Goal: Task Accomplishment & Management: Manage account settings

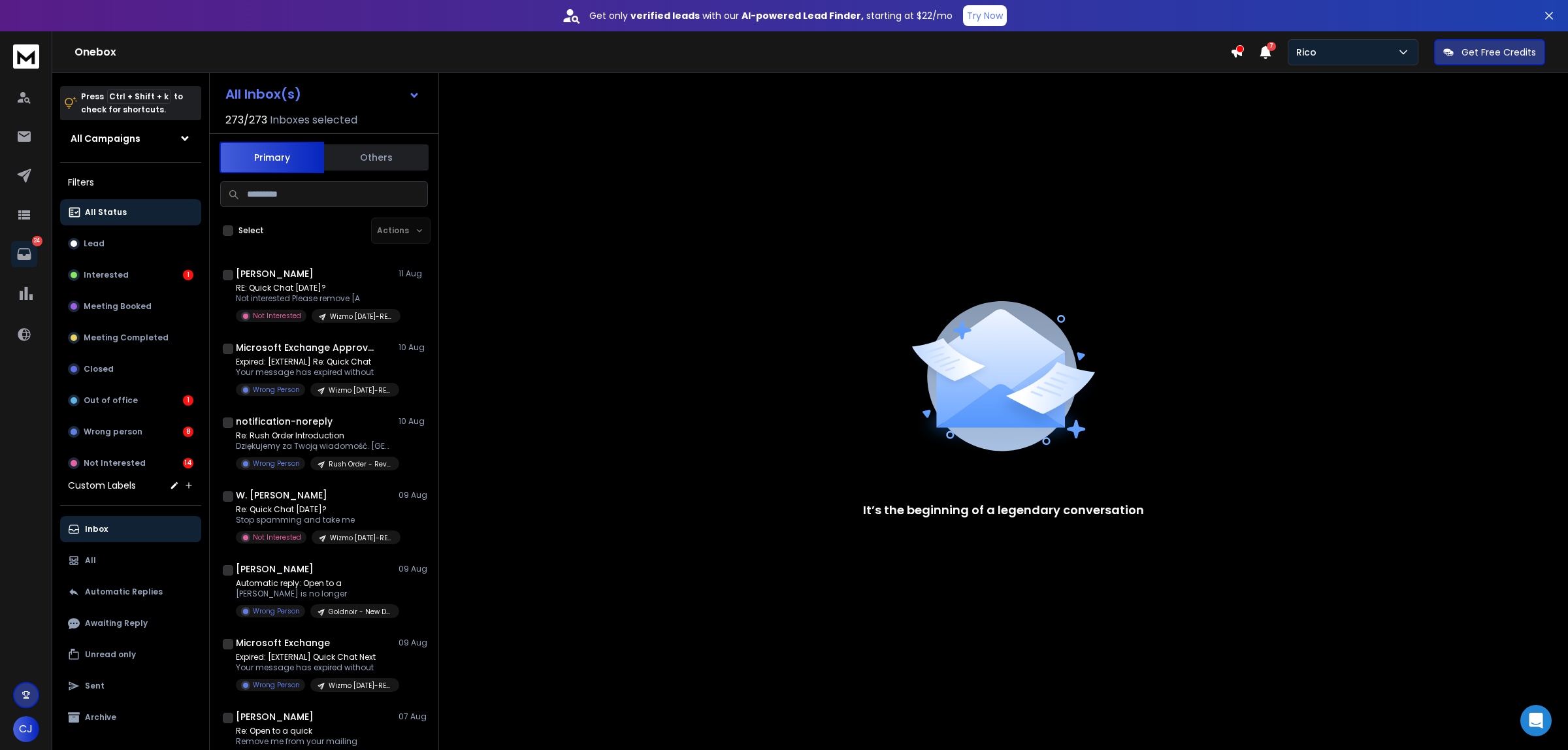
click at [1329, 51] on div "Rico" at bounding box center [1352, 52] width 114 height 13
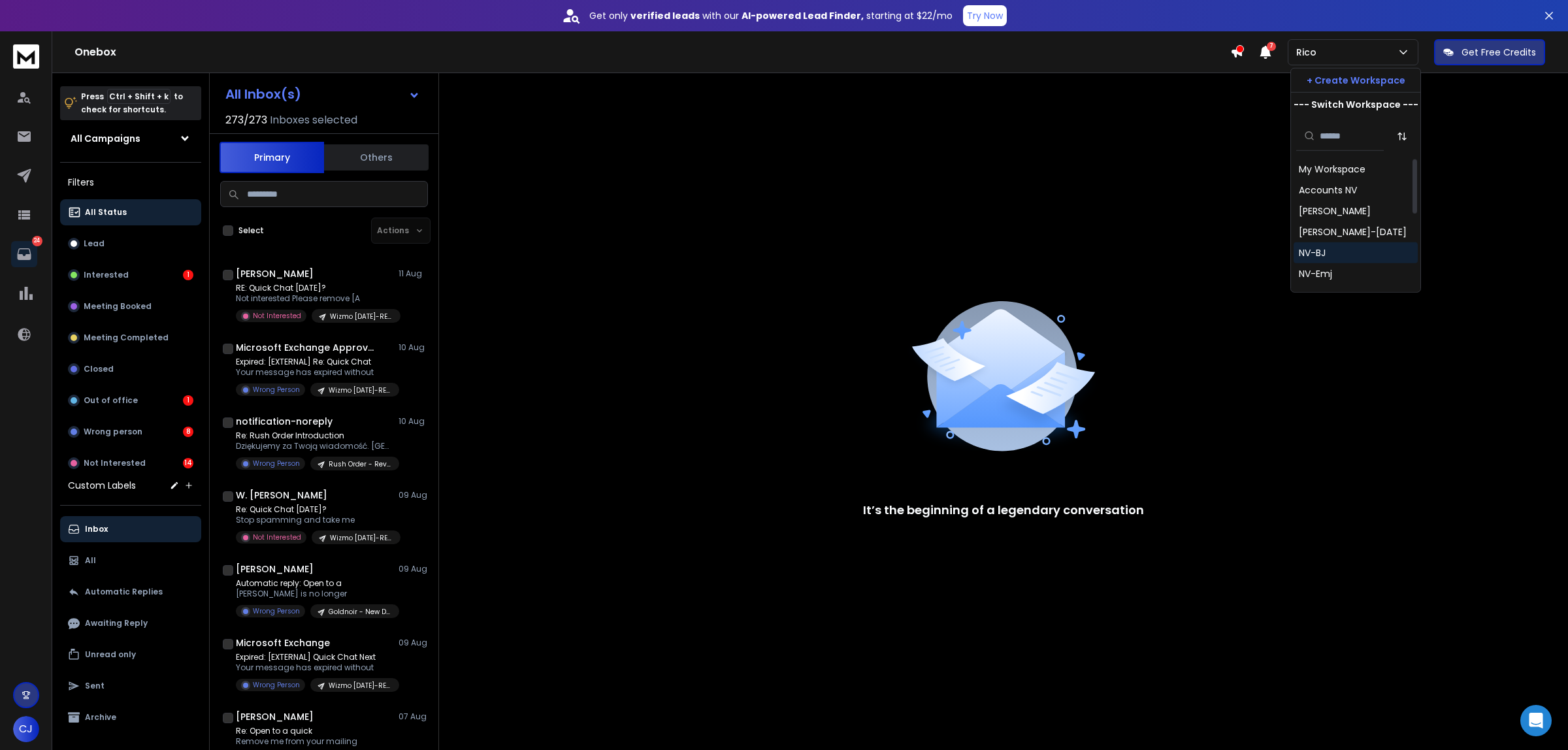
click at [1337, 253] on div "NV-BJ" at bounding box center [1355, 252] width 124 height 21
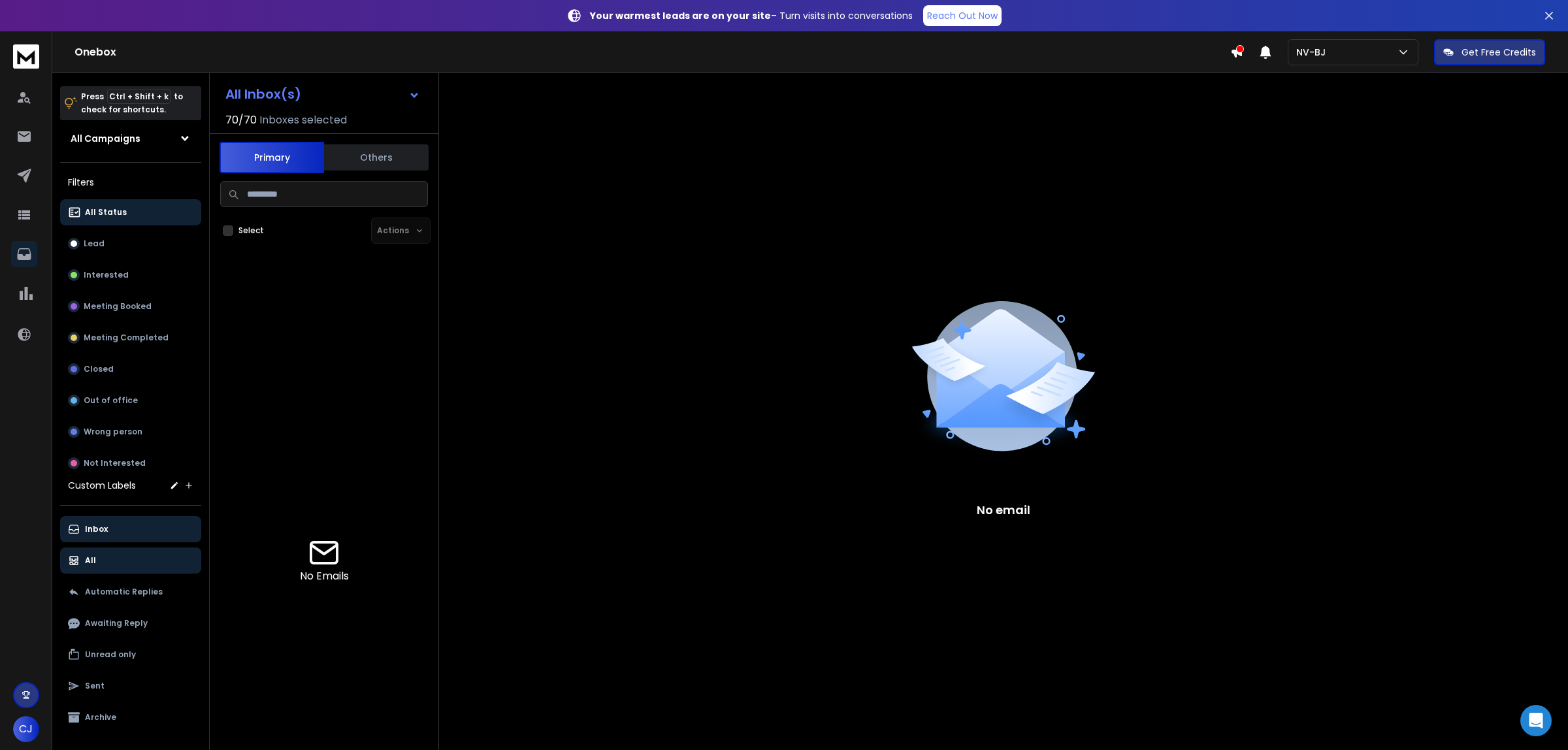
click at [116, 555] on button "All" at bounding box center [131, 560] width 141 height 26
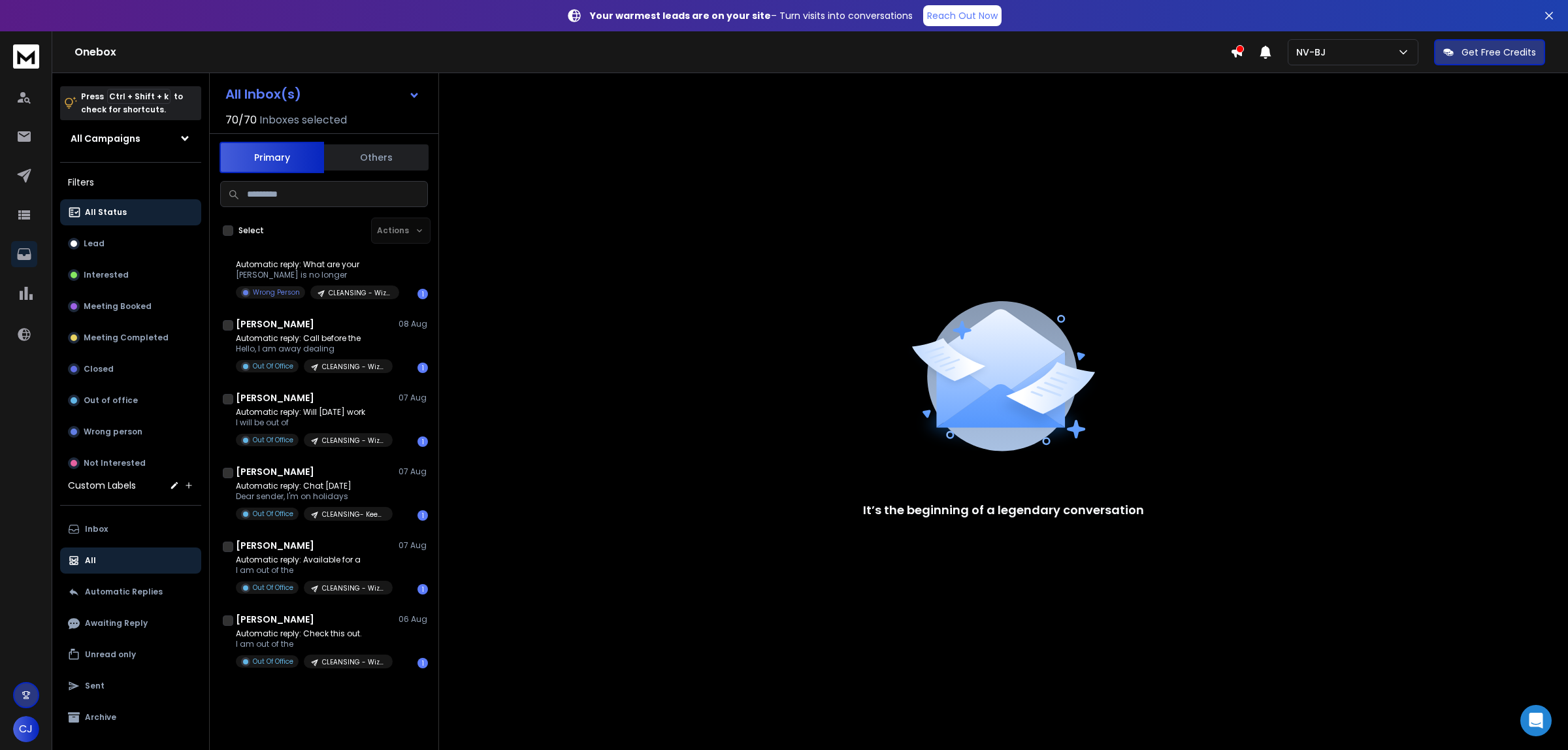
scroll to position [247, 0]
click at [21, 254] on icon at bounding box center [24, 254] width 16 height 16
click at [30, 173] on icon at bounding box center [24, 176] width 16 height 16
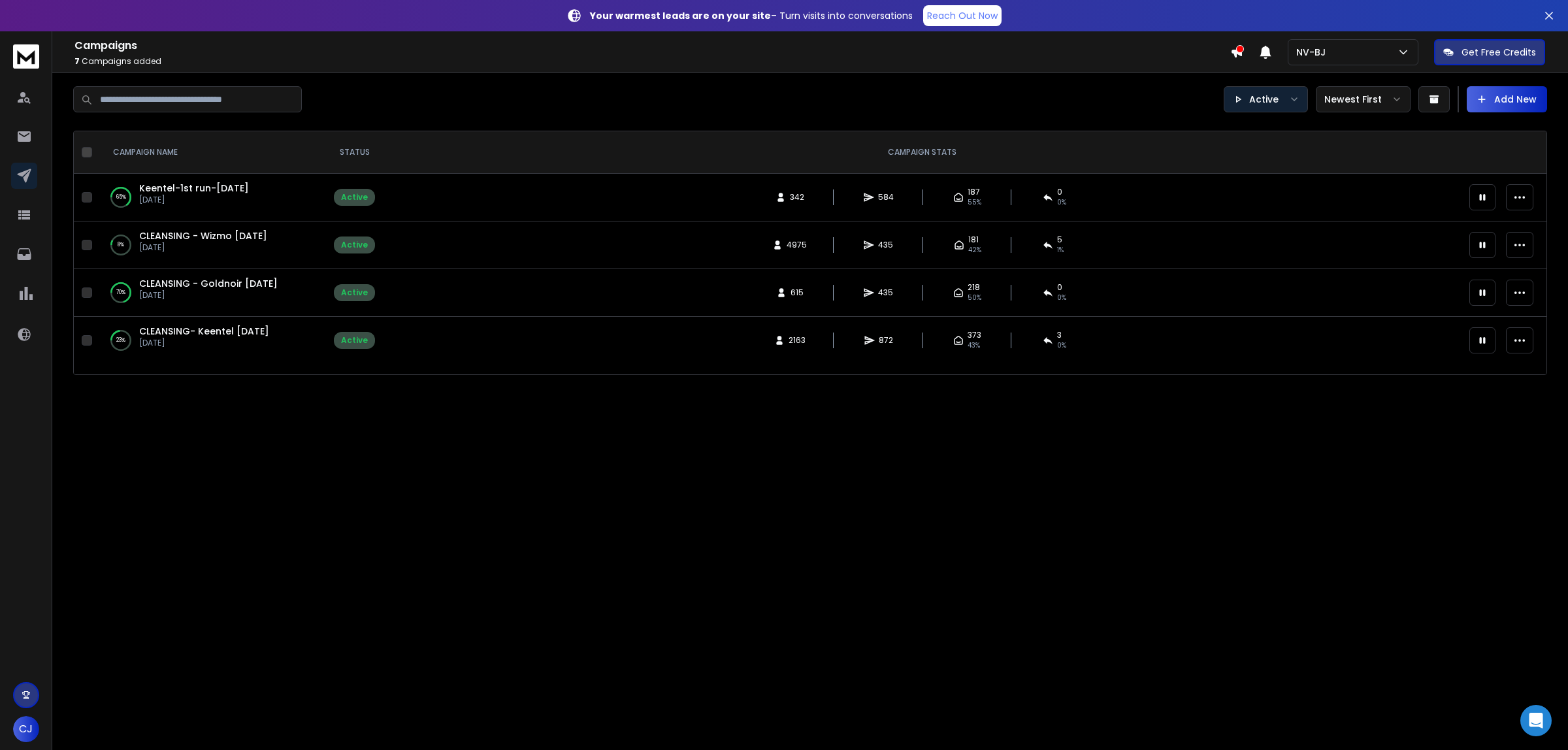
click at [1269, 111] on button "Active" at bounding box center [1266, 99] width 84 height 26
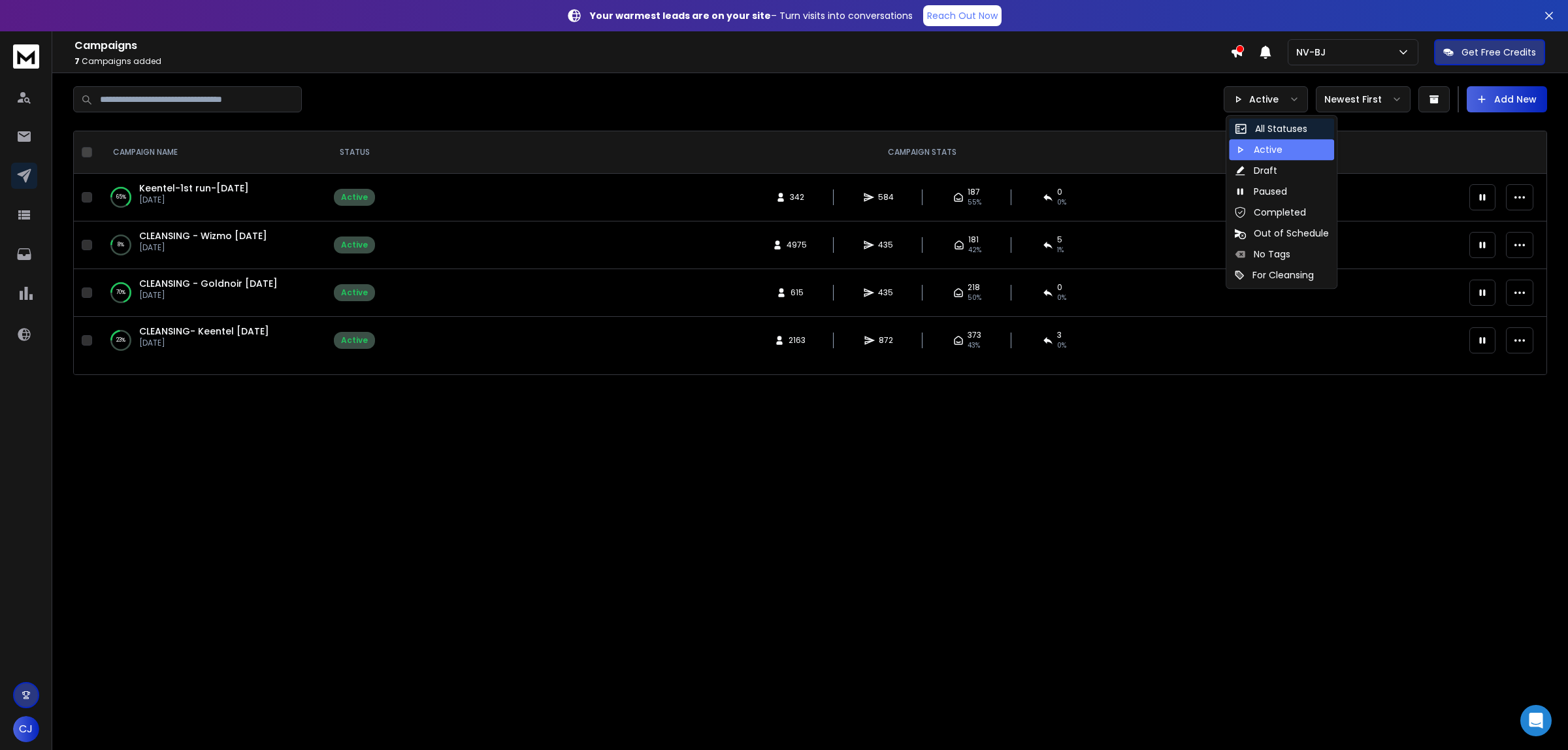
click at [1282, 132] on div "All Statuses" at bounding box center [1270, 129] width 73 height 13
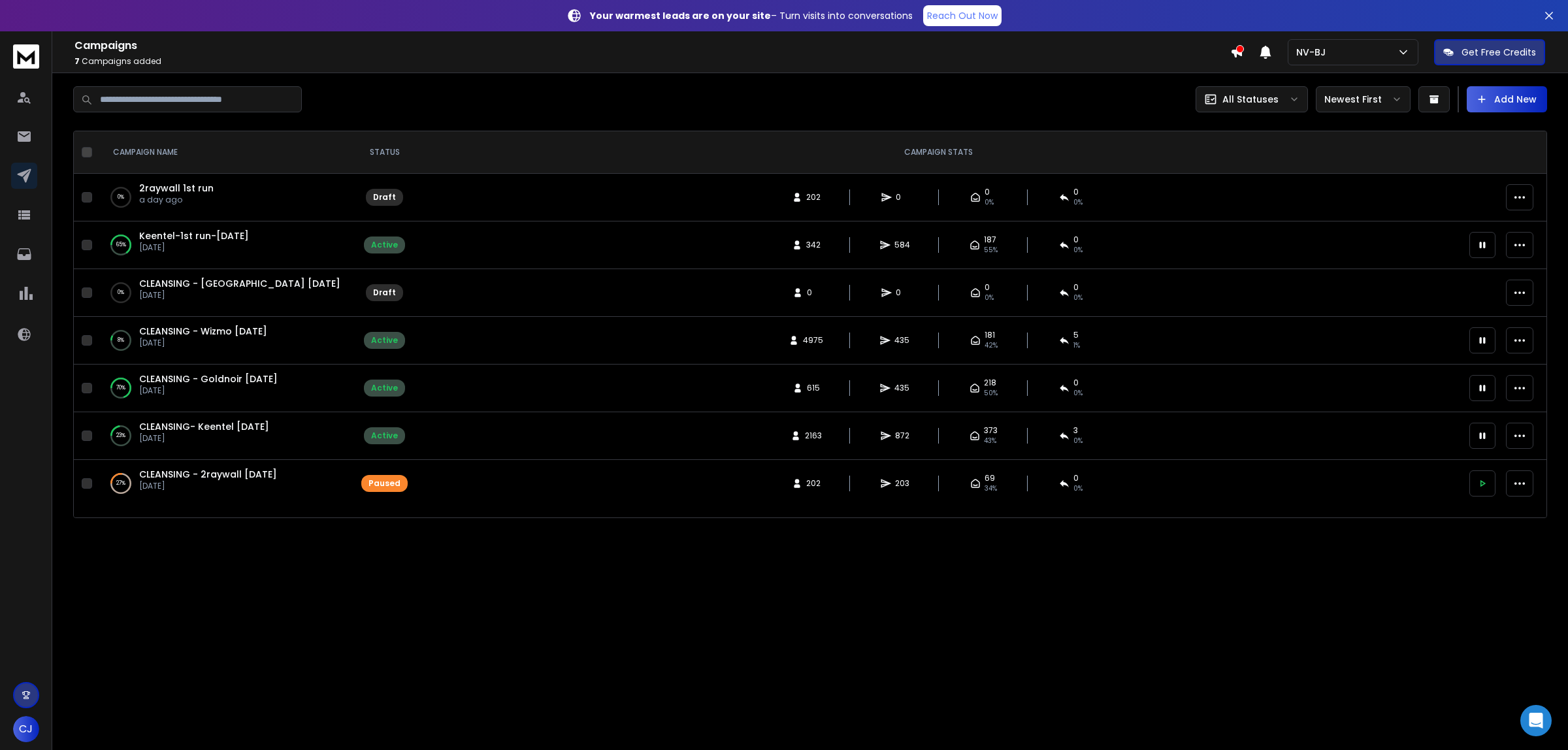
click at [553, 184] on td "202 0 0 0% 0 0%" at bounding box center [939, 197] width 1046 height 48
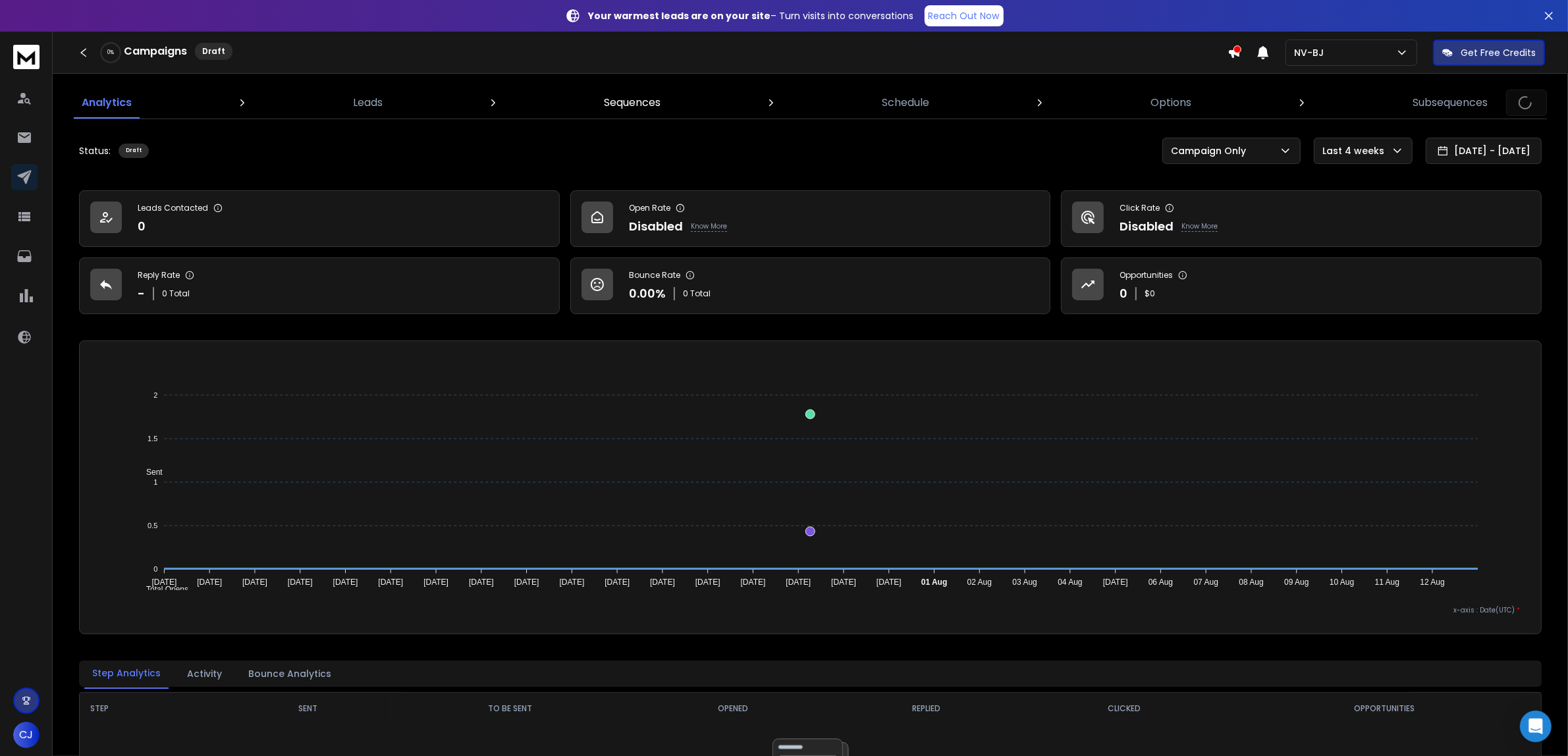
click at [626, 105] on p "Sequences" at bounding box center [632, 103] width 57 height 16
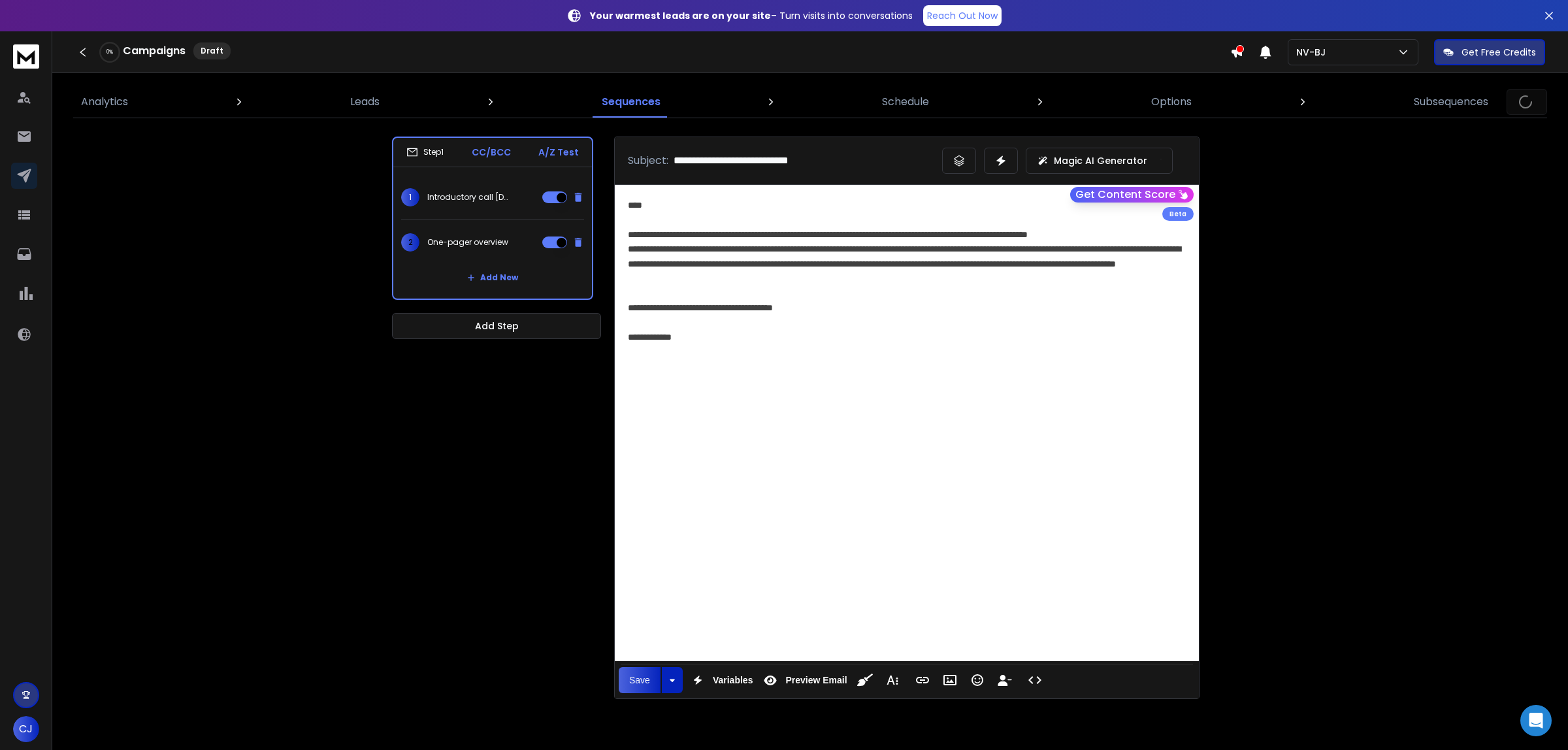
click at [467, 240] on p "One-pager overview" at bounding box center [467, 242] width 81 height 11
type input "**********"
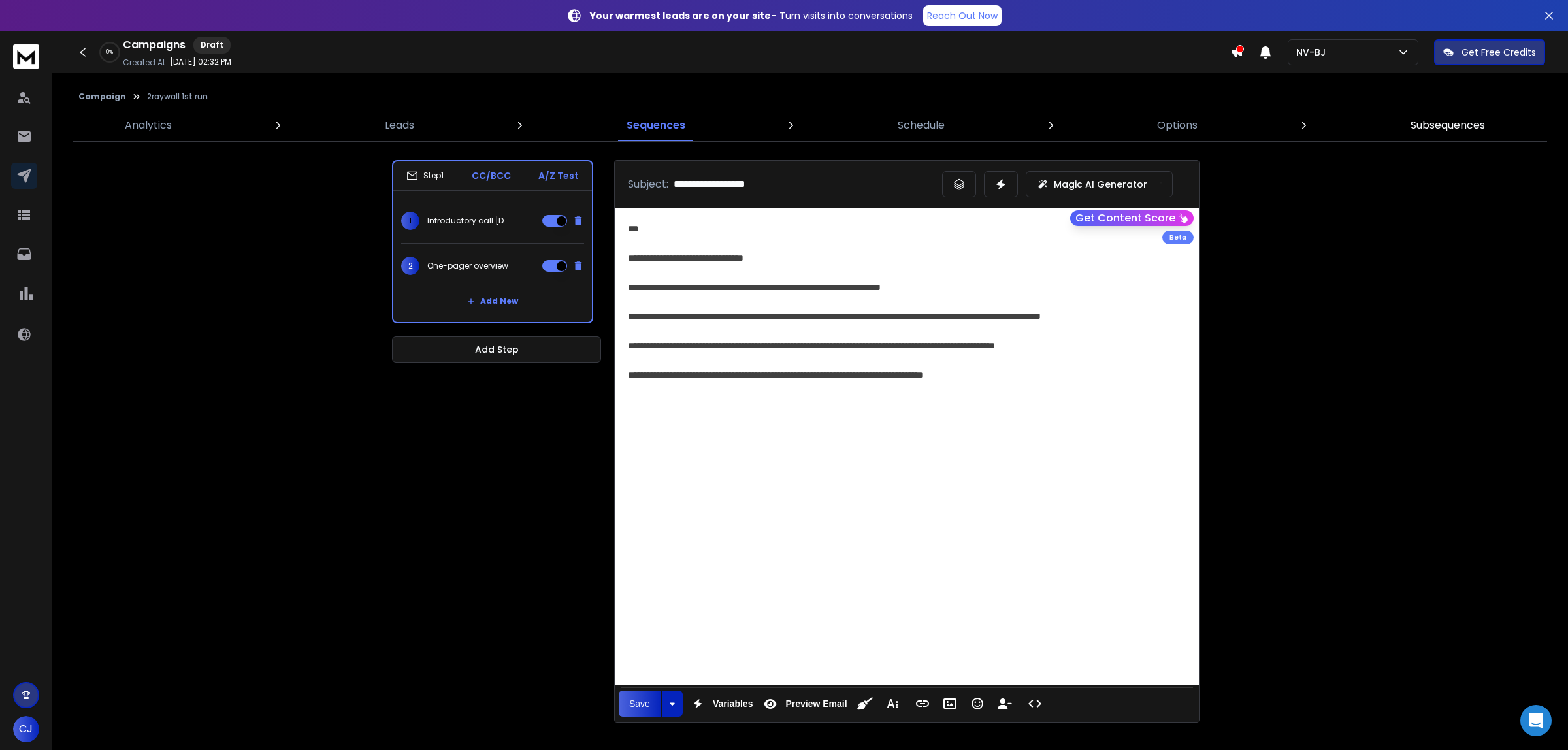
click at [1432, 121] on p "Subsequences" at bounding box center [1447, 126] width 74 height 16
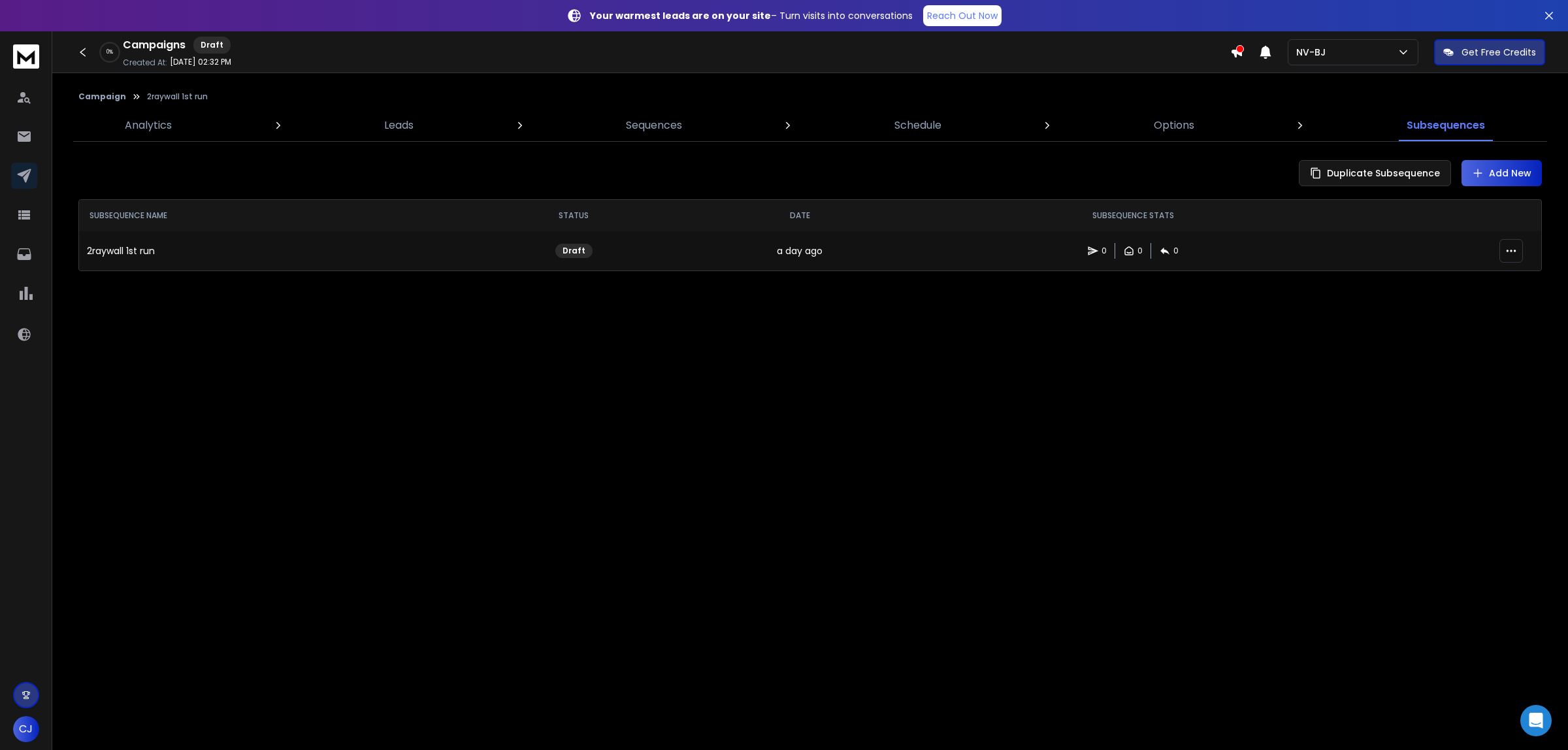
click at [377, 251] on td "2raywall 1st run" at bounding box center [274, 251] width 390 height 39
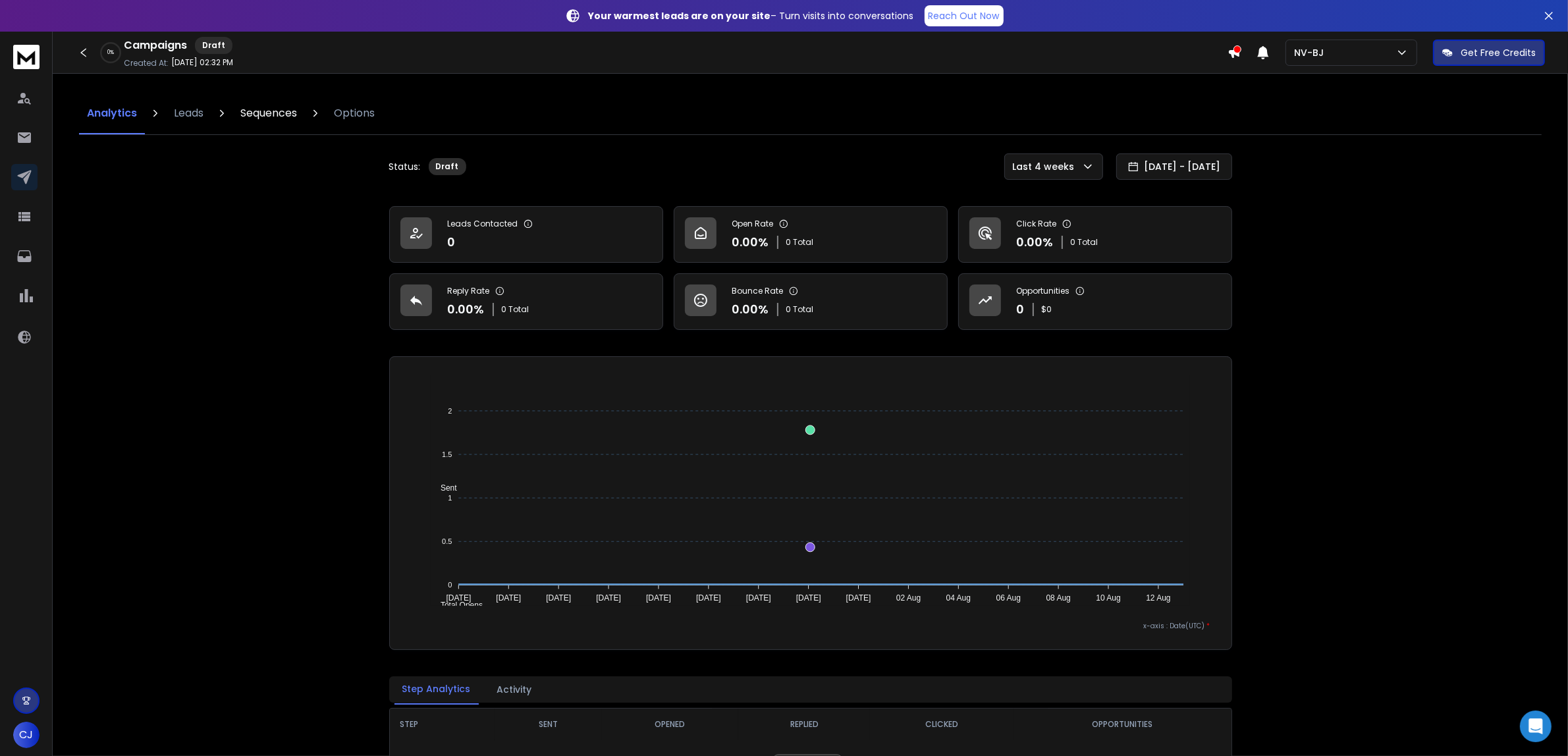
click at [251, 117] on p "Sequences" at bounding box center [269, 113] width 57 height 16
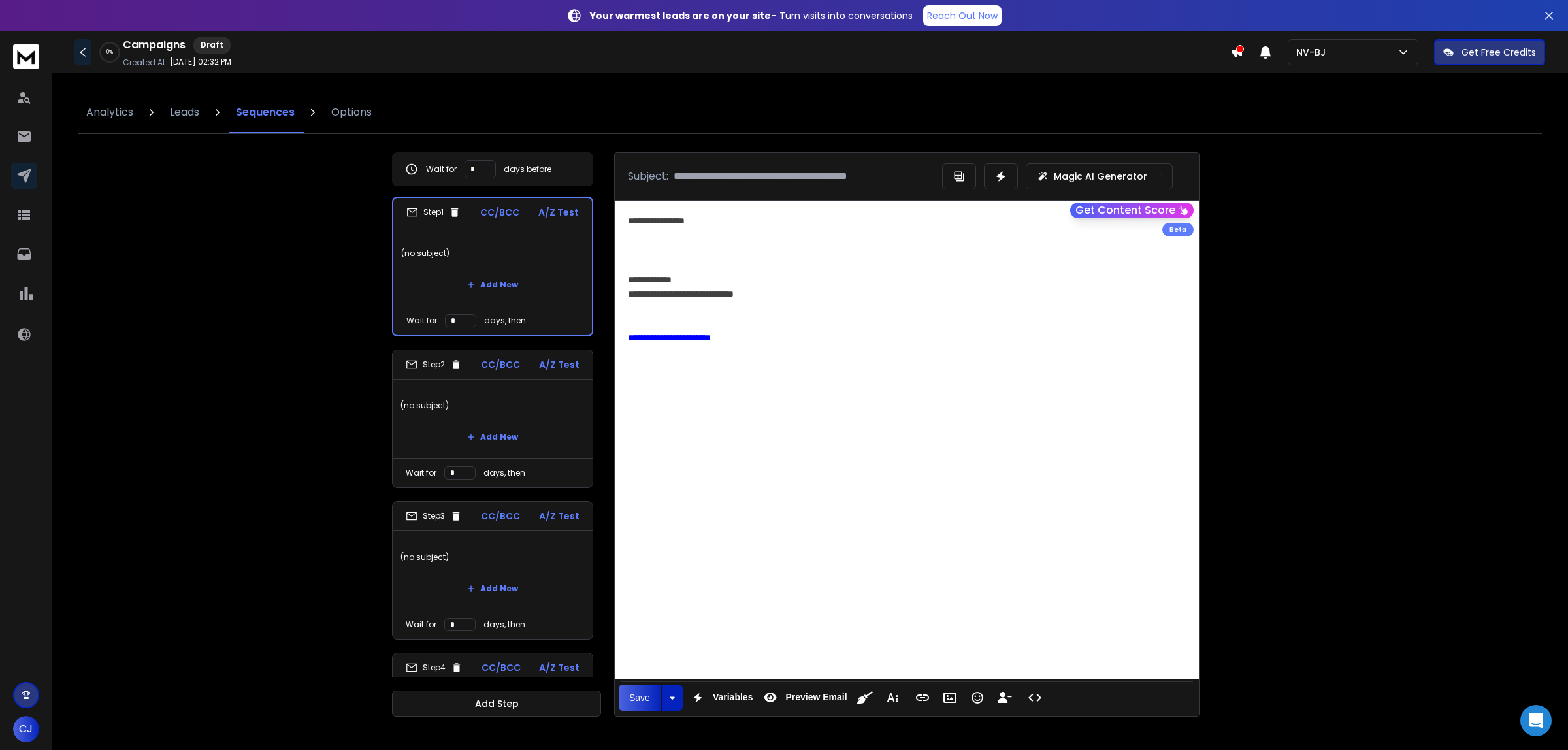
click at [77, 53] on icon at bounding box center [83, 52] width 11 height 11
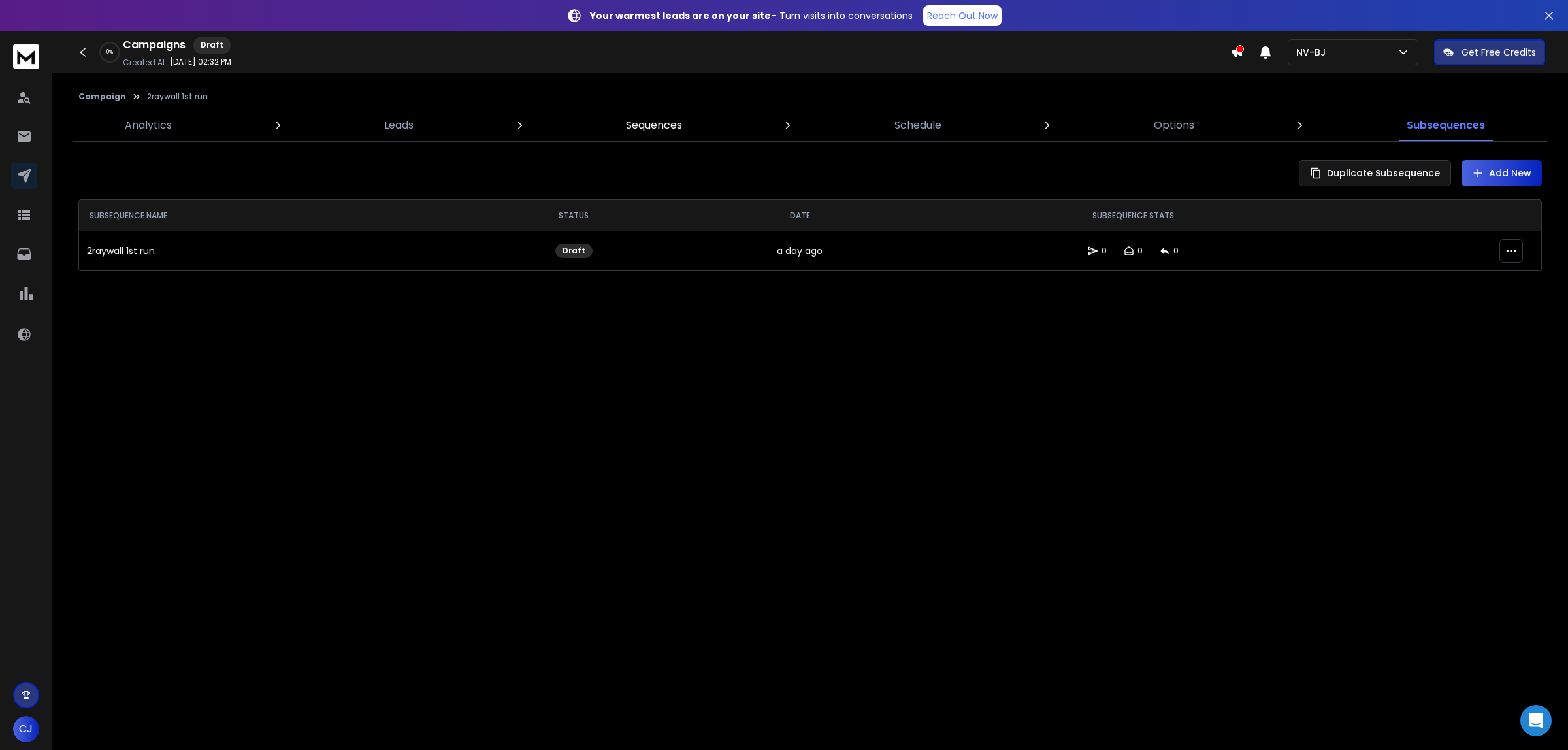
click at [654, 119] on p "Sequences" at bounding box center [654, 126] width 56 height 16
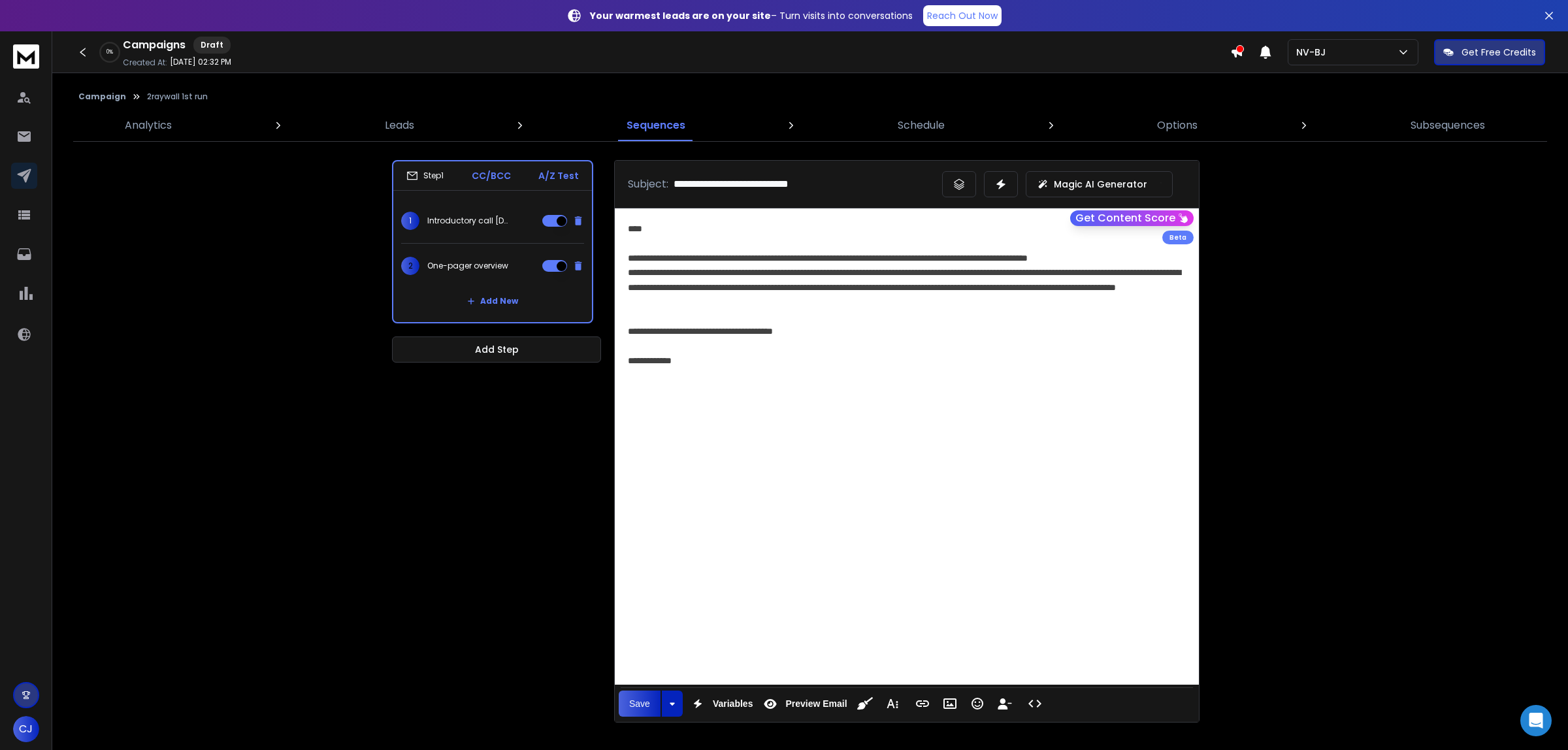
click at [864, 432] on div "**********" at bounding box center [906, 446] width 584 height 476
click at [1290, 376] on div "**********" at bounding box center [809, 441] width 1474 height 573
drag, startPoint x: 1021, startPoint y: 56, endPoint x: 1034, endPoint y: 66, distance: 16.4
click at [1021, 54] on div "0 % Campaigns Draft Created At: Aug 12, 2025, 02:32 PM NV-BJ Get Free Credits" at bounding box center [784, 52] width 1568 height 42
click at [1428, 400] on div "**********" at bounding box center [809, 441] width 1474 height 573
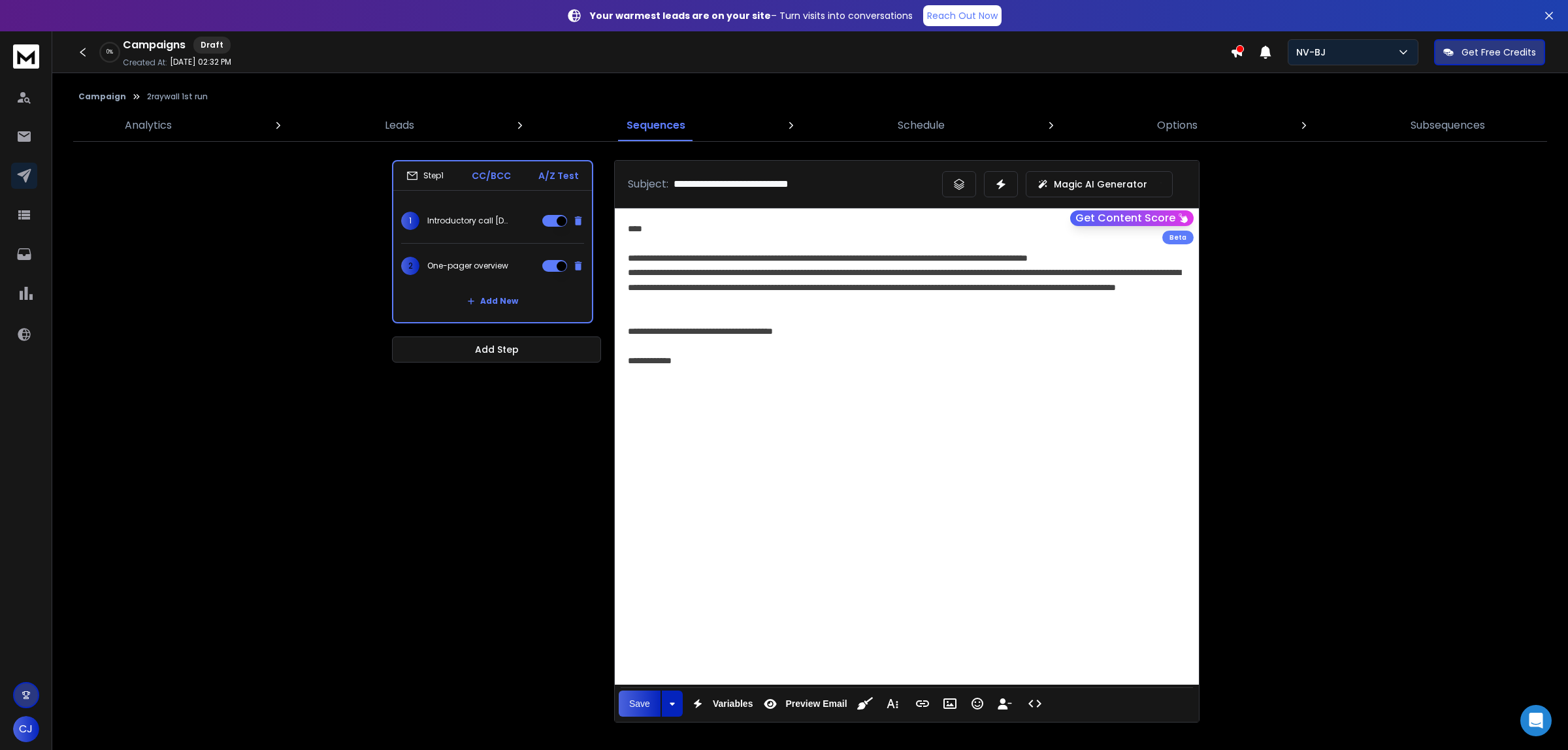
click at [1337, 54] on div "NV-BJ" at bounding box center [1352, 52] width 114 height 13
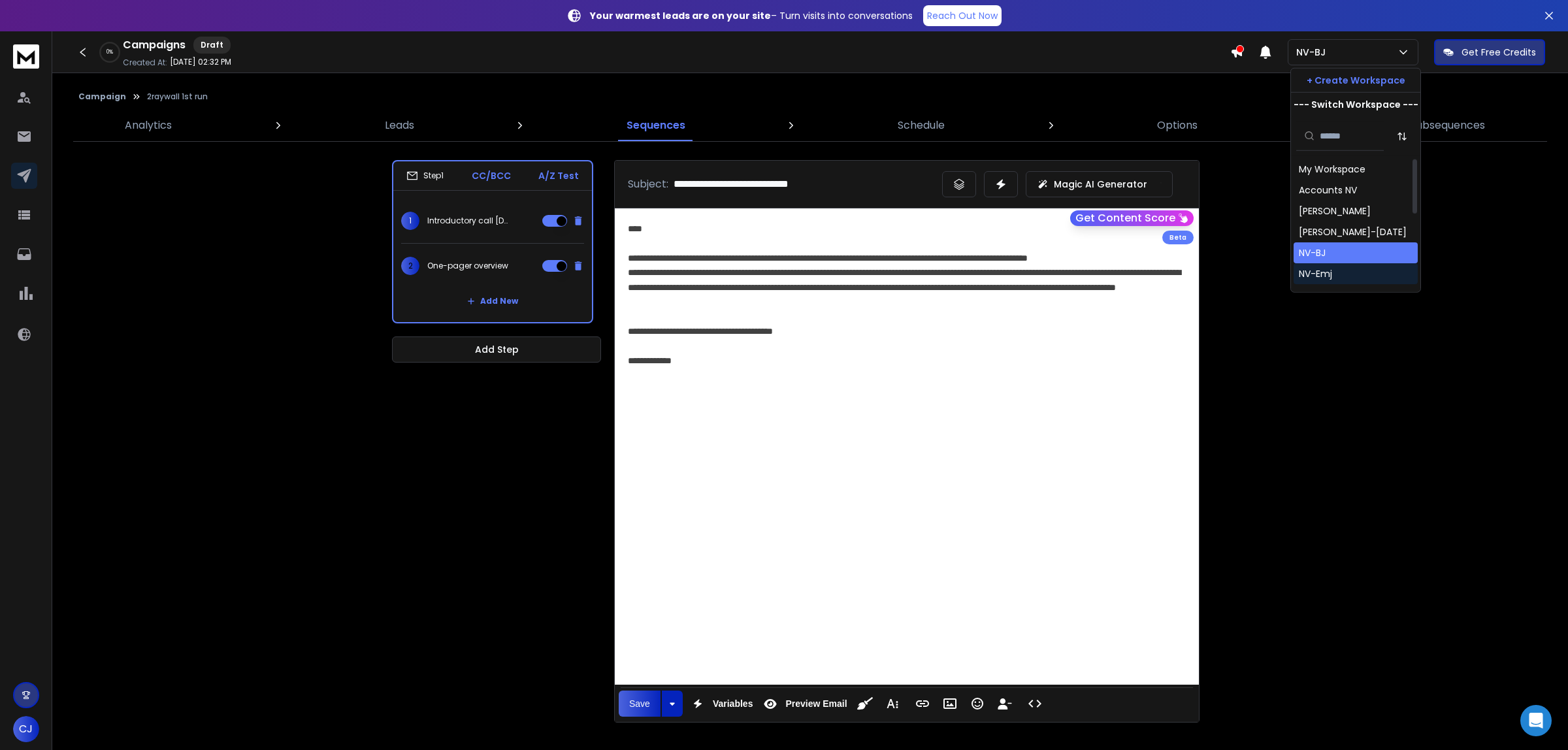
click at [1355, 272] on div "NV-Emj" at bounding box center [1355, 273] width 124 height 21
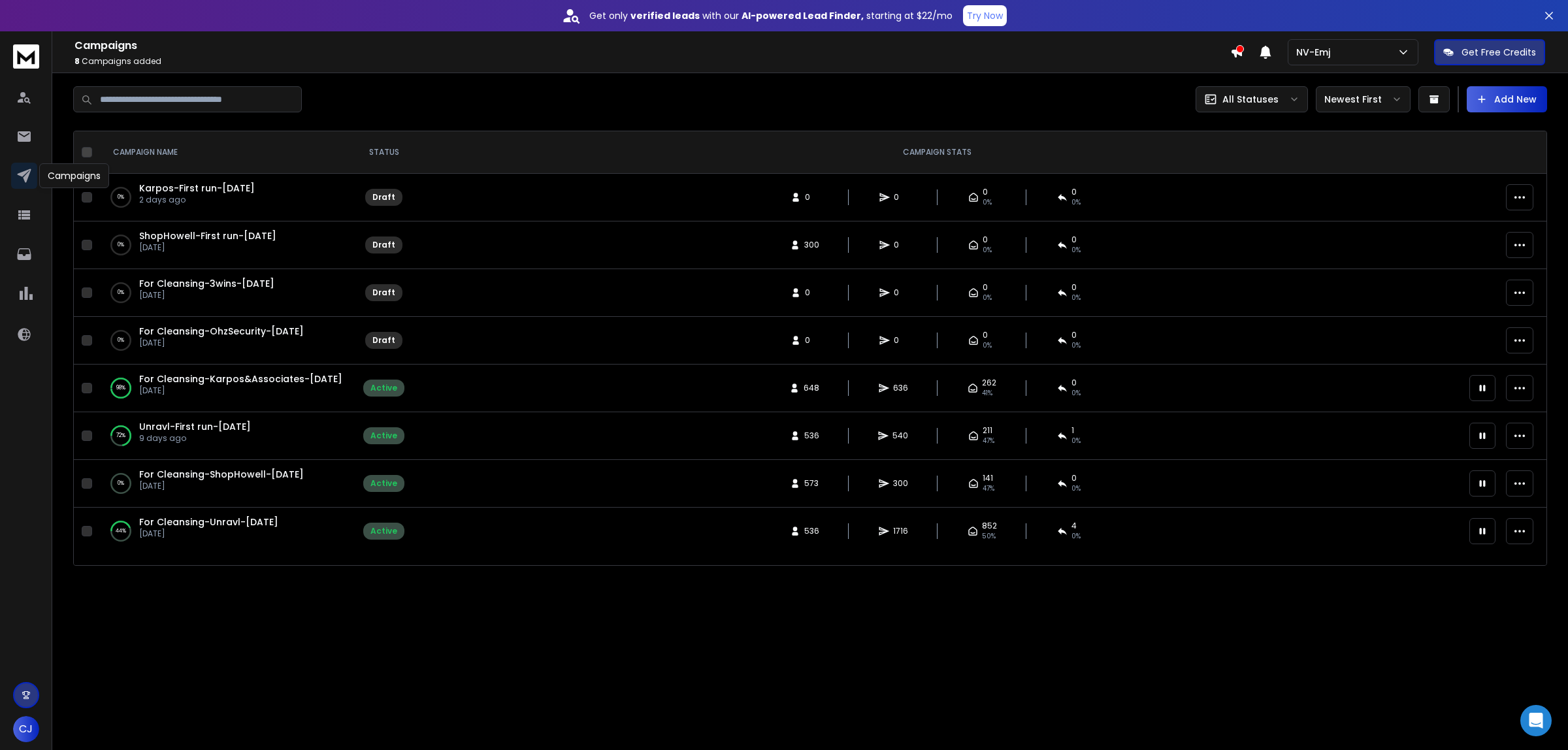
click at [31, 175] on icon at bounding box center [24, 176] width 16 height 16
click at [1365, 48] on div "NV-Emj" at bounding box center [1352, 52] width 114 height 13
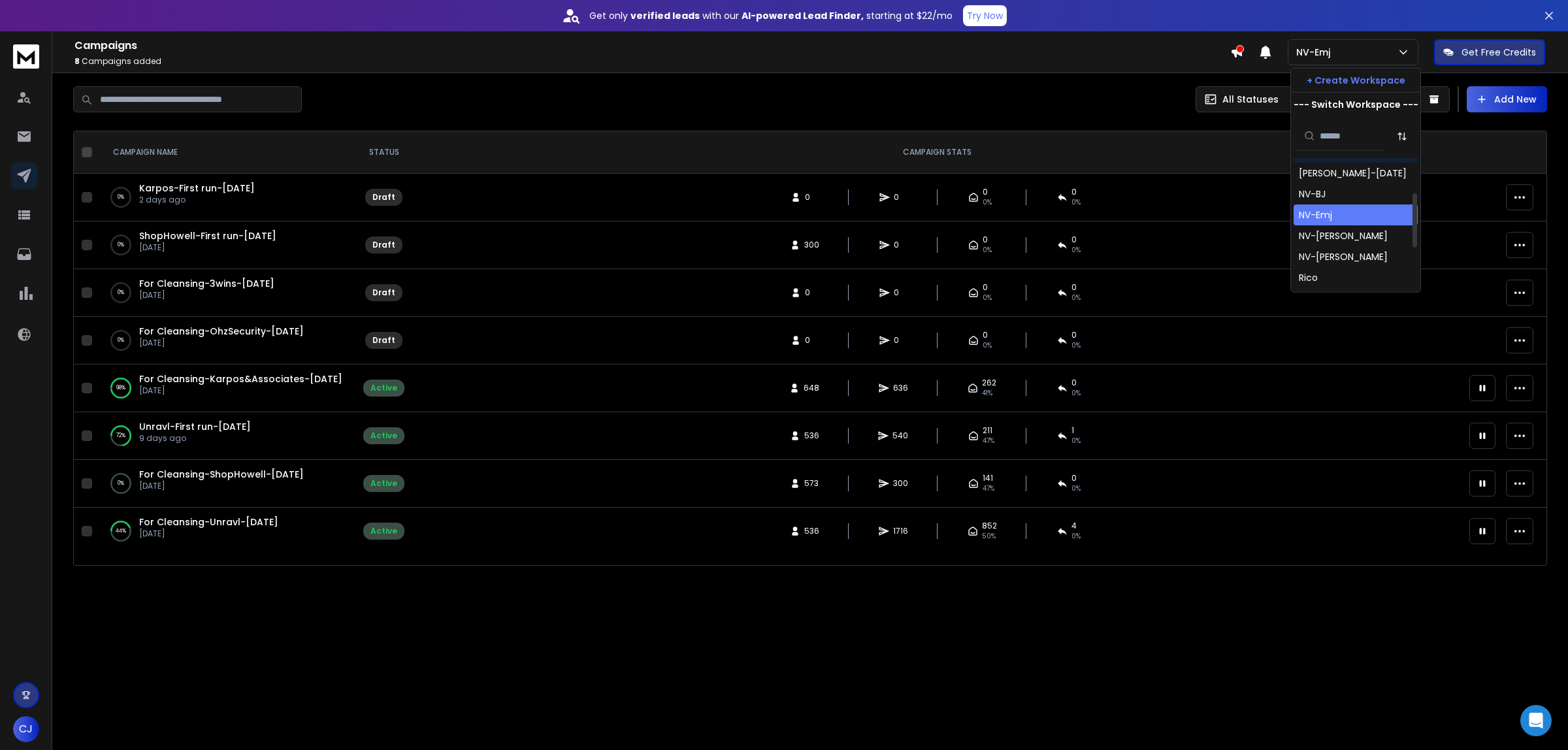
scroll to position [81, 0]
click at [1344, 216] on div "NV-[PERSON_NAME]" at bounding box center [1355, 212] width 124 height 21
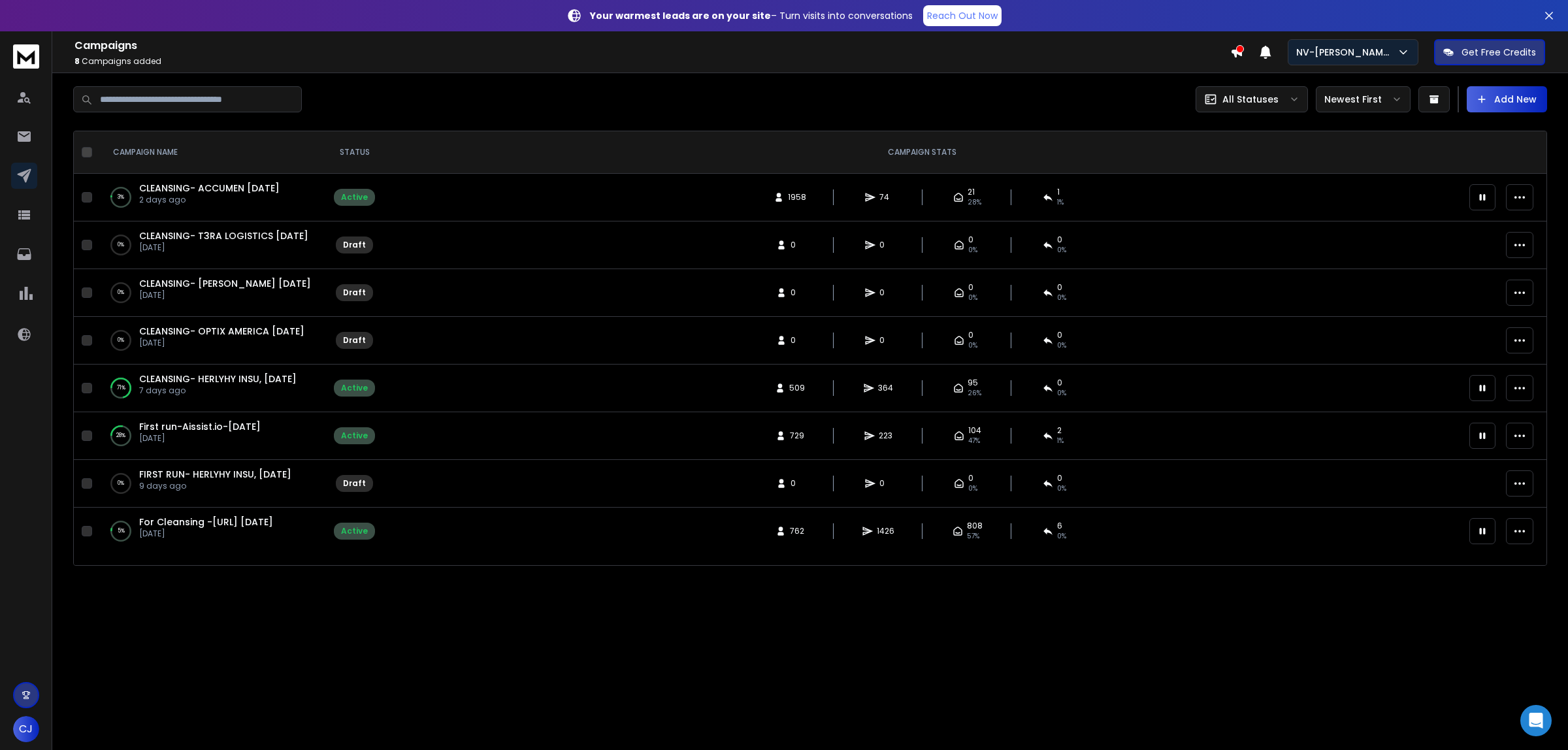
click at [1357, 47] on div "NV-[PERSON_NAME]" at bounding box center [1352, 52] width 114 height 13
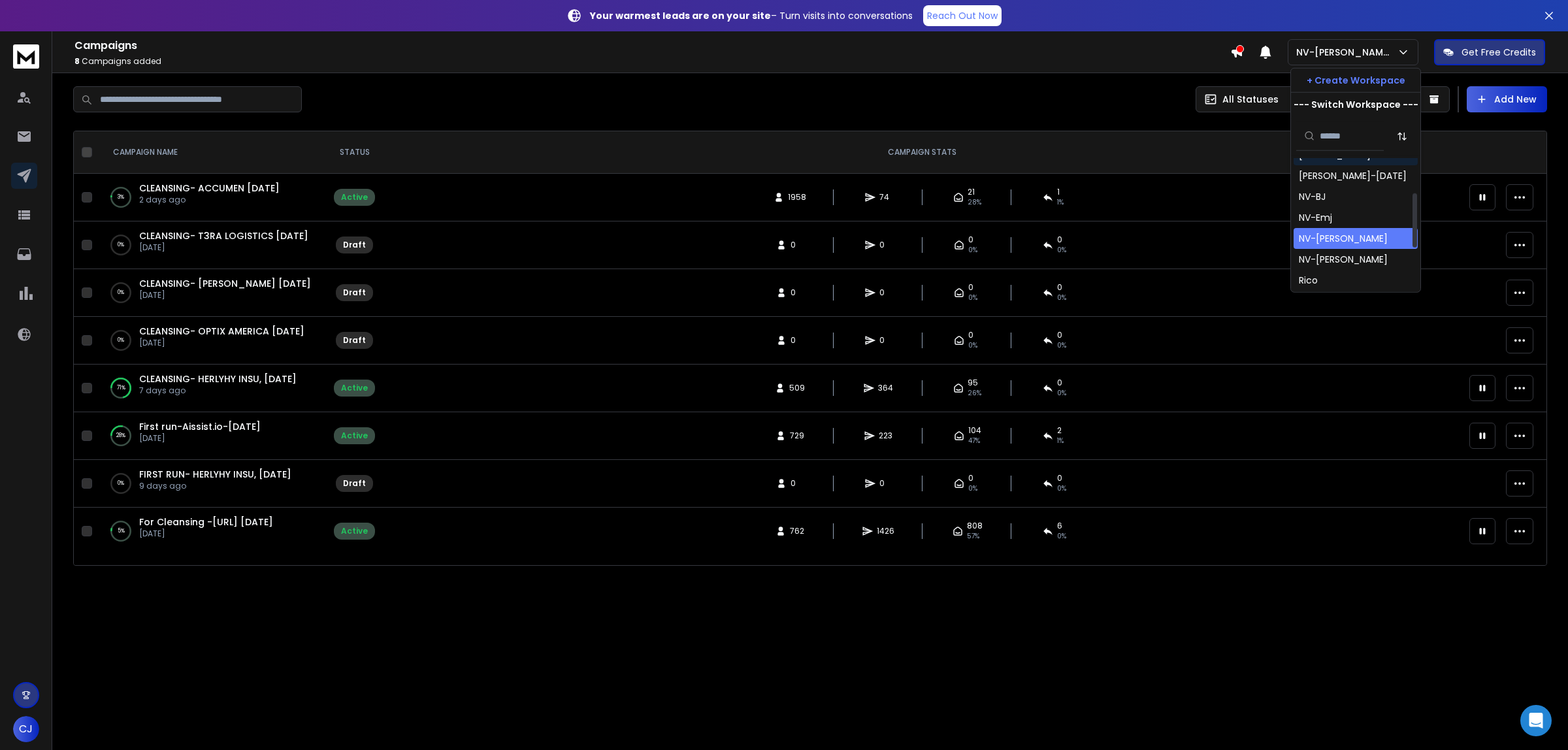
scroll to position [81, 0]
click at [1347, 233] on div "NV-[PERSON_NAME]" at bounding box center [1355, 234] width 124 height 21
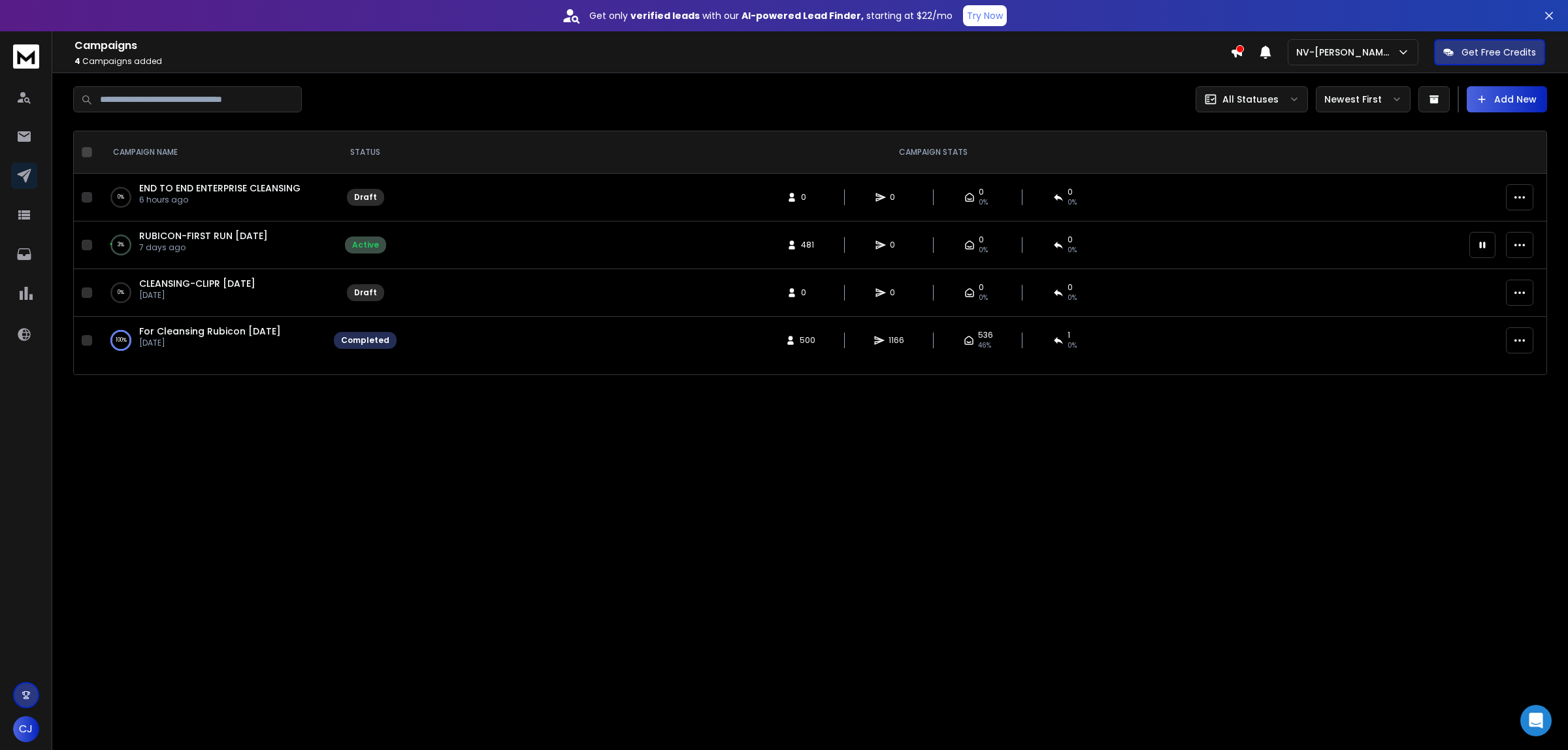
click at [504, 244] on div "481 0 0 0% 0 0%" at bounding box center [933, 244] width 1042 height 21
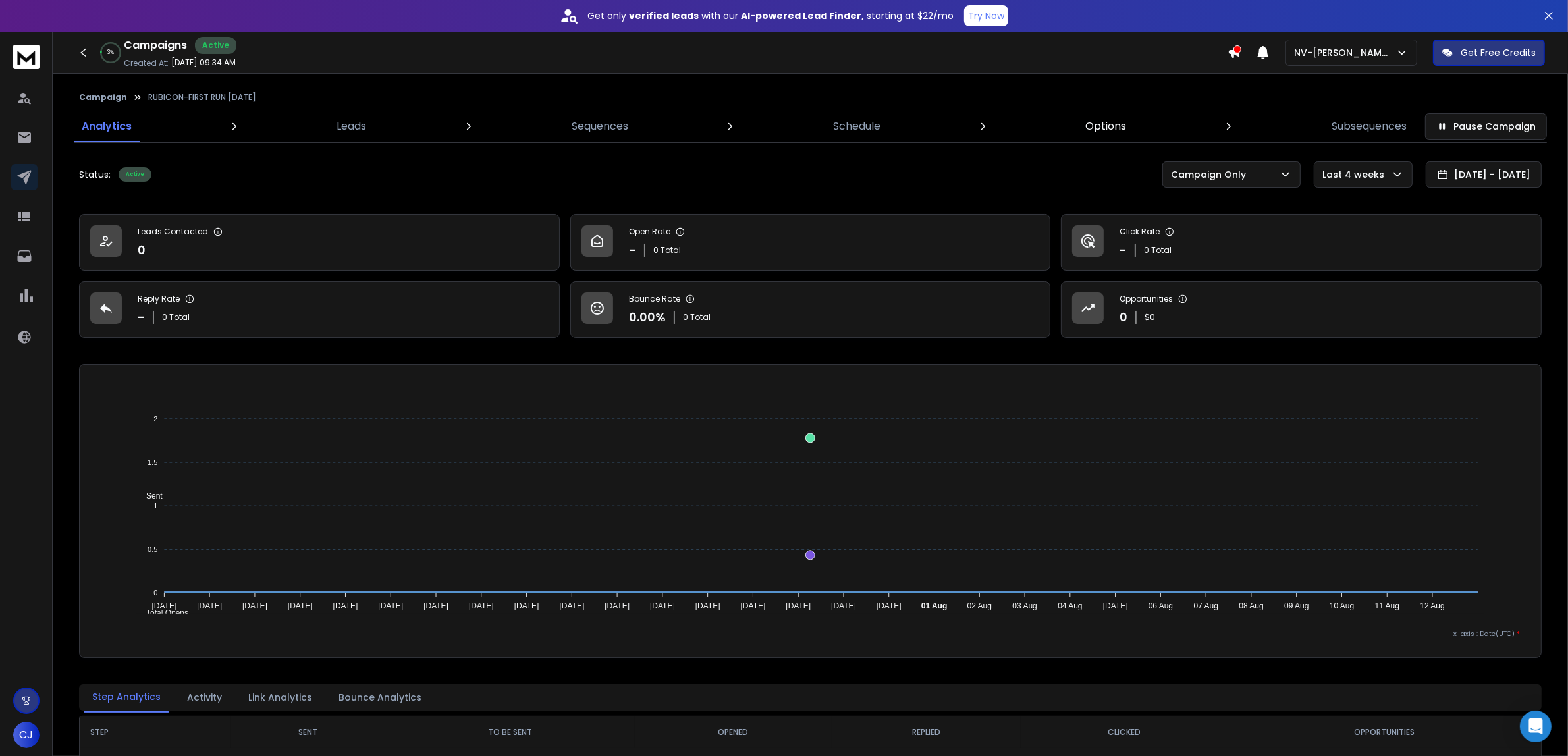
click at [1102, 127] on p "Options" at bounding box center [1106, 127] width 41 height 16
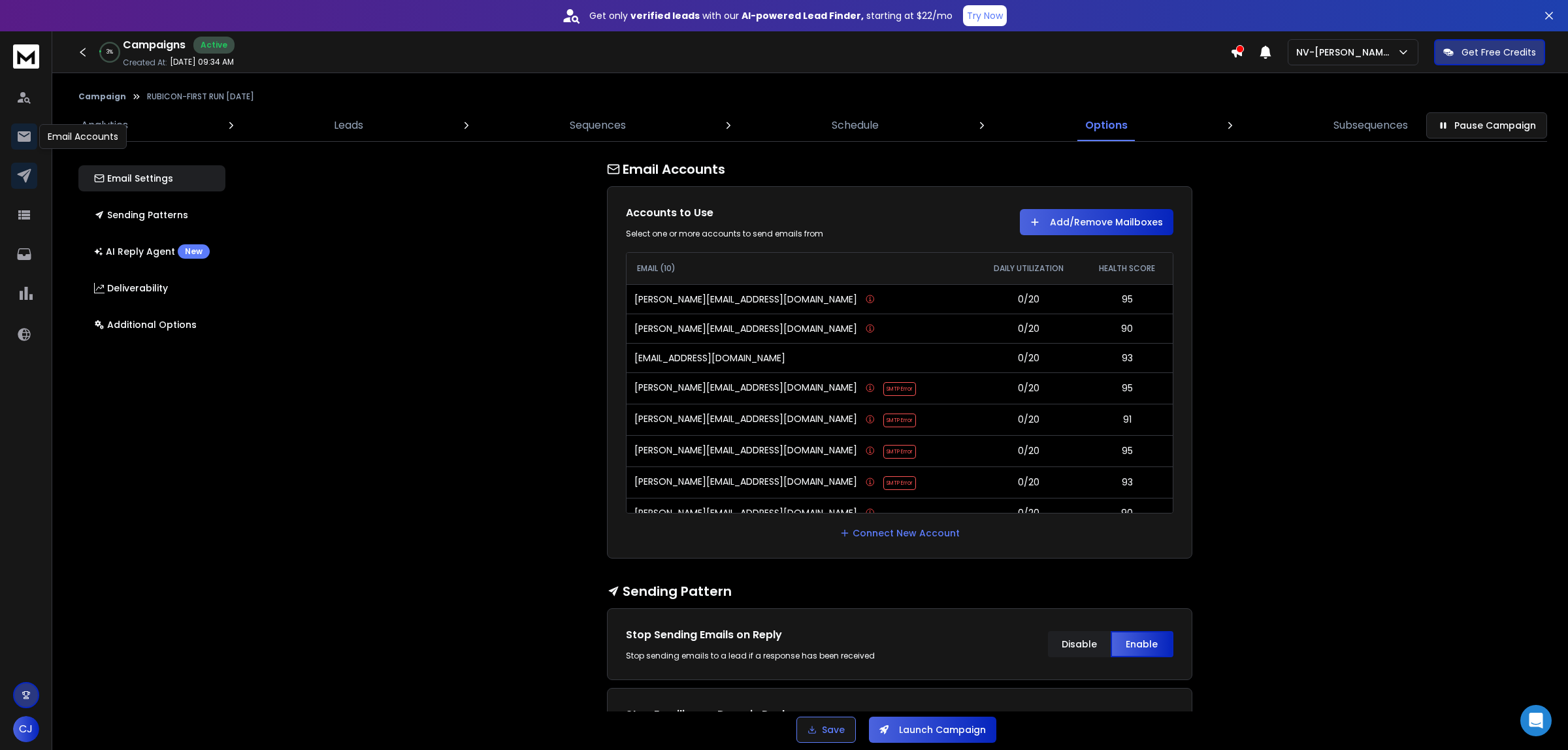
click at [31, 134] on link at bounding box center [24, 136] width 26 height 26
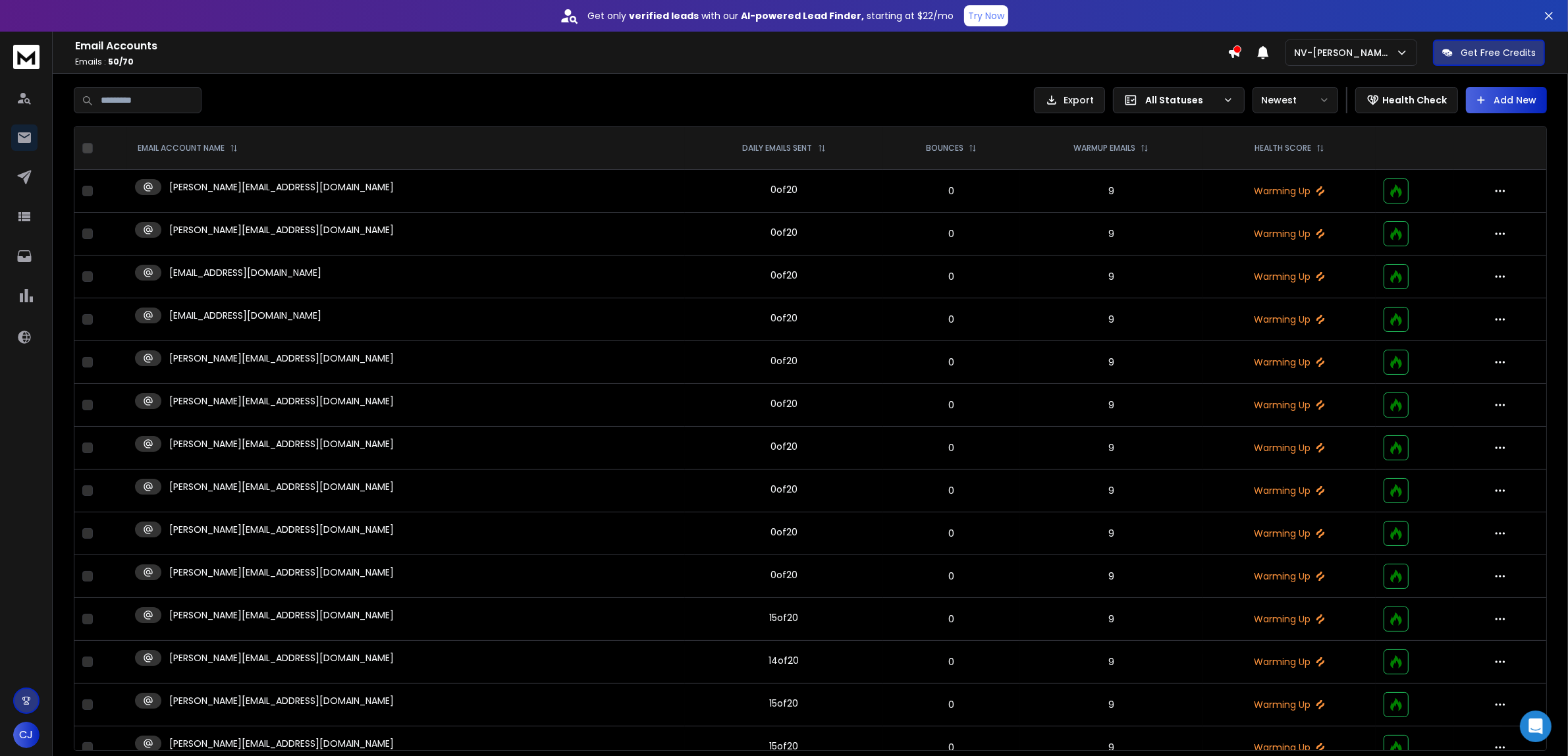
click at [187, 107] on input at bounding box center [137, 100] width 127 height 27
paste input "**********"
type input "**********"
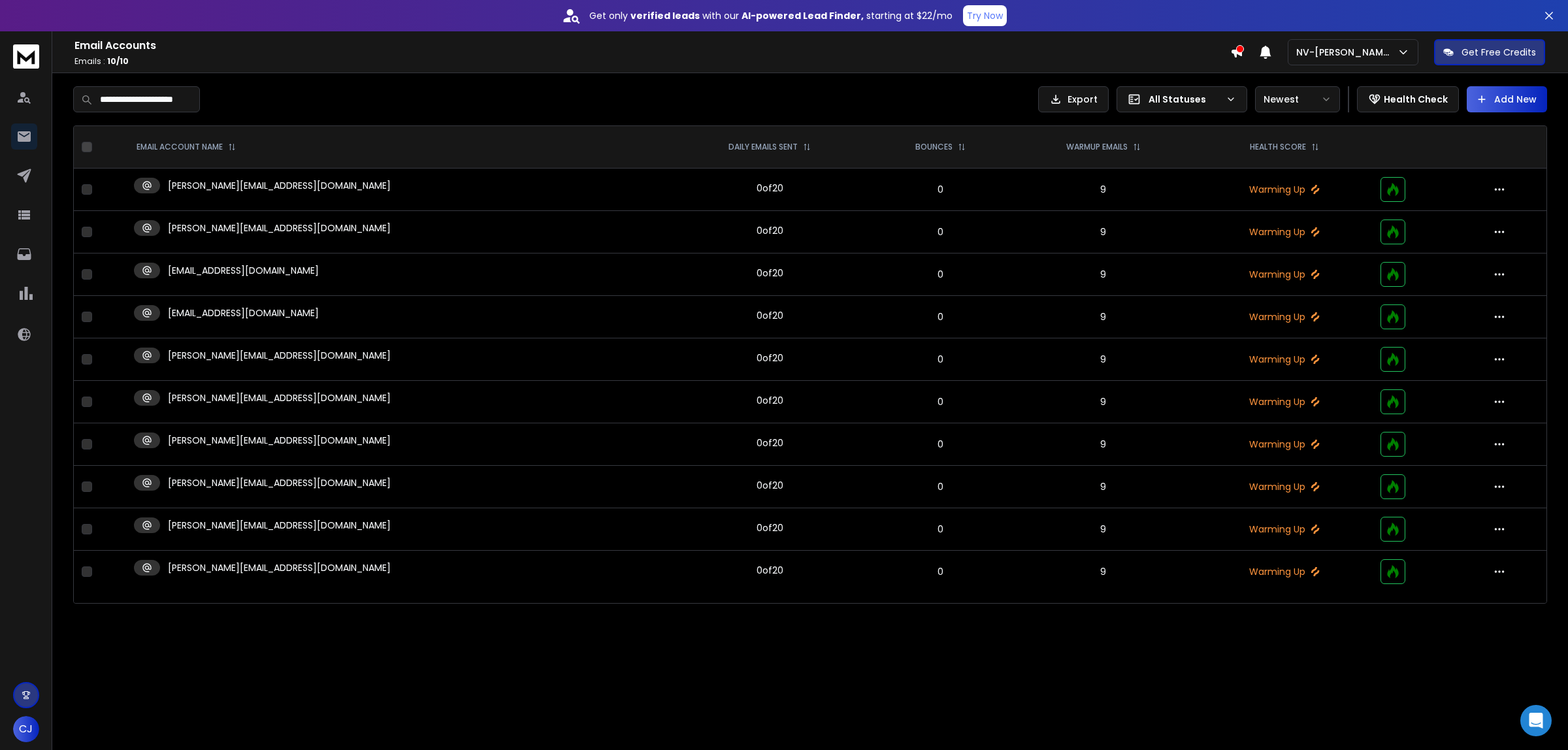
click at [409, 190] on div "allan@learn.syntaxworks.site" at bounding box center [397, 186] width 527 height 16
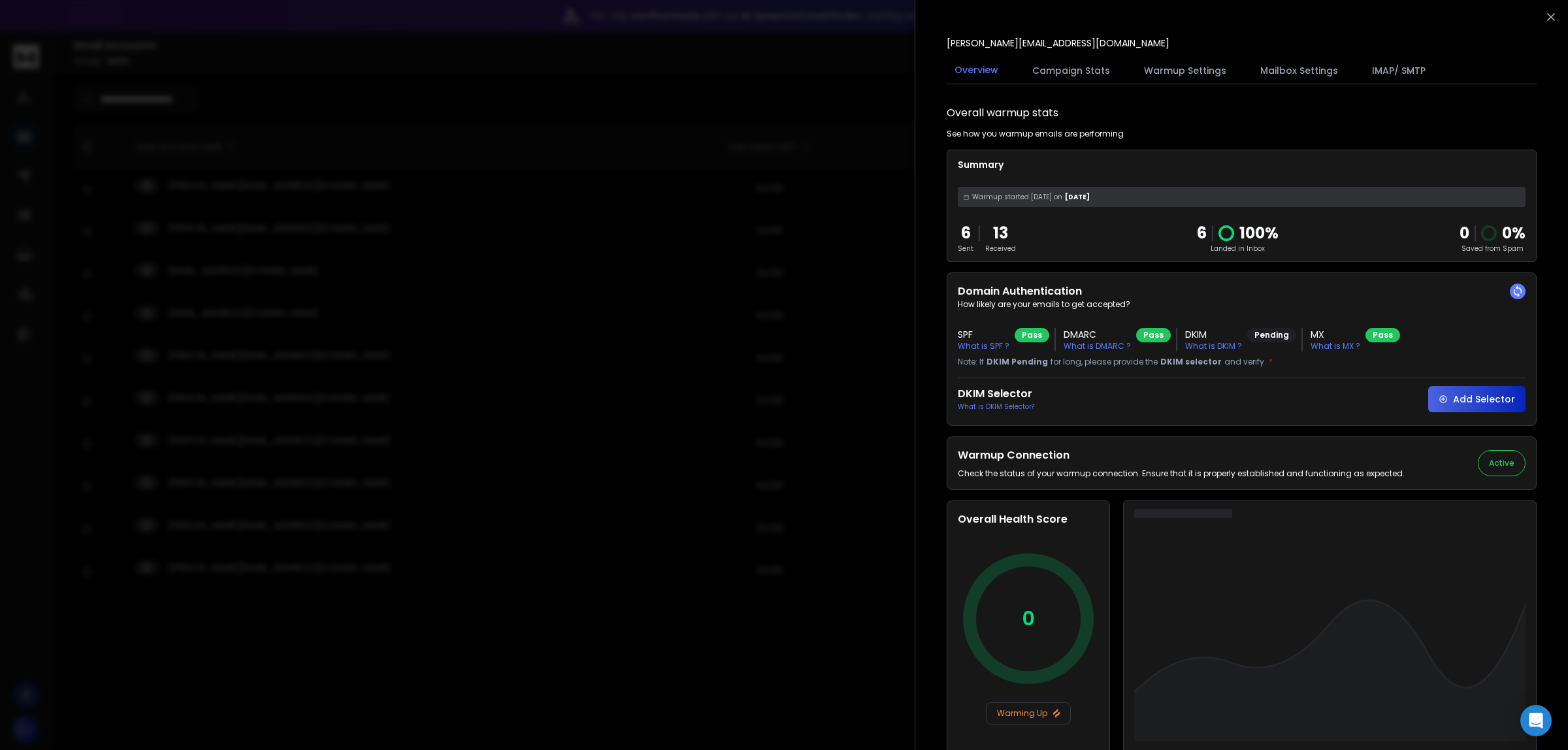
click at [1265, 60] on button "Mailbox Settings" at bounding box center [1299, 71] width 94 height 29
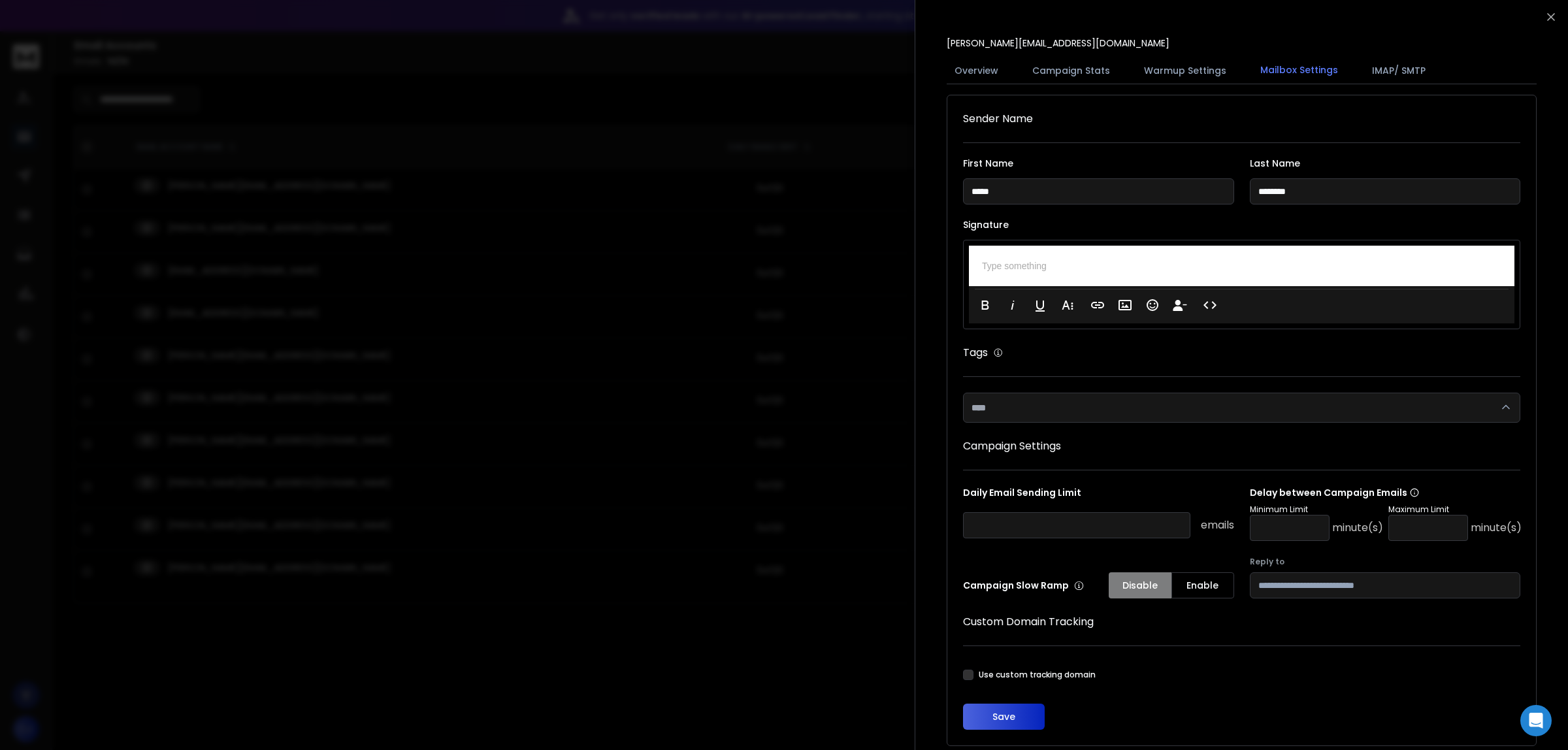
drag, startPoint x: 1272, startPoint y: 524, endPoint x: 1196, endPoint y: 518, distance: 76.2
click at [1196, 518] on div "Daily Email Sending Limit ** emails Delay between Campaign Emails Minimum Limit…" at bounding box center [1242, 541] width 557 height 112
type input "*"
click at [1001, 727] on button "Save" at bounding box center [1004, 716] width 81 height 26
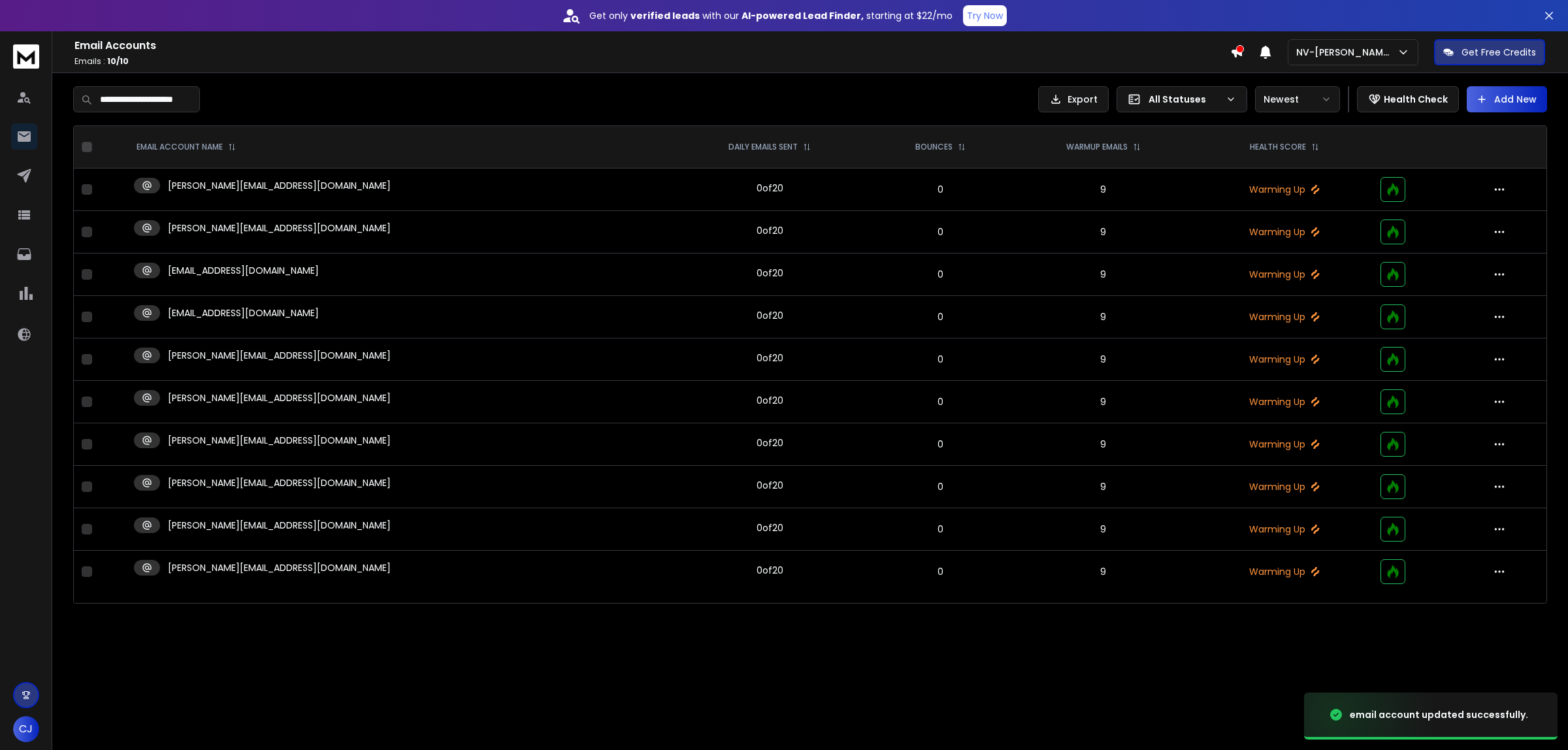
click at [1010, 229] on td "9" at bounding box center [1103, 231] width 186 height 42
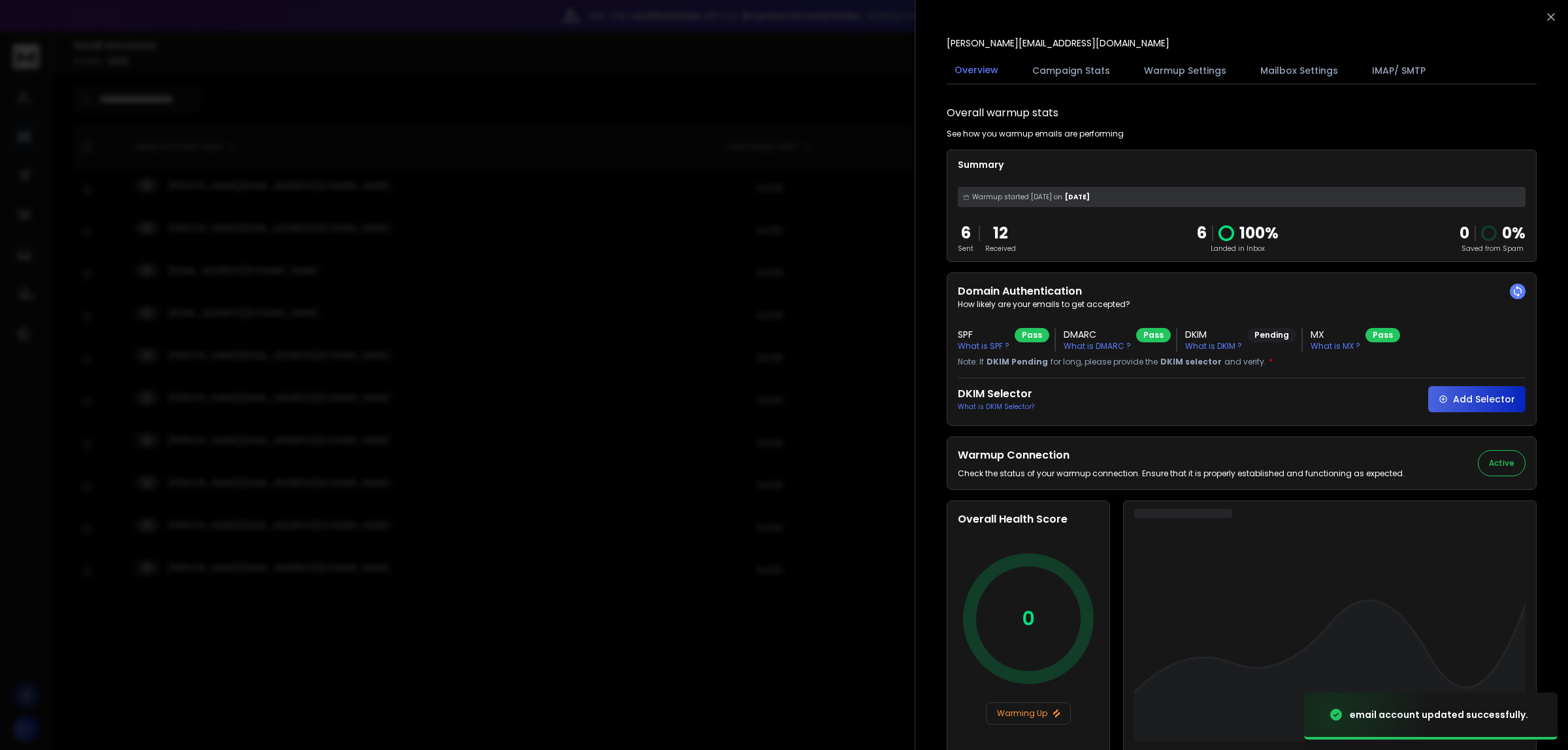
click at [1291, 67] on button "Mailbox Settings" at bounding box center [1299, 71] width 94 height 29
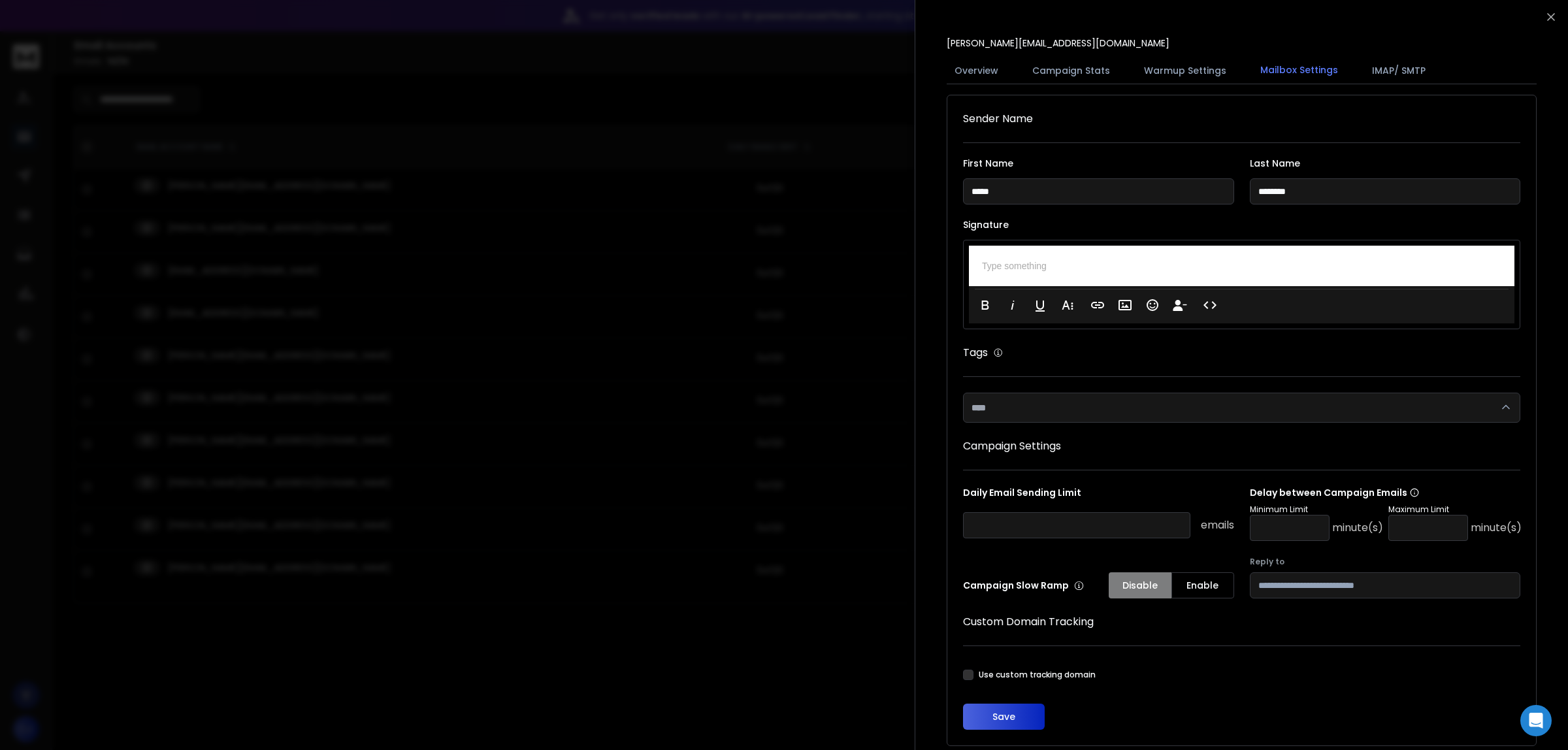
drag, startPoint x: 1205, startPoint y: 517, endPoint x: 1182, endPoint y: 511, distance: 23.8
click at [1187, 513] on div "Daily Email Sending Limit ** emails Delay between Campaign Emails Minimum Limit…" at bounding box center [1242, 541] width 557 height 112
type input "*"
click at [1018, 706] on button "Save" at bounding box center [1004, 716] width 81 height 26
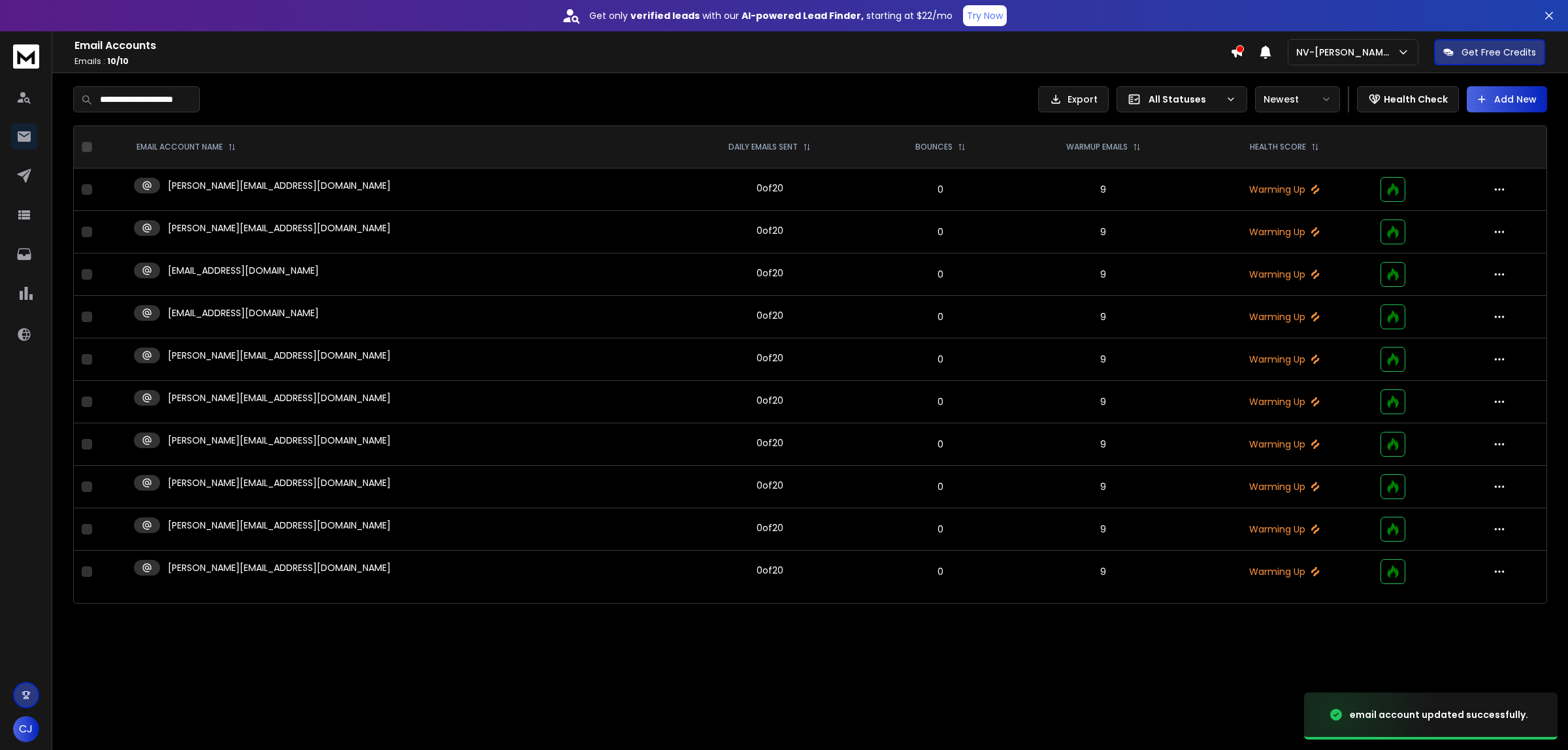
click at [917, 279] on p "0" at bounding box center [940, 274] width 124 height 13
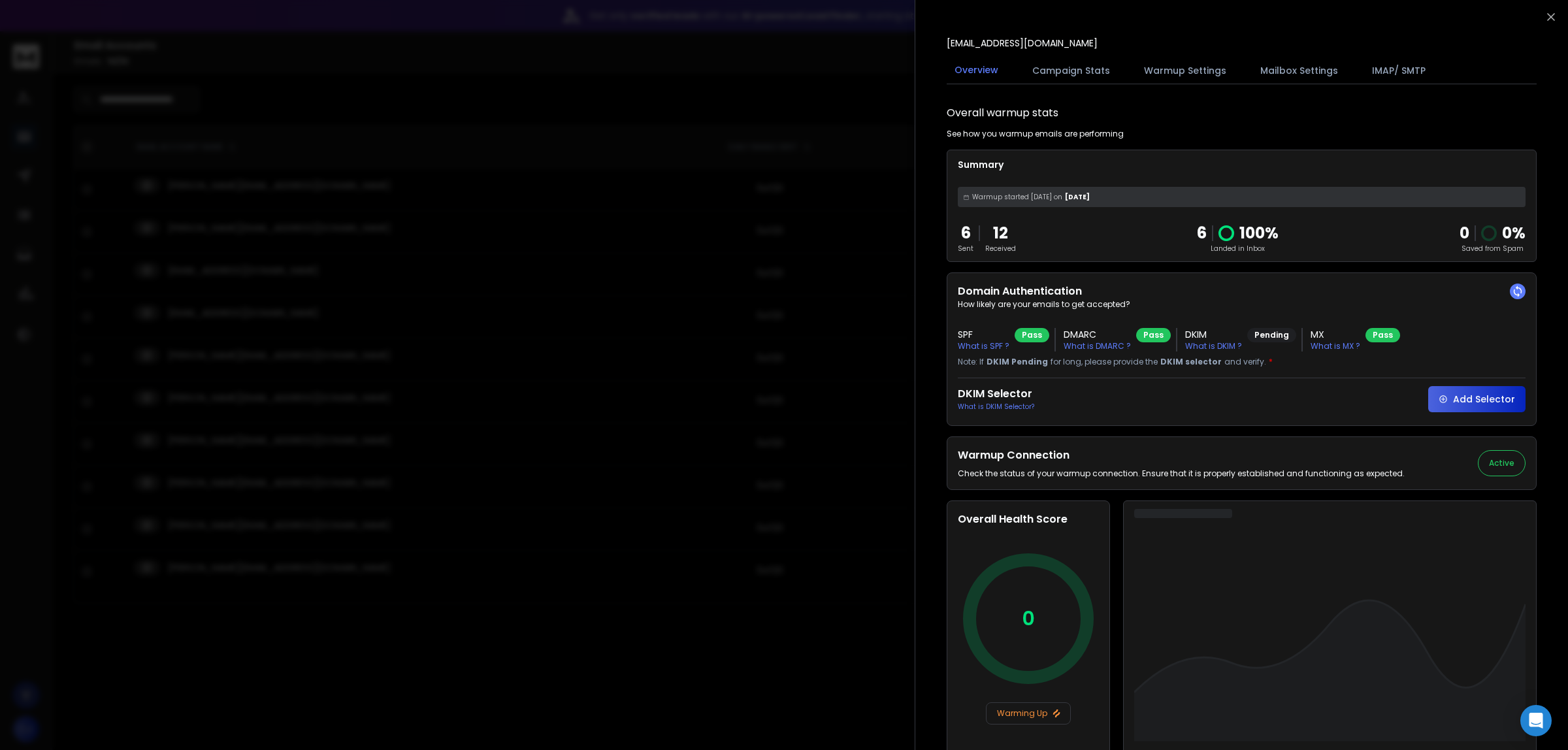
click at [1284, 66] on button "Mailbox Settings" at bounding box center [1299, 71] width 94 height 29
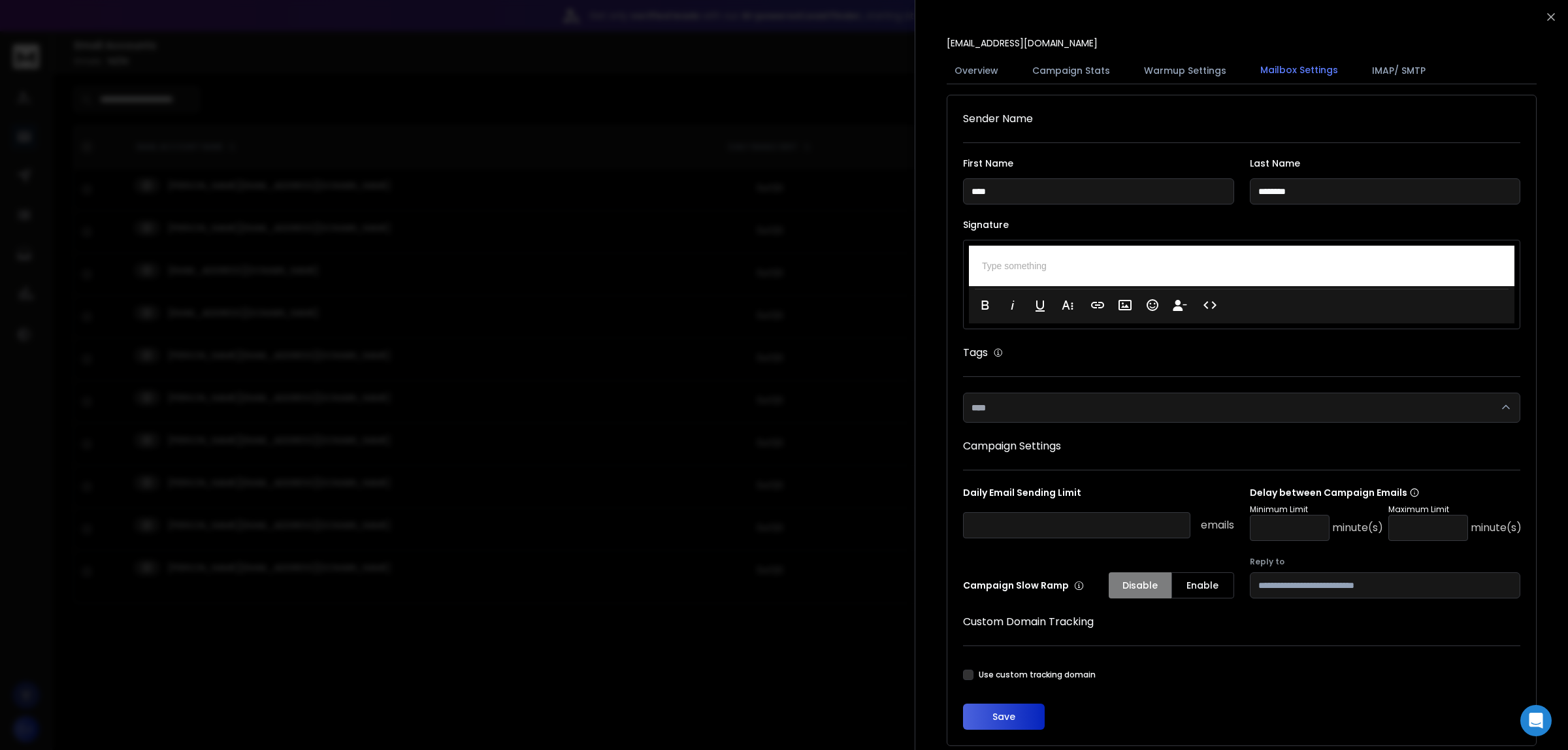
drag, startPoint x: 1287, startPoint y: 534, endPoint x: 1195, endPoint y: 500, distance: 98.1
click at [1201, 501] on div "Daily Email Sending Limit ** emails Delay between Campaign Emails Minimum Limit…" at bounding box center [1242, 541] width 557 height 112
type input "*"
click at [1014, 727] on button "Save" at bounding box center [1004, 716] width 81 height 26
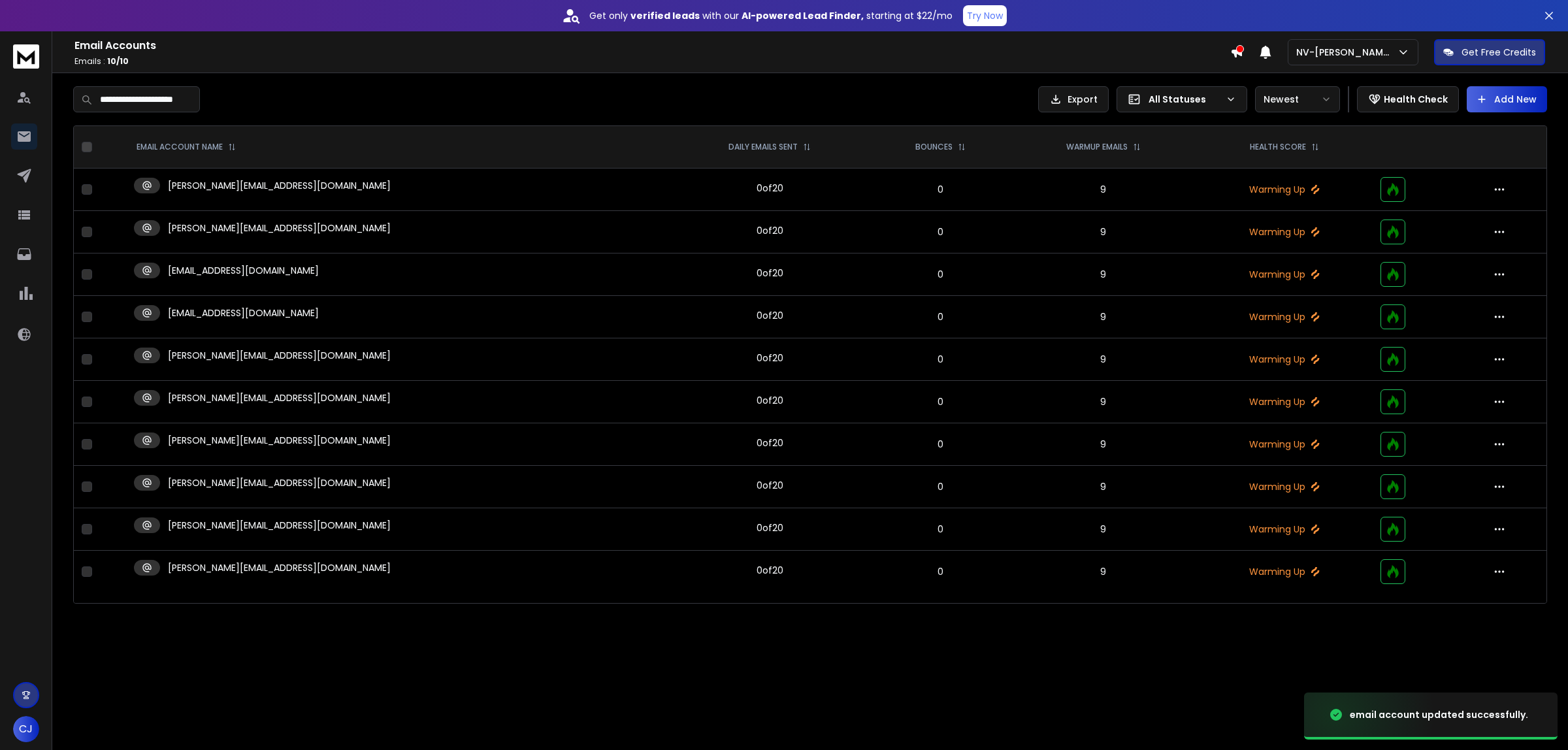
click at [906, 321] on p "0" at bounding box center [940, 316] width 124 height 13
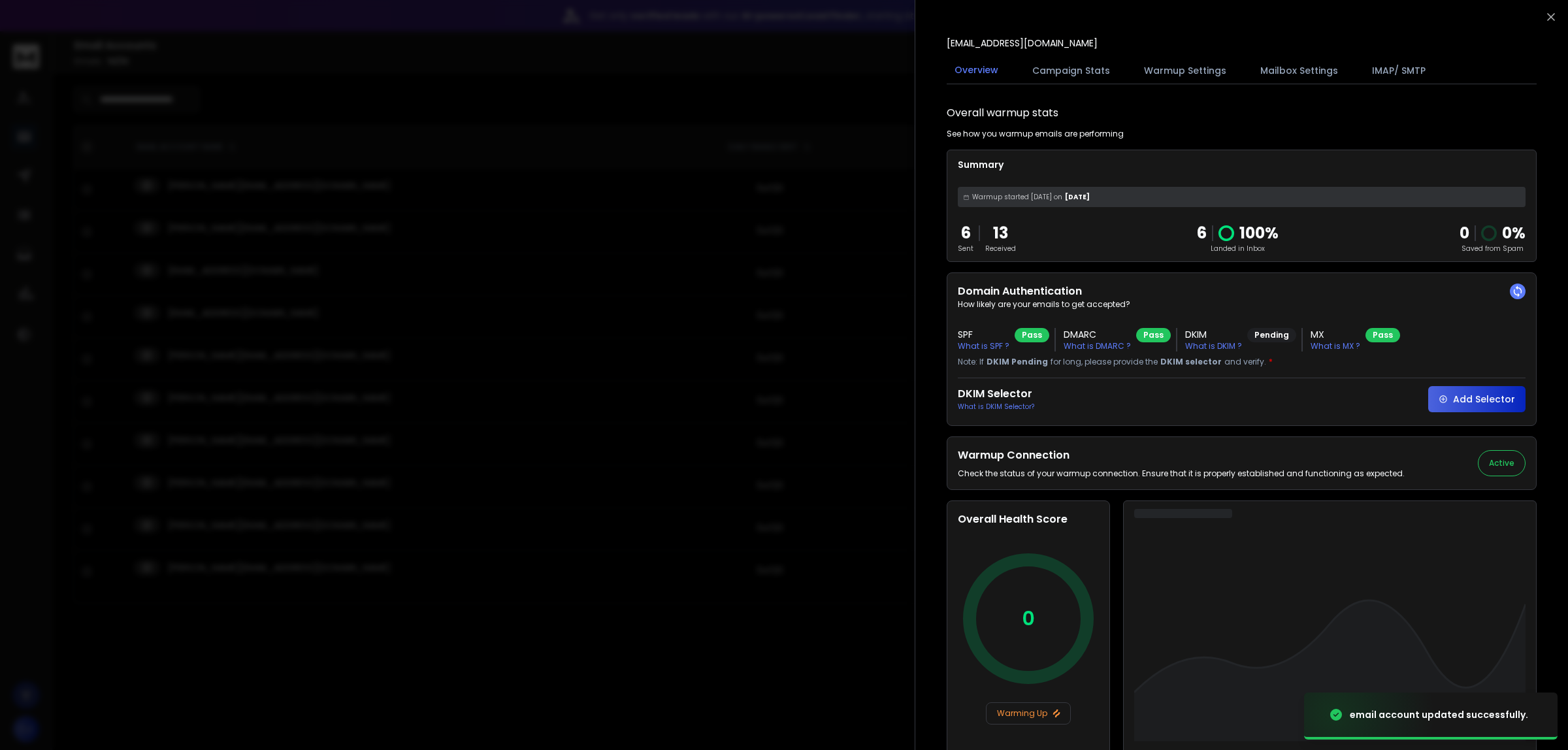
click at [1284, 67] on button "Mailbox Settings" at bounding box center [1299, 71] width 94 height 29
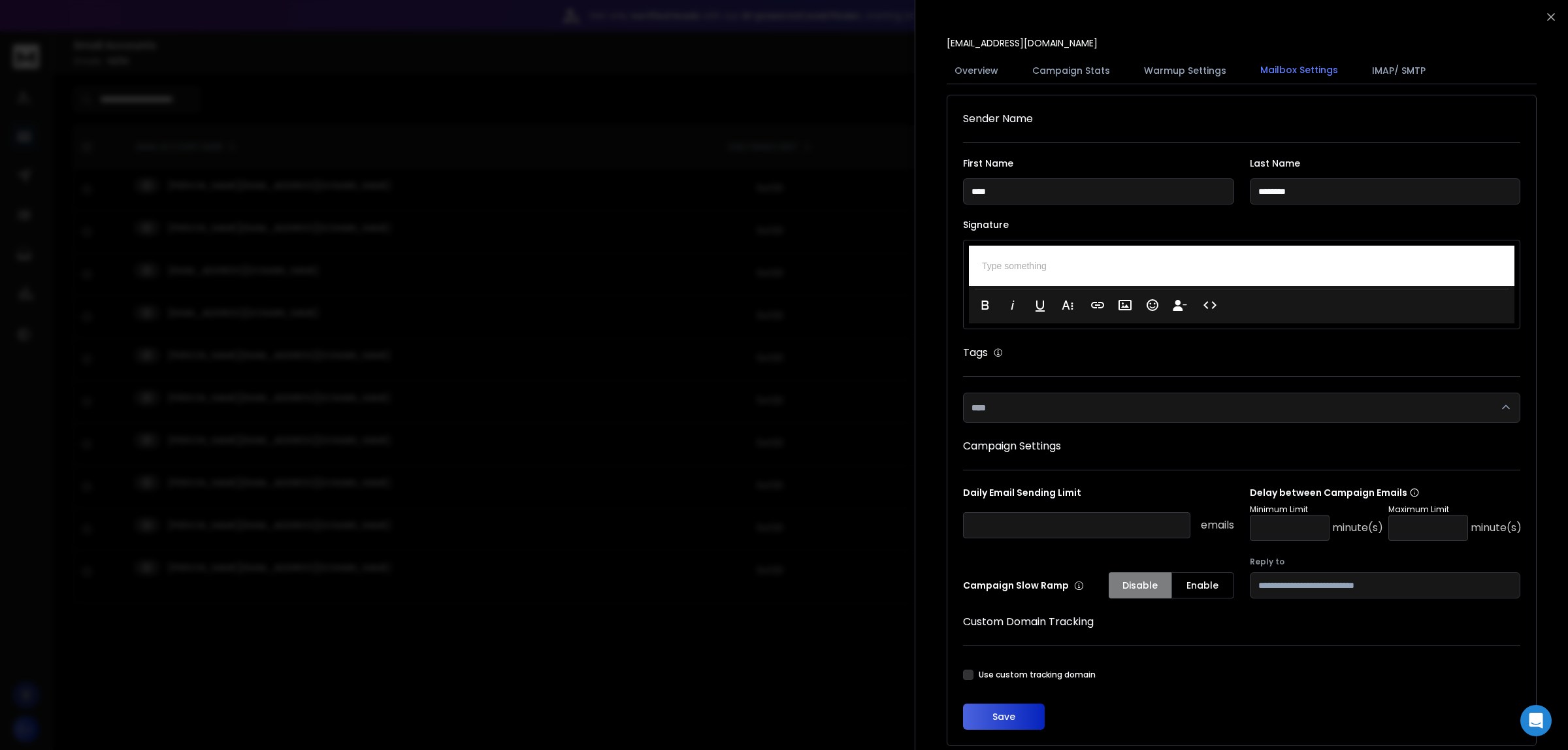
drag, startPoint x: 1242, startPoint y: 526, endPoint x: 1205, endPoint y: 519, distance: 37.7
click at [1205, 519] on div "Daily Email Sending Limit ** emails Delay between Campaign Emails Minimum Limit…" at bounding box center [1242, 541] width 557 height 112
type input "*"
click at [1014, 721] on button "Save" at bounding box center [1004, 716] width 81 height 26
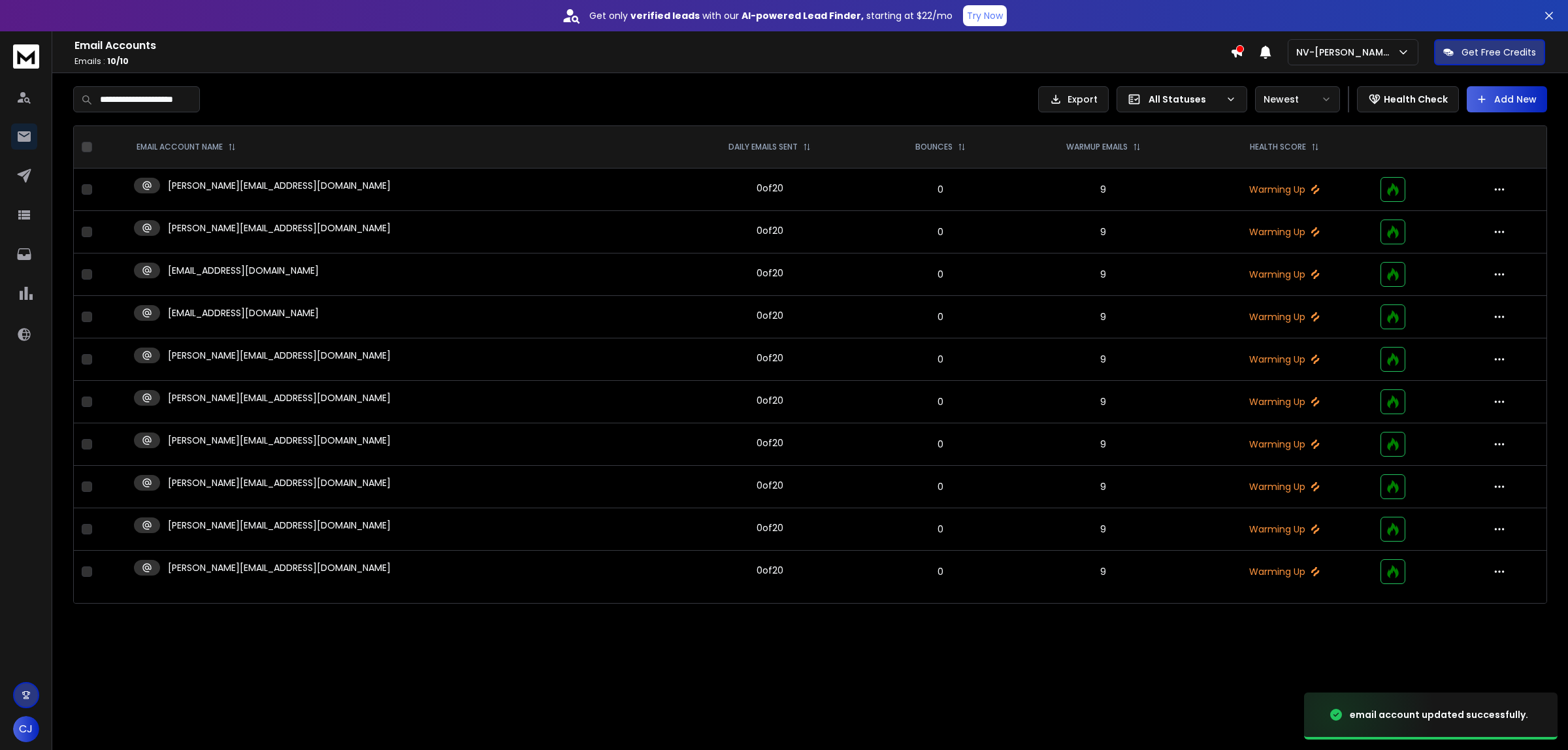
click at [903, 356] on p "0" at bounding box center [940, 359] width 124 height 13
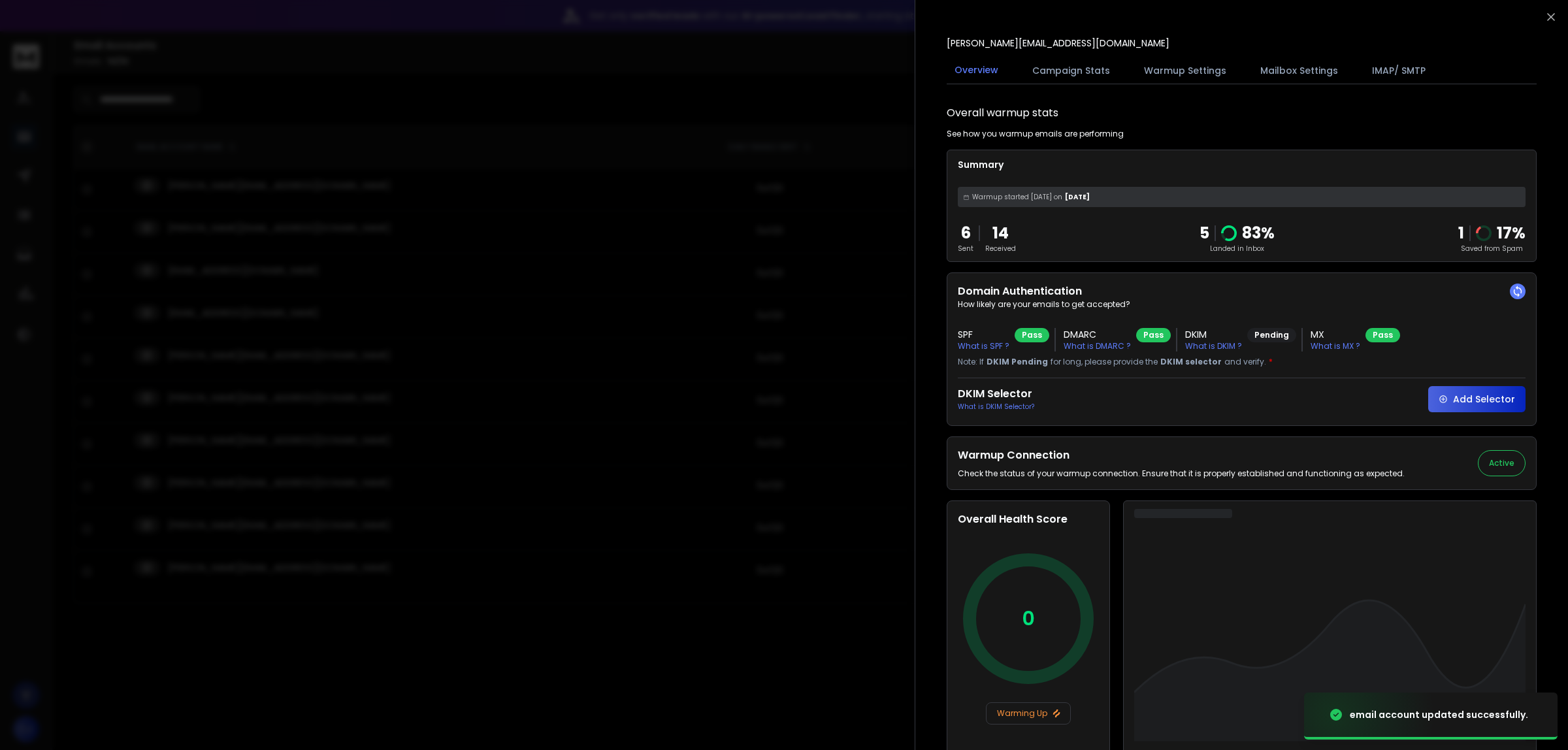
click at [1298, 62] on button "Mailbox Settings" at bounding box center [1299, 71] width 94 height 29
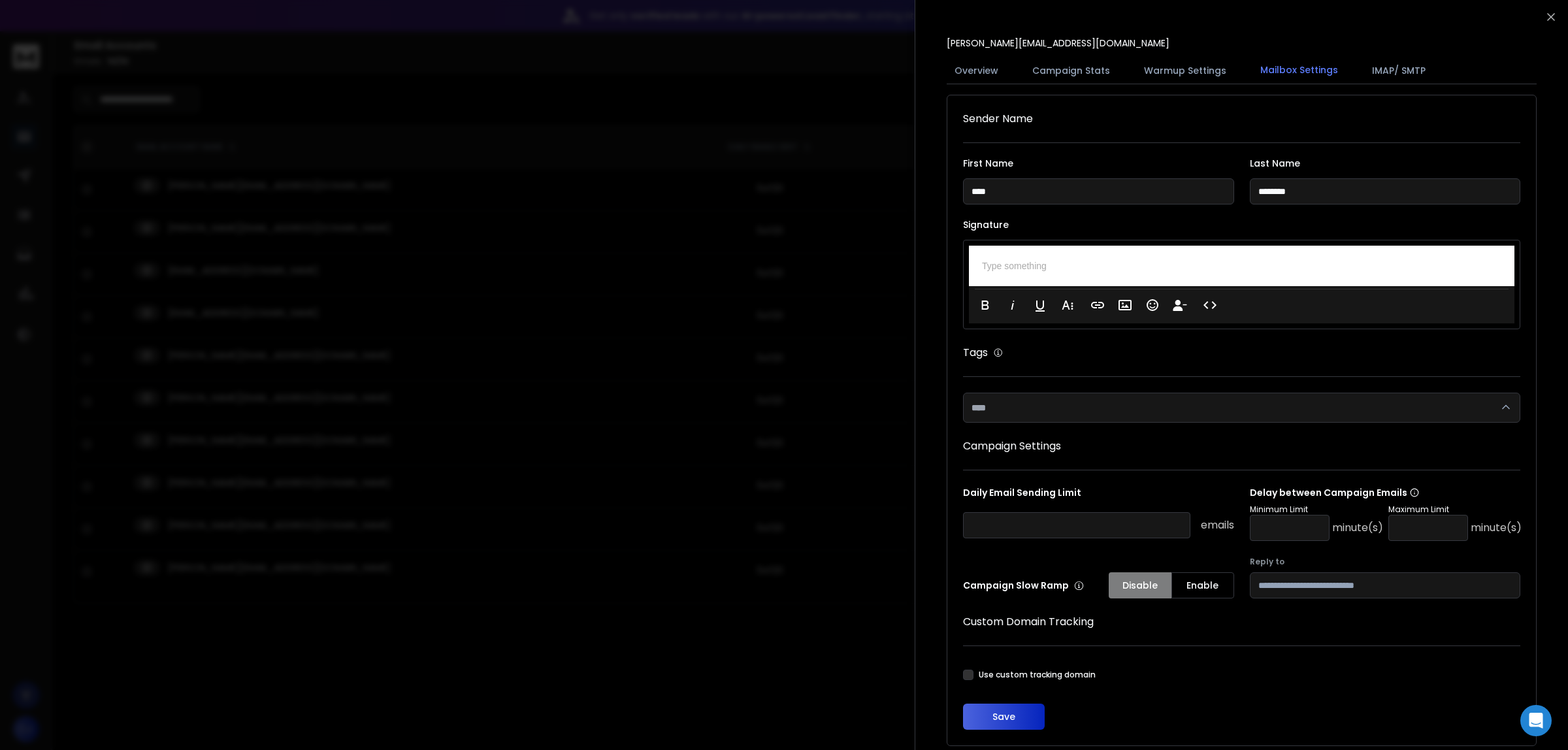
drag, startPoint x: 1272, startPoint y: 523, endPoint x: 1197, endPoint y: 504, distance: 77.4
click at [1207, 509] on div "Daily Email Sending Limit ** emails Delay between Campaign Emails Minimum Limit…" at bounding box center [1242, 541] width 557 height 112
type input "*"
click at [1000, 729] on button "Save" at bounding box center [1004, 716] width 81 height 26
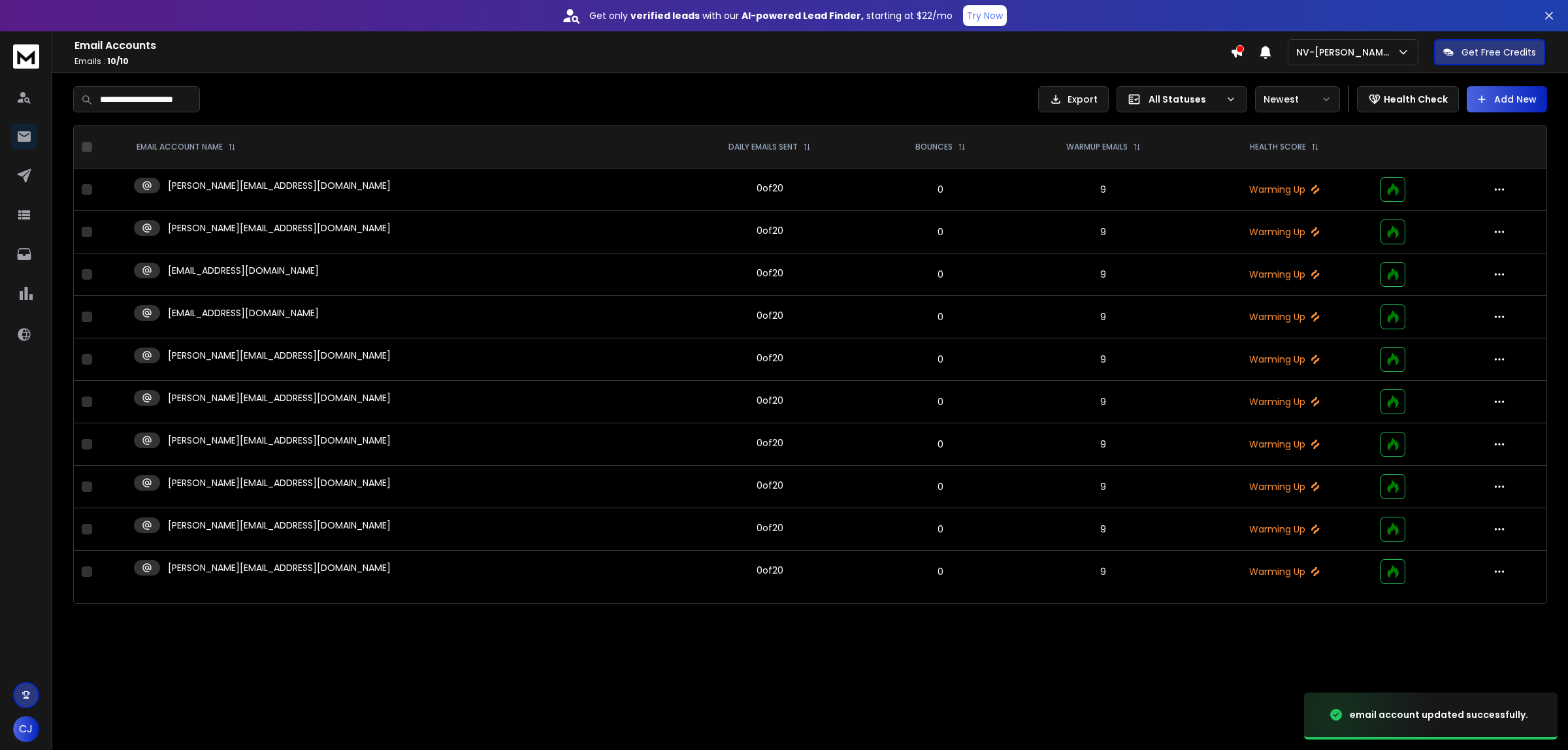
click at [919, 369] on td "0" at bounding box center [940, 359] width 139 height 42
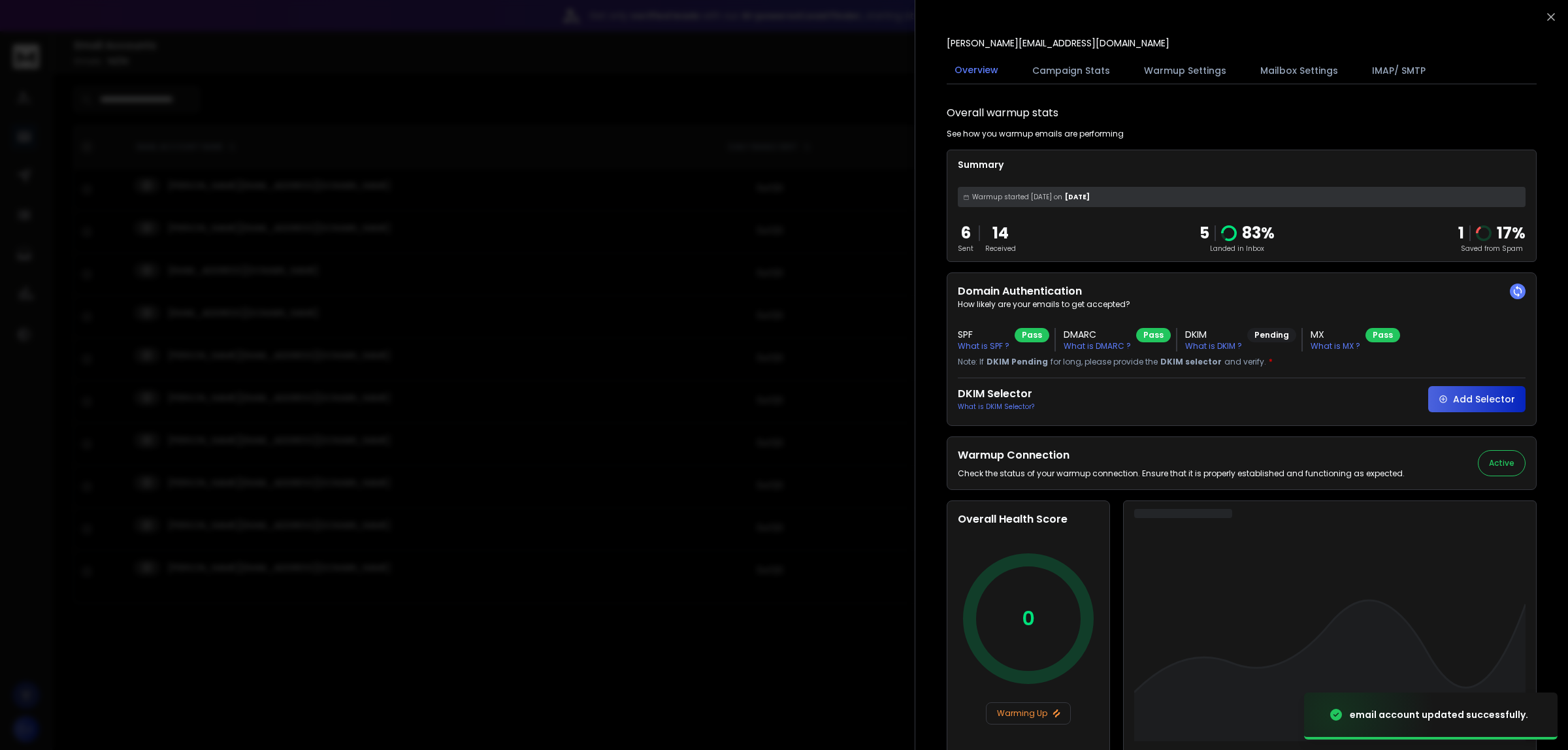
click at [1295, 63] on button "Mailbox Settings" at bounding box center [1299, 71] width 94 height 29
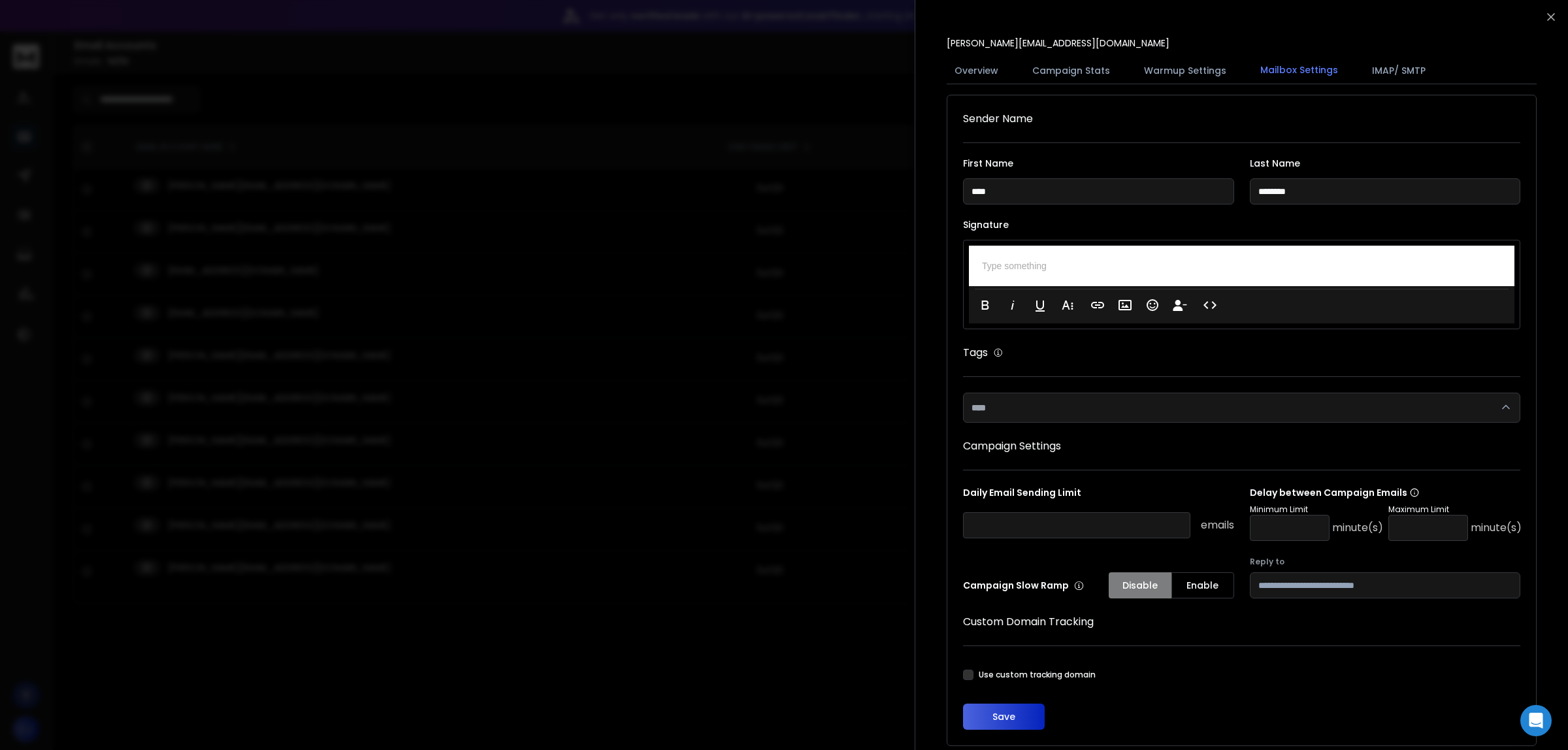
click at [846, 462] on div at bounding box center [784, 375] width 1568 height 750
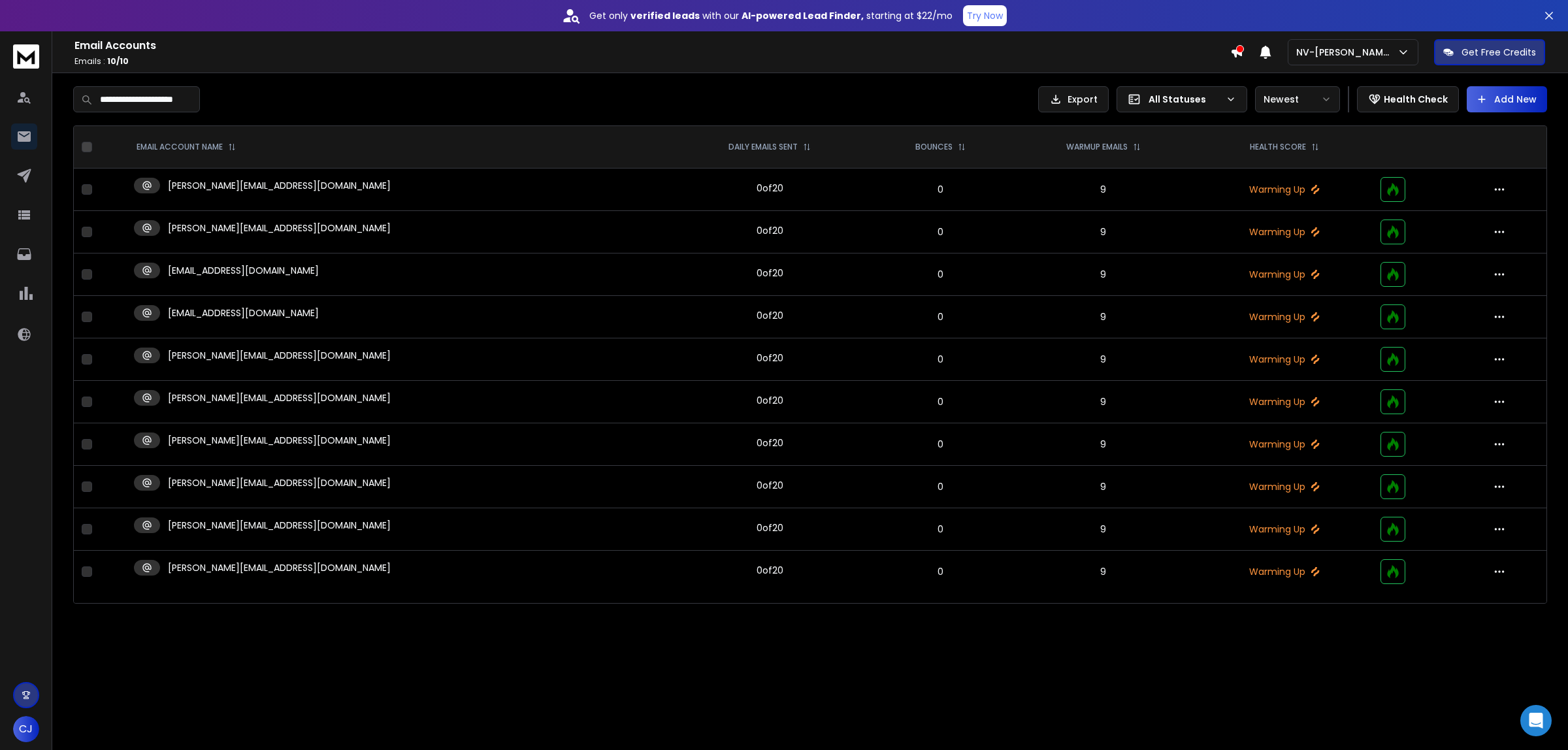
click at [927, 401] on p "0" at bounding box center [940, 401] width 124 height 13
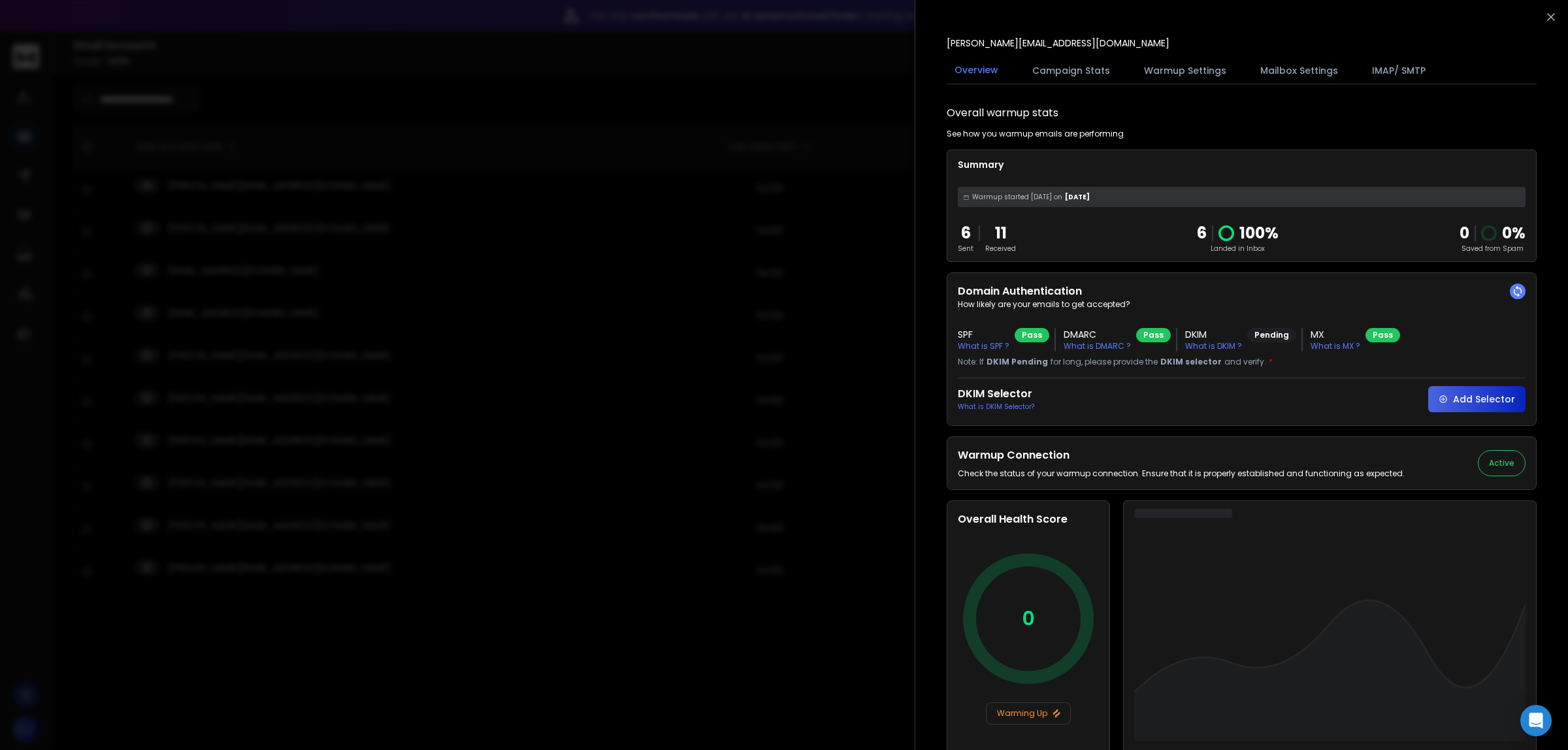
click at [1292, 66] on button "Mailbox Settings" at bounding box center [1299, 71] width 94 height 29
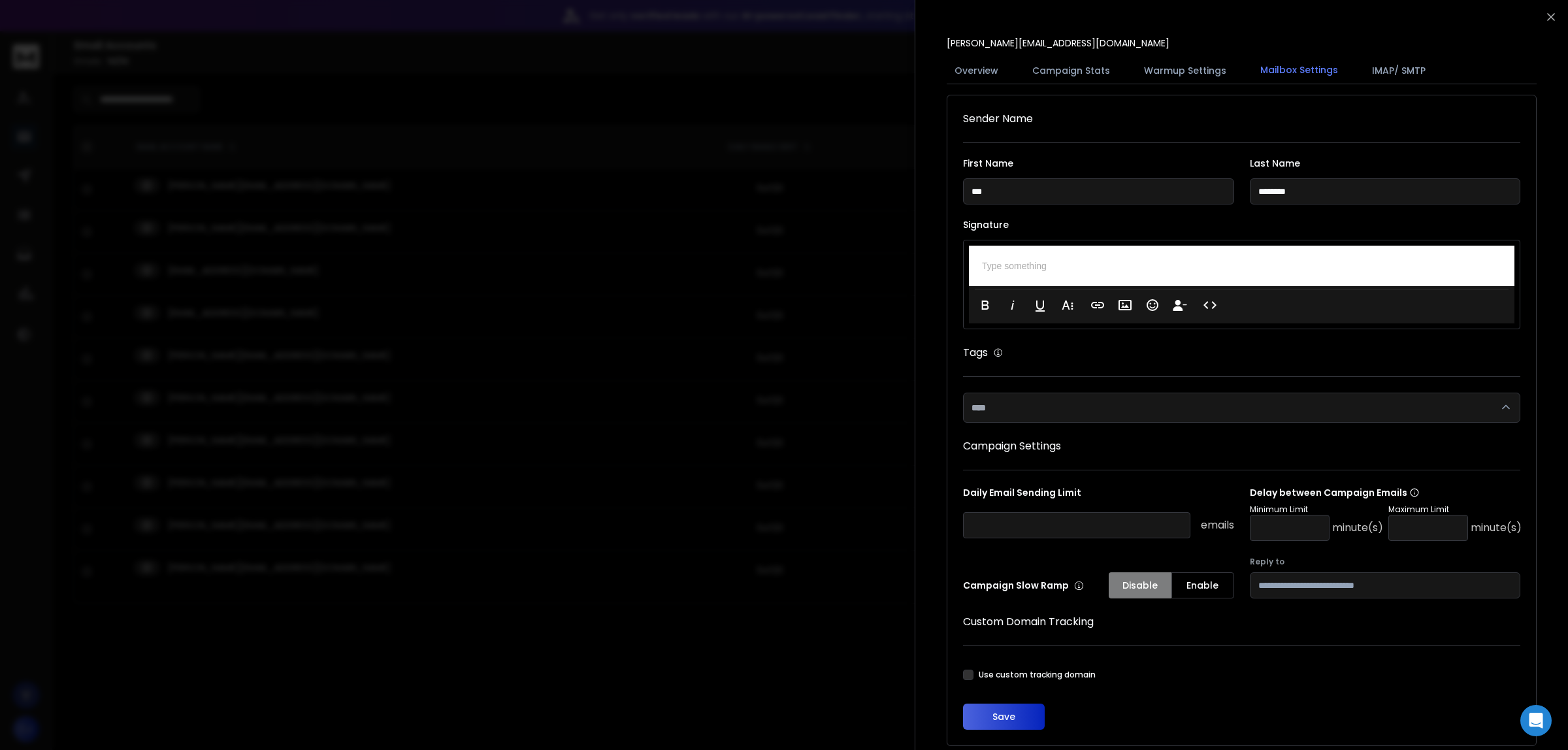
drag, startPoint x: 1269, startPoint y: 534, endPoint x: 1215, endPoint y: 521, distance: 55.5
click at [1217, 521] on div "Daily Email Sending Limit ** emails Delay between Campaign Emails Minimum Limit…" at bounding box center [1242, 541] width 557 height 112
type input "*"
click at [1011, 721] on button "Save" at bounding box center [1004, 716] width 81 height 26
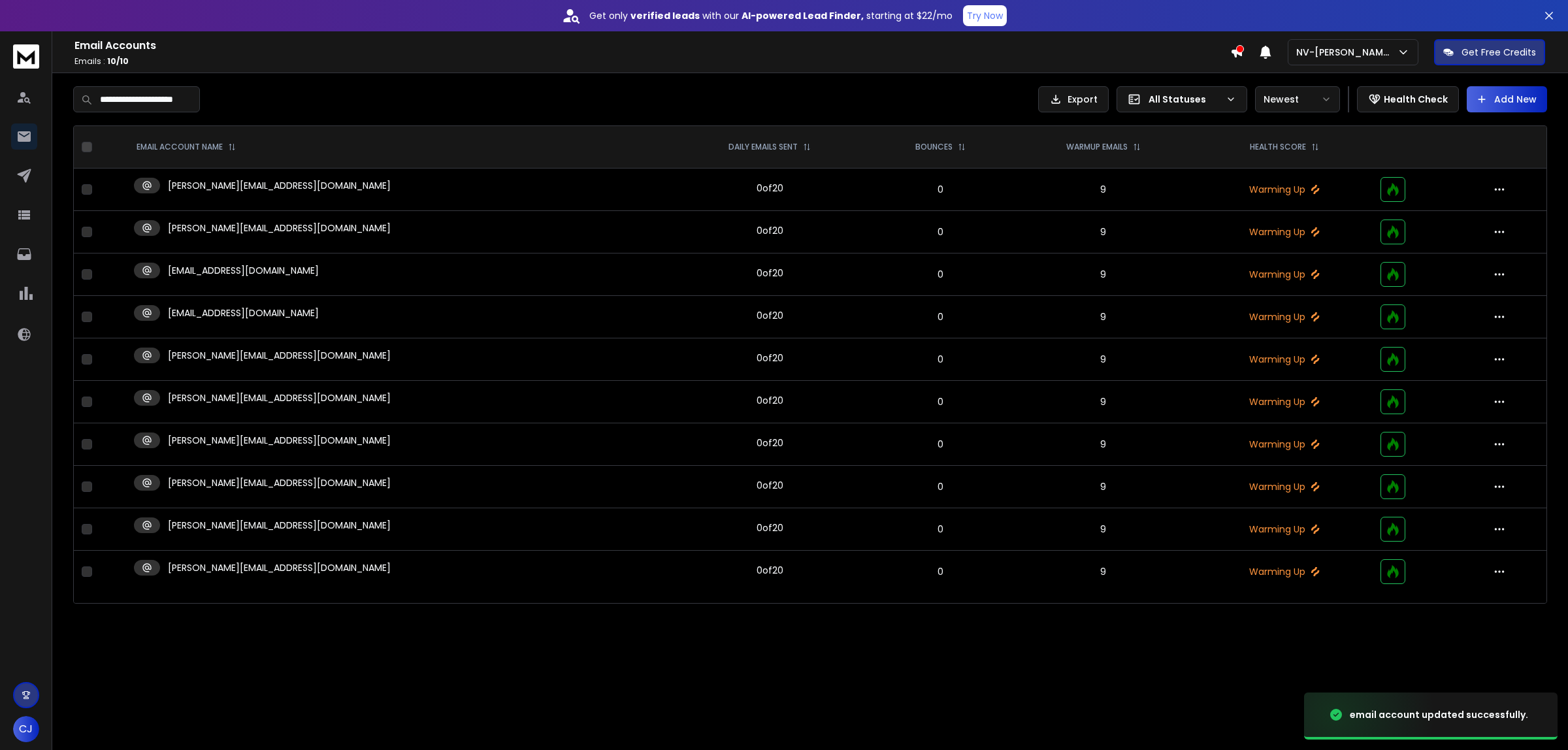
click at [939, 441] on td "0" at bounding box center [940, 444] width 139 height 42
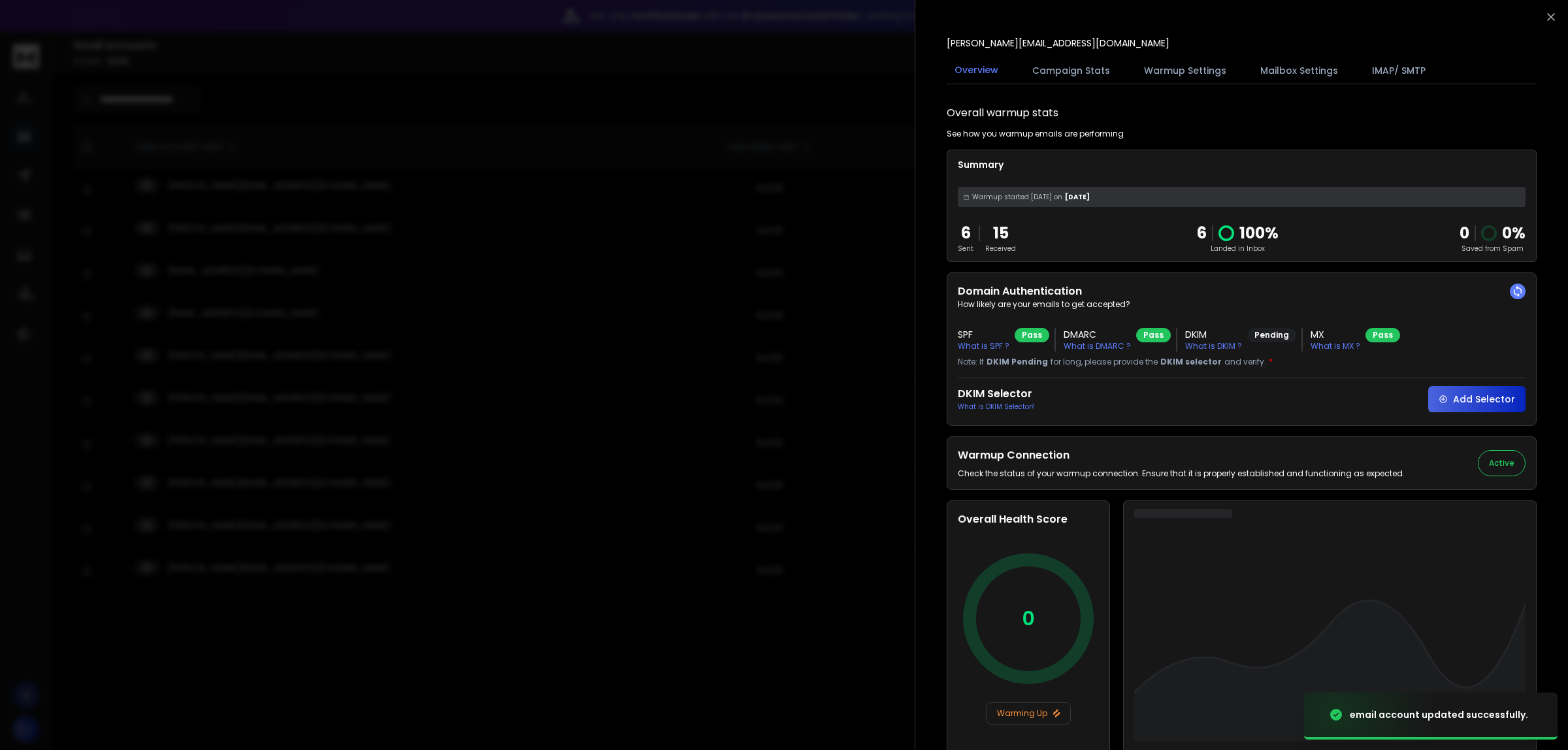
click at [1303, 59] on button "Mailbox Settings" at bounding box center [1299, 71] width 94 height 29
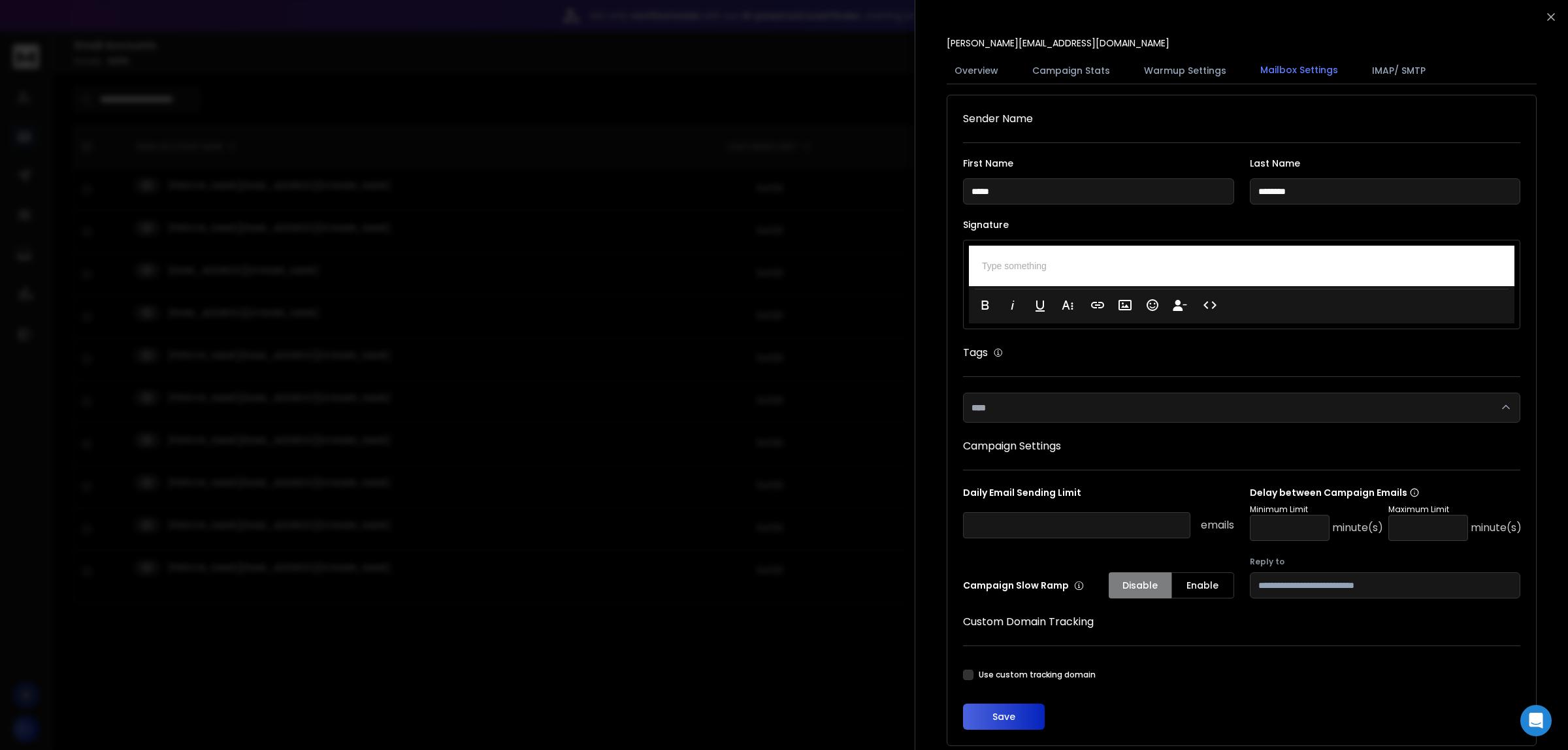
drag, startPoint x: 1278, startPoint y: 526, endPoint x: 1206, endPoint y: 524, distance: 72.0
click at [1209, 526] on div "Daily Email Sending Limit ** emails Delay between Campaign Emails Minimum Limit…" at bounding box center [1242, 541] width 557 height 112
type input "*"
drag, startPoint x: 1002, startPoint y: 706, endPoint x: 1153, endPoint y: 622, distance: 172.8
click at [1002, 704] on button "Save" at bounding box center [1004, 716] width 81 height 26
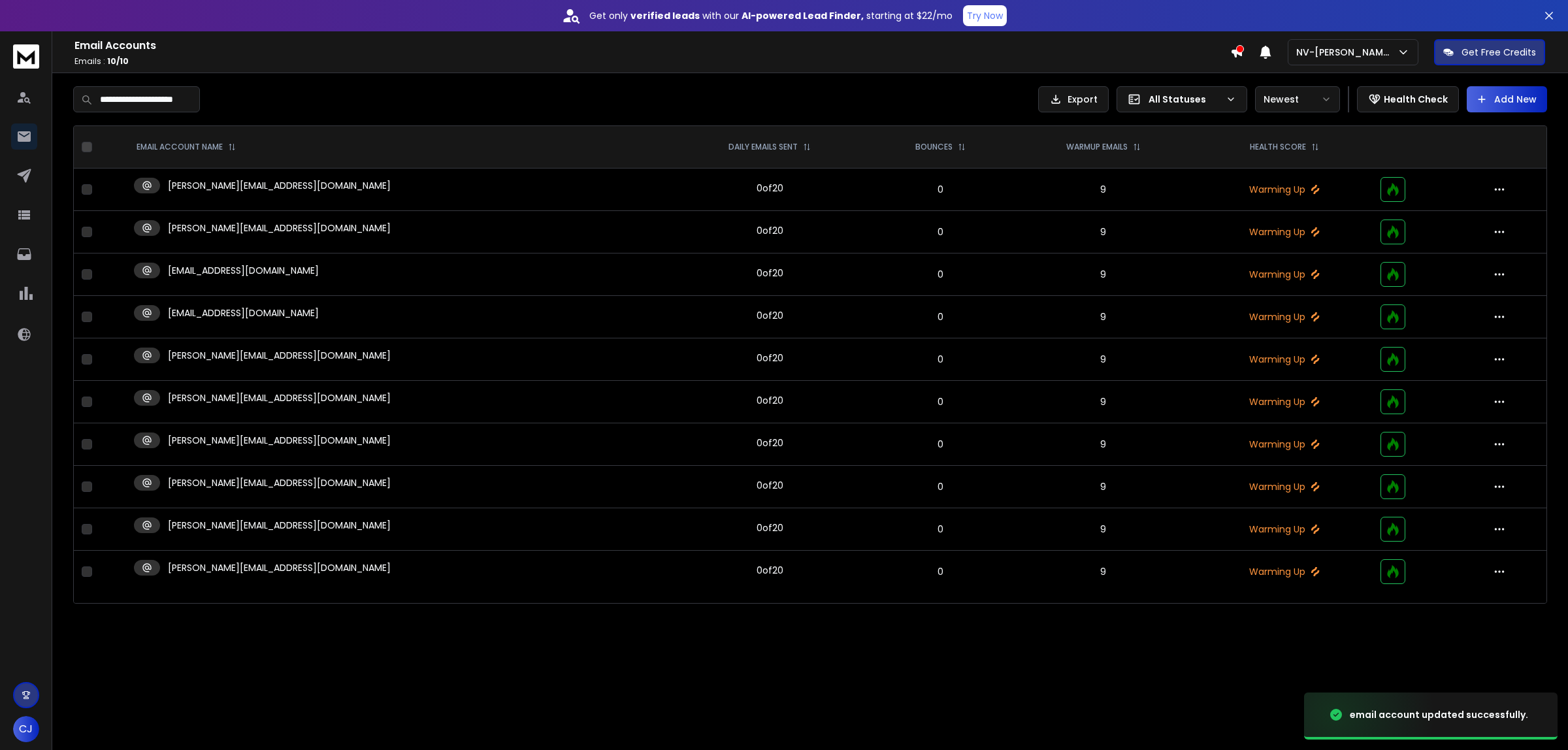
click at [918, 489] on p "0" at bounding box center [940, 486] width 124 height 13
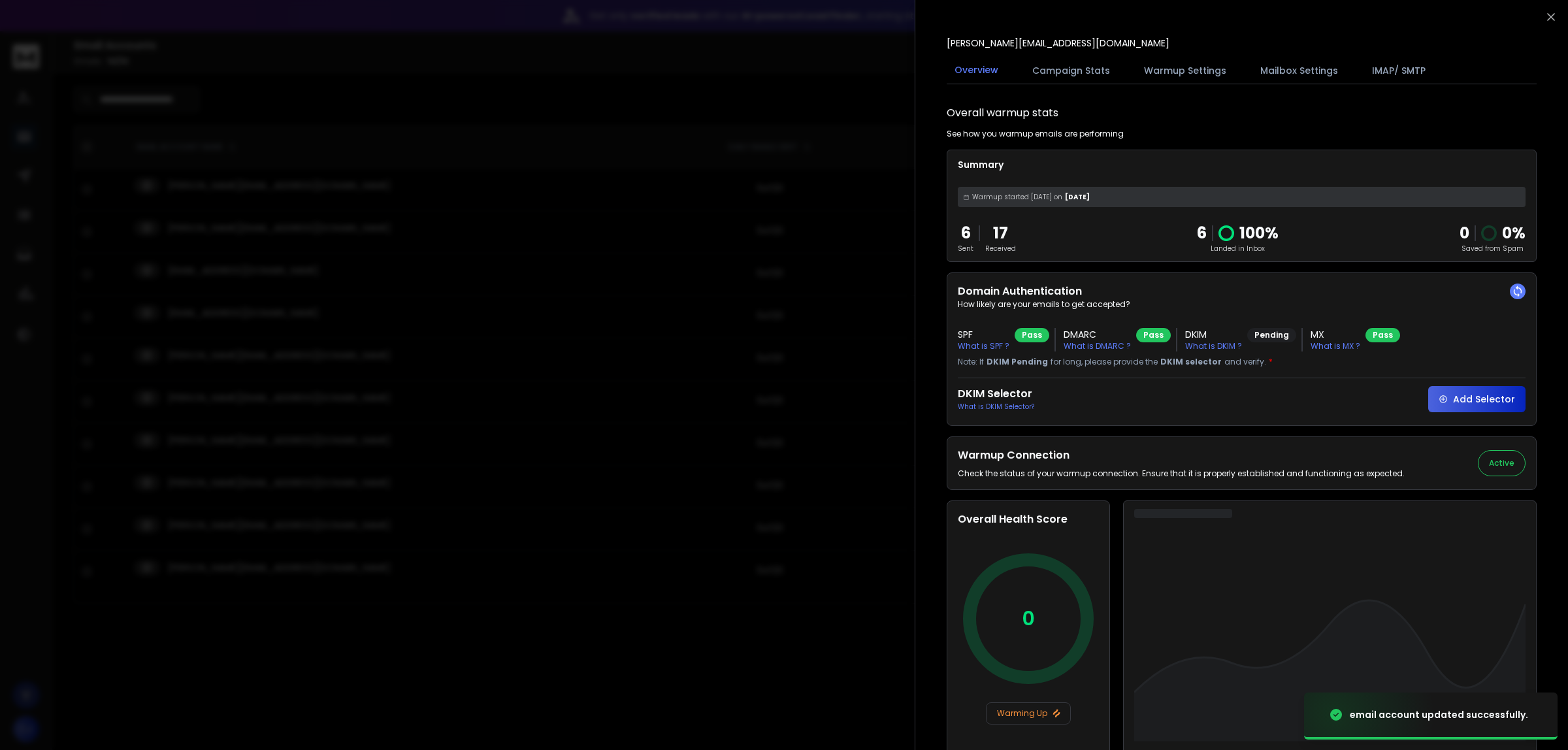
click at [1294, 59] on button "Mailbox Settings" at bounding box center [1299, 71] width 94 height 29
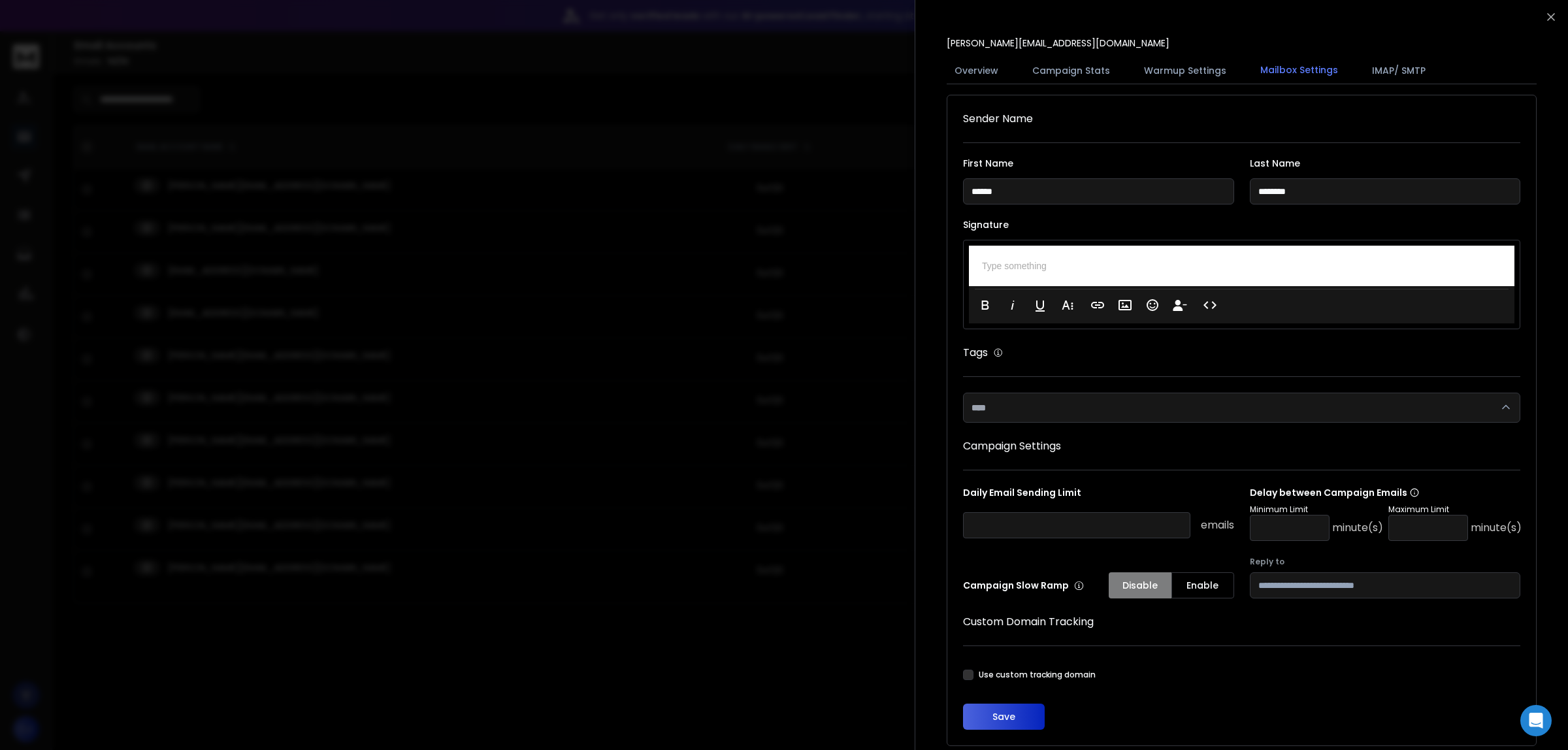
drag, startPoint x: 1272, startPoint y: 524, endPoint x: 1201, endPoint y: 451, distance: 101.8
click at [1207, 469] on form "First Name ****** Last Name ******** Signature Type something Clear Formatting …" at bounding box center [1242, 444] width 557 height 571
type input "*"
click at [981, 709] on button "Save" at bounding box center [1004, 716] width 81 height 26
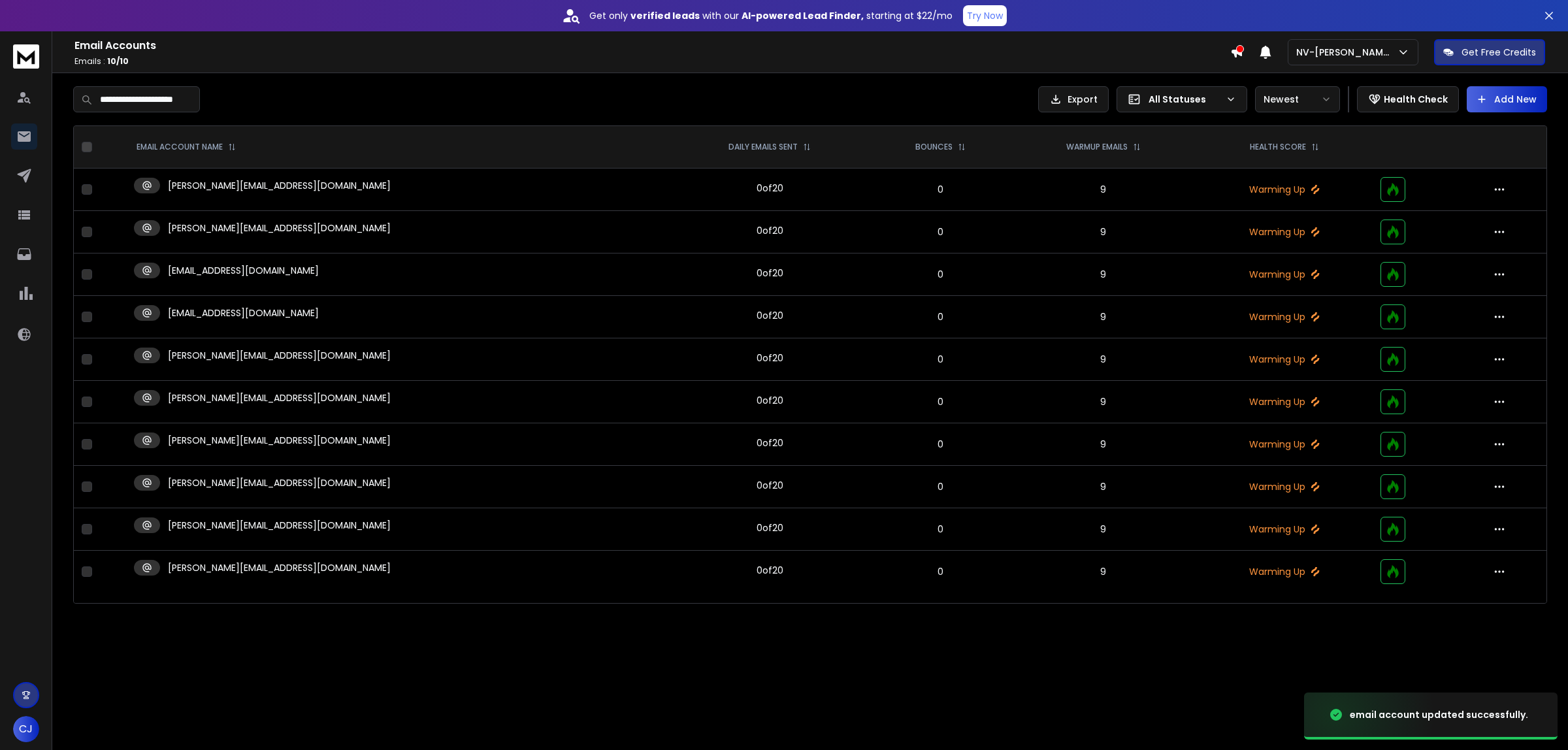
click at [929, 526] on p "0" at bounding box center [940, 529] width 124 height 13
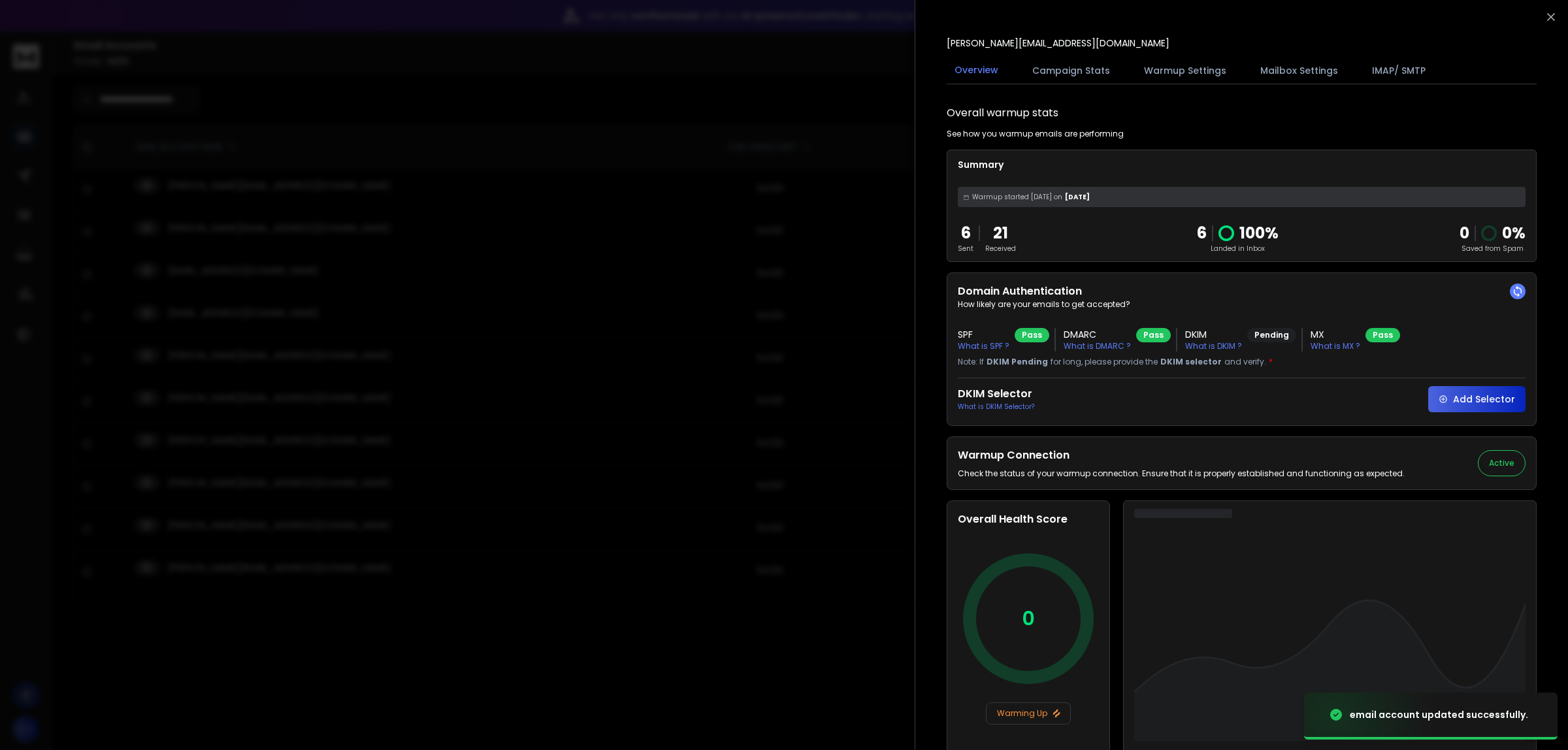
click at [1297, 62] on button "Mailbox Settings" at bounding box center [1299, 71] width 94 height 29
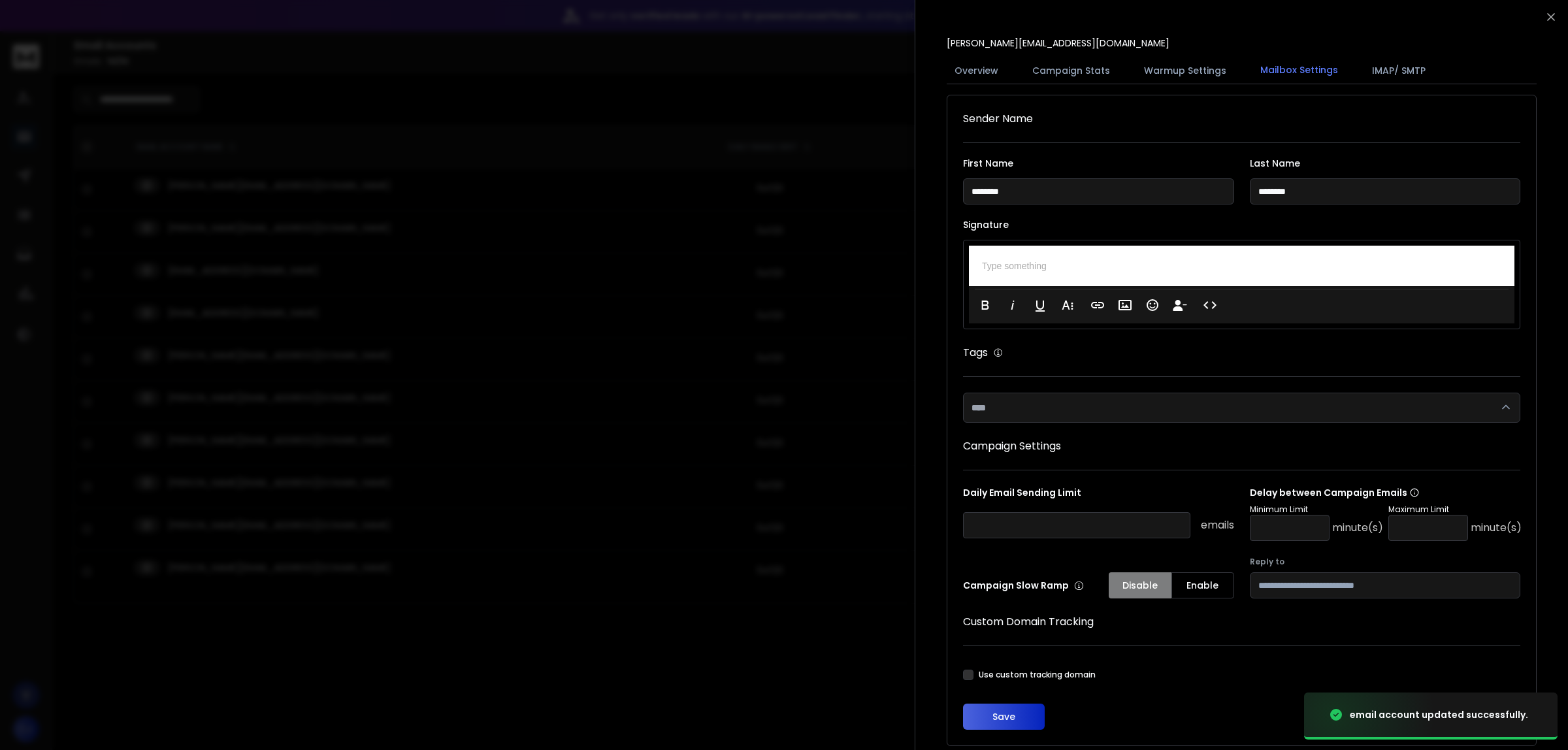
click at [1210, 485] on form "First Name ******** Last Name ******** Signature Type something Clear Formattin…" at bounding box center [1242, 444] width 557 height 571
type input "*"
click at [1004, 716] on button "Save" at bounding box center [1004, 716] width 81 height 26
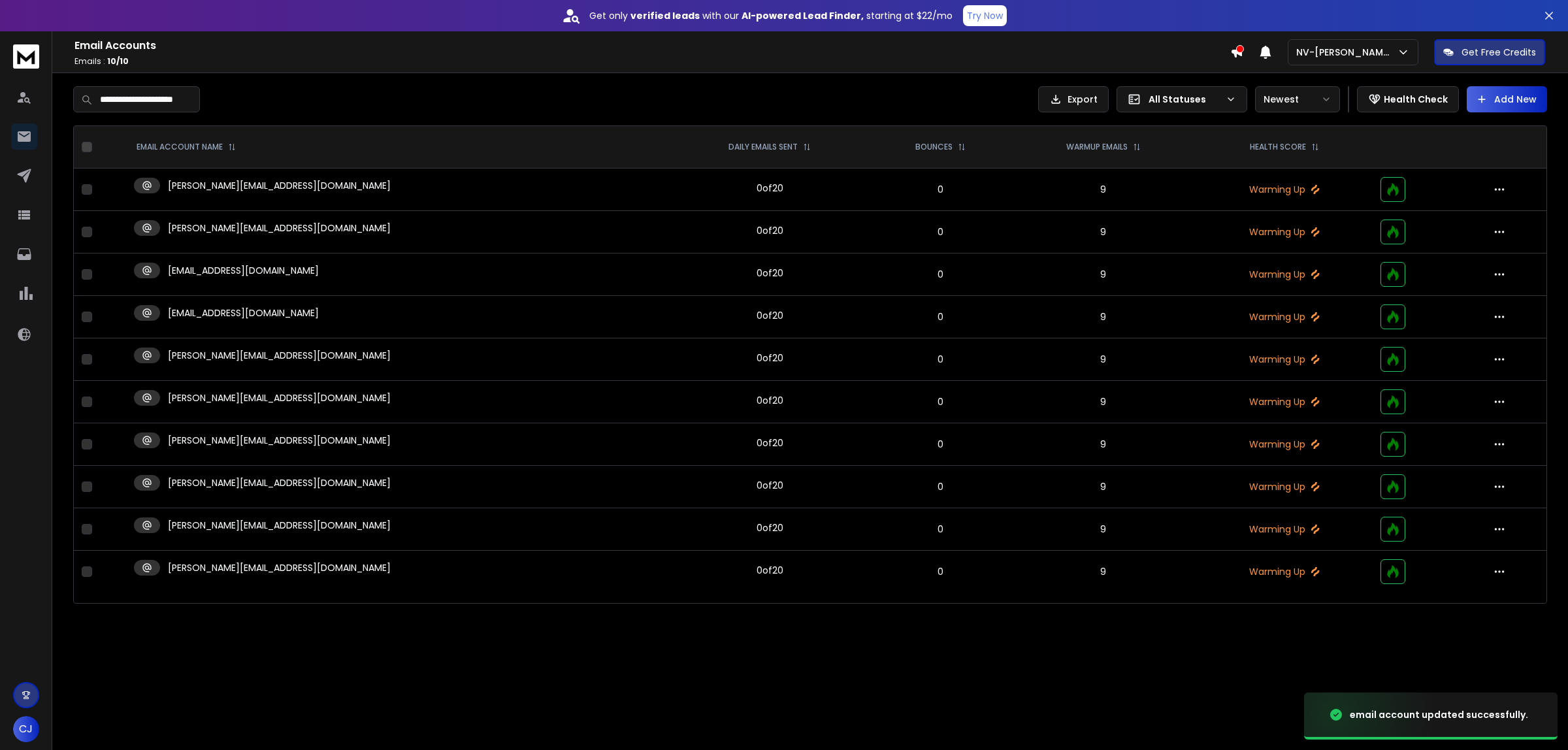
click at [1010, 579] on td "9" at bounding box center [1103, 571] width 186 height 42
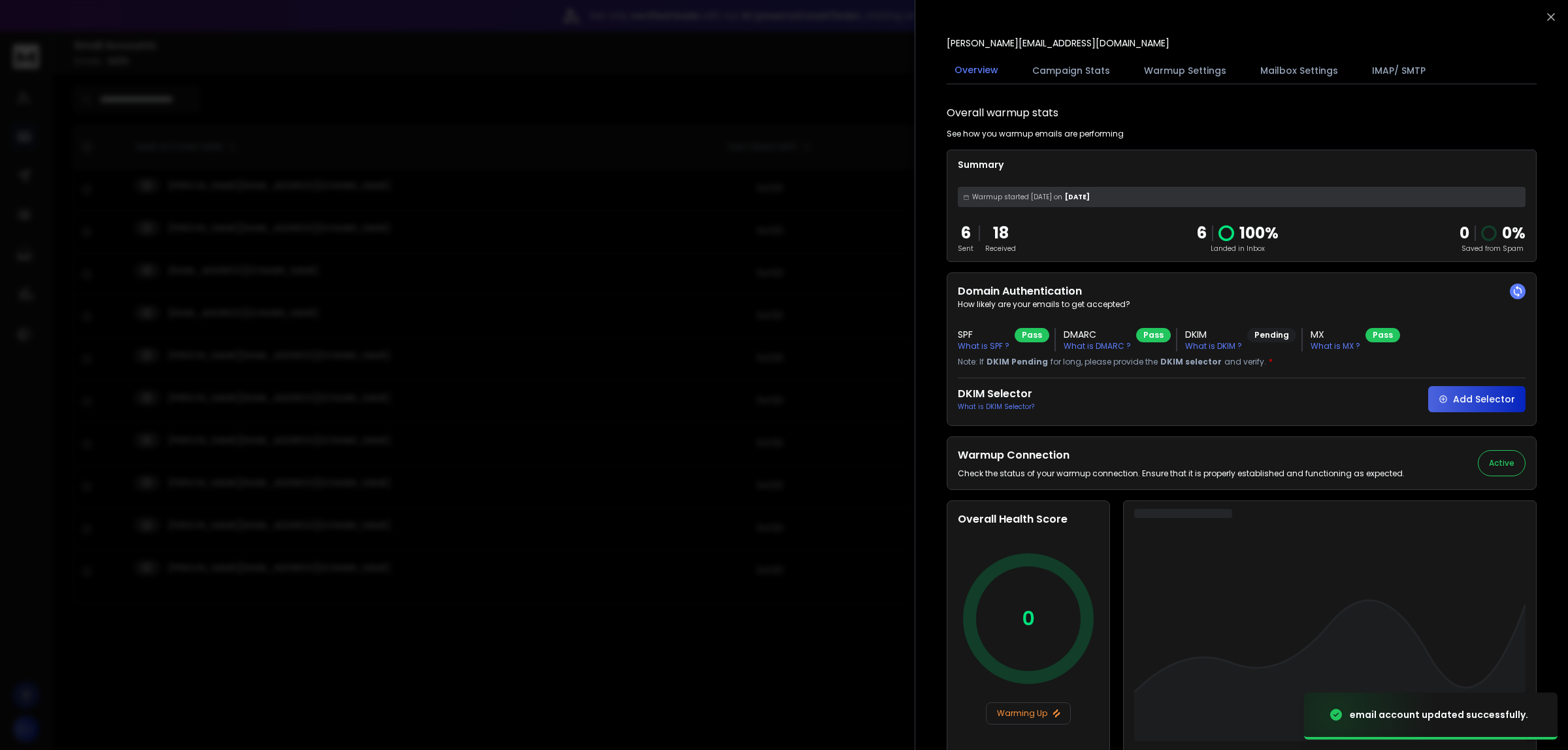
click at [1294, 60] on button "Mailbox Settings" at bounding box center [1299, 71] width 94 height 29
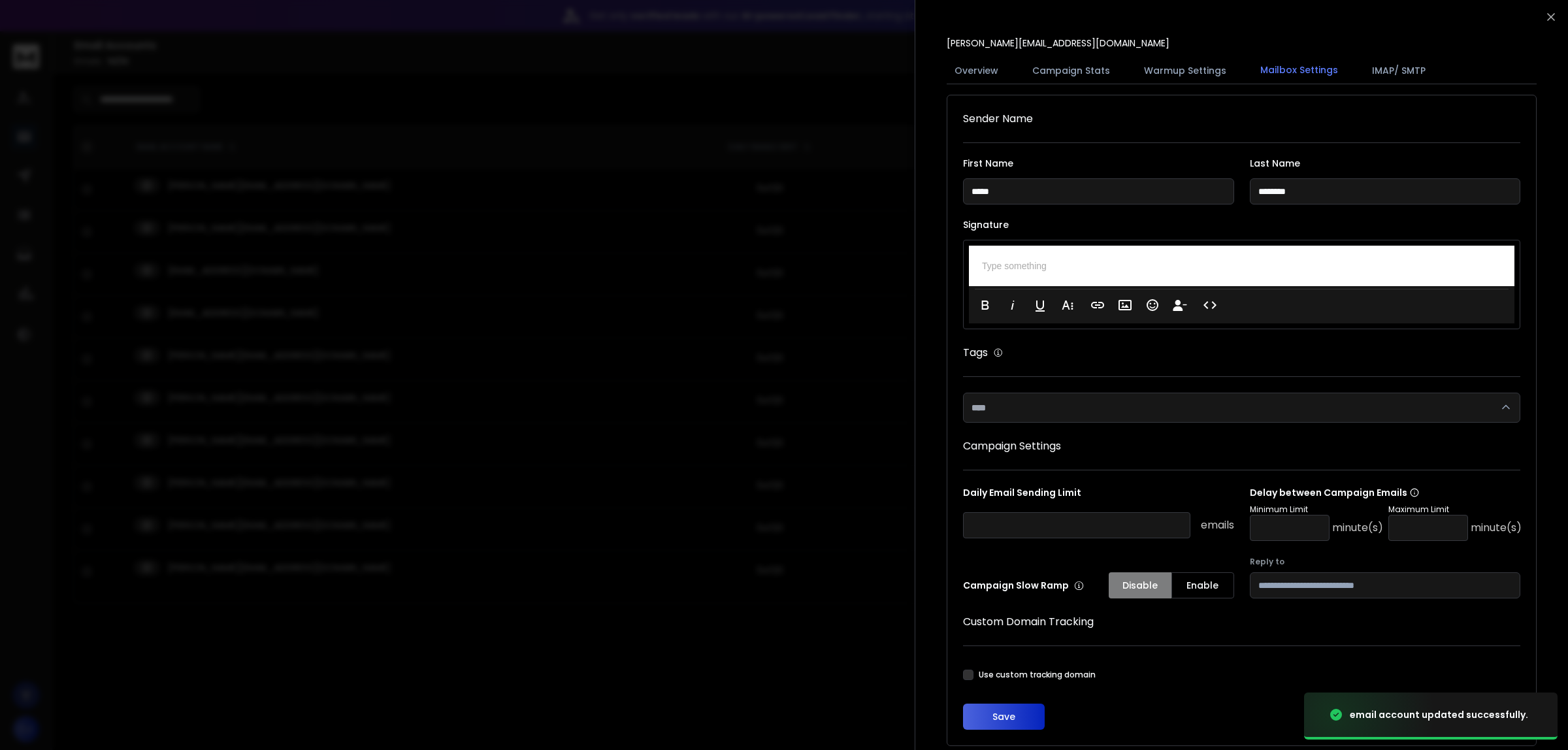
drag, startPoint x: 1276, startPoint y: 521, endPoint x: 1172, endPoint y: 431, distance: 137.5
click at [1196, 462] on form "First Name ***** Last Name ******** Signature Type something Clear Formatting F…" at bounding box center [1242, 444] width 557 height 571
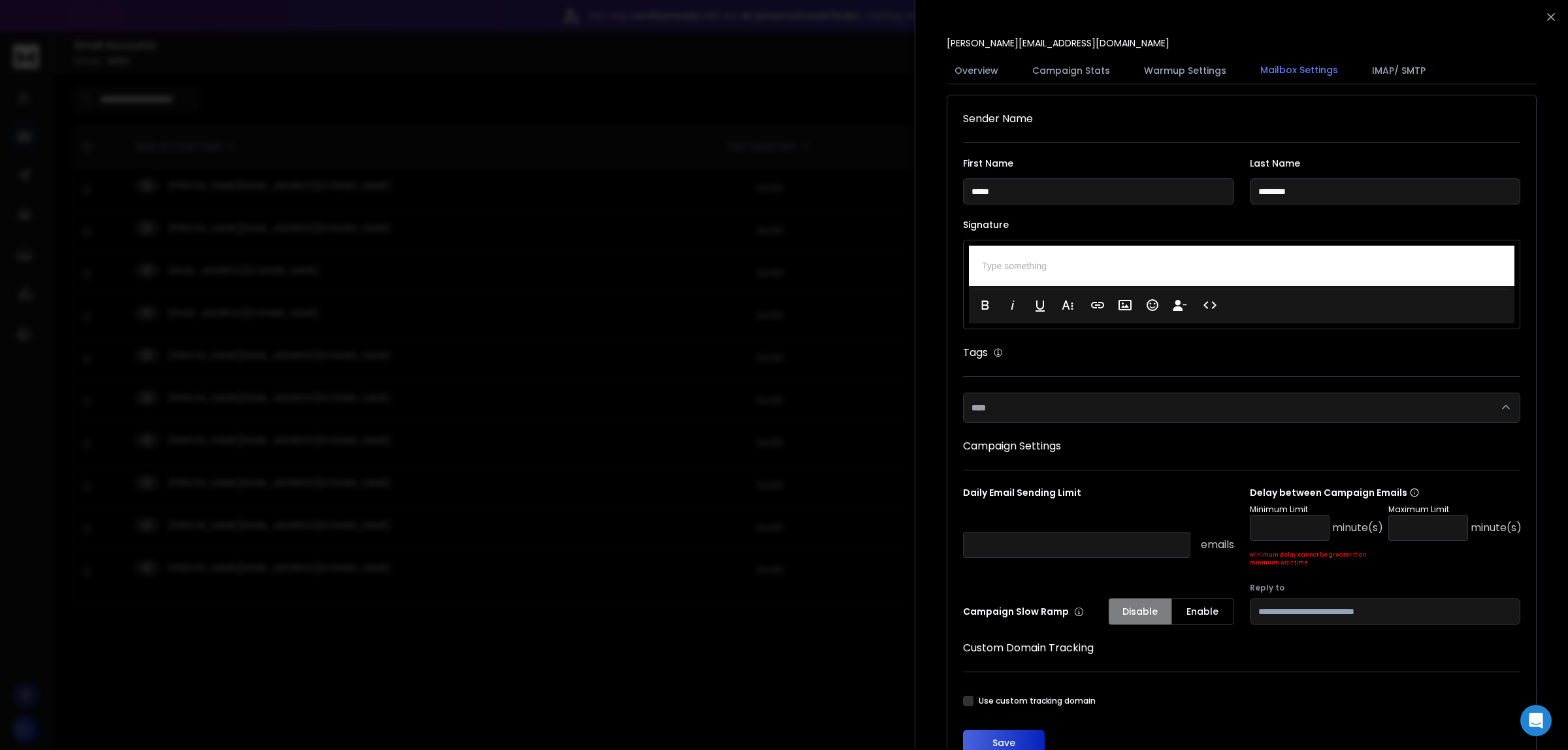
click at [1332, 576] on div "Daily Email Sending Limit ** emails Delay between Campaign Emails Minimum Limit…" at bounding box center [1242, 555] width 557 height 139
drag, startPoint x: 1297, startPoint y: 530, endPoint x: 1229, endPoint y: 511, distance: 70.6
click at [1229, 511] on div "Daily Email Sending Limit ** emails Delay between Campaign Emails Minimum Limit…" at bounding box center [1242, 555] width 557 height 139
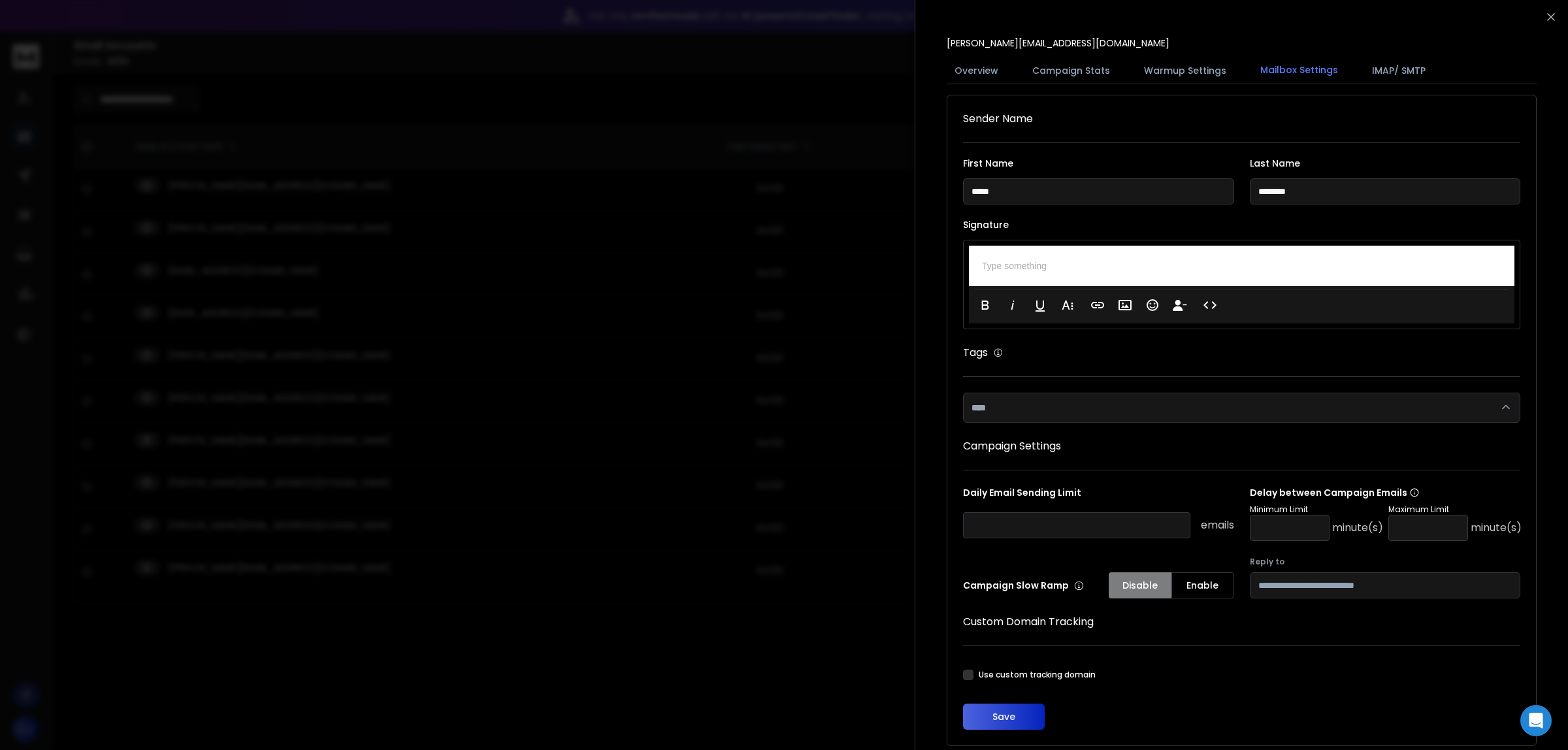
type input "*"
click at [1009, 729] on button "Save" at bounding box center [1004, 716] width 81 height 26
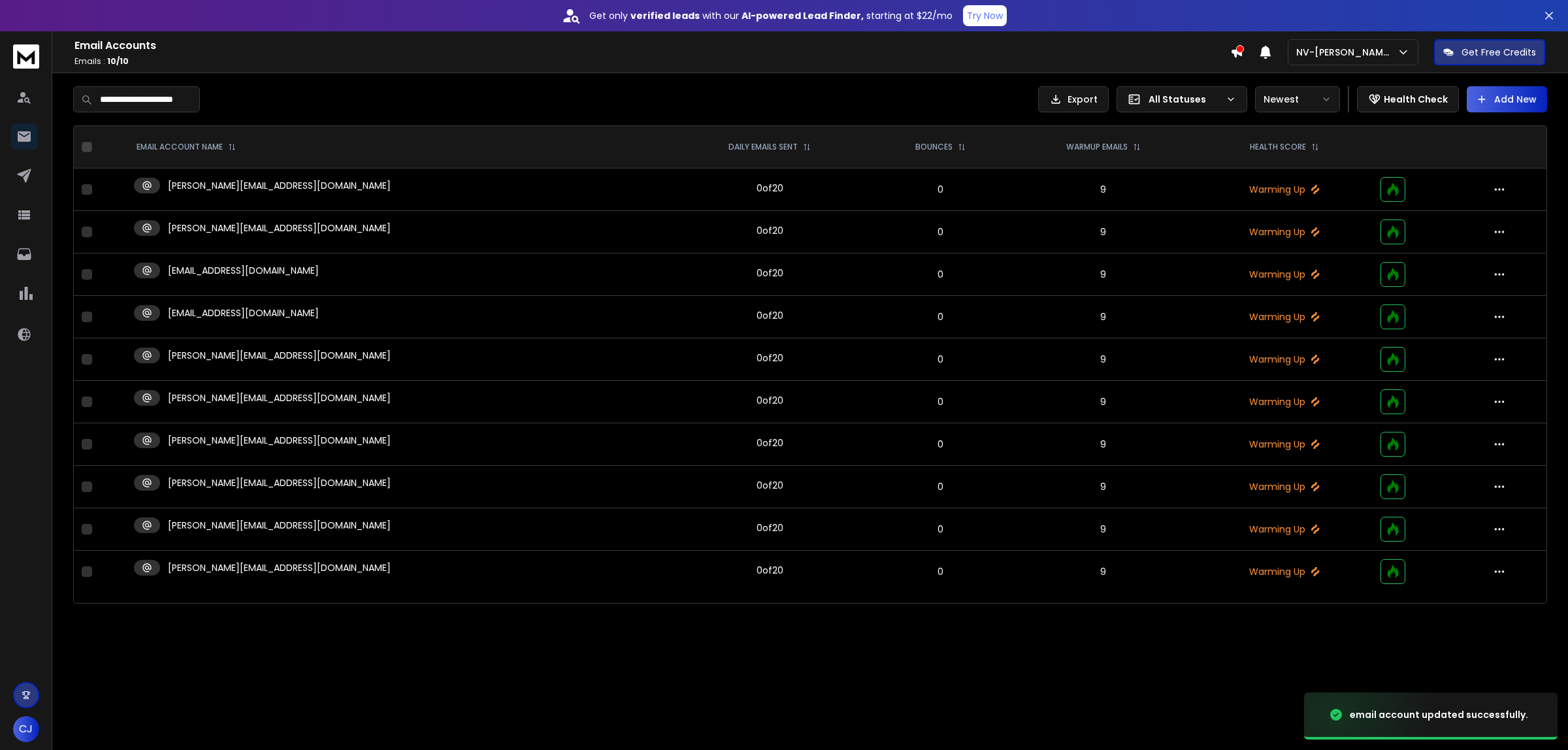
click at [1054, 654] on div "**********" at bounding box center [784, 375] width 1568 height 750
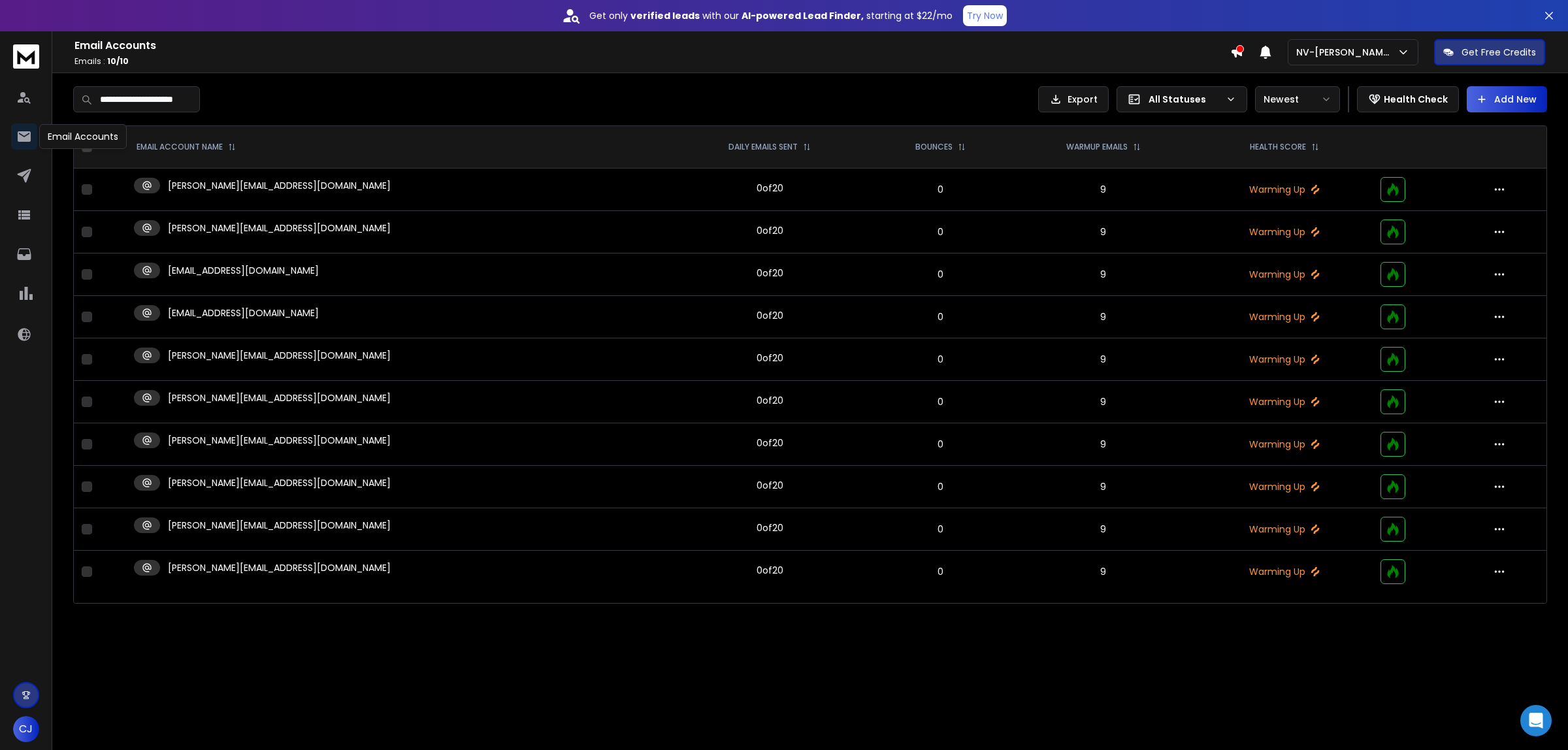
click at [31, 139] on icon at bounding box center [24, 136] width 16 height 16
click at [994, 671] on div "**********" at bounding box center [784, 375] width 1568 height 750
click at [16, 171] on icon at bounding box center [24, 176] width 16 height 16
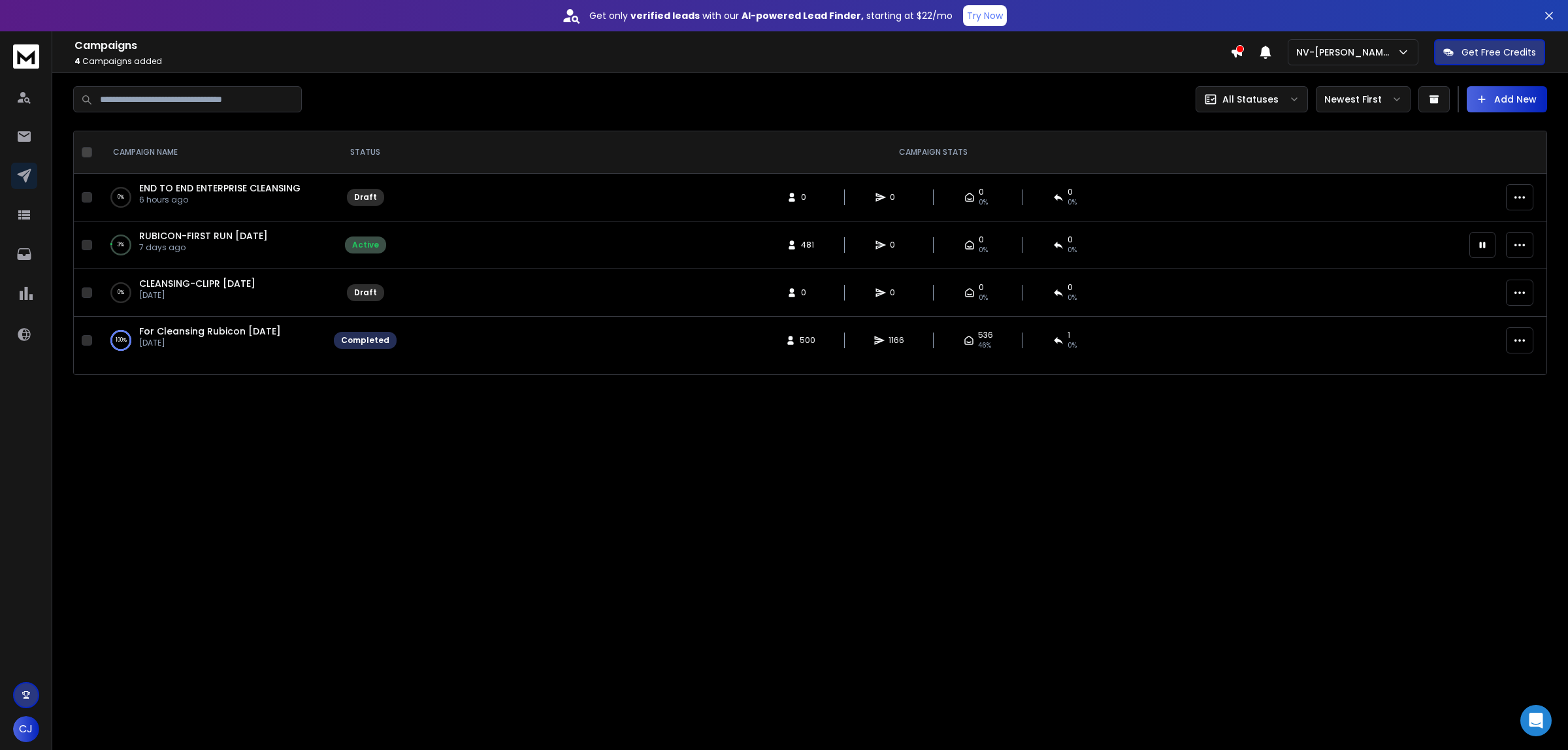
click at [606, 244] on div "481 0 0 0% 0 0%" at bounding box center [933, 244] width 1042 height 21
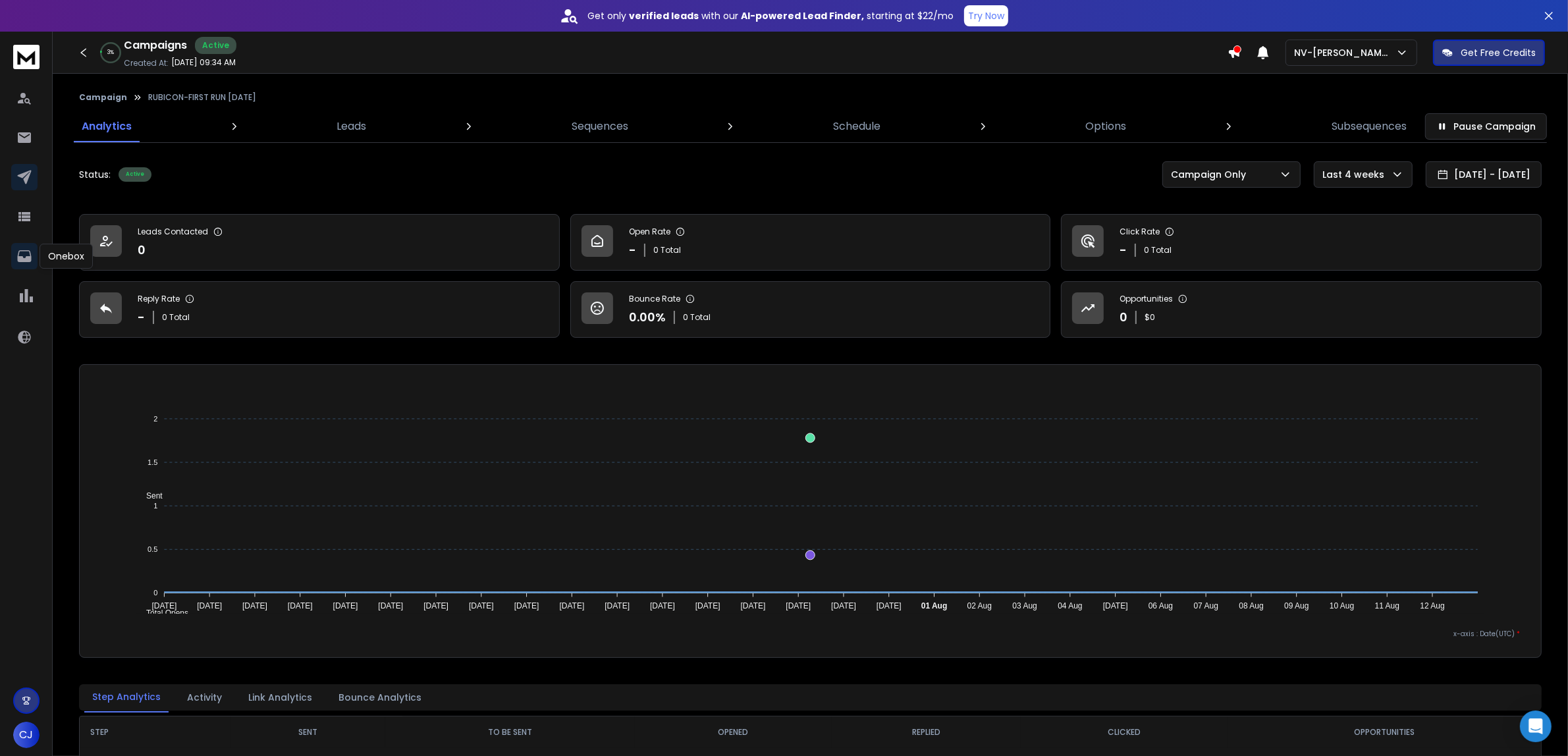
click at [14, 258] on link at bounding box center [24, 256] width 27 height 27
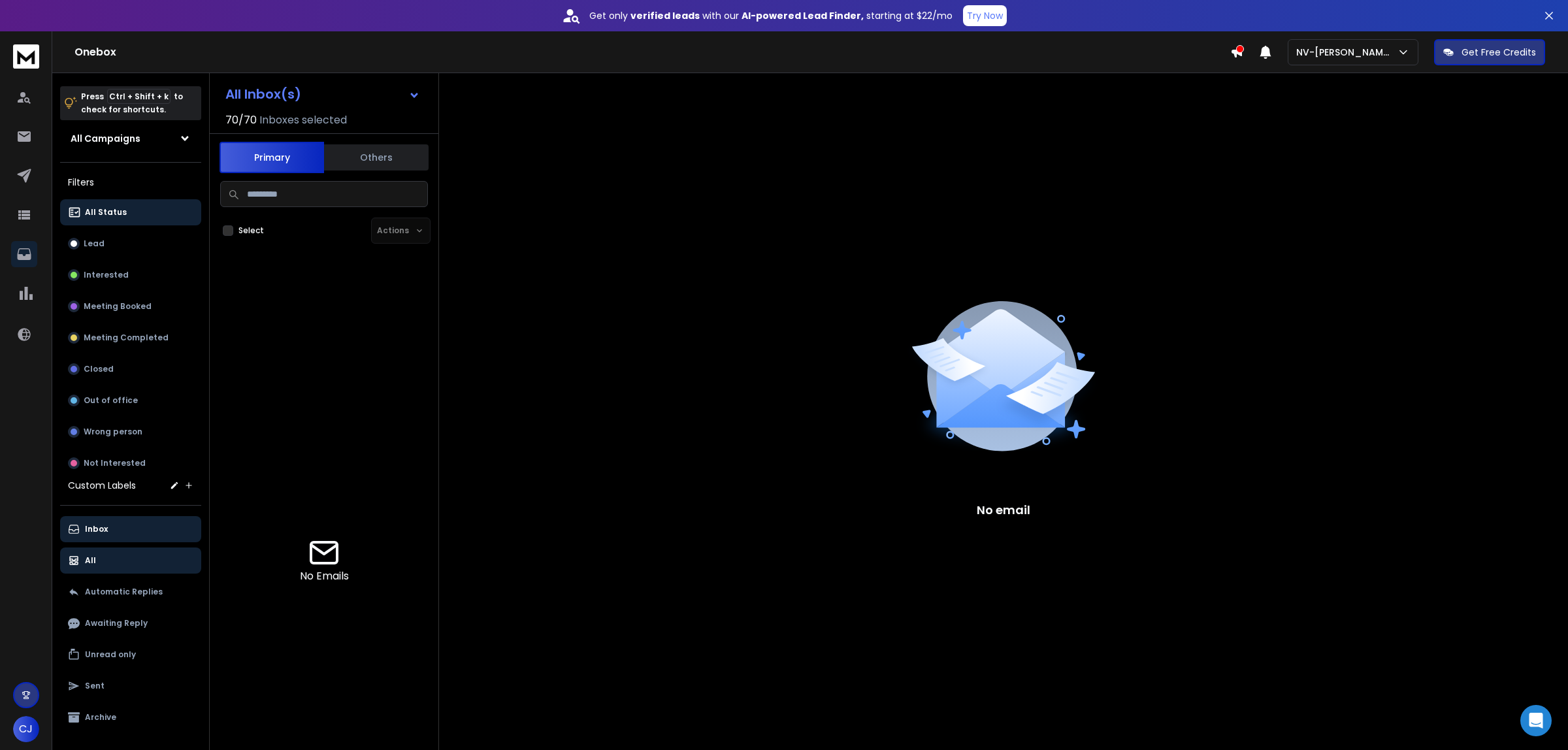
click at [88, 556] on p "All" at bounding box center [91, 560] width 11 height 11
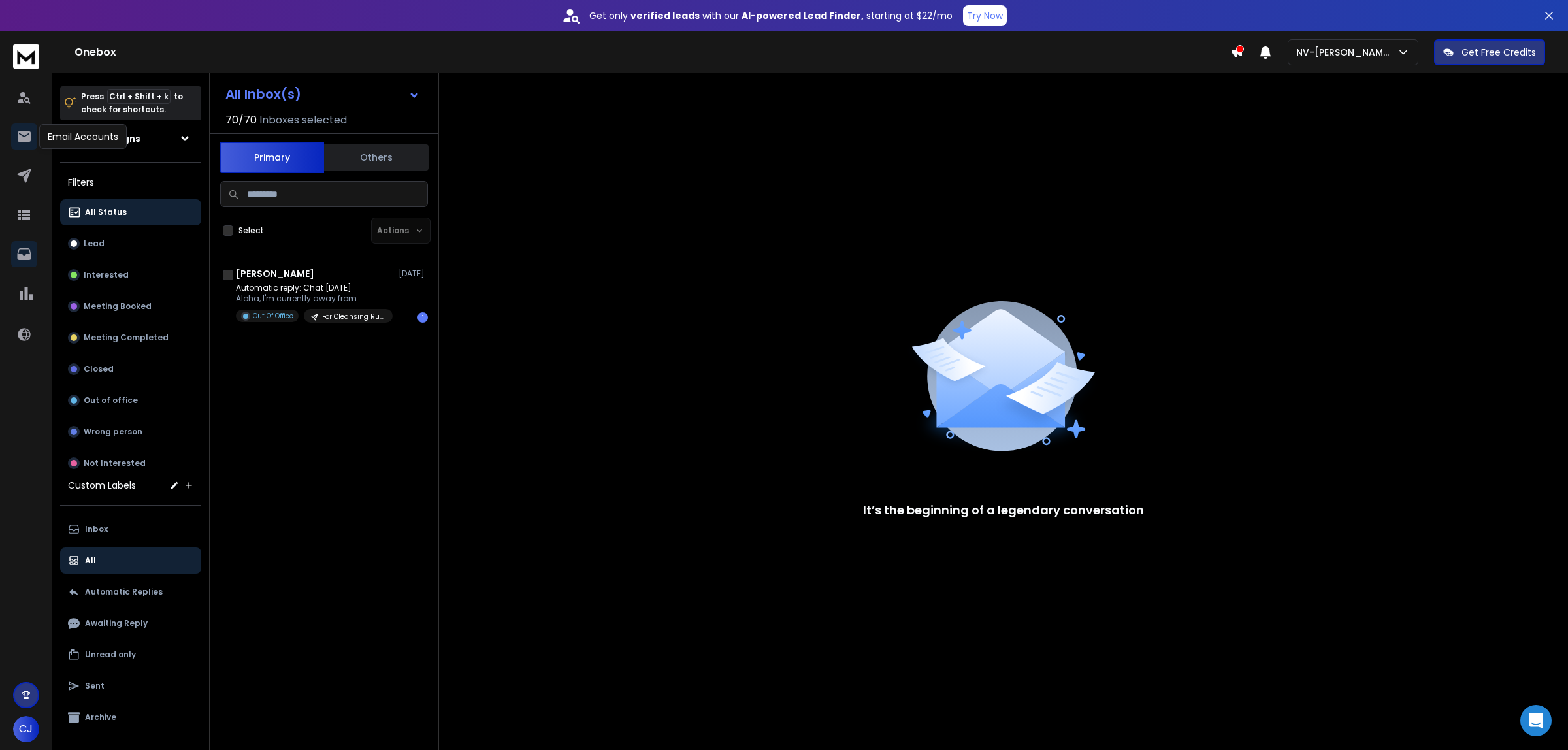
click at [24, 141] on icon at bounding box center [24, 136] width 13 height 11
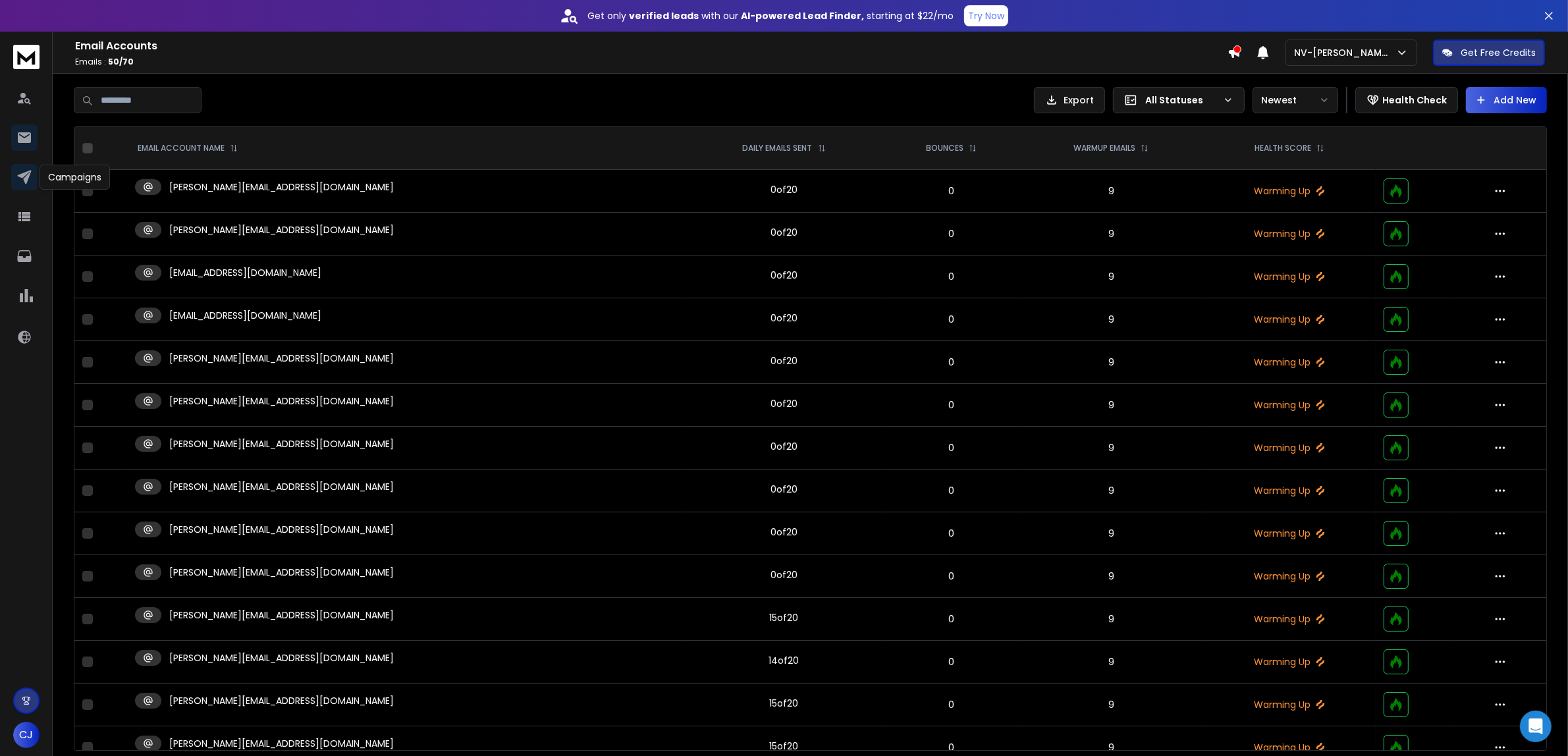
click at [22, 176] on icon at bounding box center [24, 176] width 14 height 14
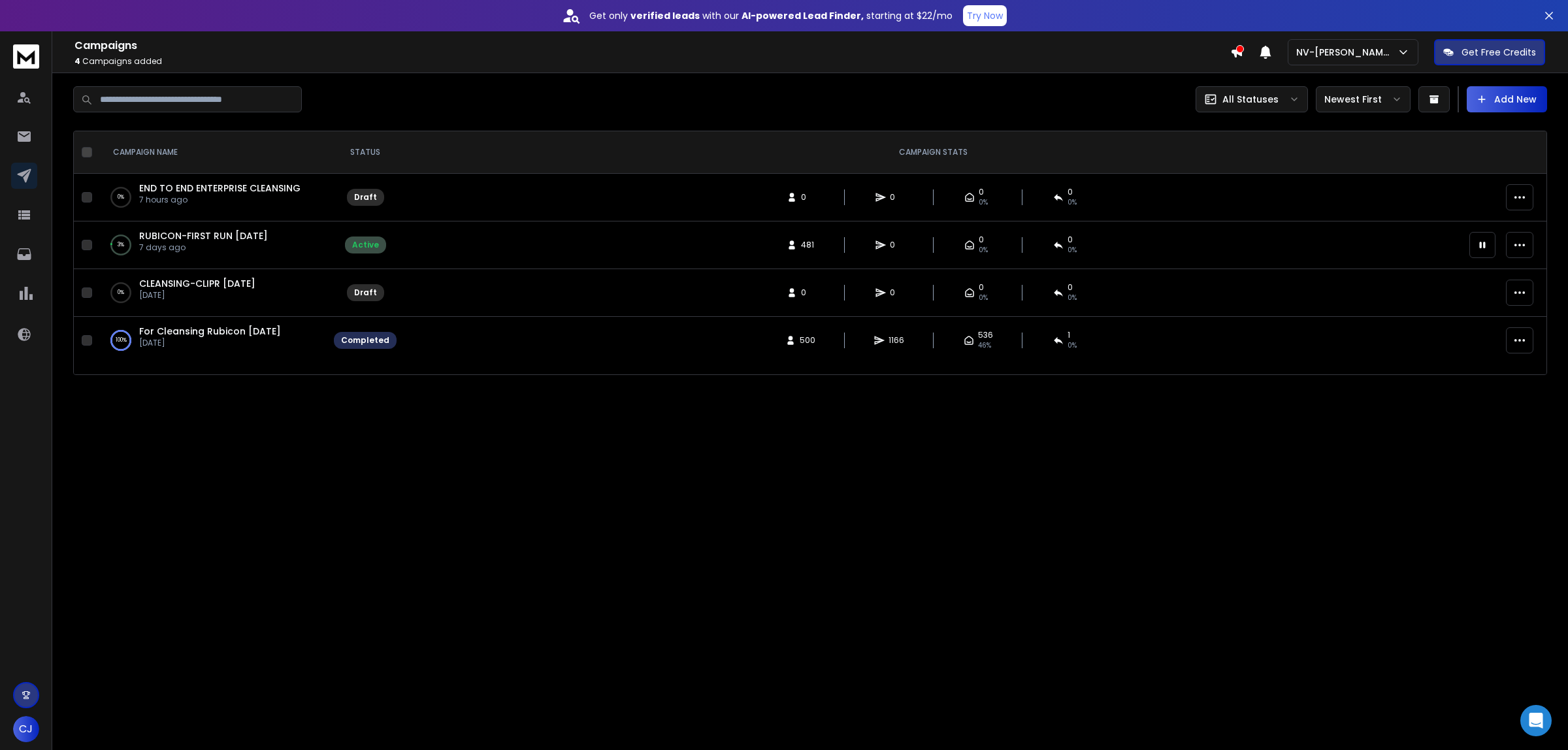
click at [549, 254] on div "481 0 0 0% 0 0%" at bounding box center [933, 244] width 1042 height 21
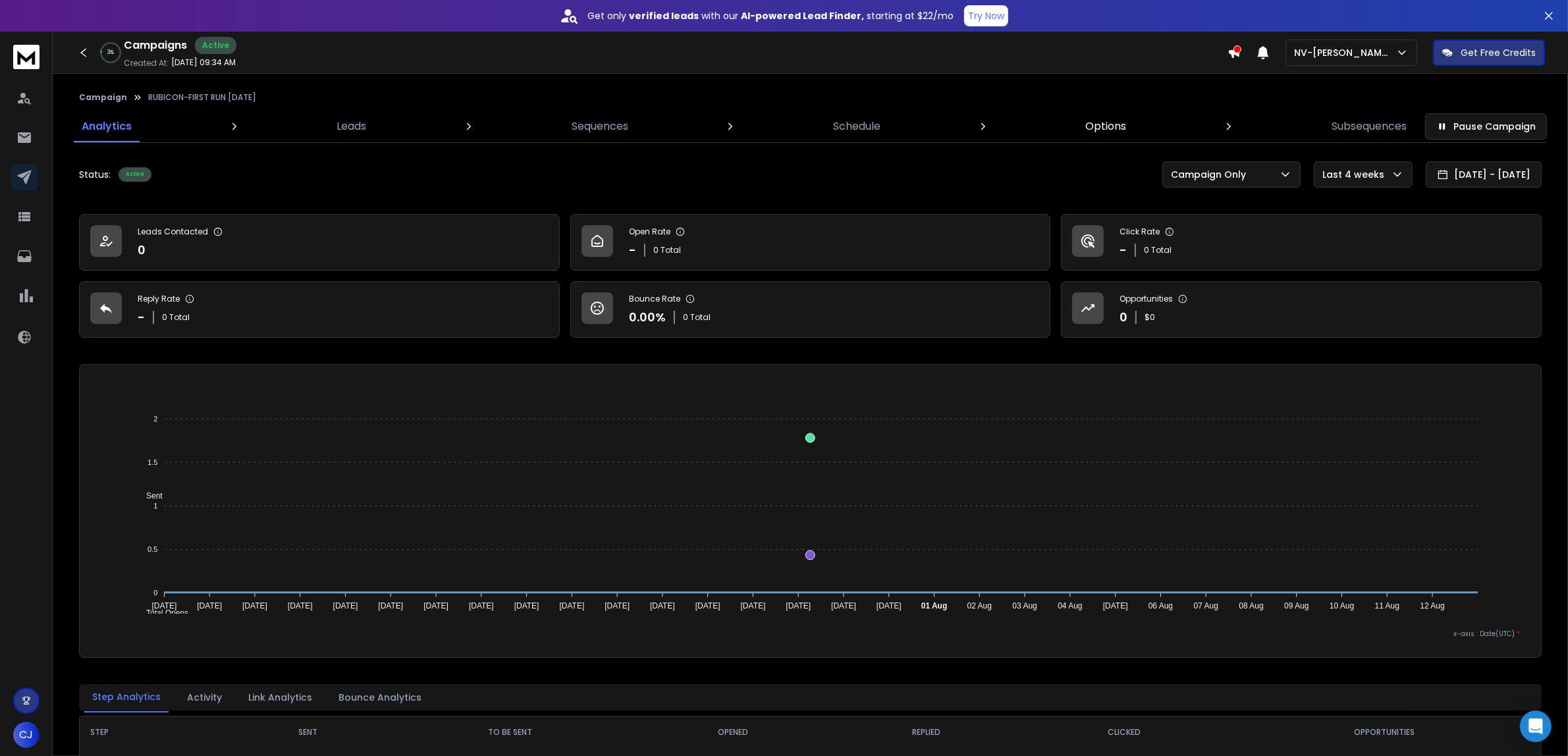
click at [1102, 122] on p "Options" at bounding box center [1106, 127] width 41 height 16
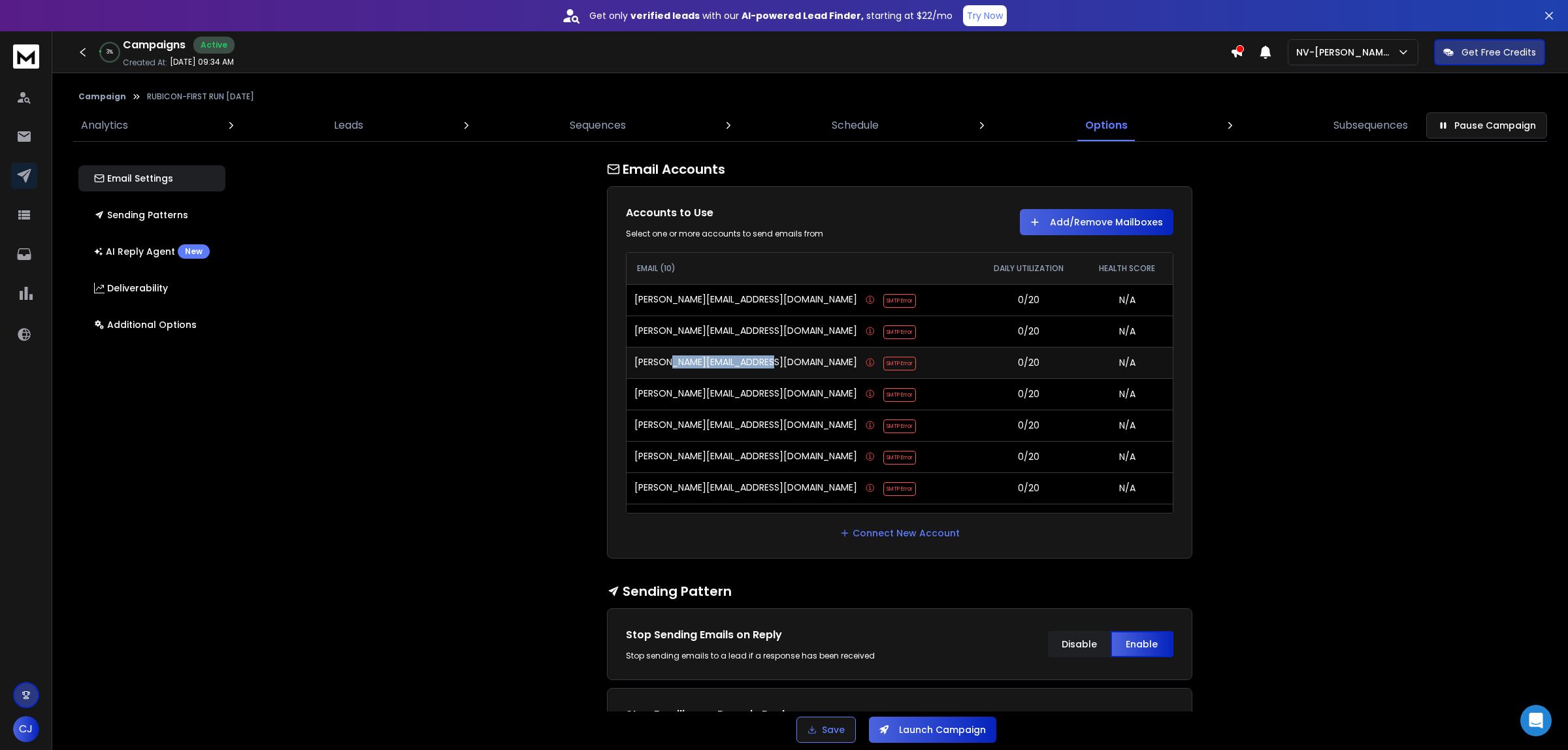
drag, startPoint x: 745, startPoint y: 361, endPoint x: 663, endPoint y: 363, distance: 82.0
click at [663, 363] on p "sheila@learn.meshlink.site" at bounding box center [746, 362] width 223 height 15
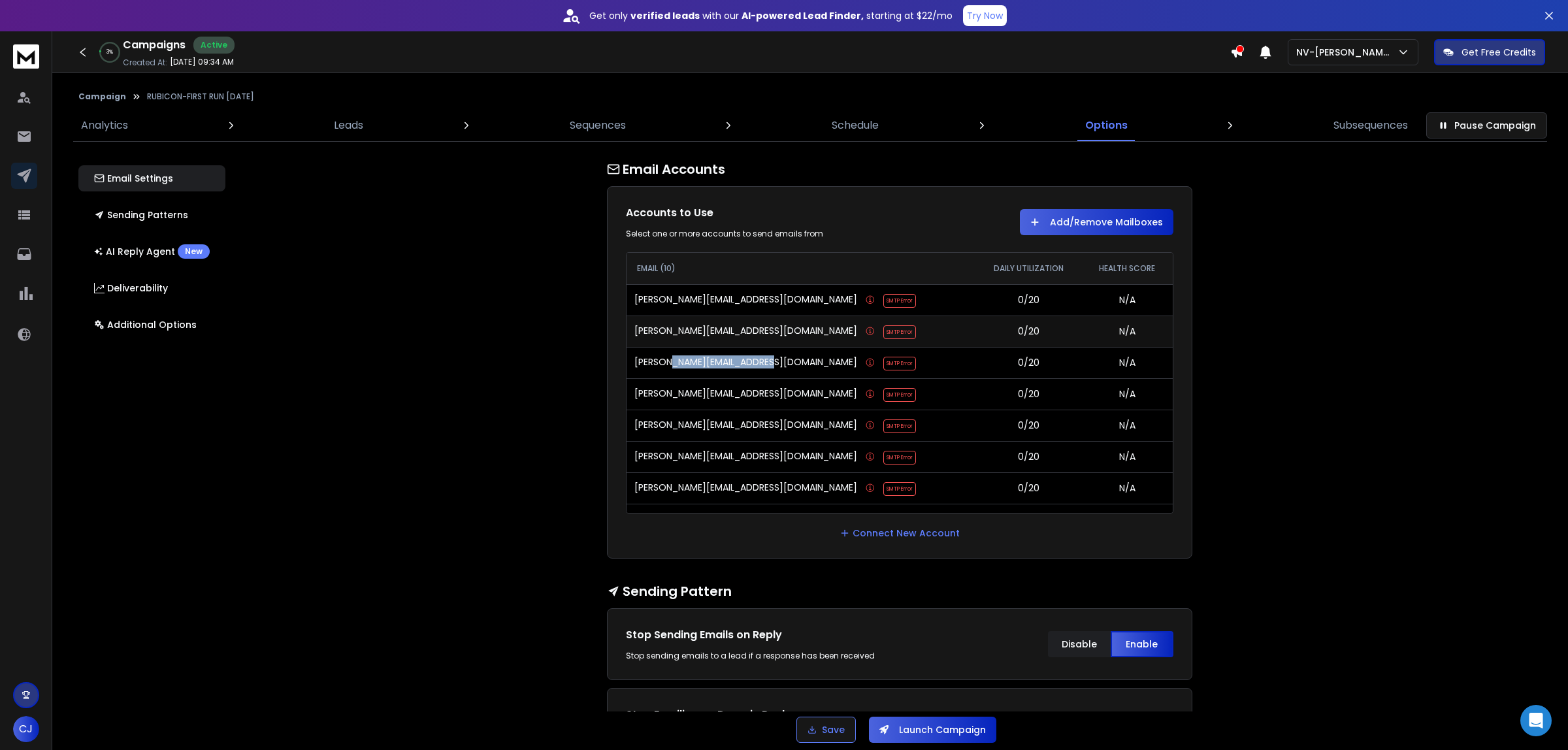
copy p "learn.meshlink.site"
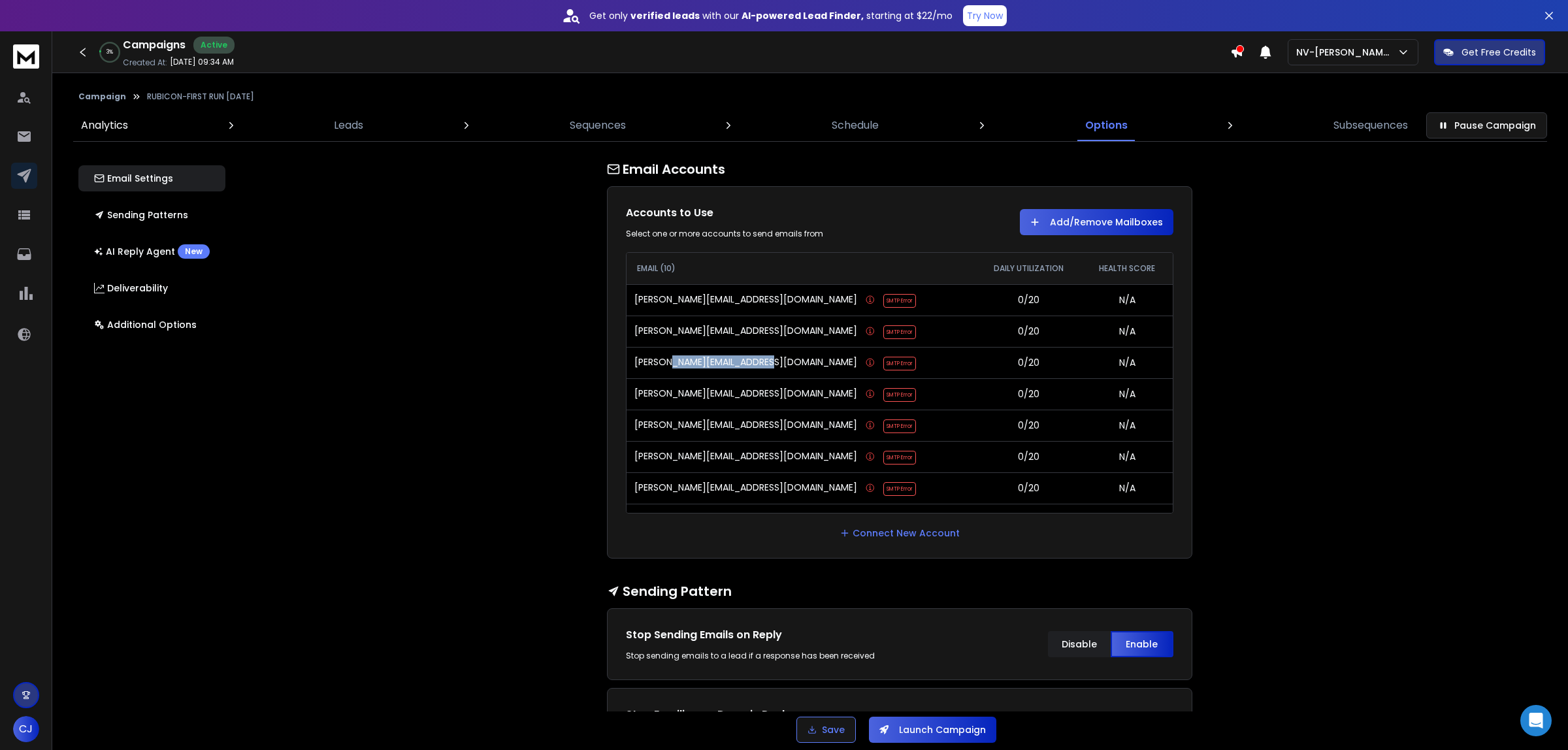
click at [112, 126] on p "Analytics" at bounding box center [104, 126] width 47 height 16
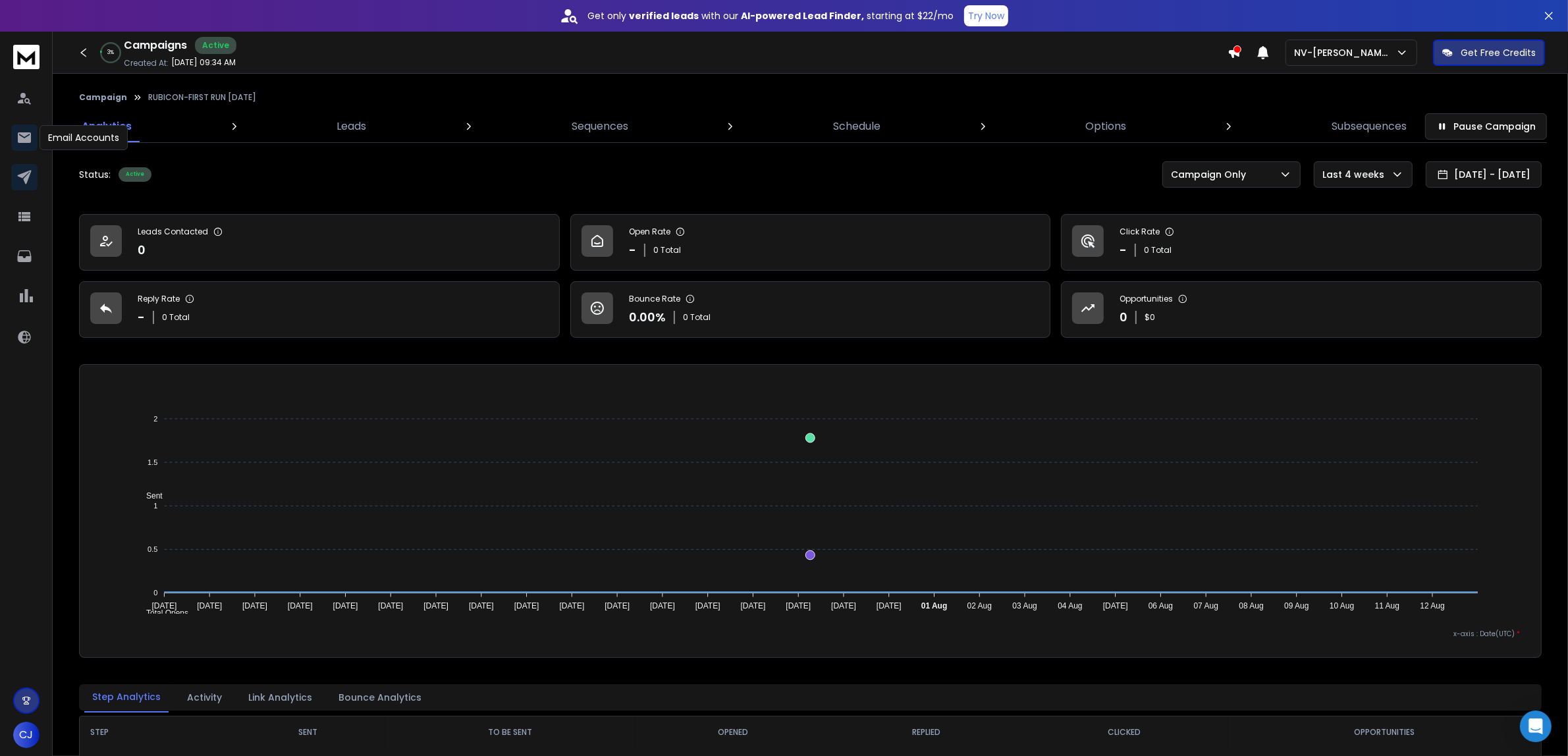
click at [32, 135] on link at bounding box center [24, 138] width 27 height 27
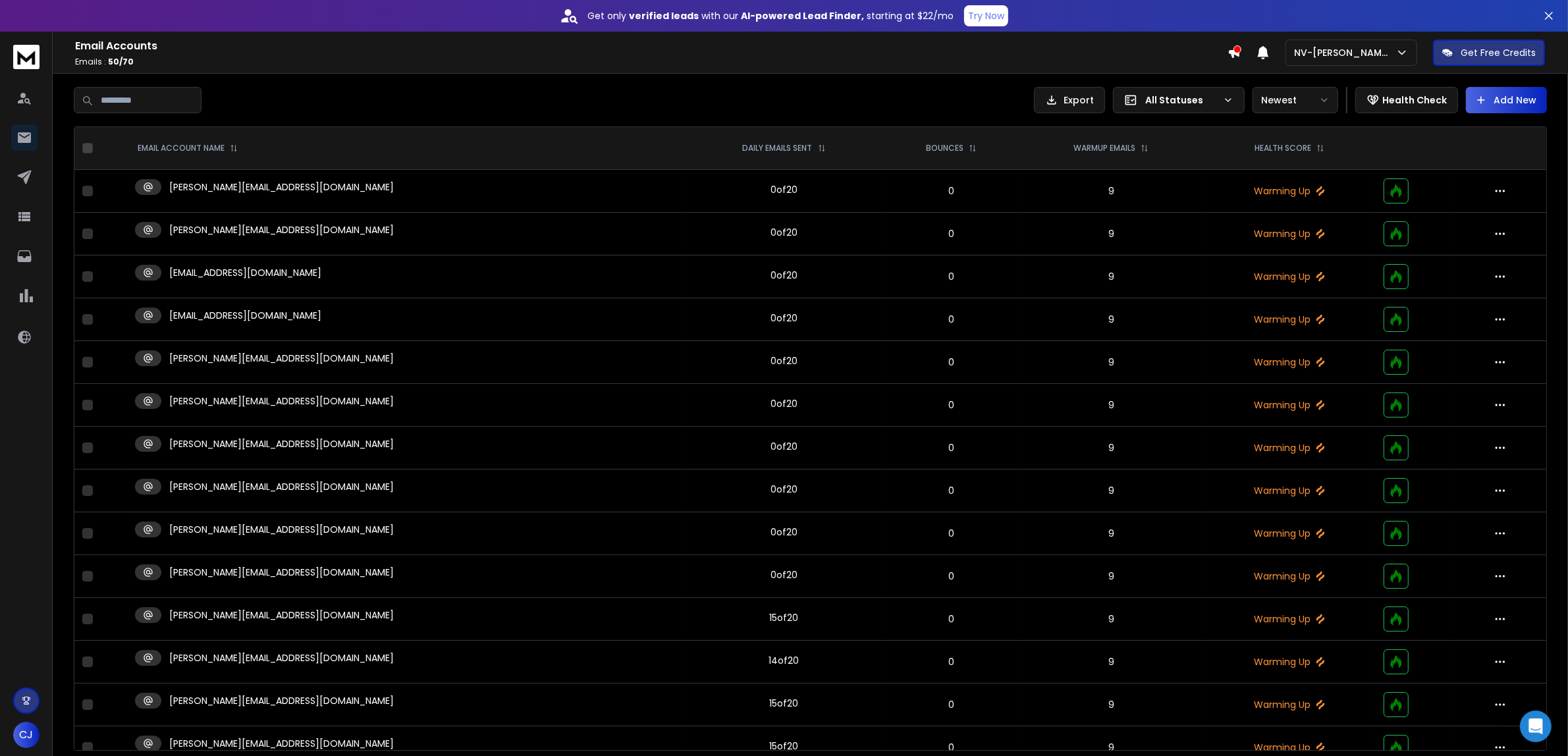
click at [158, 99] on input at bounding box center [137, 100] width 127 height 27
paste input "**********"
type input "**********"
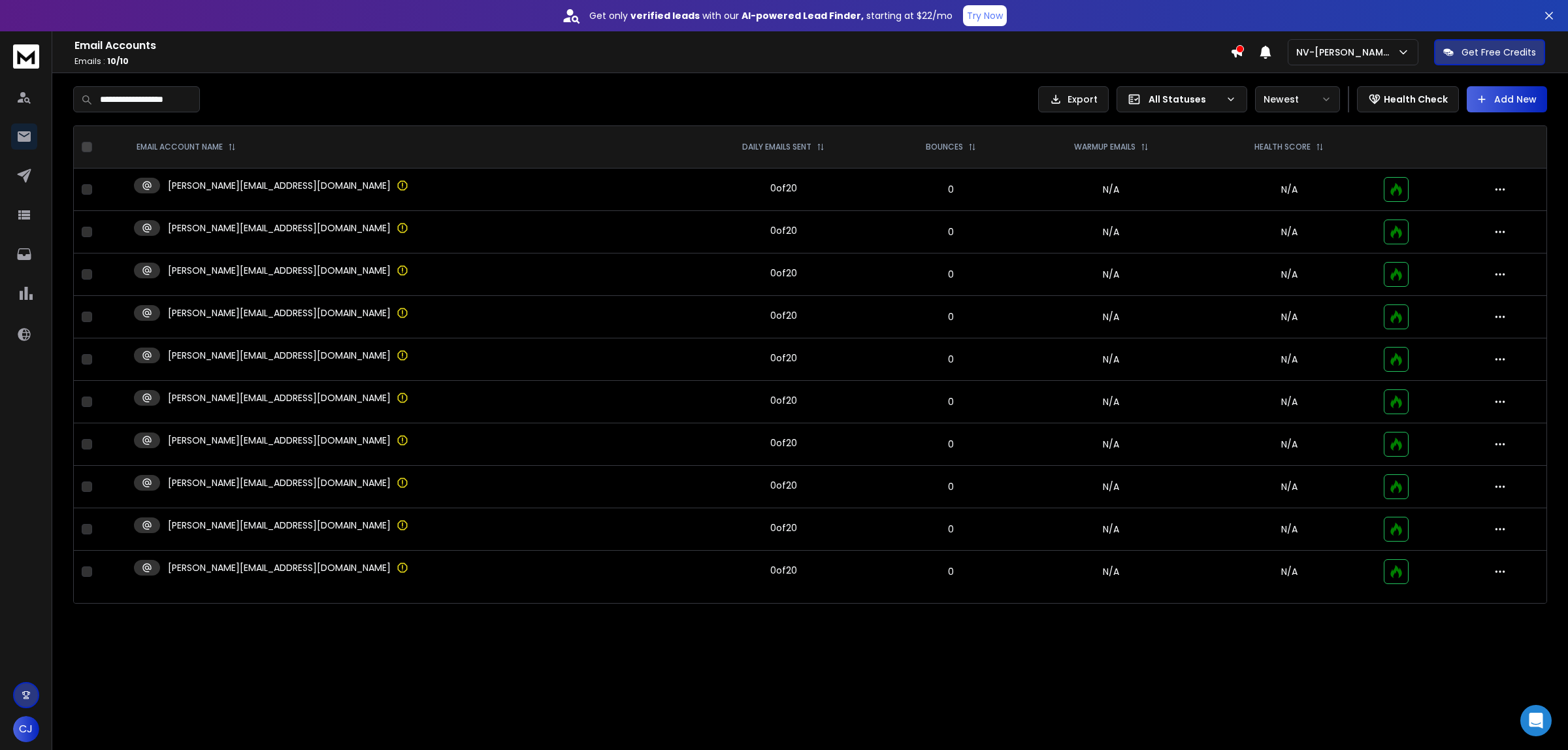
click at [408, 181] on div "allan@learn.meshlink.site" at bounding box center [405, 186] width 543 height 16
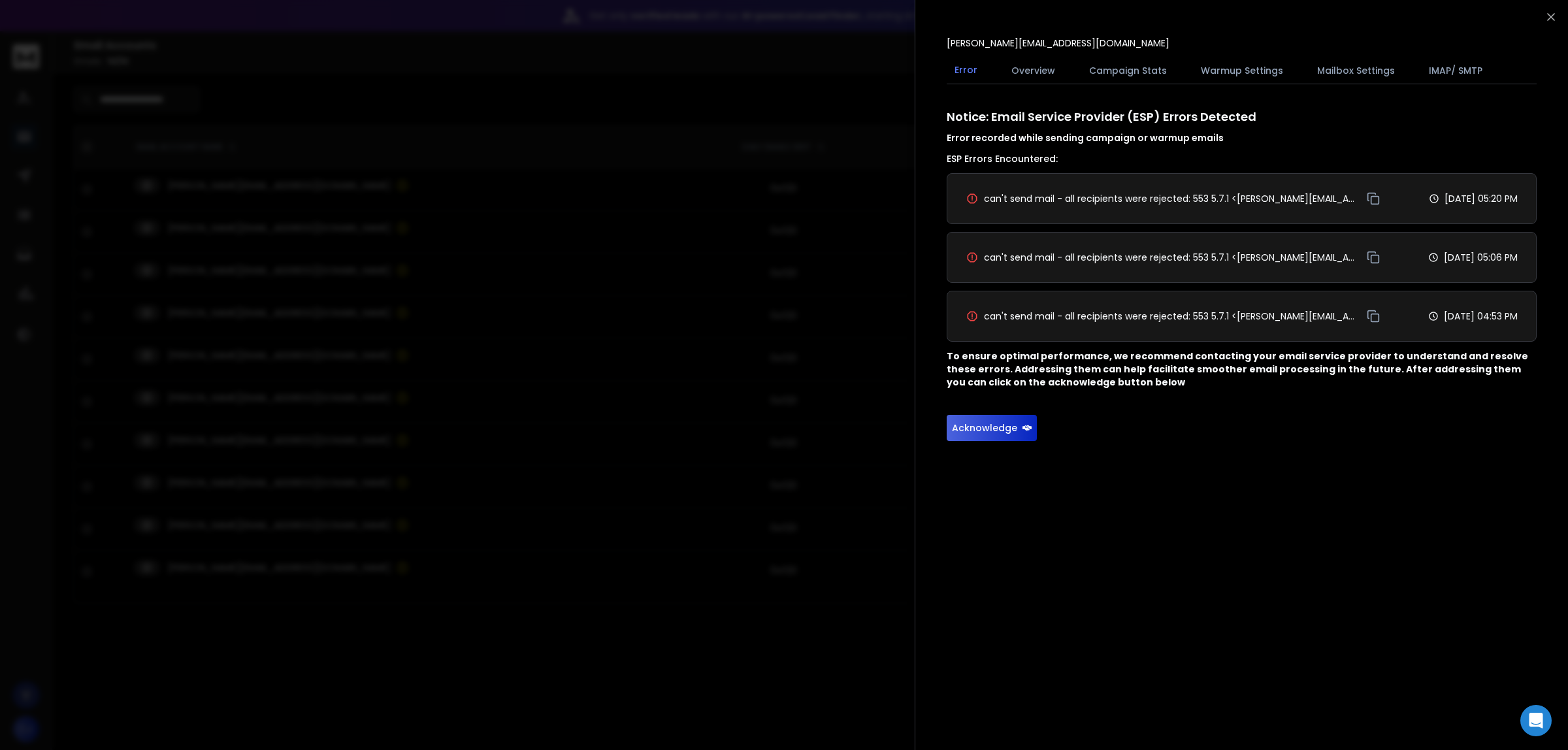
click at [967, 426] on button "Acknowledge" at bounding box center [992, 428] width 90 height 26
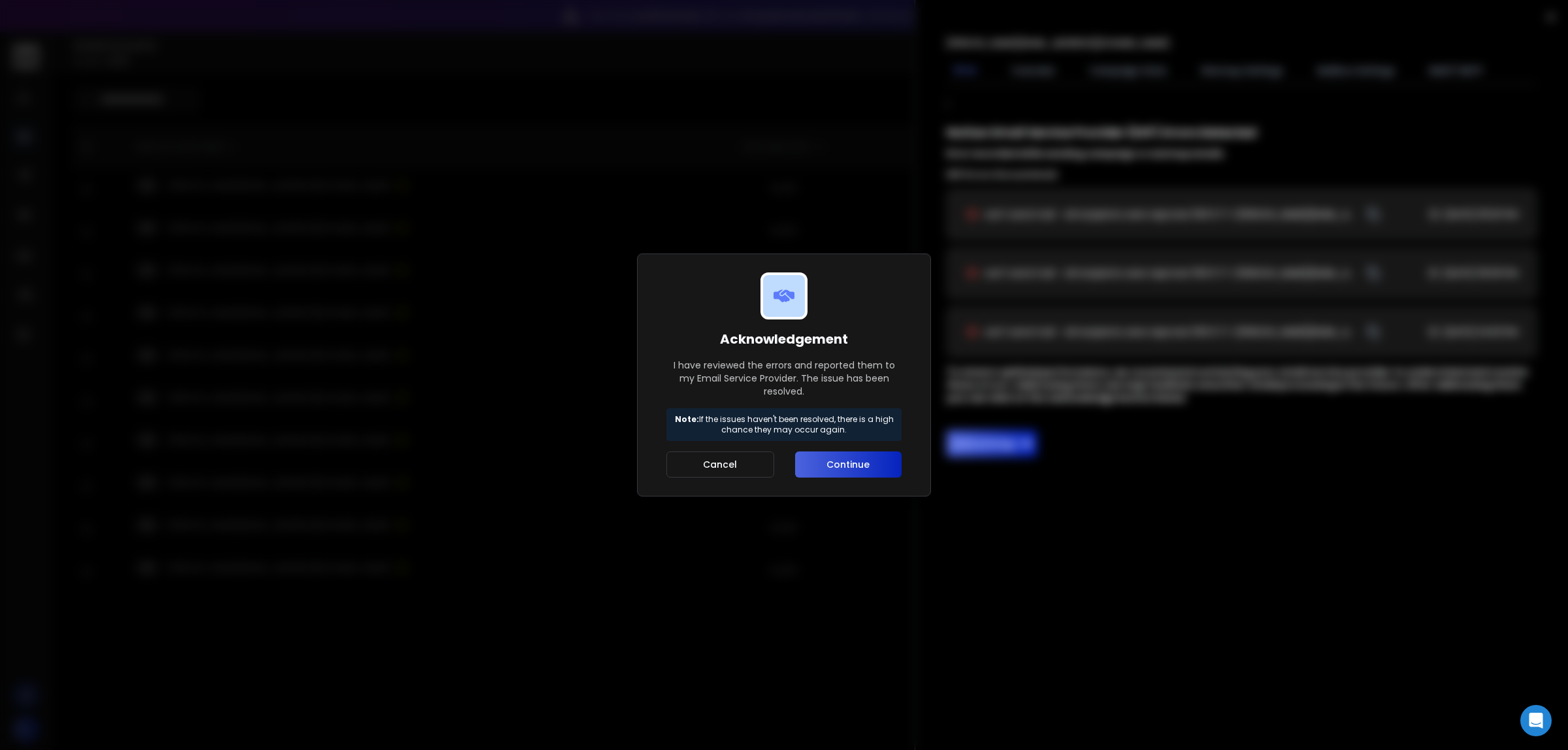
click at [857, 469] on button "Continue" at bounding box center [848, 464] width 106 height 26
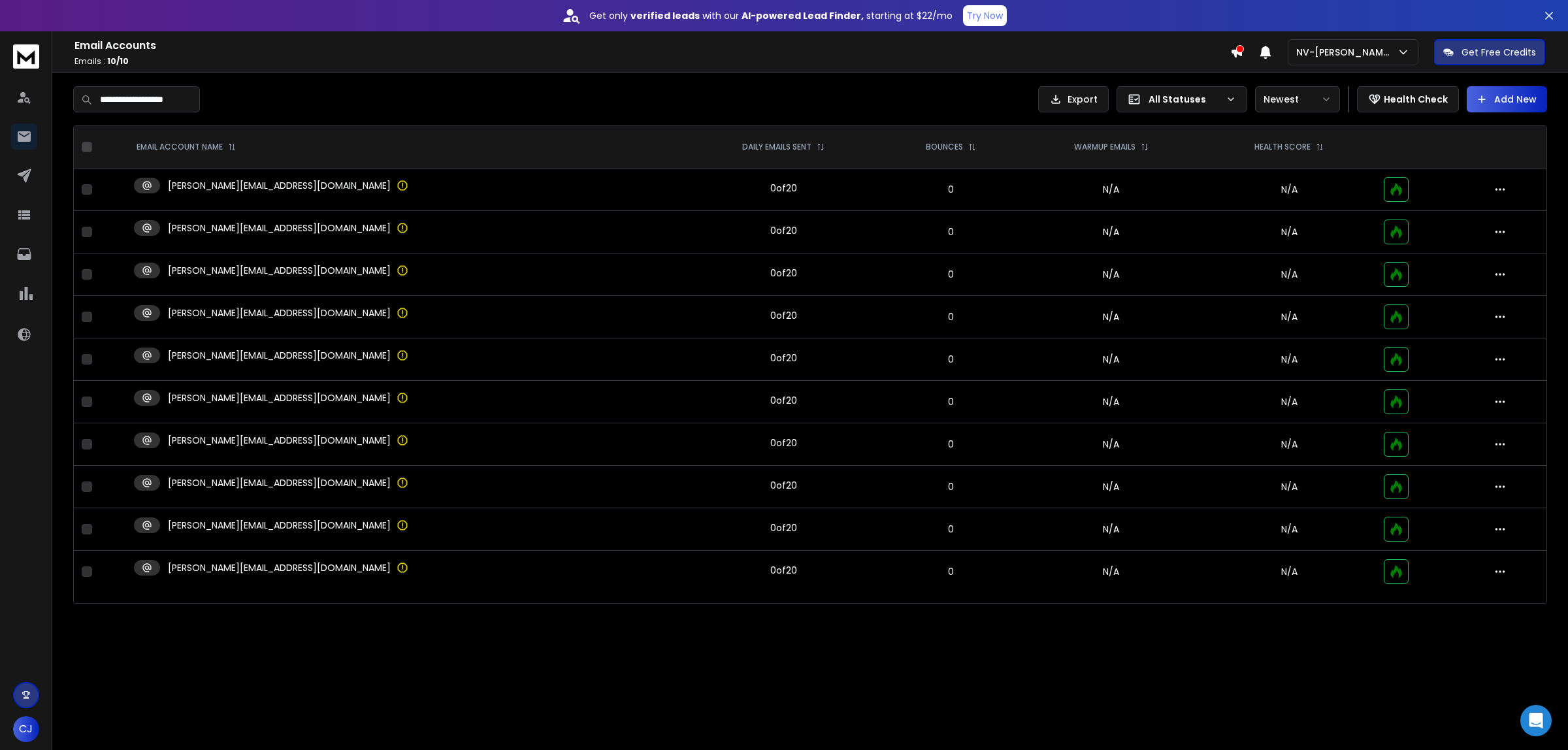
click at [424, 229] on div "harry@learn.meshlink.site" at bounding box center [405, 228] width 543 height 16
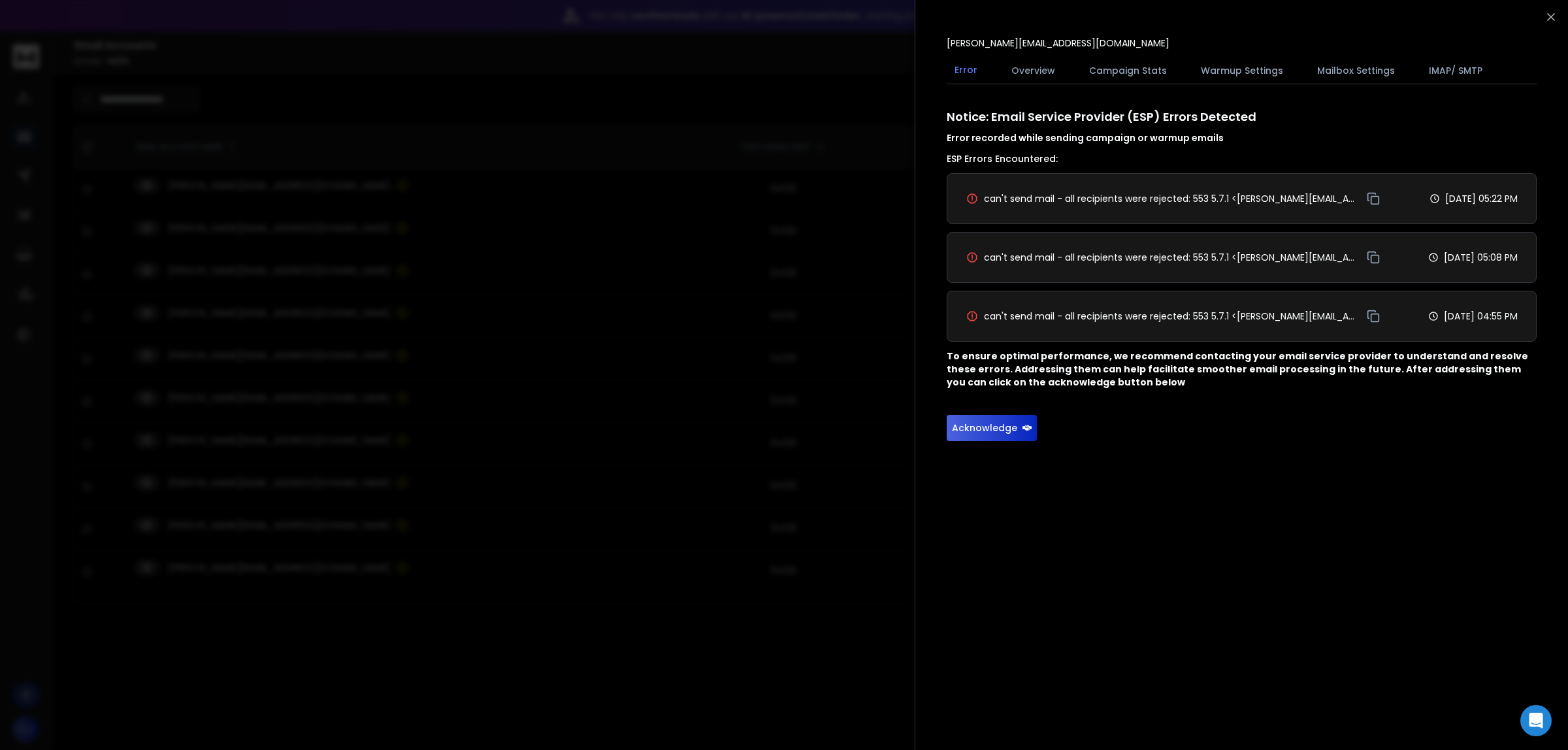
click at [1011, 436] on button "Acknowledge" at bounding box center [992, 428] width 90 height 26
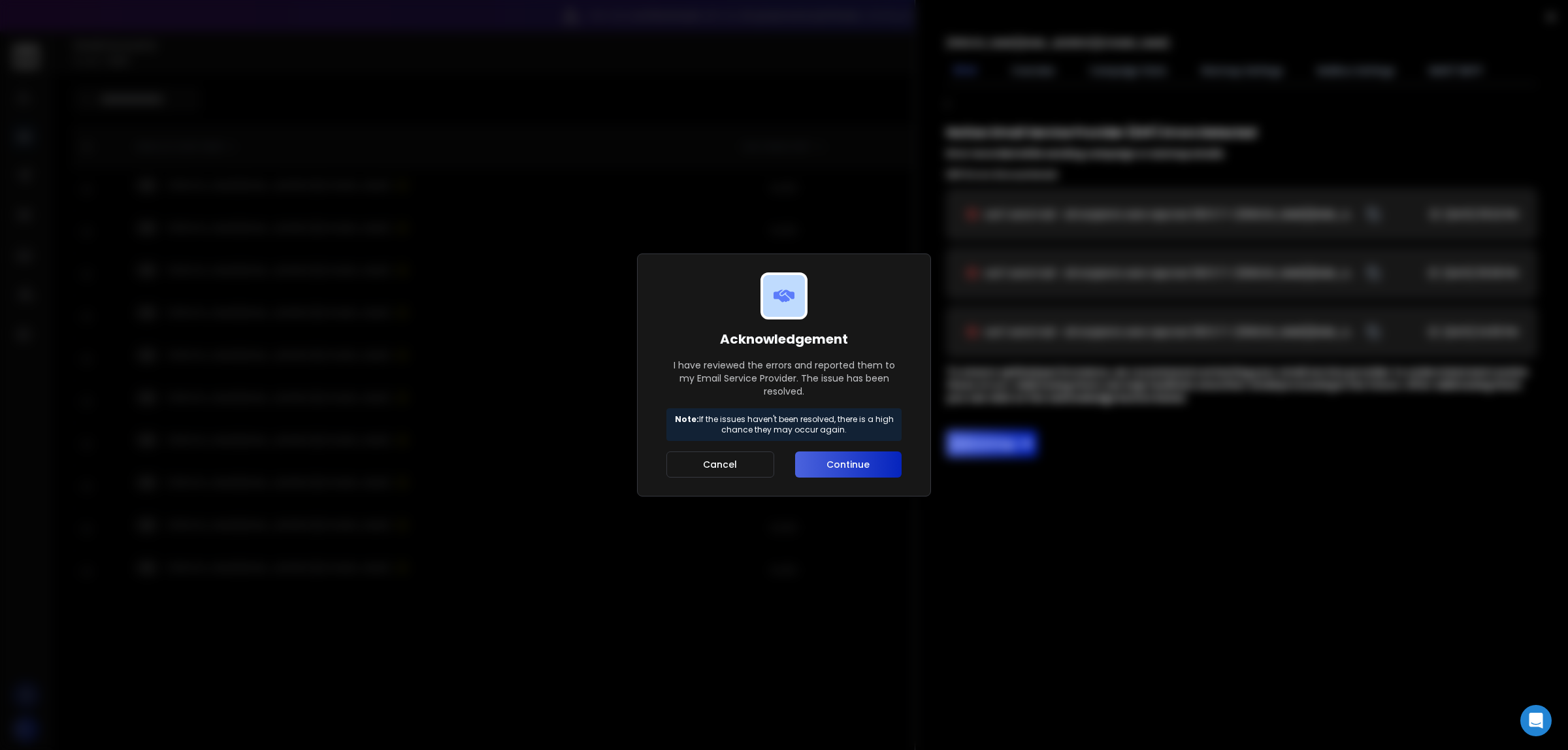
drag, startPoint x: 848, startPoint y: 461, endPoint x: 867, endPoint y: 445, distance: 24.8
click at [847, 461] on button "Continue" at bounding box center [848, 464] width 106 height 26
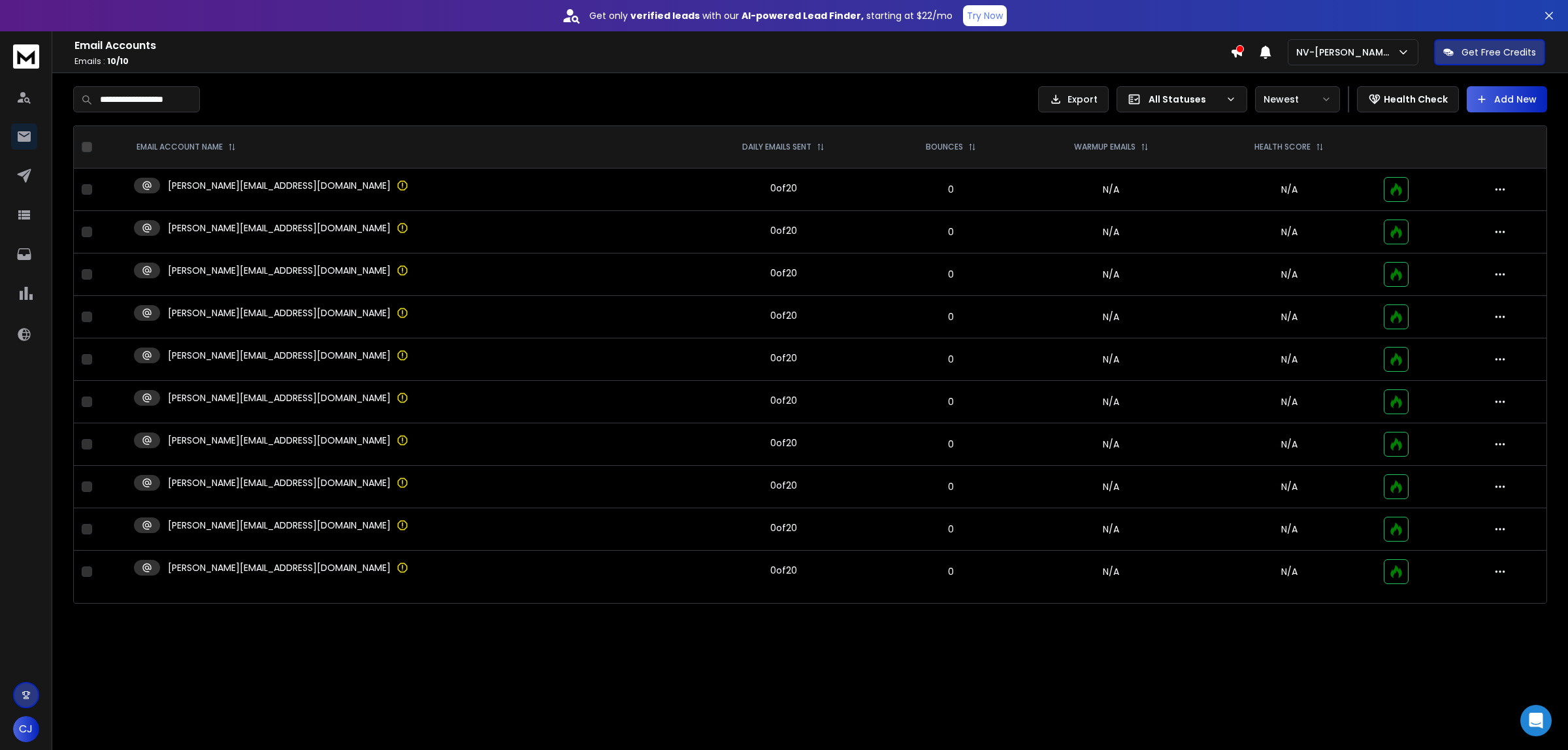
click at [384, 271] on div "alex@learn.meshlink.site" at bounding box center [405, 271] width 543 height 16
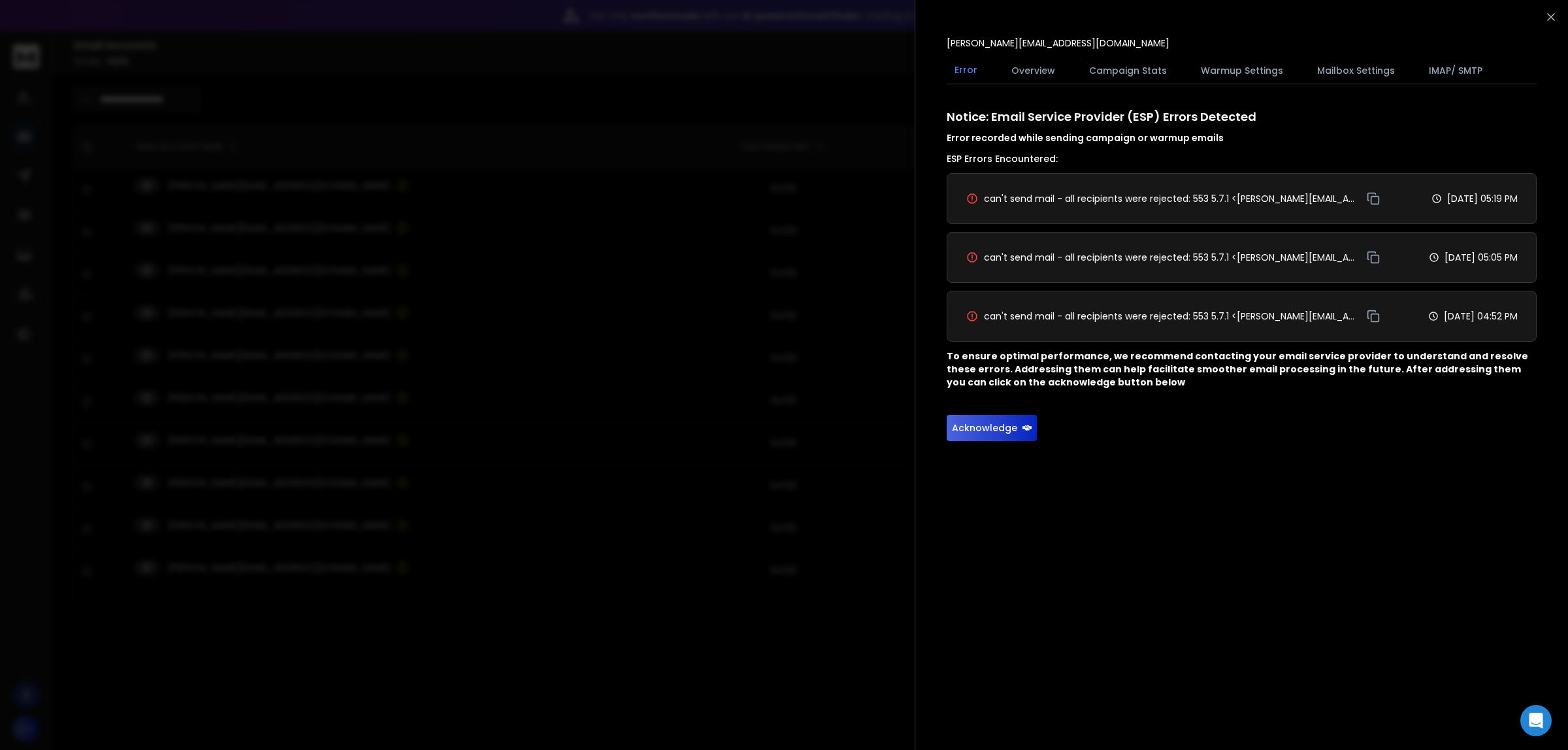
click at [989, 435] on button "Acknowledge" at bounding box center [992, 428] width 90 height 26
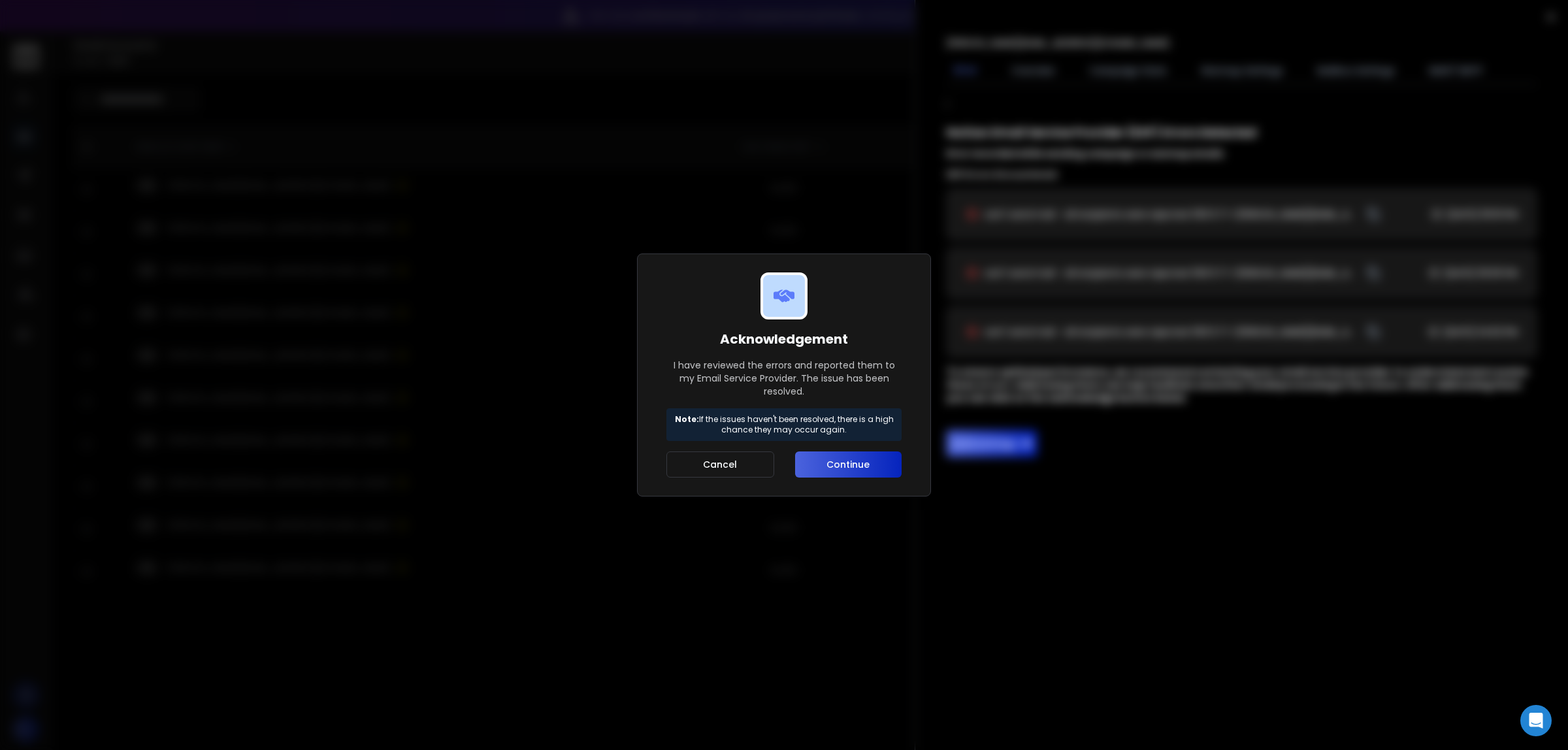
drag, startPoint x: 844, startPoint y: 462, endPoint x: 832, endPoint y: 464, distance: 12.2
click at [843, 464] on button "Continue" at bounding box center [848, 464] width 106 height 26
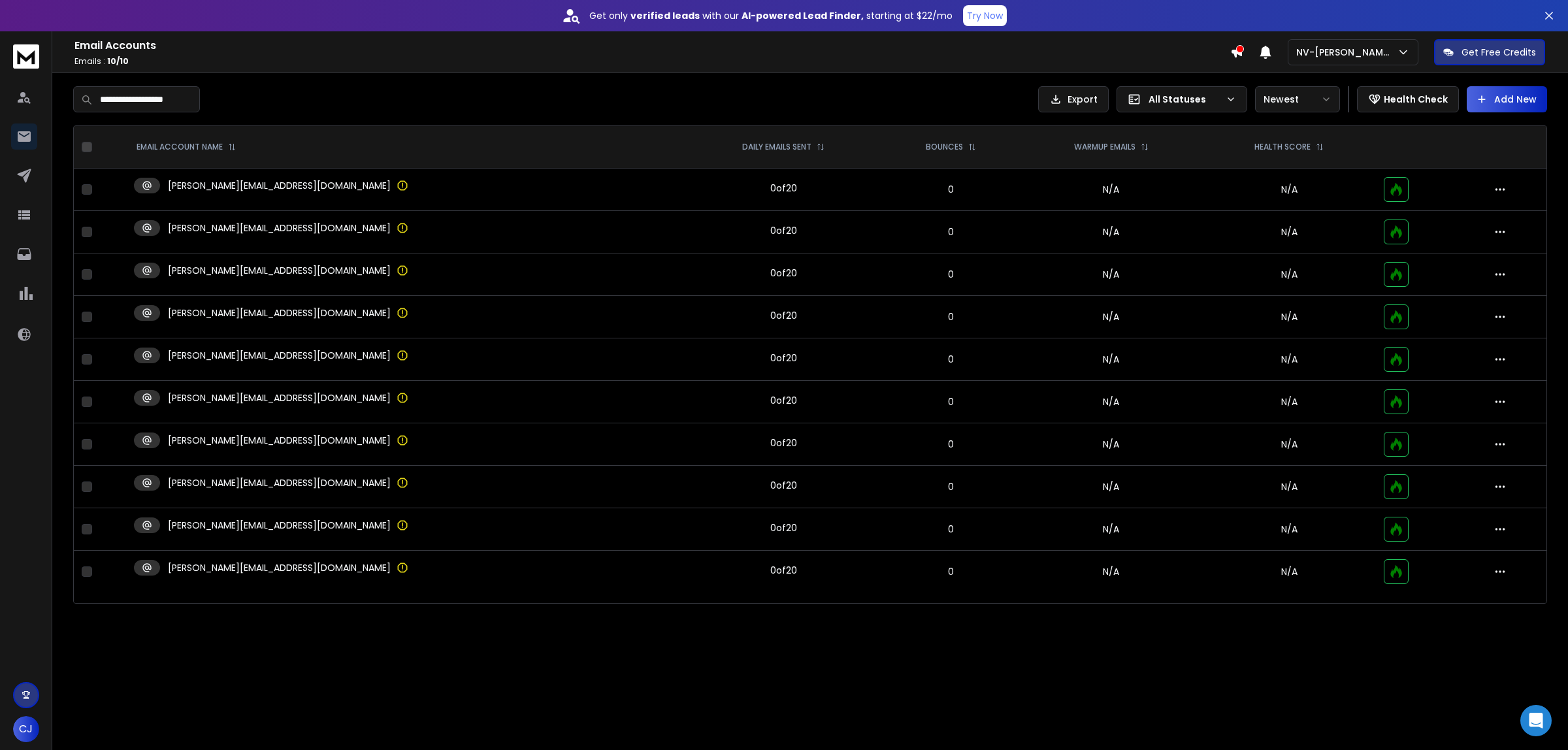
click at [410, 315] on div "alec@learn.meshlink.site" at bounding box center [405, 313] width 543 height 16
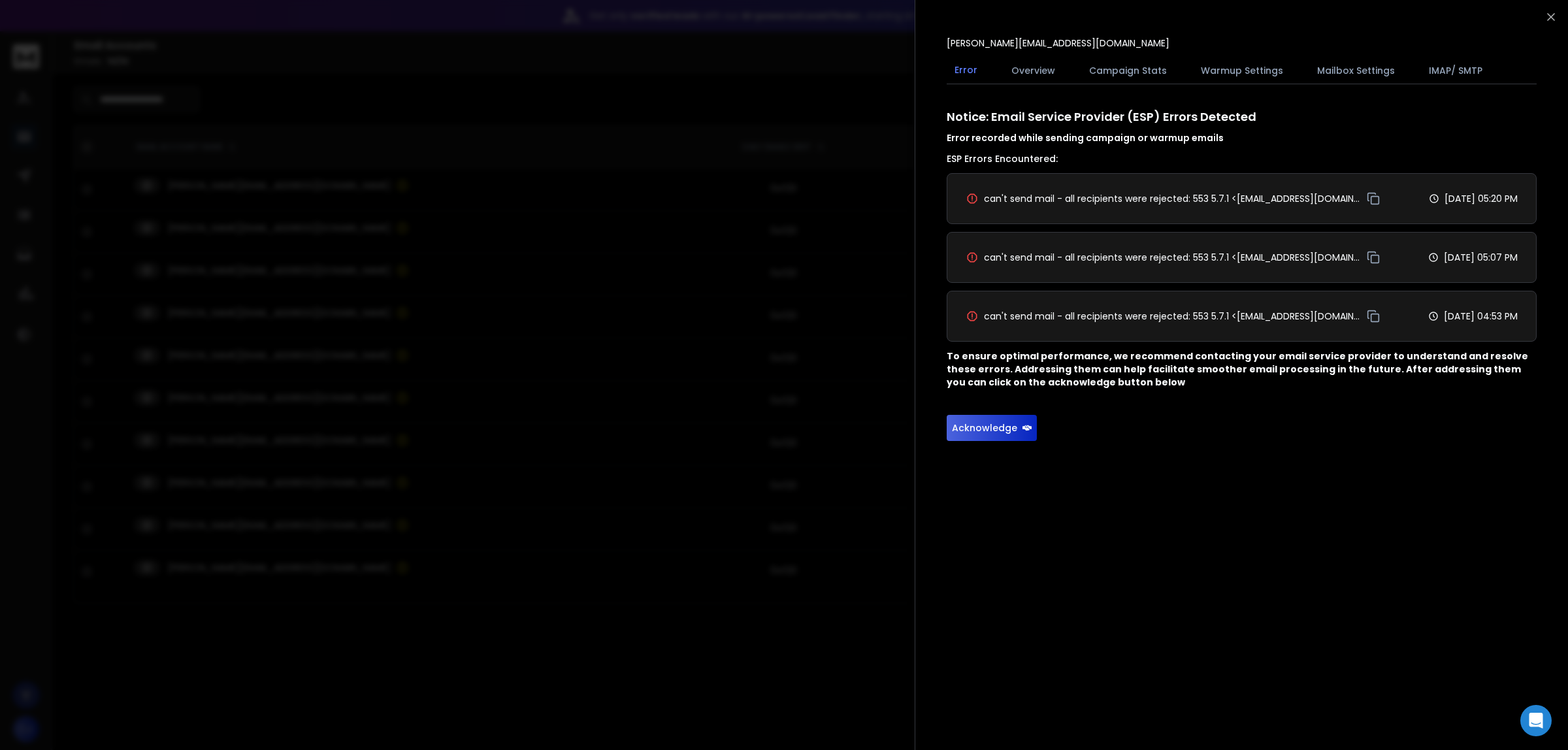
click at [995, 424] on button "Acknowledge" at bounding box center [992, 428] width 90 height 26
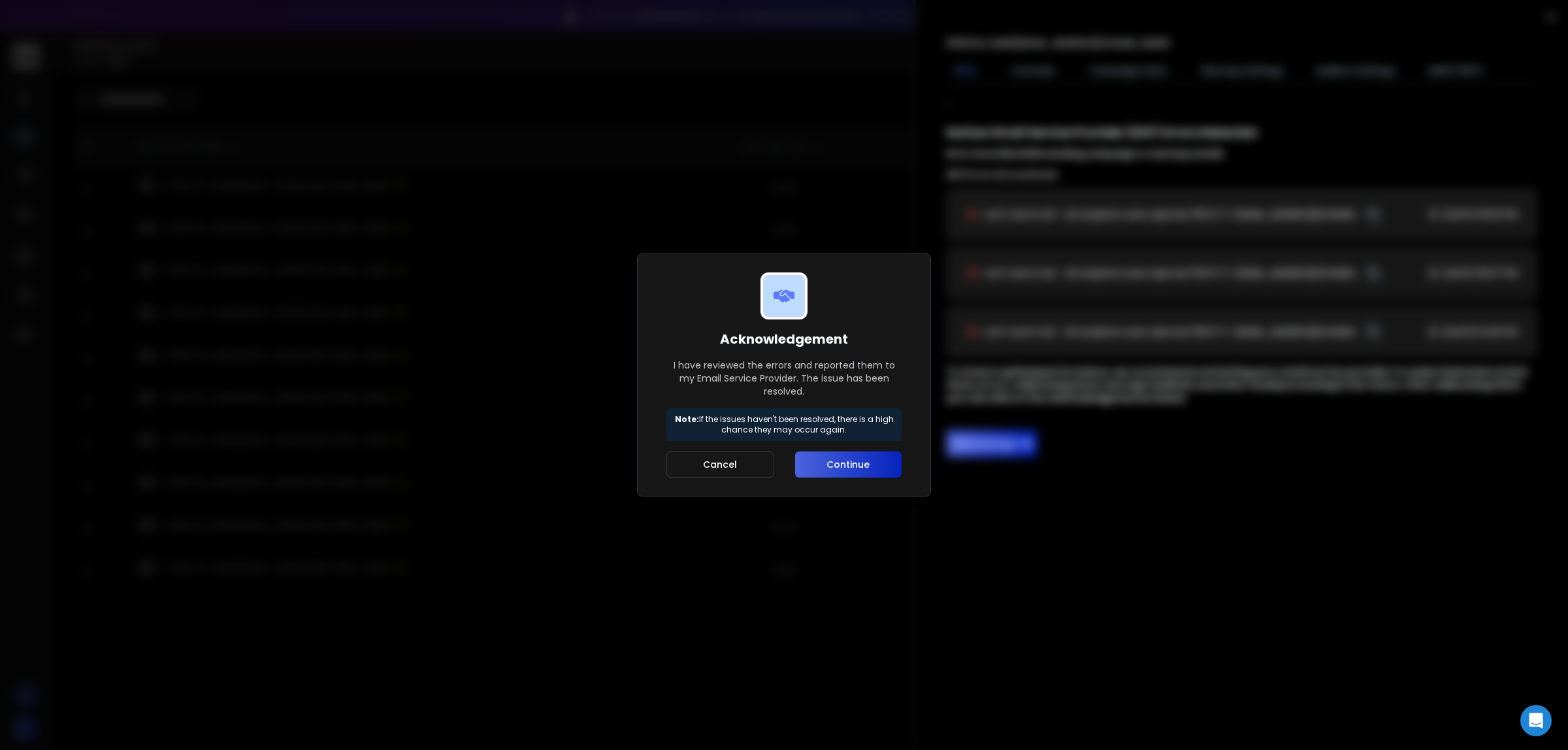
click at [871, 461] on button "Continue" at bounding box center [848, 464] width 106 height 26
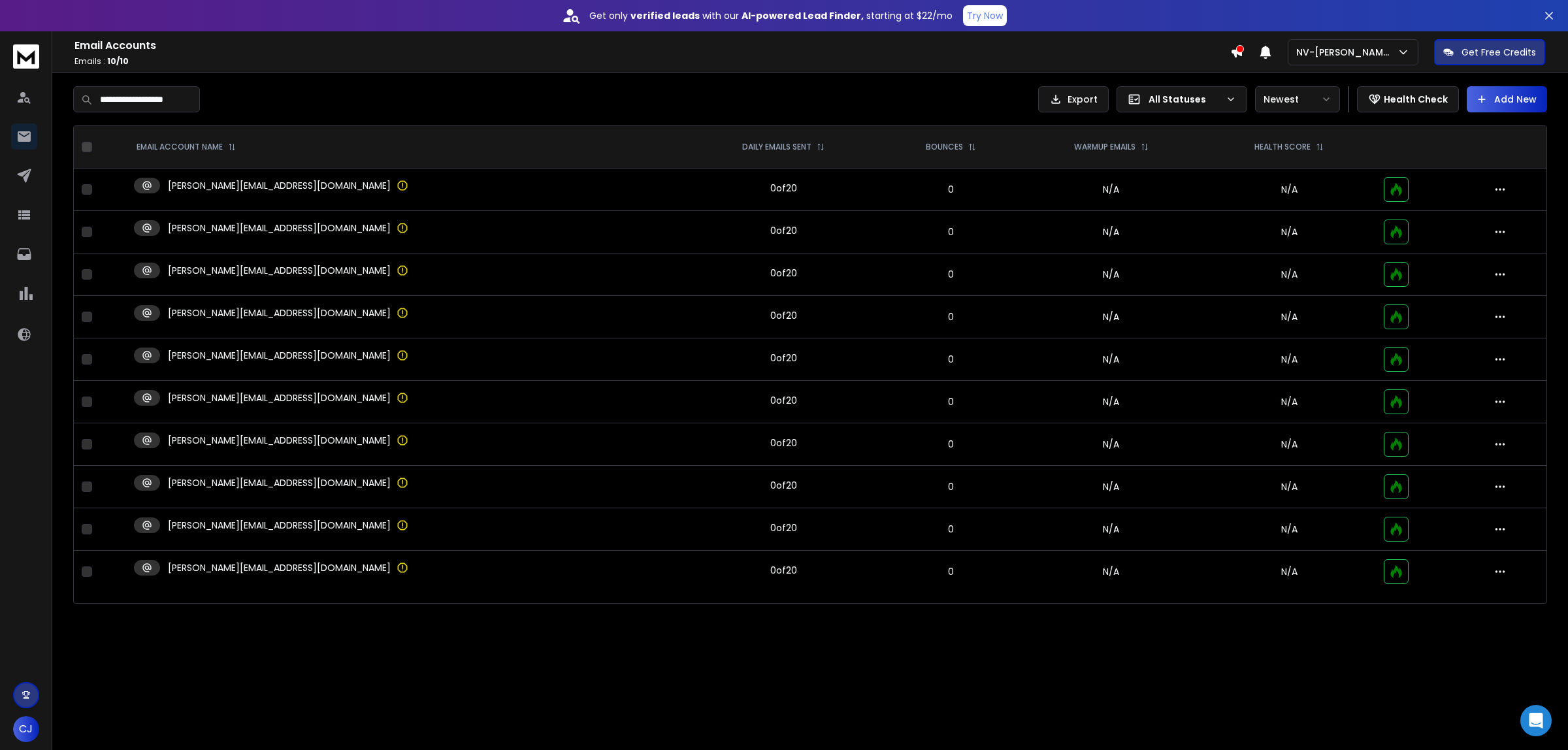
click at [410, 356] on div "barb@learn.meshlink.site" at bounding box center [405, 355] width 543 height 16
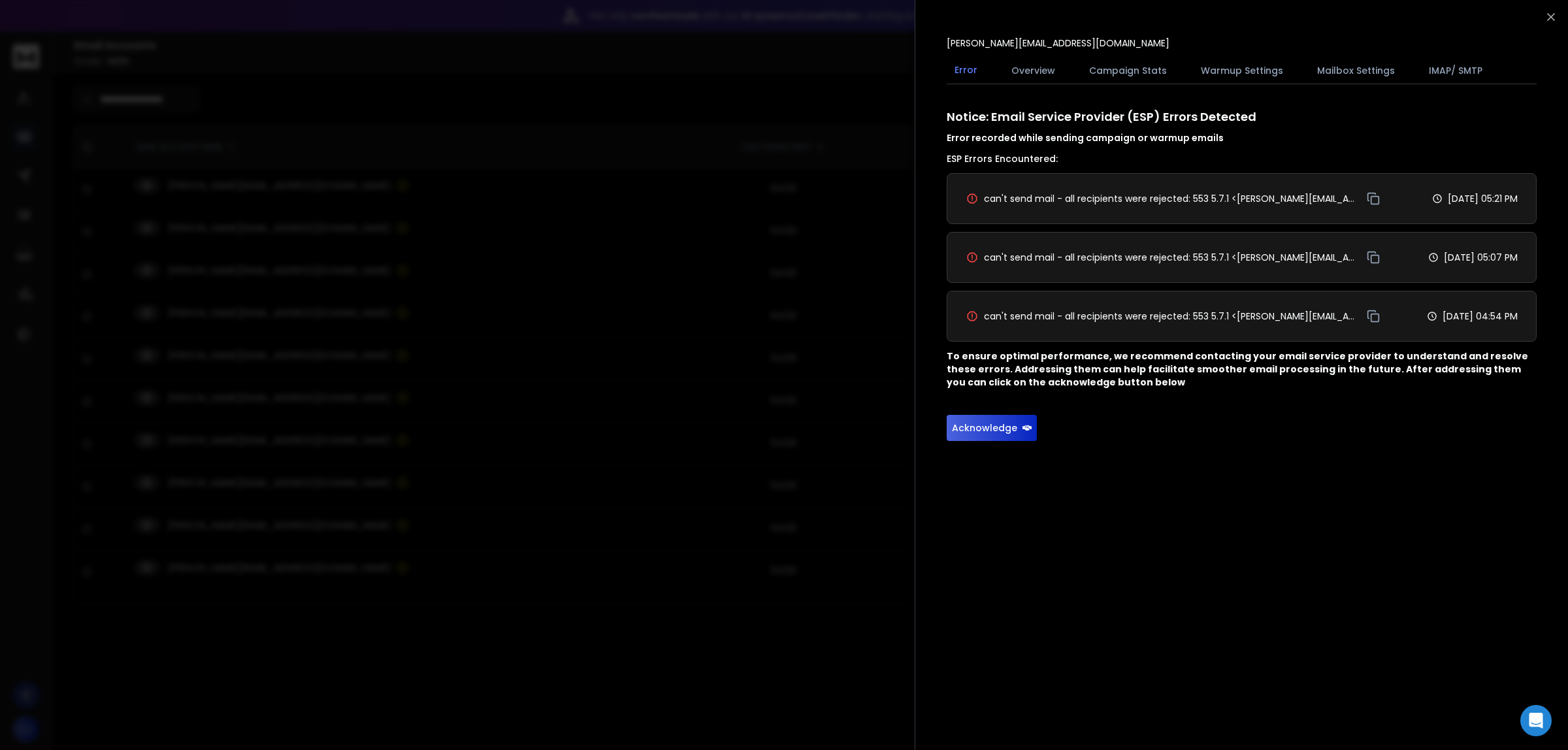
click at [994, 429] on button "Acknowledge" at bounding box center [992, 428] width 90 height 26
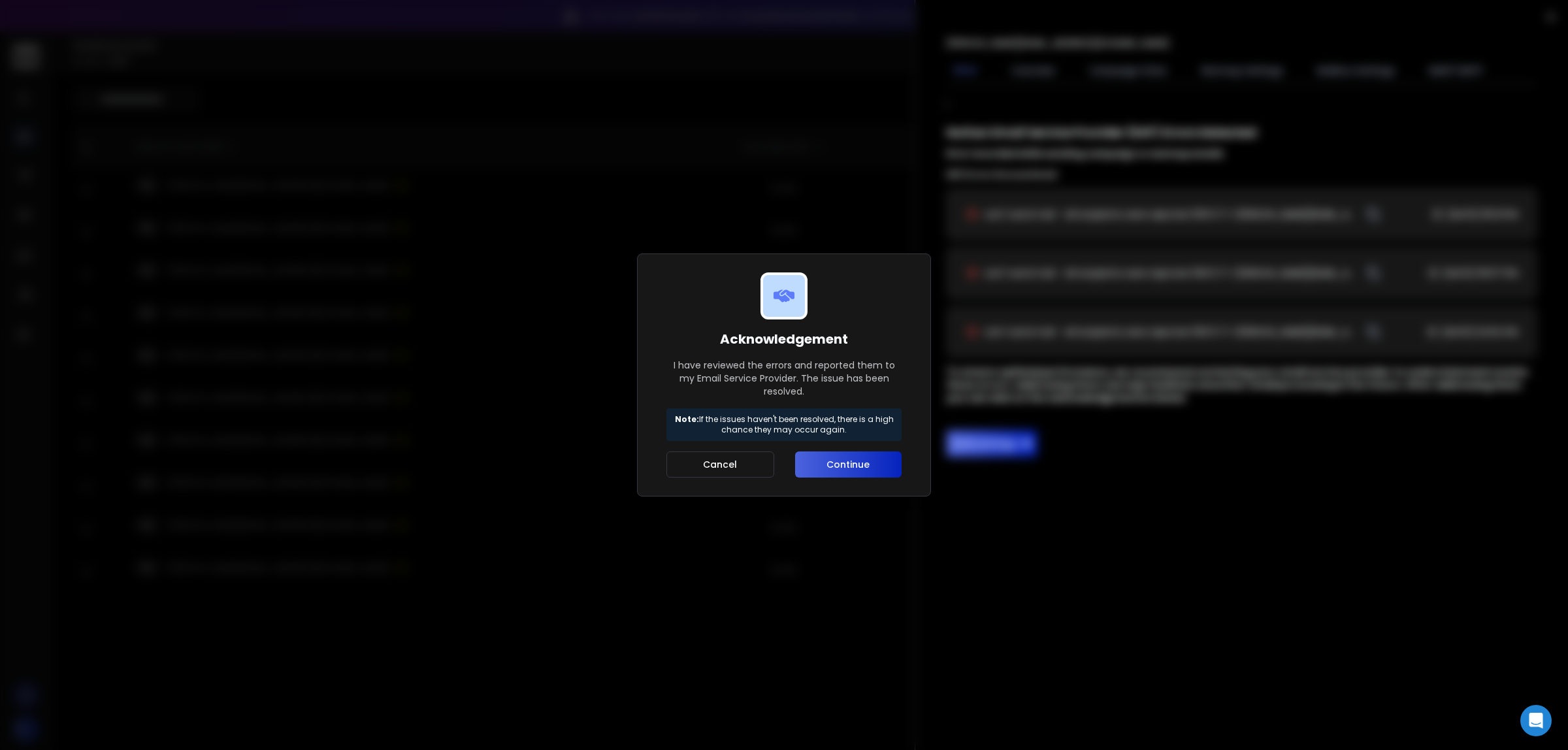
click at [811, 454] on button "Continue" at bounding box center [848, 464] width 106 height 26
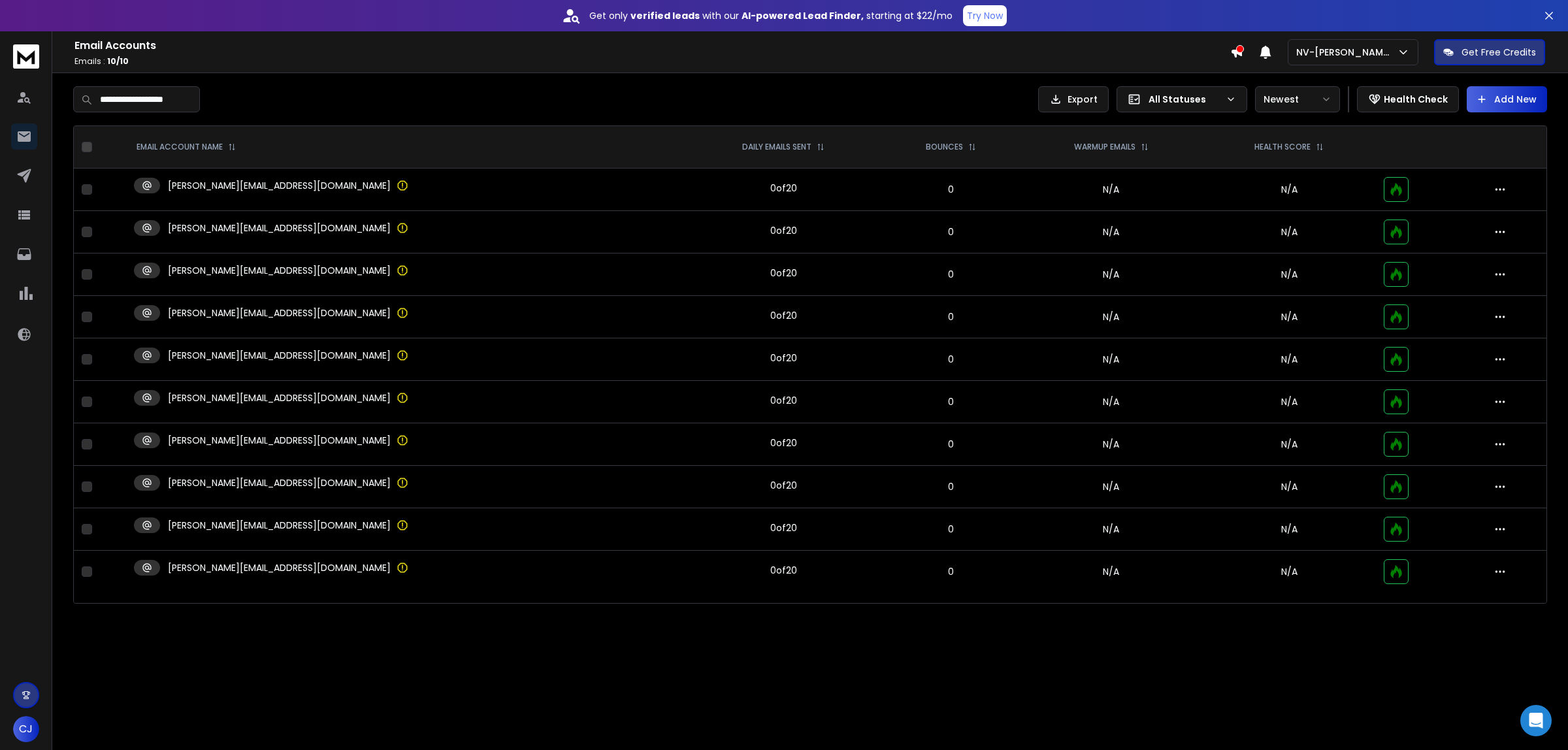
click at [446, 366] on td "barb@learn.meshlink.site" at bounding box center [405, 359] width 559 height 42
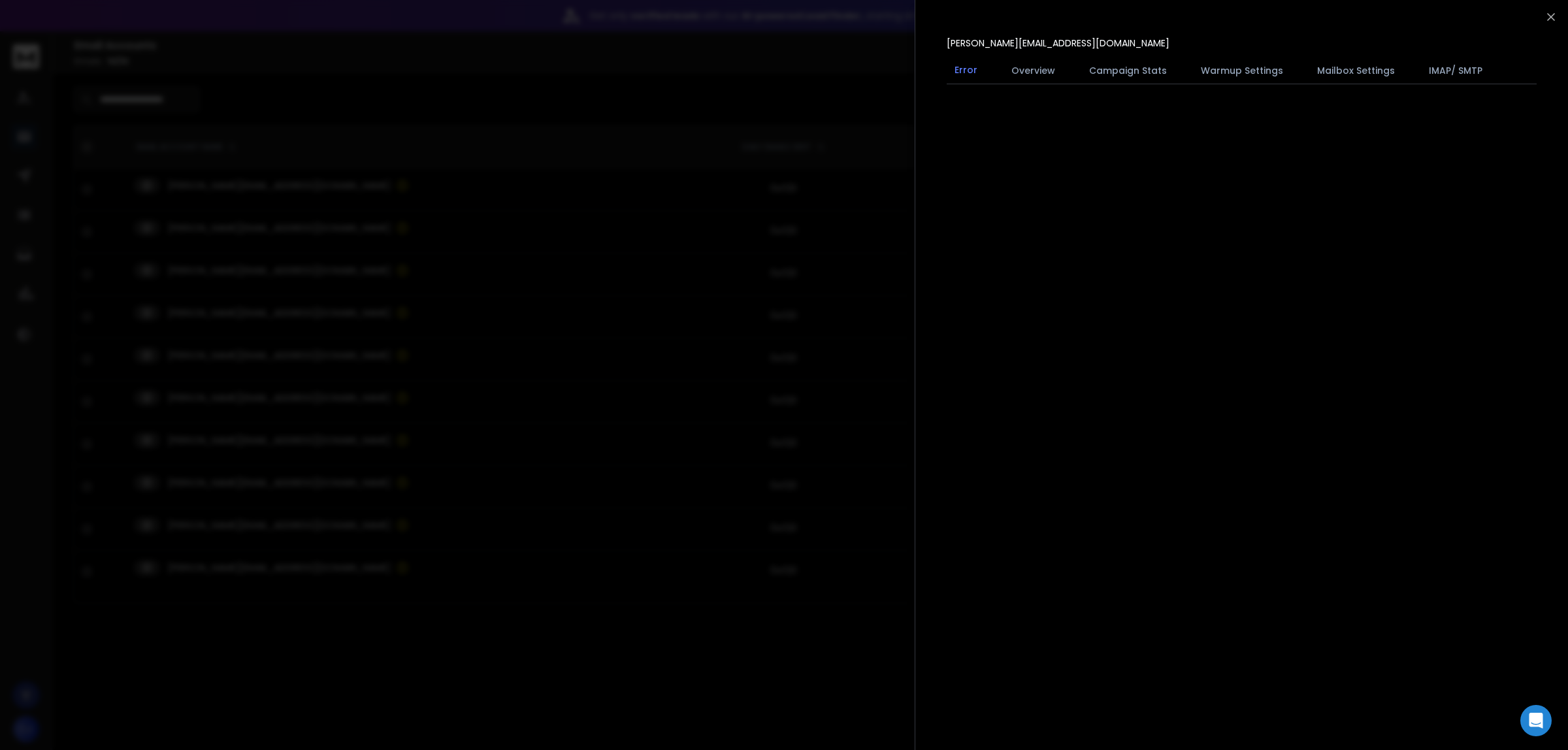
click at [402, 379] on div at bounding box center [784, 375] width 1568 height 750
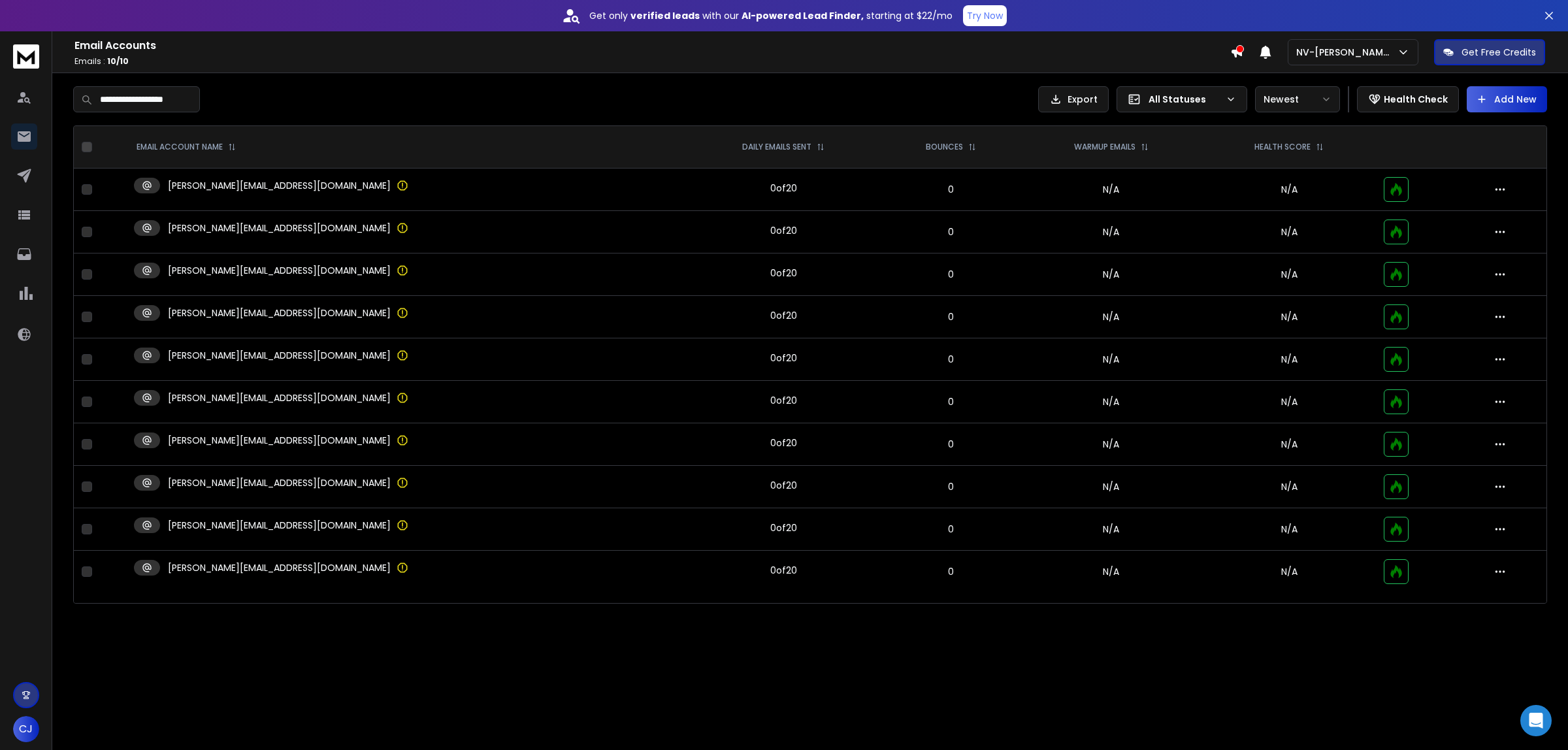
click at [397, 361] on div "barb@learn.meshlink.site" at bounding box center [405, 355] width 543 height 16
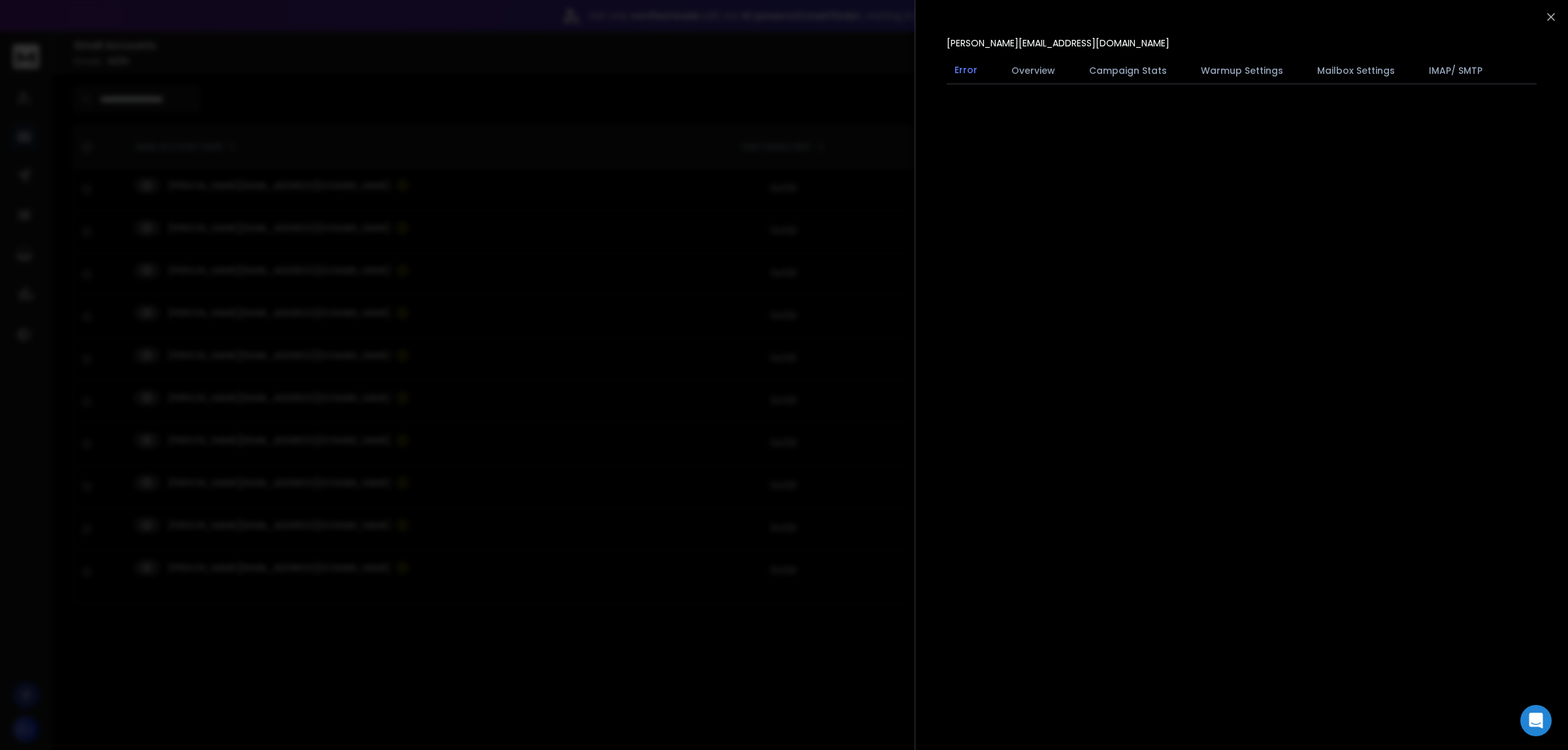
click at [497, 419] on div at bounding box center [784, 375] width 1568 height 750
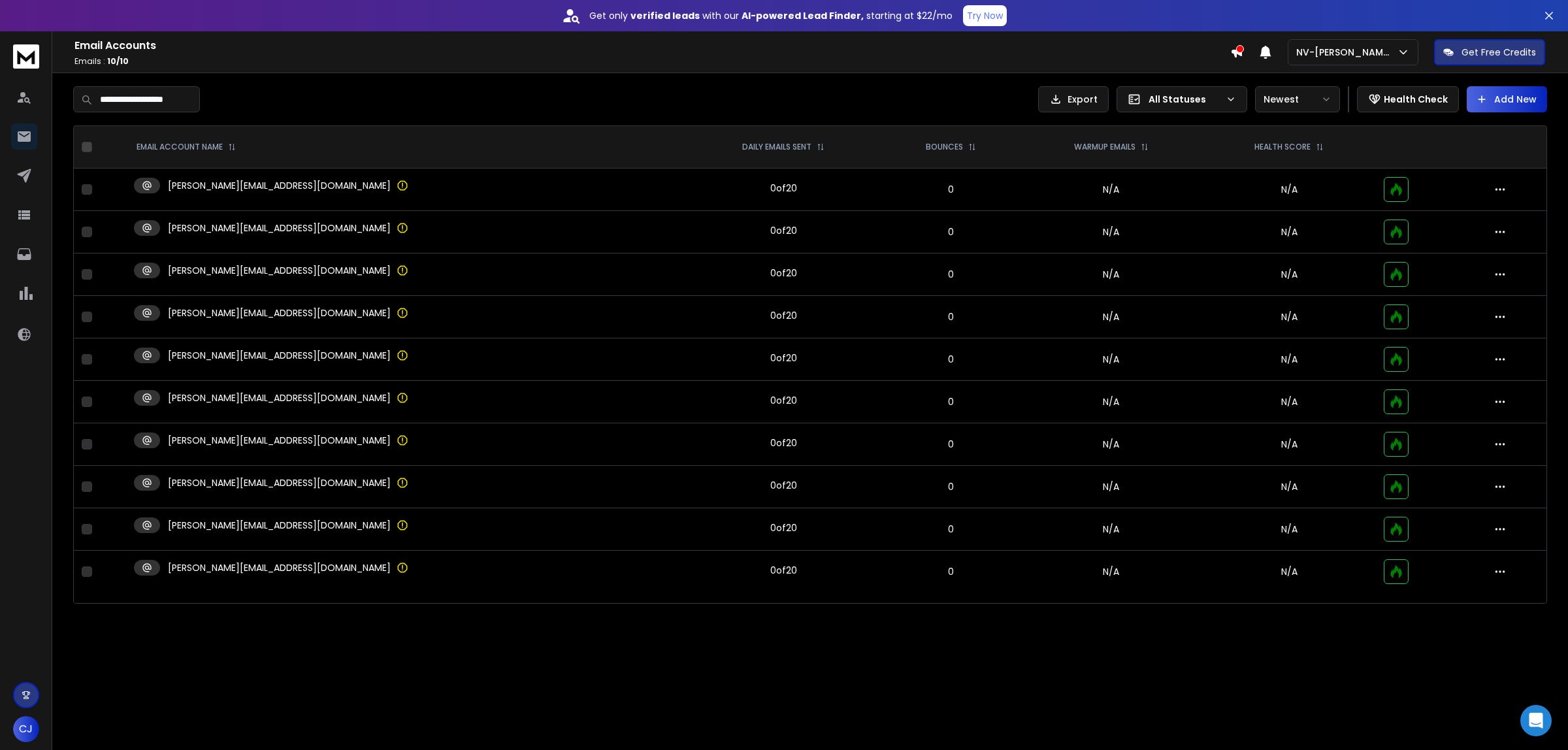
click at [432, 406] on div "bob@learn.meshlink.site" at bounding box center [405, 398] width 543 height 16
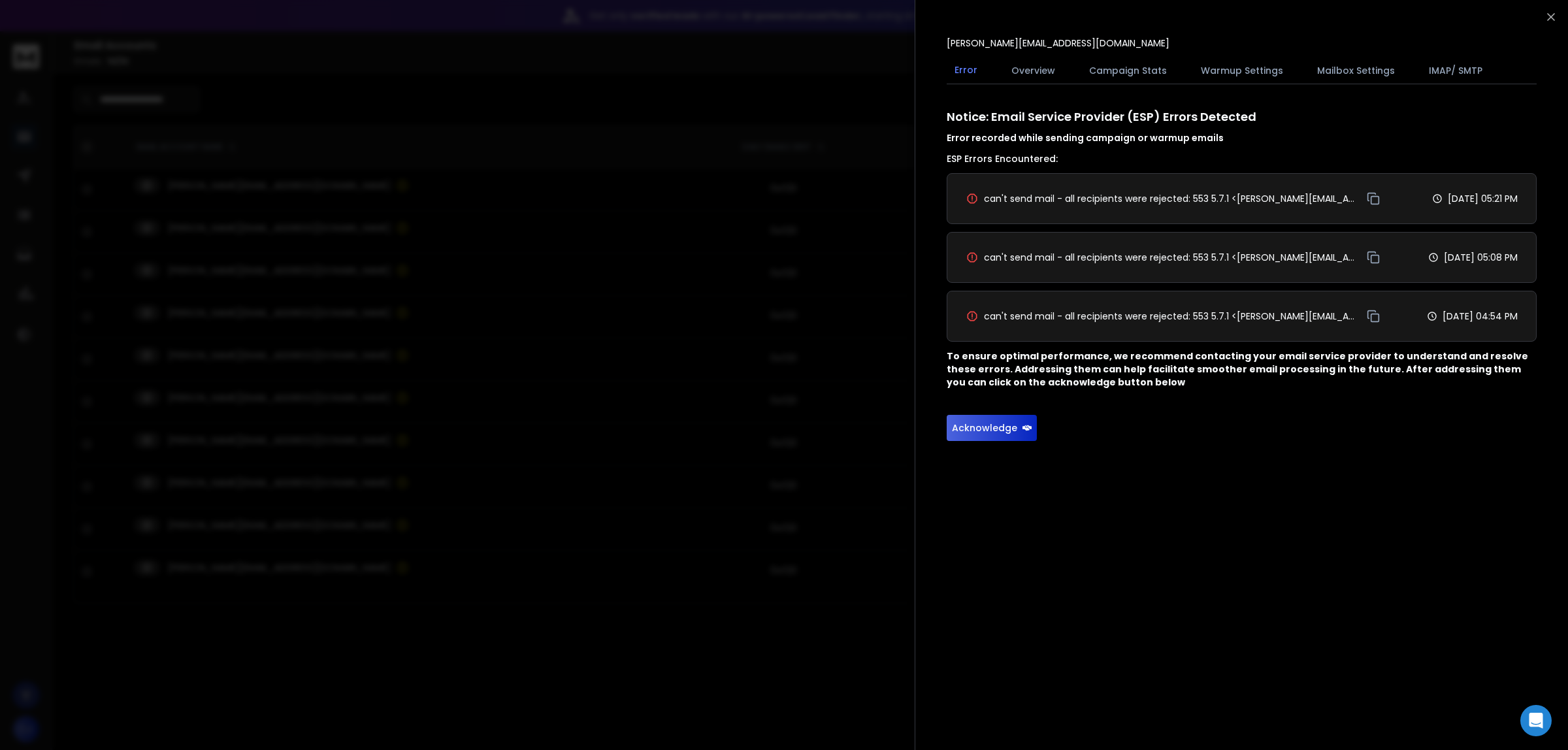
click at [970, 435] on button "Acknowledge" at bounding box center [992, 428] width 90 height 26
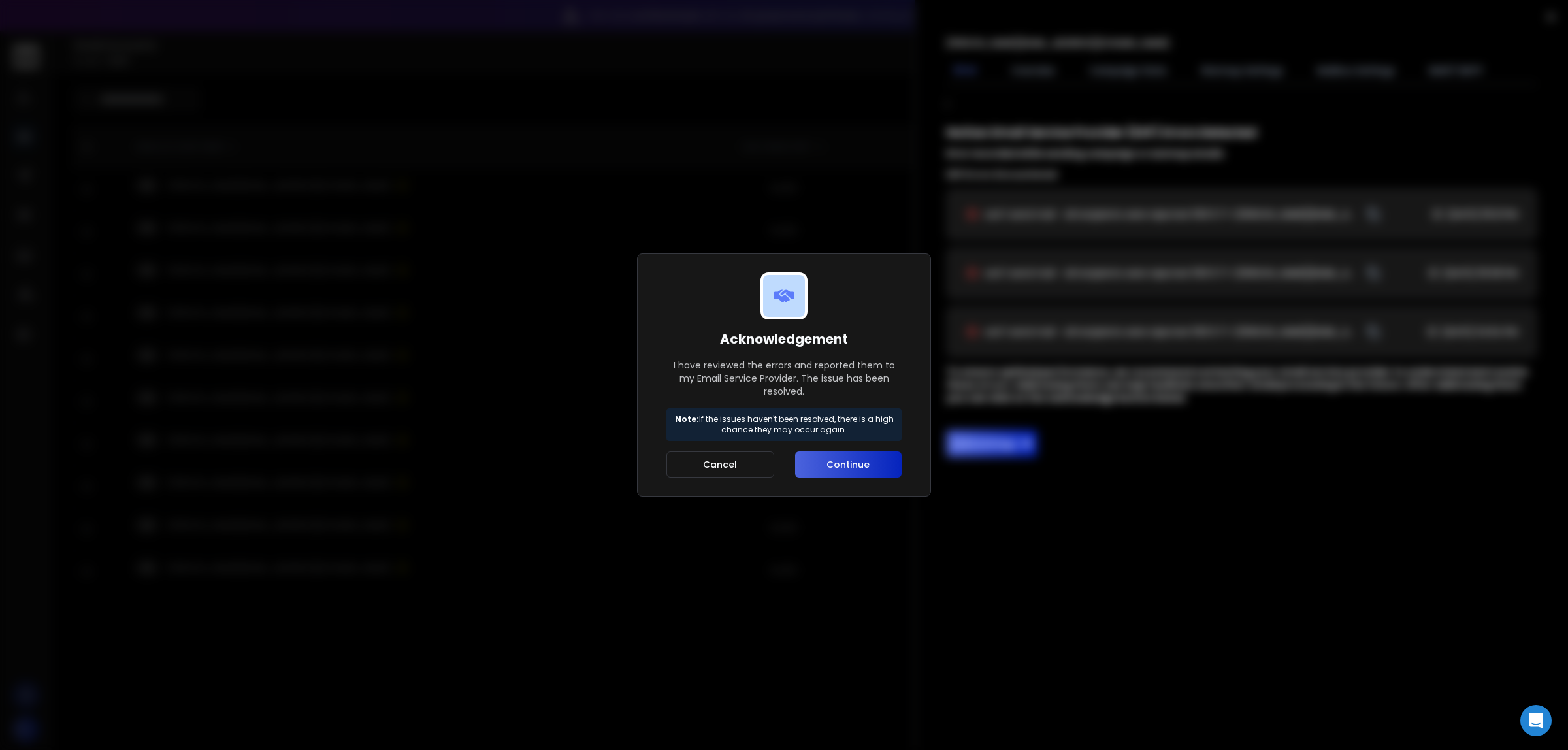
click at [854, 466] on button "Continue" at bounding box center [848, 464] width 106 height 26
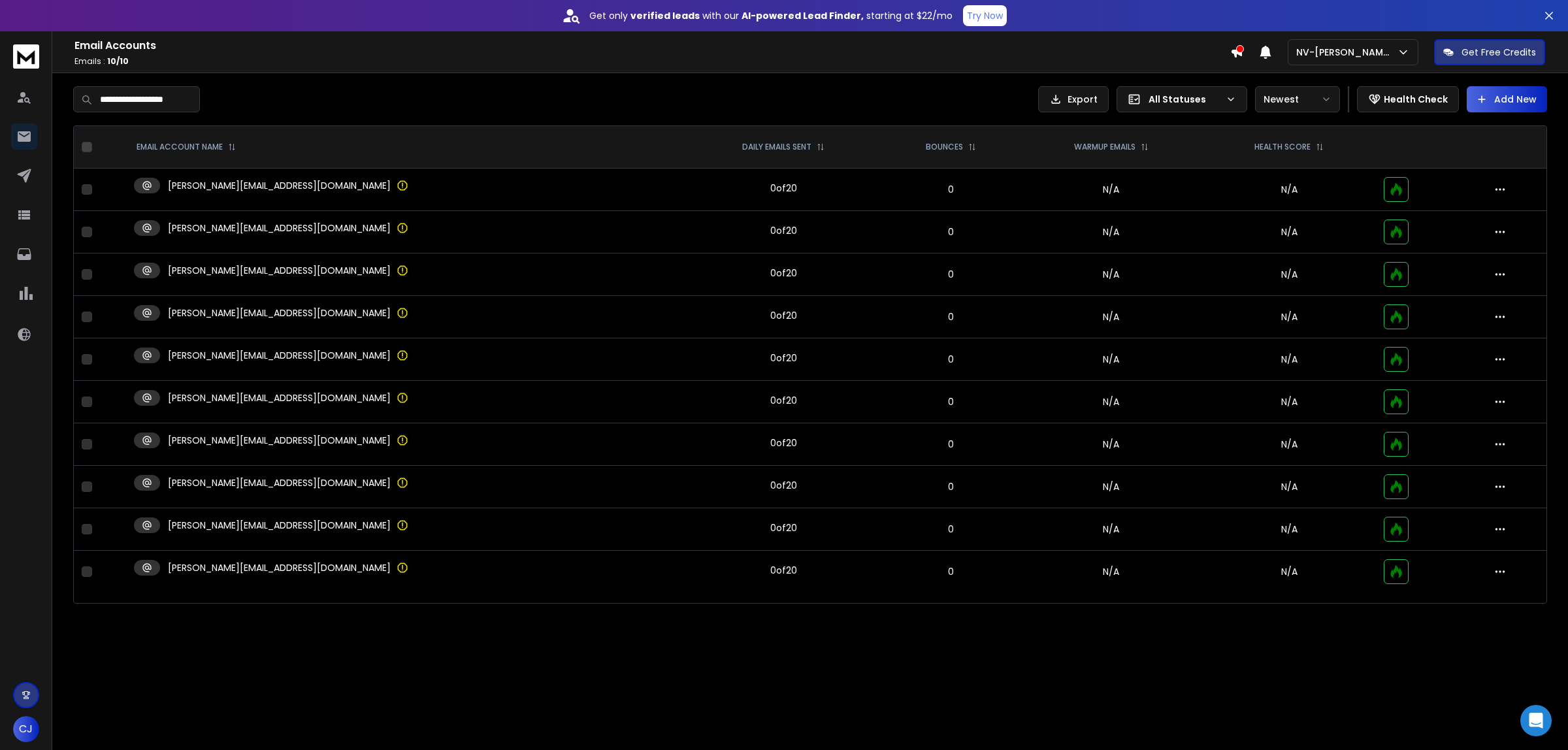
click at [400, 439] on div "peter@learn.meshlink.site" at bounding box center [405, 440] width 543 height 16
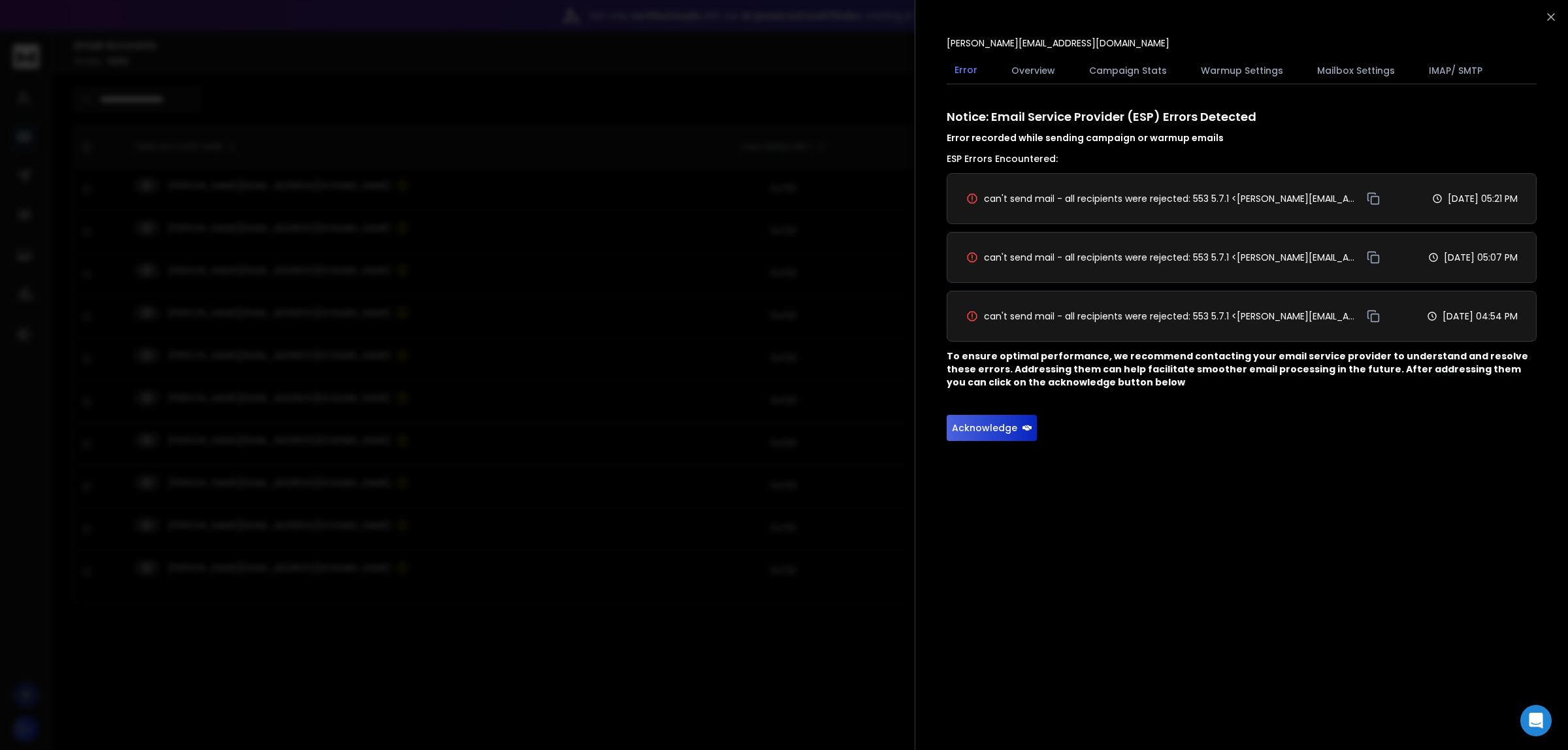
click at [1009, 432] on button "Acknowledge" at bounding box center [992, 428] width 90 height 26
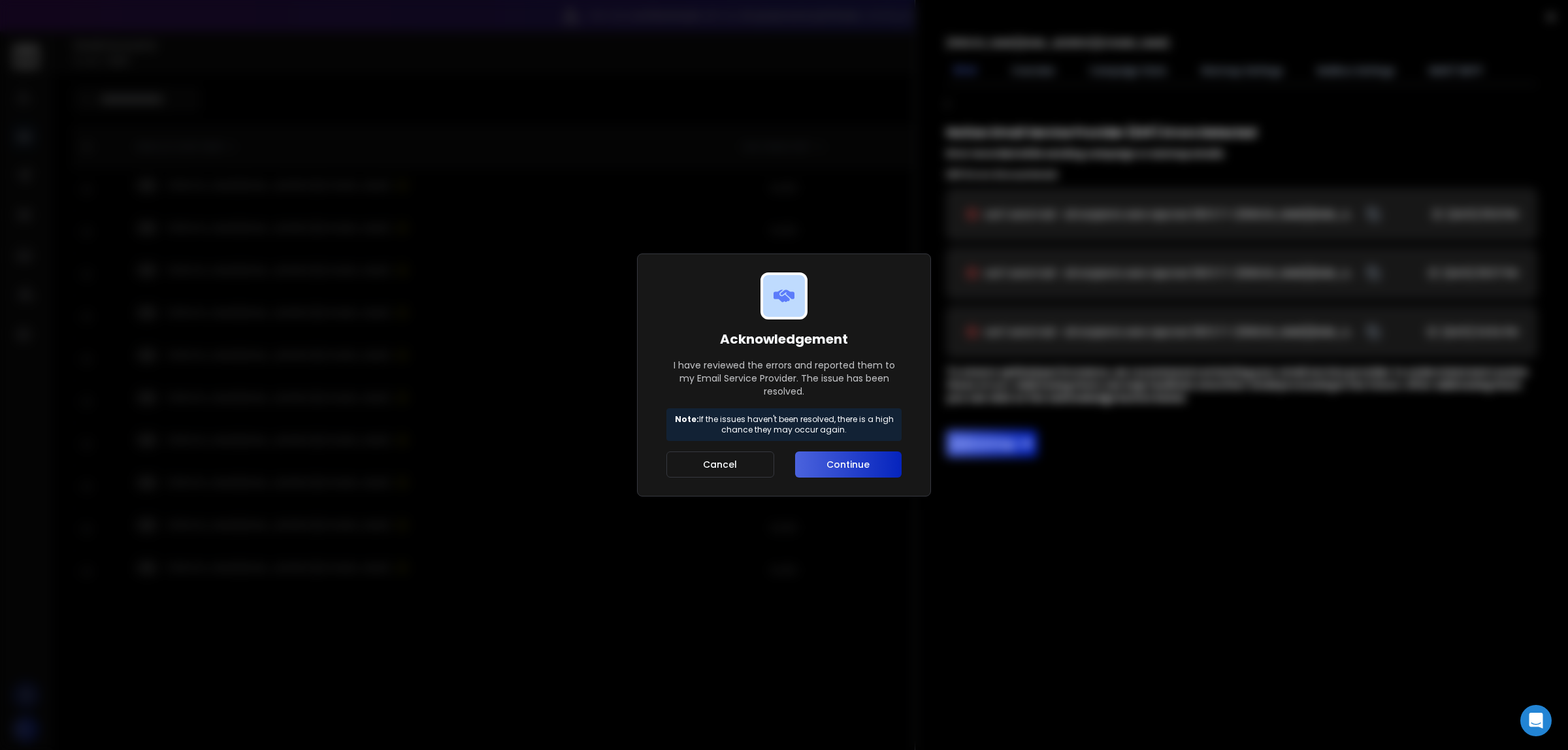
click at [863, 461] on button "Continue" at bounding box center [848, 464] width 106 height 26
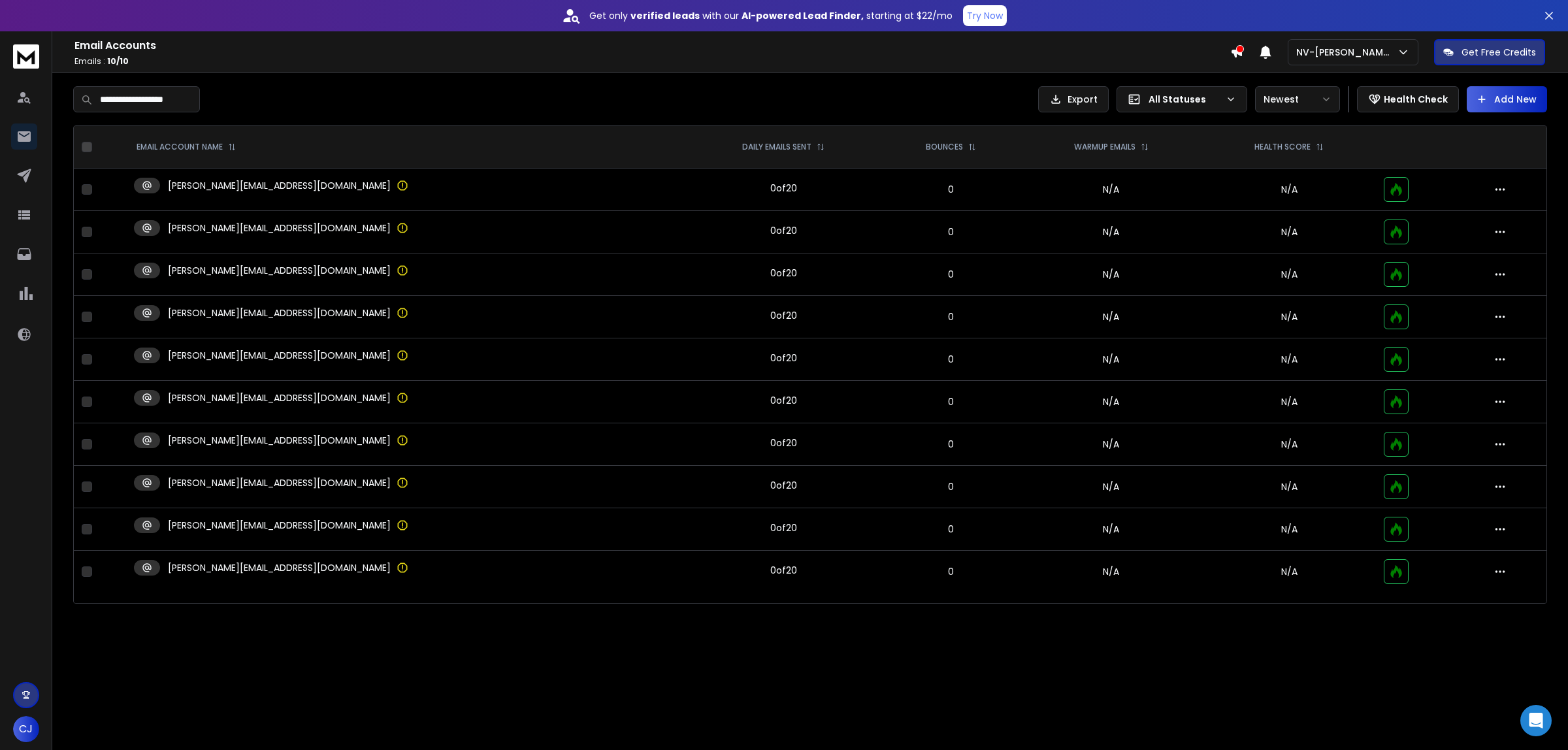
click at [402, 484] on div "sheila@learn.meshlink.site" at bounding box center [405, 483] width 543 height 16
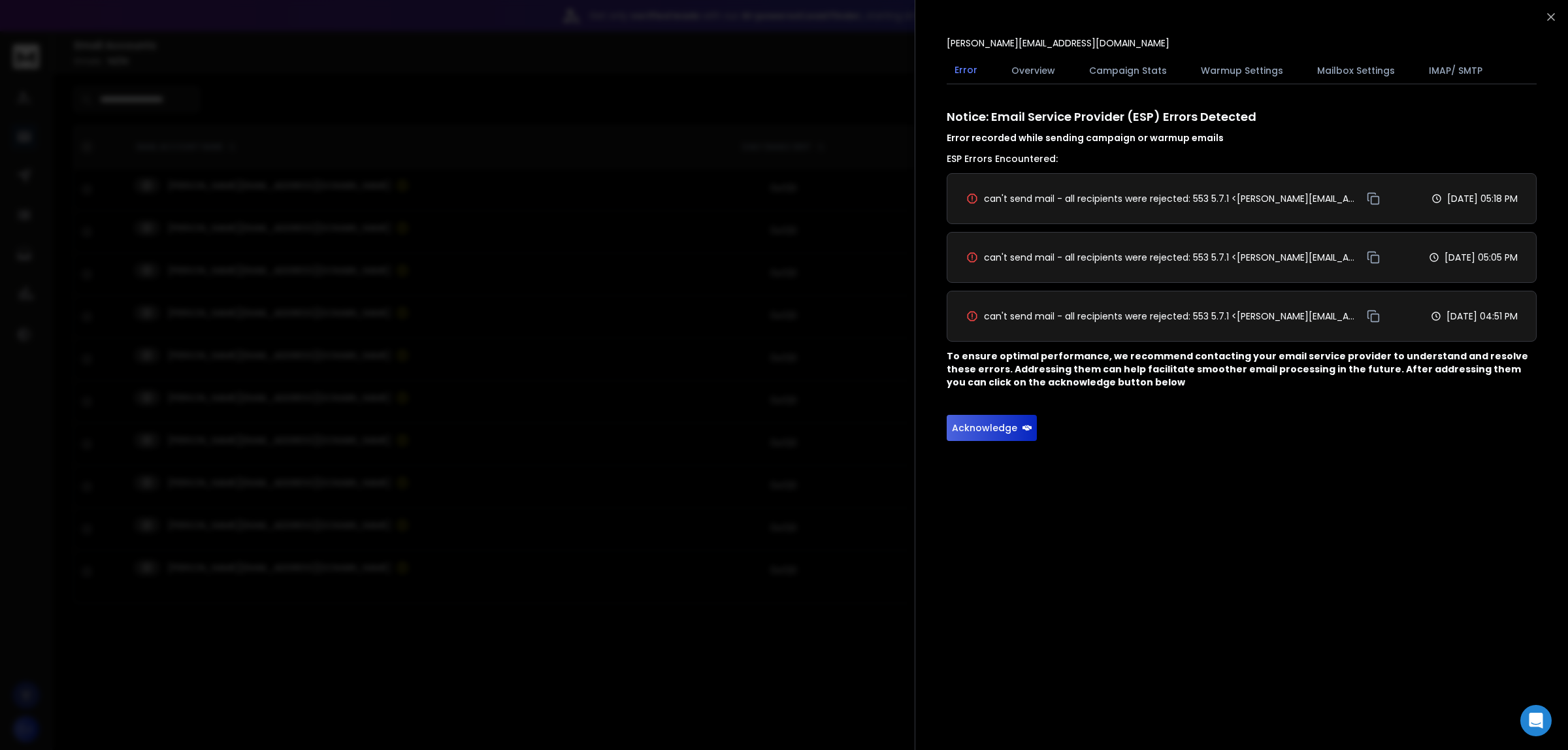
click at [1010, 438] on button "Acknowledge" at bounding box center [992, 428] width 90 height 26
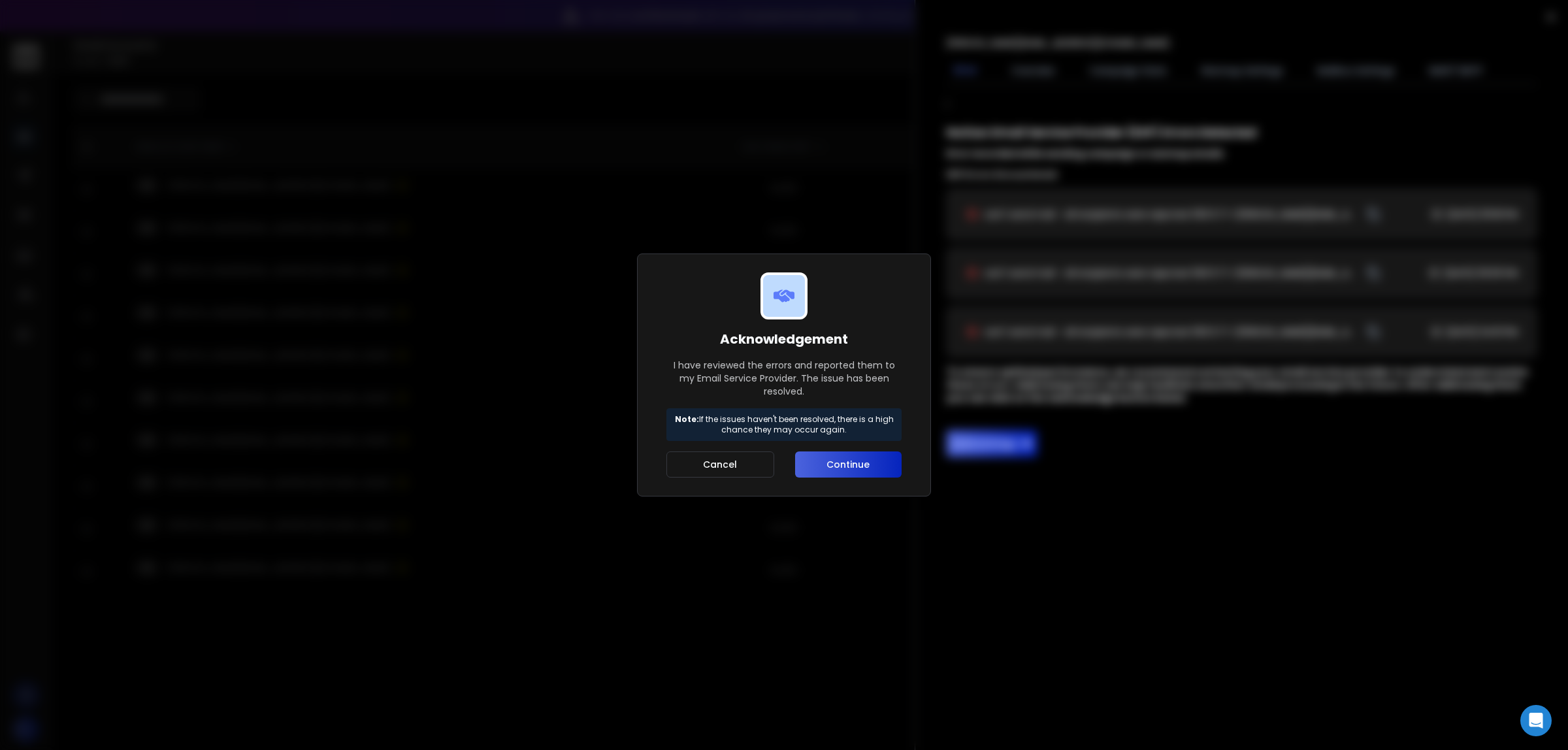
click at [835, 465] on button "Continue" at bounding box center [848, 464] width 106 height 26
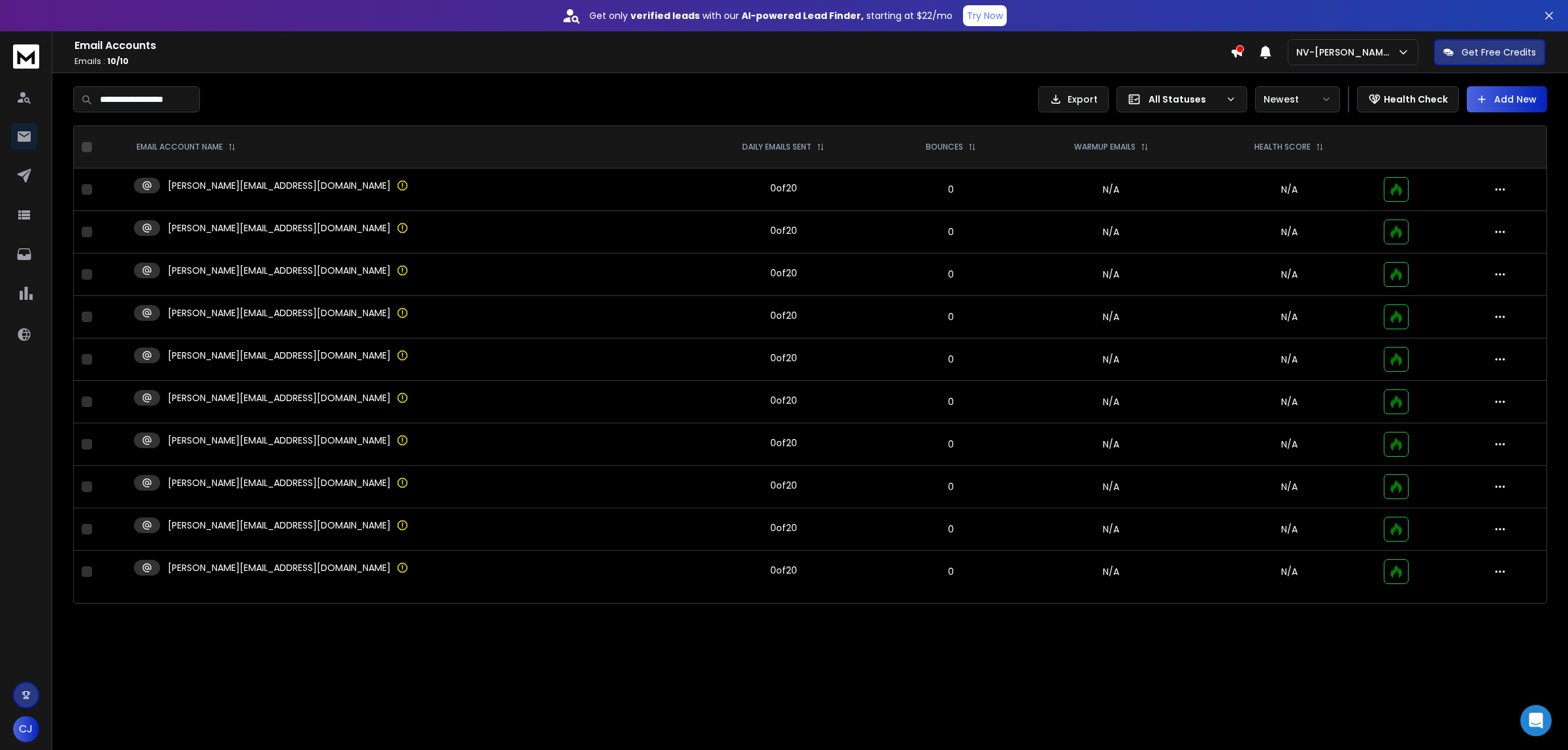
click at [391, 536] on td "beatrice@learn.meshlink.site" at bounding box center [405, 529] width 559 height 42
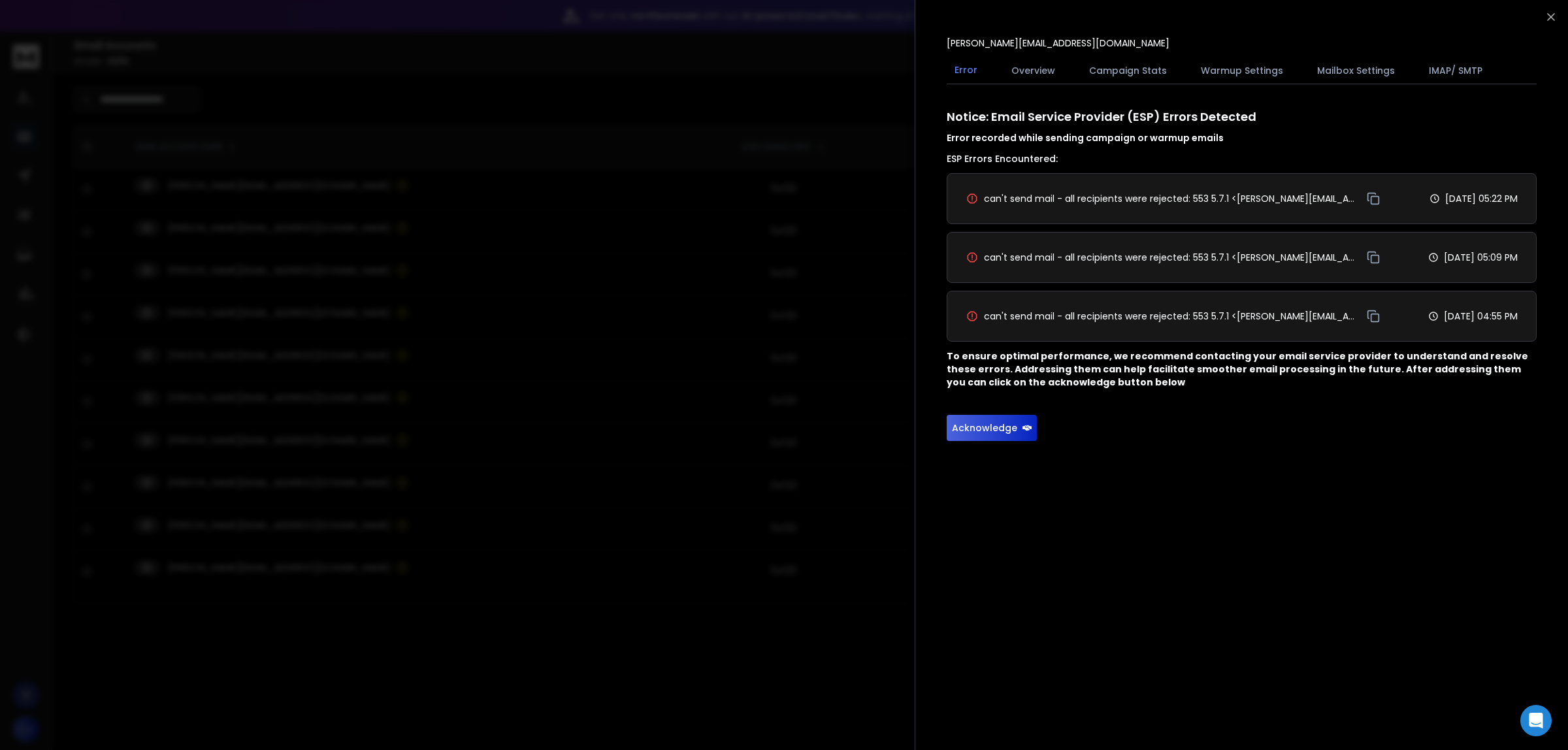
click at [984, 425] on button "Acknowledge" at bounding box center [992, 428] width 90 height 26
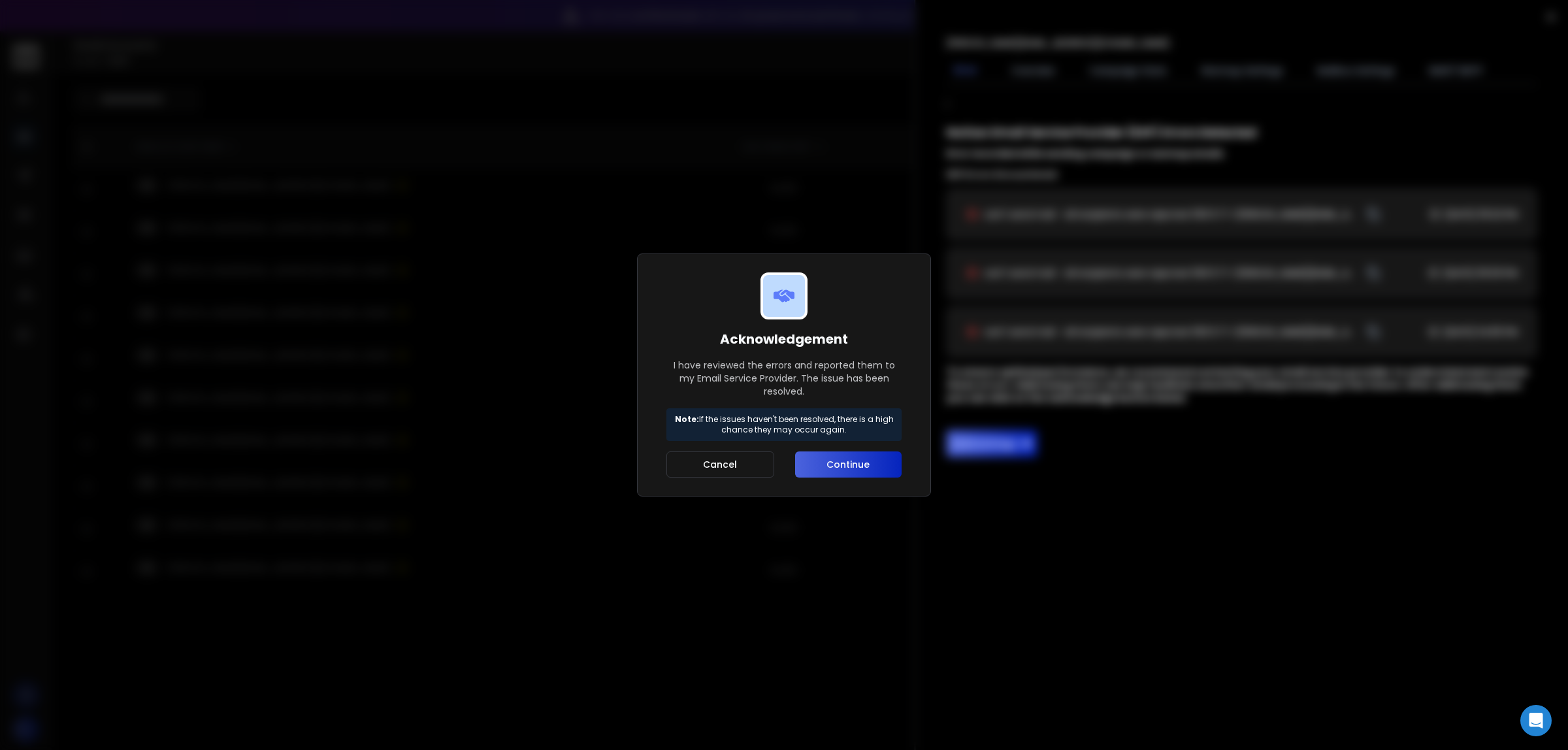
click at [848, 467] on button "Continue" at bounding box center [848, 464] width 106 height 26
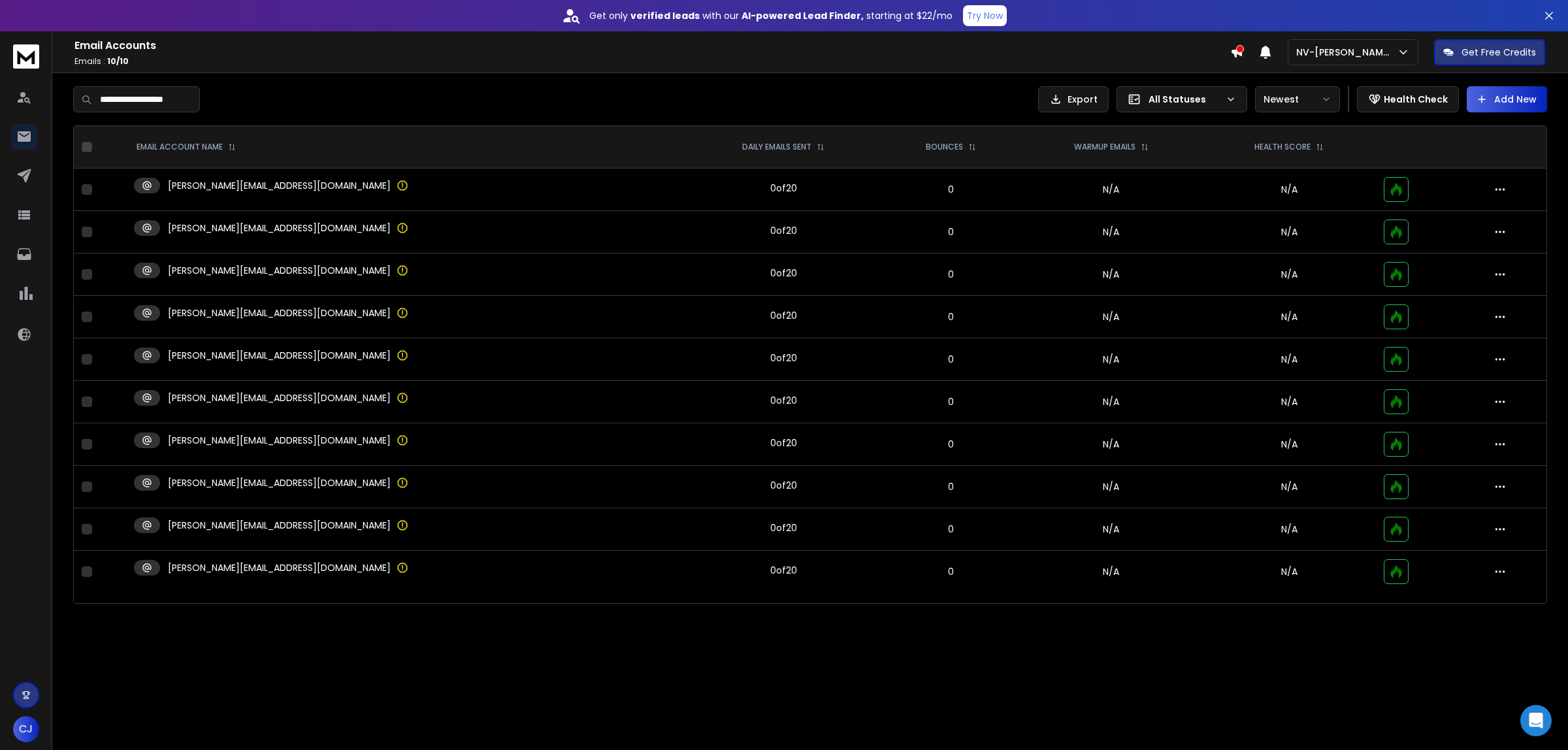
click at [412, 582] on td "larry@learn.meshlink.site" at bounding box center [405, 571] width 559 height 42
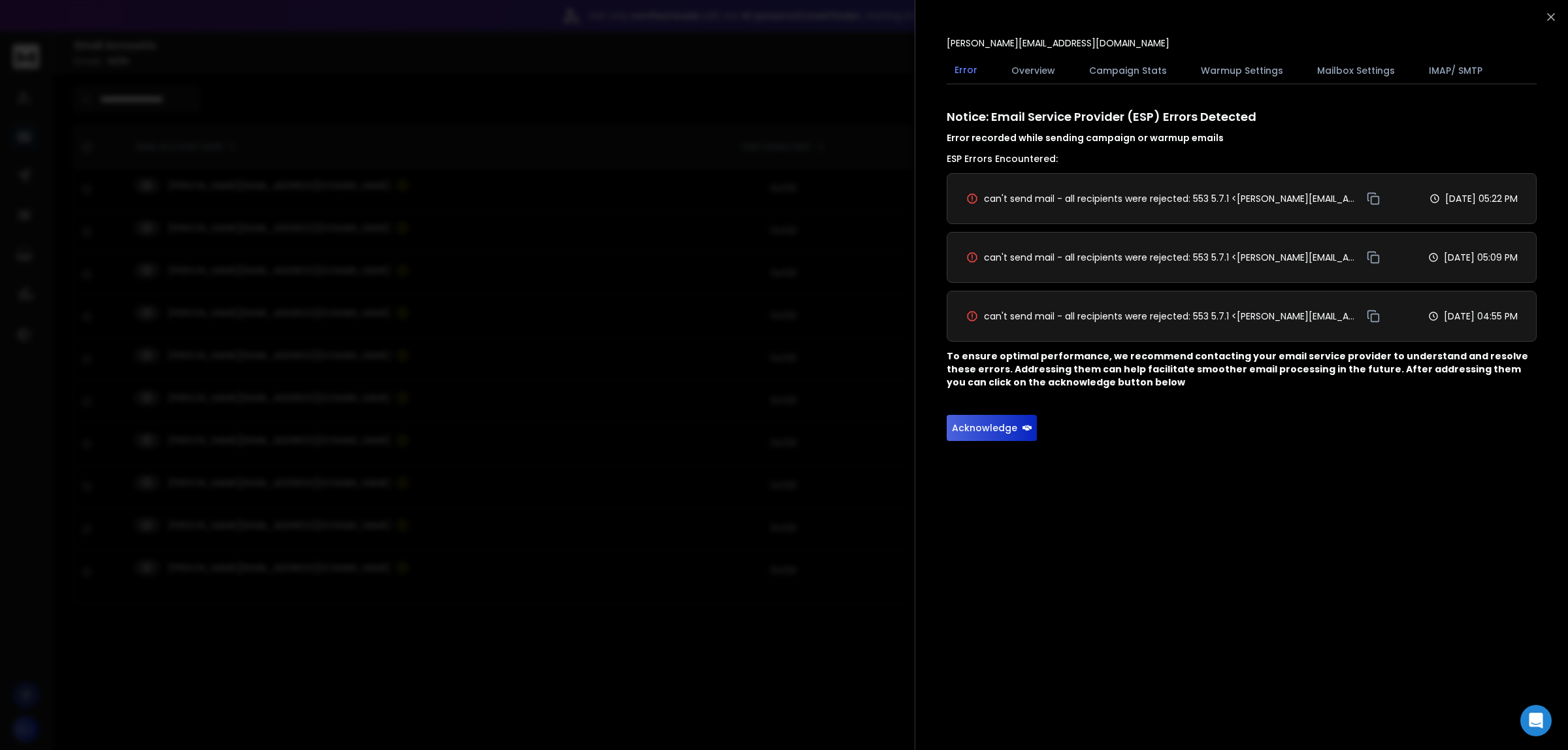
click at [989, 441] on button "Acknowledge" at bounding box center [992, 428] width 90 height 26
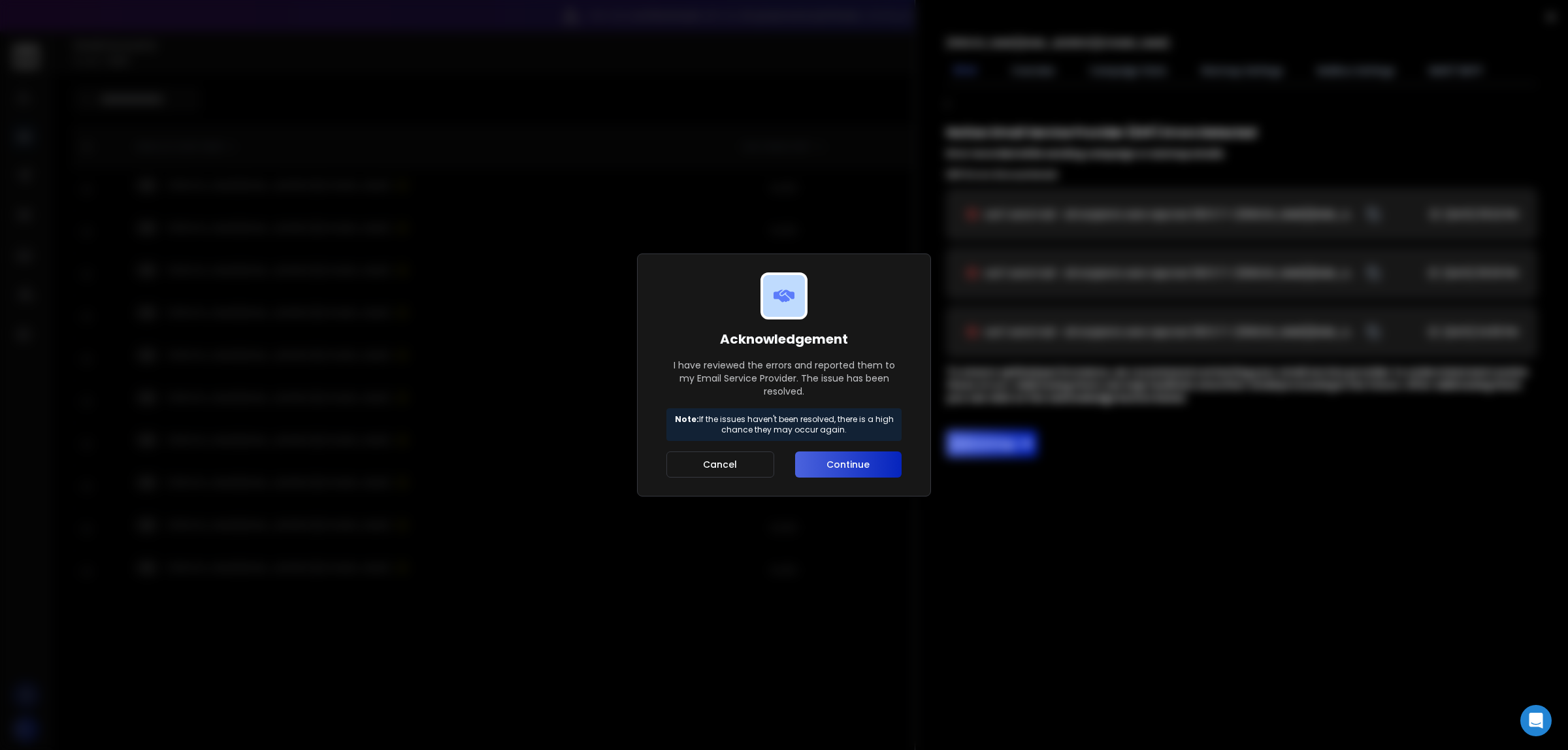
click at [874, 475] on button "Continue" at bounding box center [848, 464] width 106 height 26
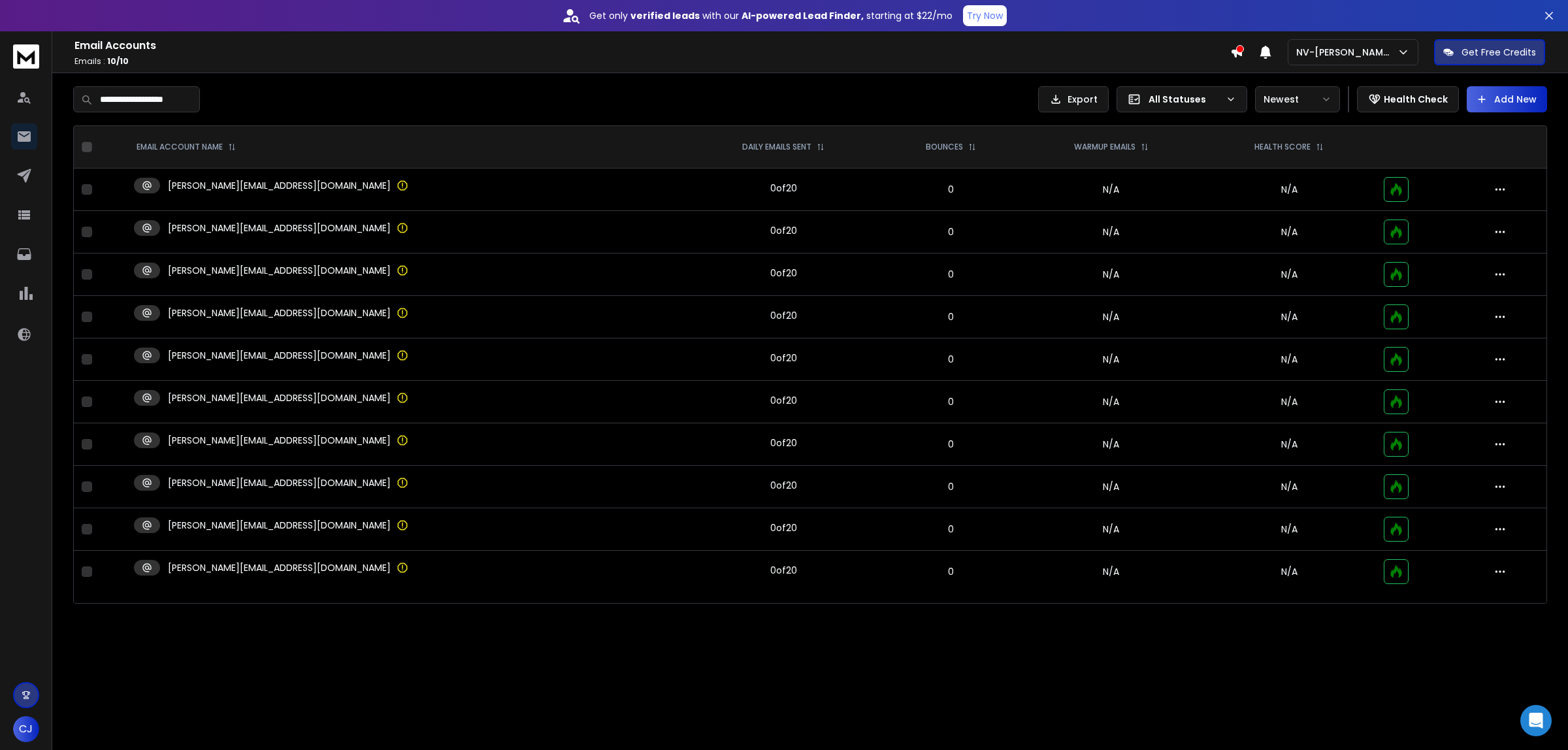
click at [676, 660] on div "**********" at bounding box center [784, 375] width 1568 height 750
drag, startPoint x: 164, startPoint y: 187, endPoint x: 287, endPoint y: 194, distance: 123.2
click at [287, 194] on div "allan@learn.meshlink.site" at bounding box center [405, 186] width 543 height 16
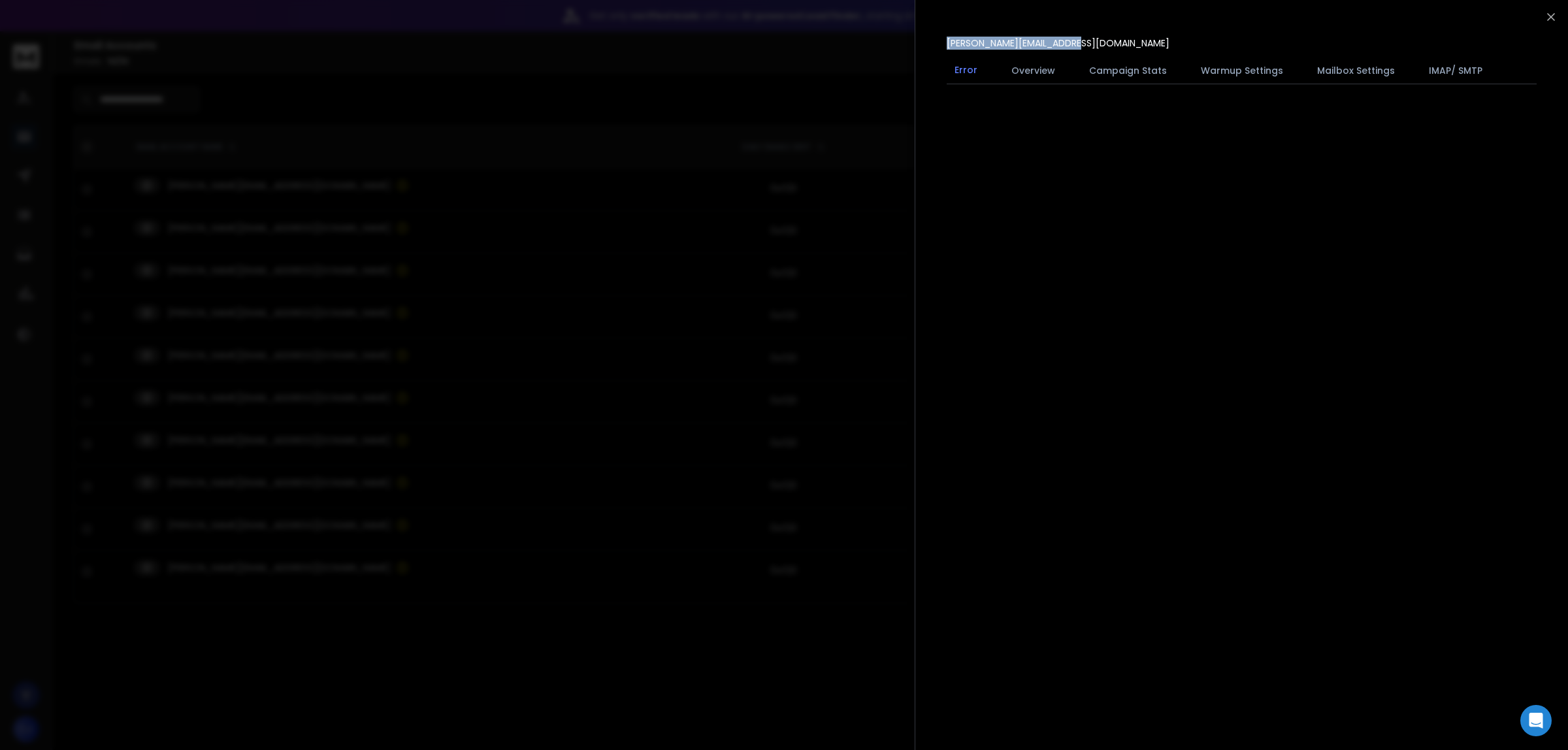
drag, startPoint x: 1067, startPoint y: 34, endPoint x: 939, endPoint y: 47, distance: 128.7
click at [939, 47] on div "allan@learn.meshlink.site Error Overview Campaign Stats Warmup Settings Mailbox…" at bounding box center [1242, 72] width 621 height 113
copy p "allan@learn.meshlink.site"
click at [858, 216] on div at bounding box center [784, 375] width 1568 height 750
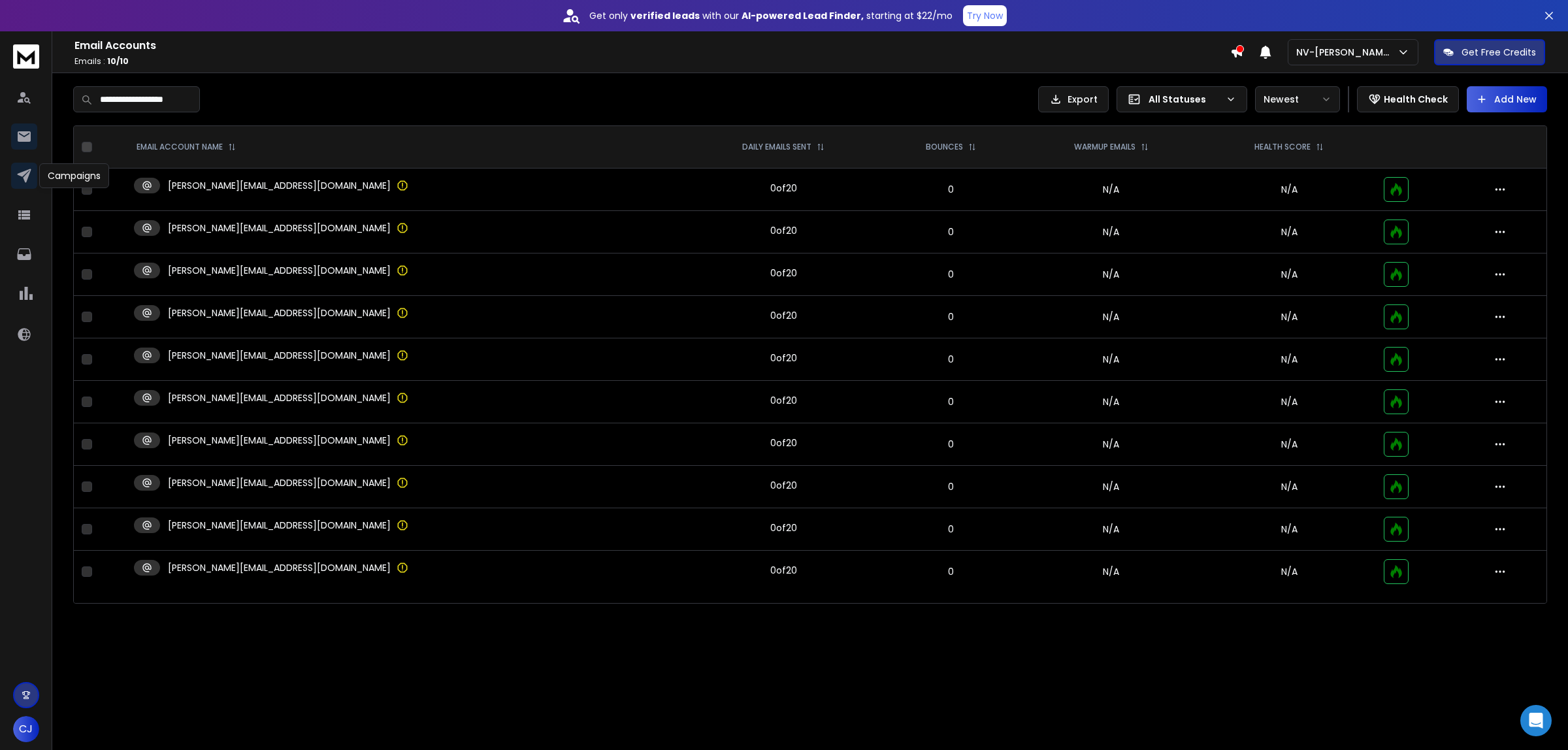
click at [34, 171] on link at bounding box center [24, 176] width 26 height 26
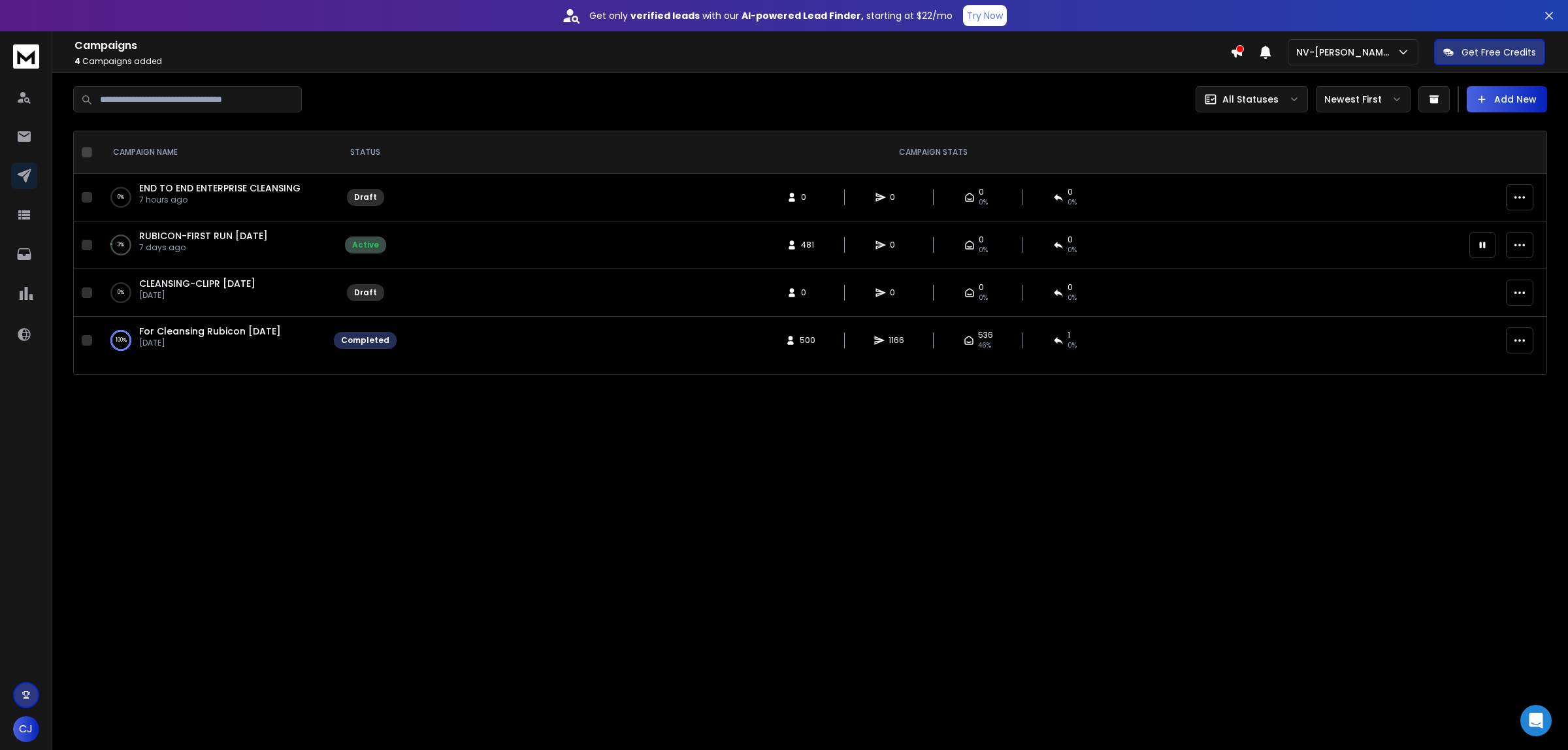
click at [561, 252] on div "481 0 0 0% 0 0%" at bounding box center [933, 244] width 1042 height 21
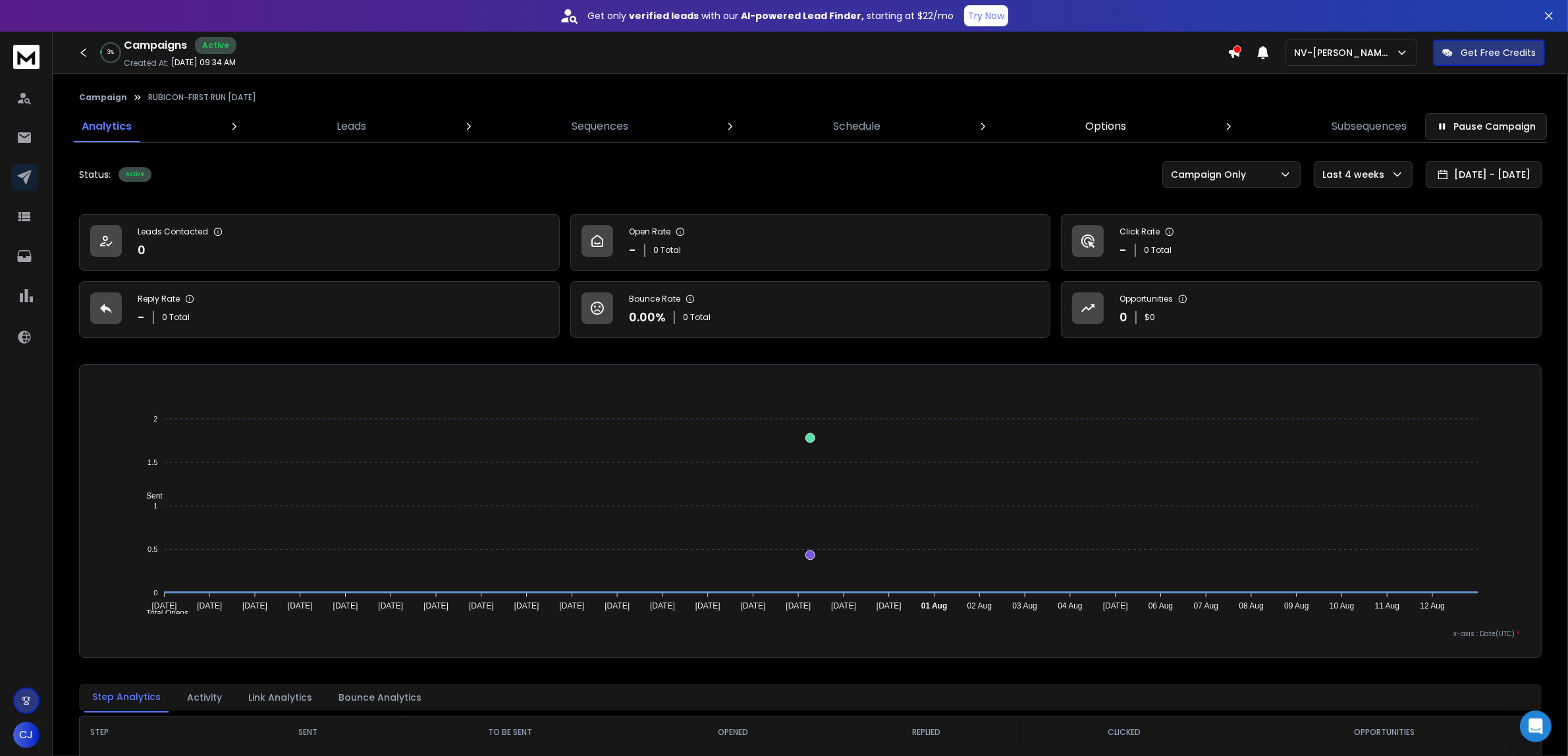
click at [1121, 134] on p "Options" at bounding box center [1106, 127] width 41 height 16
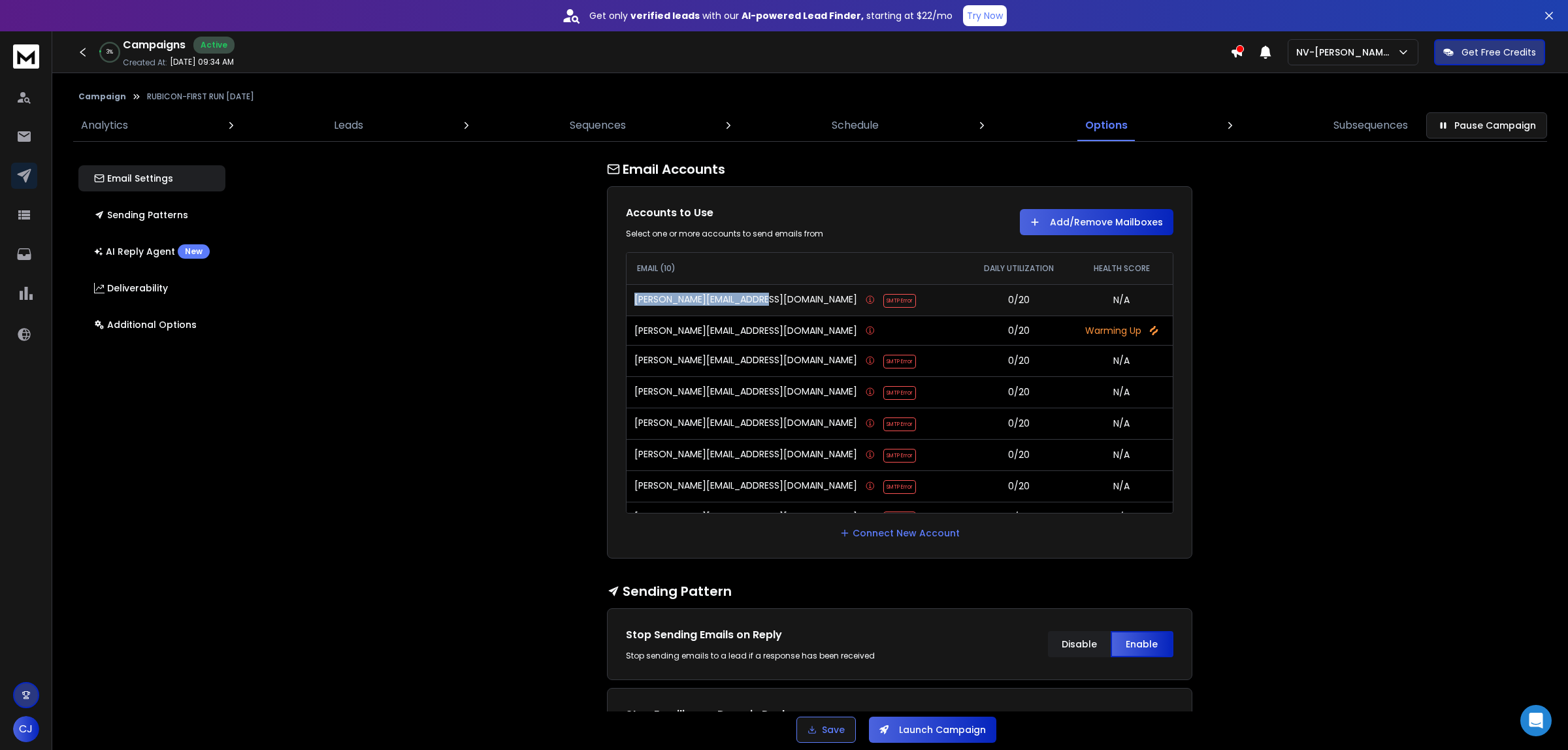
drag, startPoint x: 742, startPoint y: 299, endPoint x: 622, endPoint y: 305, distance: 120.1
click at [626, 305] on td "larry@learn.meshlink.site SMTP Error" at bounding box center [797, 300] width 340 height 31
copy p "larry@learn.meshlink.site"
click at [1125, 229] on button "Add/Remove Mailboxes" at bounding box center [1096, 222] width 154 height 26
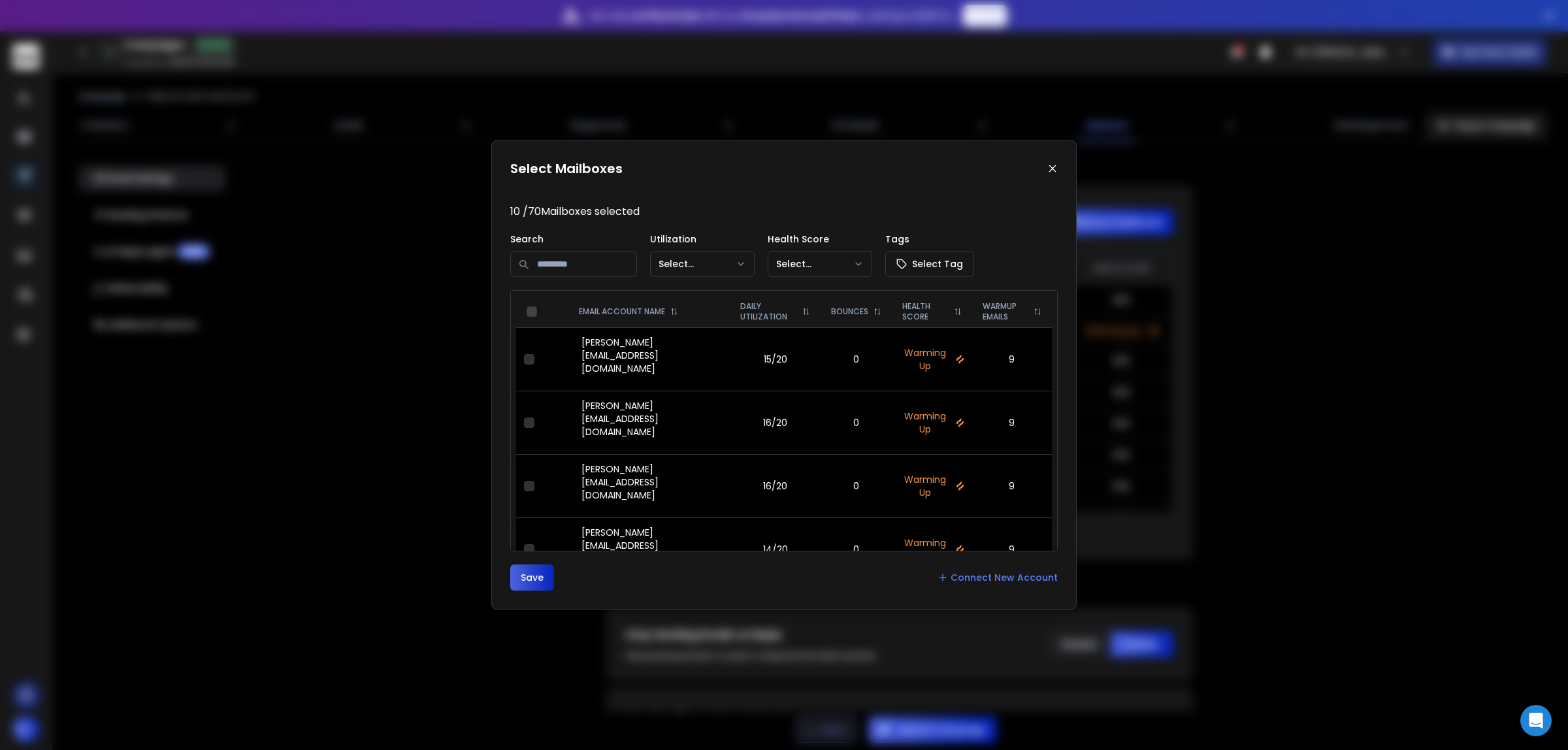
click at [613, 265] on input at bounding box center [573, 264] width 126 height 26
paste input "**********"
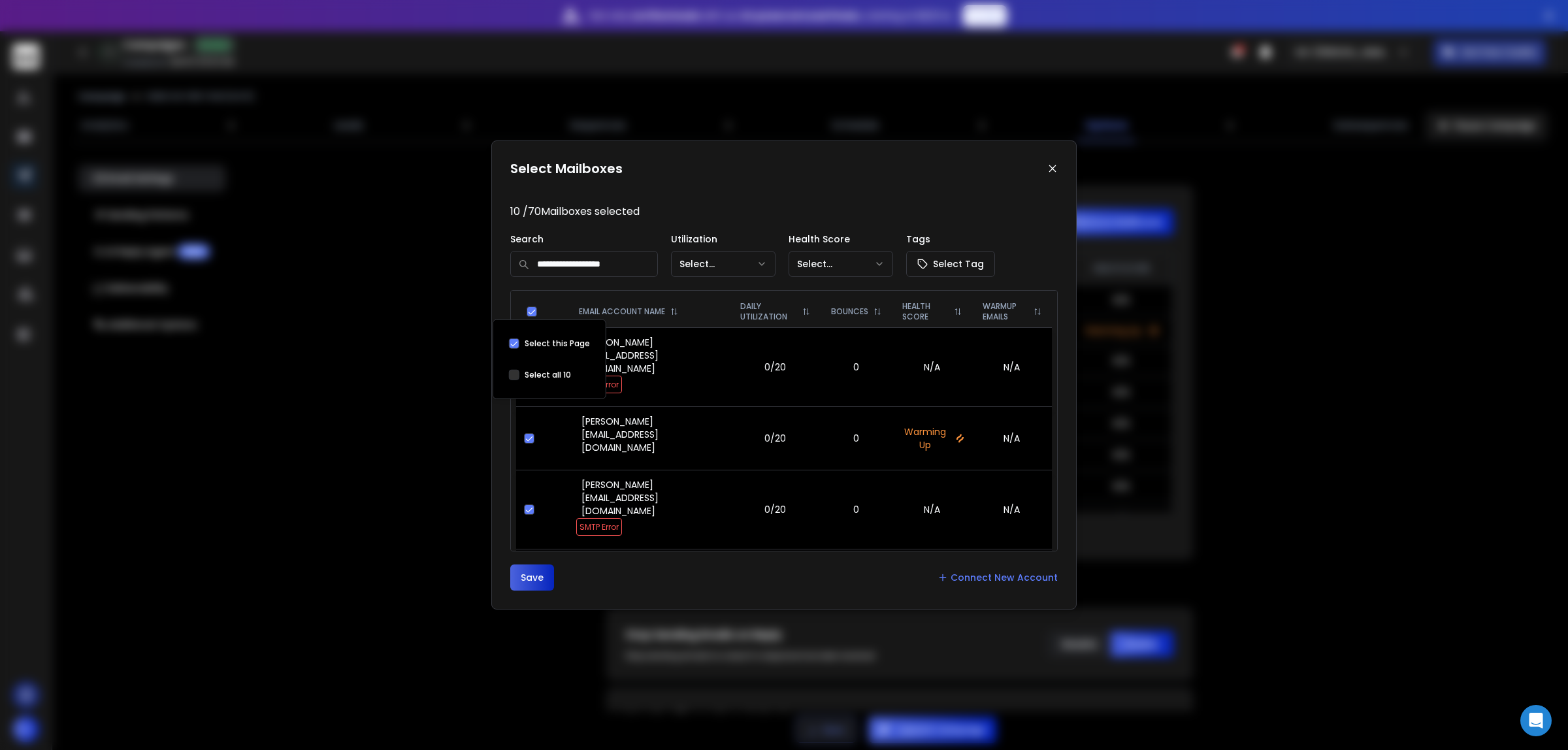
click at [514, 345] on button "Select this Page" at bounding box center [514, 344] width 11 height 11
click at [625, 271] on input "**********" at bounding box center [584, 264] width 148 height 26
paste input "**"
type input "**********"
click at [514, 376] on button "Select this Page" at bounding box center [514, 375] width 11 height 11
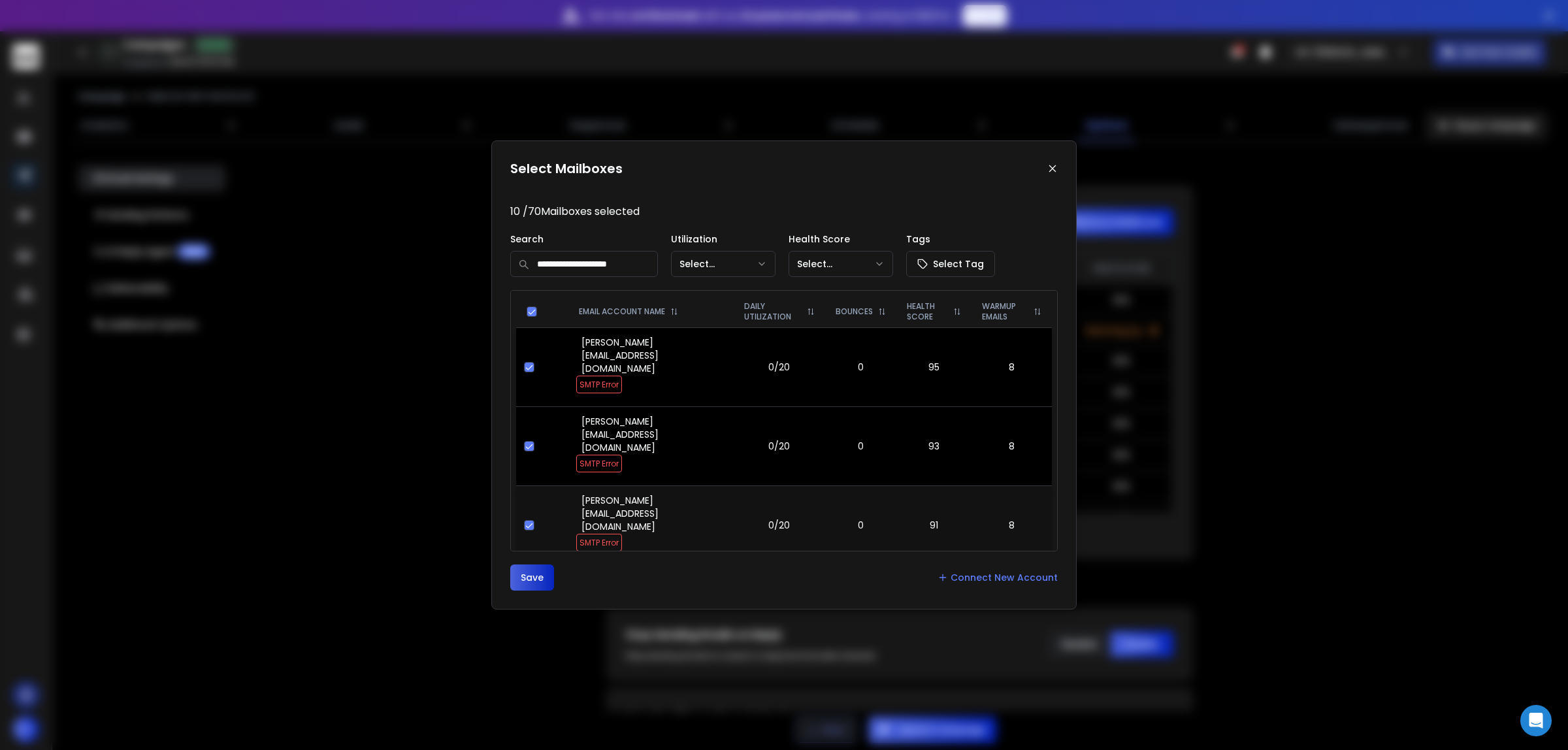
scroll to position [239, 0]
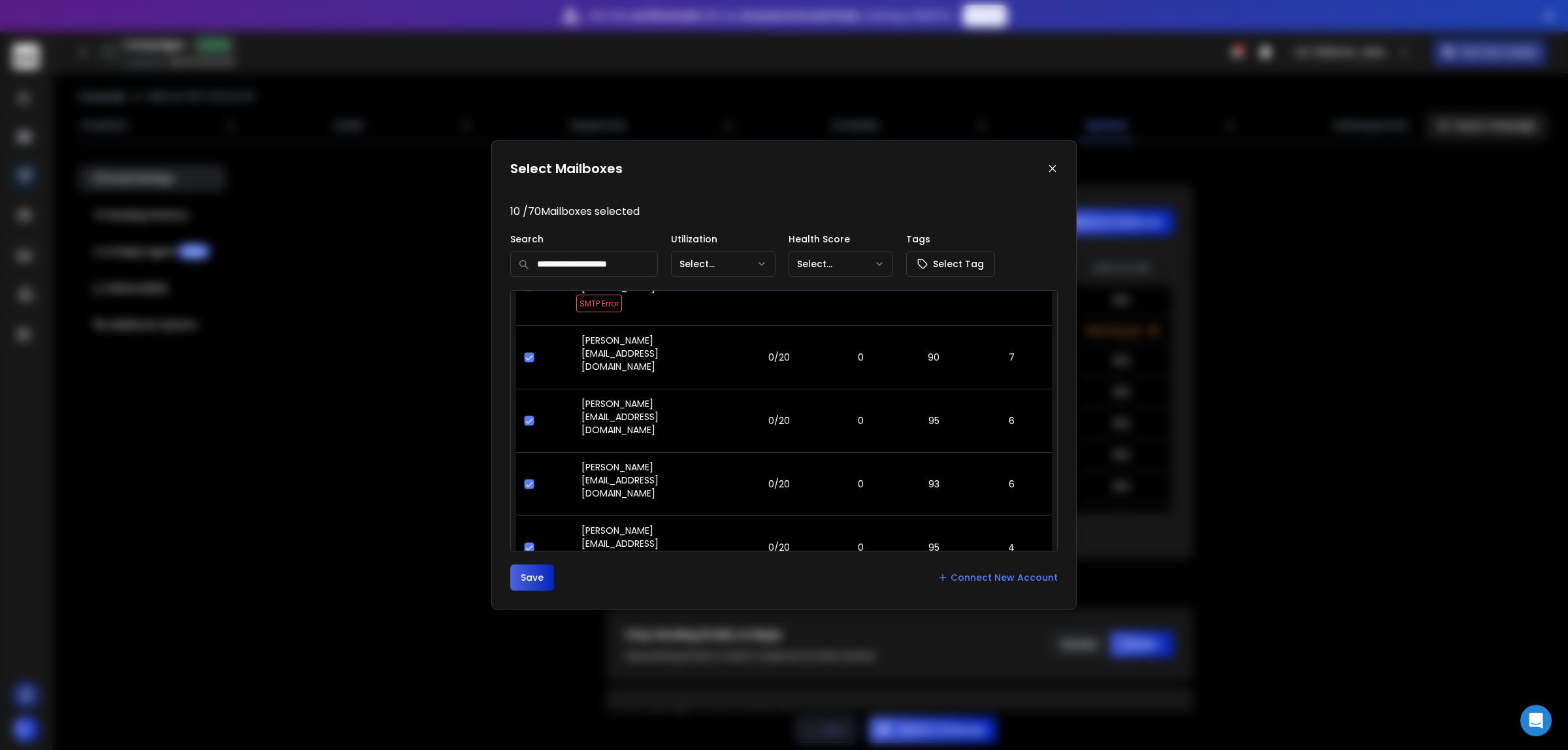
click at [530, 581] on button "Save" at bounding box center [531, 577] width 44 height 26
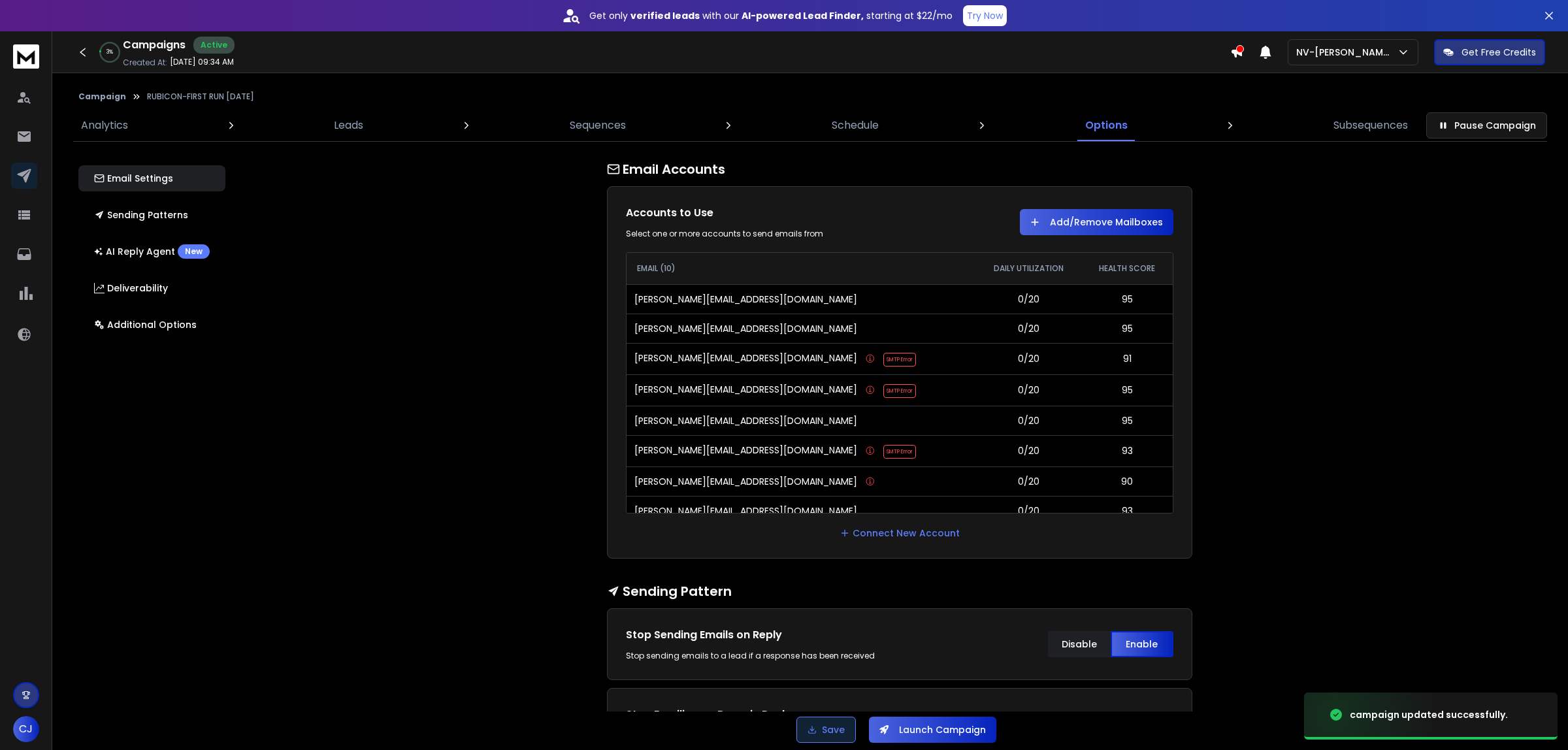
click at [831, 735] on button "Save" at bounding box center [826, 729] width 59 height 26
click at [956, 734] on button "Launch Campaign" at bounding box center [932, 729] width 127 height 26
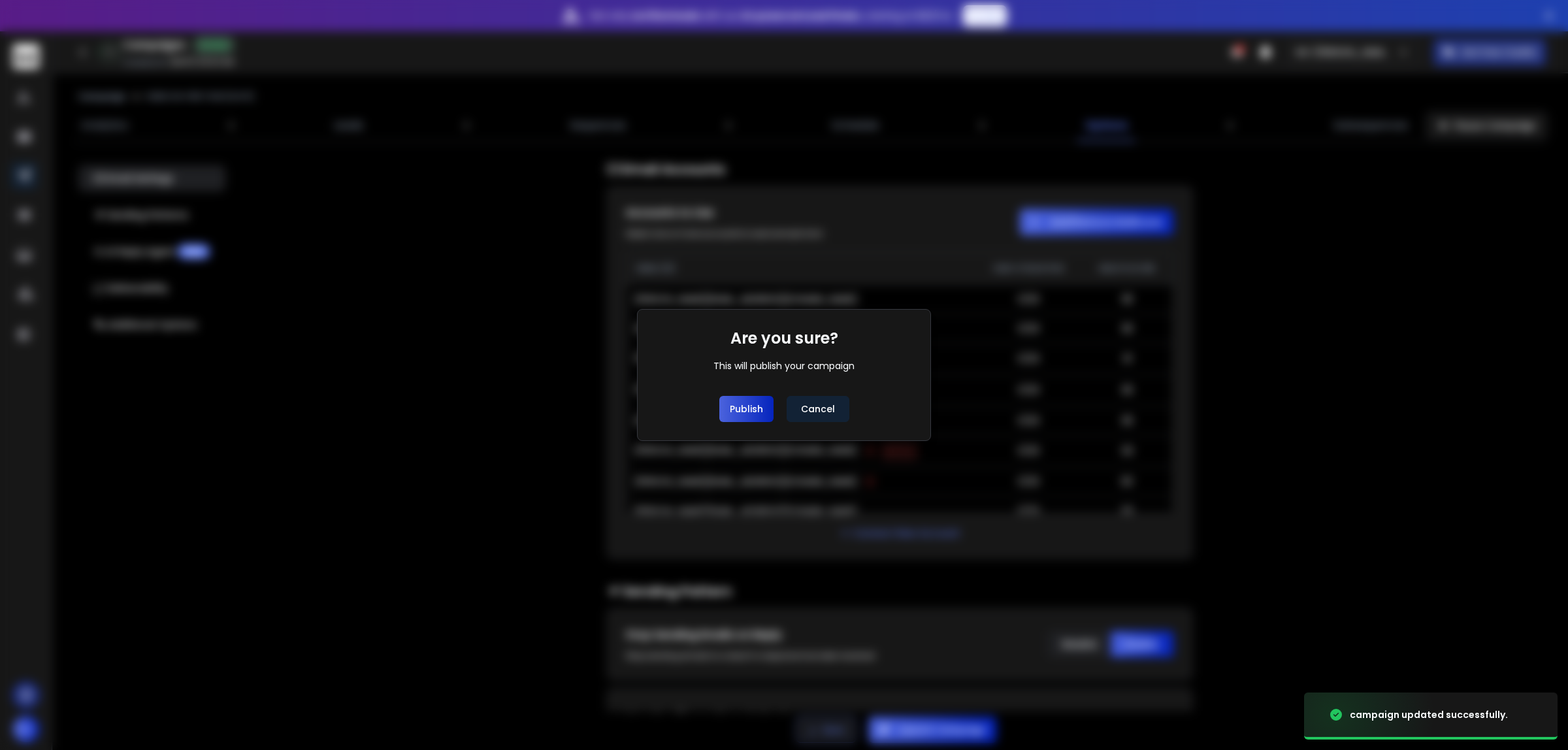
click at [723, 404] on button "Publish" at bounding box center [746, 409] width 54 height 26
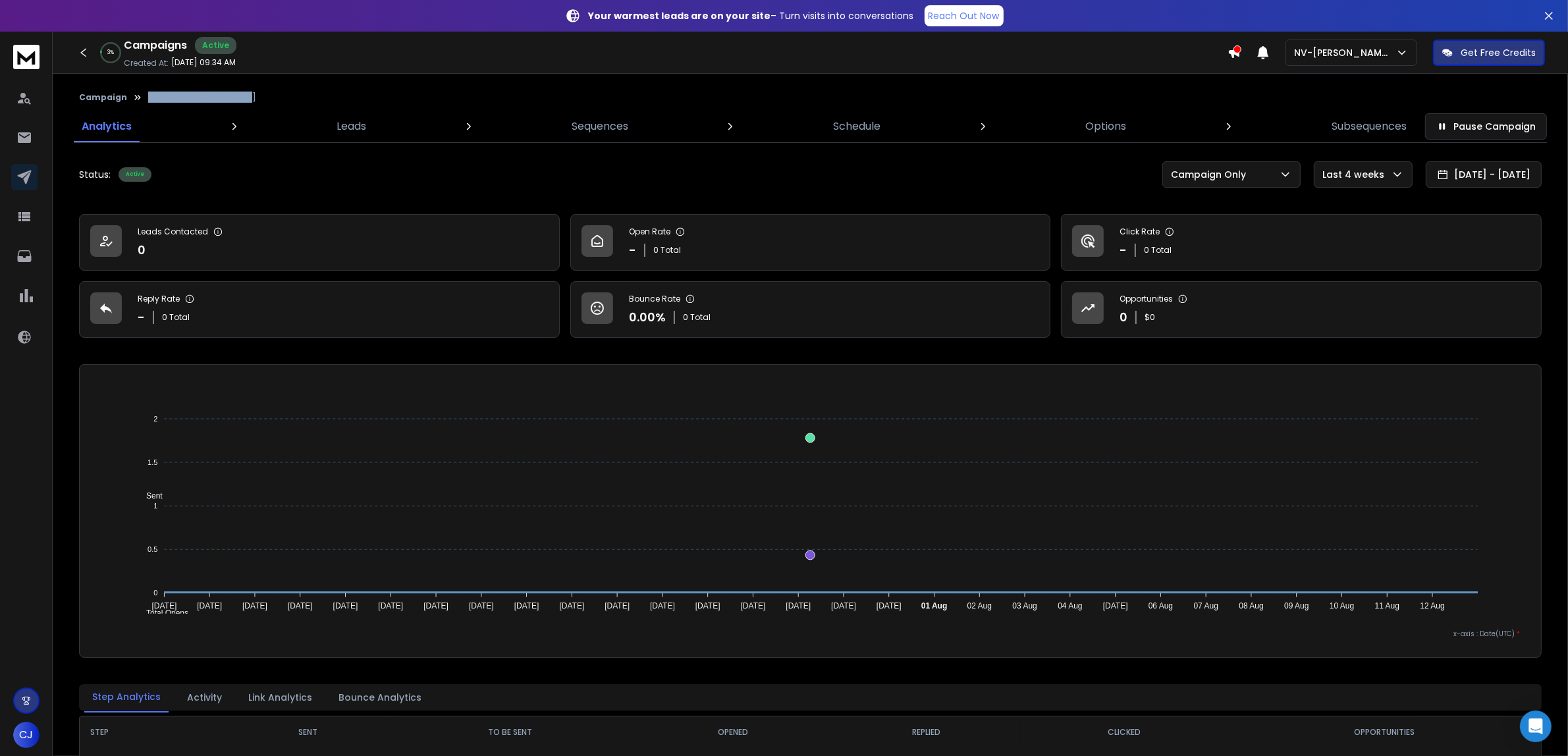
drag, startPoint x: 259, startPoint y: 99, endPoint x: 143, endPoint y: 99, distance: 116.0
click at [143, 99] on div "Campaign RUBICON-FIRST RUN [DATE]" at bounding box center [810, 97] width 1473 height 21
copy p "RUBICON-FIRST RUN [DATE]"
click at [337, 120] on p "Leads" at bounding box center [351, 127] width 30 height 16
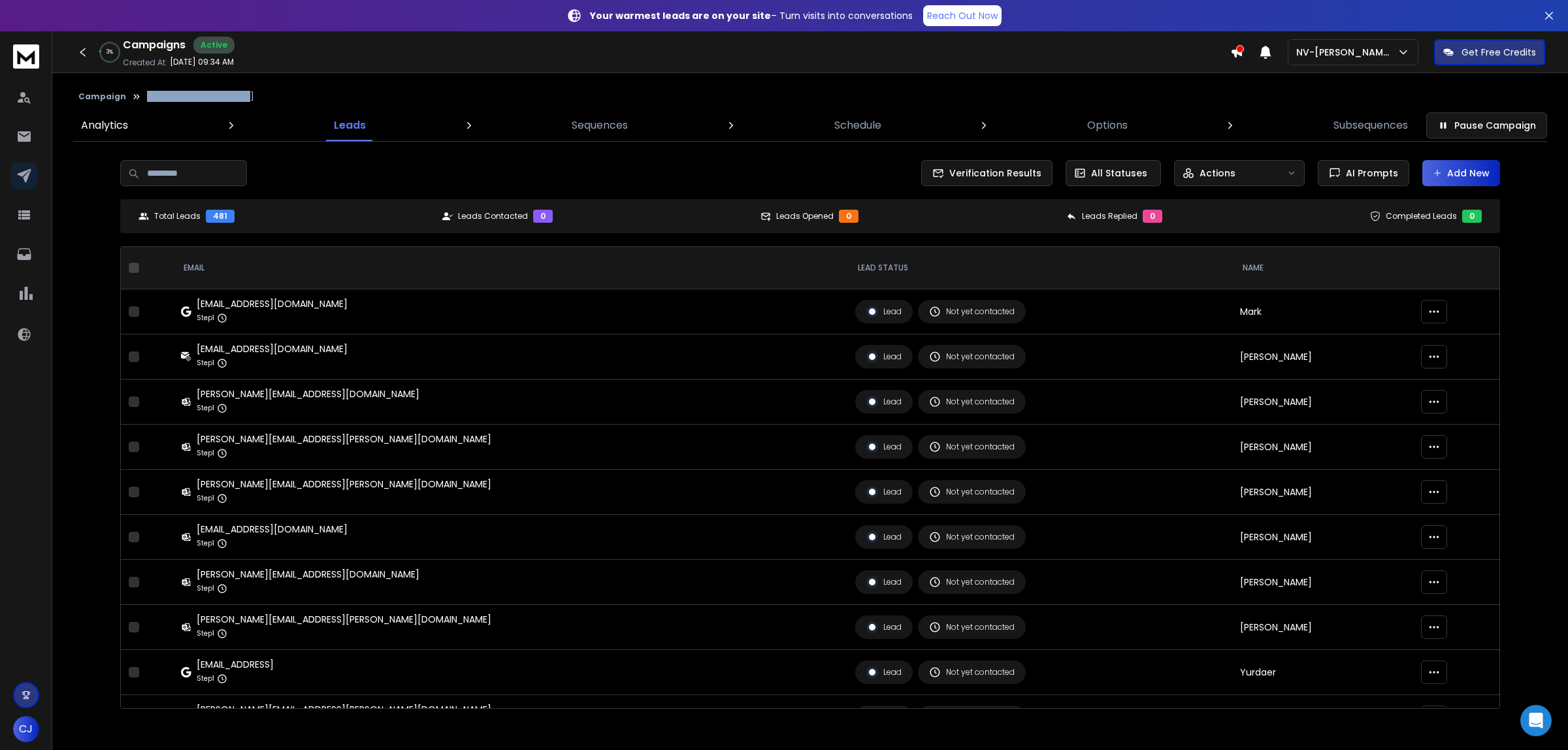
click at [116, 121] on p "Analytics" at bounding box center [104, 126] width 47 height 16
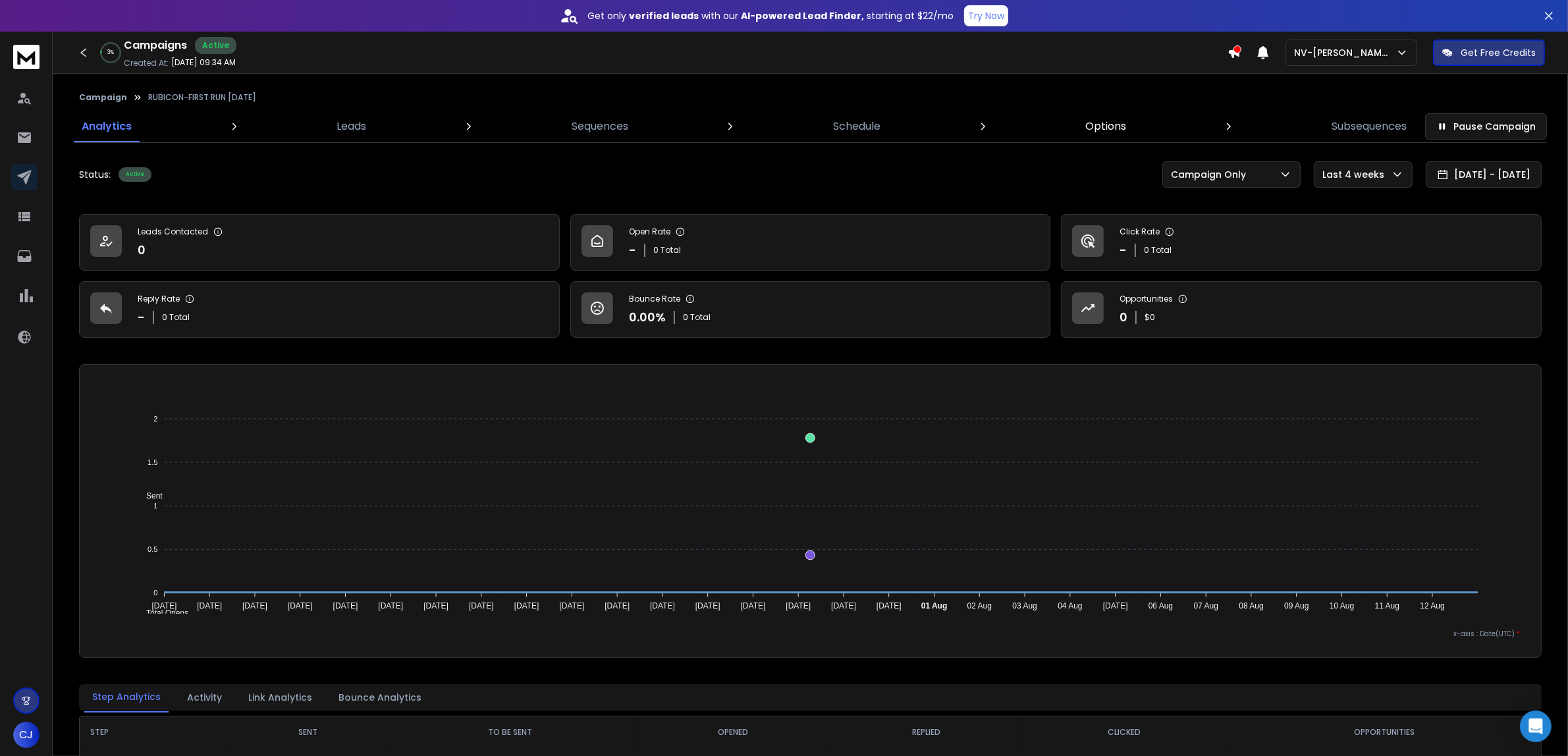
click at [1127, 122] on link "Options" at bounding box center [1106, 127] width 57 height 32
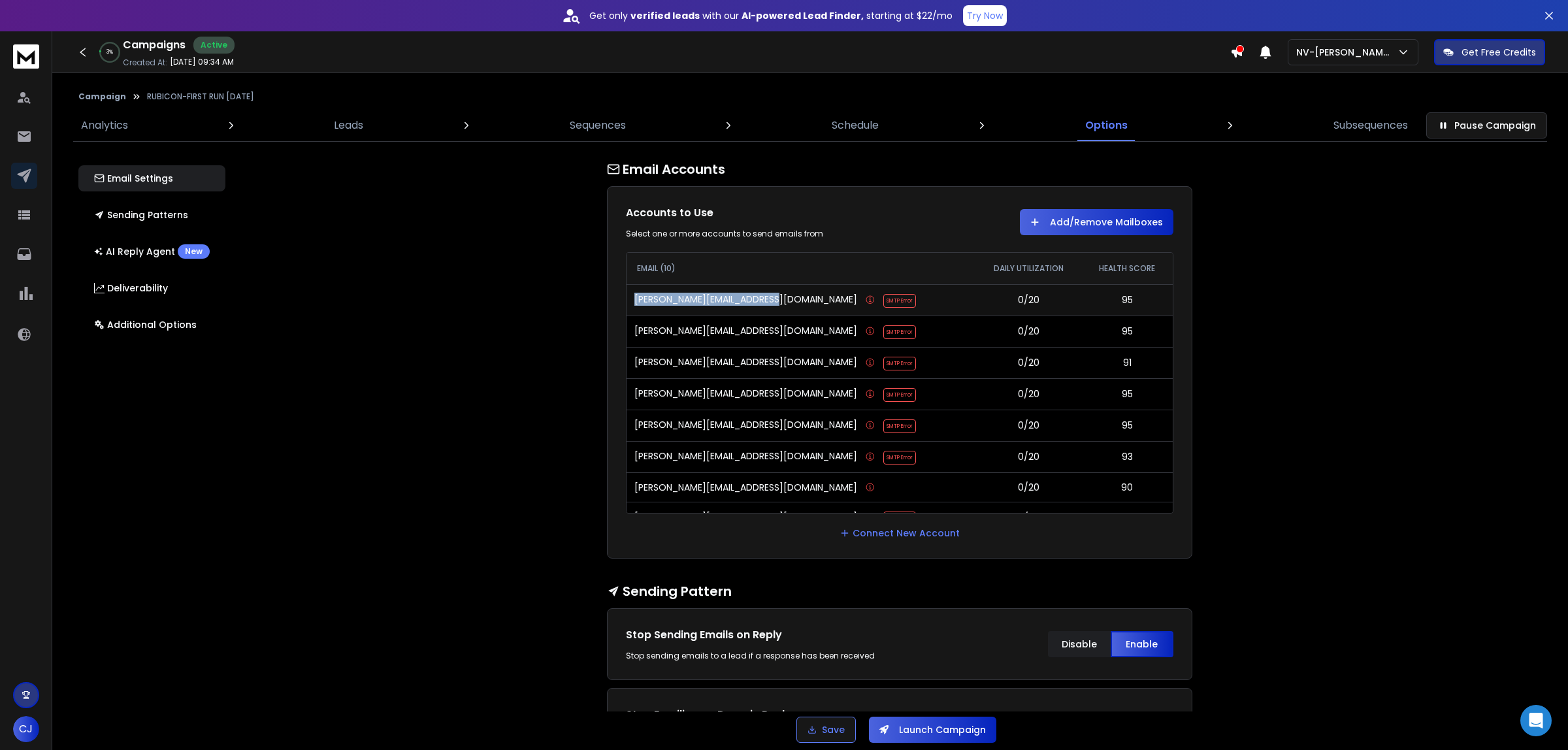
drag, startPoint x: 752, startPoint y: 295, endPoint x: 621, endPoint y: 305, distance: 131.4
click at [626, 305] on td "larry@learn.targetpeak.site SMTP Error" at bounding box center [801, 300] width 349 height 31
copy p "larry@learn.targetpeak.site"
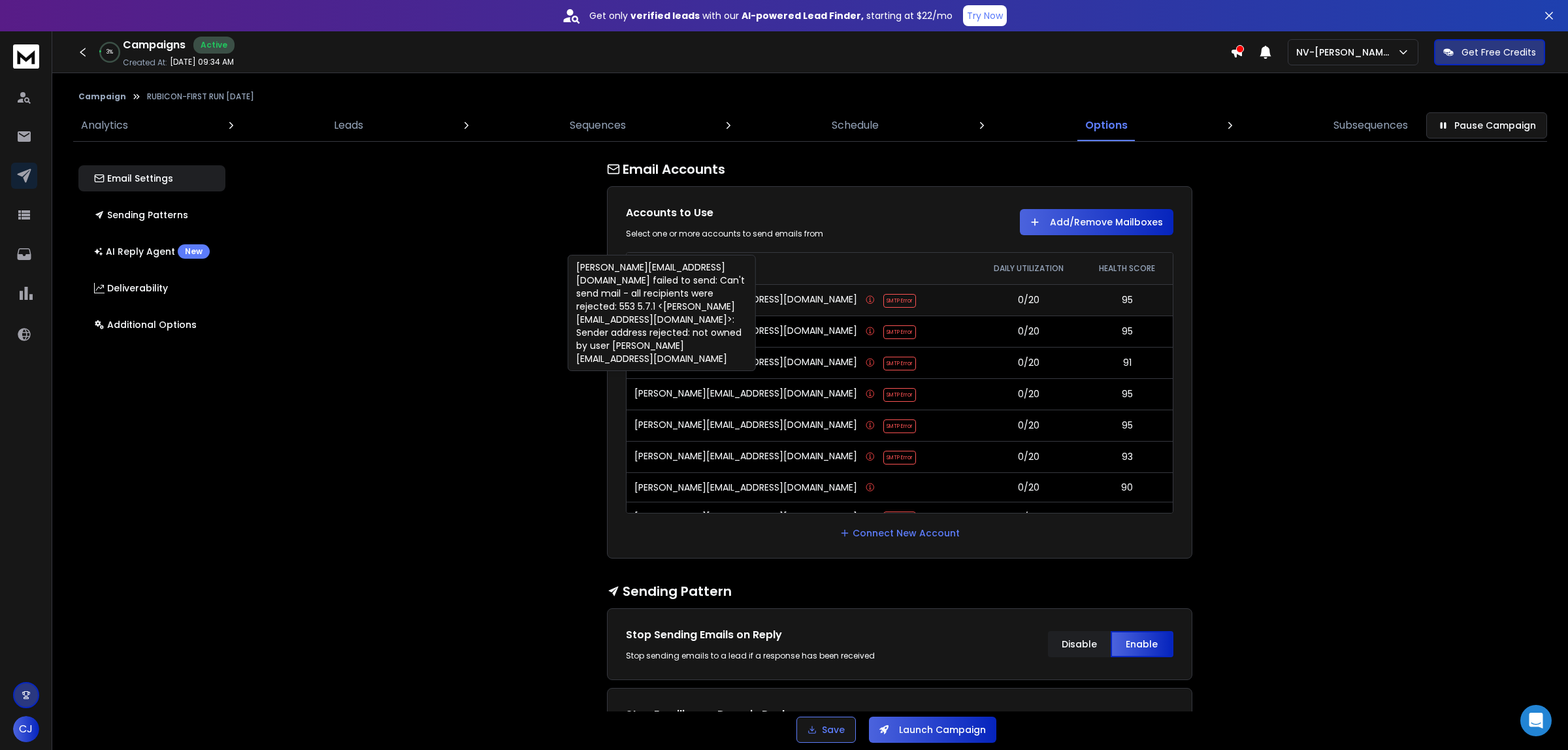
click at [706, 309] on div "larry@learn.targetpeak.site failed to send: Can't send mail - all recipients we…" at bounding box center [661, 313] width 188 height 116
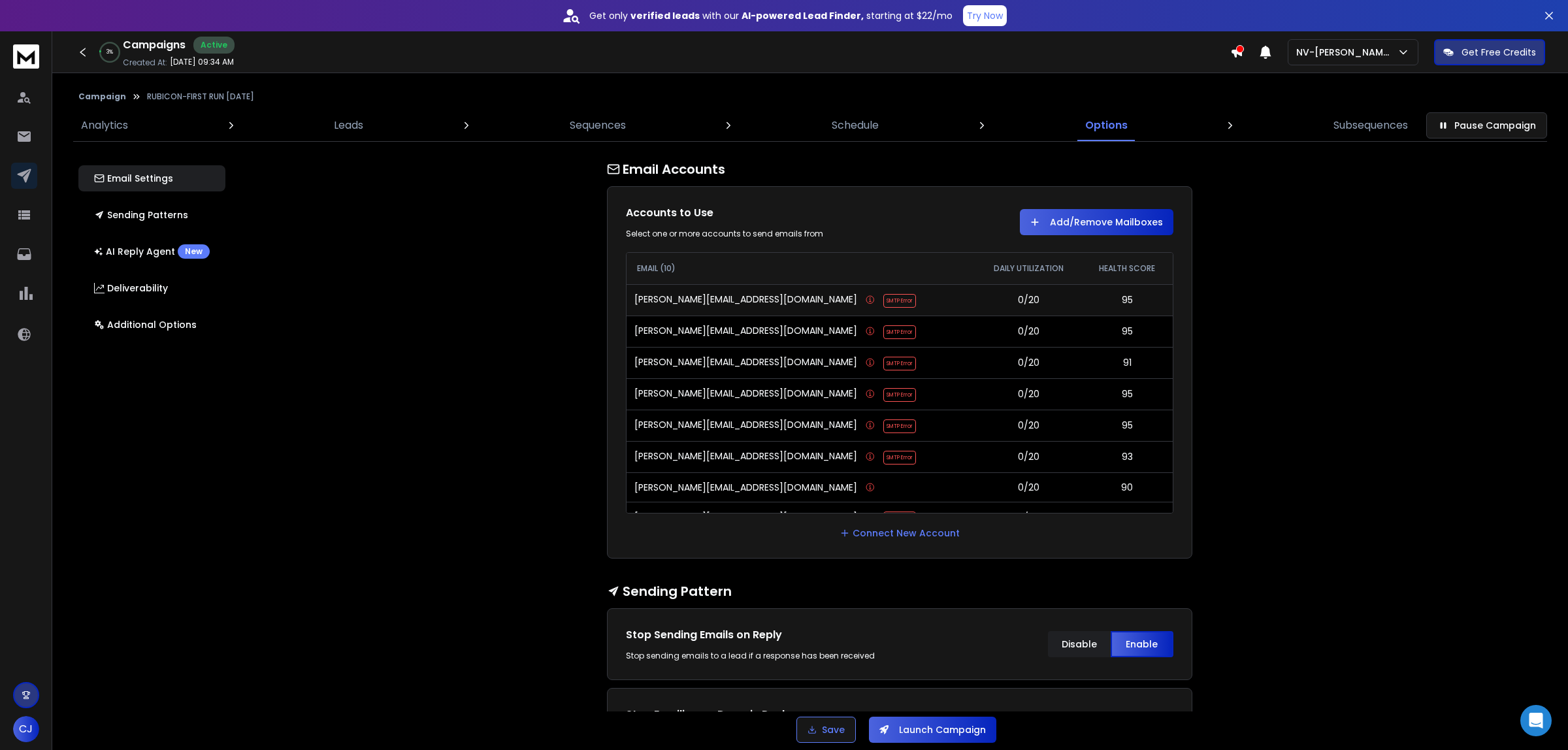
click at [897, 299] on div "larry@learn.targetpeak.site SMTP Error" at bounding box center [801, 300] width 333 height 15
drag, startPoint x: 752, startPoint y: 301, endPoint x: 657, endPoint y: 305, distance: 95.1
click at [657, 305] on div "larry@learn.targetpeak.site SMTP Error" at bounding box center [801, 300] width 333 height 15
copy p "learn.targetpeak.site"
drag, startPoint x: 1042, startPoint y: 50, endPoint x: 1049, endPoint y: 46, distance: 8.1
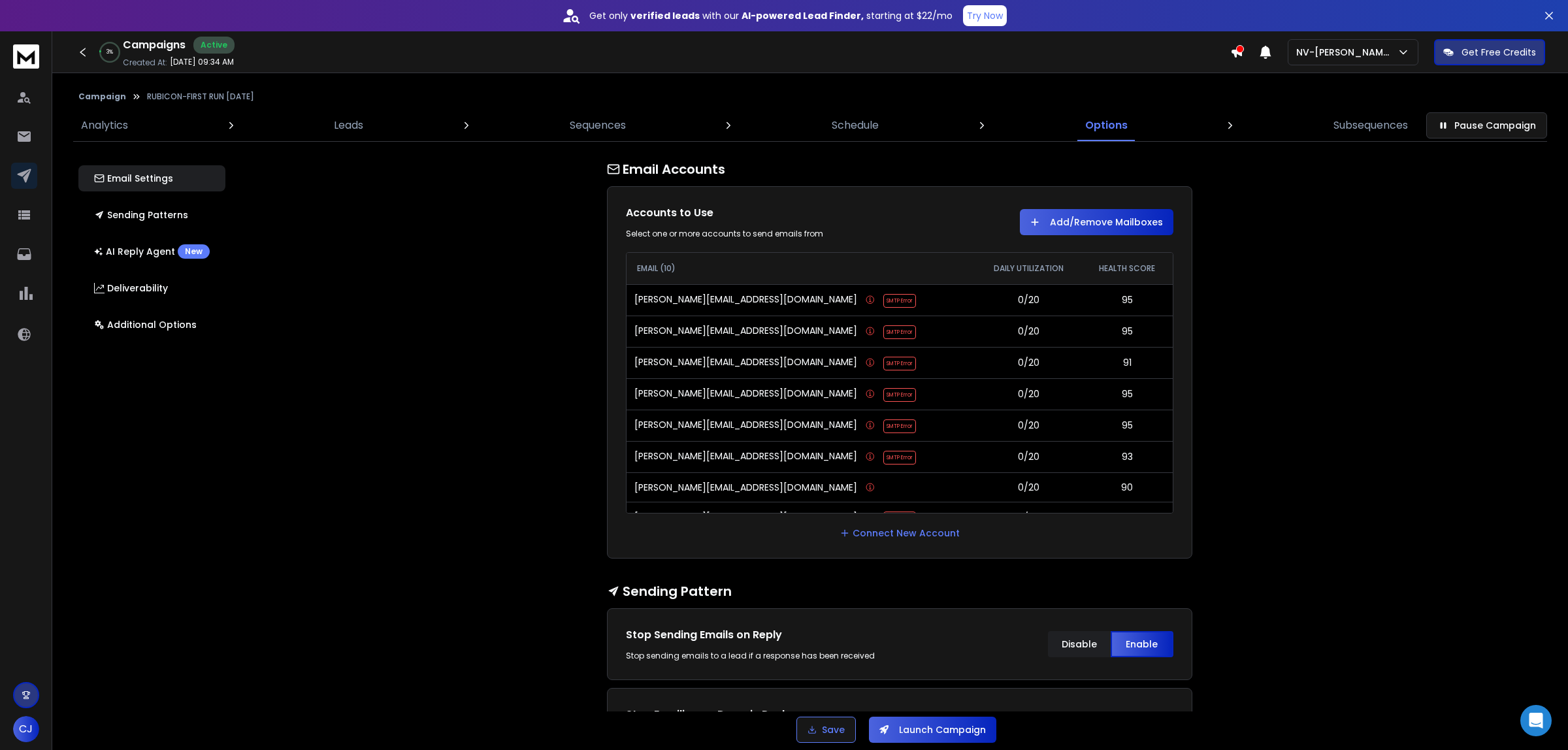
click at [1043, 50] on div "3 % Campaigns Active Created At: Aug 06, 2025, 09:34 AM NV-Mel Get Free Credits" at bounding box center [784, 52] width 1568 height 42
click at [1125, 229] on button "Add/Remove Mailboxes" at bounding box center [1096, 222] width 154 height 26
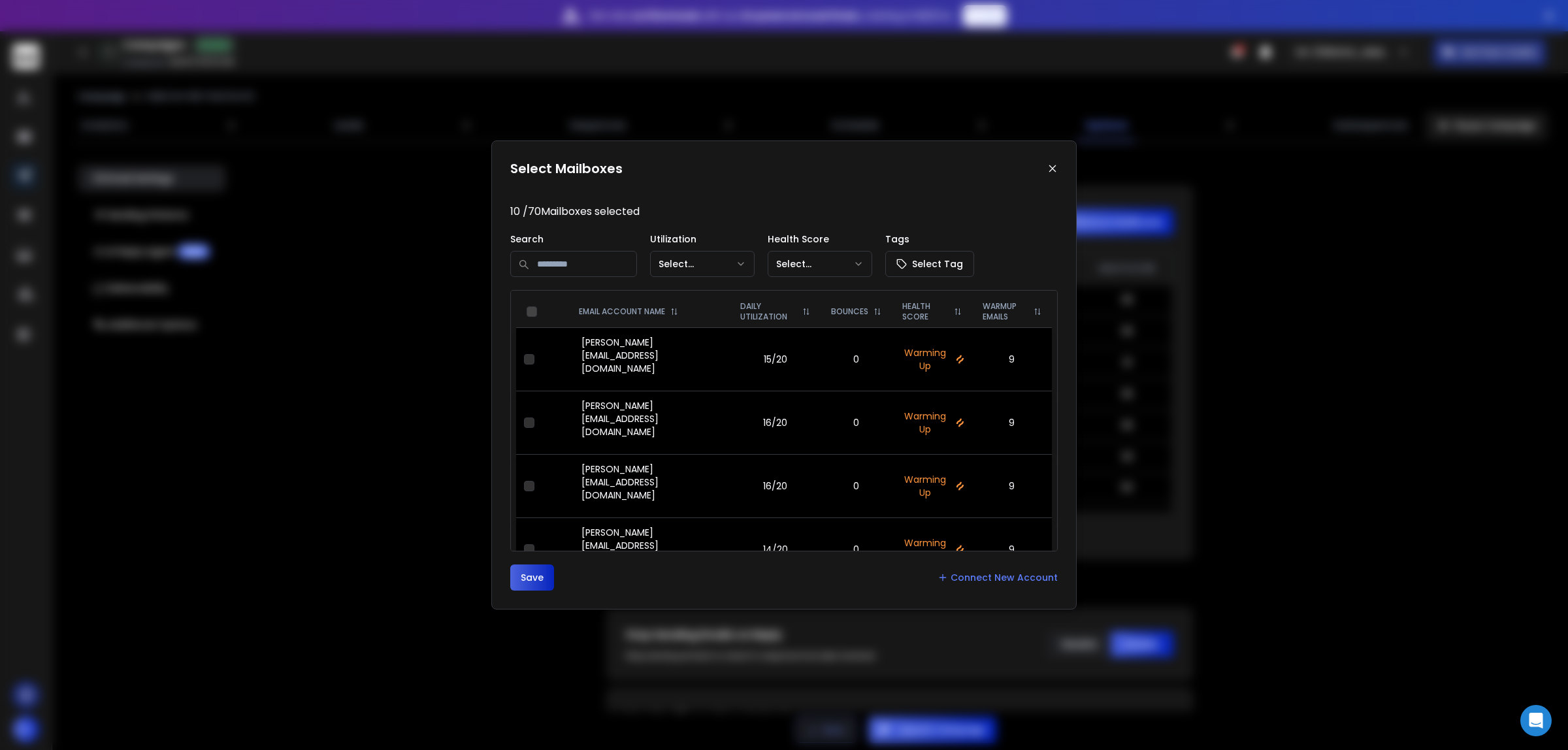
click at [614, 262] on input at bounding box center [573, 264] width 126 height 26
paste input "**********"
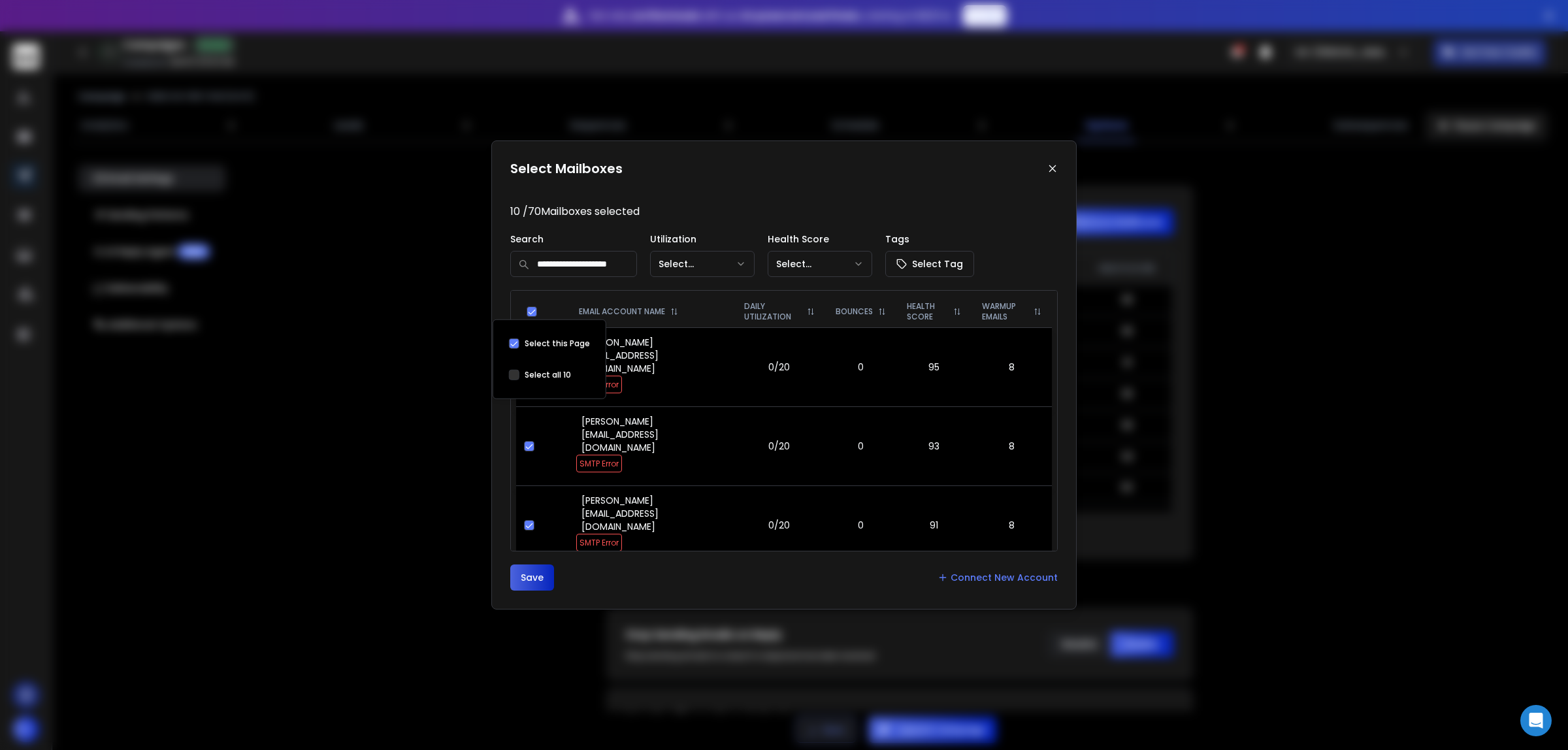
click at [528, 309] on button "Select this Page" at bounding box center [531, 311] width 11 height 11
click at [602, 262] on input "**********" at bounding box center [573, 264] width 126 height 26
paste input "*"
type input "**********"
click at [513, 374] on button "Select this Page" at bounding box center [514, 375] width 11 height 11
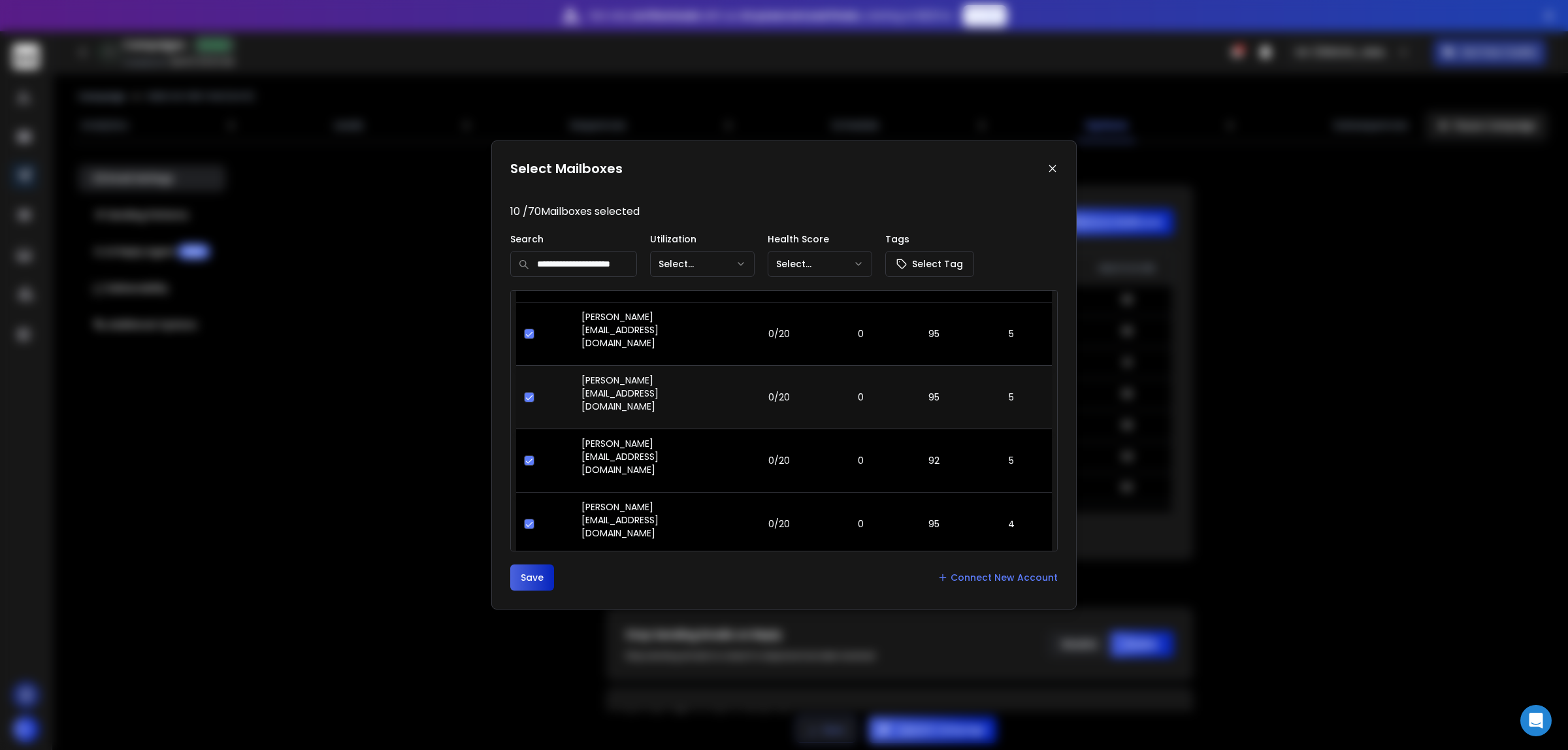
scroll to position [217, 0]
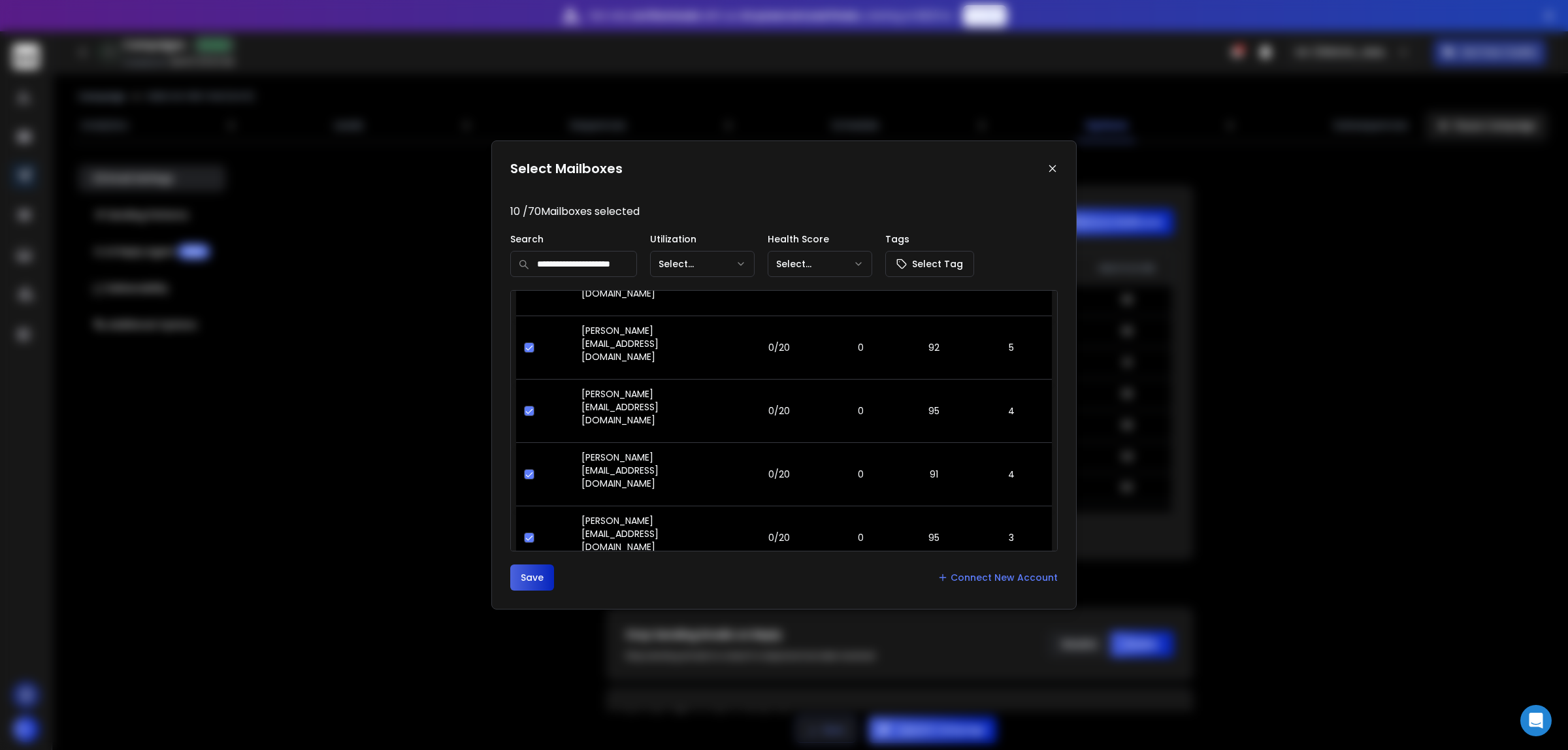
click at [541, 576] on button "Save" at bounding box center [531, 577] width 44 height 26
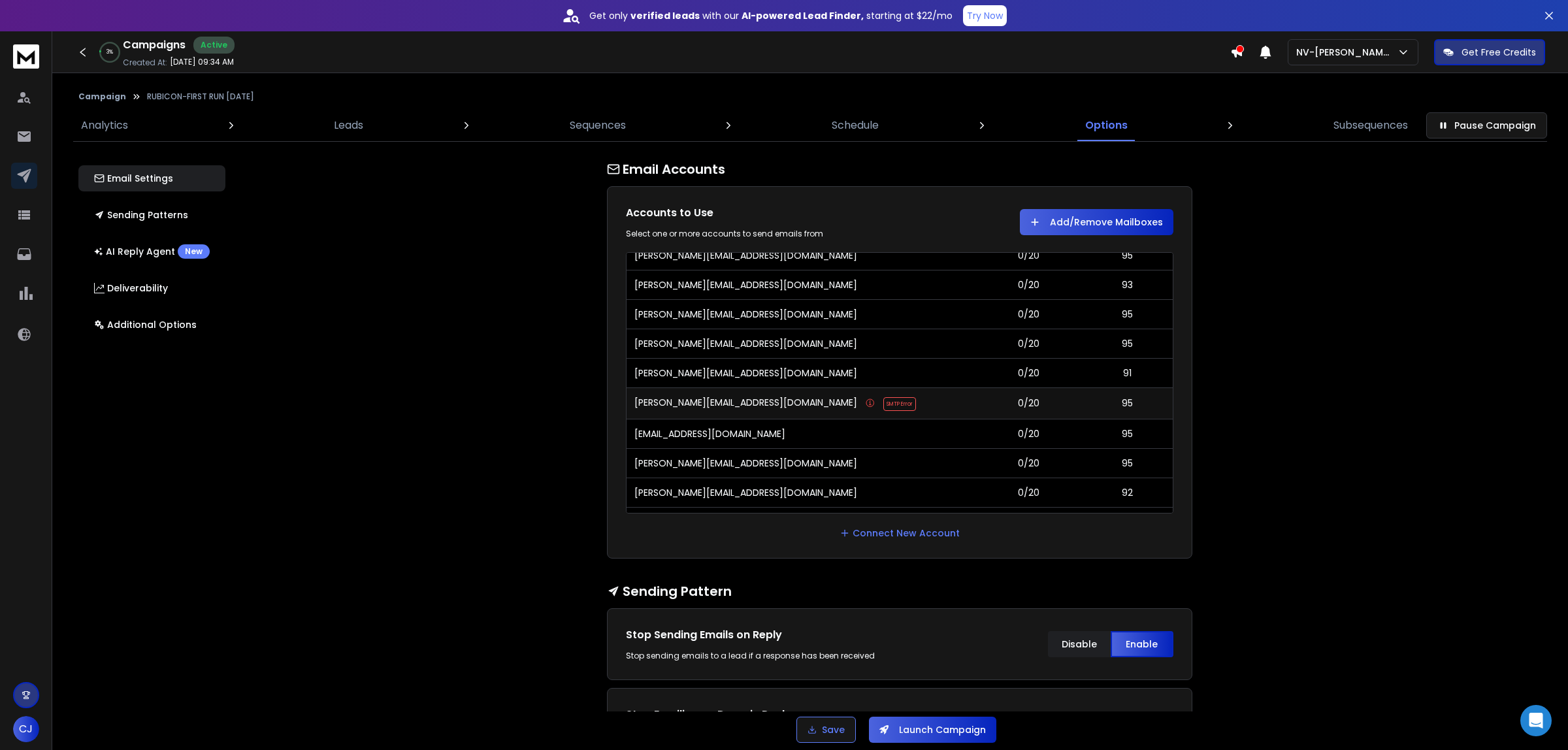
scroll to position [69, 0]
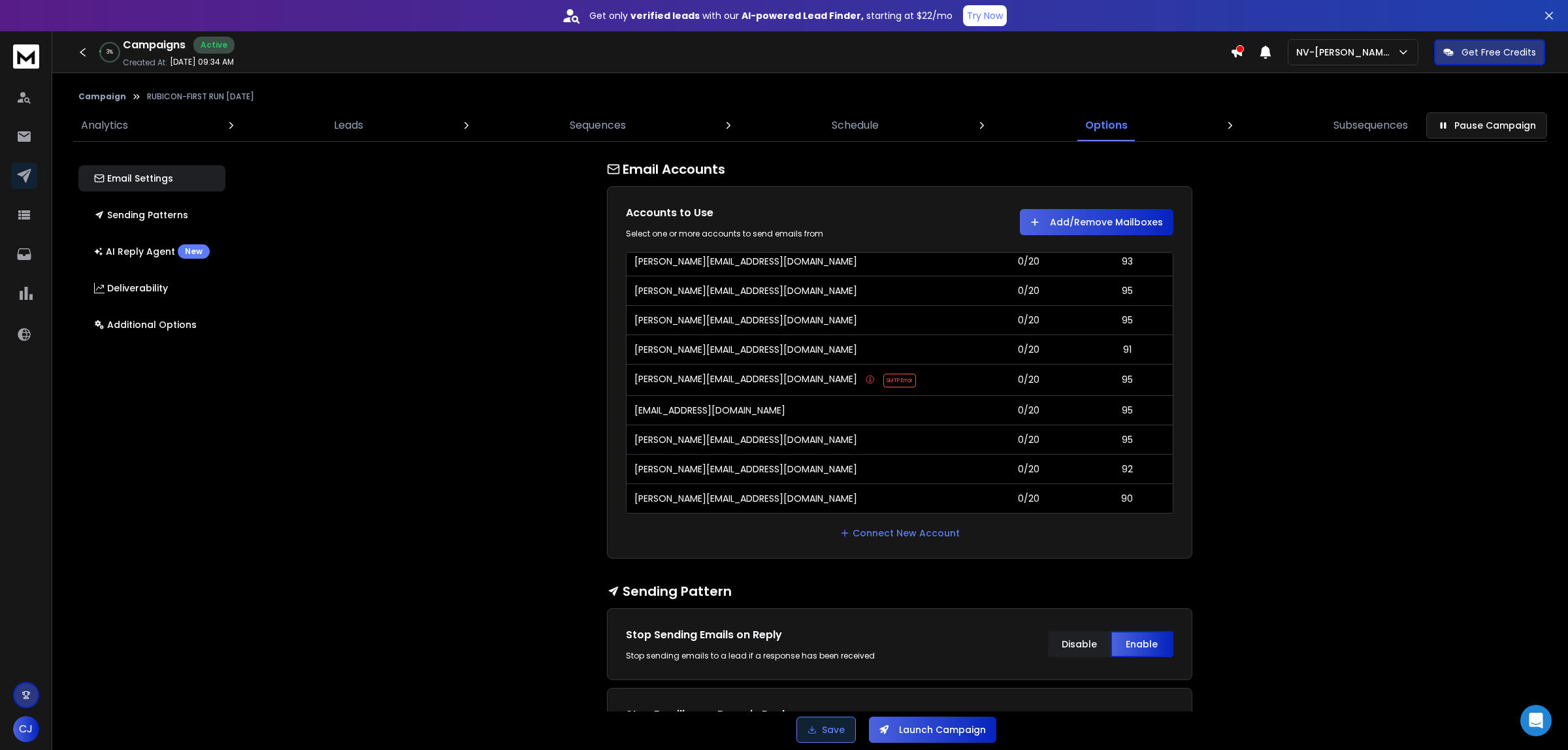
click at [844, 738] on button "Save" at bounding box center [826, 729] width 59 height 26
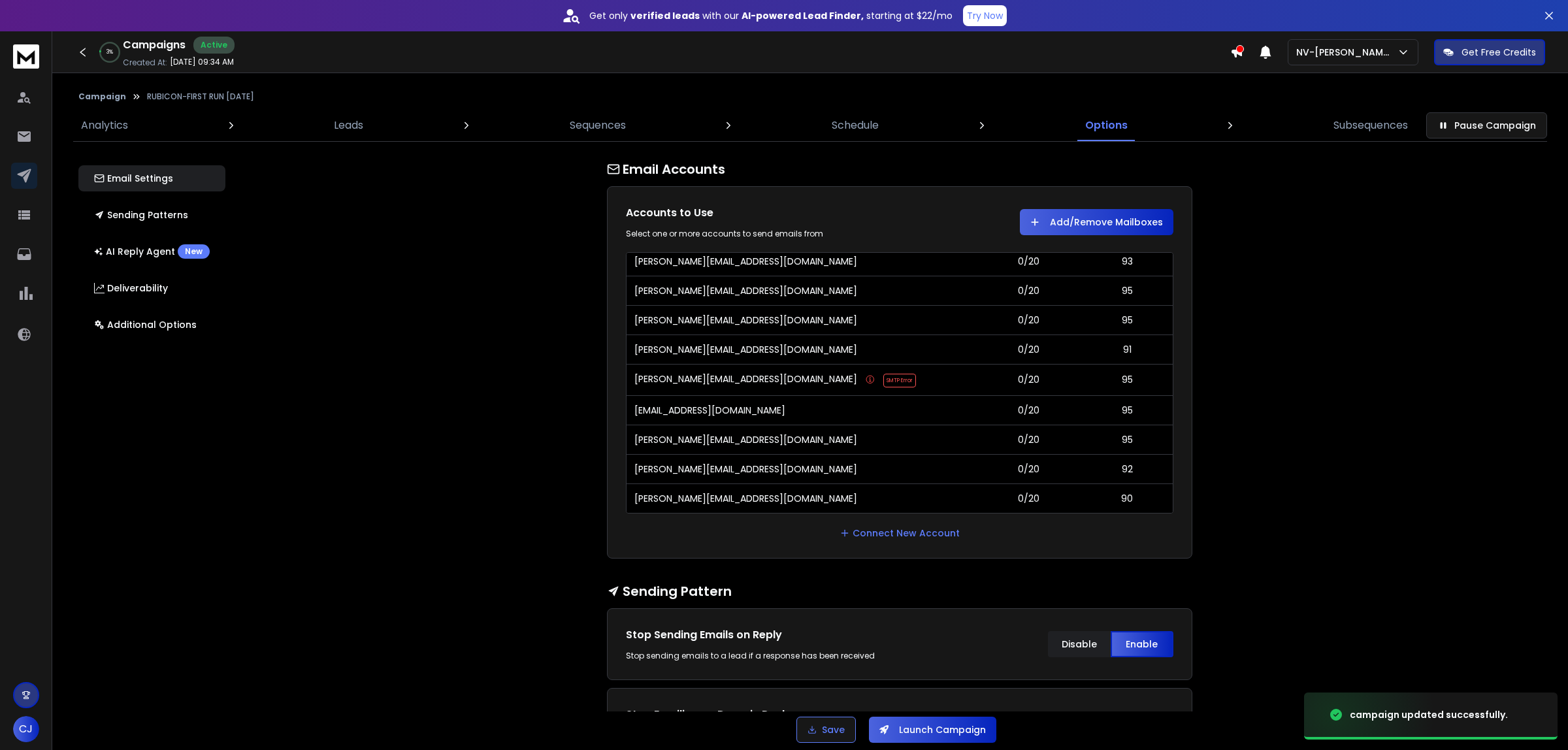
click at [959, 733] on button "Launch Campaign" at bounding box center [932, 729] width 127 height 26
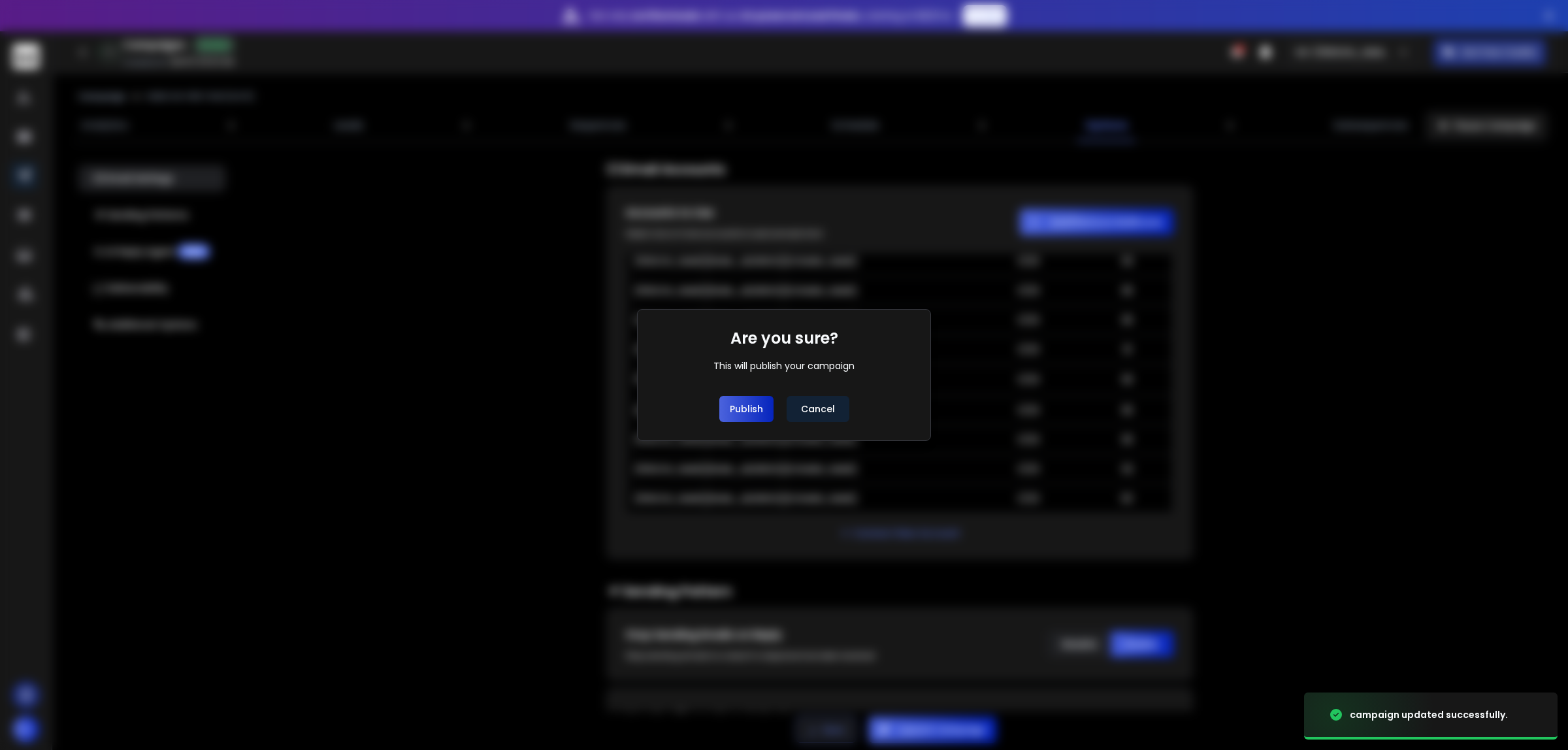
click at [759, 419] on button "Publish" at bounding box center [746, 409] width 54 height 26
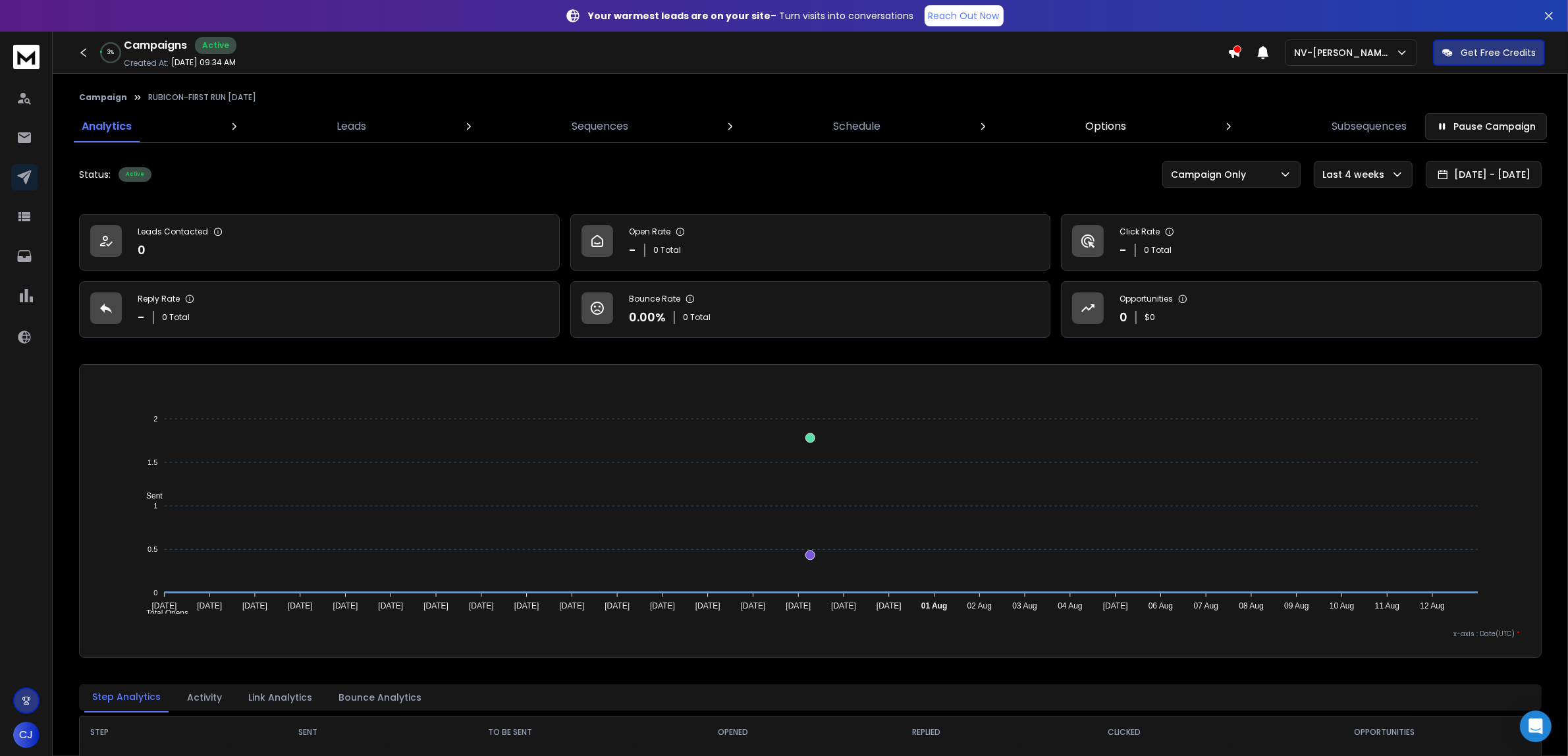
click at [1118, 125] on p "Options" at bounding box center [1106, 127] width 41 height 16
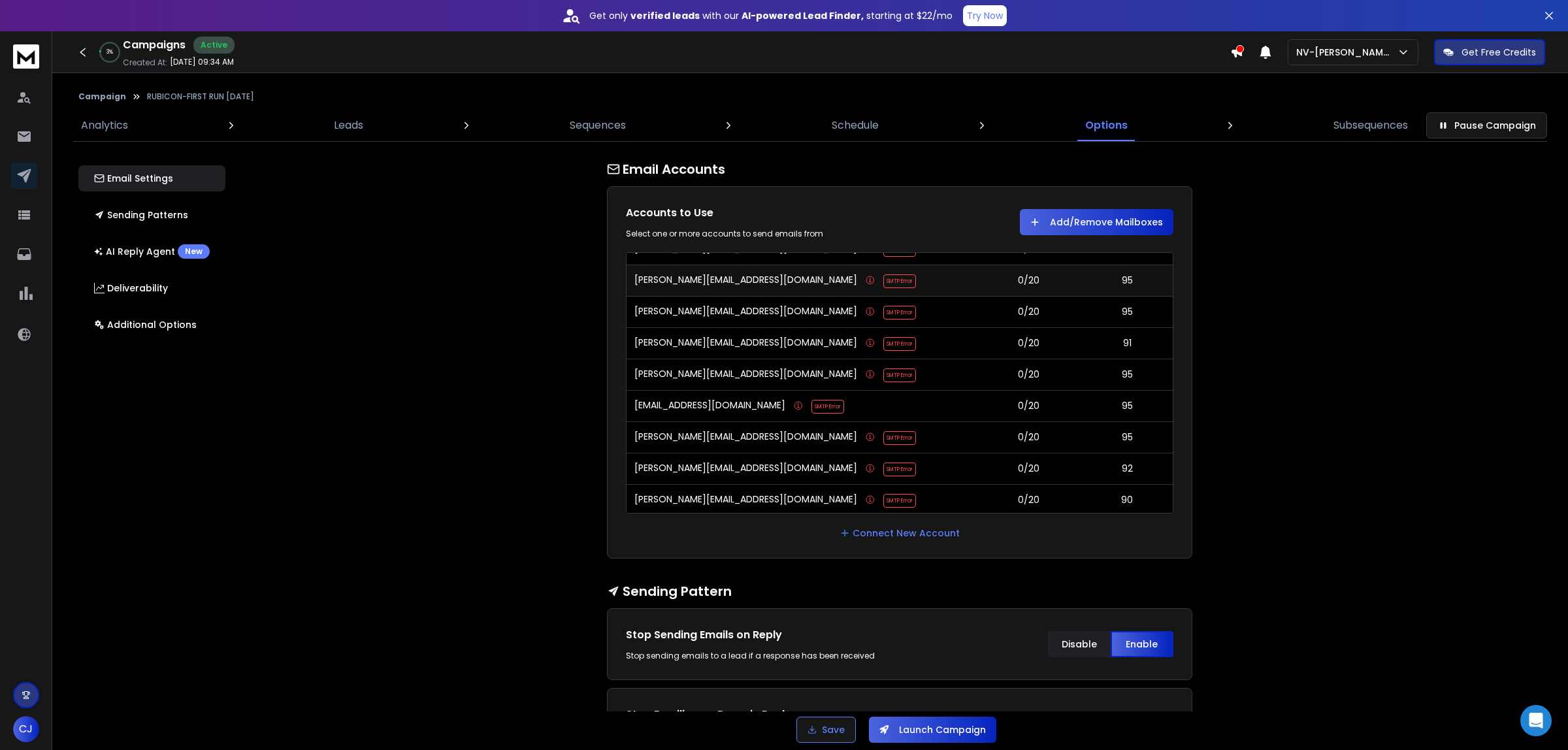
scroll to position [83, 0]
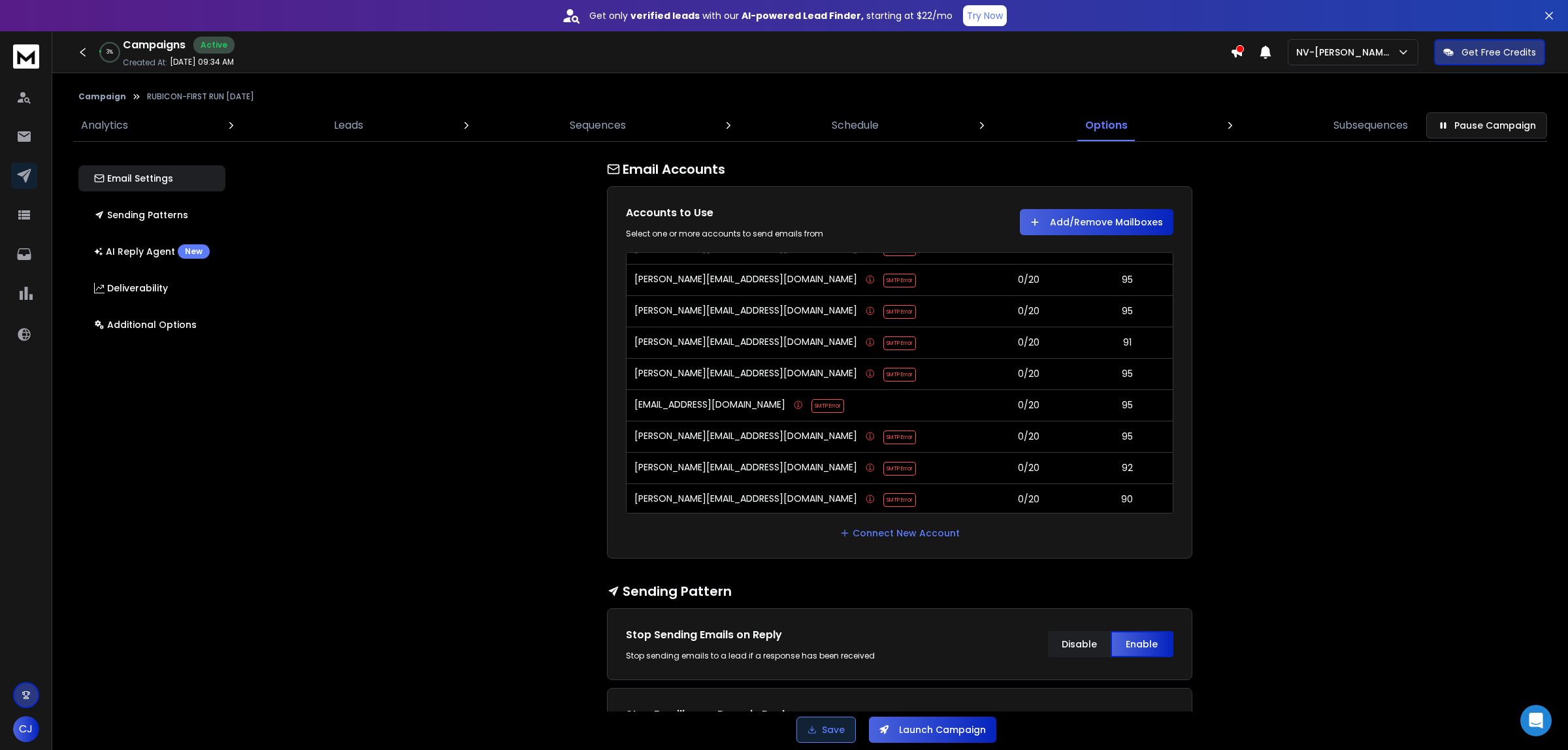
click at [814, 723] on button "Save" at bounding box center [826, 729] width 59 height 26
click at [1385, 128] on p "Subsequences" at bounding box center [1370, 126] width 74 height 16
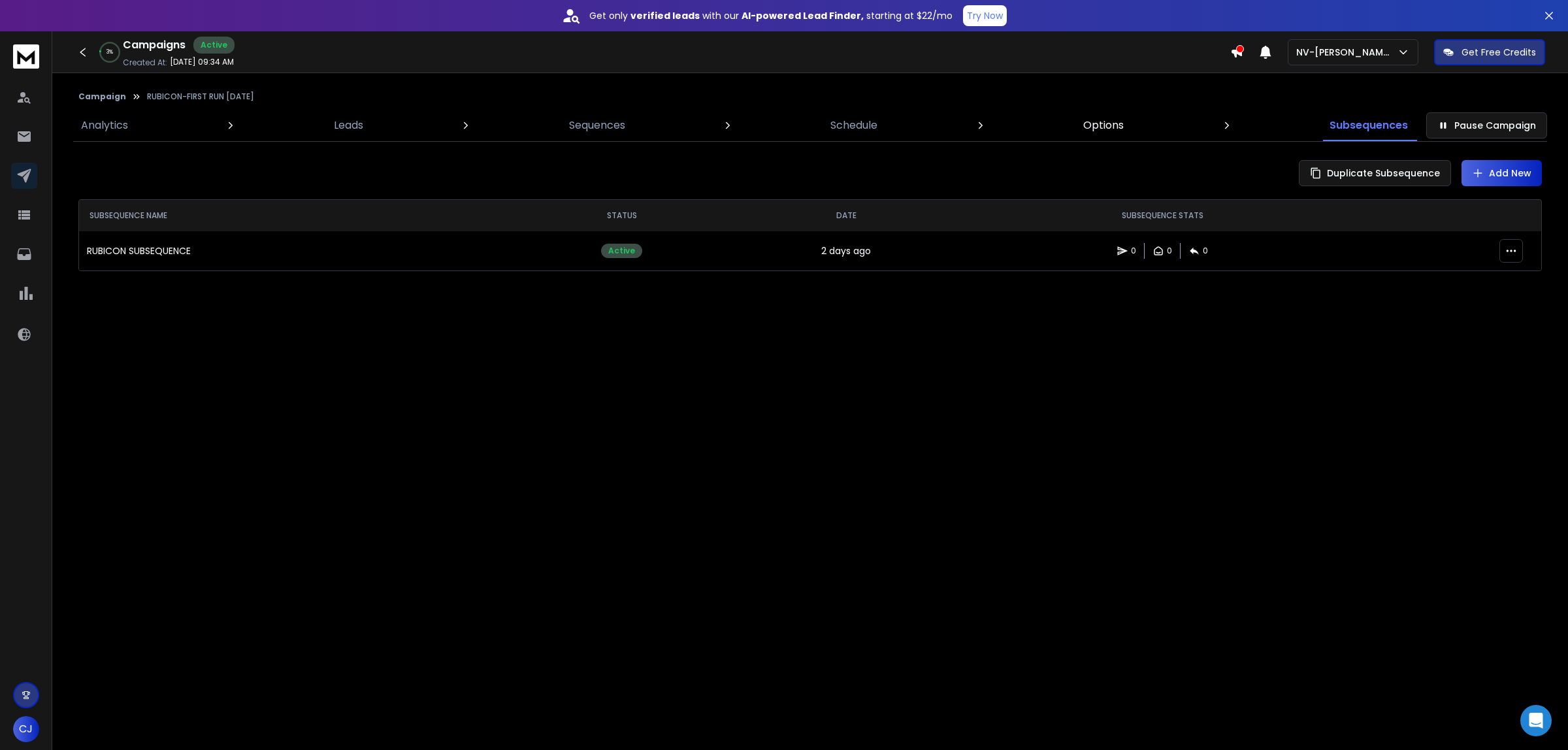
click at [1106, 134] on link "Options" at bounding box center [1103, 126] width 56 height 31
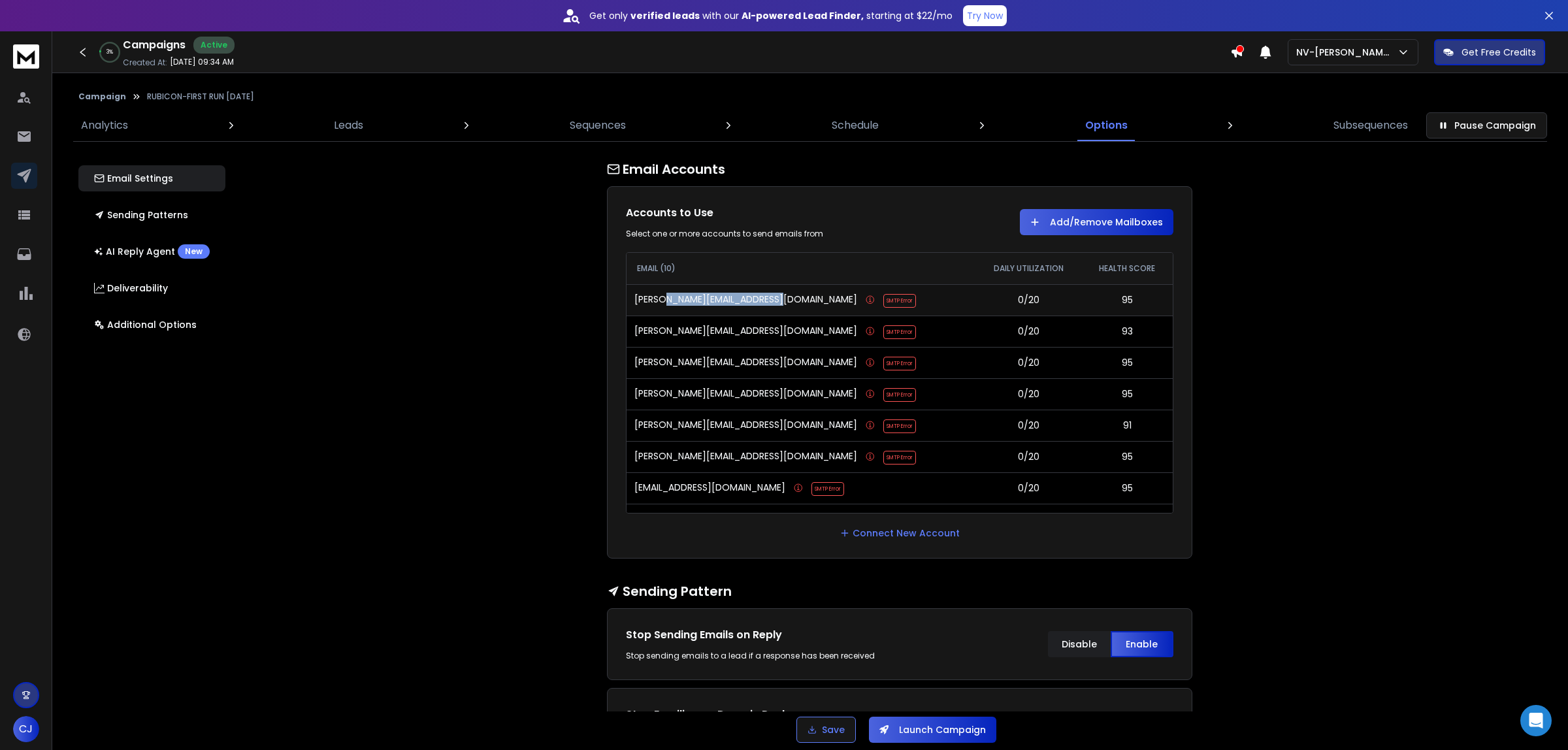
drag, startPoint x: 656, startPoint y: 299, endPoint x: 753, endPoint y: 299, distance: 97.0
click at [753, 299] on div "larry@learn.valorwealth.site SMTP Error" at bounding box center [801, 300] width 333 height 15
copy p "learn.valorwealth.site"
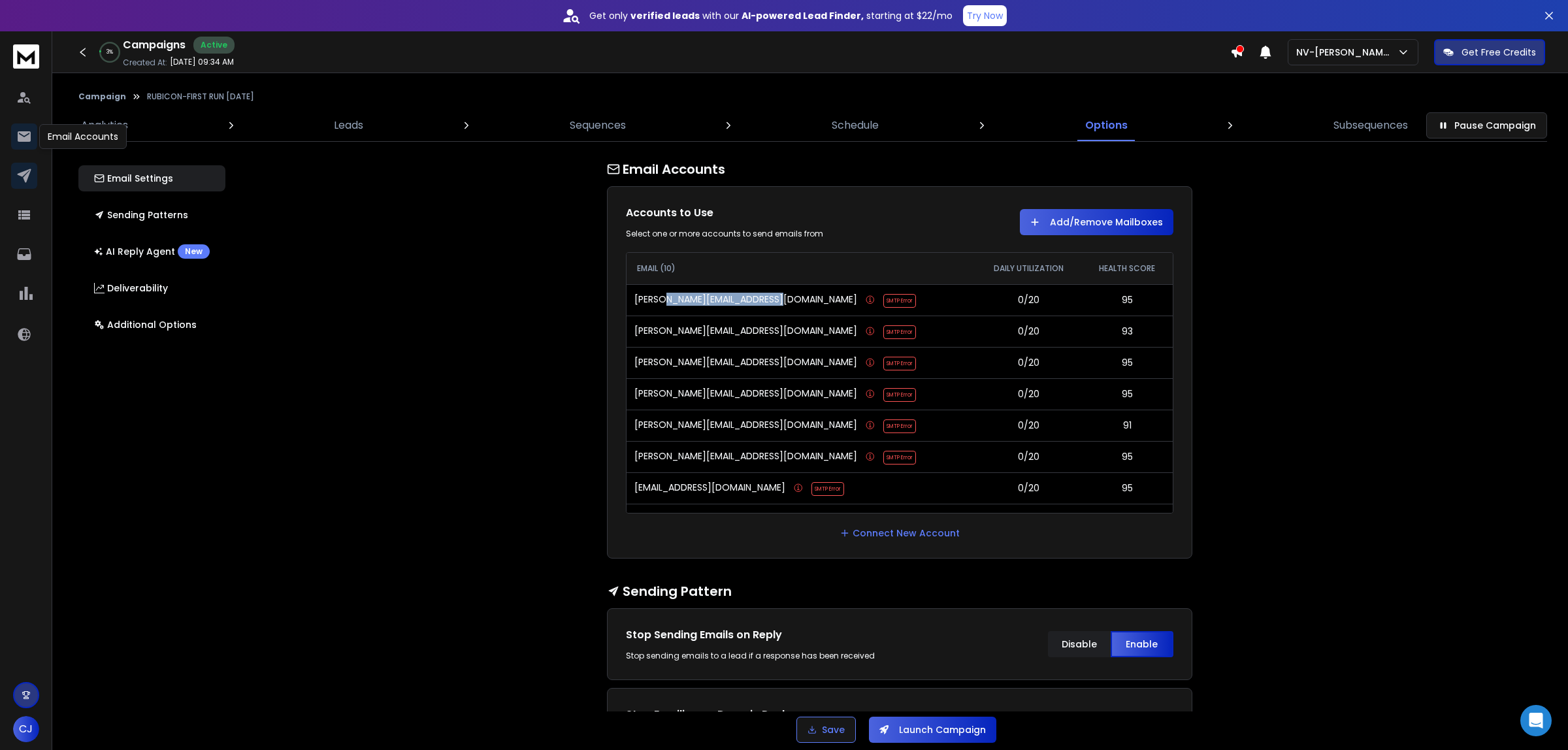
click at [19, 139] on icon at bounding box center [24, 136] width 13 height 11
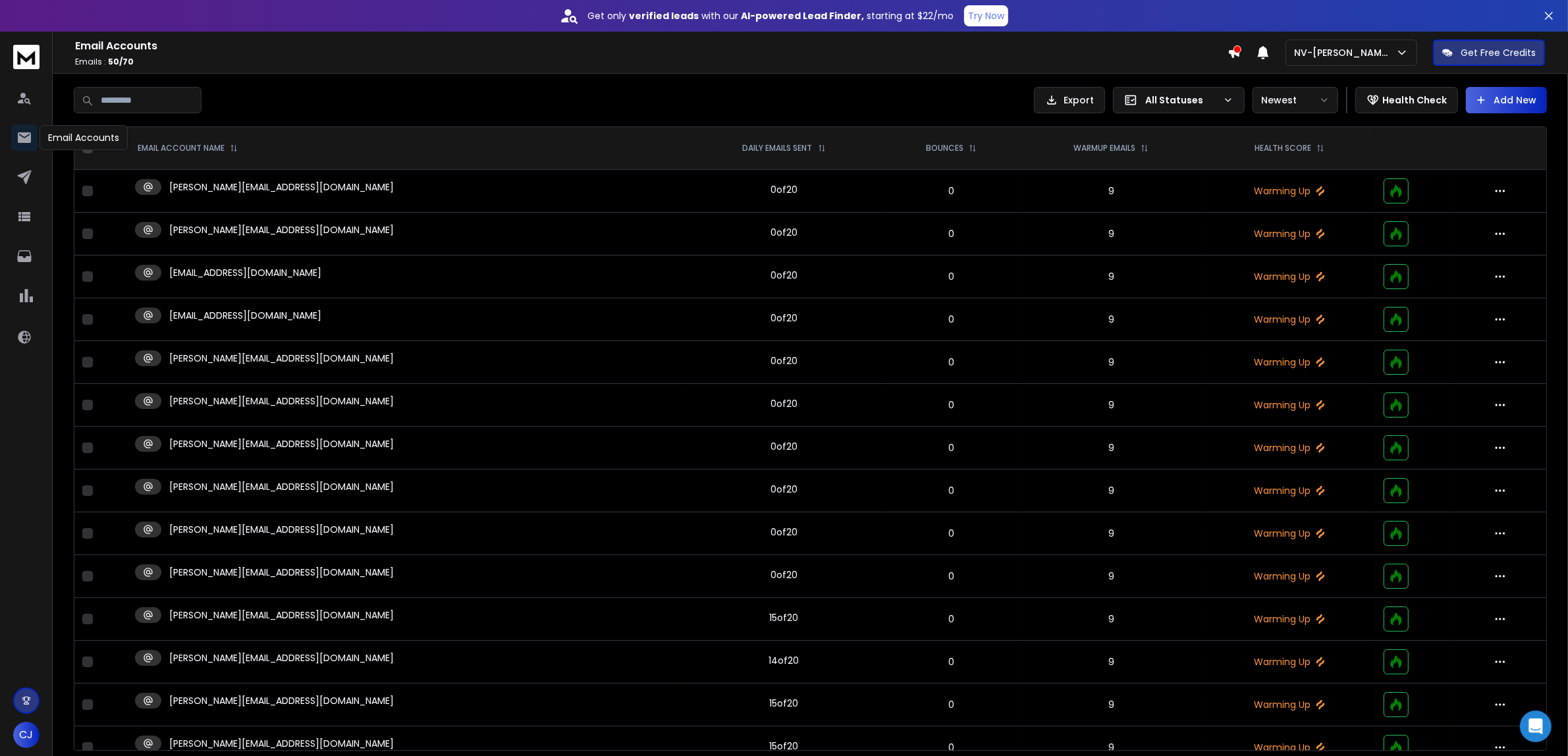
click at [107, 105] on input at bounding box center [137, 100] width 127 height 27
paste input "**********"
type input "**********"
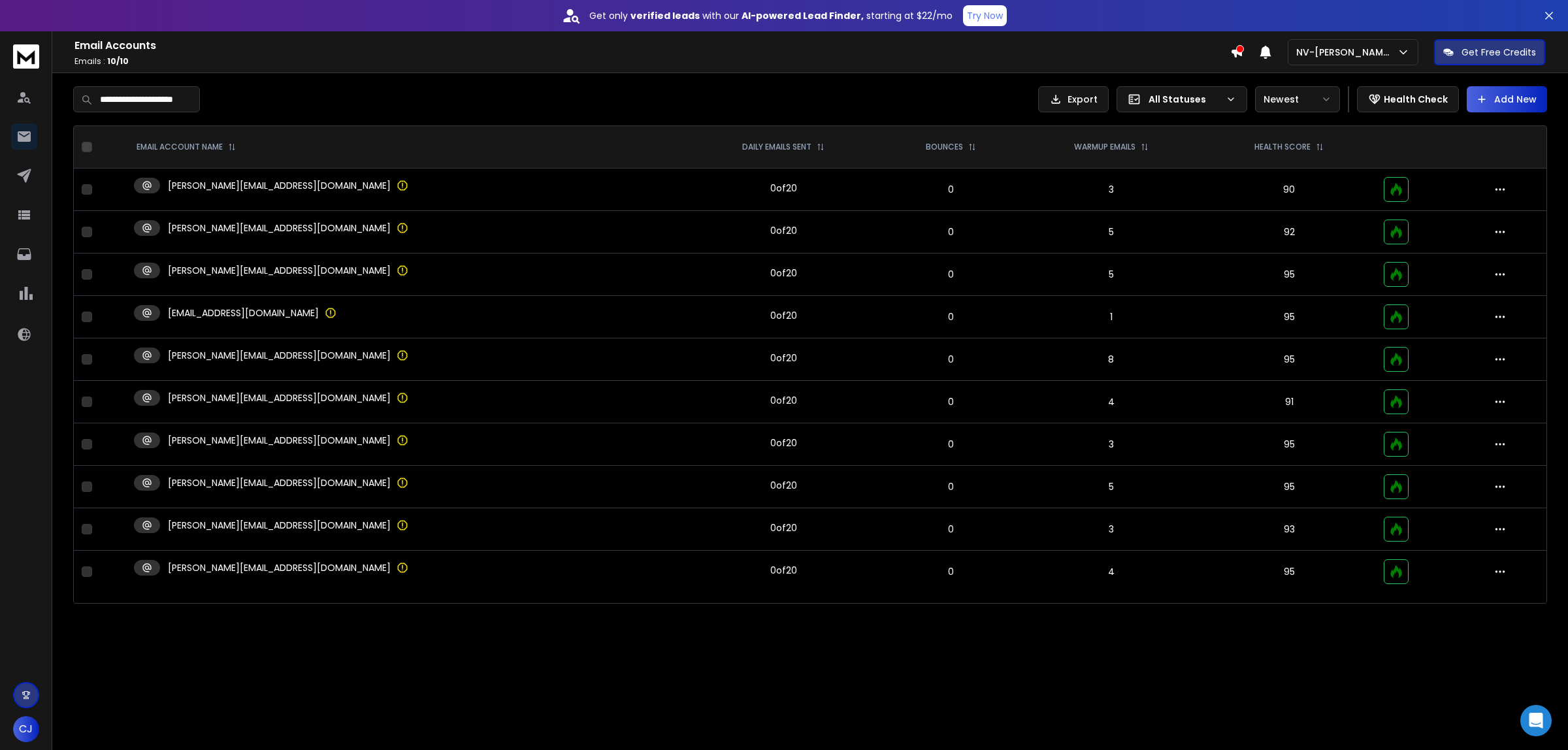
click at [511, 191] on div "allan@learn.valorwealth.site" at bounding box center [405, 186] width 543 height 16
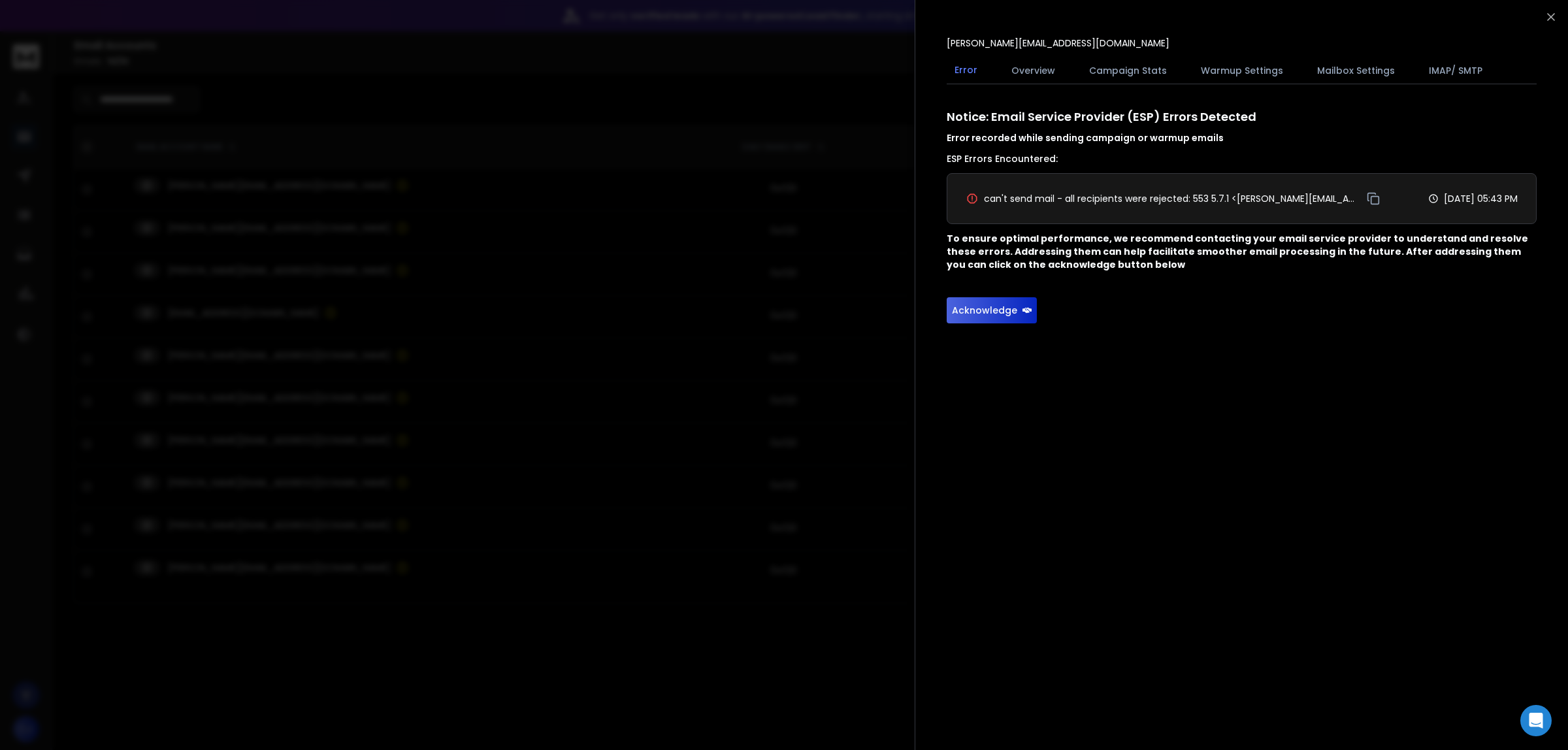
click at [1014, 307] on button "Acknowledge" at bounding box center [992, 310] width 90 height 26
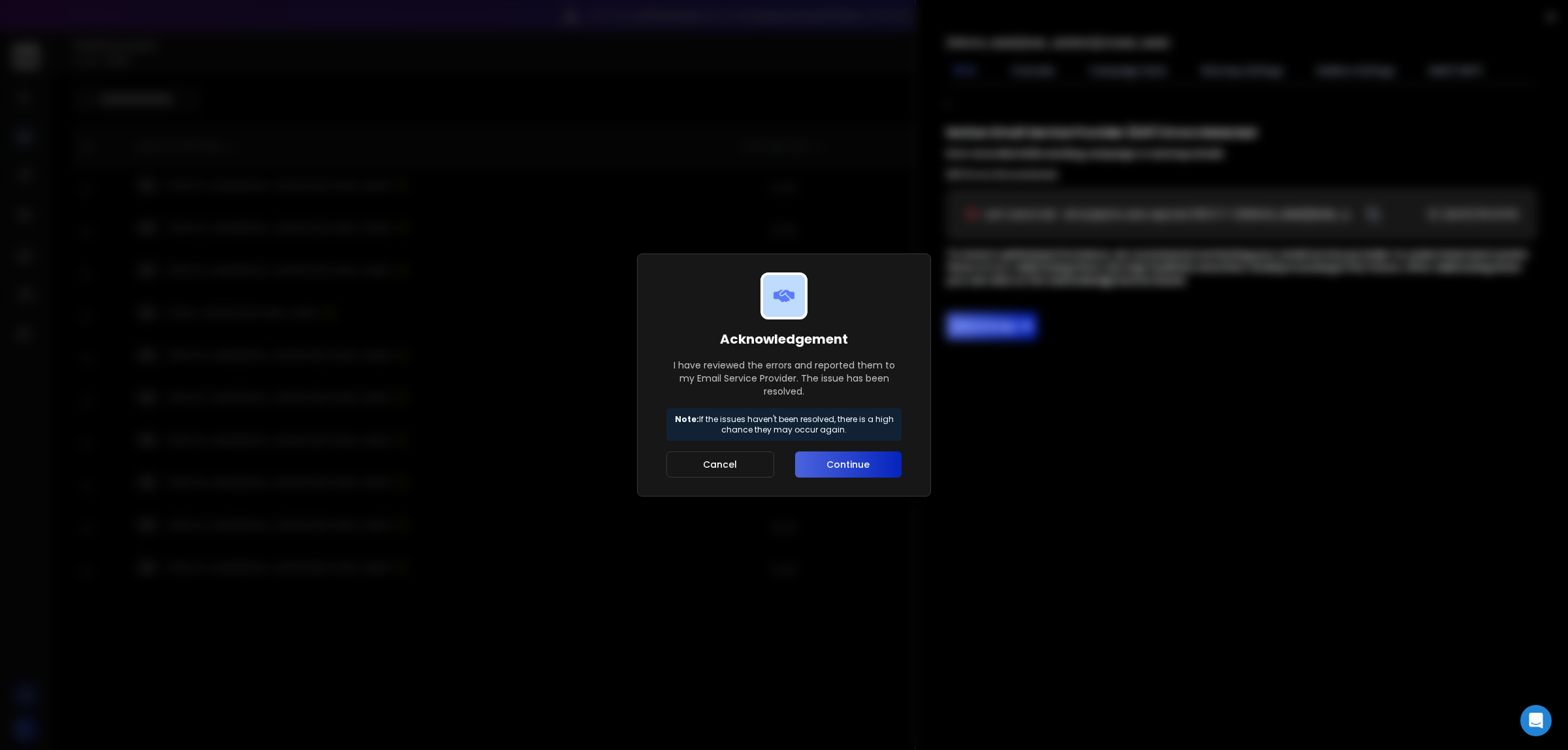
click at [854, 467] on button "Continue" at bounding box center [848, 464] width 106 height 26
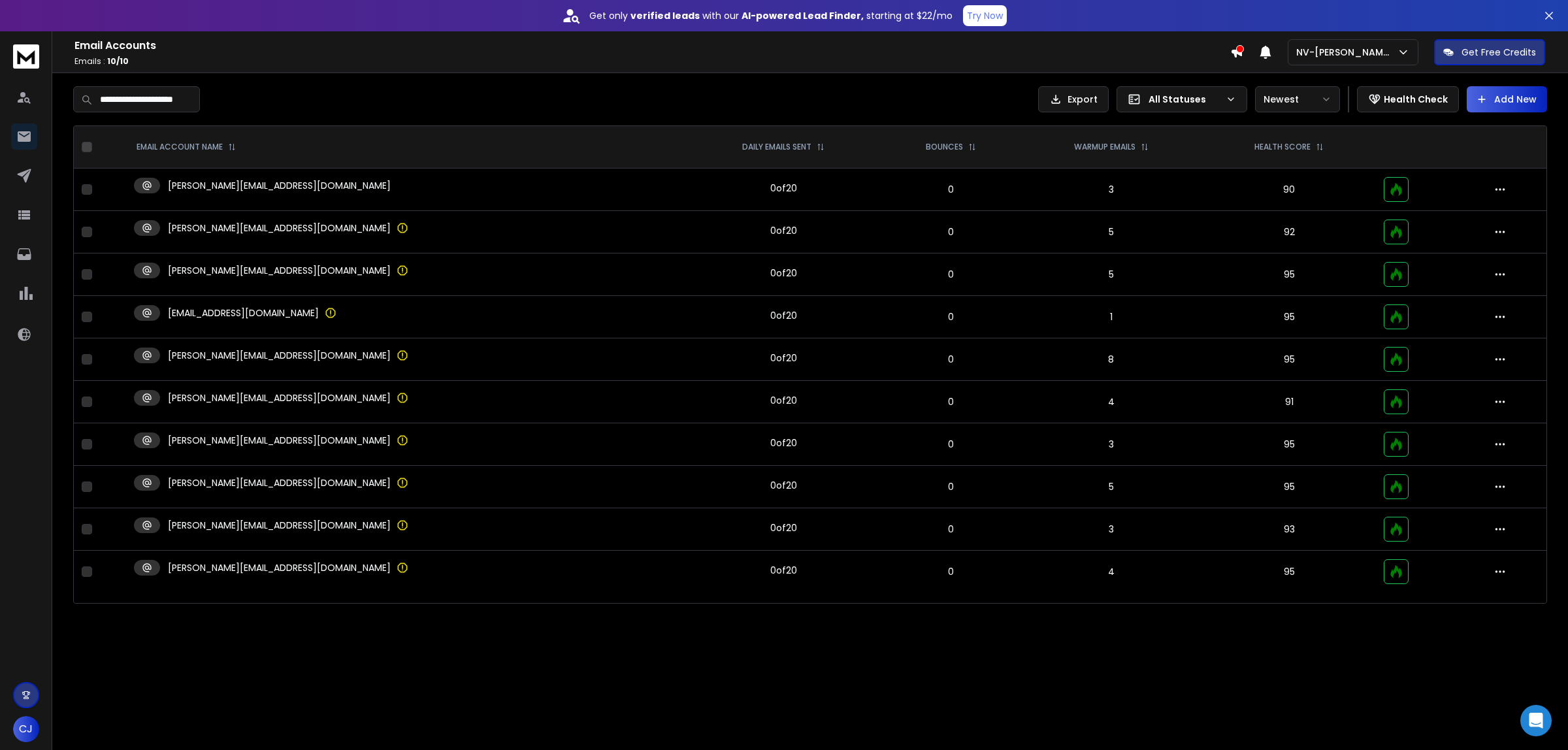
click at [446, 236] on div "harry@learn.valorwealth.site" at bounding box center [405, 228] width 543 height 16
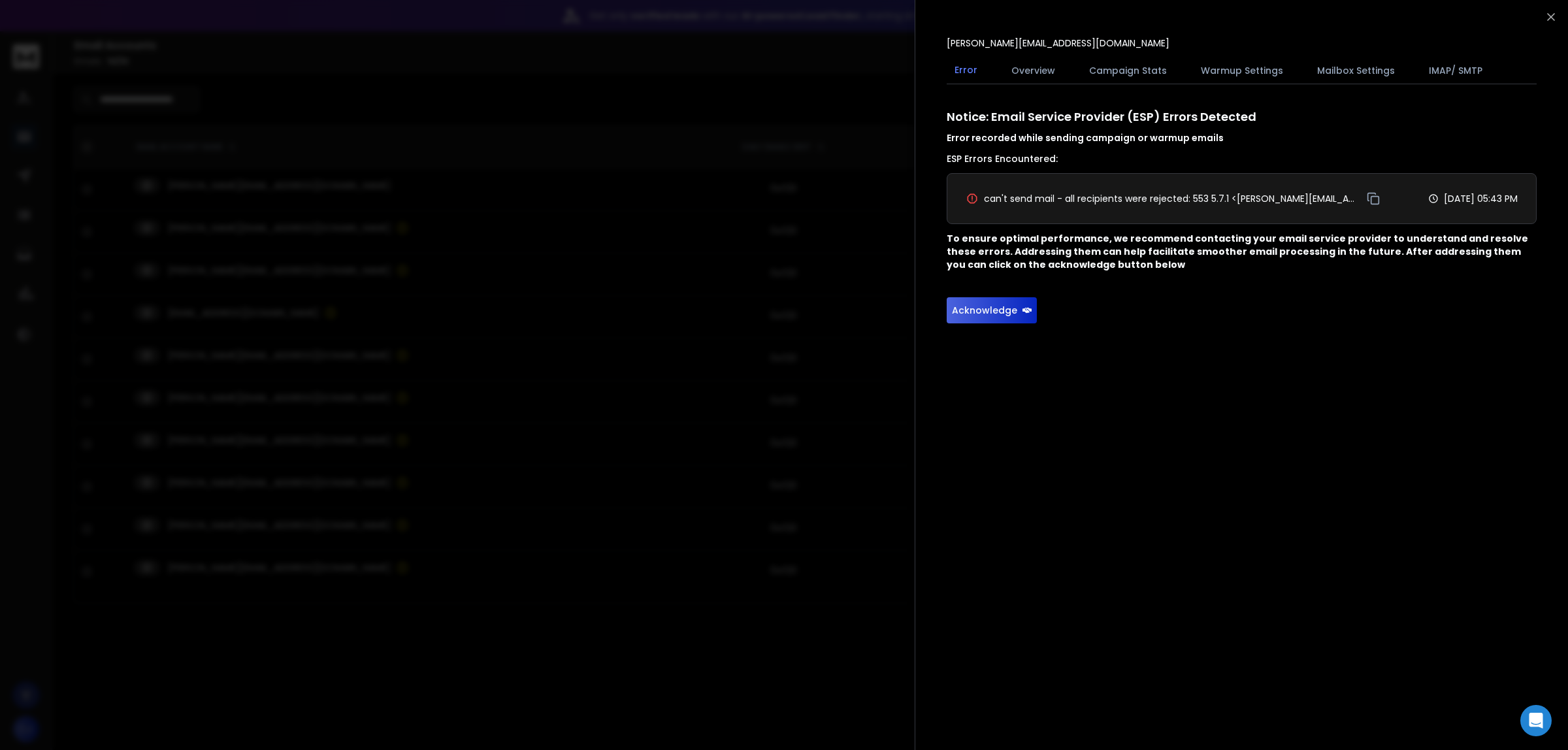
click at [1012, 316] on button "Acknowledge" at bounding box center [992, 310] width 90 height 26
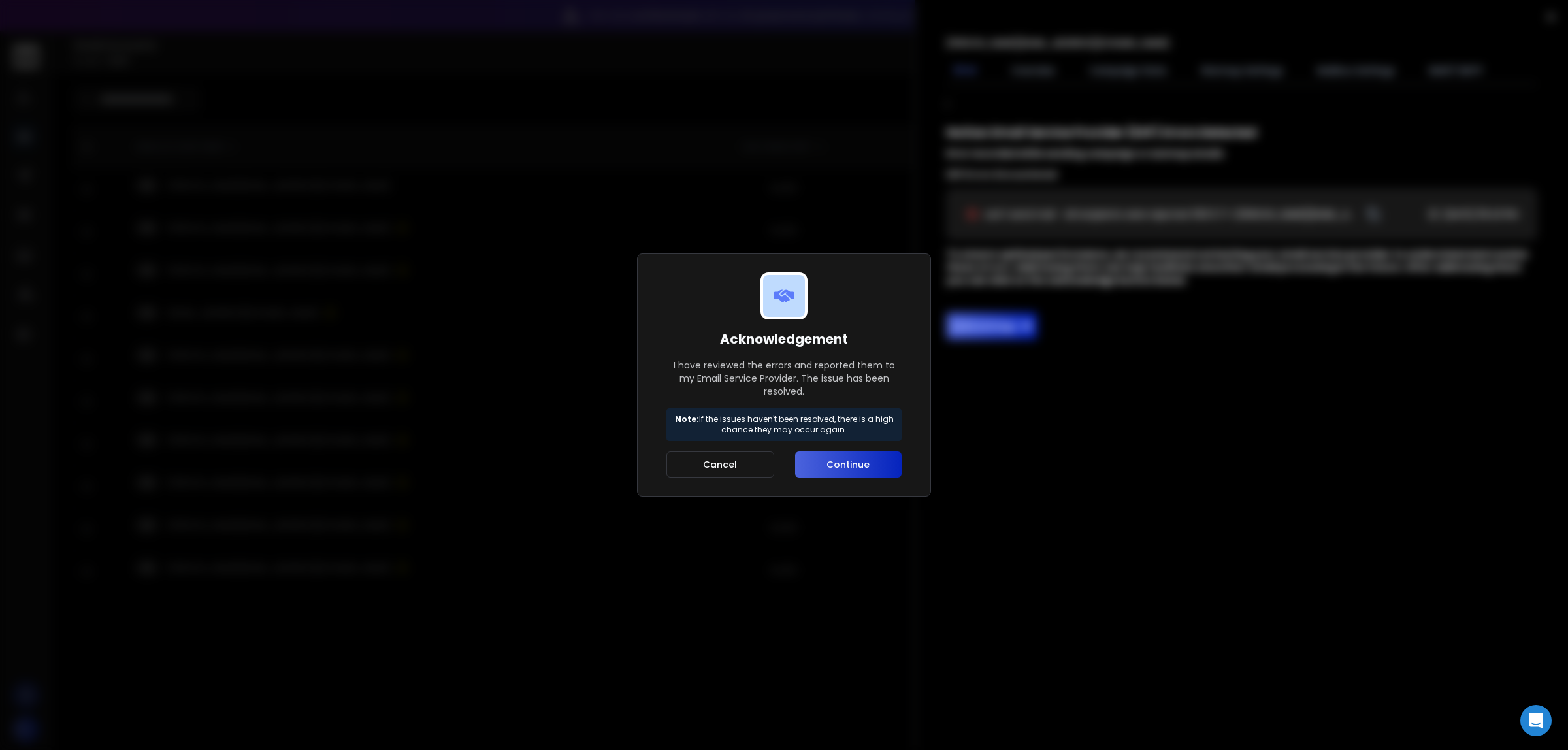
click at [887, 469] on button "Continue" at bounding box center [848, 464] width 106 height 26
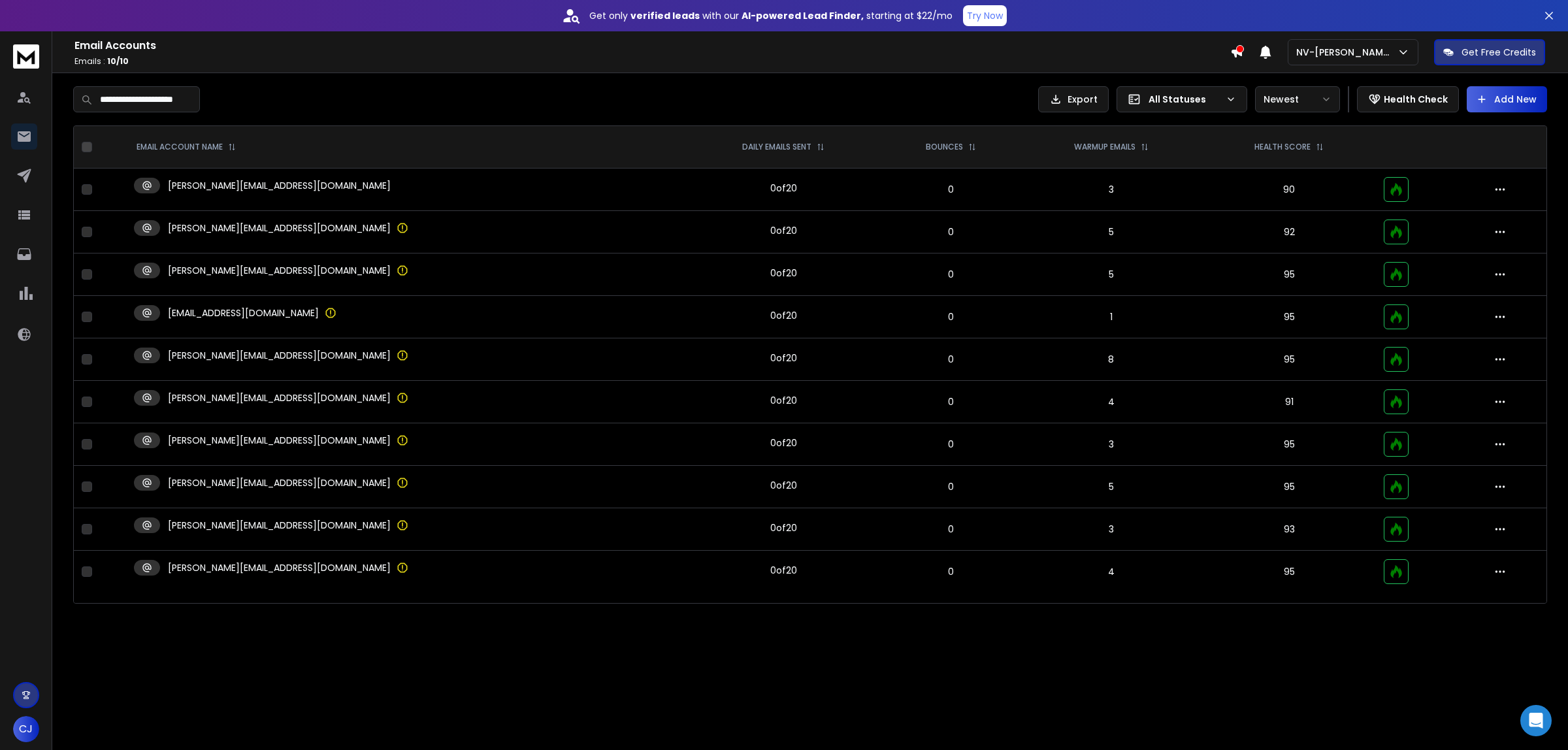
click at [480, 276] on div "alex@learn.valorwealth.site" at bounding box center [405, 271] width 543 height 16
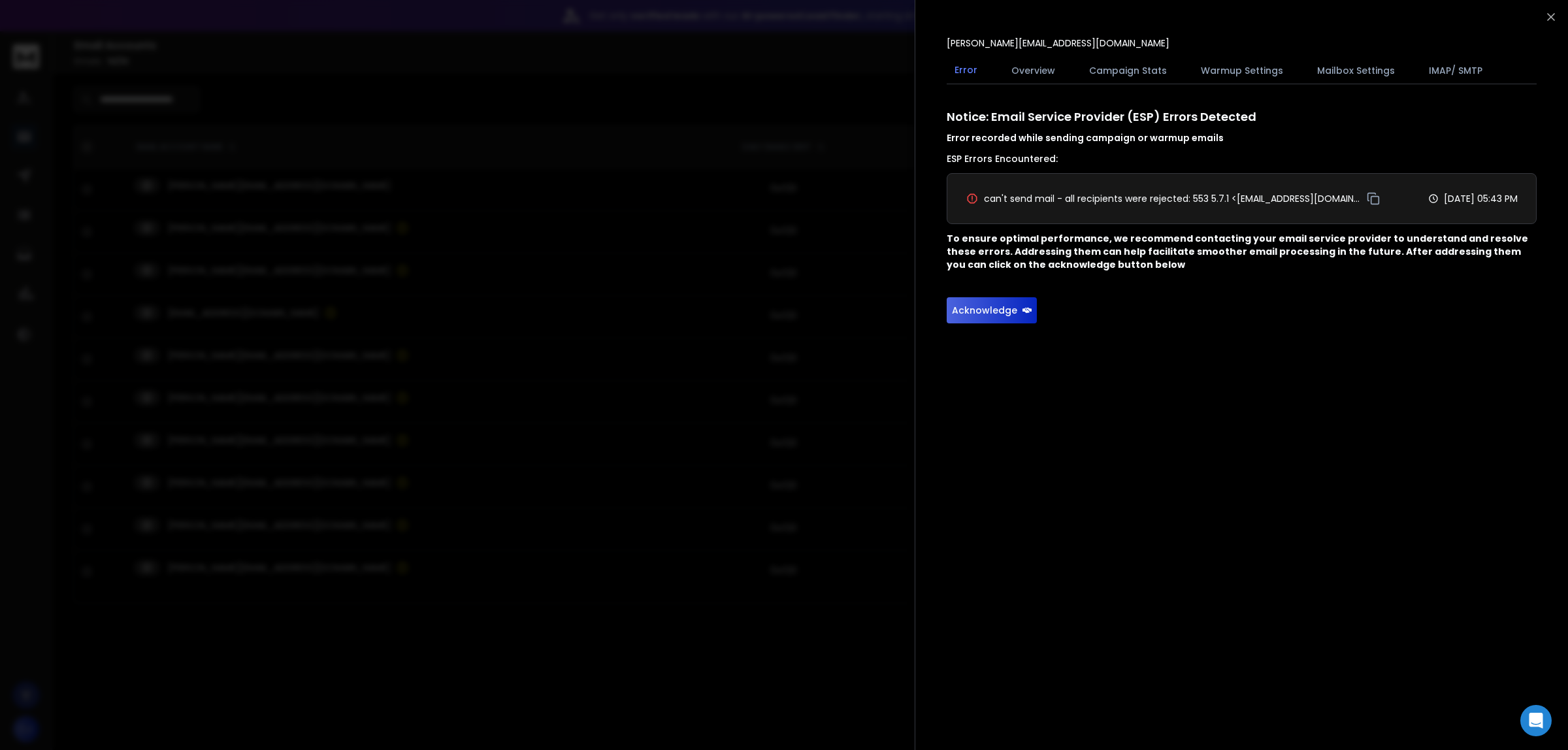
click at [1006, 310] on button "Acknowledge" at bounding box center [992, 310] width 90 height 26
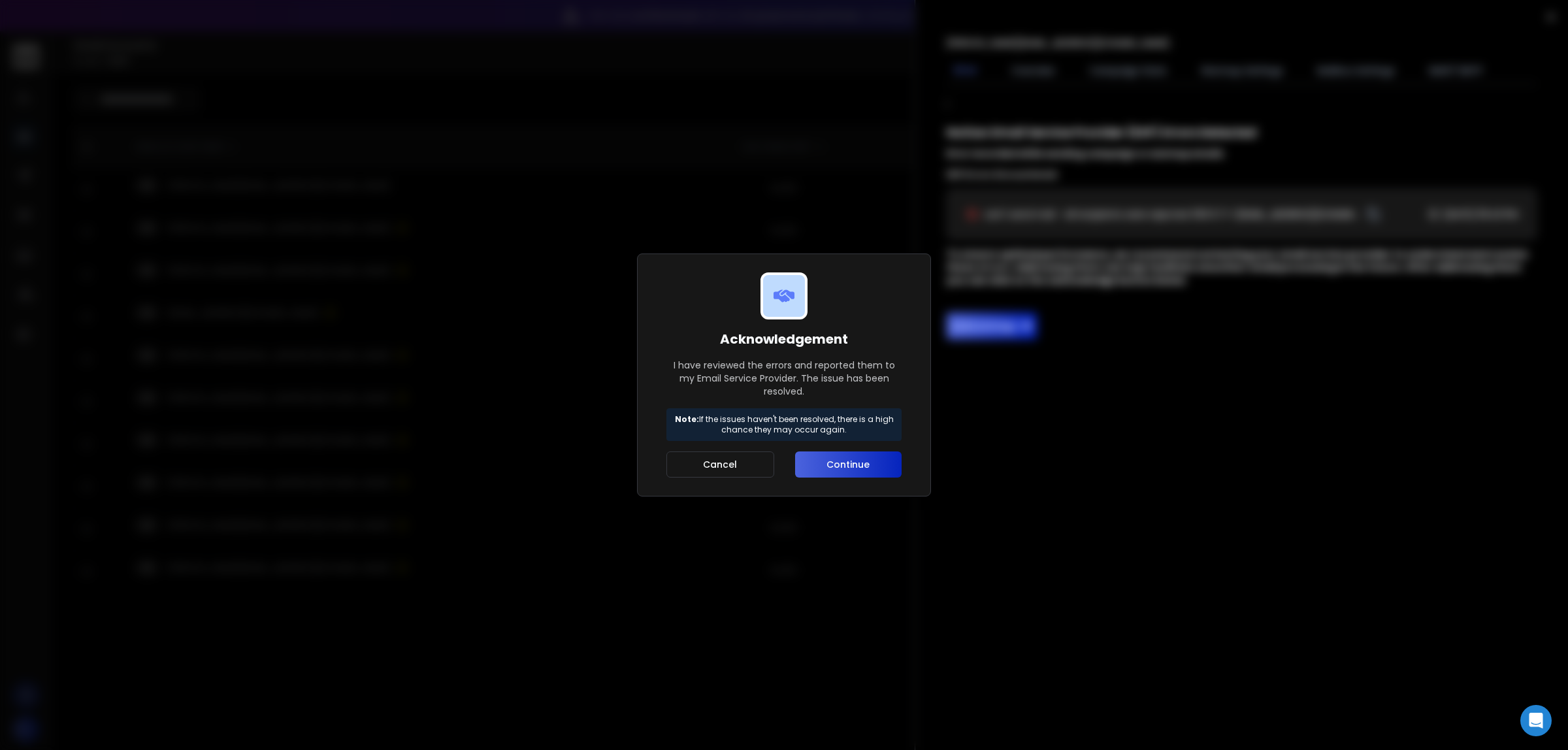
click at [857, 462] on button "Continue" at bounding box center [848, 464] width 106 height 26
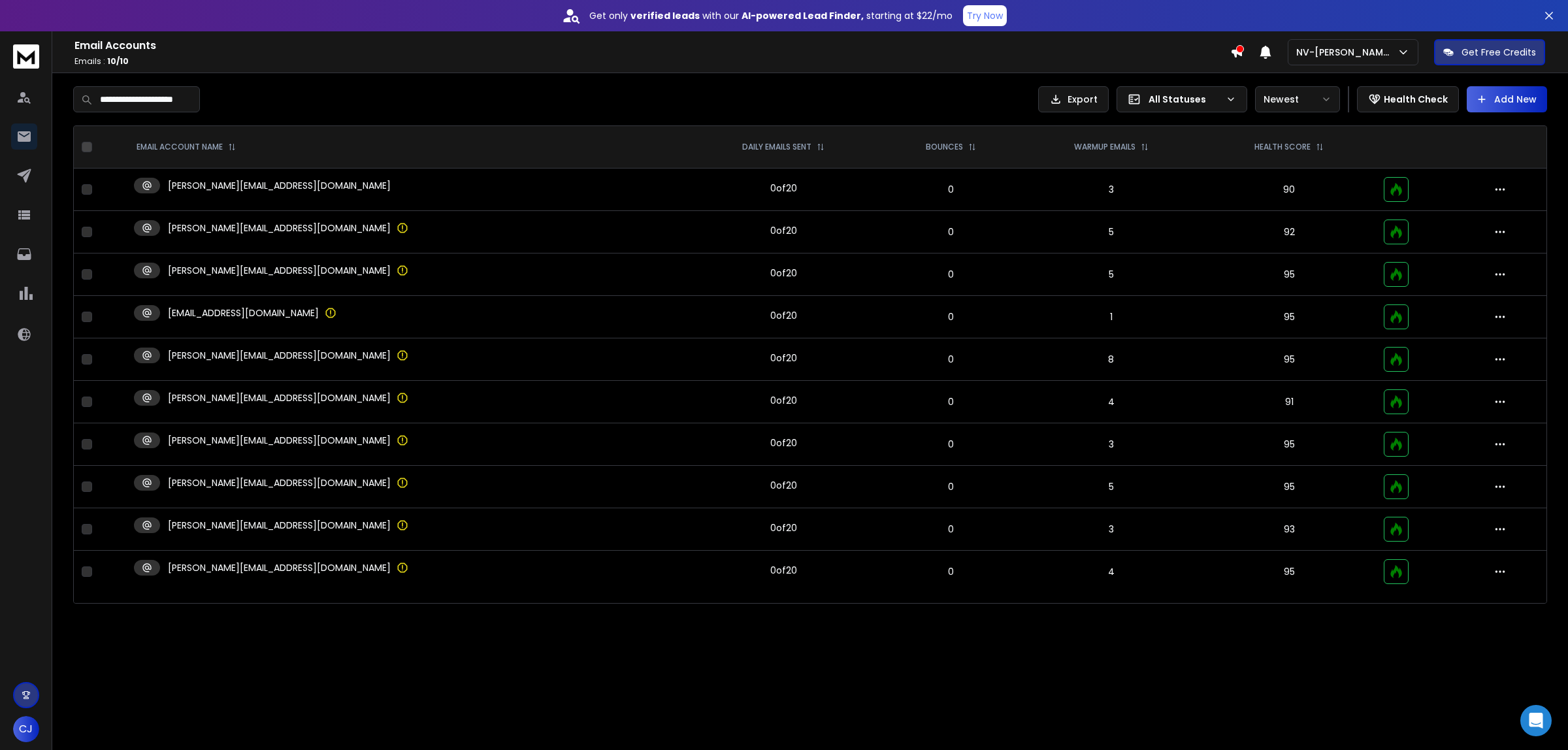
click at [416, 279] on div "alex@learn.valorwealth.site" at bounding box center [405, 271] width 543 height 16
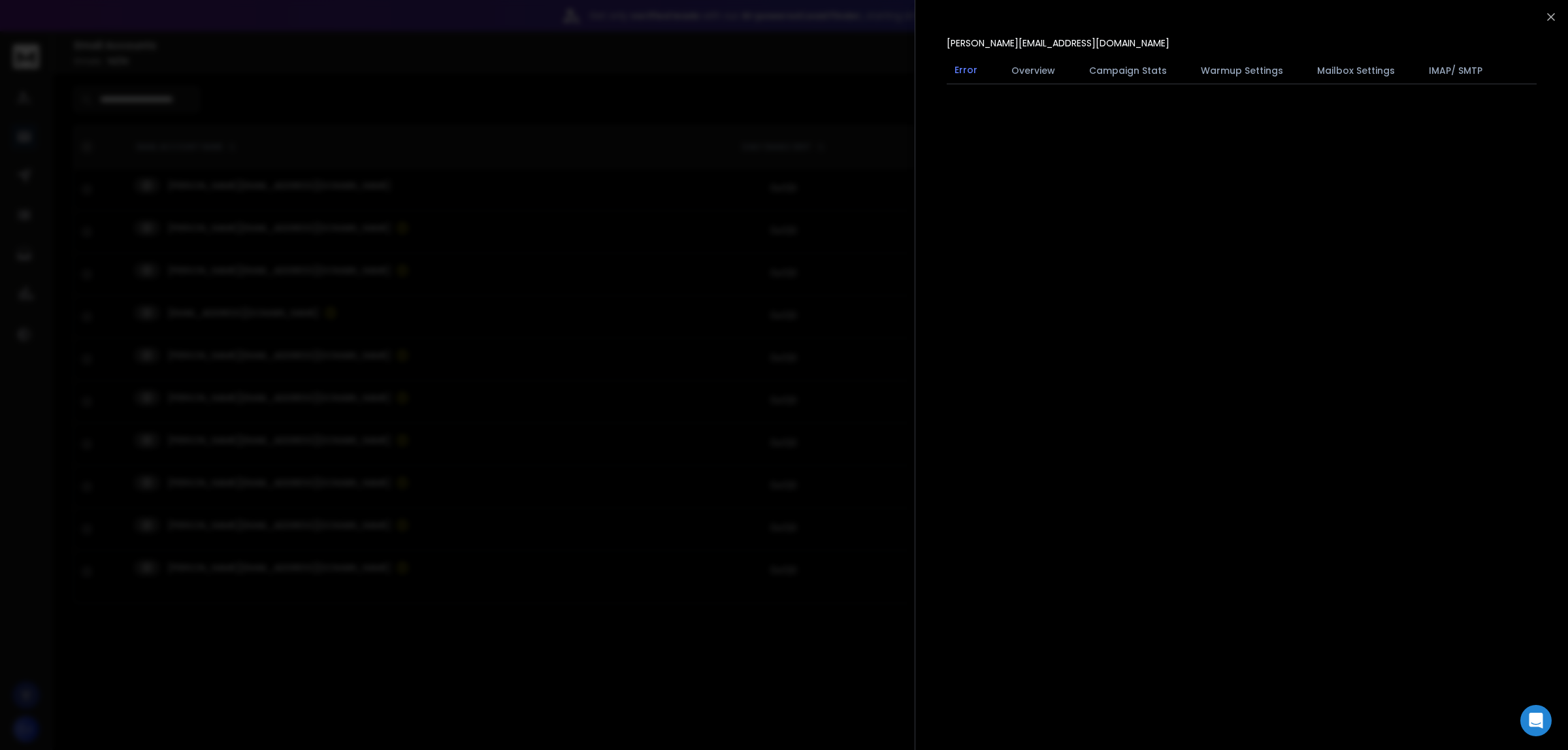
click at [549, 376] on div at bounding box center [784, 375] width 1568 height 750
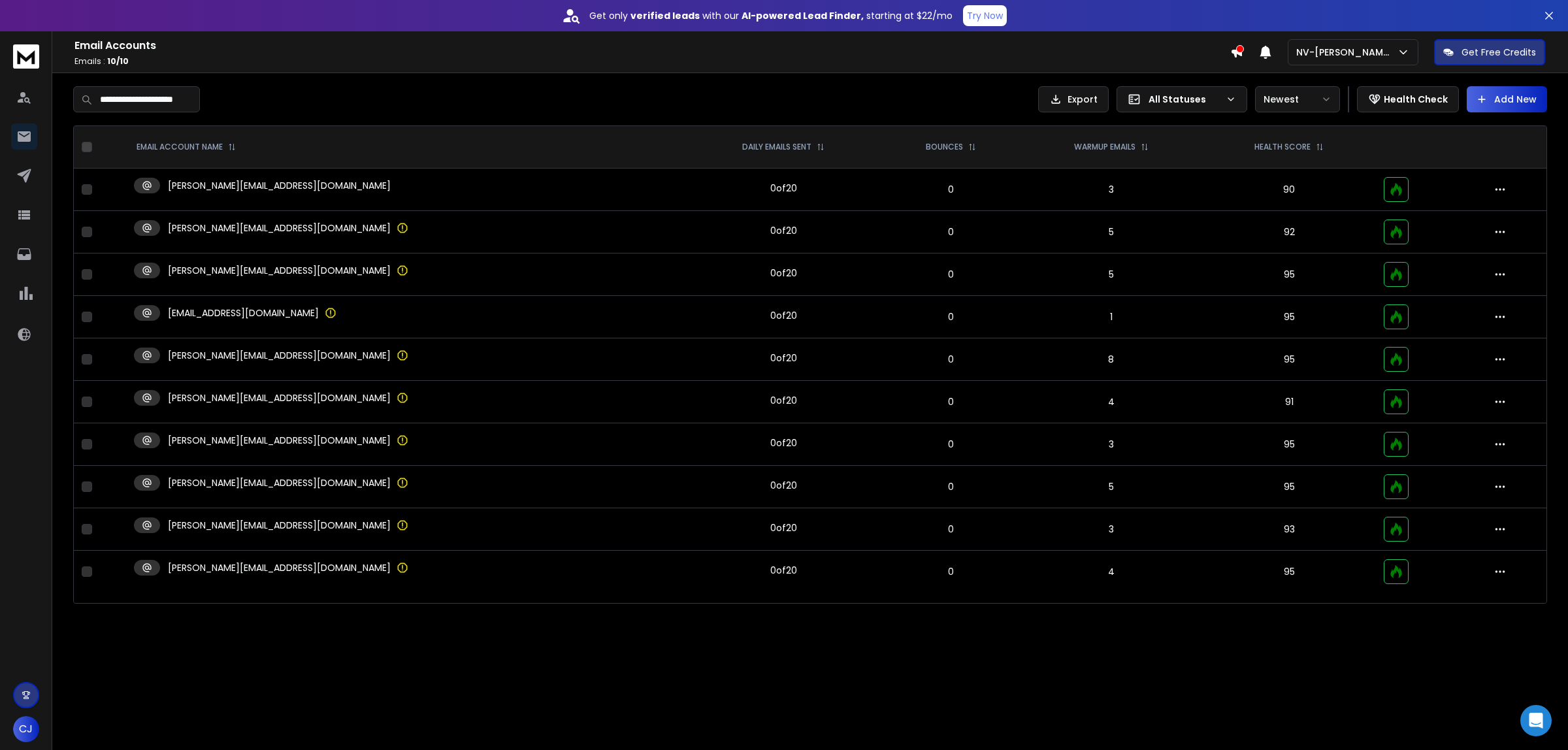
click at [389, 283] on td "alex@learn.valorwealth.site" at bounding box center [405, 274] width 559 height 42
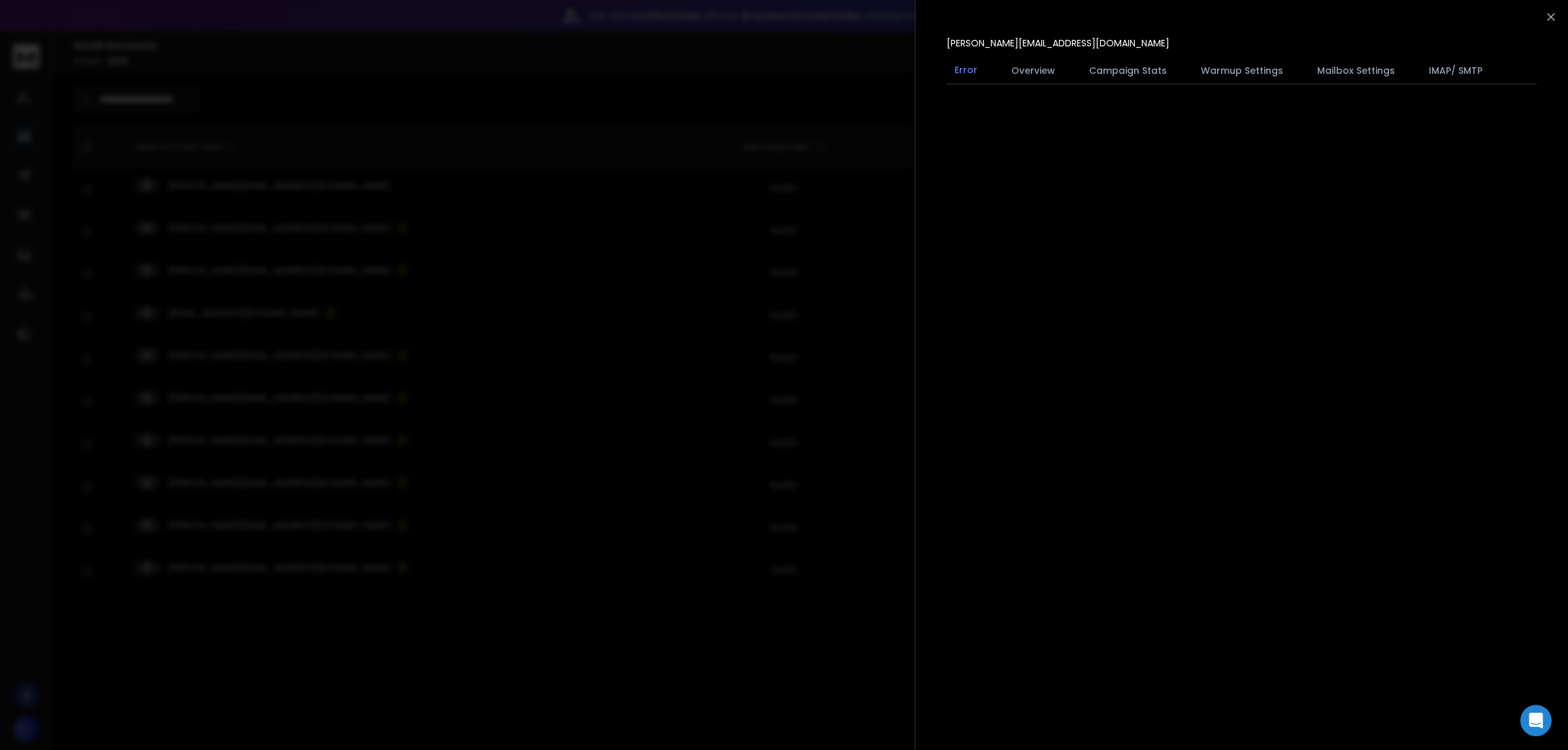
click at [389, 326] on div at bounding box center [784, 375] width 1568 height 750
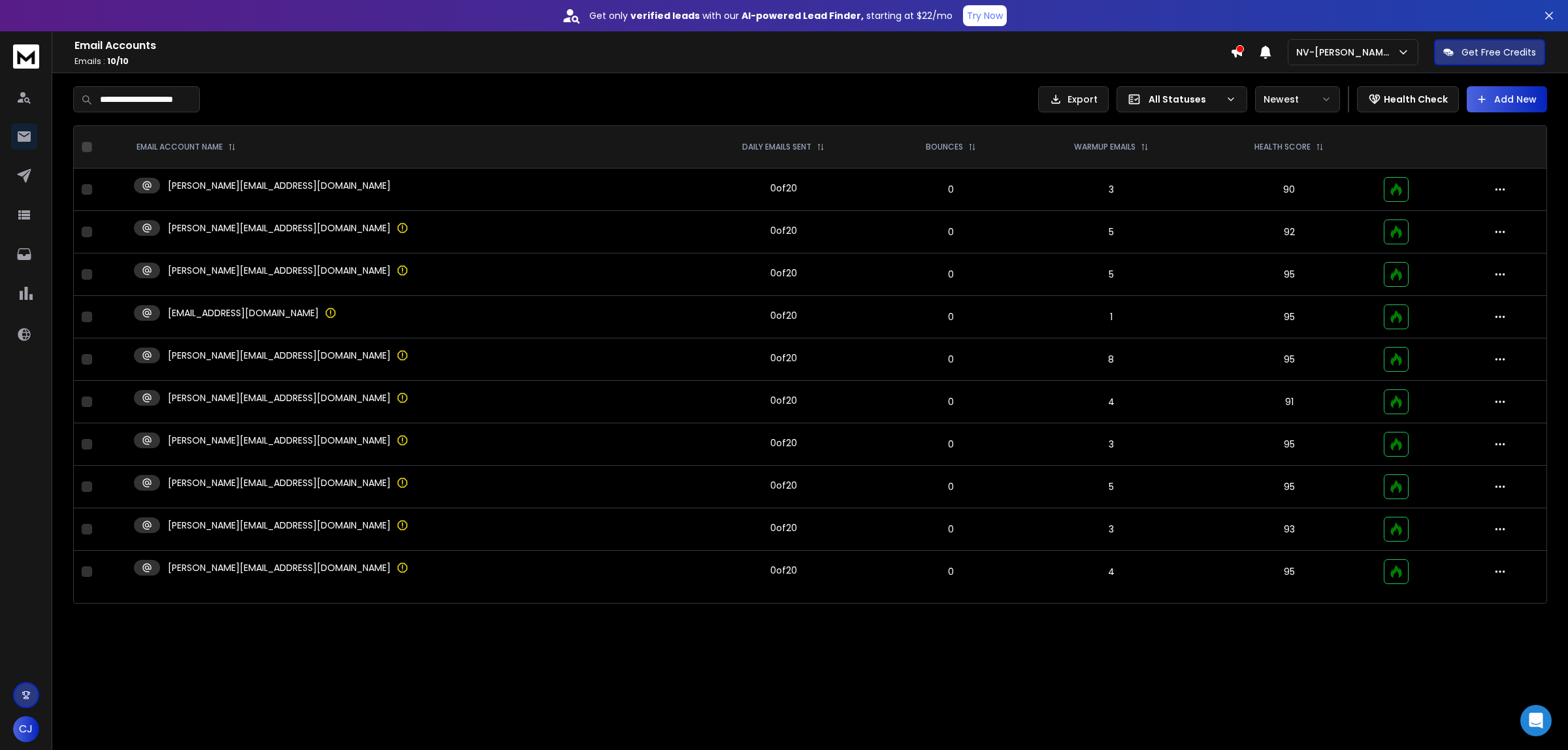
click at [401, 309] on div "alec@learn.valorwealth.site" at bounding box center [405, 313] width 543 height 16
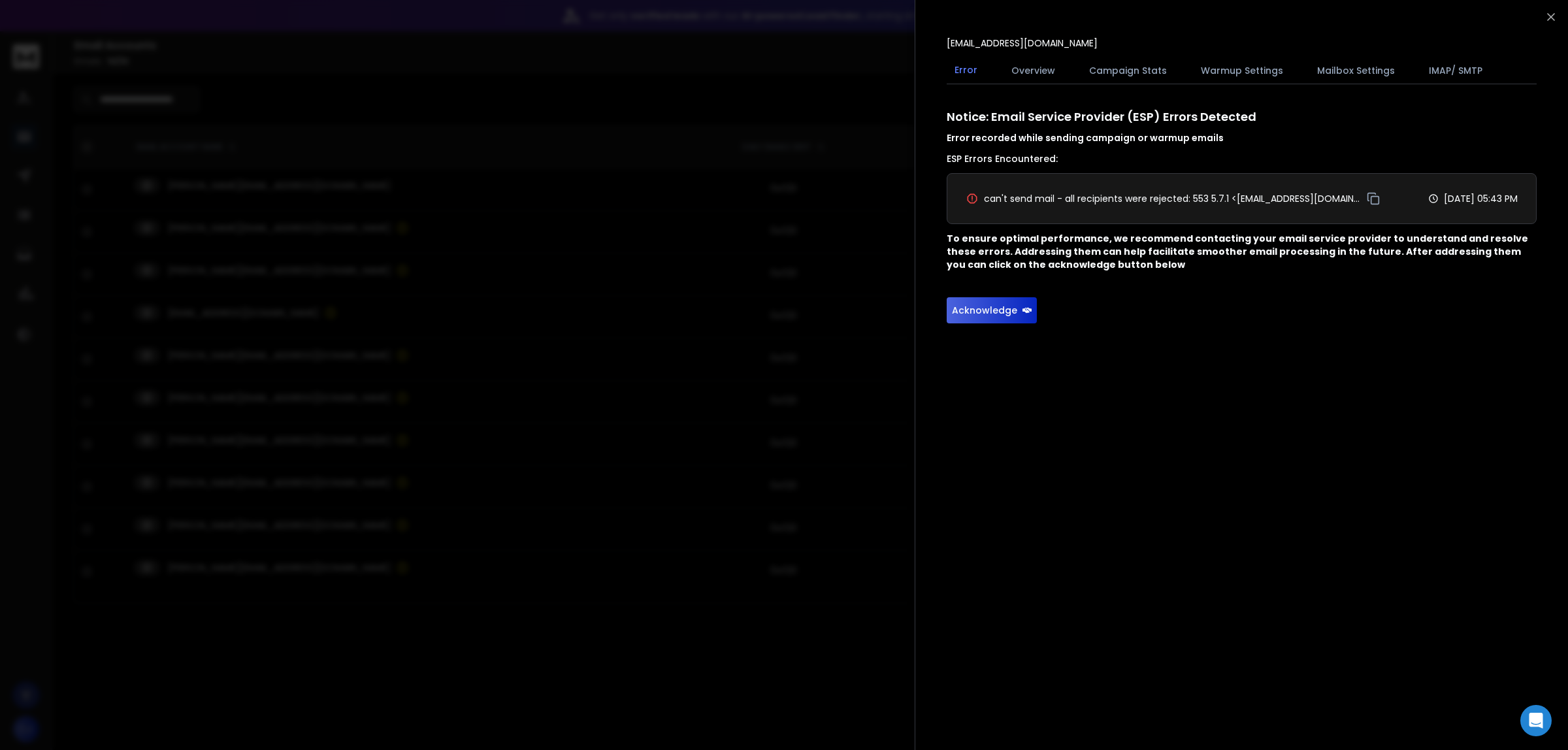
click at [1007, 315] on button "Acknowledge" at bounding box center [992, 310] width 90 height 26
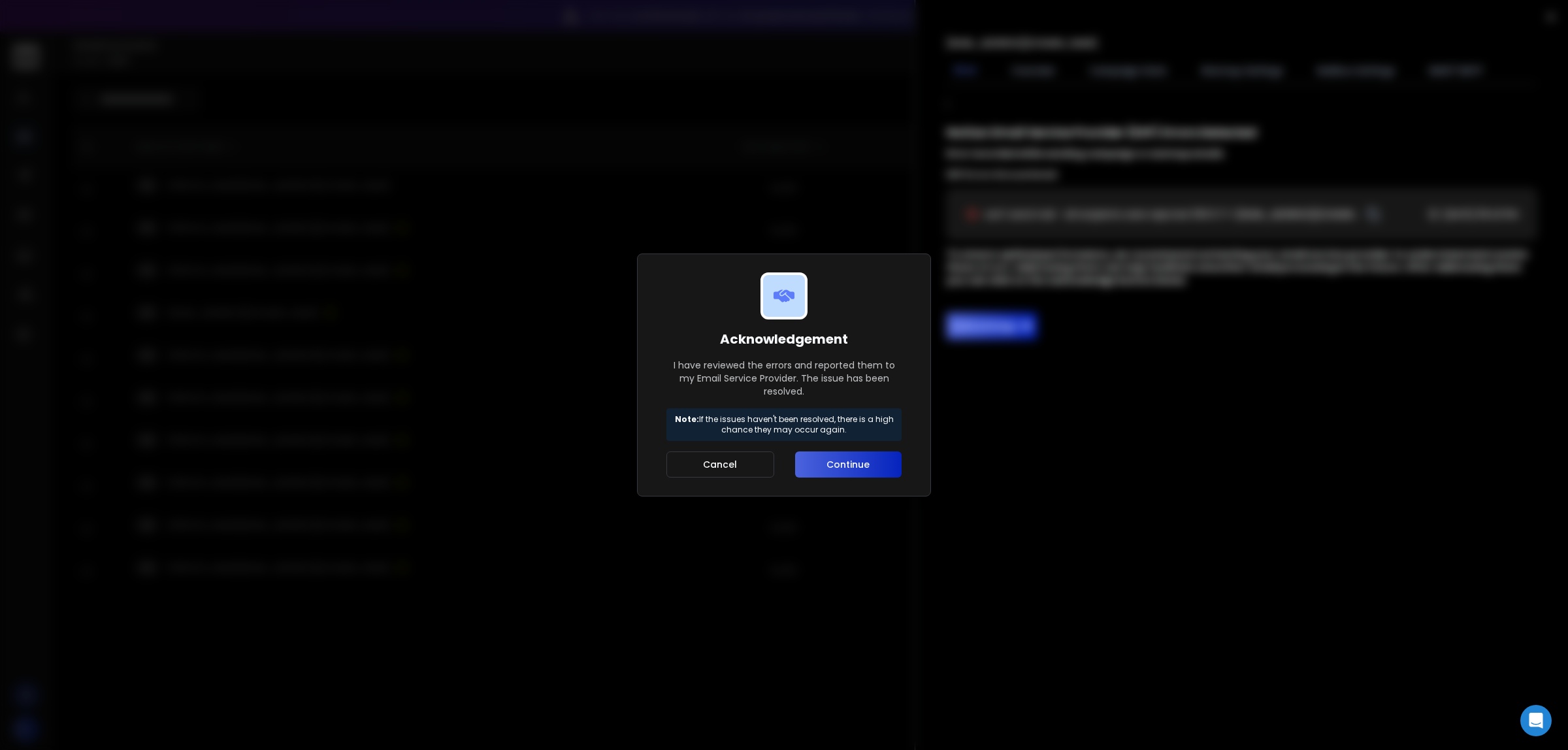
click at [873, 465] on button "Continue" at bounding box center [848, 464] width 106 height 26
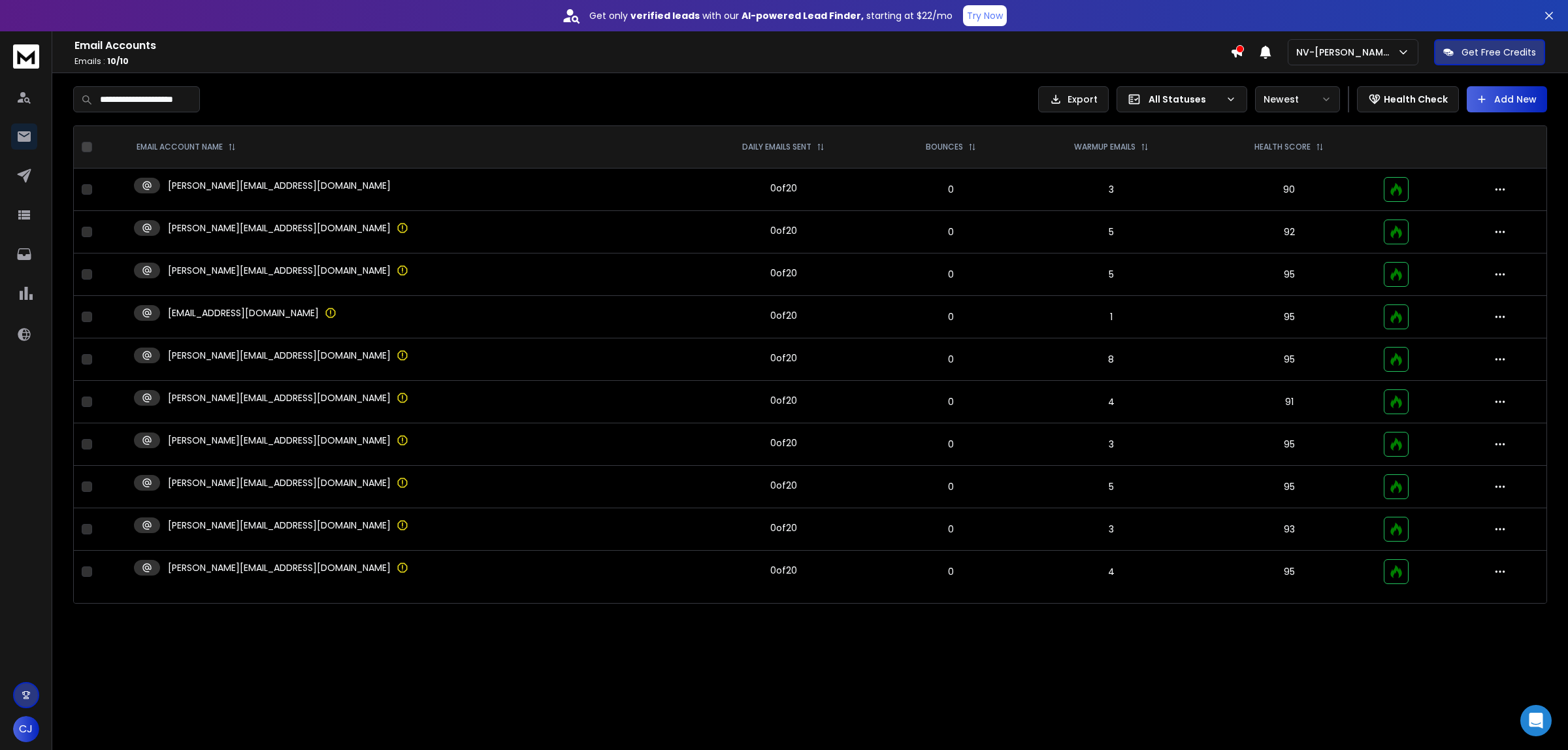
click at [401, 362] on div "barb@learn.valorwealth.site" at bounding box center [405, 355] width 543 height 16
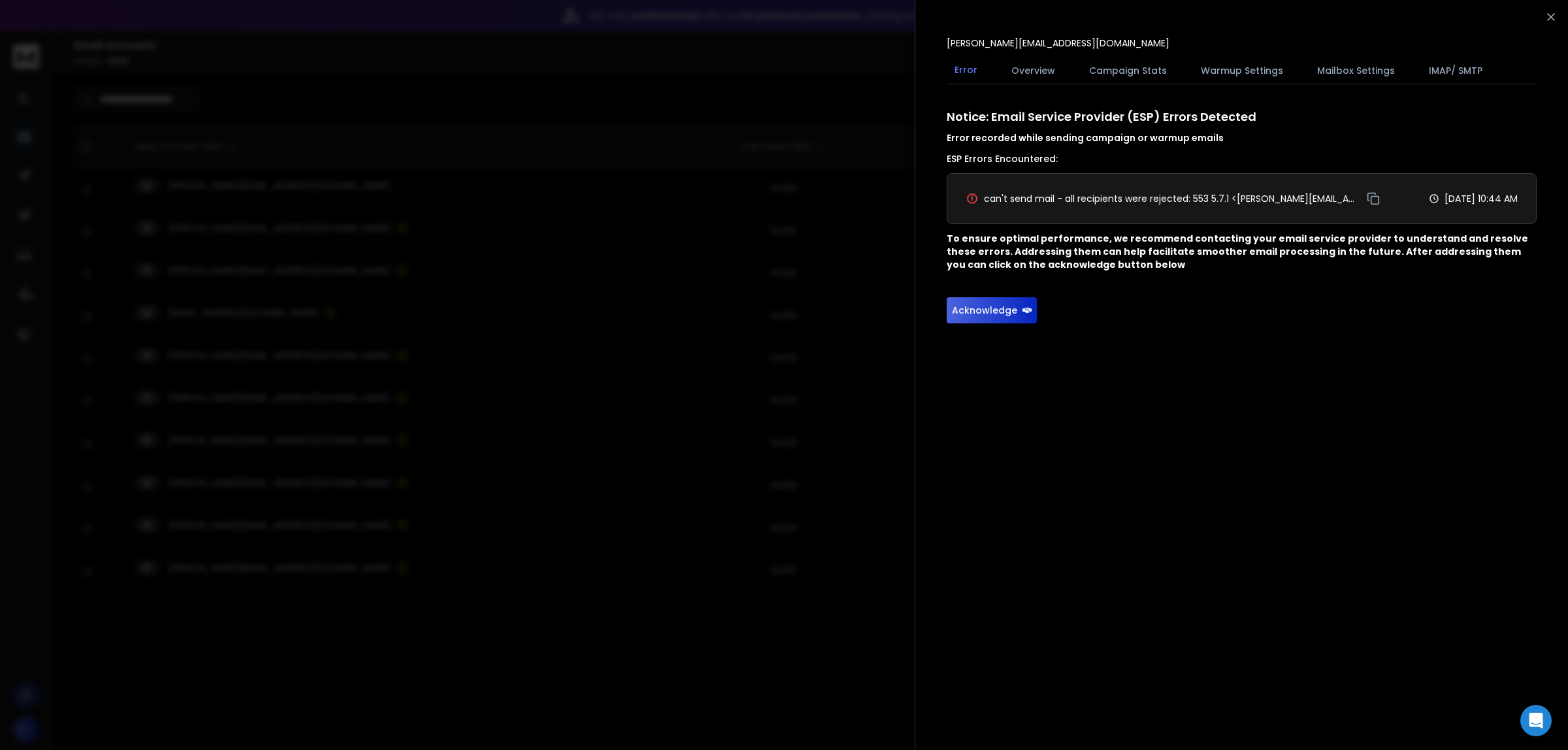
click at [1004, 317] on button "Acknowledge" at bounding box center [992, 310] width 90 height 26
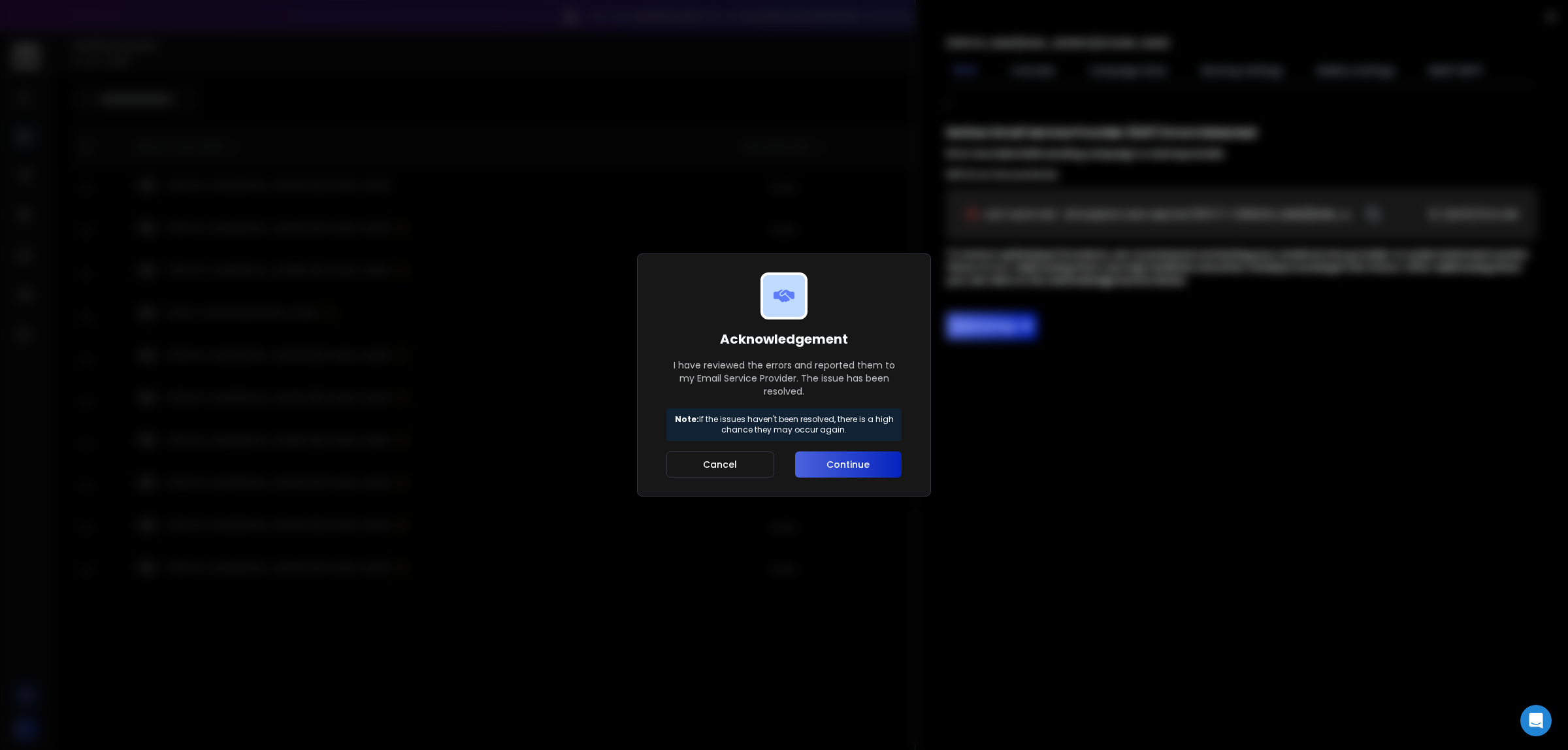
click at [871, 464] on button "Continue" at bounding box center [848, 464] width 106 height 26
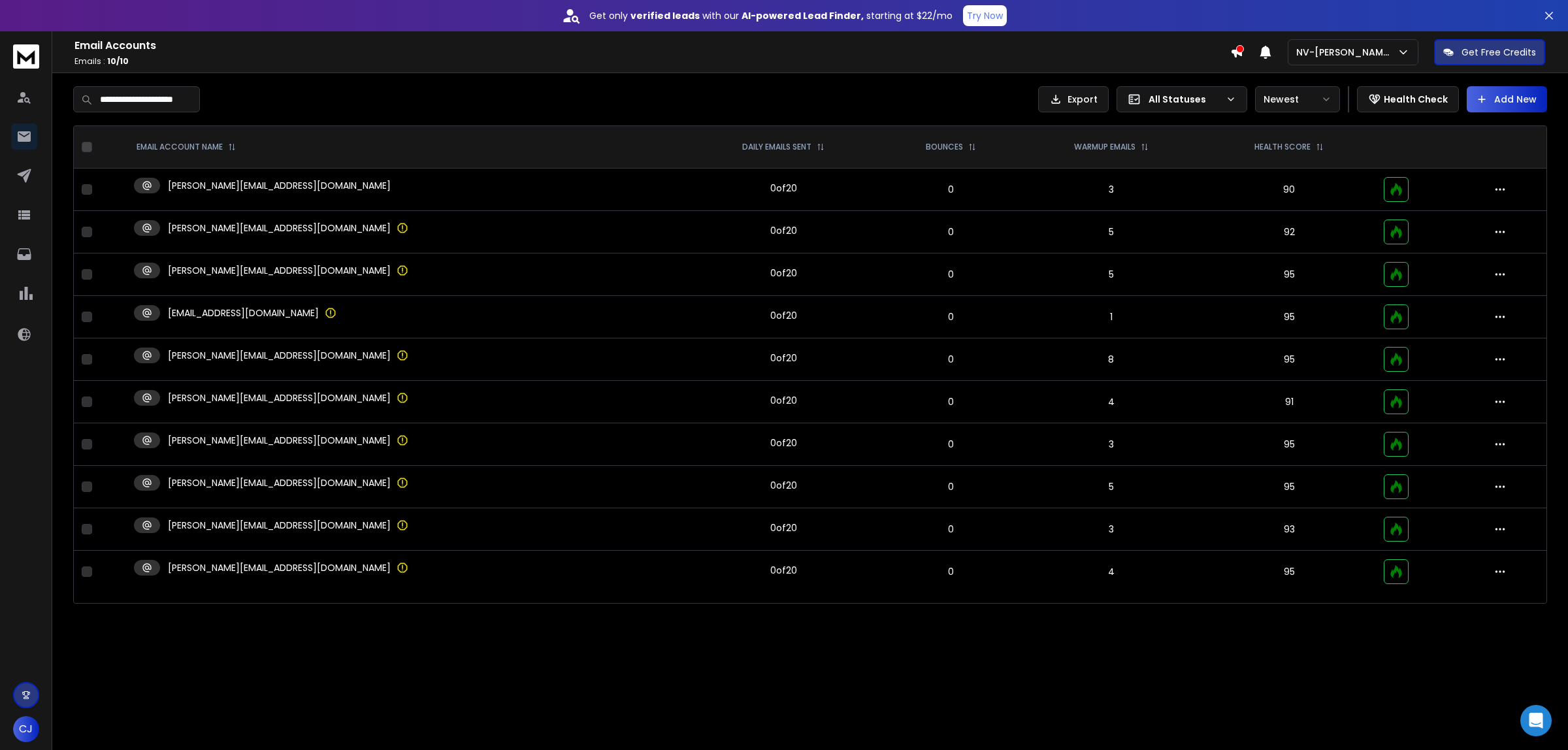
click at [436, 370] on td "barb@learn.valorwealth.site" at bounding box center [405, 359] width 559 height 42
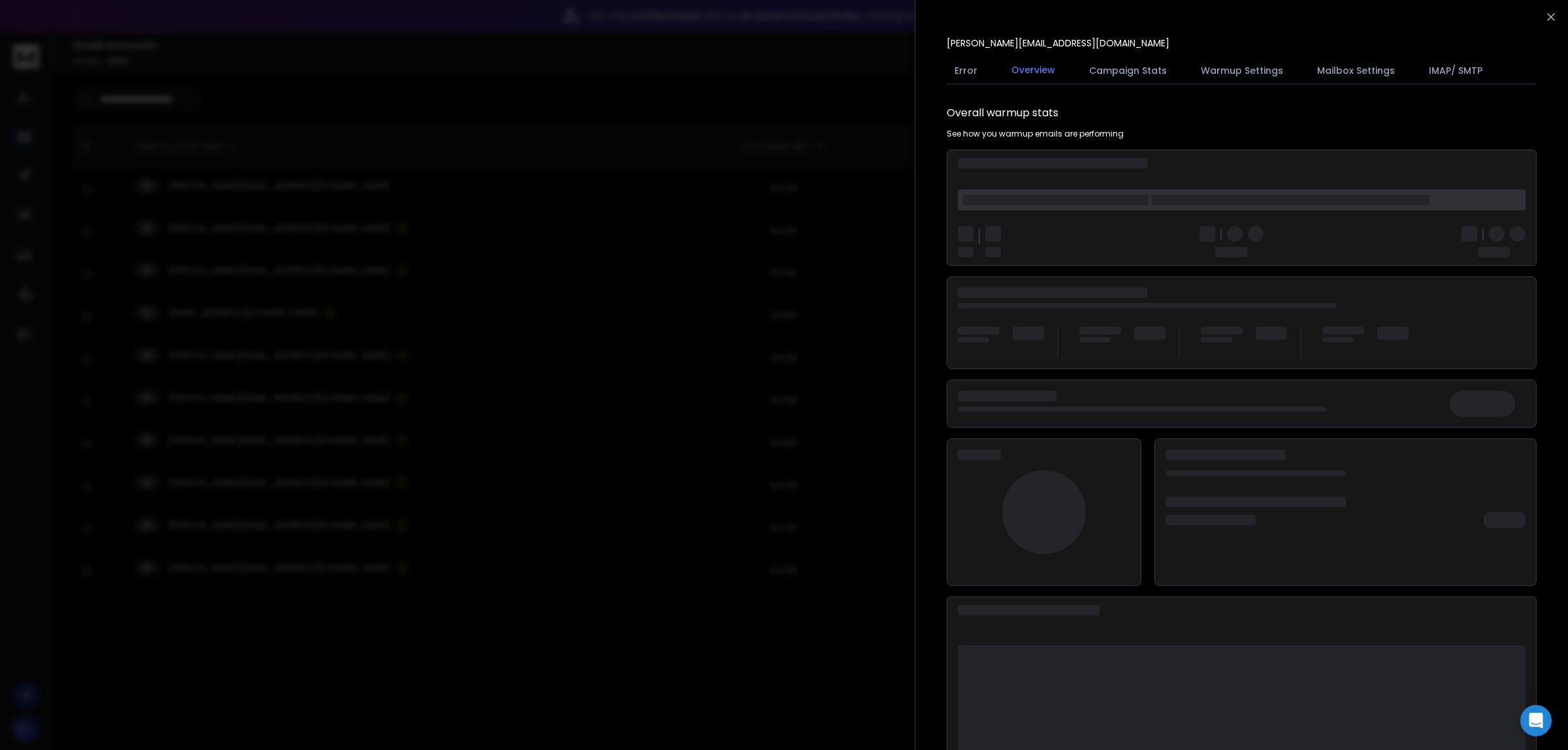
click at [559, 431] on div at bounding box center [784, 375] width 1568 height 750
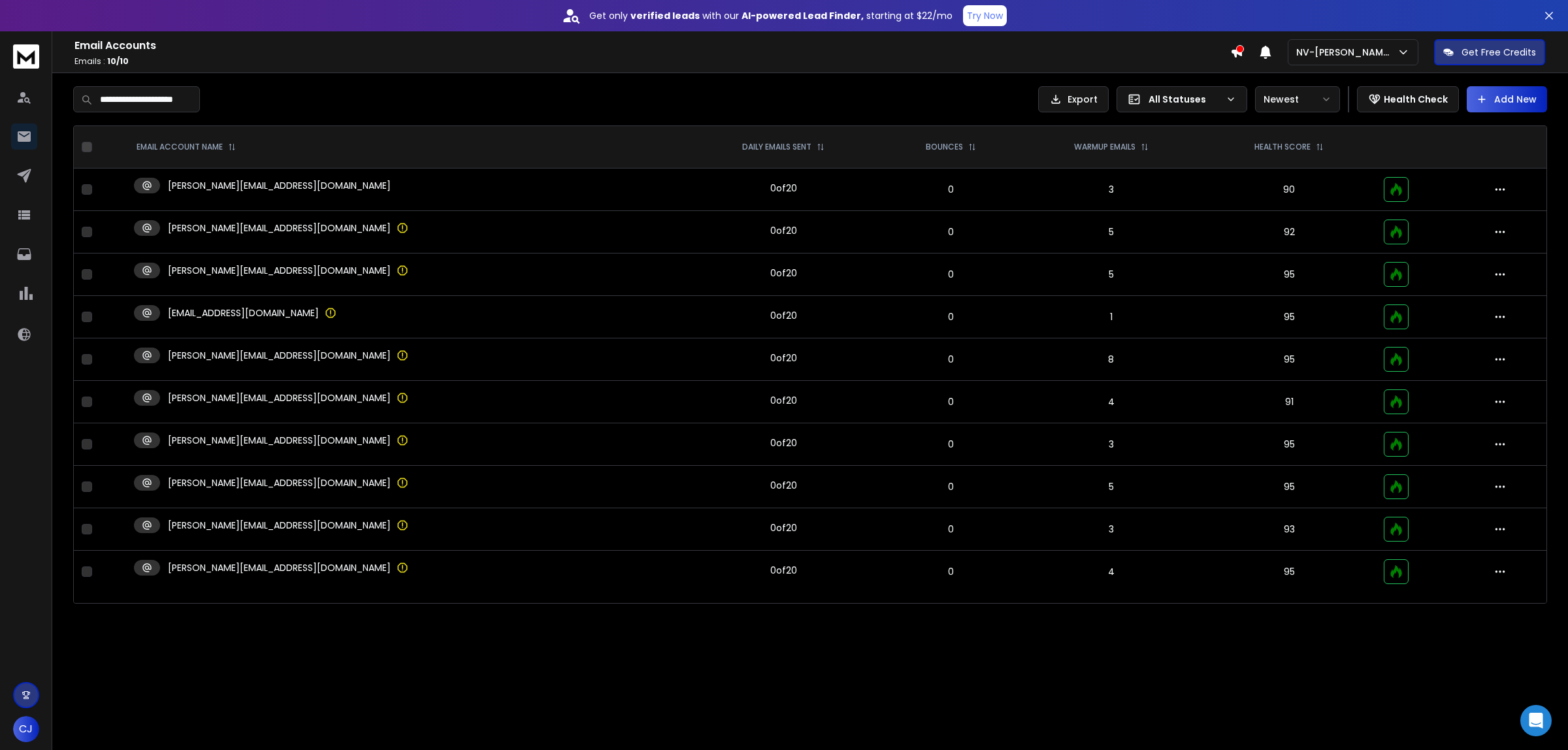
click at [416, 405] on div "bob@learn.valorwealth.site" at bounding box center [405, 398] width 543 height 16
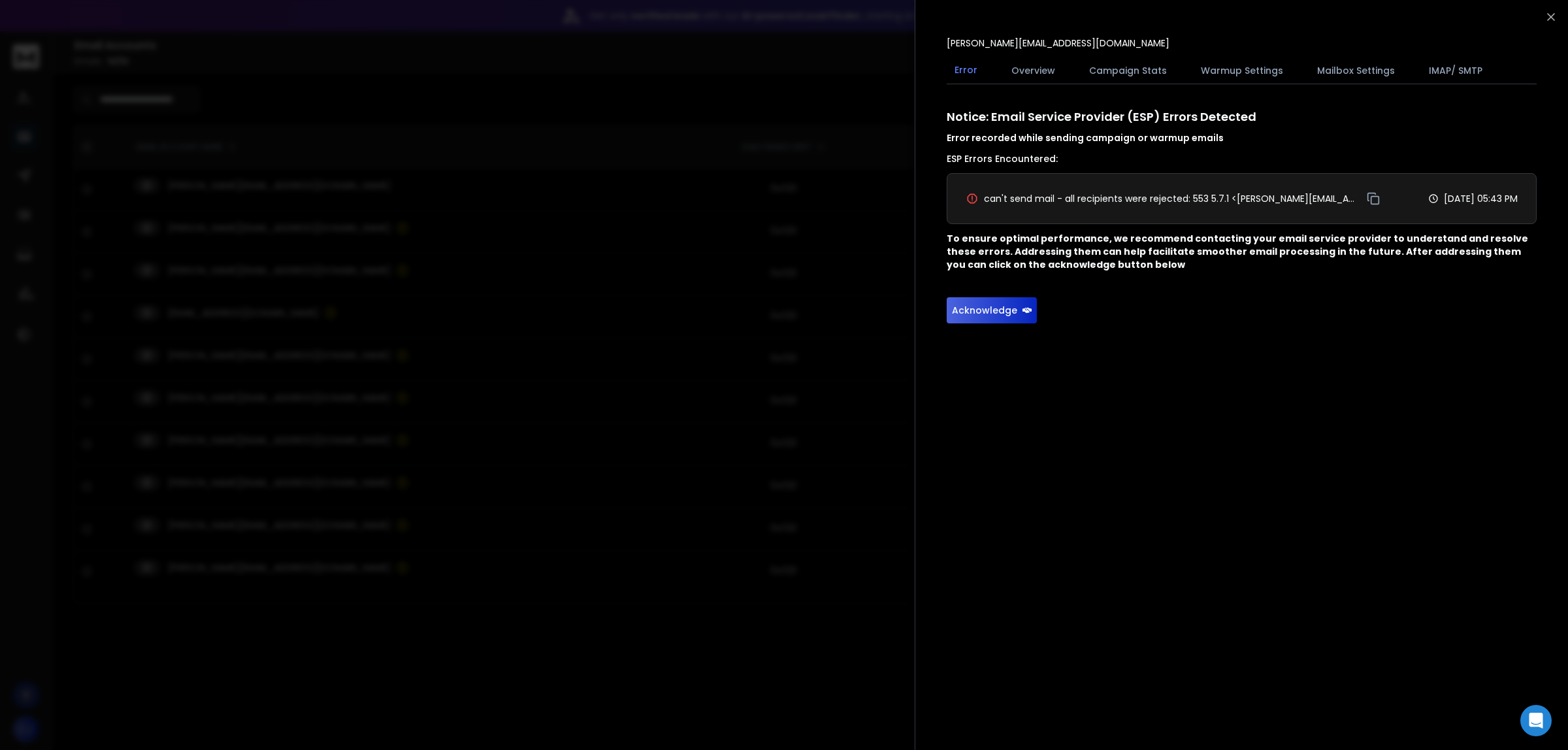
click at [994, 311] on button "Acknowledge" at bounding box center [992, 310] width 90 height 26
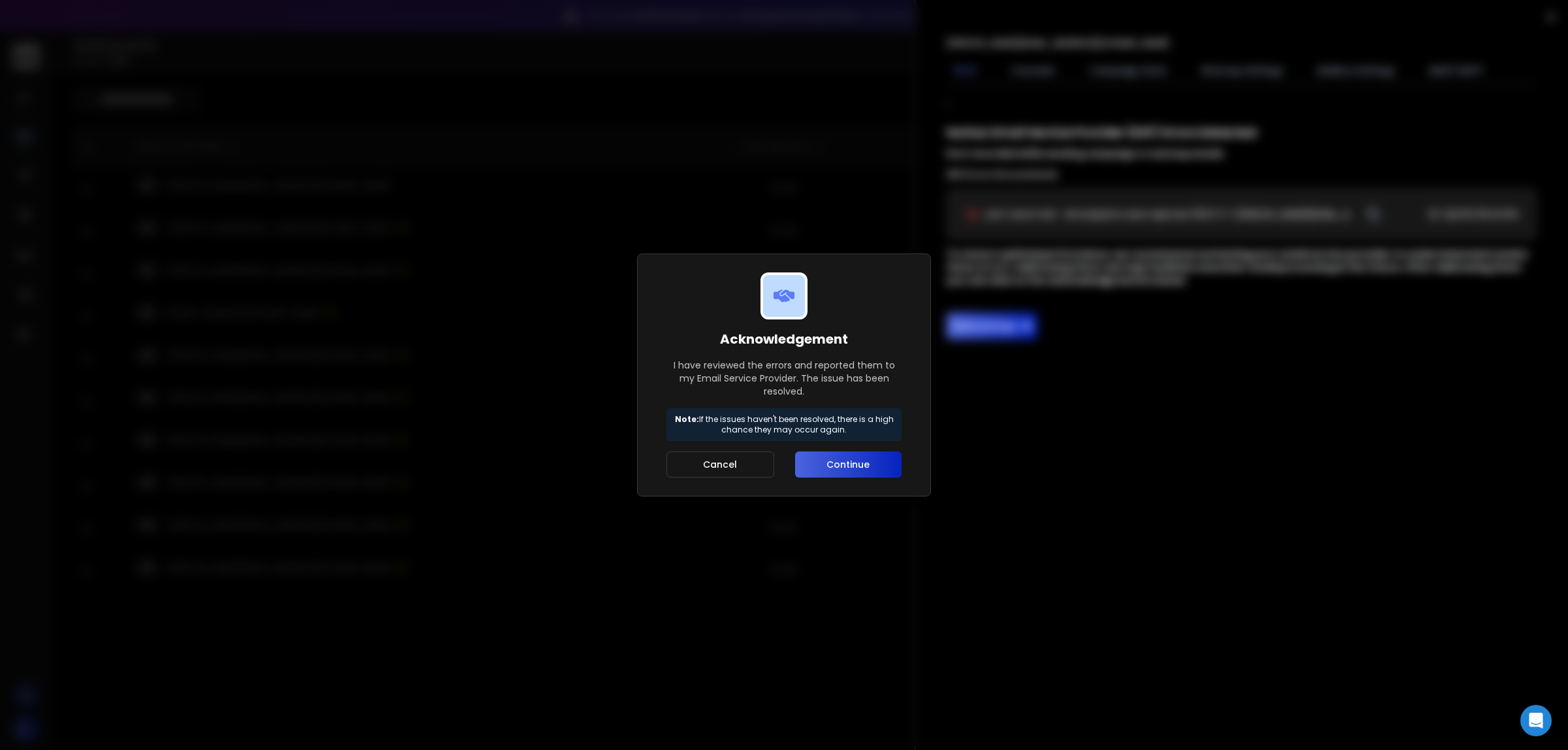
click at [853, 459] on button "Continue" at bounding box center [848, 464] width 106 height 26
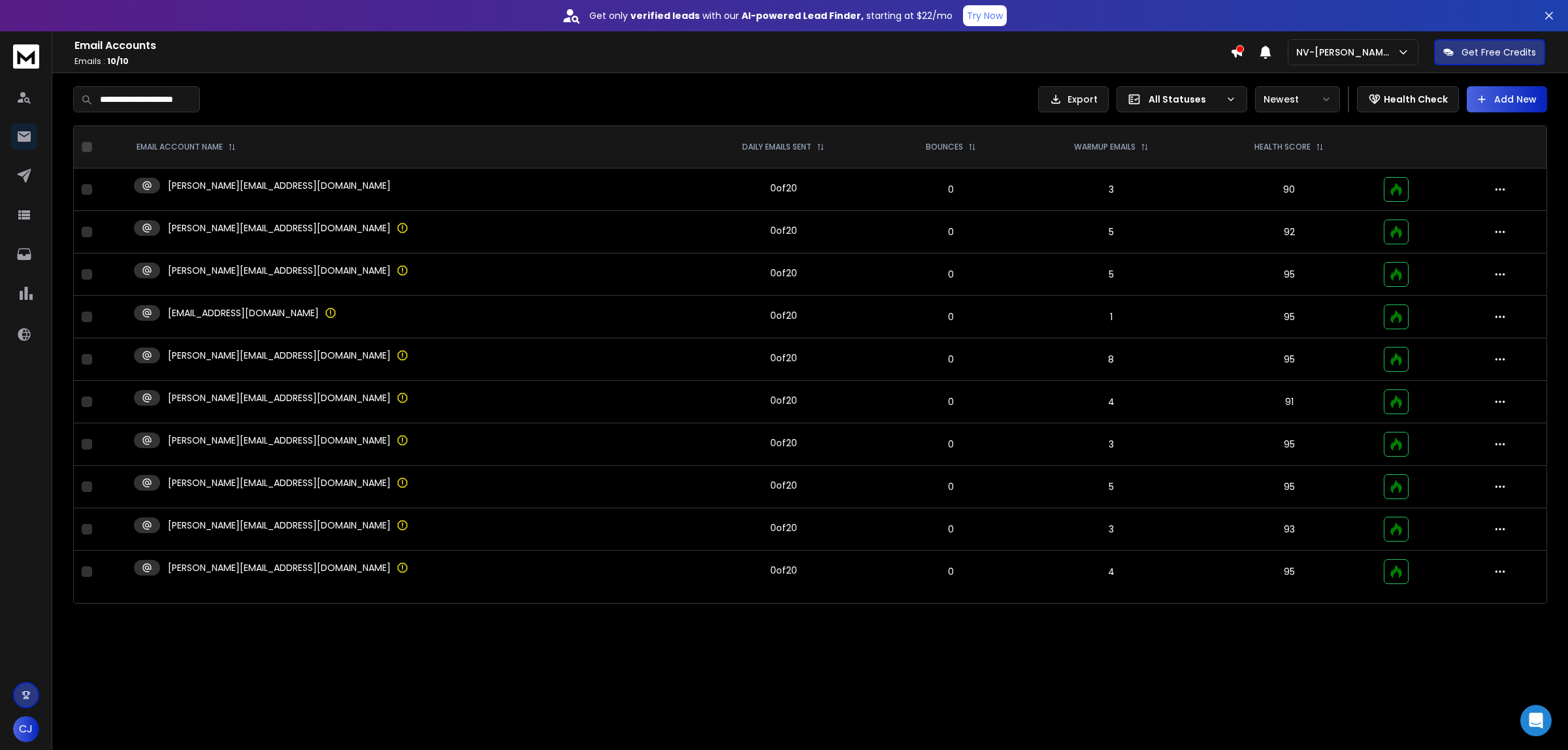
click at [452, 445] on div "peter@learn.valorwealth.site" at bounding box center [405, 440] width 543 height 16
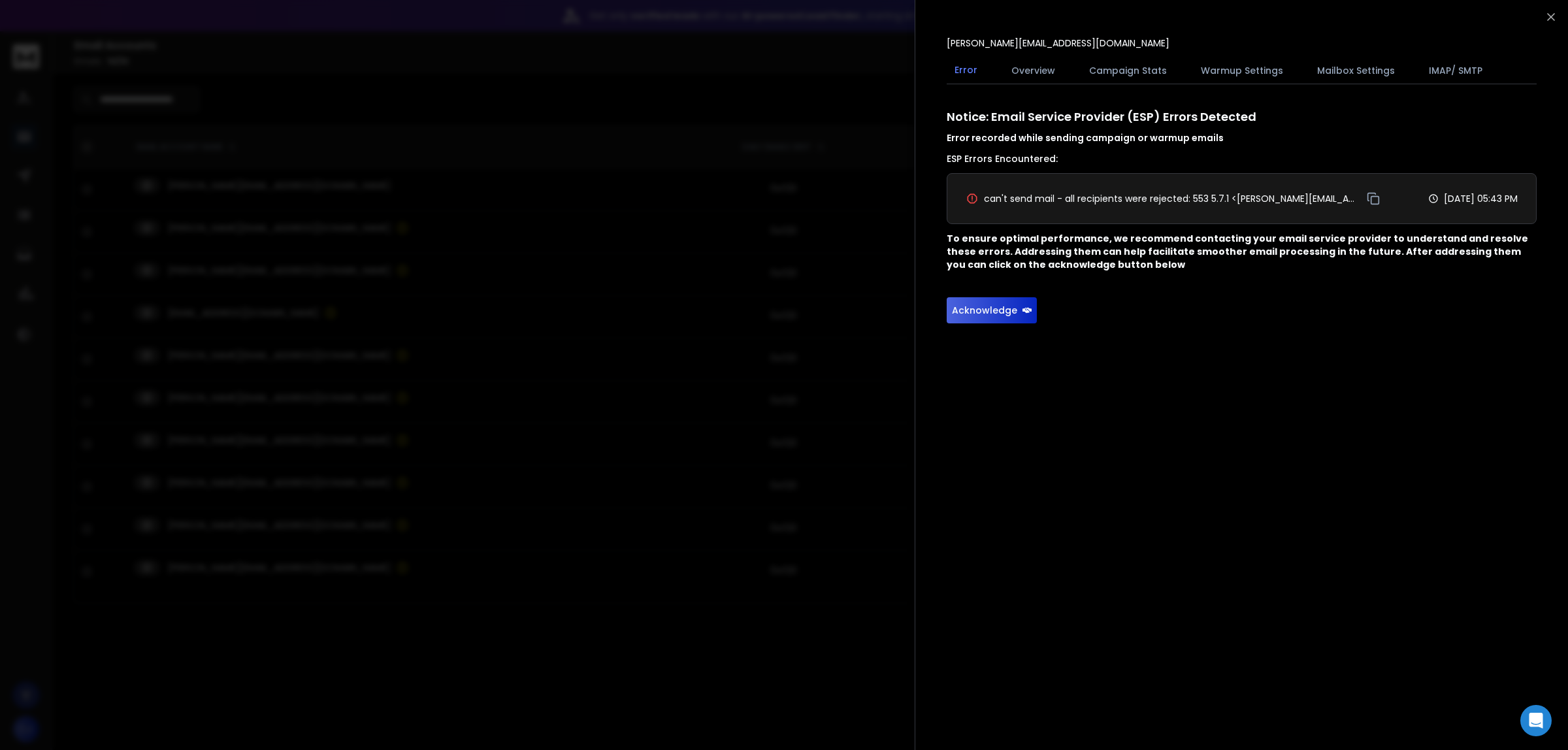
click at [996, 314] on button "Acknowledge" at bounding box center [992, 310] width 90 height 26
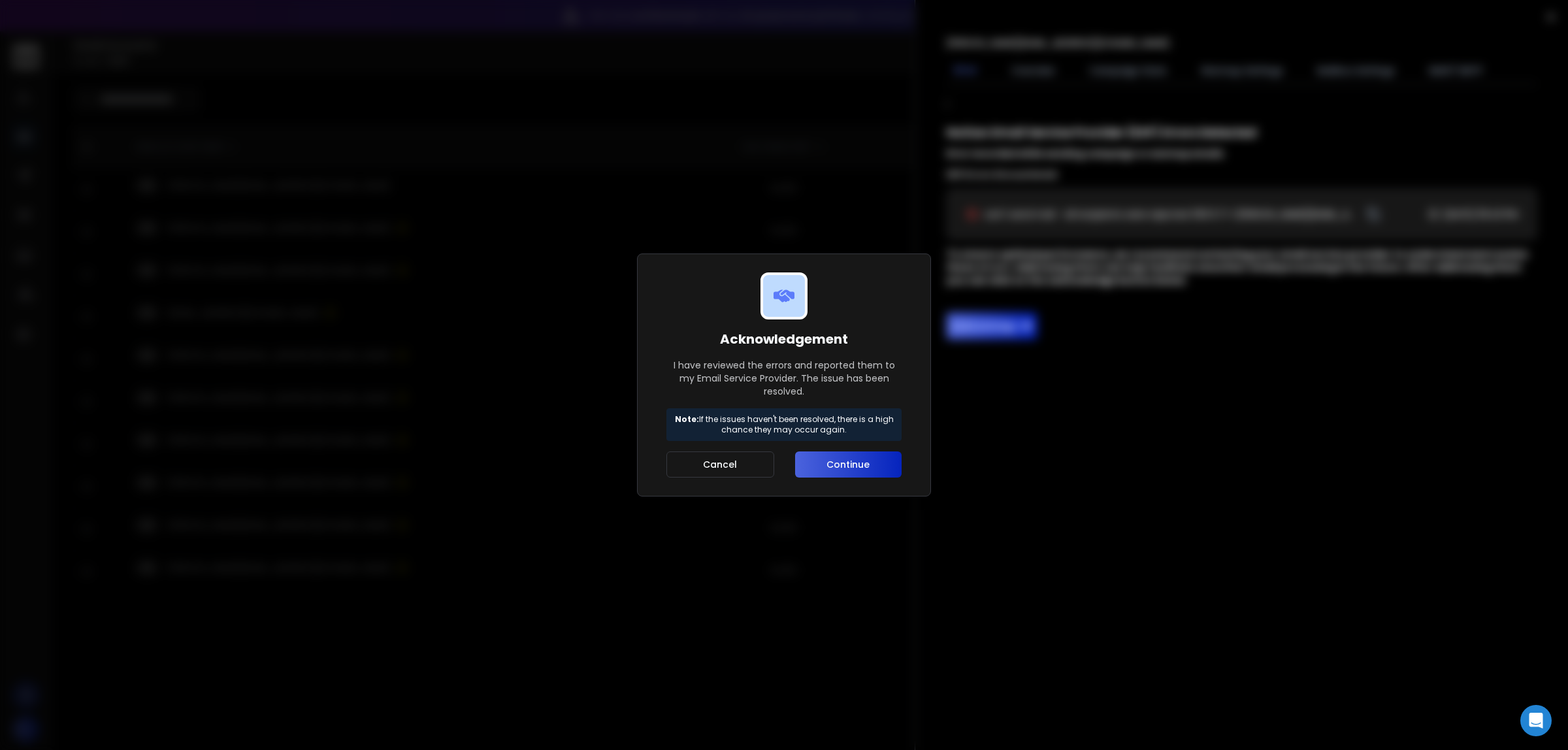
click at [853, 461] on button "Continue" at bounding box center [848, 464] width 106 height 26
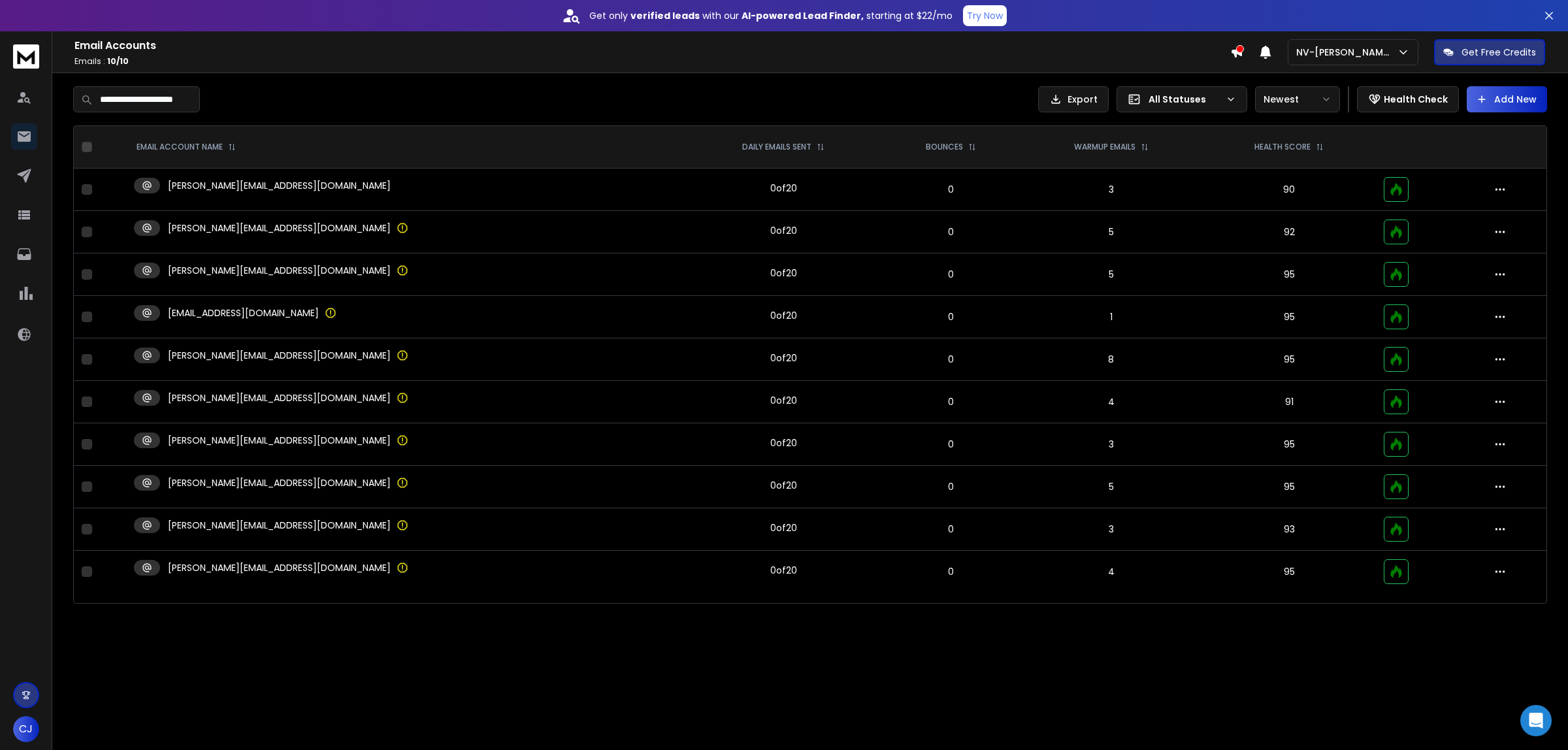
click at [455, 487] on div "shiela@learn.valorwealth.site" at bounding box center [405, 483] width 543 height 16
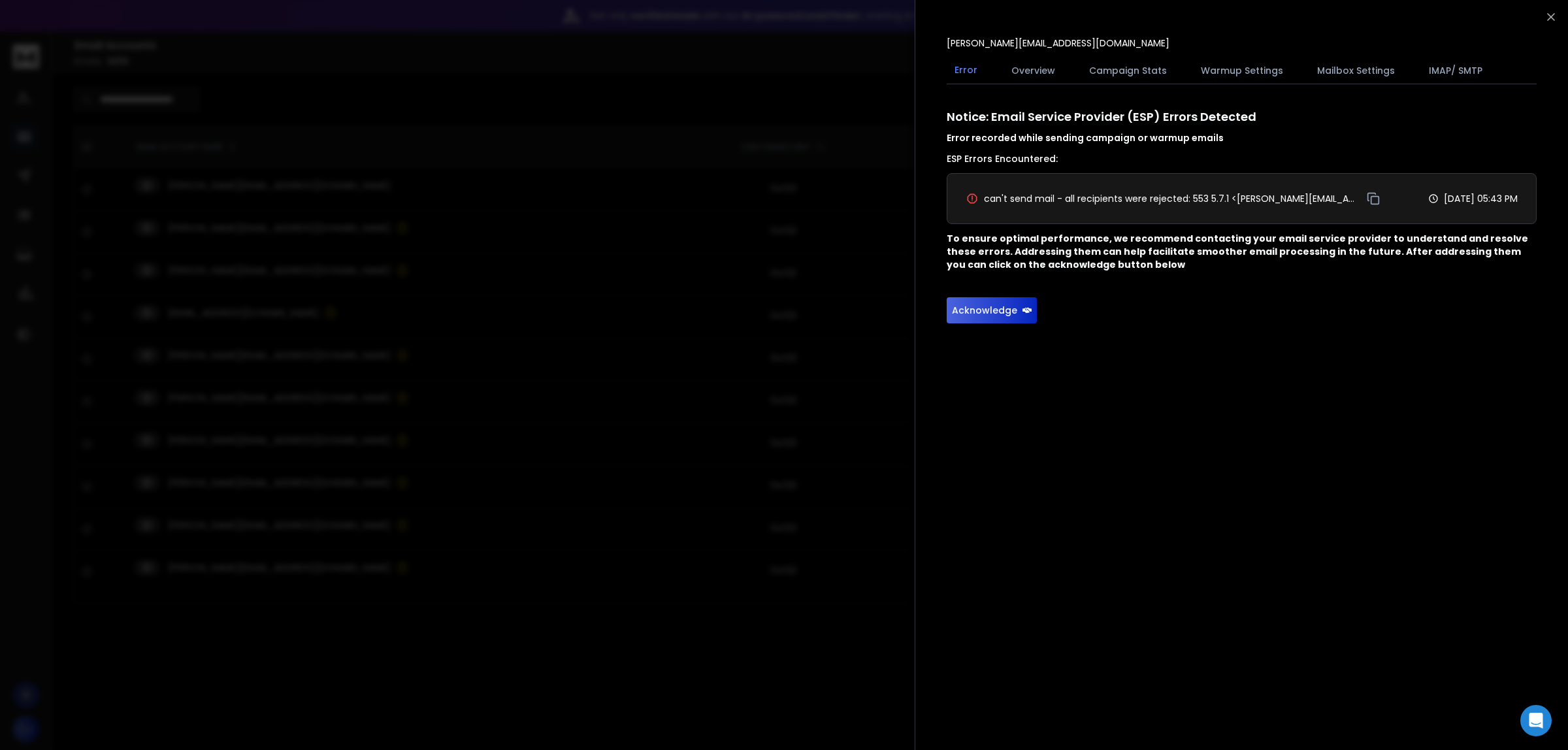
click at [983, 316] on button "Acknowledge" at bounding box center [992, 310] width 90 height 26
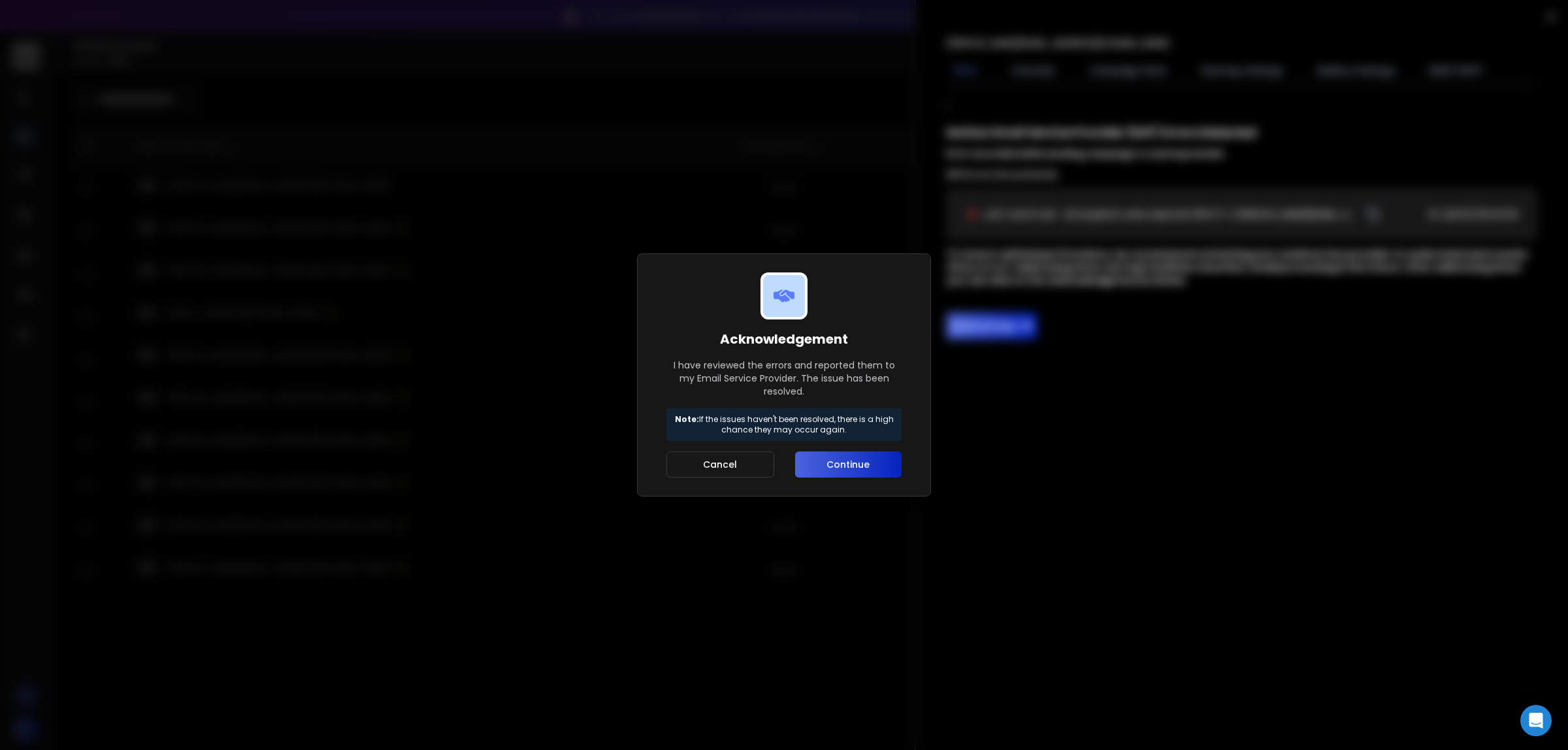
click at [820, 464] on button "Continue" at bounding box center [848, 464] width 106 height 26
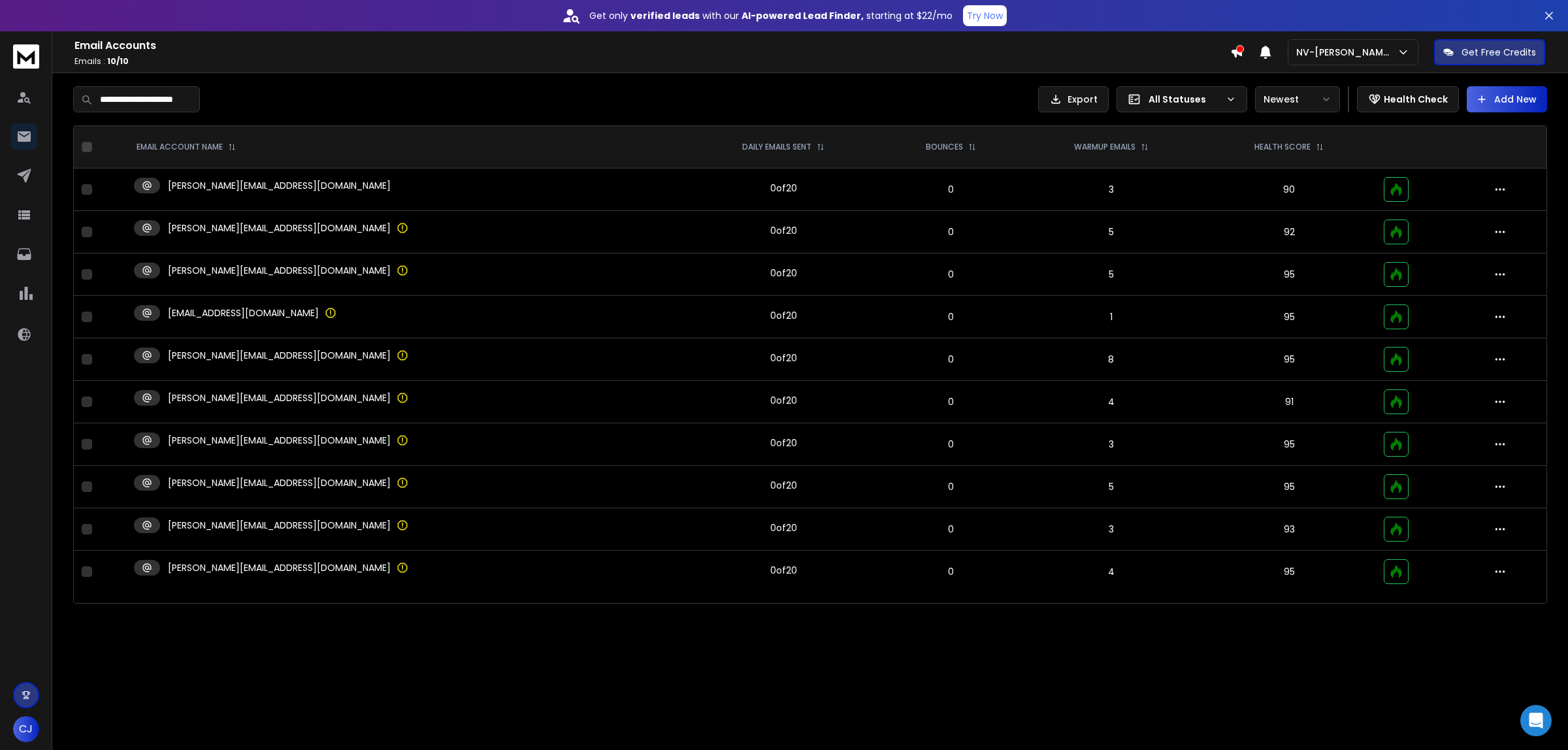
click at [390, 542] on td "beatrice@learn.valorwealth.site" at bounding box center [405, 529] width 559 height 42
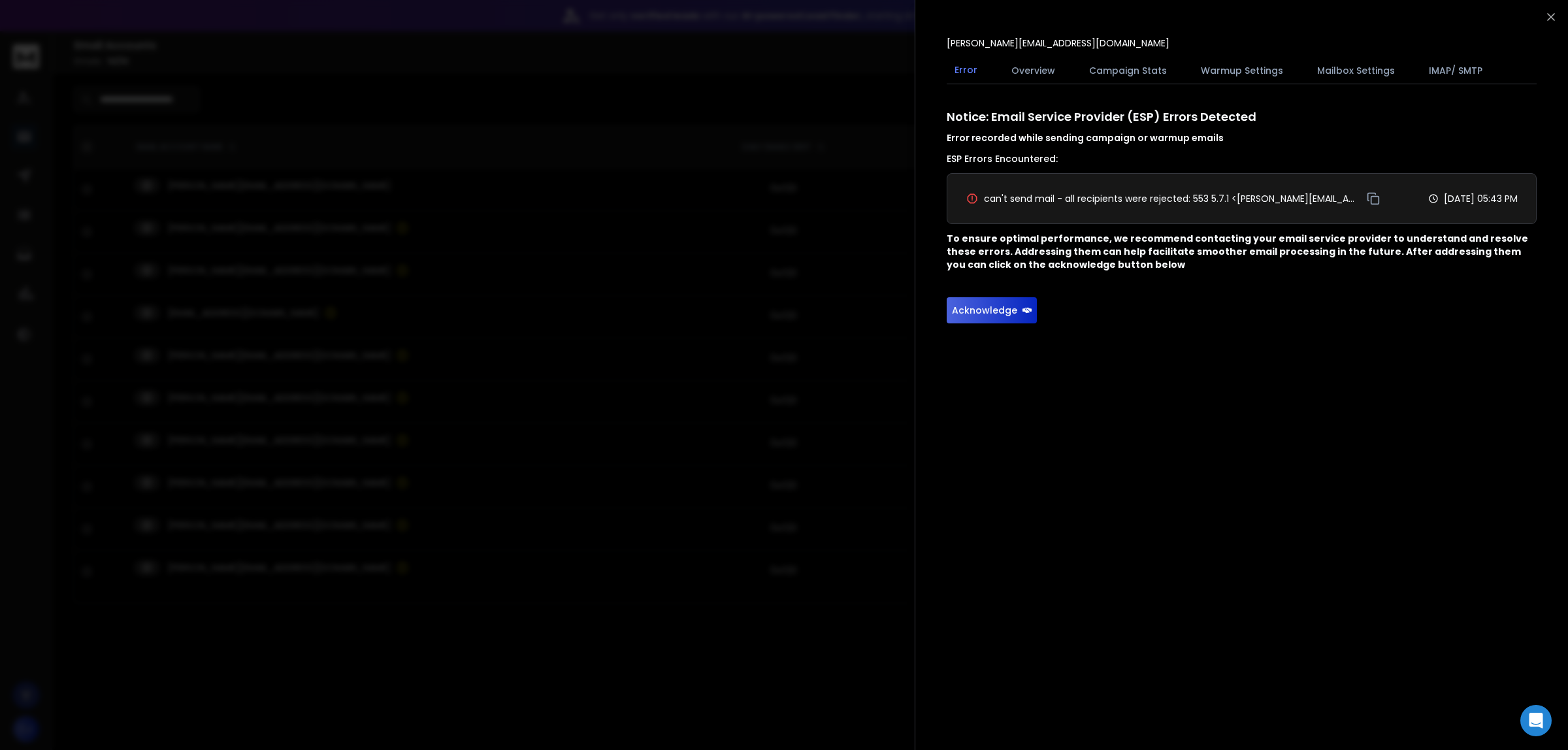
click at [1000, 321] on button "Acknowledge" at bounding box center [992, 310] width 90 height 26
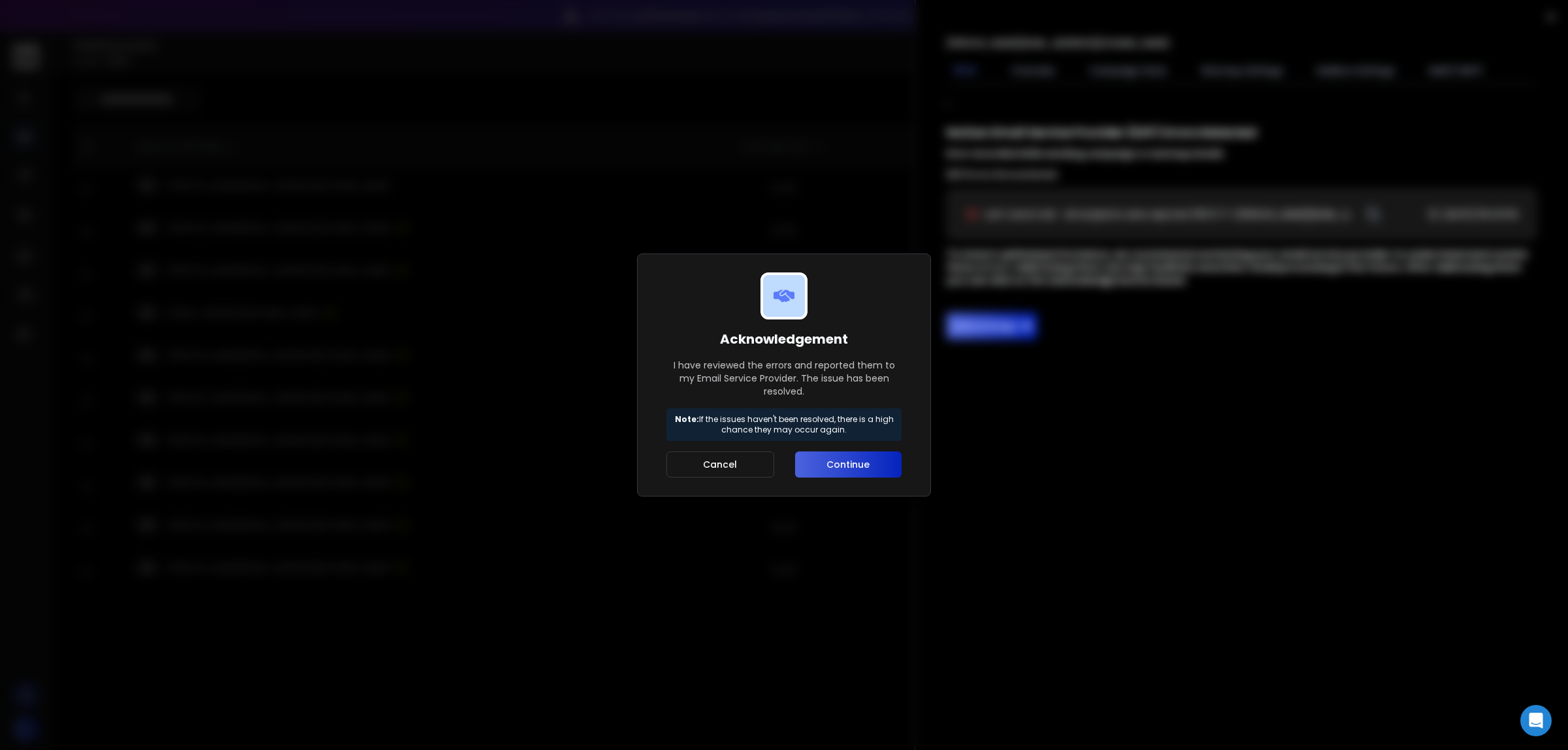
click at [802, 469] on button "Continue" at bounding box center [848, 464] width 106 height 26
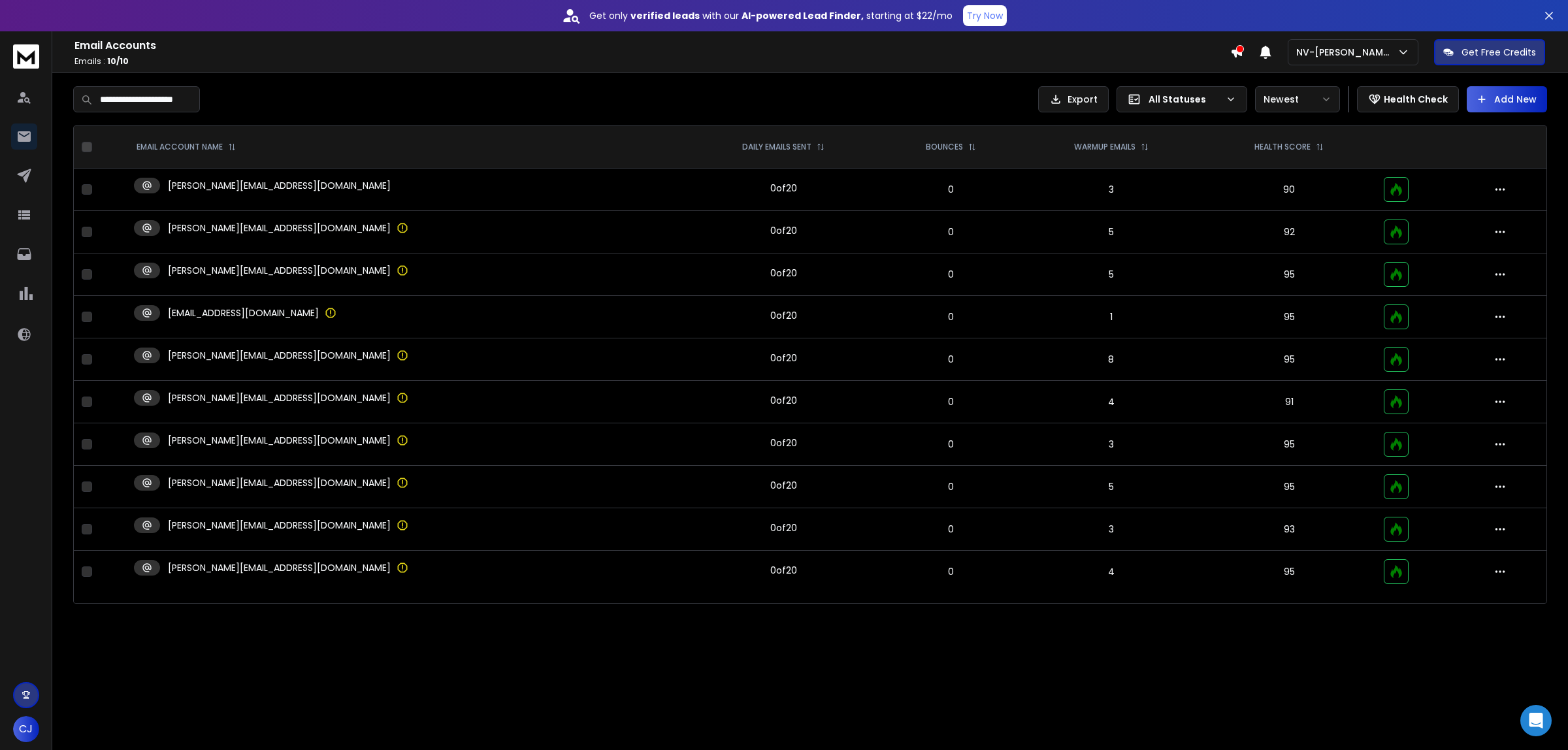
click at [373, 576] on td "larry@learn.valorwealth.site" at bounding box center [405, 571] width 559 height 42
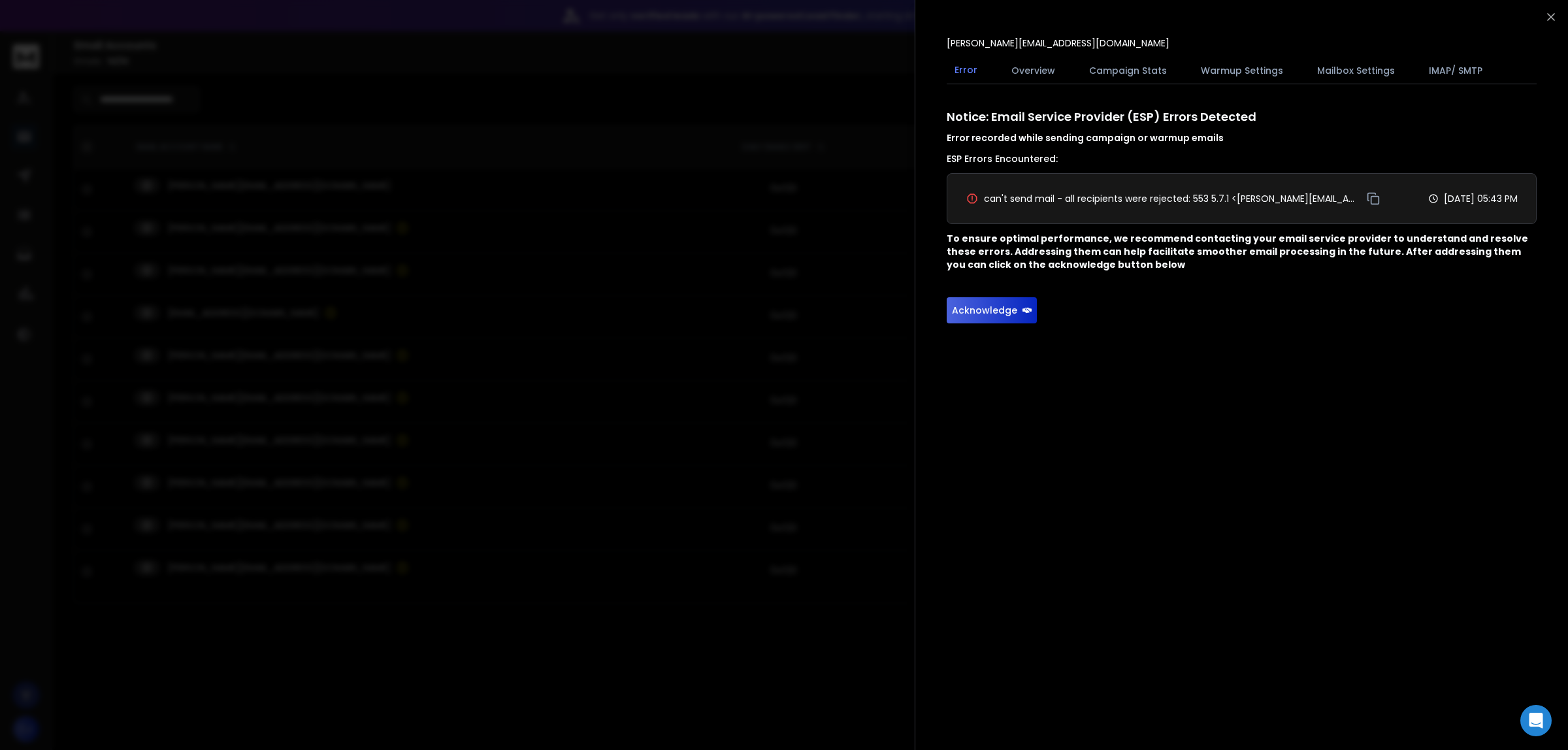
click at [1003, 311] on button "Acknowledge" at bounding box center [992, 310] width 90 height 26
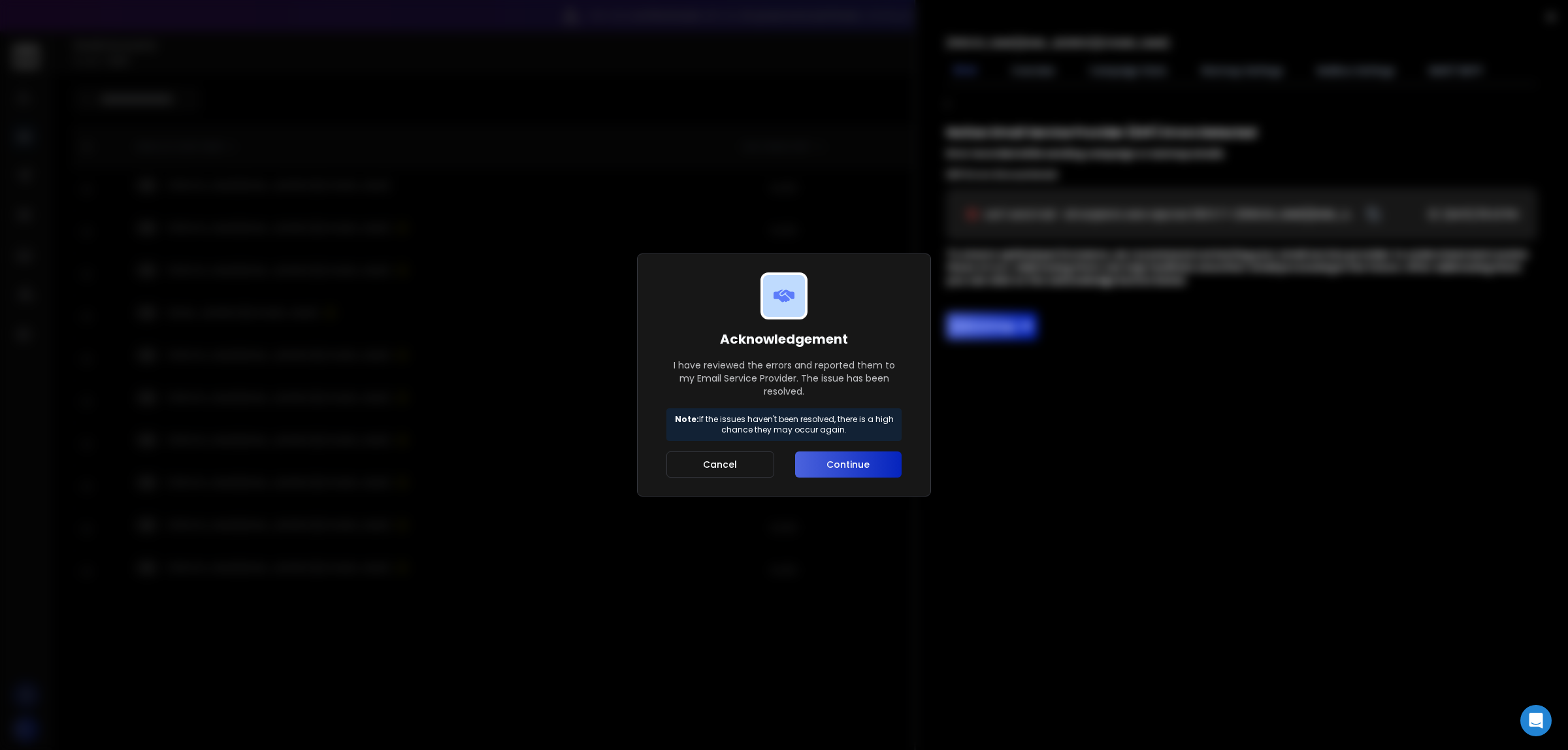
click at [857, 455] on button "Continue" at bounding box center [848, 464] width 106 height 26
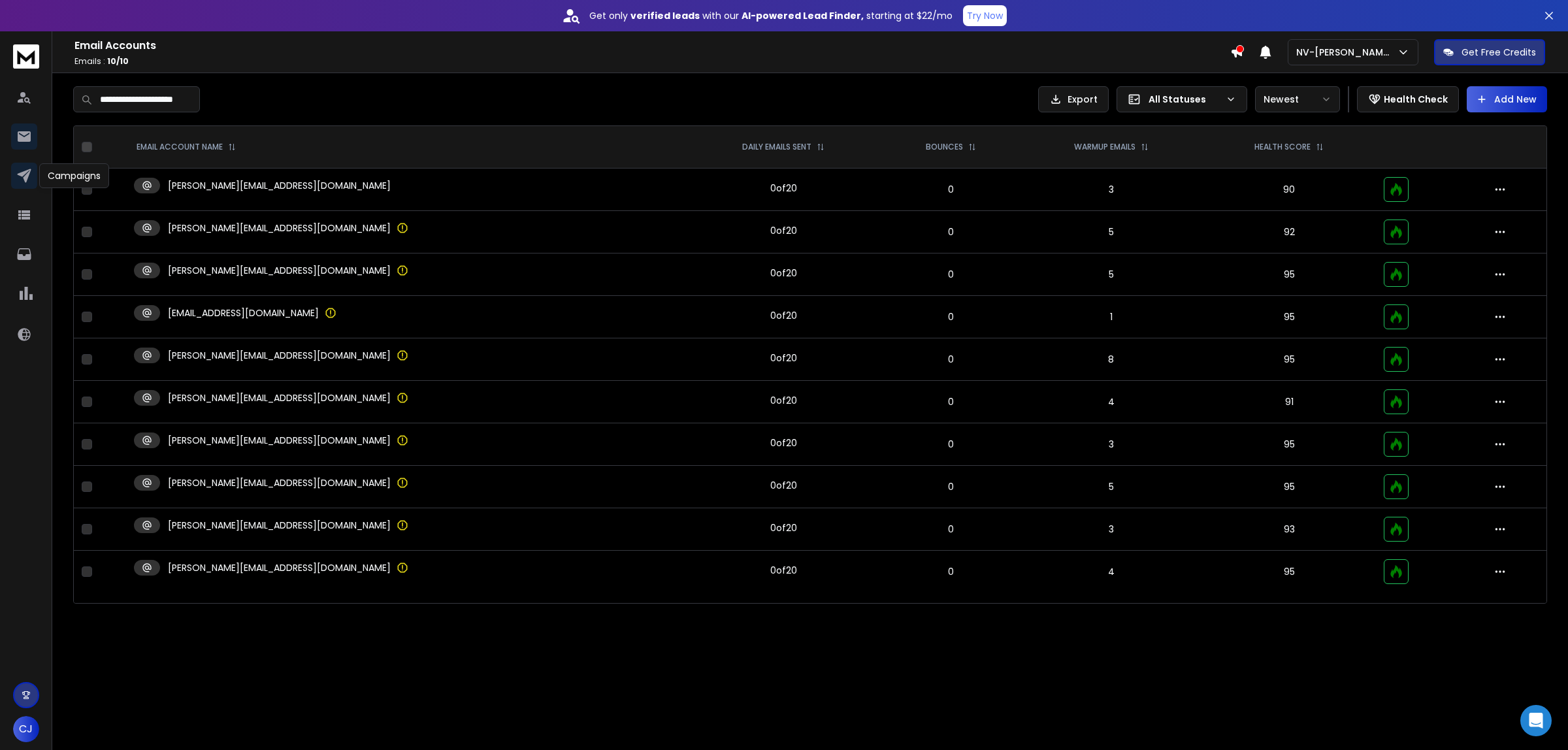
click at [16, 178] on icon at bounding box center [24, 176] width 16 height 16
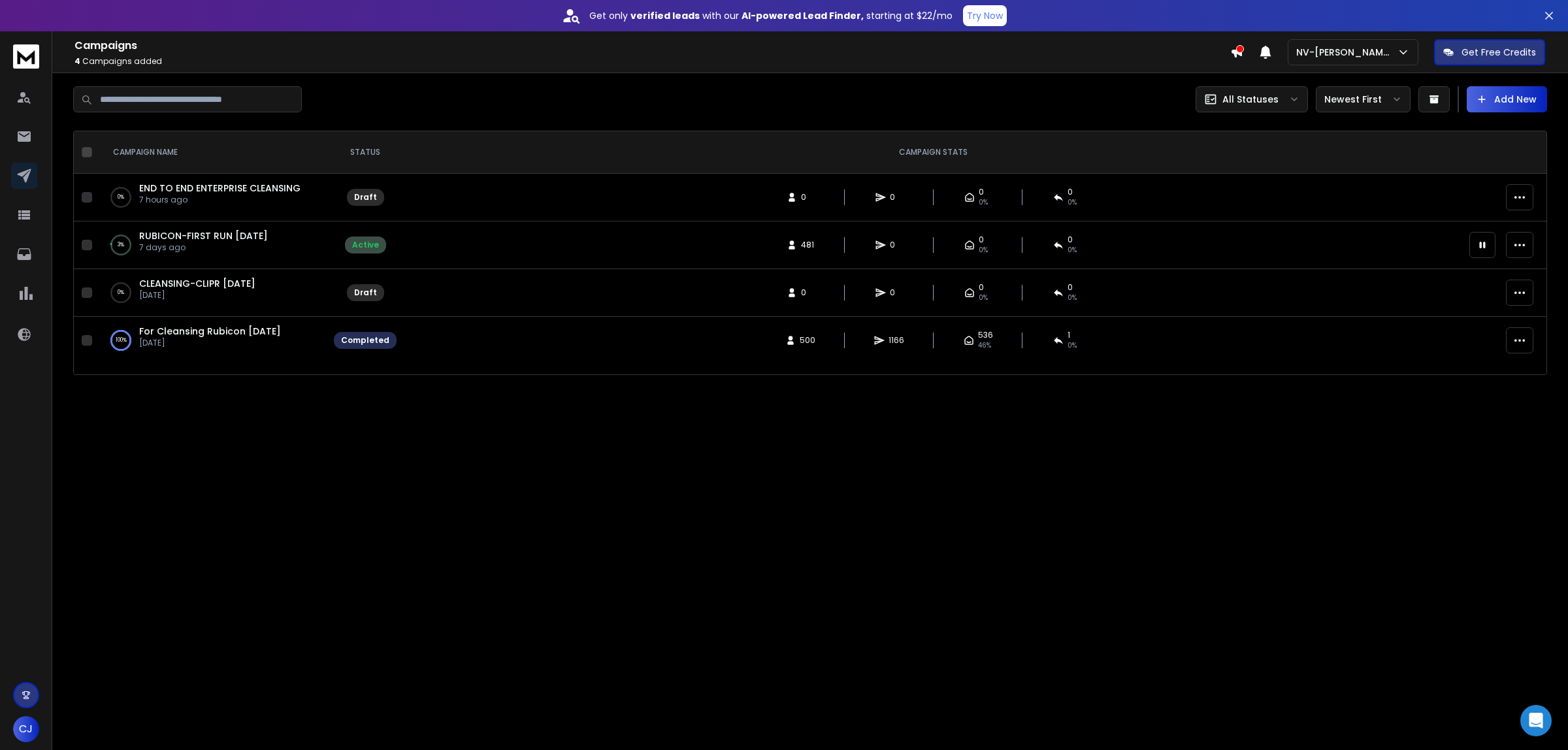
click at [457, 244] on div "481 0 0 0% 0 0%" at bounding box center [933, 244] width 1042 height 21
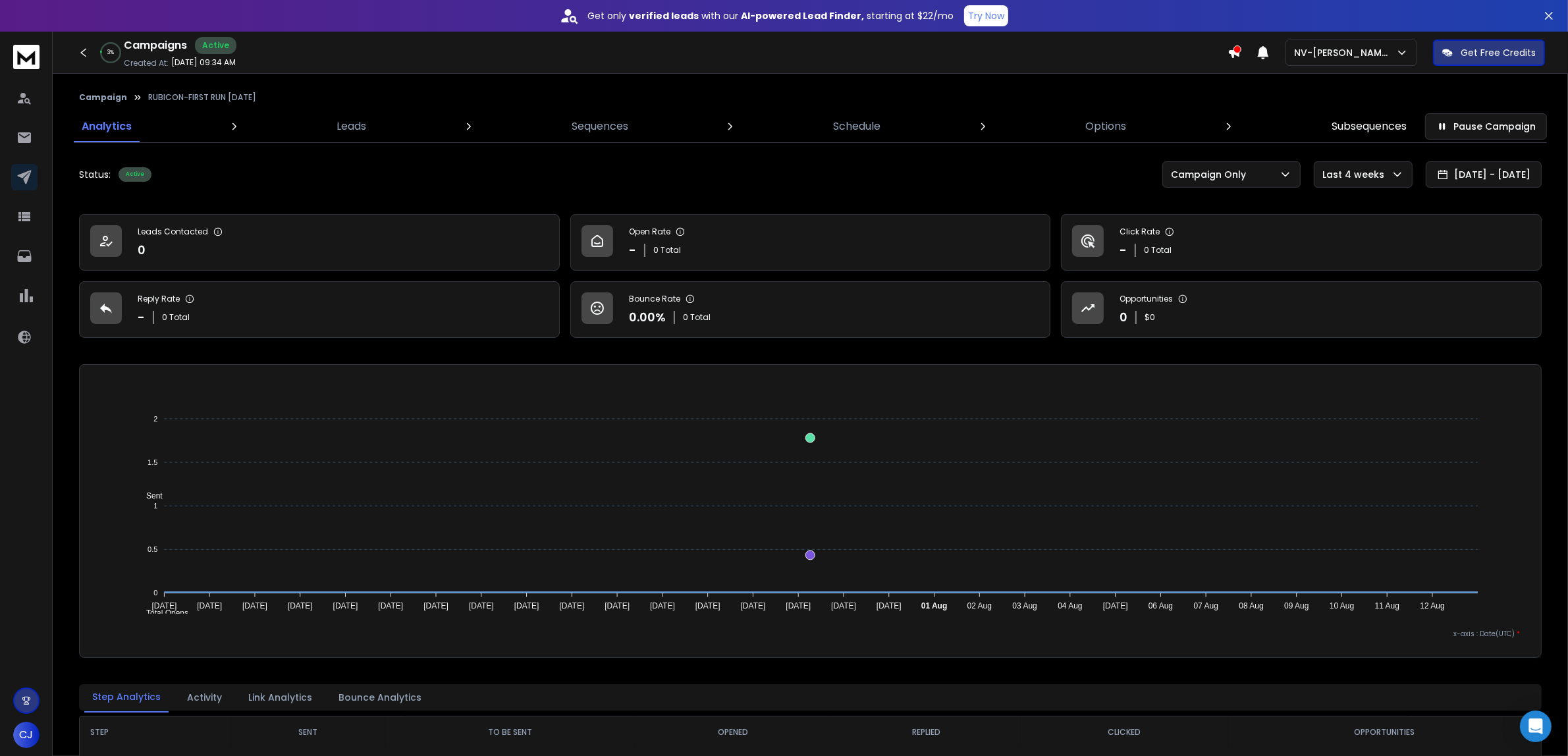
click at [1381, 122] on p "Subsequences" at bounding box center [1369, 127] width 75 height 16
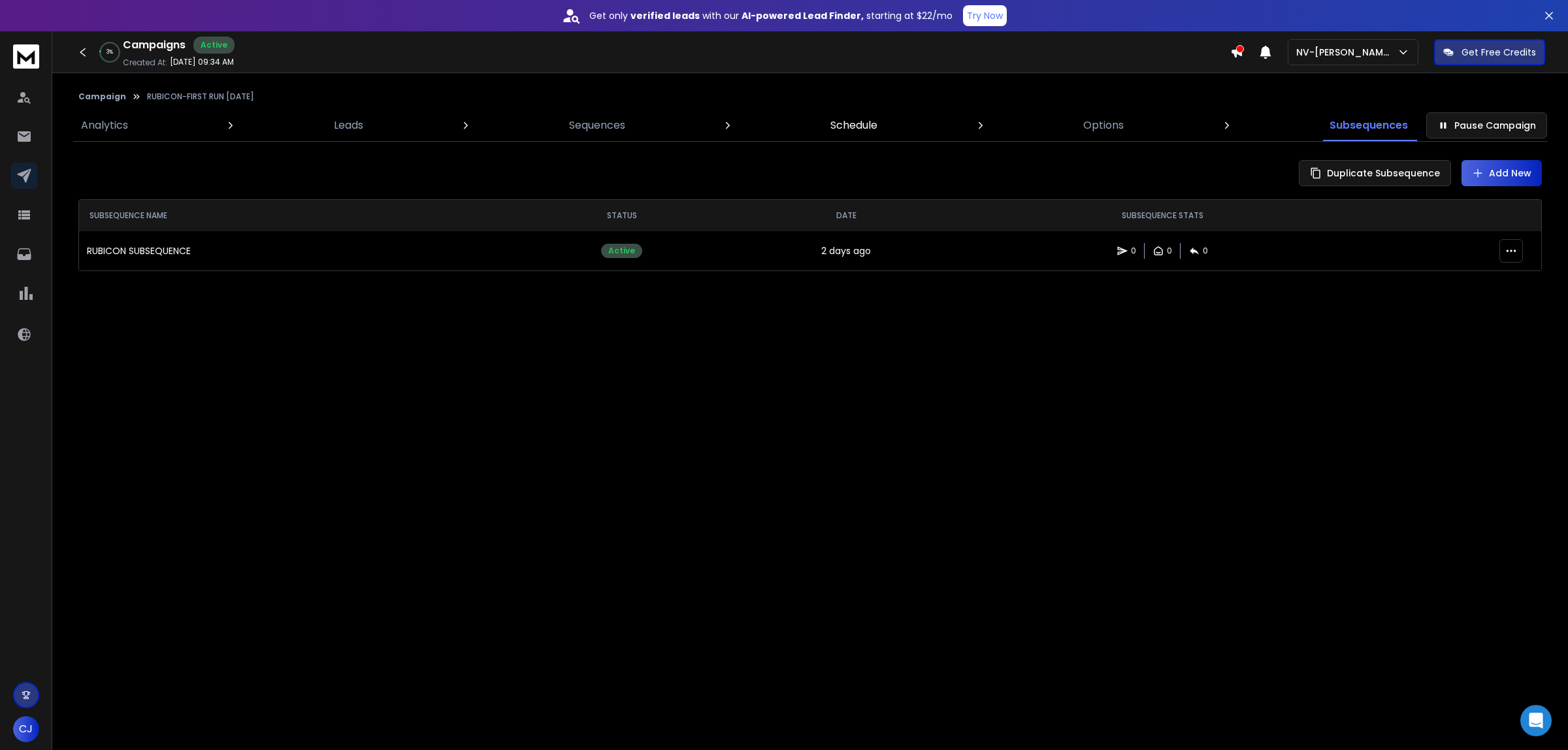
click at [881, 129] on link "Schedule" at bounding box center [854, 126] width 63 height 31
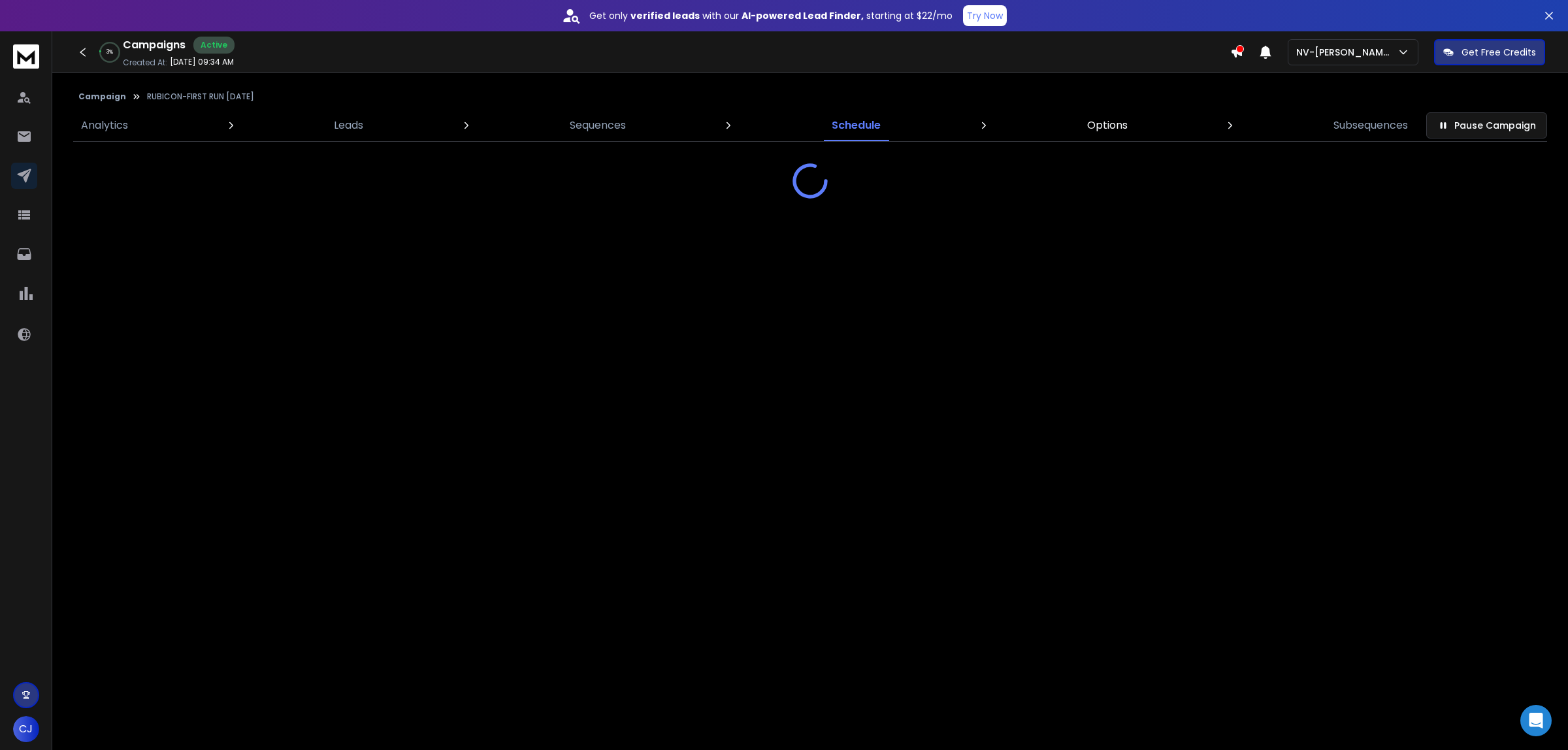
click at [1094, 132] on p "Options" at bounding box center [1107, 126] width 41 height 16
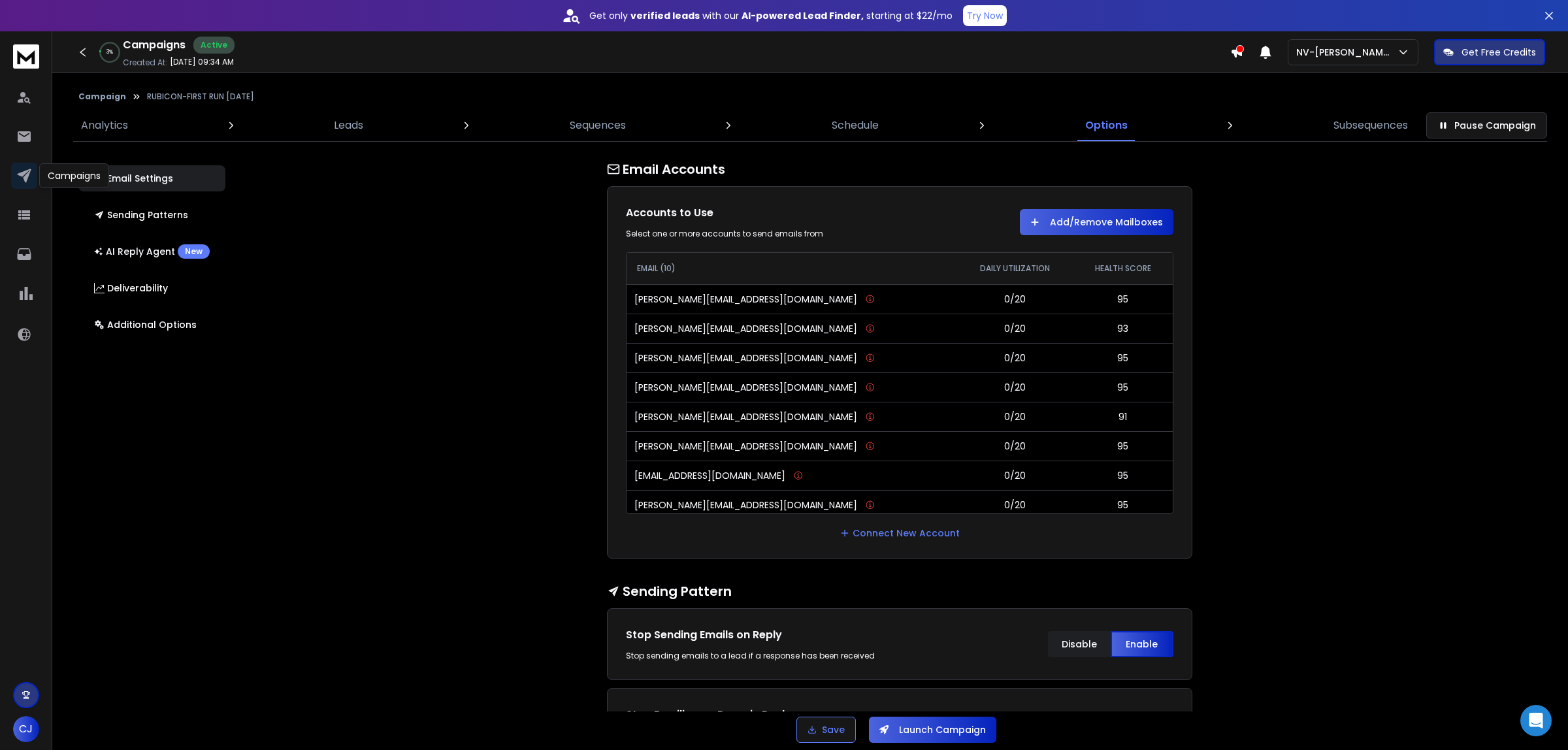
click at [13, 179] on link at bounding box center [24, 176] width 26 height 26
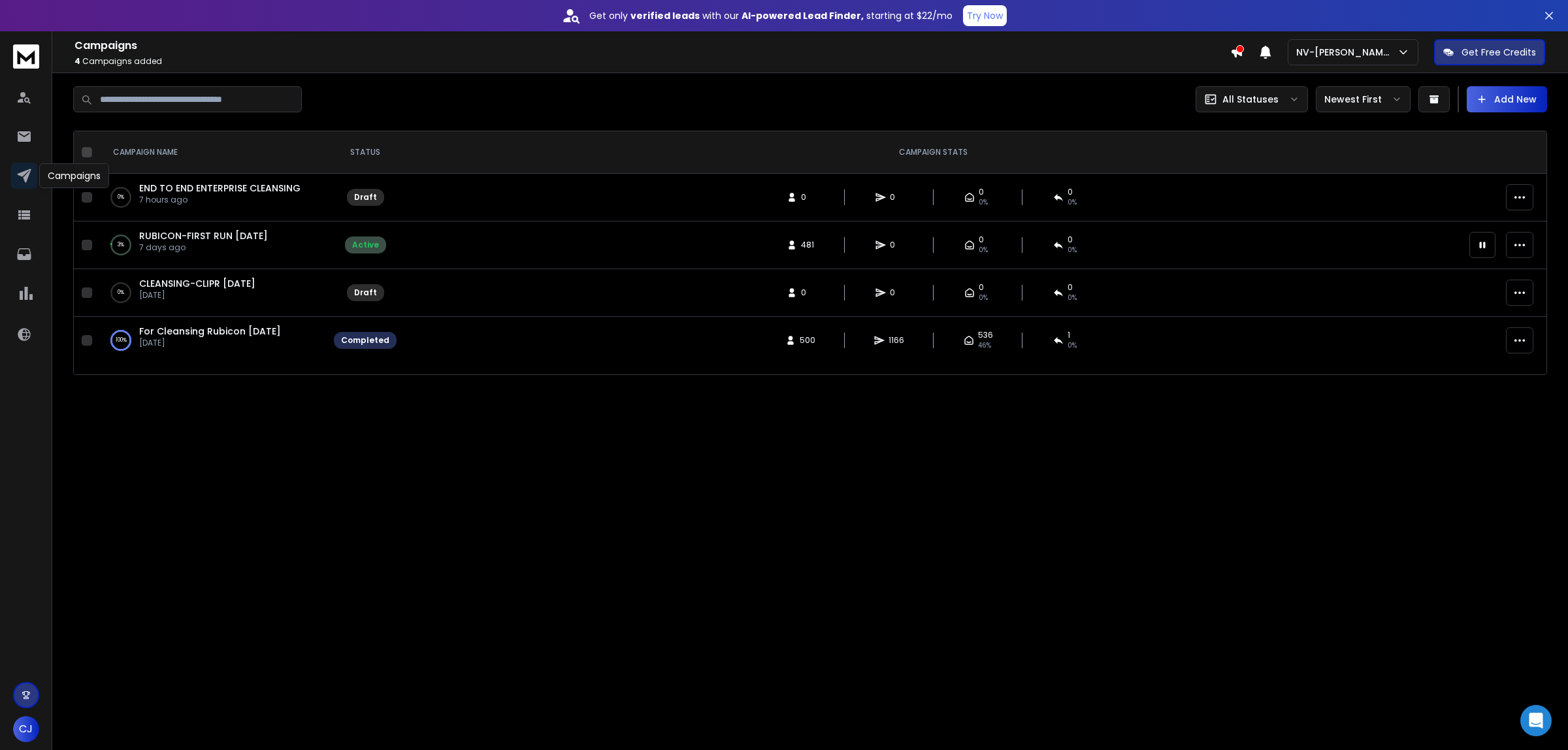
click at [224, 94] on input at bounding box center [187, 99] width 229 height 26
click at [26, 136] on icon at bounding box center [24, 136] width 13 height 11
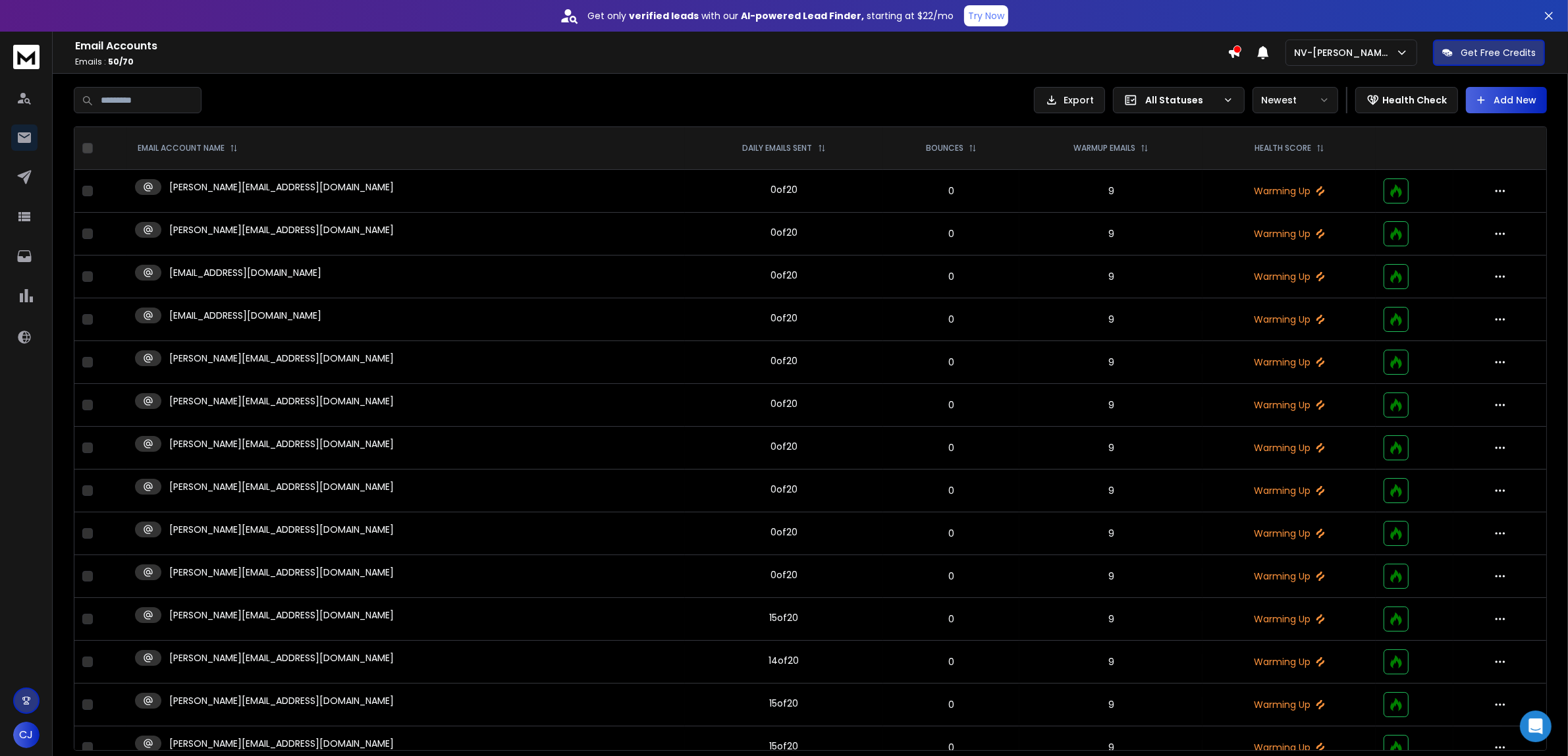
click at [194, 96] on input at bounding box center [137, 100] width 127 height 27
paste input "**********"
type input "**********"
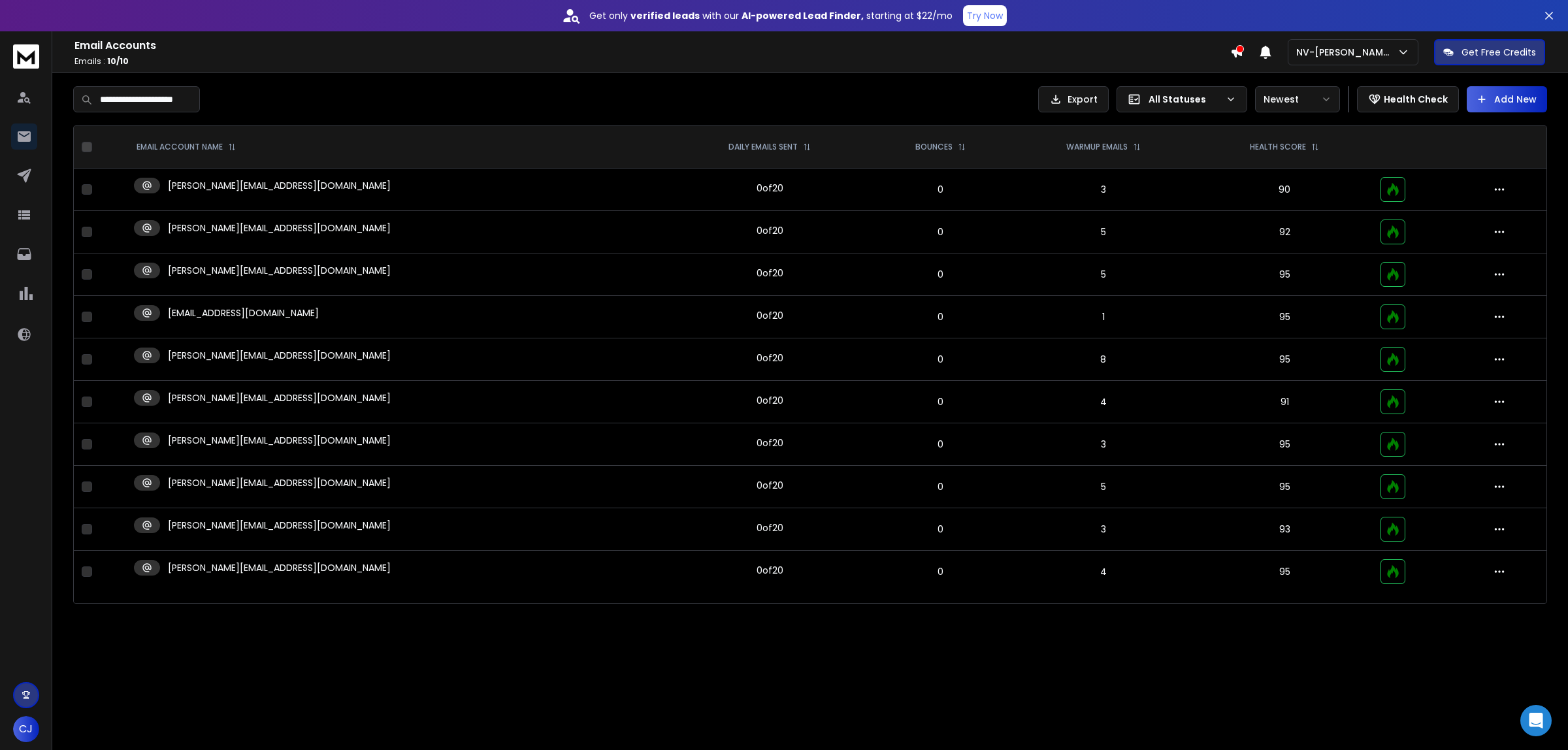
click at [669, 184] on td "0 of 20" at bounding box center [769, 186] width 202 height 34
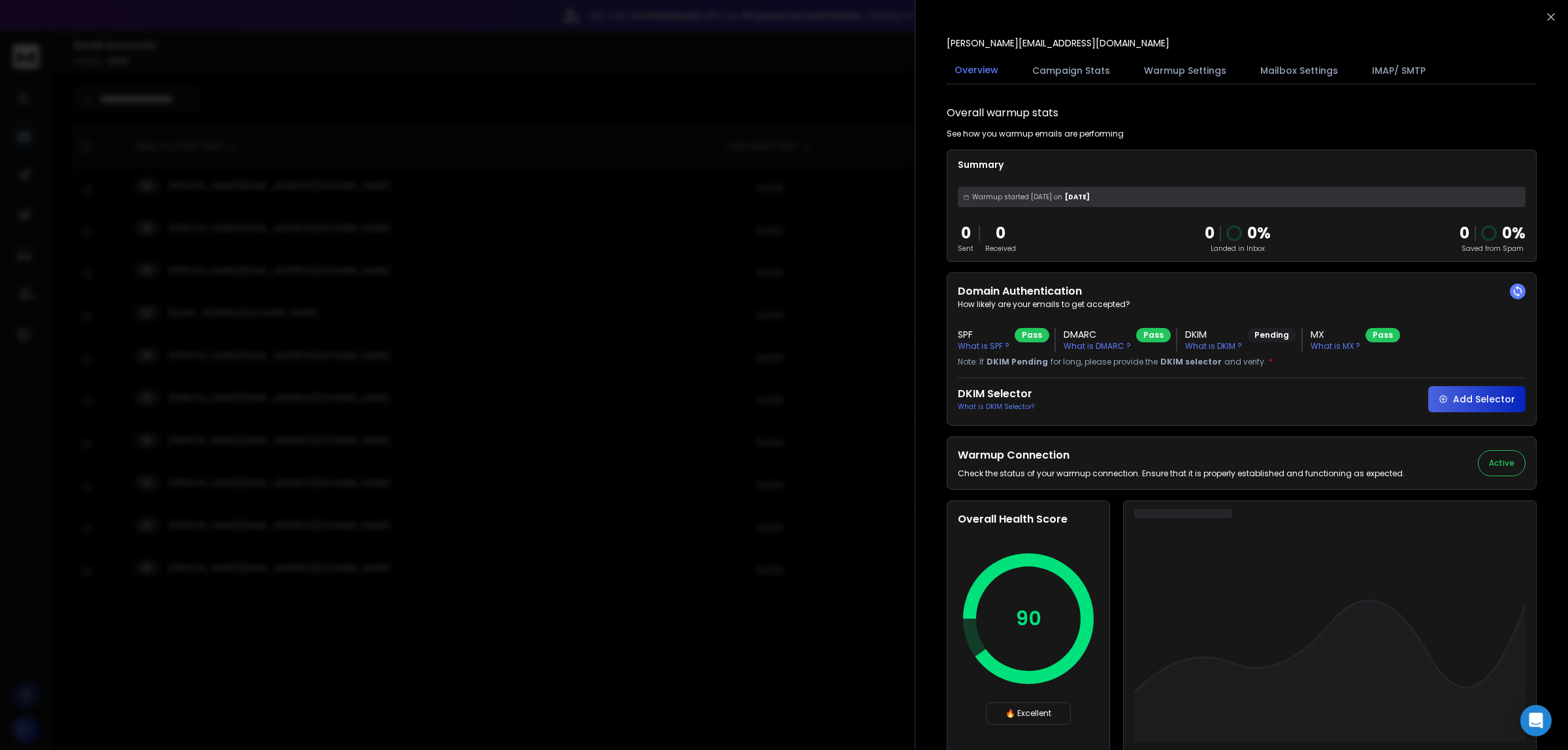
click at [1286, 64] on button "Mailbox Settings" at bounding box center [1299, 71] width 94 height 29
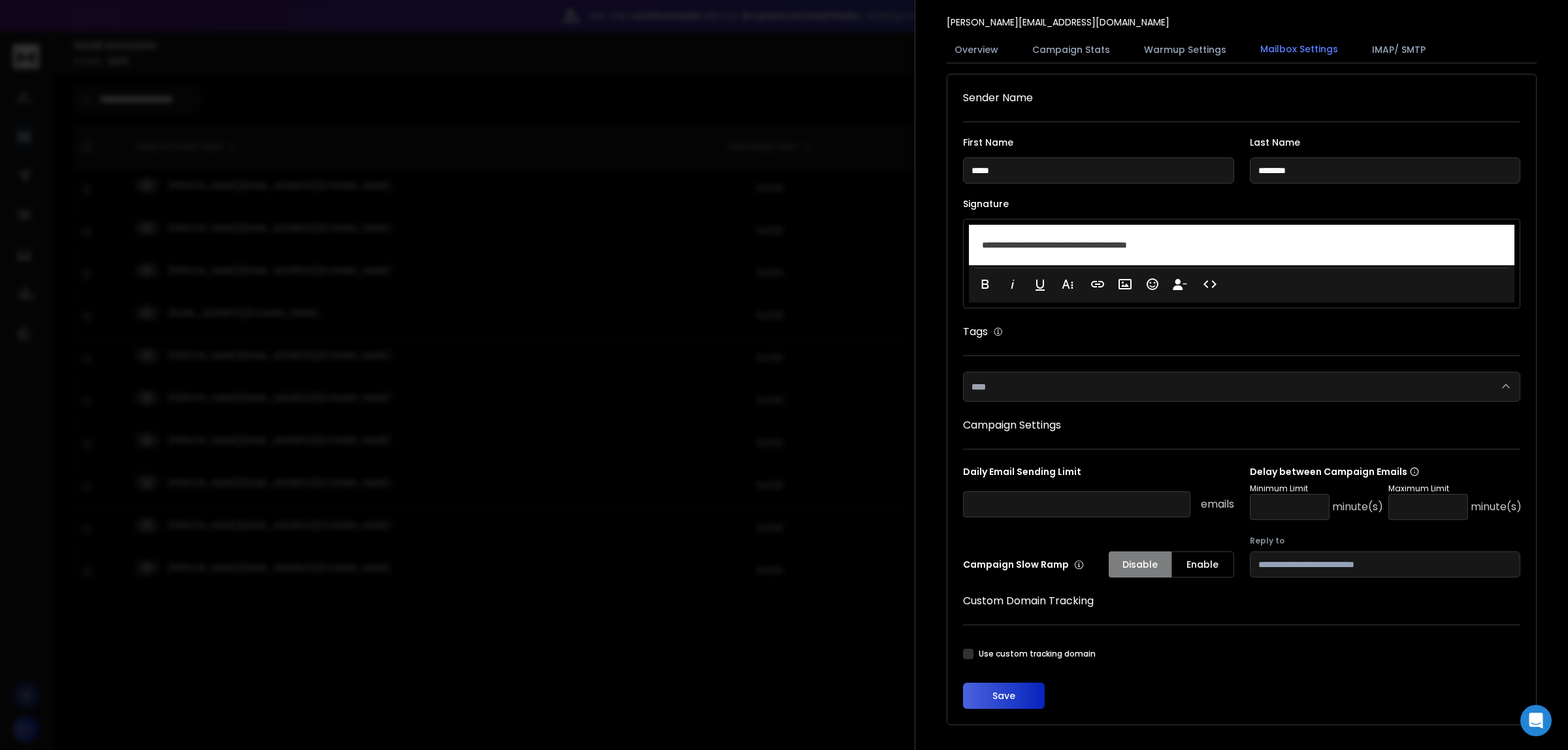
scroll to position [33, 0]
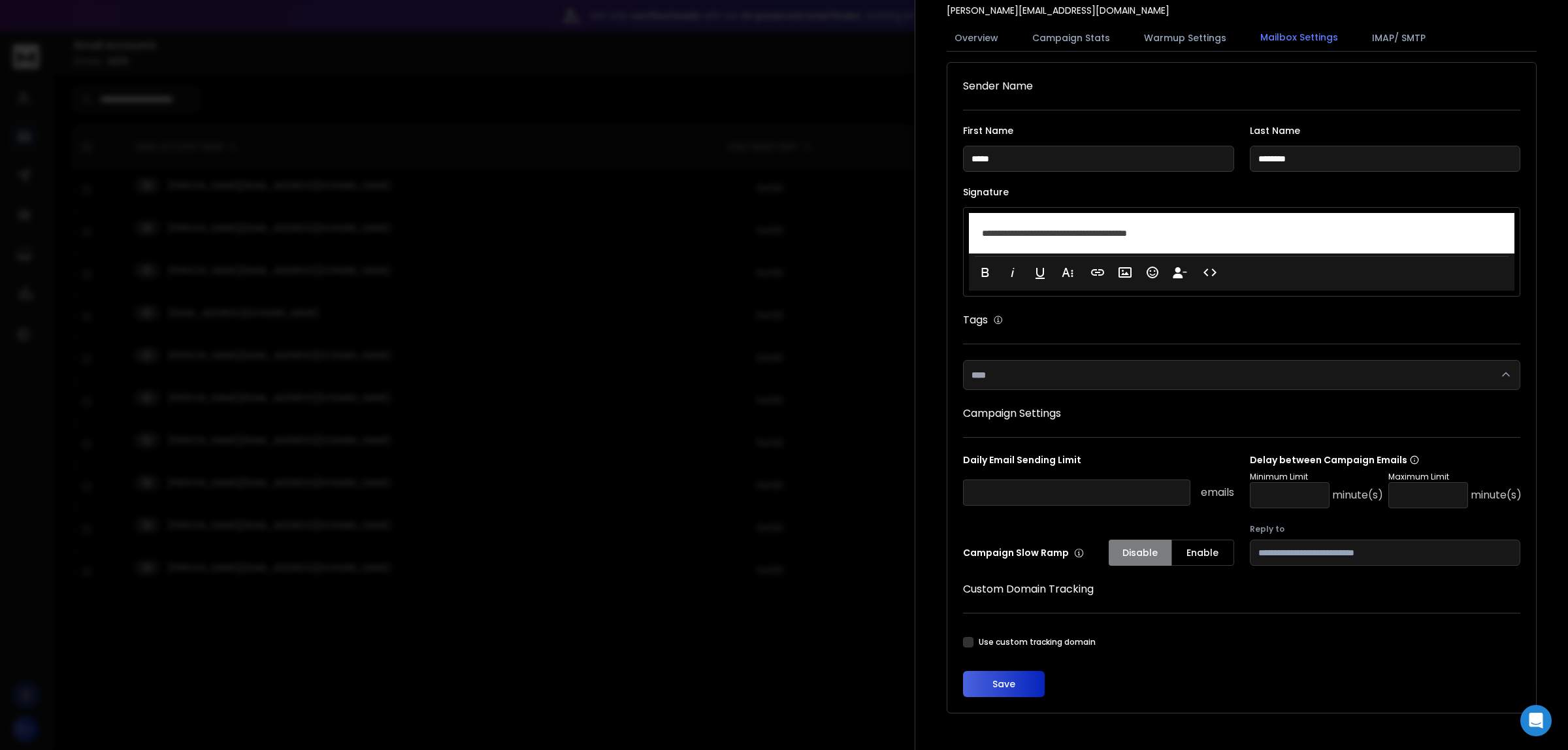
click at [1419, 29] on button "IMAP/ SMTP" at bounding box center [1398, 38] width 69 height 29
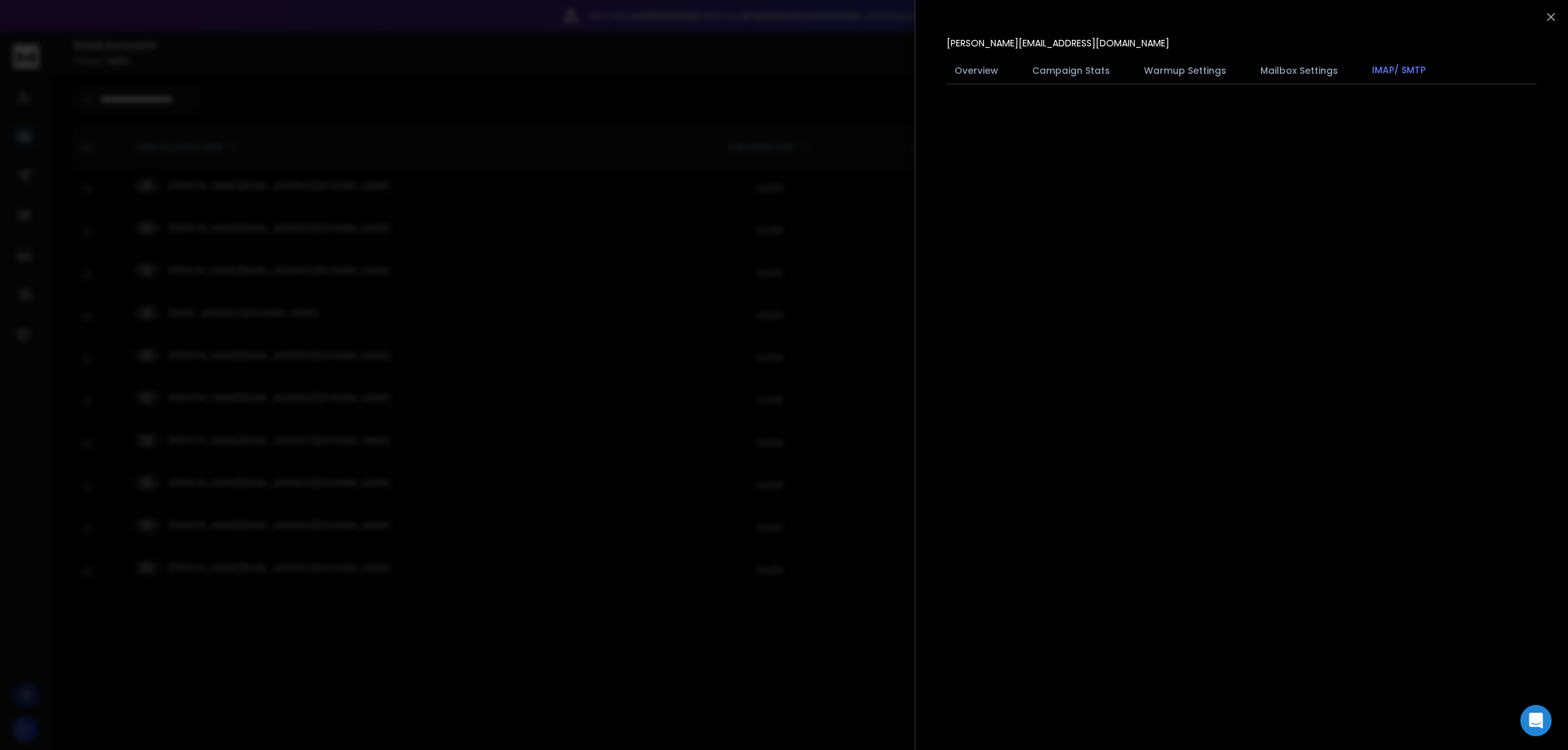
scroll to position [0, 0]
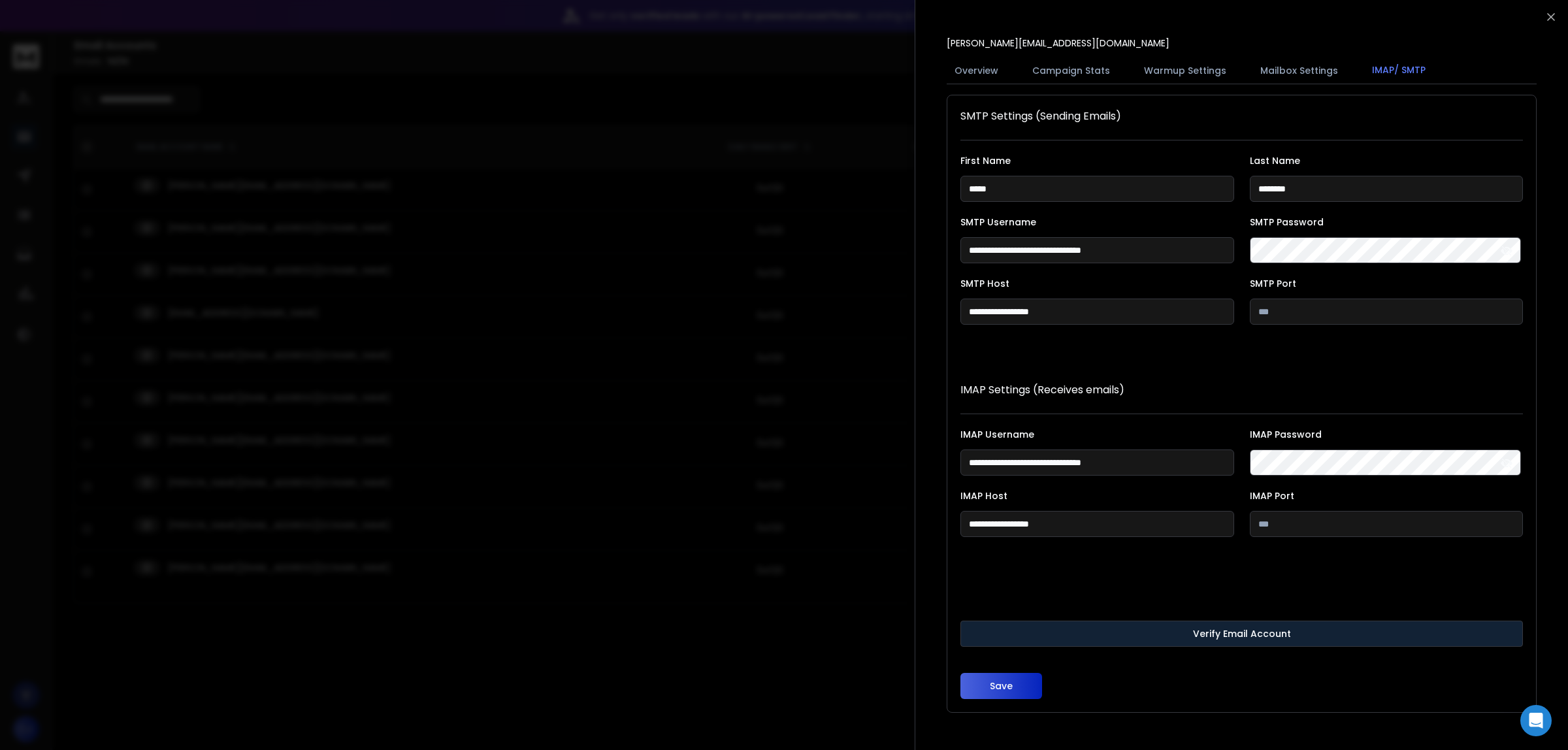
click at [1248, 644] on button "Verify Email Account" at bounding box center [1241, 634] width 562 height 26
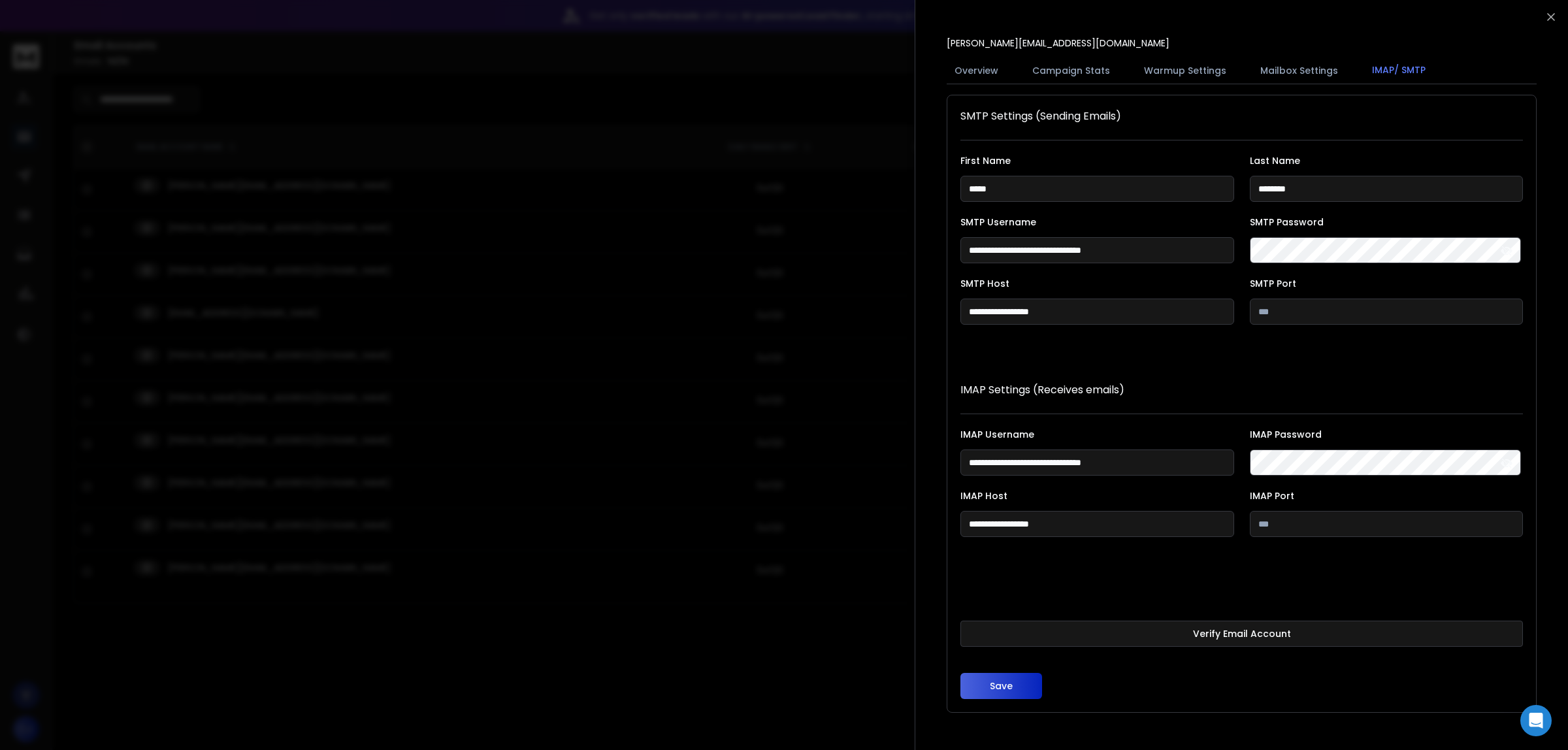
click at [1041, 70] on button "Campaign Stats" at bounding box center [1071, 71] width 94 height 29
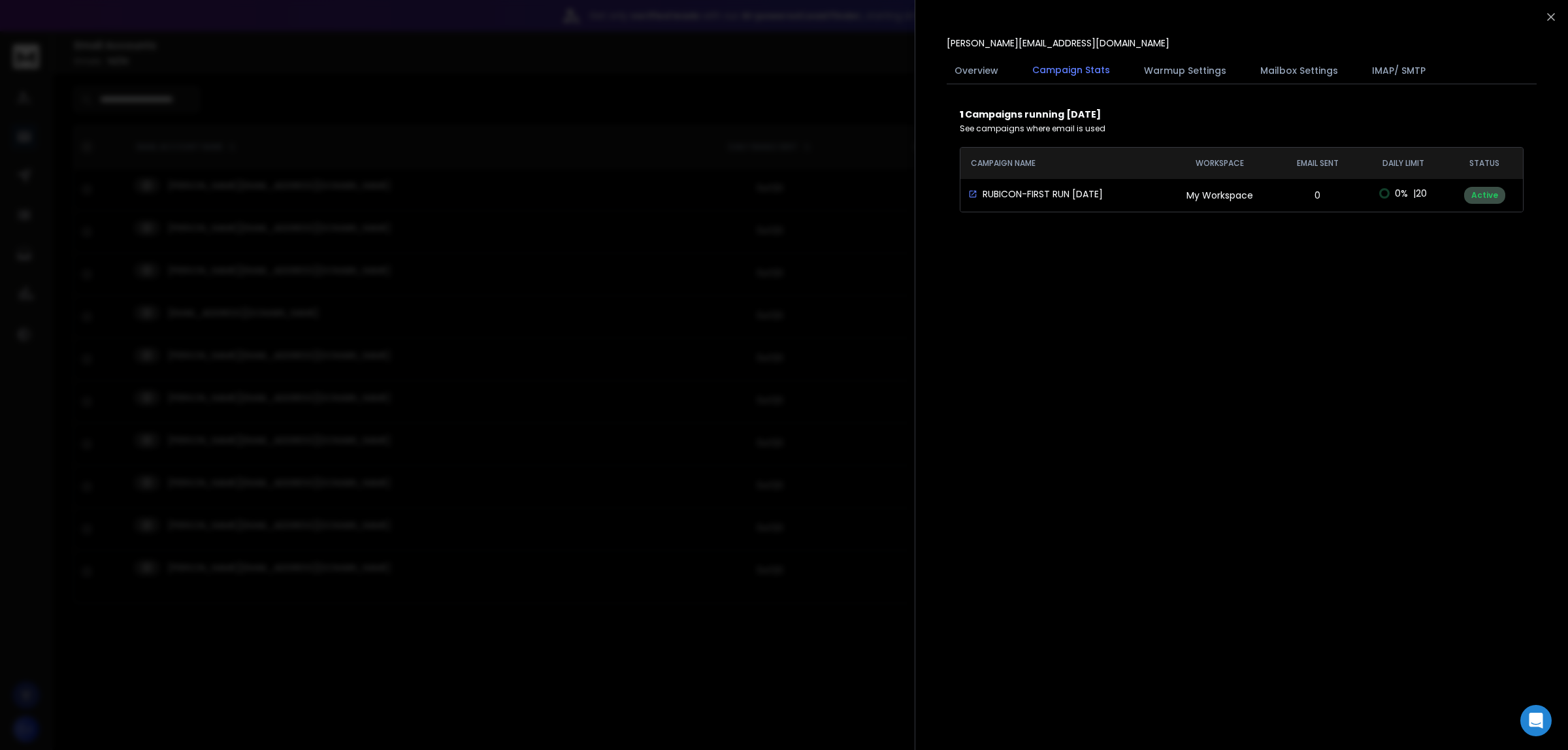
click at [1193, 62] on button "Warmup Settings" at bounding box center [1184, 71] width 98 height 29
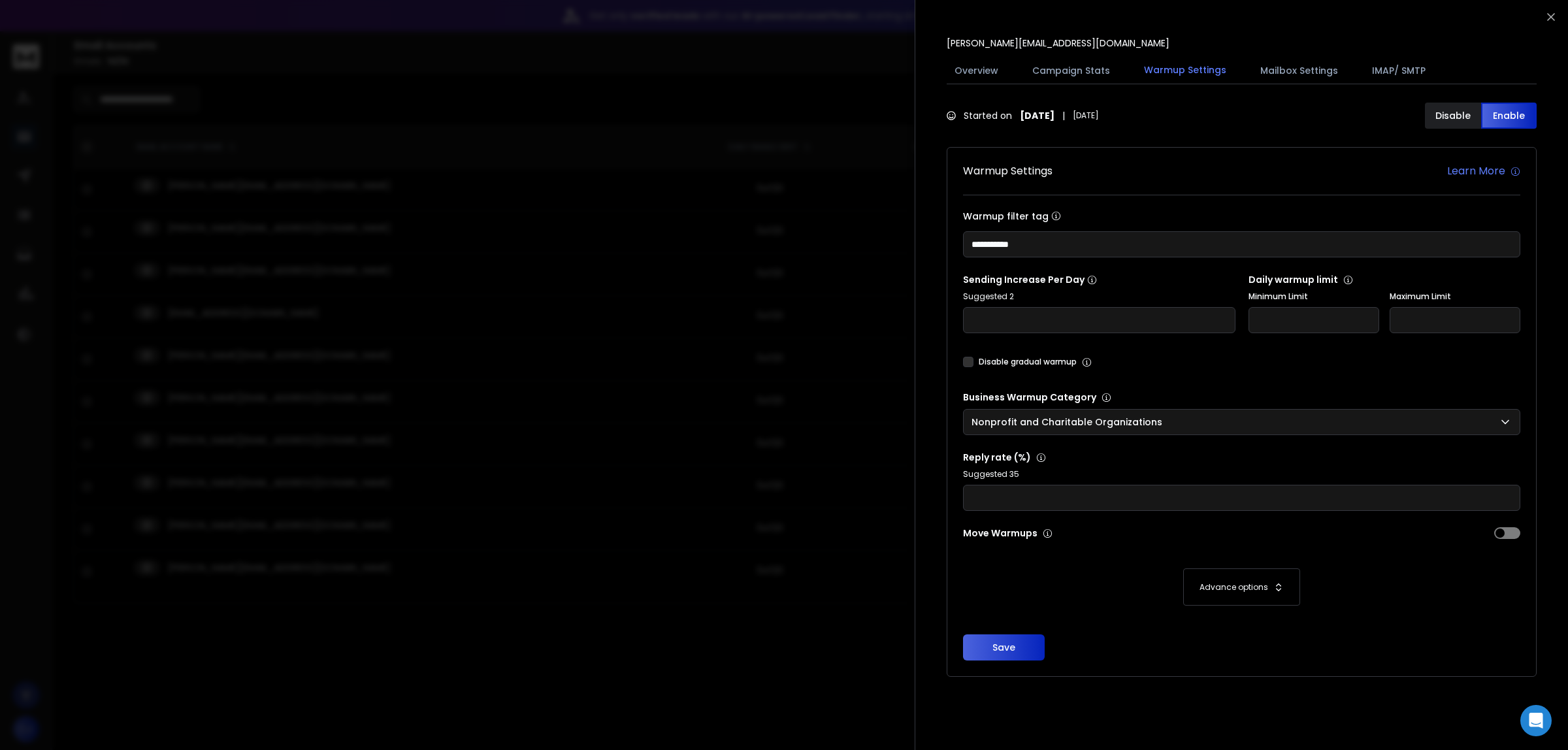
click at [1239, 594] on div "Advance options" at bounding box center [1242, 587] width 117 height 37
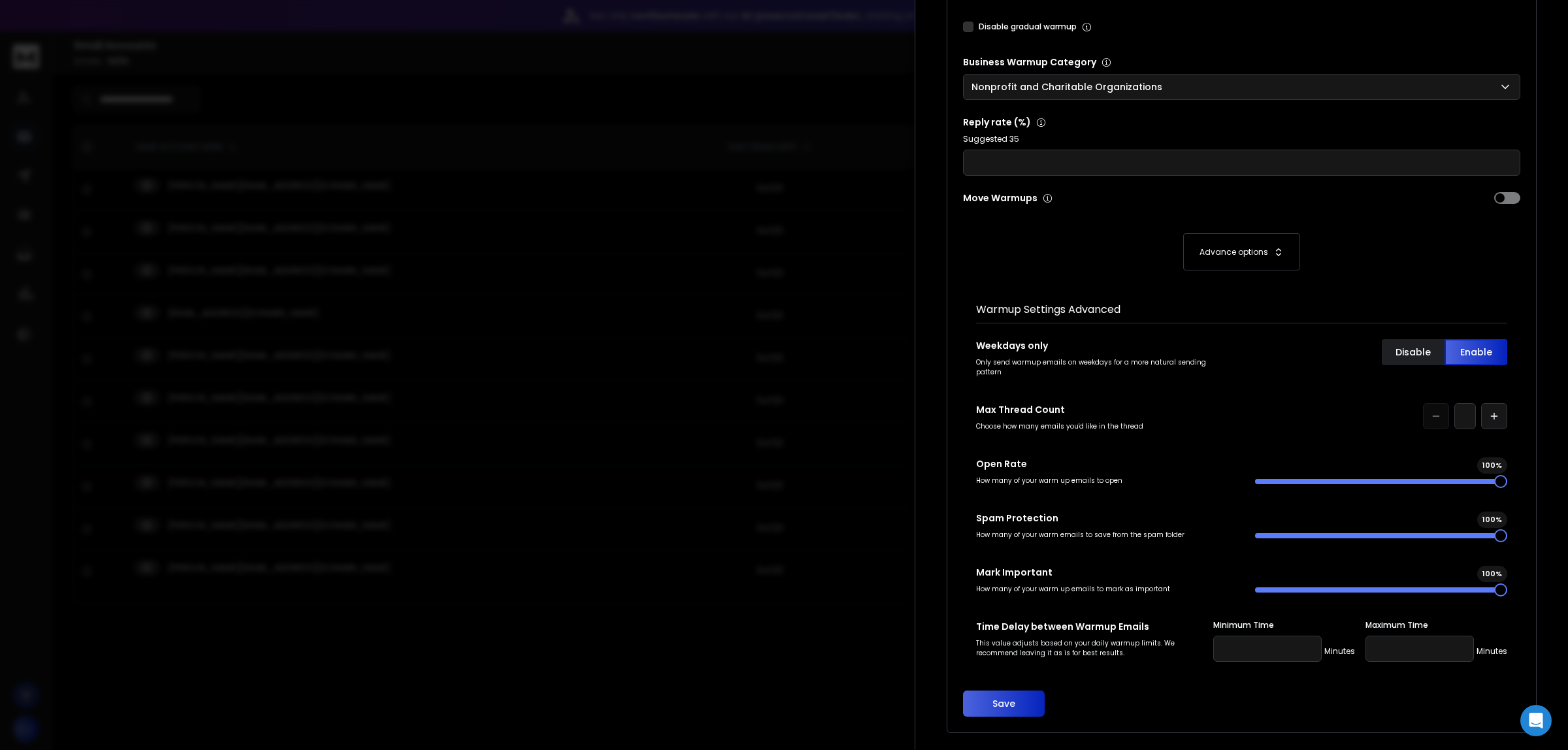
scroll to position [344, 0]
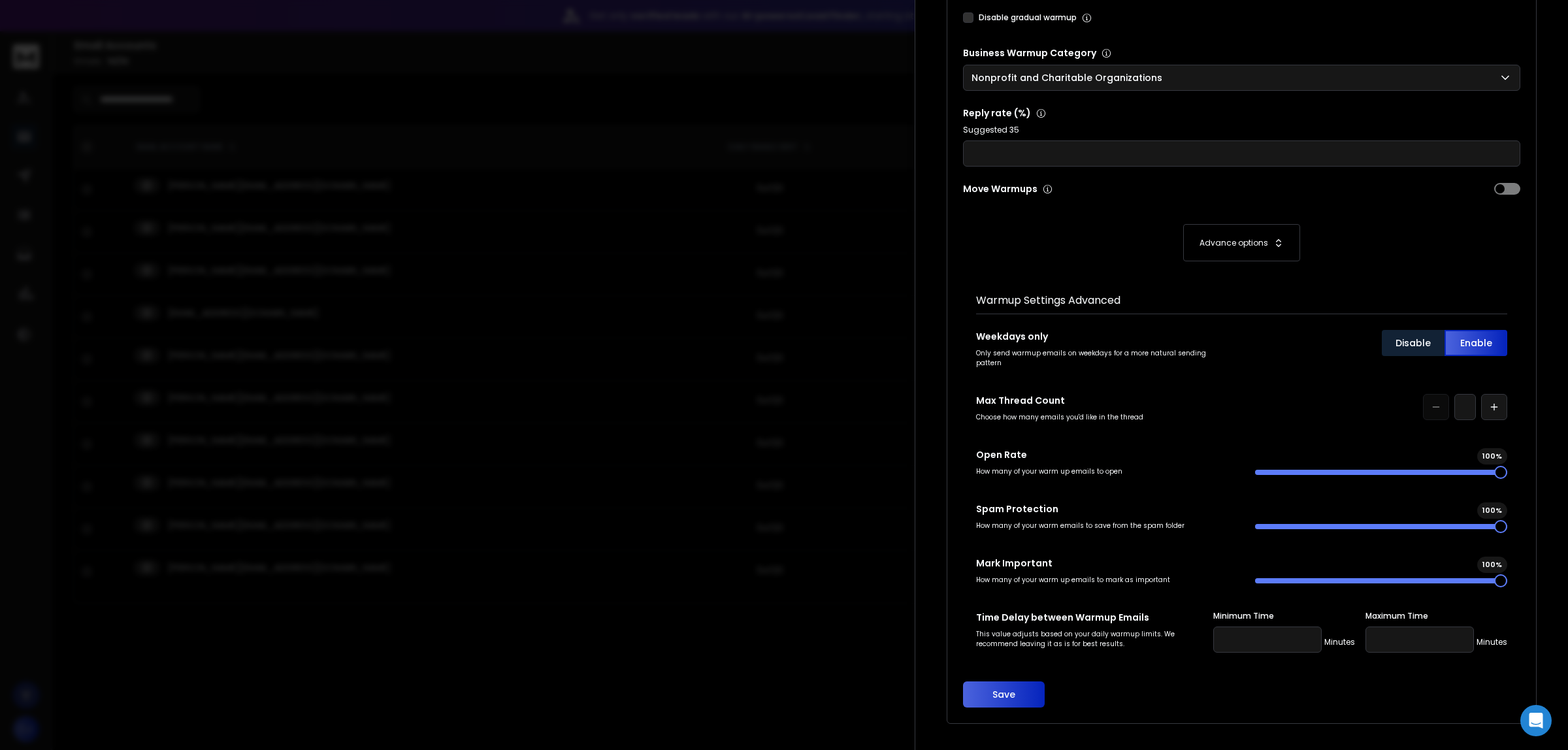
click at [1408, 347] on button "Disable" at bounding box center [1413, 343] width 63 height 26
click at [1251, 238] on p "Advance options" at bounding box center [1234, 243] width 69 height 11
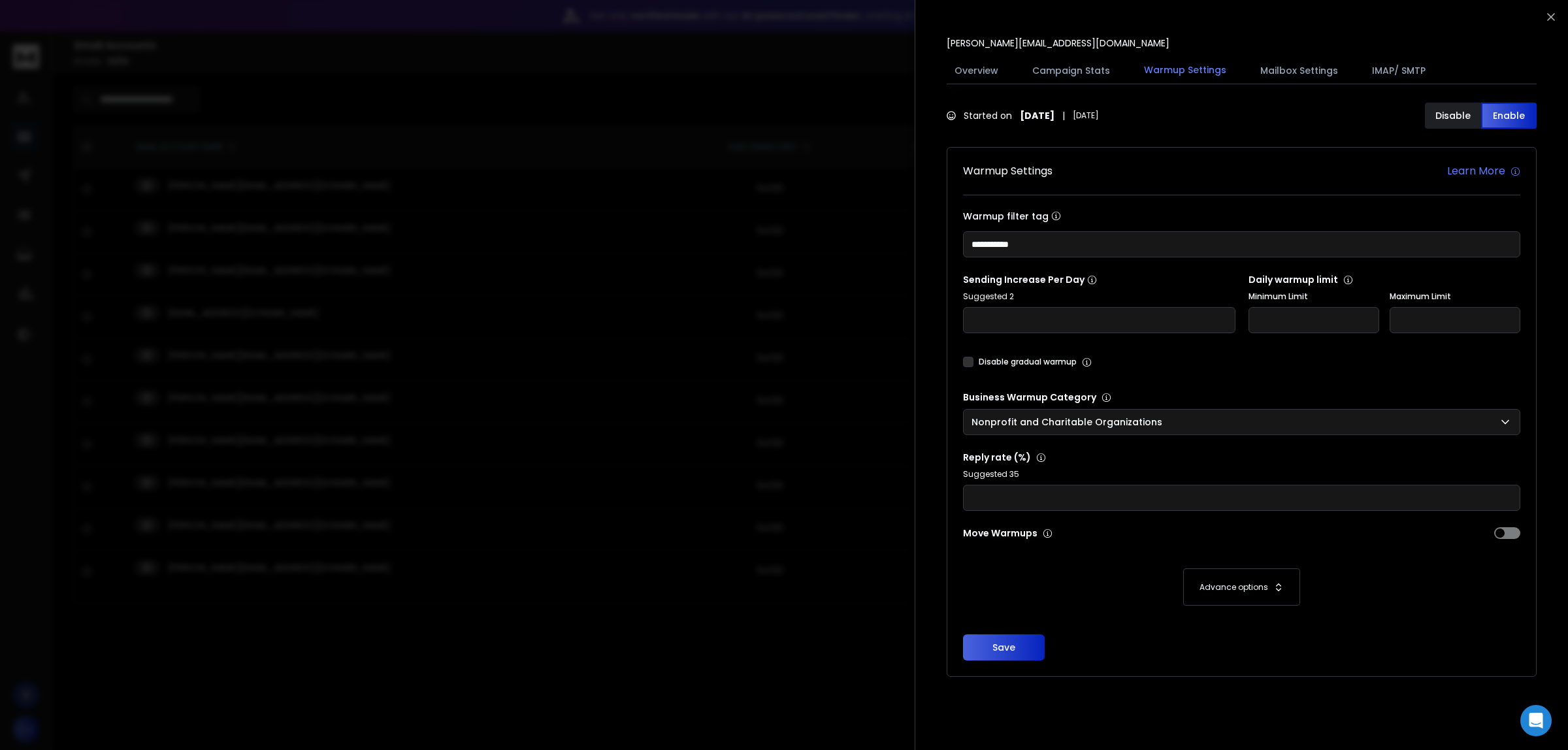
click at [872, 401] on div at bounding box center [784, 375] width 1568 height 750
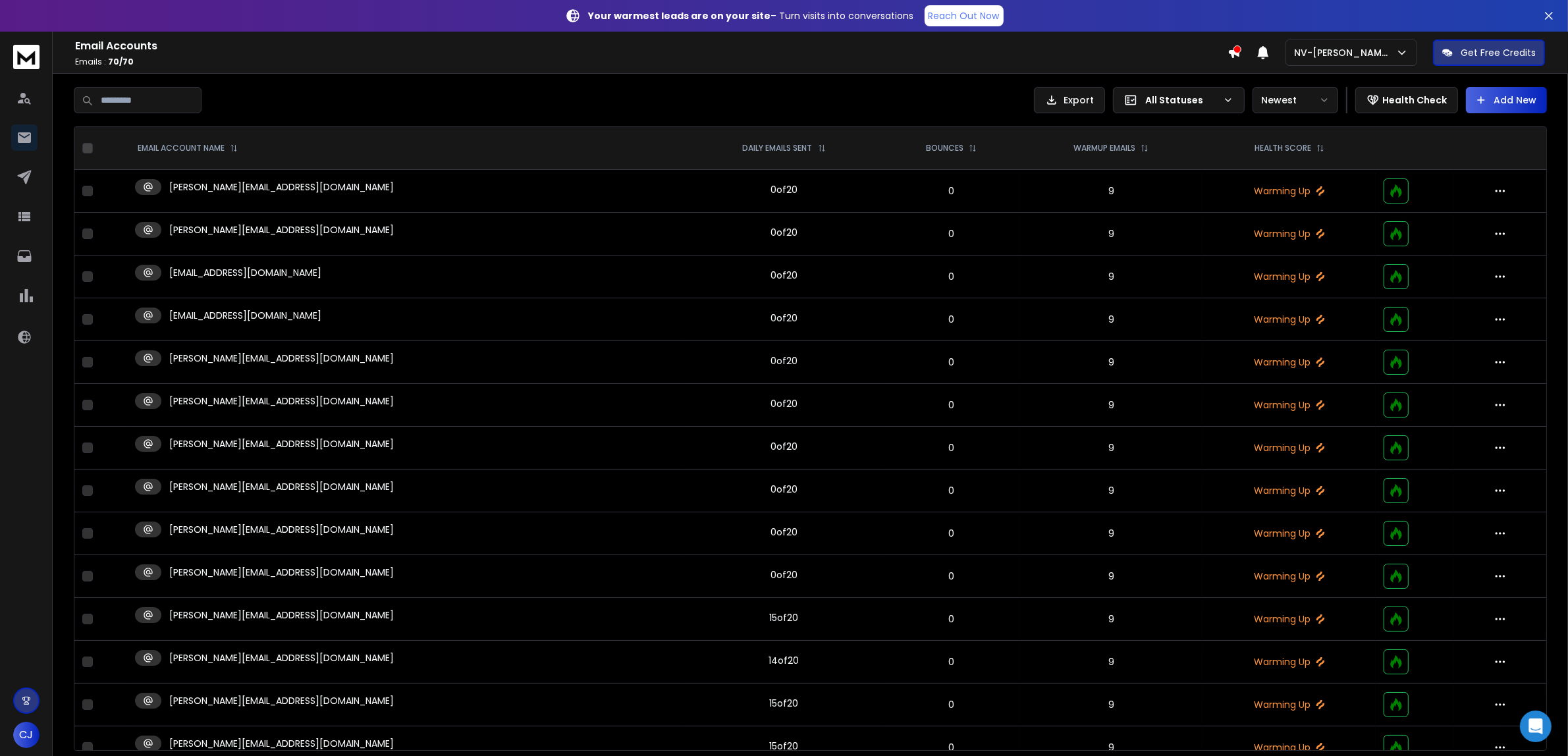
click at [376, 152] on div "EMAIL ACCOUNT NAME" at bounding box center [406, 148] width 537 height 11
drag, startPoint x: 17, startPoint y: 173, endPoint x: 24, endPoint y: 179, distance: 9.2
click at [17, 173] on icon at bounding box center [24, 177] width 16 height 16
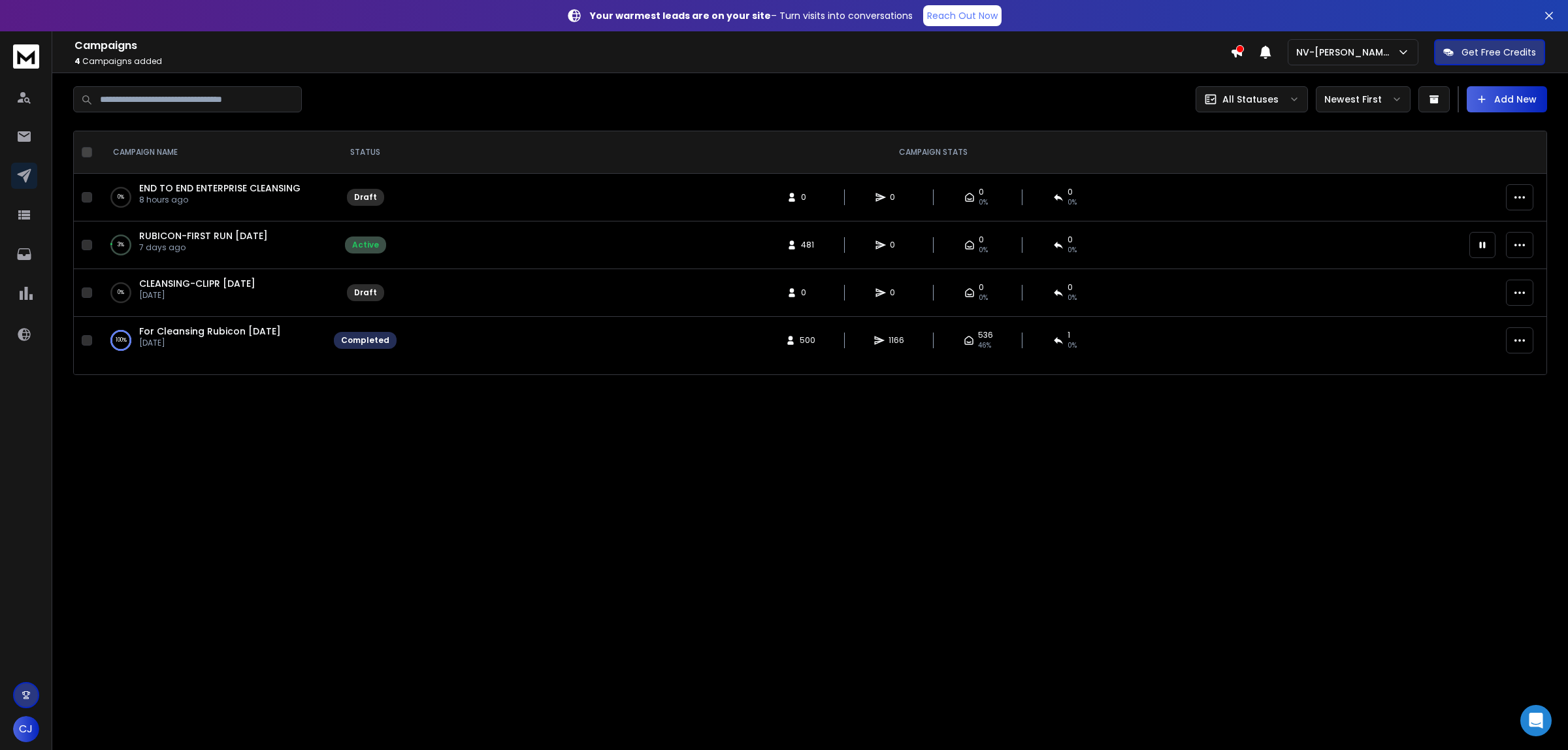
click at [670, 249] on div "481 0 0 0% 0 0%" at bounding box center [933, 244] width 1042 height 21
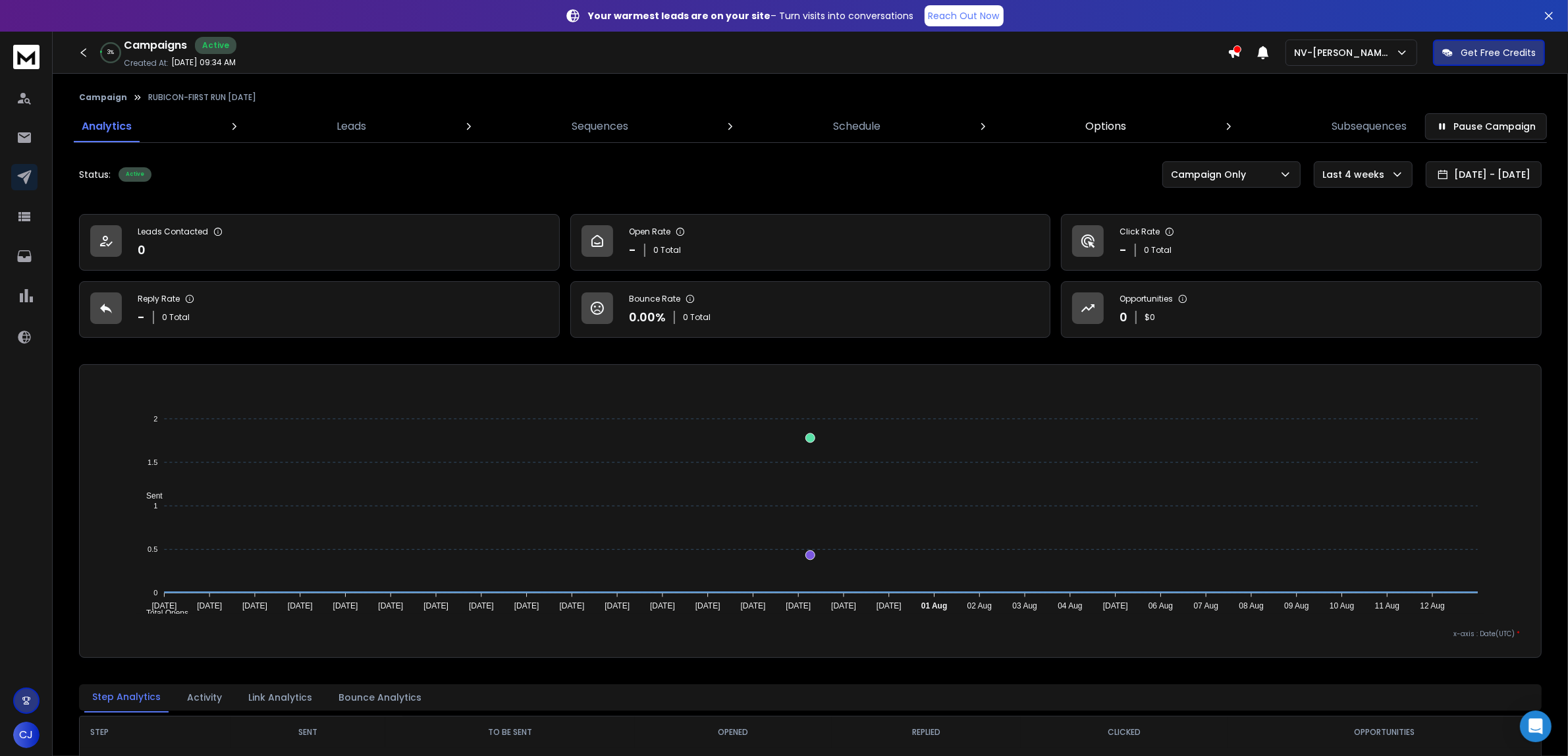
click at [1183, 112] on div "Analytics Leads Sequences Schedule Options Subsequences" at bounding box center [744, 127] width 1341 height 32
click at [1103, 130] on p "Options" at bounding box center [1106, 127] width 41 height 16
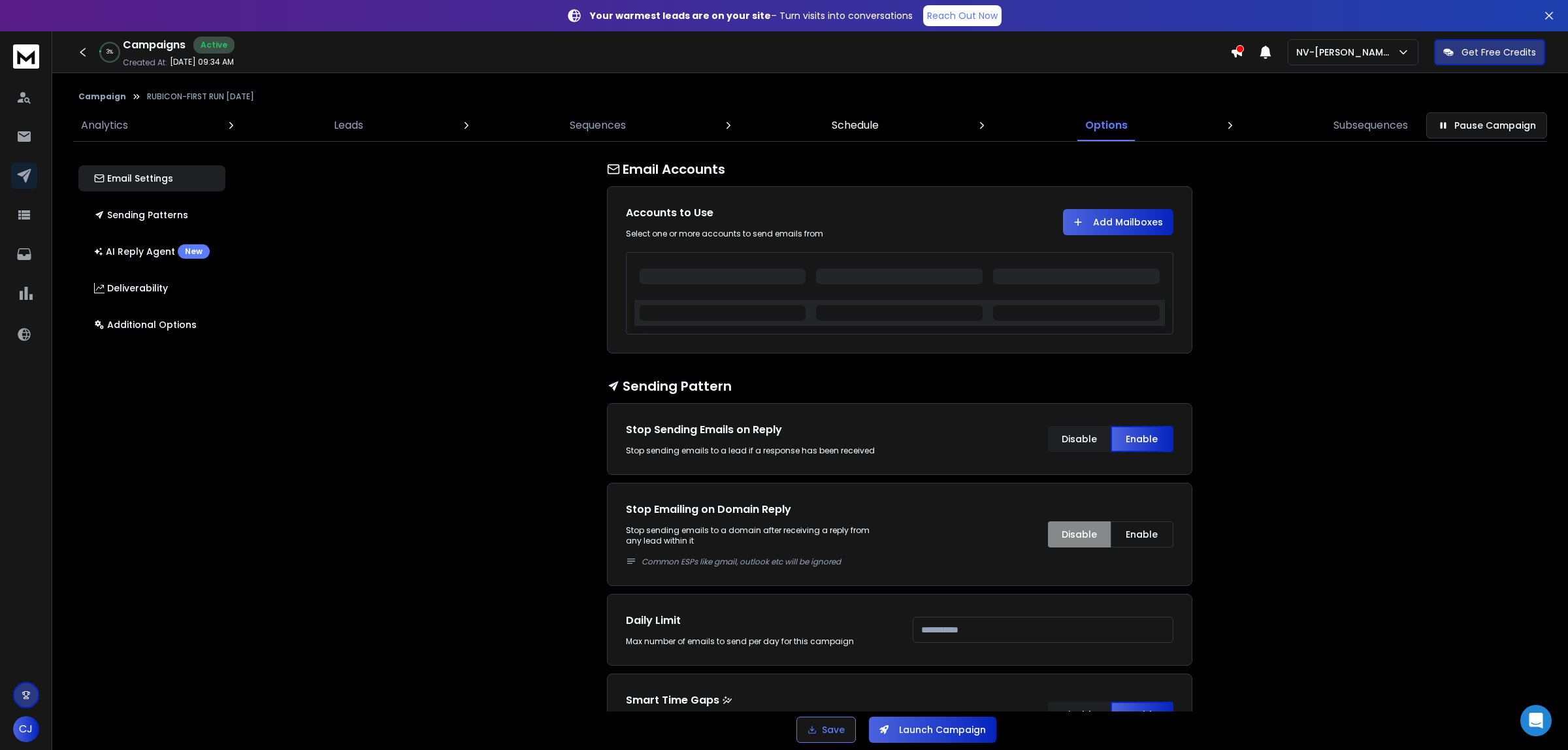
click at [886, 129] on link "Schedule" at bounding box center [855, 126] width 63 height 31
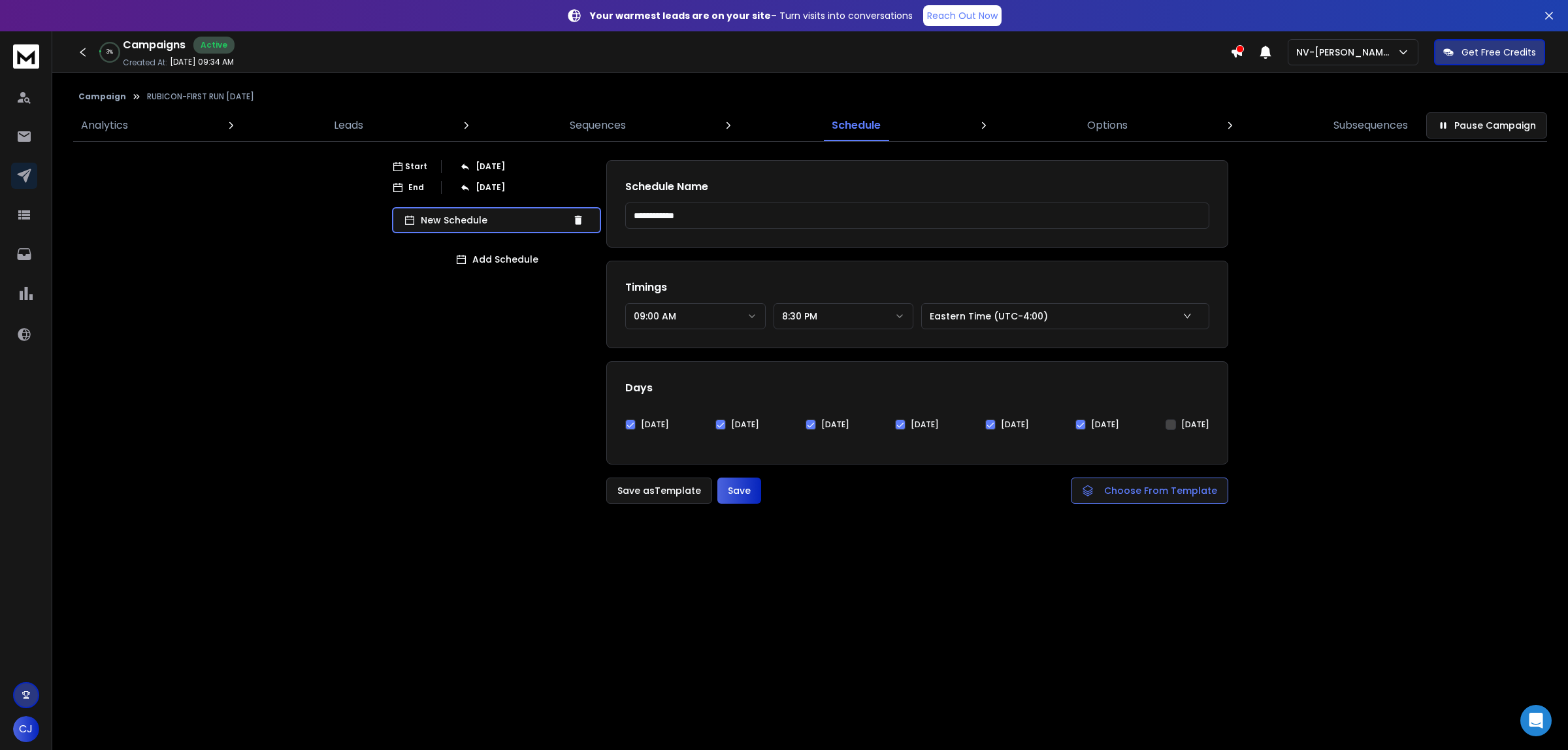
click at [505, 187] on p "[DATE]" at bounding box center [490, 187] width 29 height 11
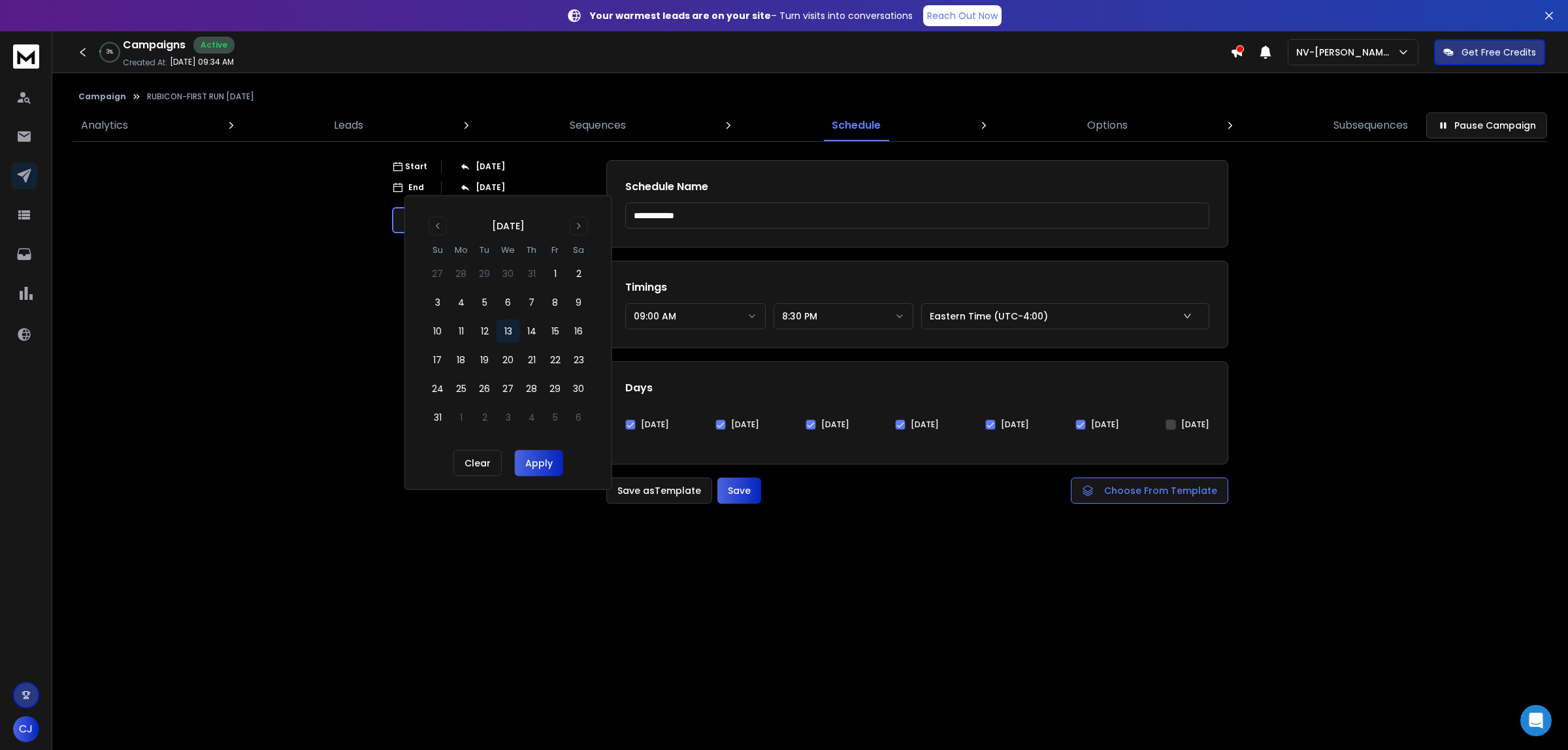
click at [501, 224] on div "August 2025" at bounding box center [509, 226] width 33 height 13
click at [964, 580] on div "**********" at bounding box center [784, 375] width 1568 height 750
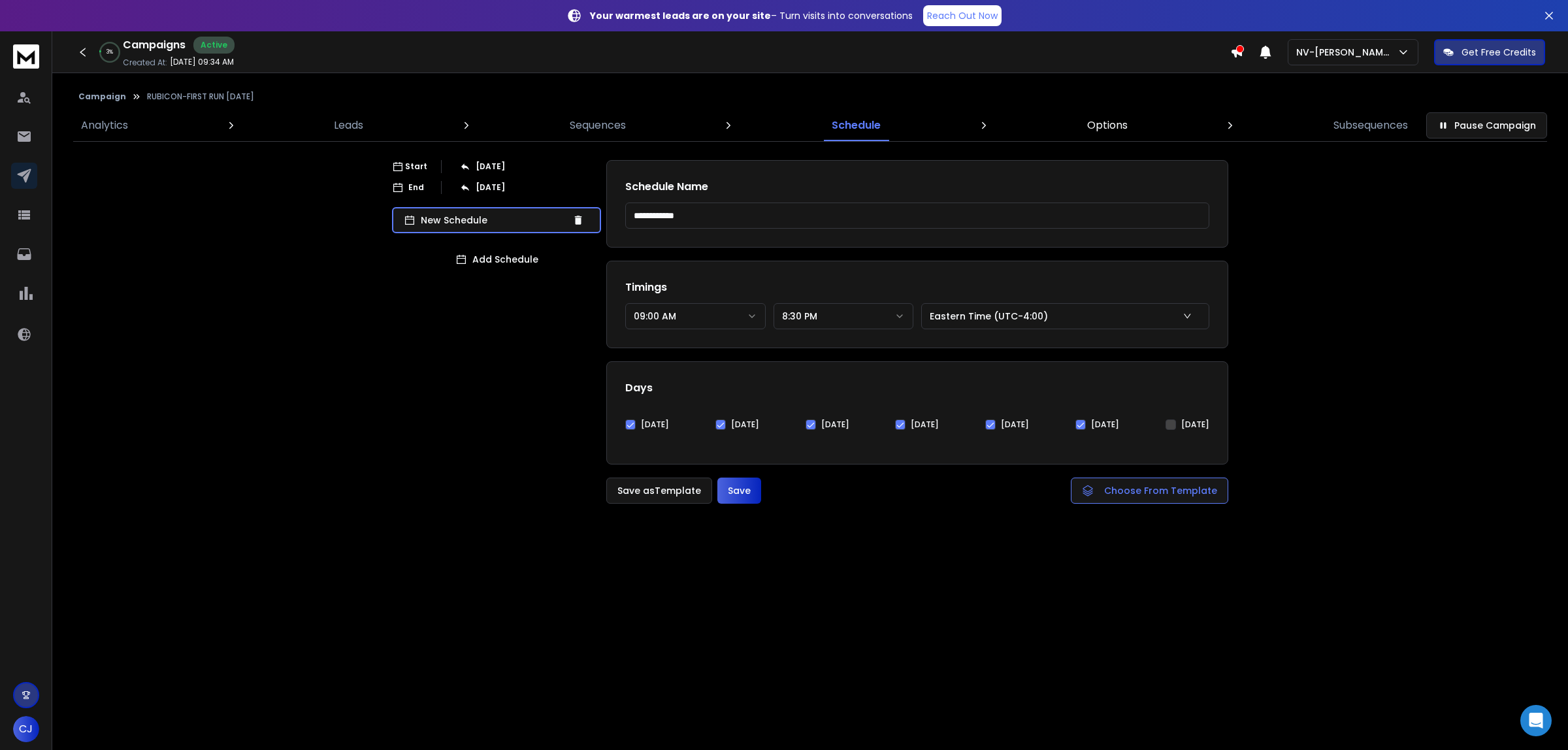
click at [1122, 115] on link "Options" at bounding box center [1107, 126] width 56 height 31
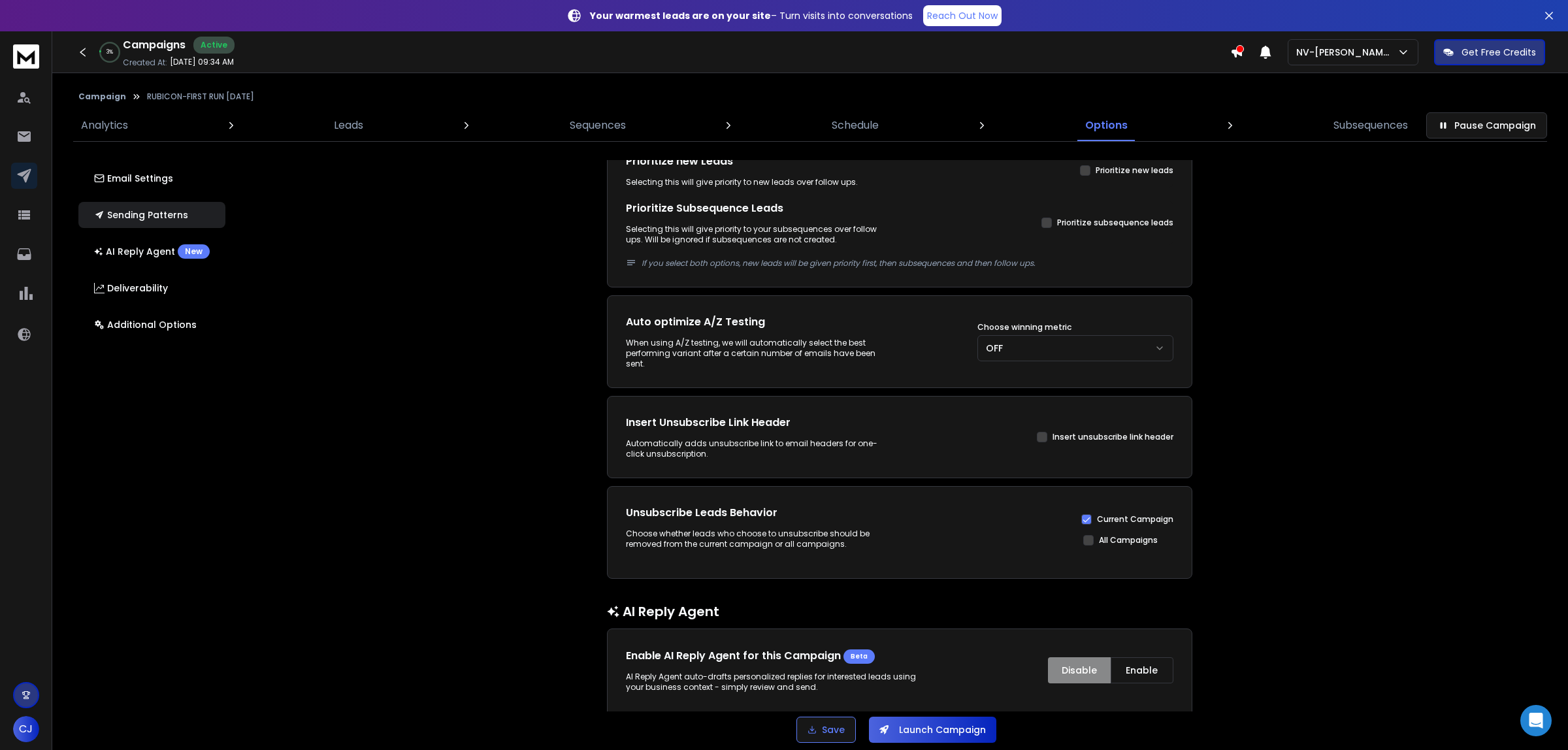
scroll to position [898, 0]
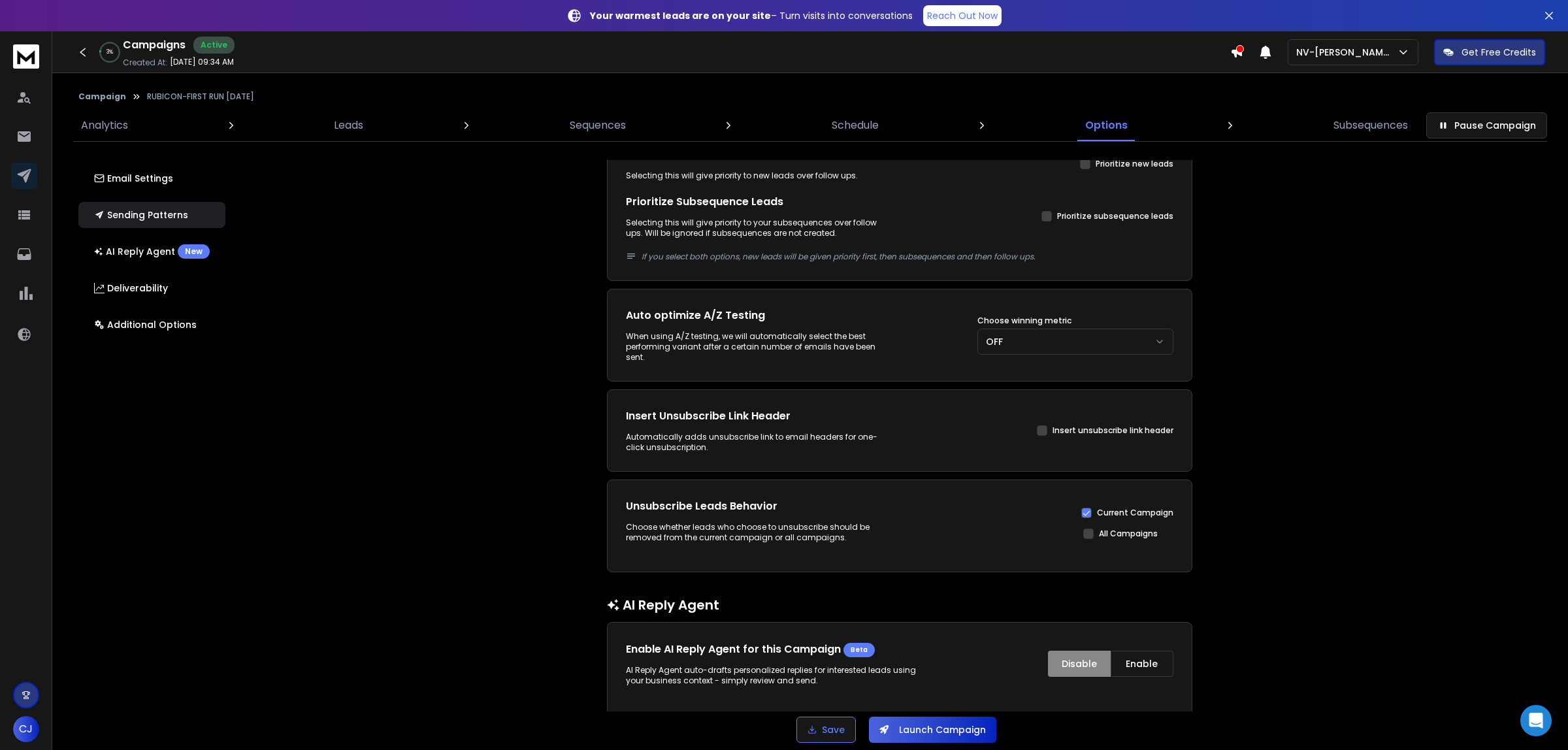
click at [1081, 167] on button "Prioritize new leads" at bounding box center [1084, 164] width 11 height 11
click at [1079, 161] on button "Prioritize new leads" at bounding box center [1084, 164] width 11 height 11
click at [1024, 431] on div "Insert unsubscribe link header" at bounding box center [1042, 430] width 261 height 26
click at [1037, 431] on button "Insert unsubscribe link header" at bounding box center [1042, 430] width 11 height 11
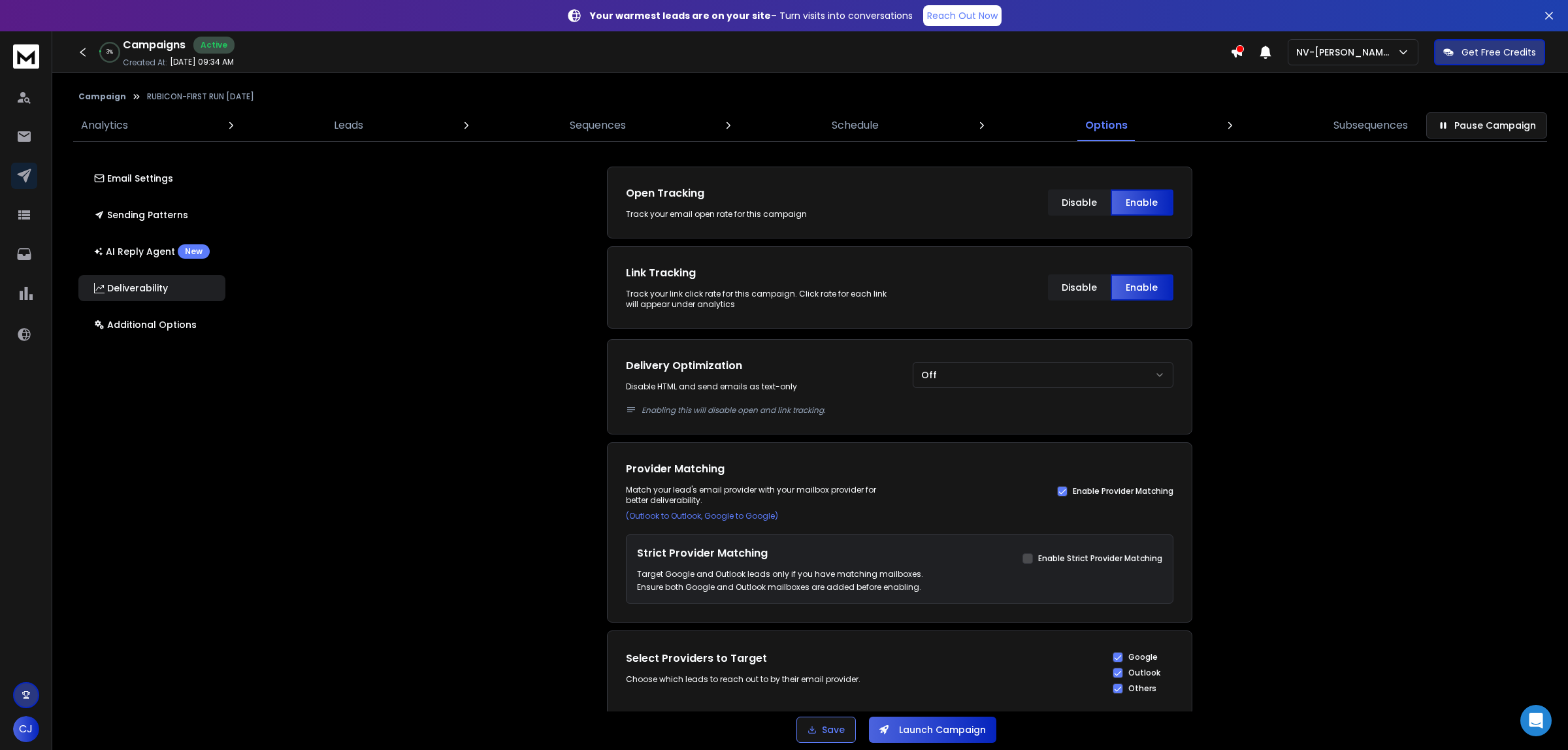
scroll to position [1633, 0]
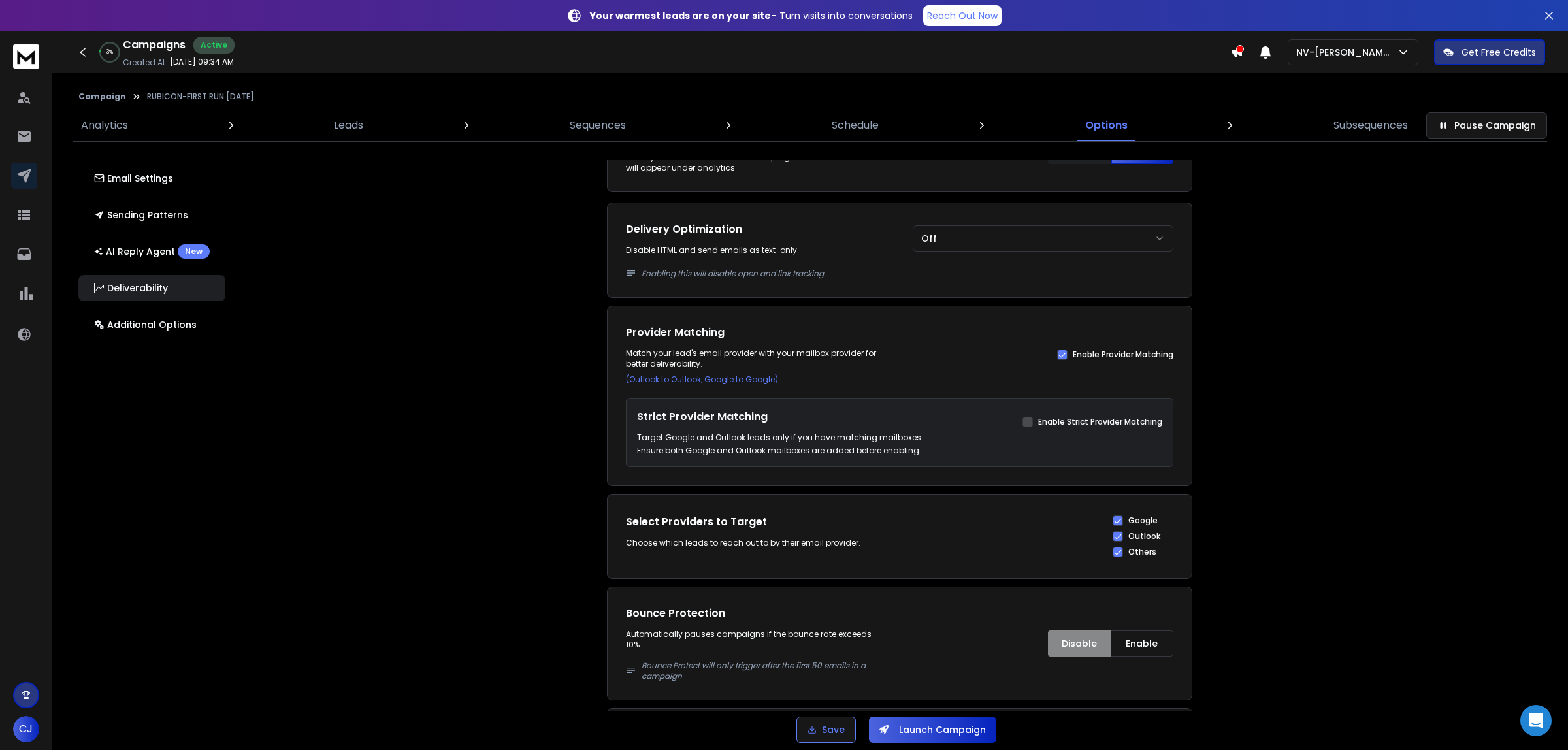
click at [1057, 359] on button "Enable Provider Matching" at bounding box center [1062, 354] width 11 height 11
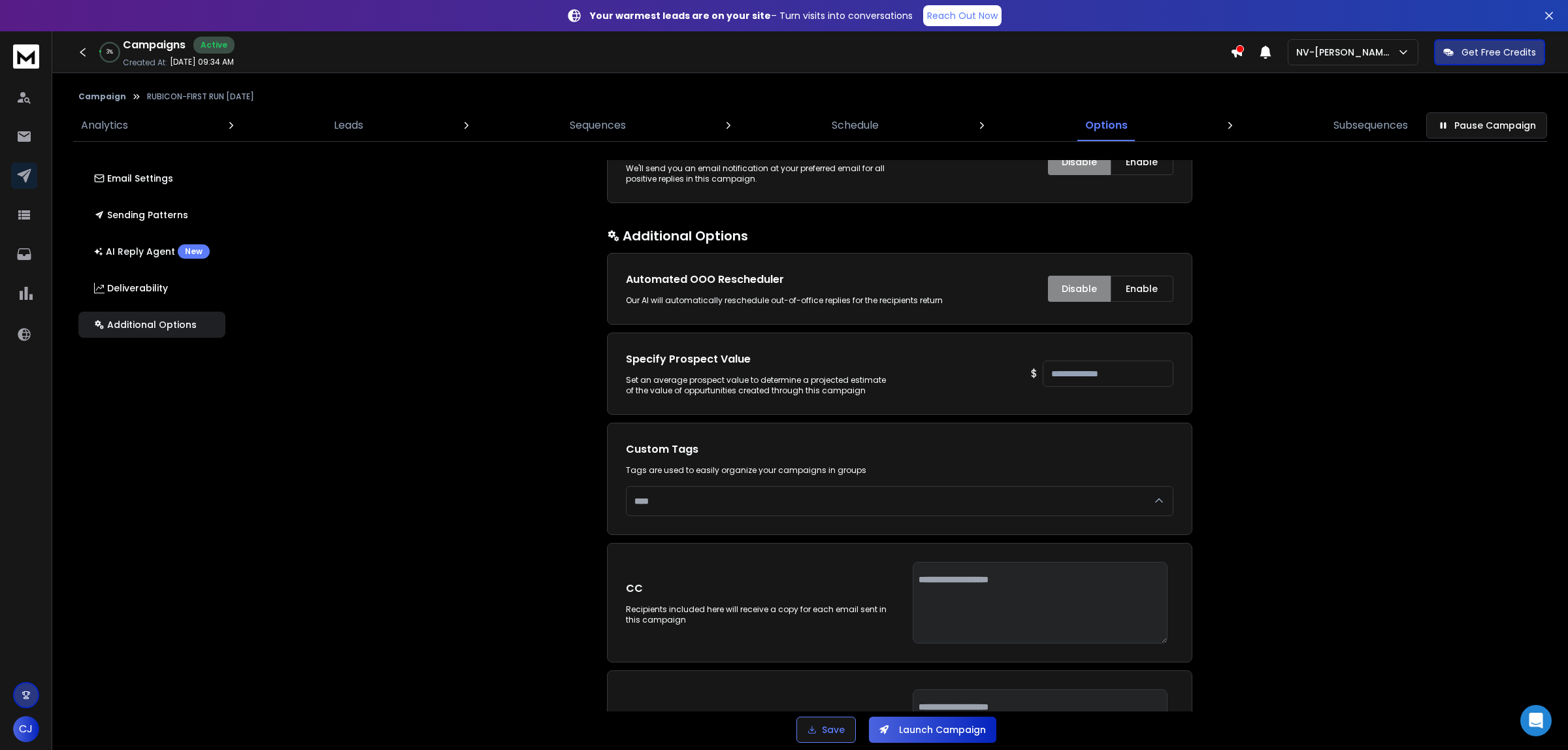
scroll to position [2383, 0]
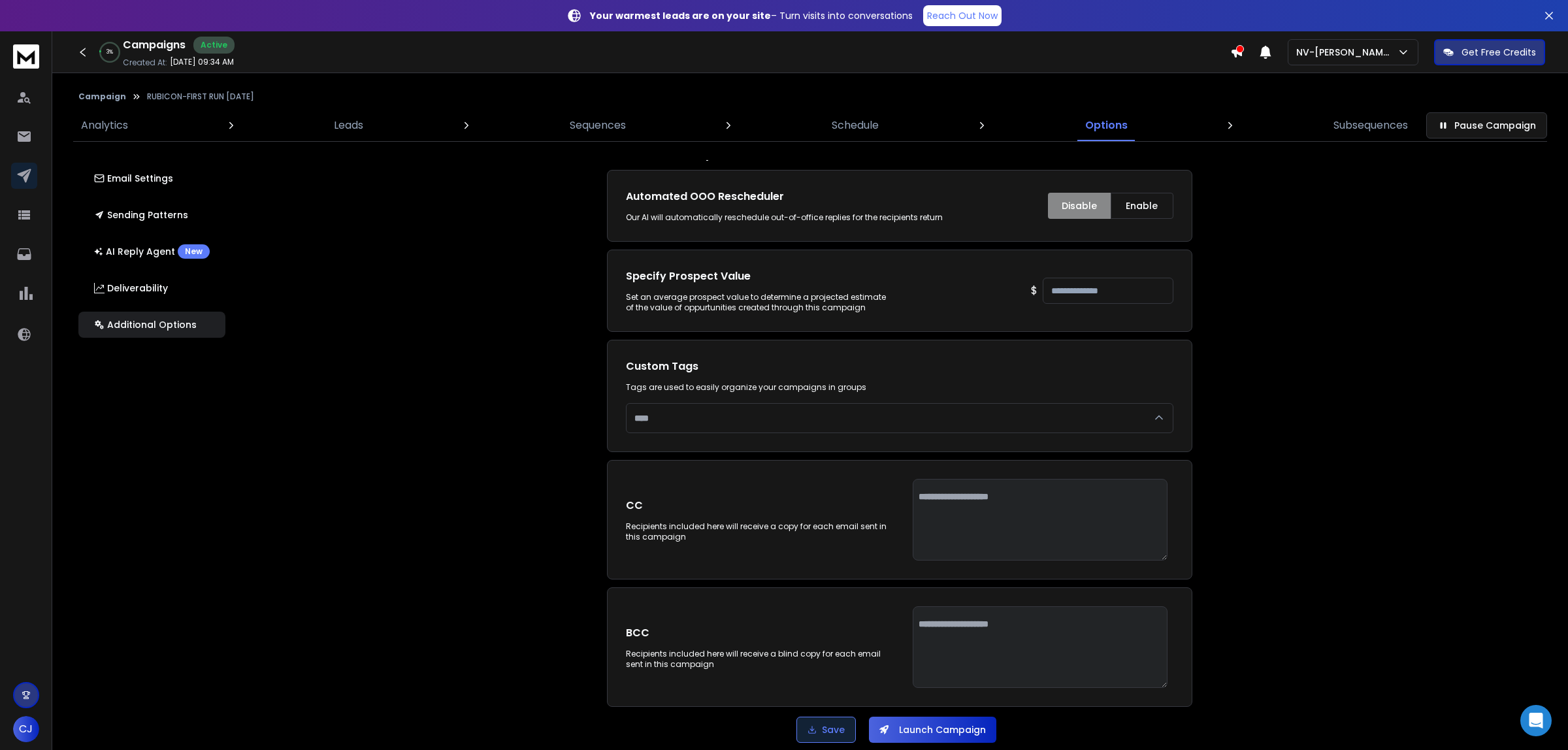
click at [821, 736] on button "Save" at bounding box center [826, 729] width 59 height 26
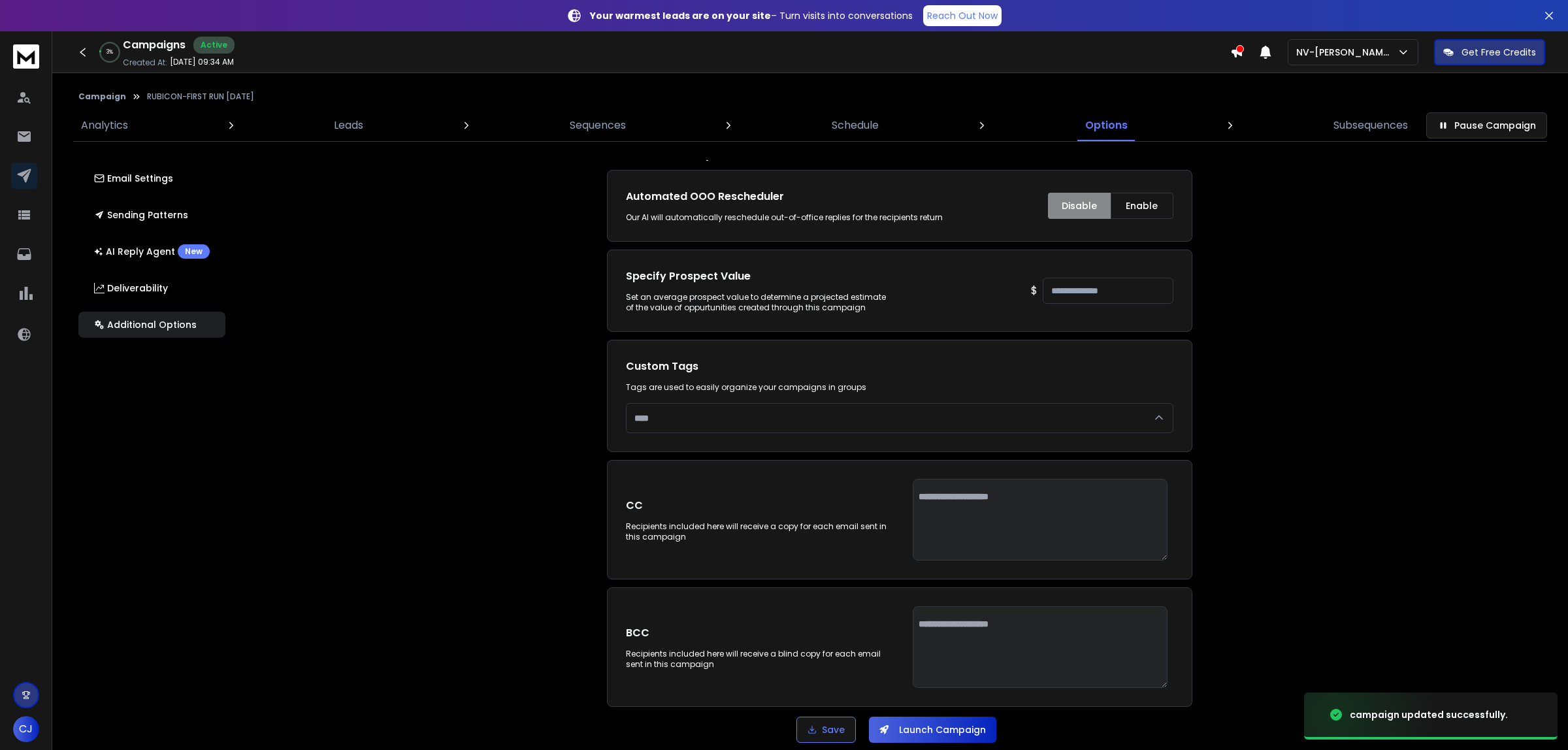
click at [970, 729] on button "Launch Campaign" at bounding box center [932, 729] width 127 height 26
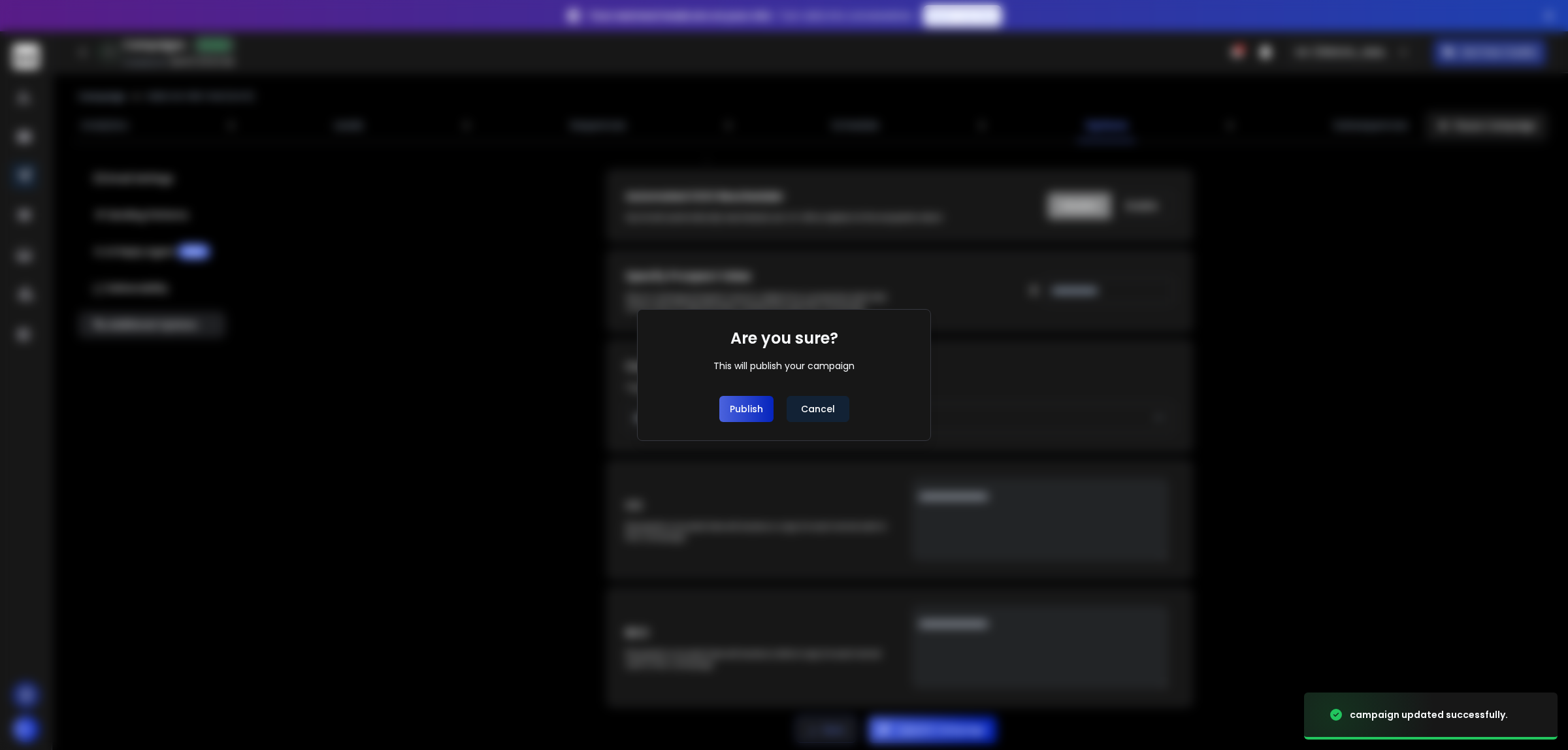
click at [749, 399] on button "Publish" at bounding box center [746, 409] width 54 height 26
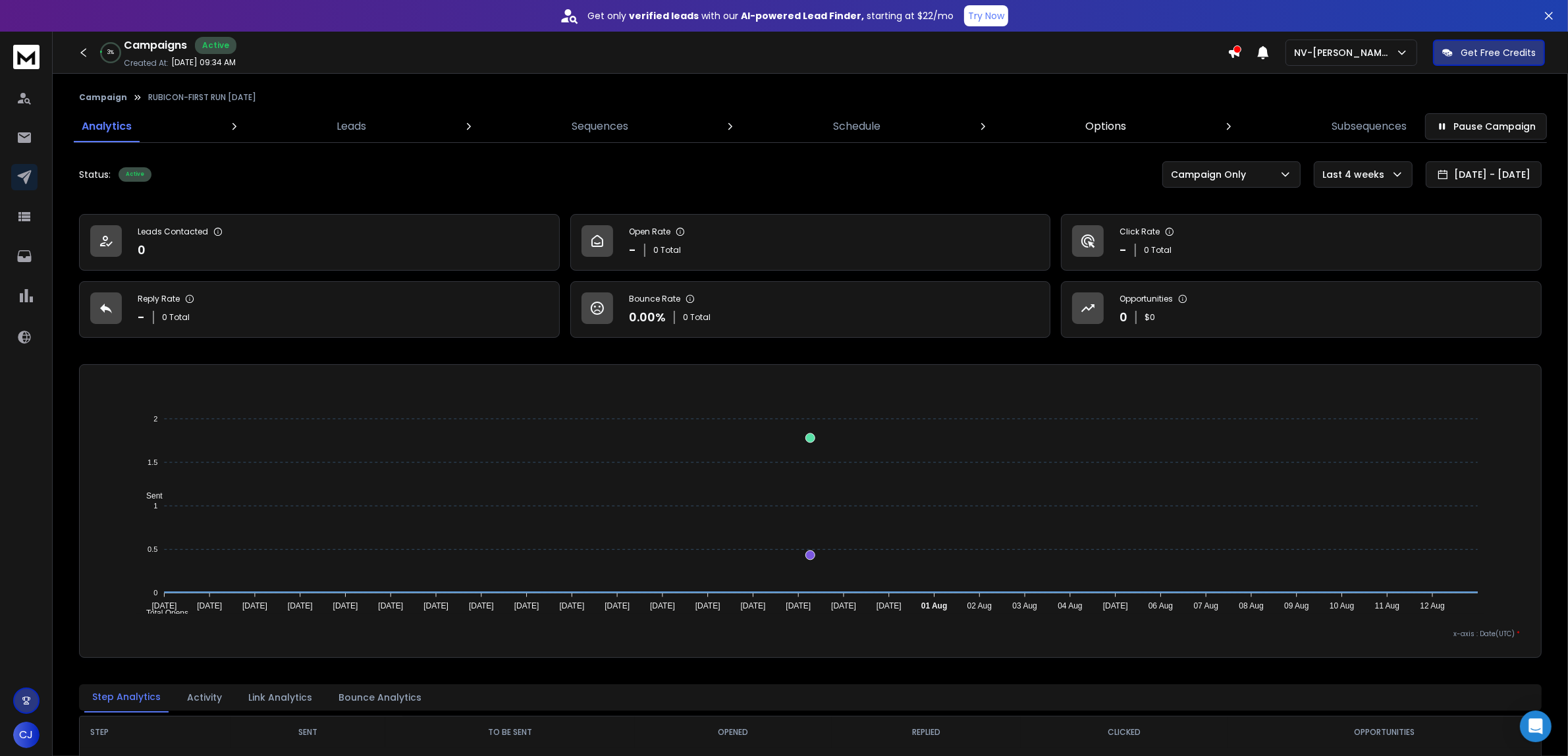
click at [1127, 126] on link "Options" at bounding box center [1106, 127] width 57 height 32
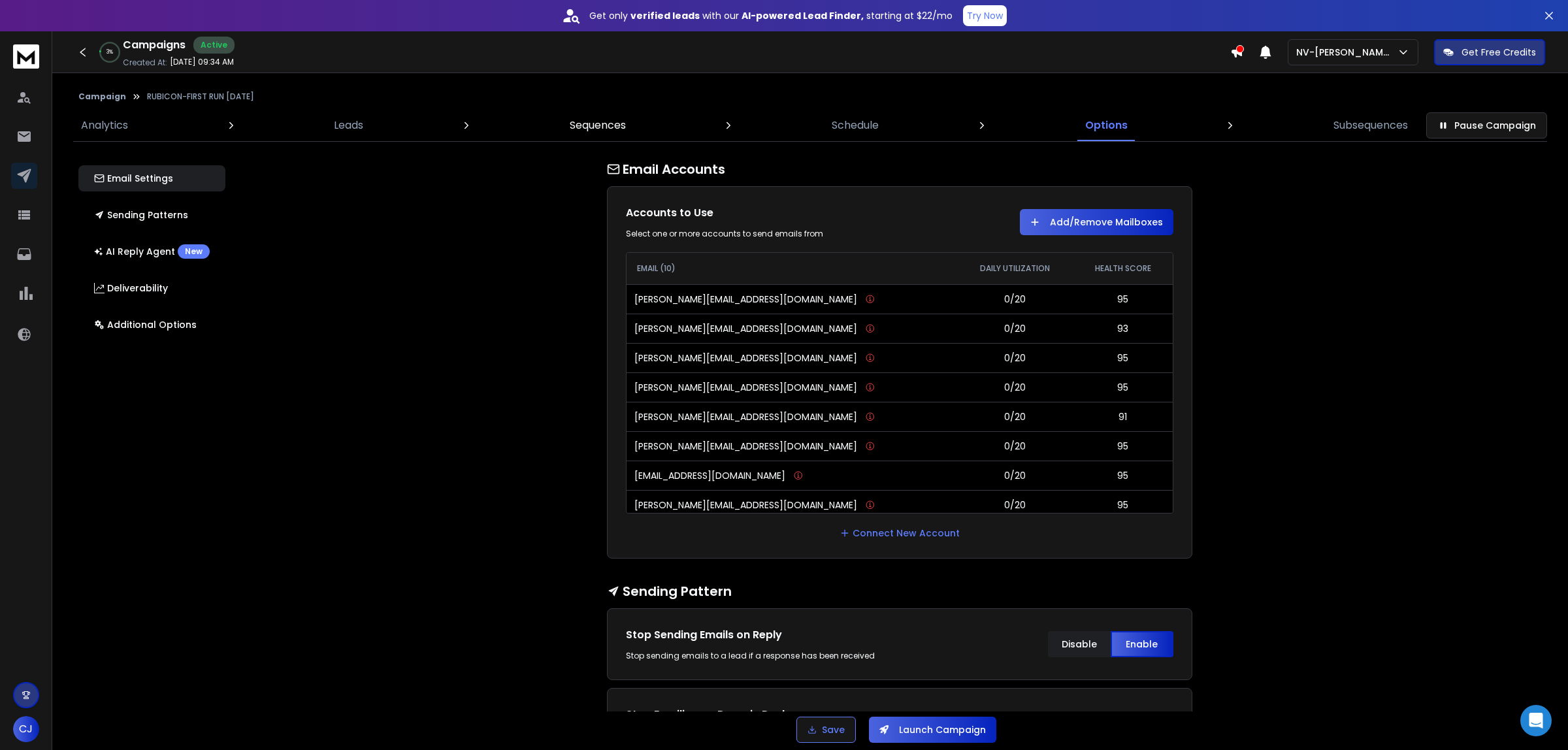
click at [614, 129] on p "Sequences" at bounding box center [597, 126] width 56 height 16
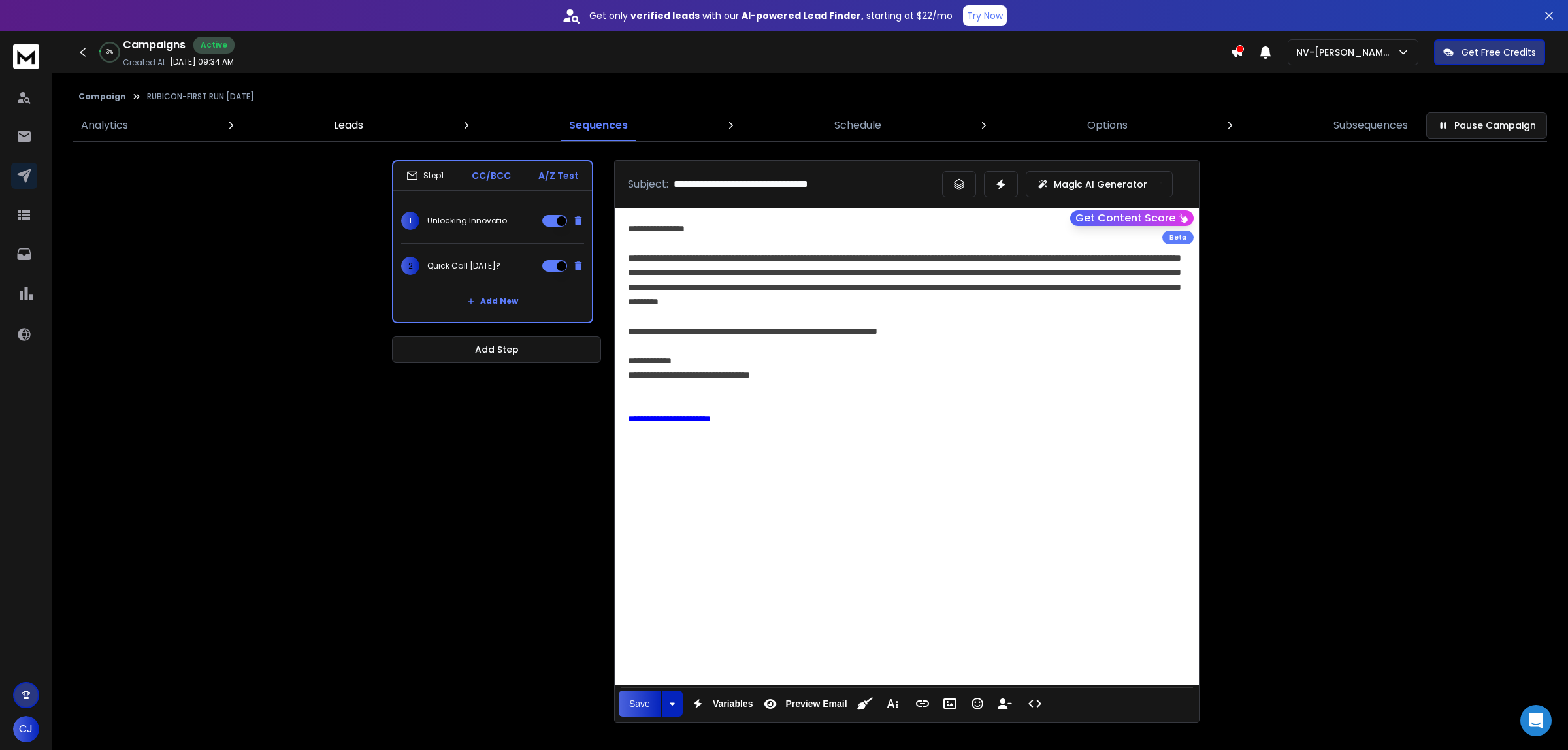
click at [341, 129] on p "Leads" at bounding box center [348, 126] width 29 height 16
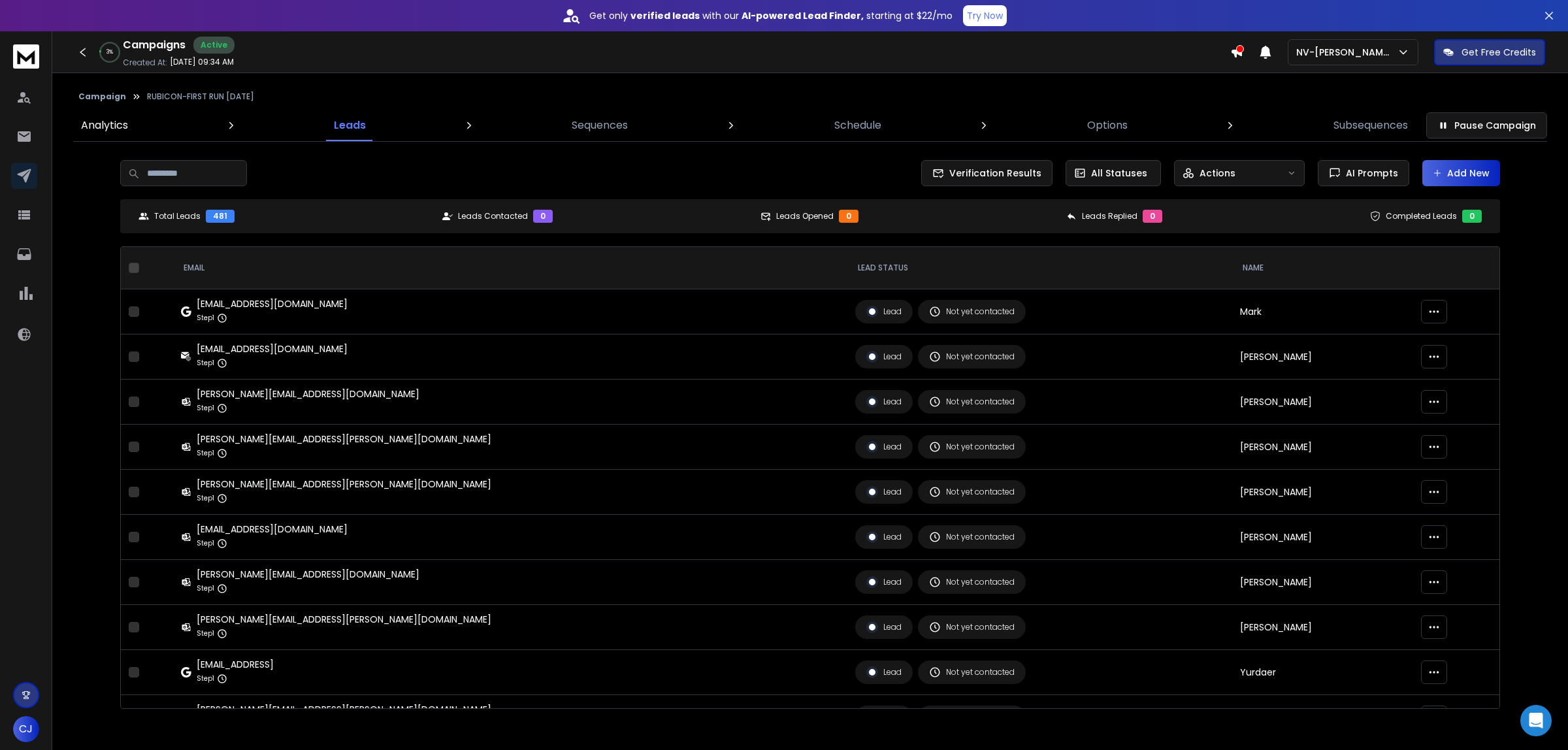
click at [106, 129] on p "Analytics" at bounding box center [104, 126] width 47 height 16
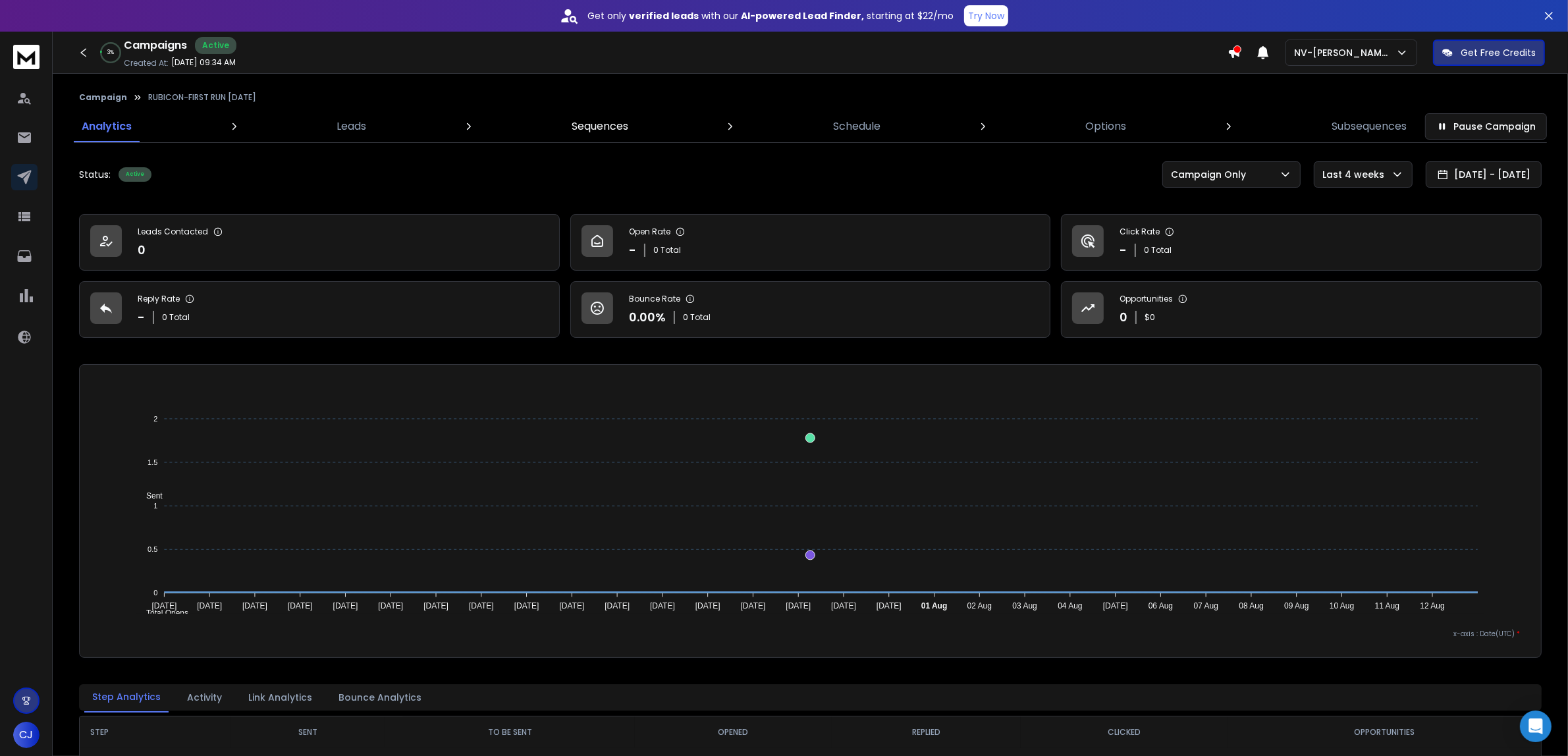
click at [621, 130] on p "Sequences" at bounding box center [600, 127] width 57 height 16
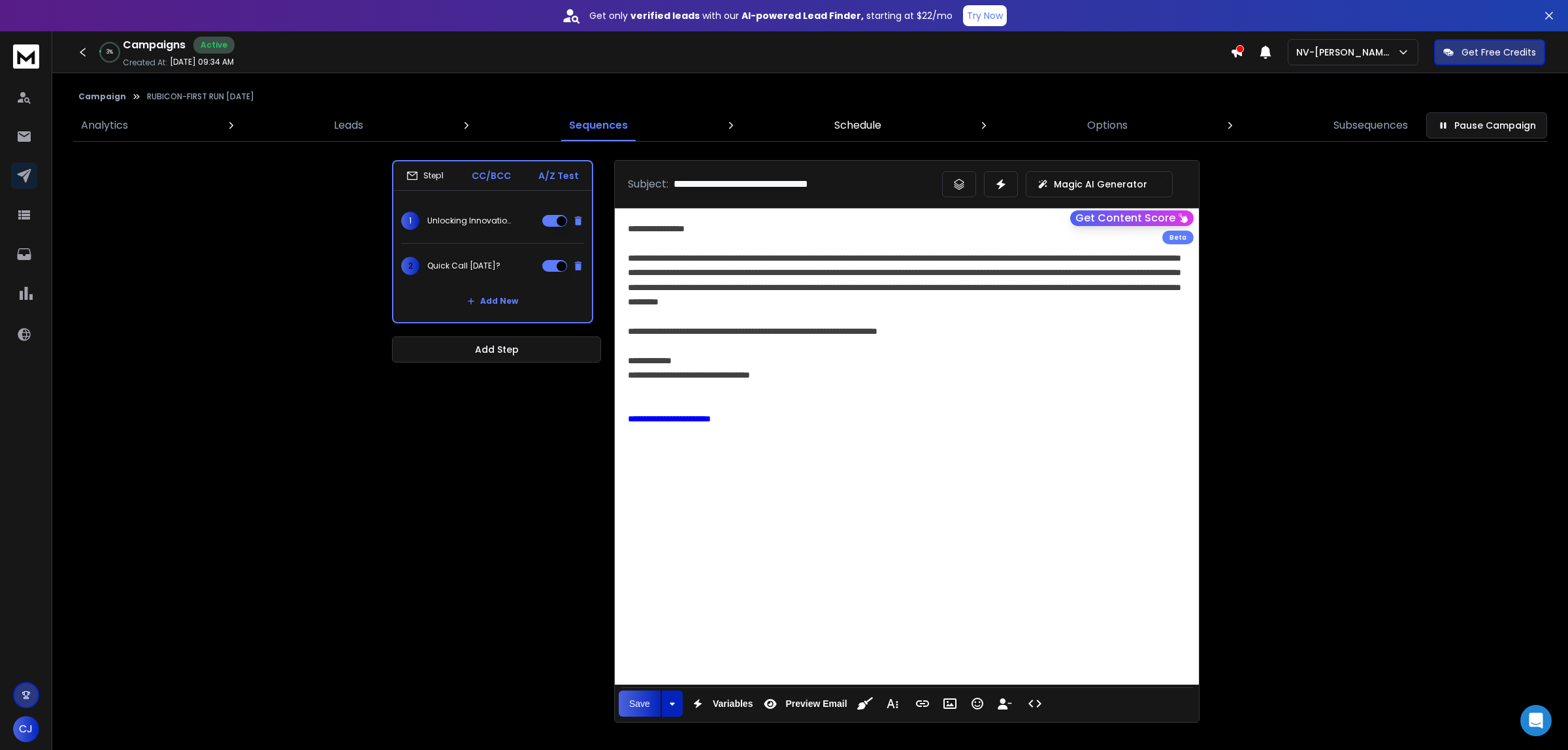
click at [859, 124] on p "Schedule" at bounding box center [858, 126] width 47 height 16
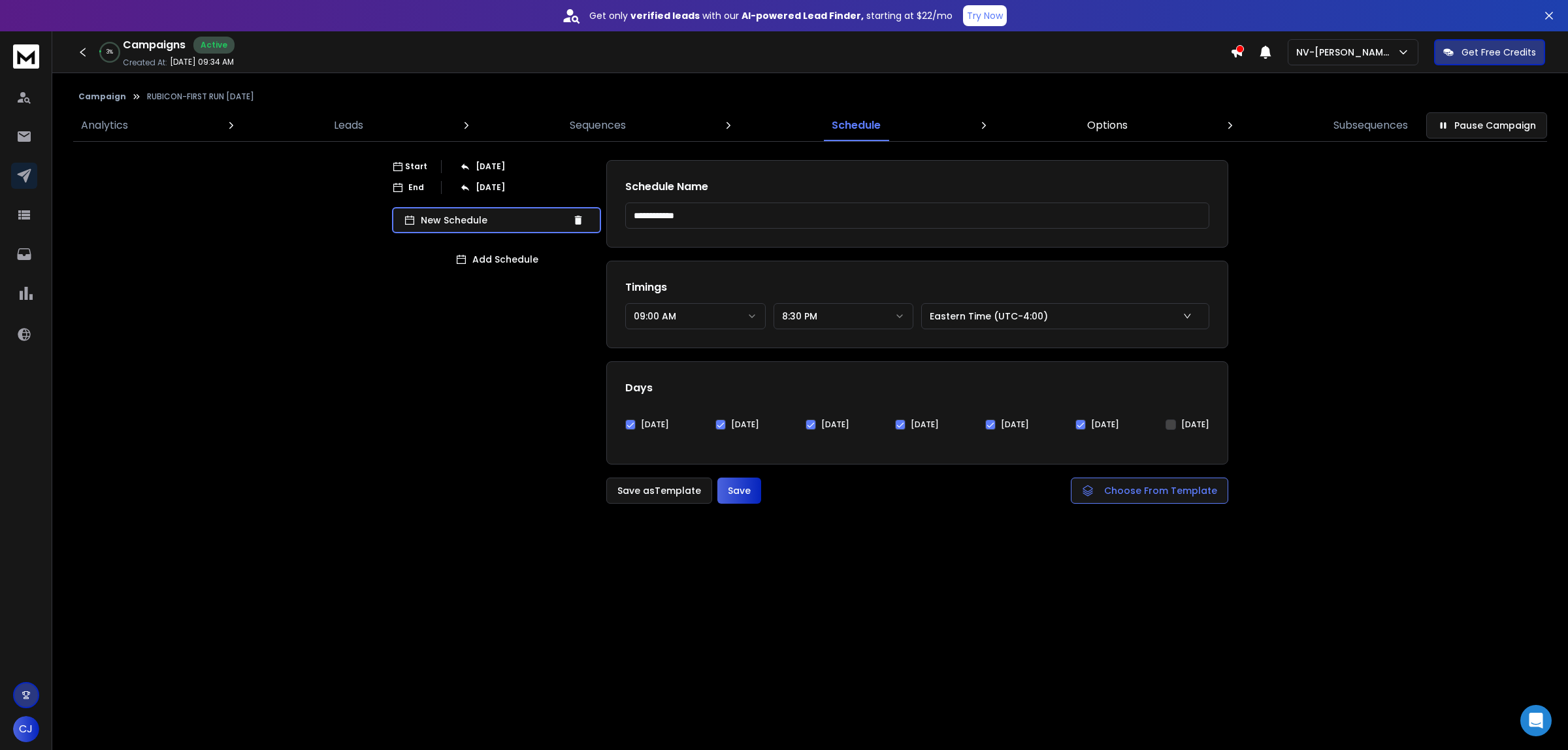
click at [1120, 118] on p "Options" at bounding box center [1107, 126] width 41 height 16
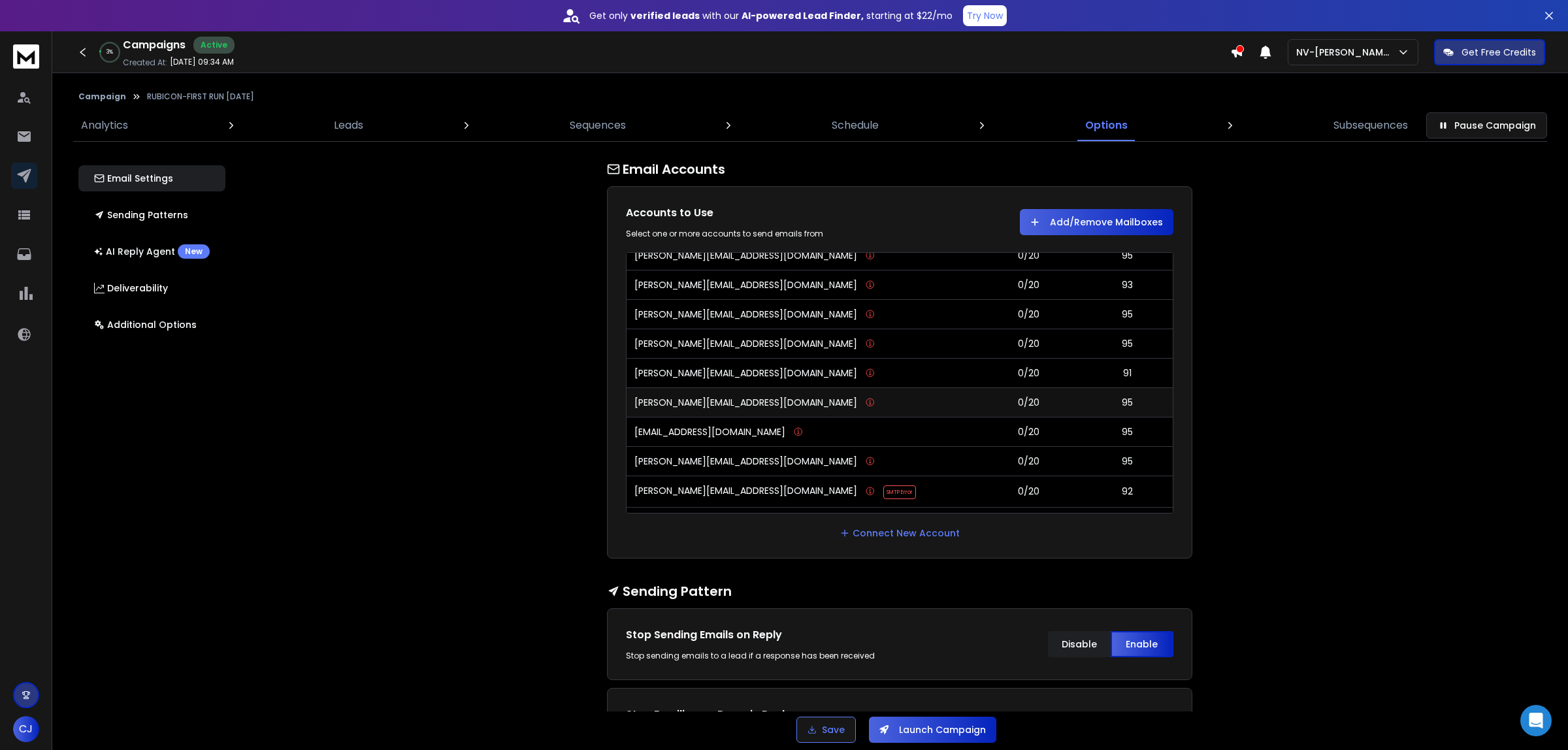
scroll to position [69, 0]
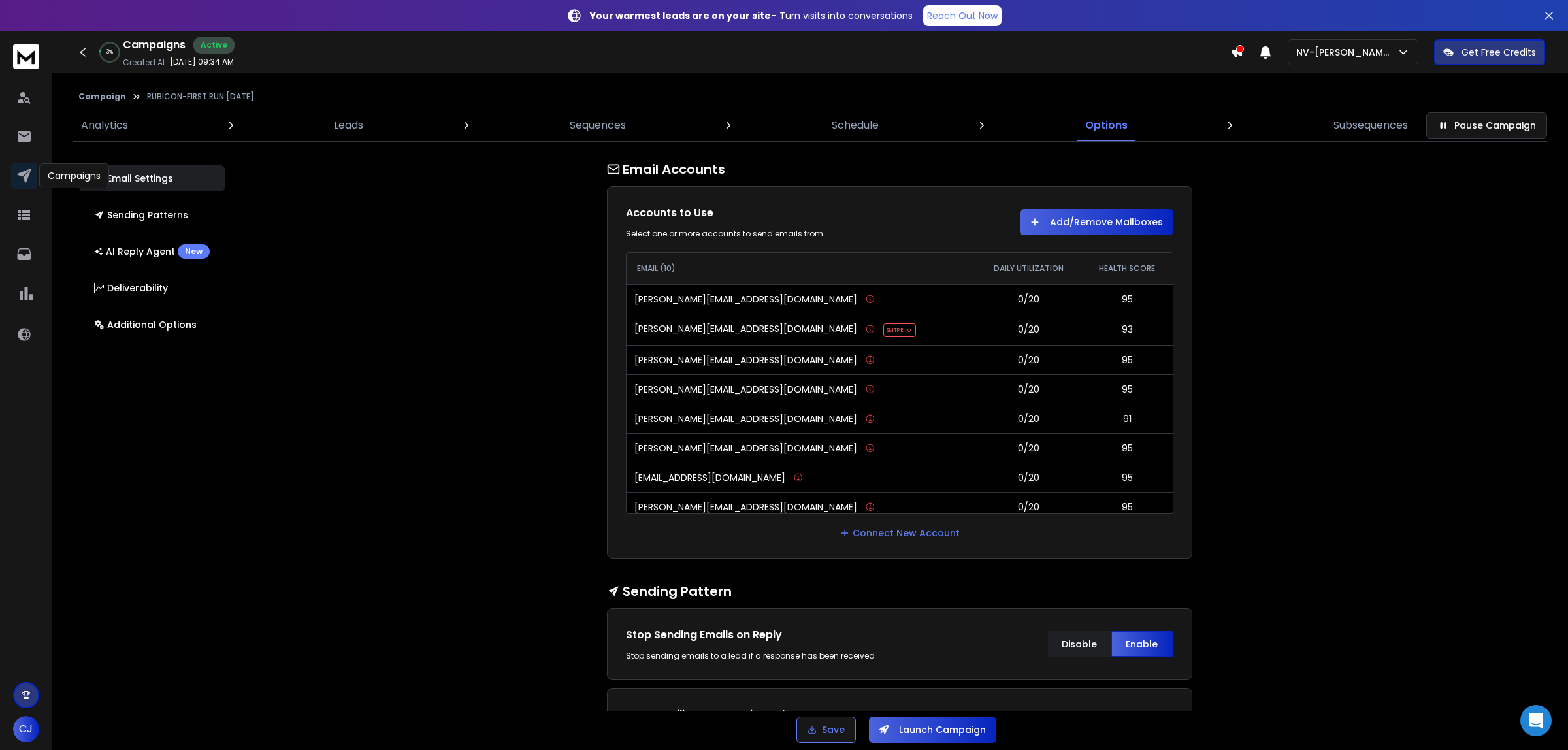
click at [31, 178] on link at bounding box center [24, 176] width 26 height 26
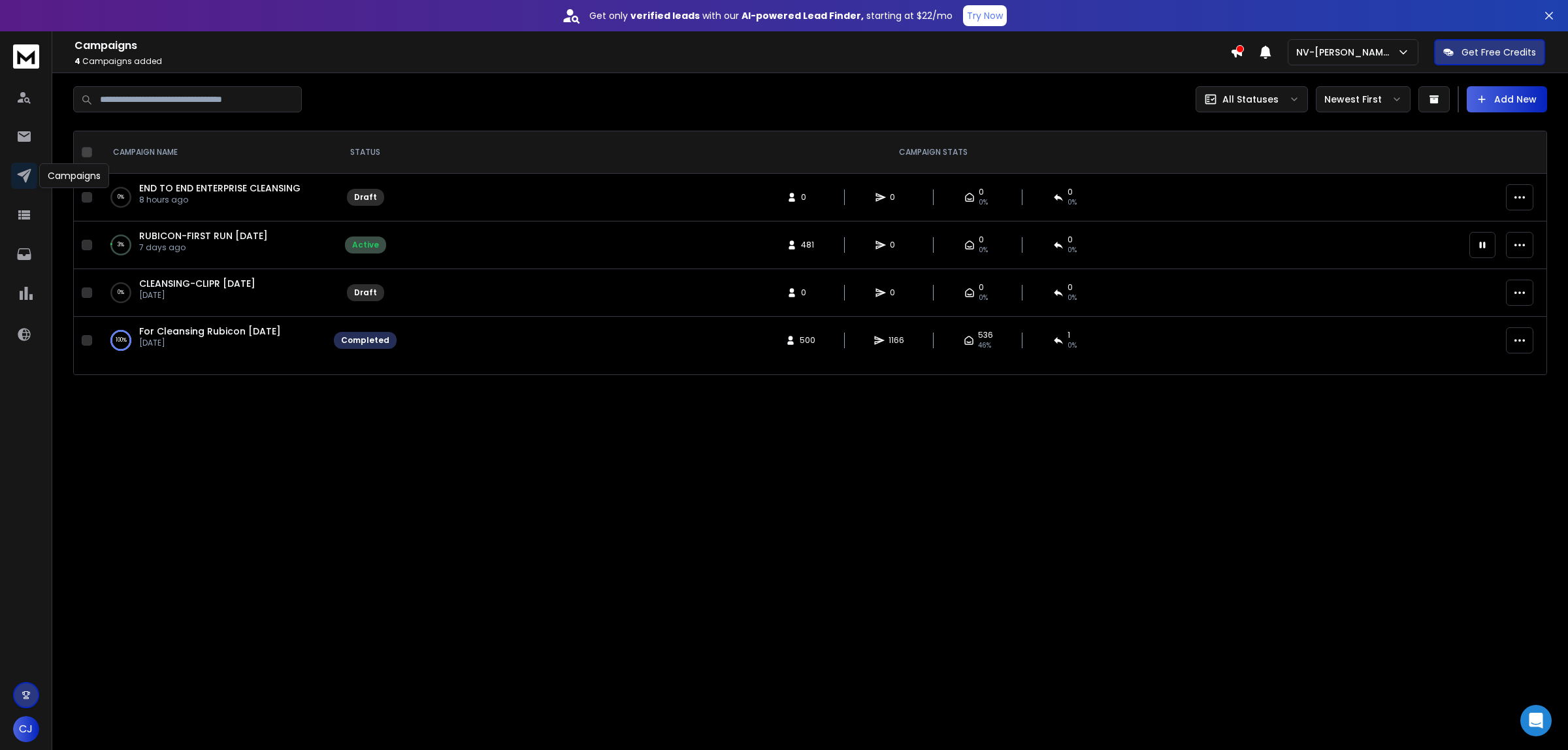
click at [18, 179] on icon at bounding box center [24, 176] width 16 height 16
click at [716, 247] on div "481 0 0 0% 0 0%" at bounding box center [933, 244] width 1042 height 21
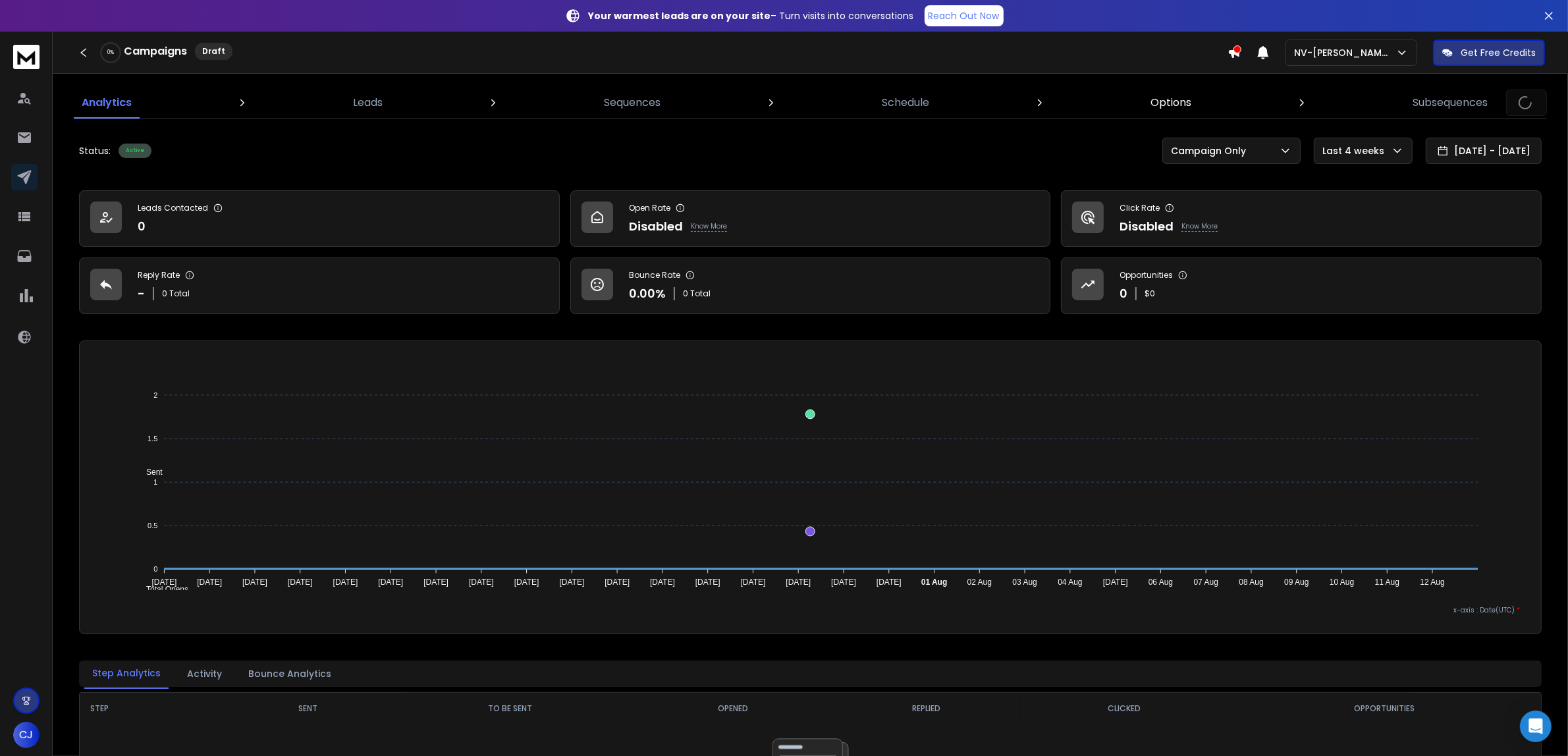
click at [1173, 109] on p "Options" at bounding box center [1170, 103] width 41 height 16
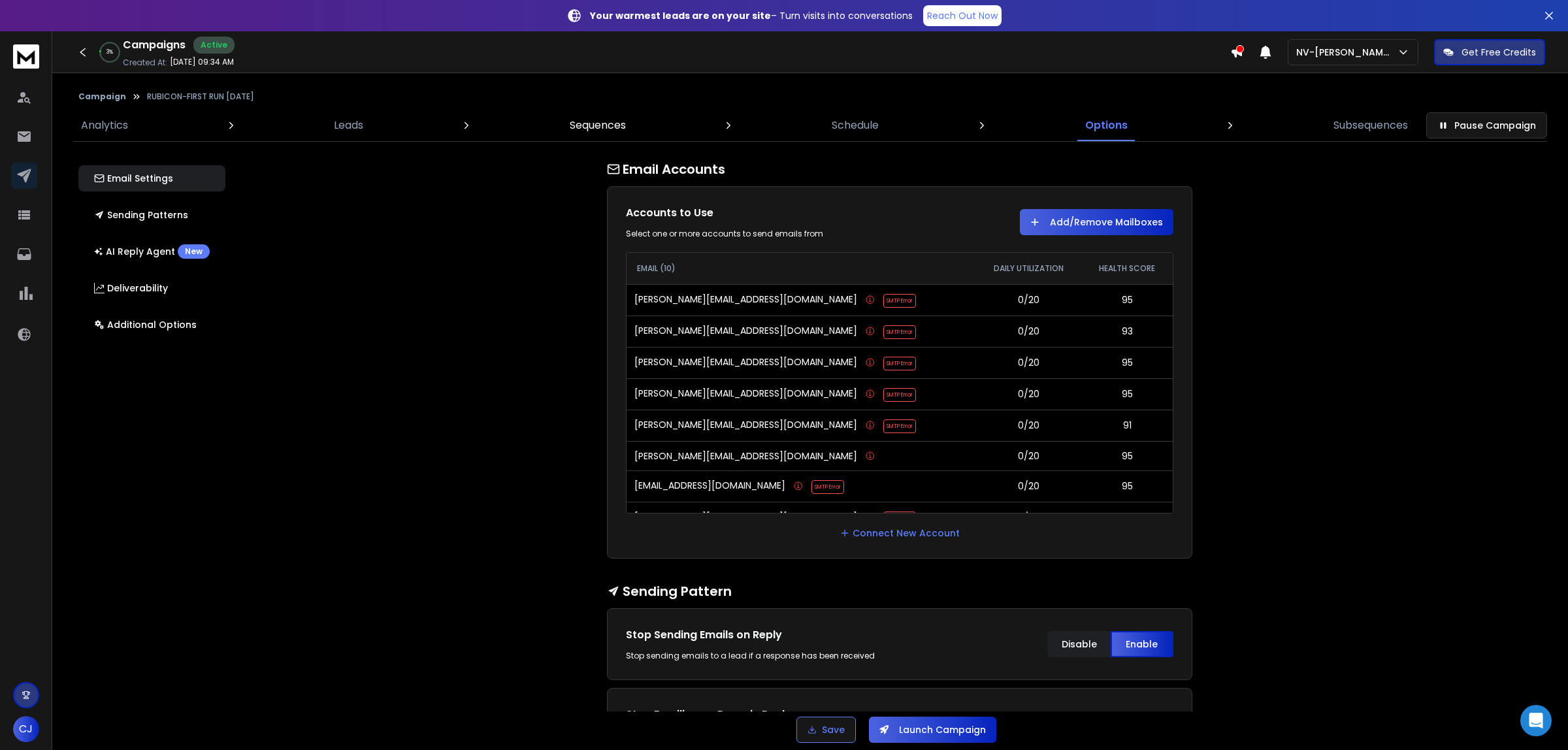
click at [614, 131] on p "Sequences" at bounding box center [597, 126] width 56 height 16
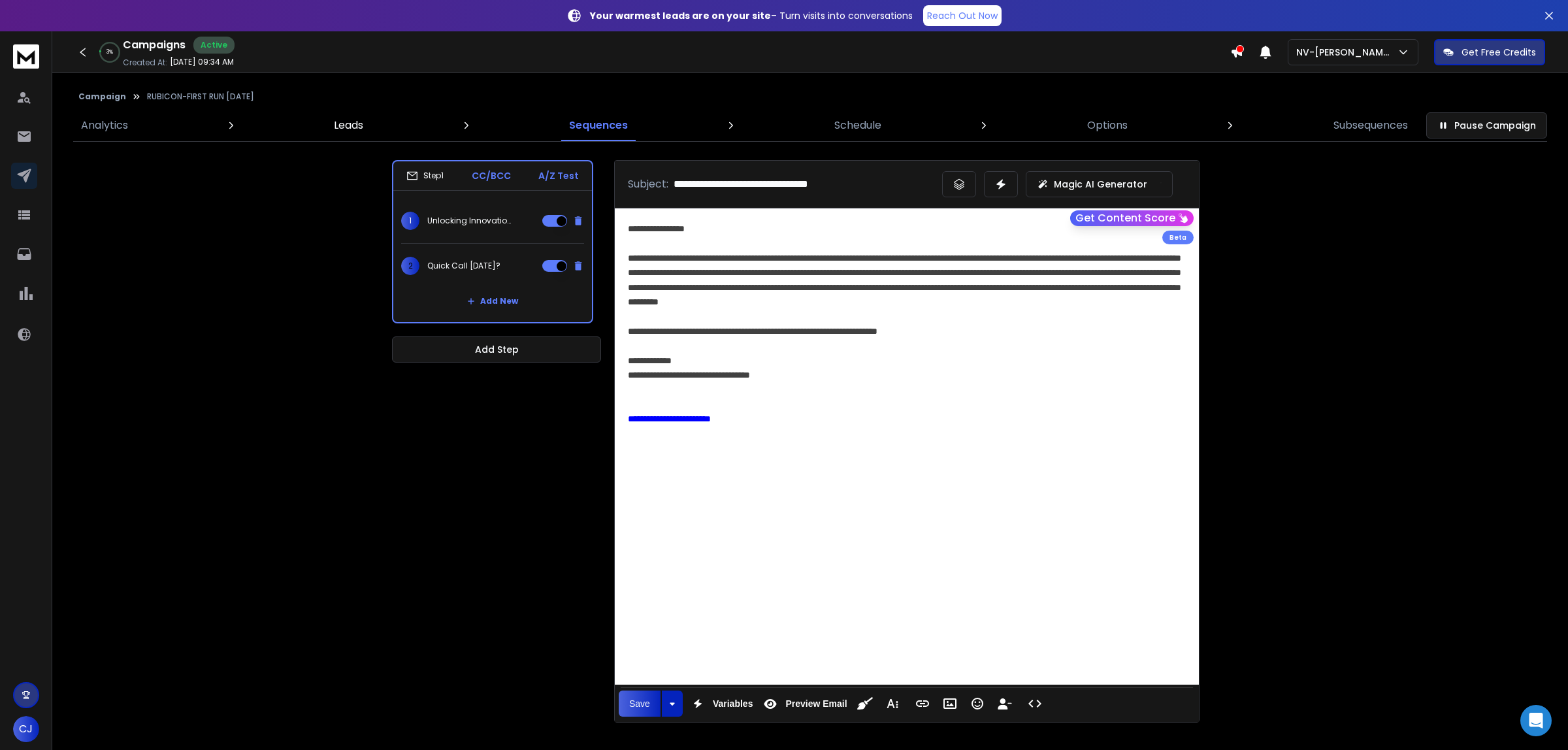
click at [350, 119] on p "Leads" at bounding box center [348, 126] width 29 height 16
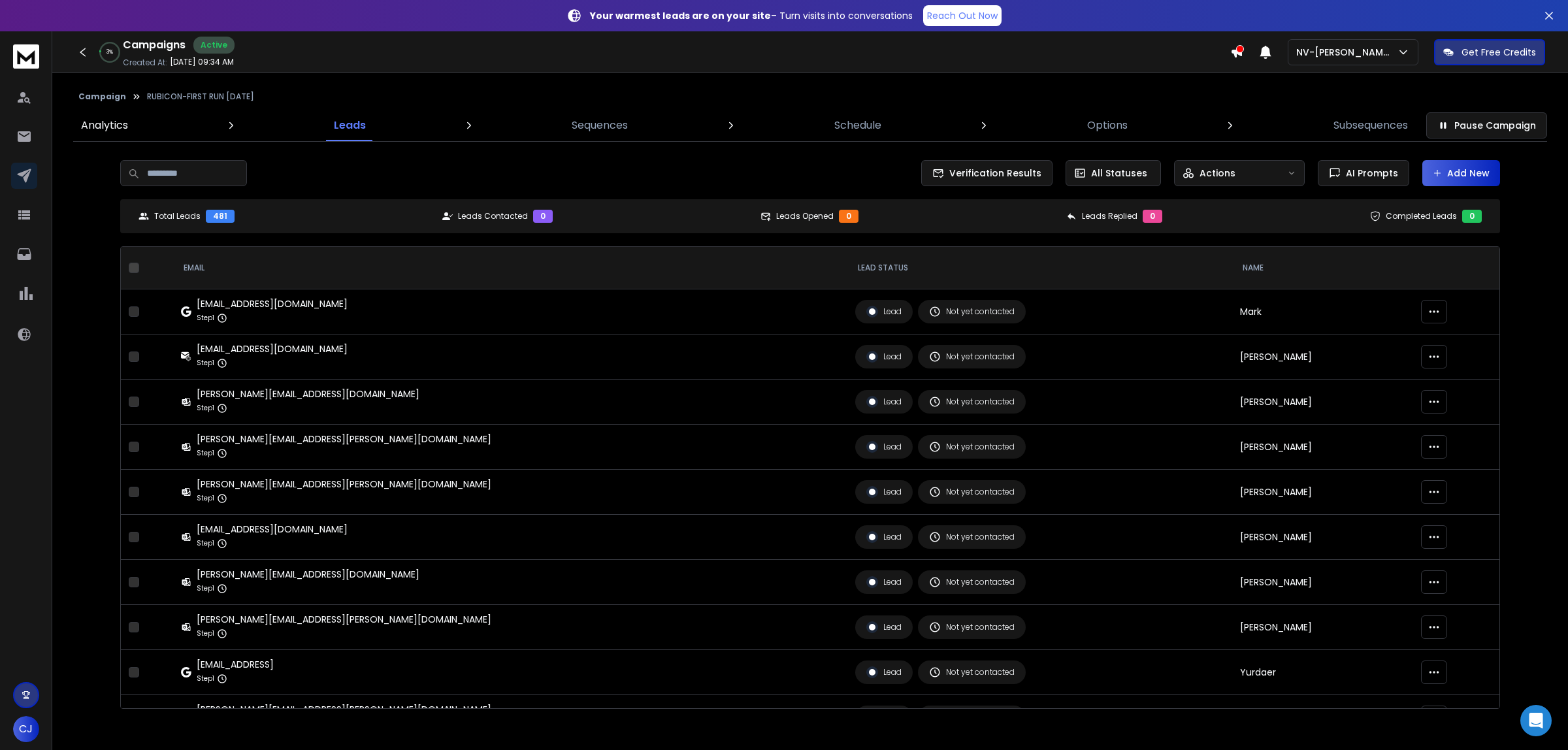
click at [109, 129] on p "Analytics" at bounding box center [104, 126] width 47 height 16
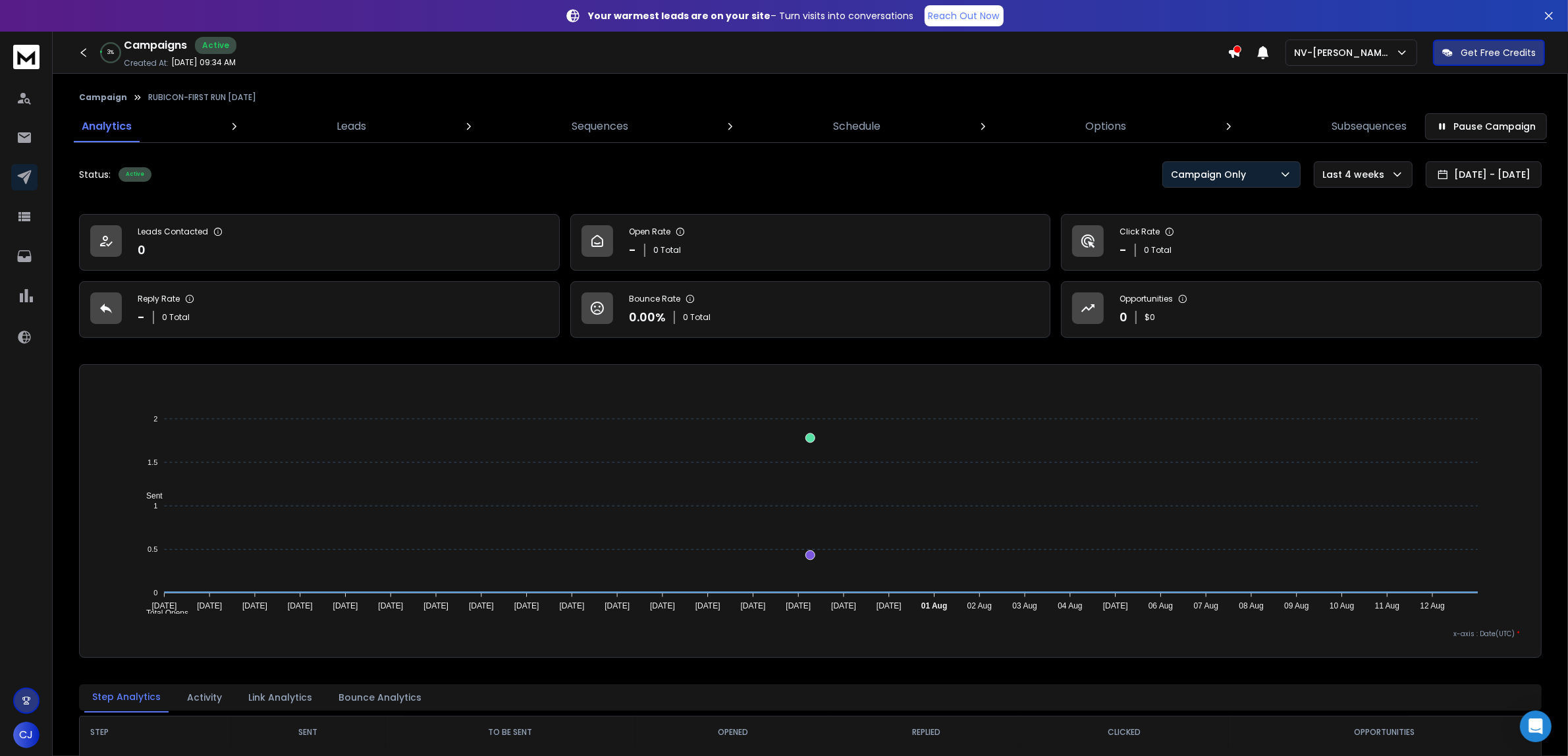
click at [1225, 175] on div "Campaign Only" at bounding box center [1232, 174] width 121 height 13
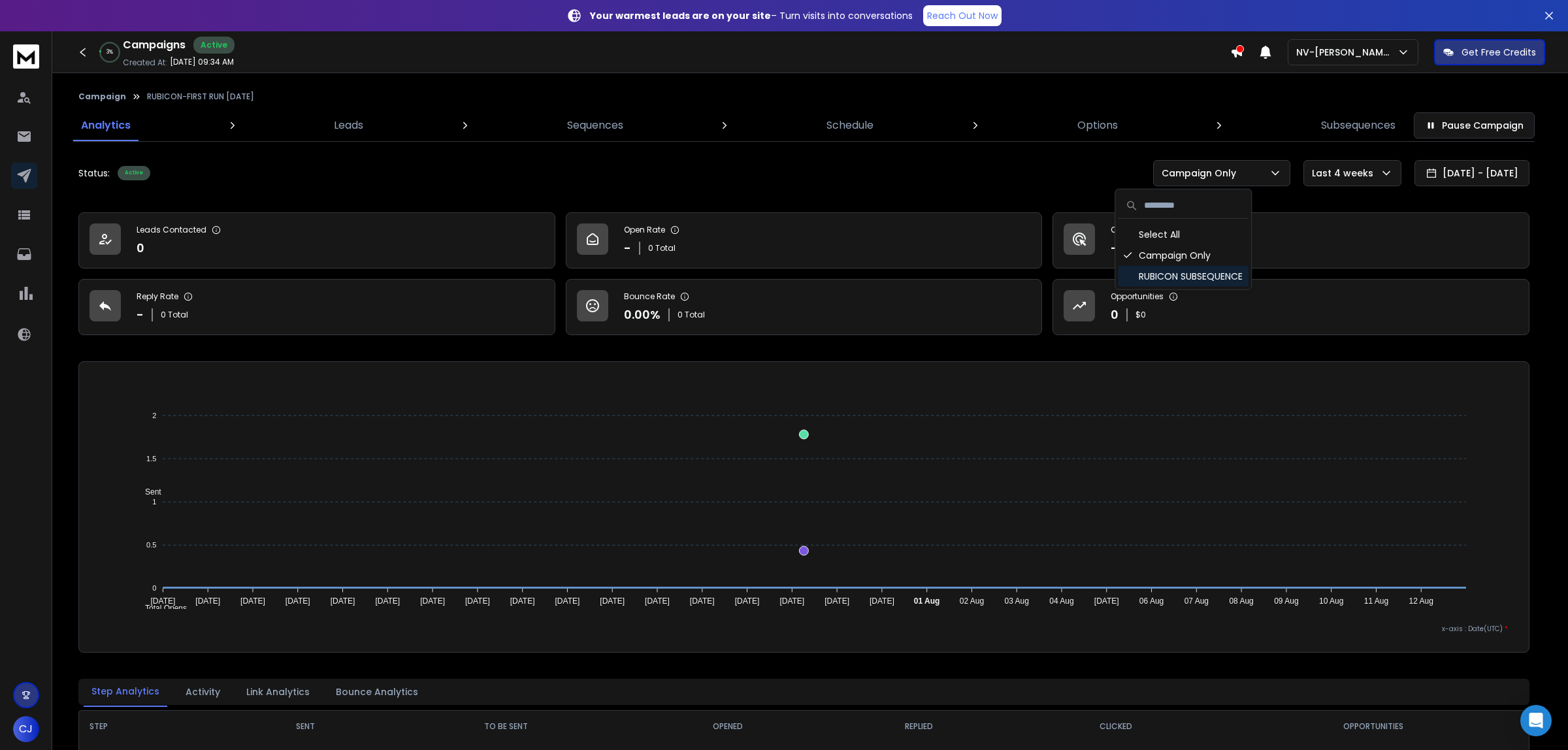
click at [1153, 279] on div "RUBICON SUBSEQUENCE" at bounding box center [1183, 276] width 131 height 21
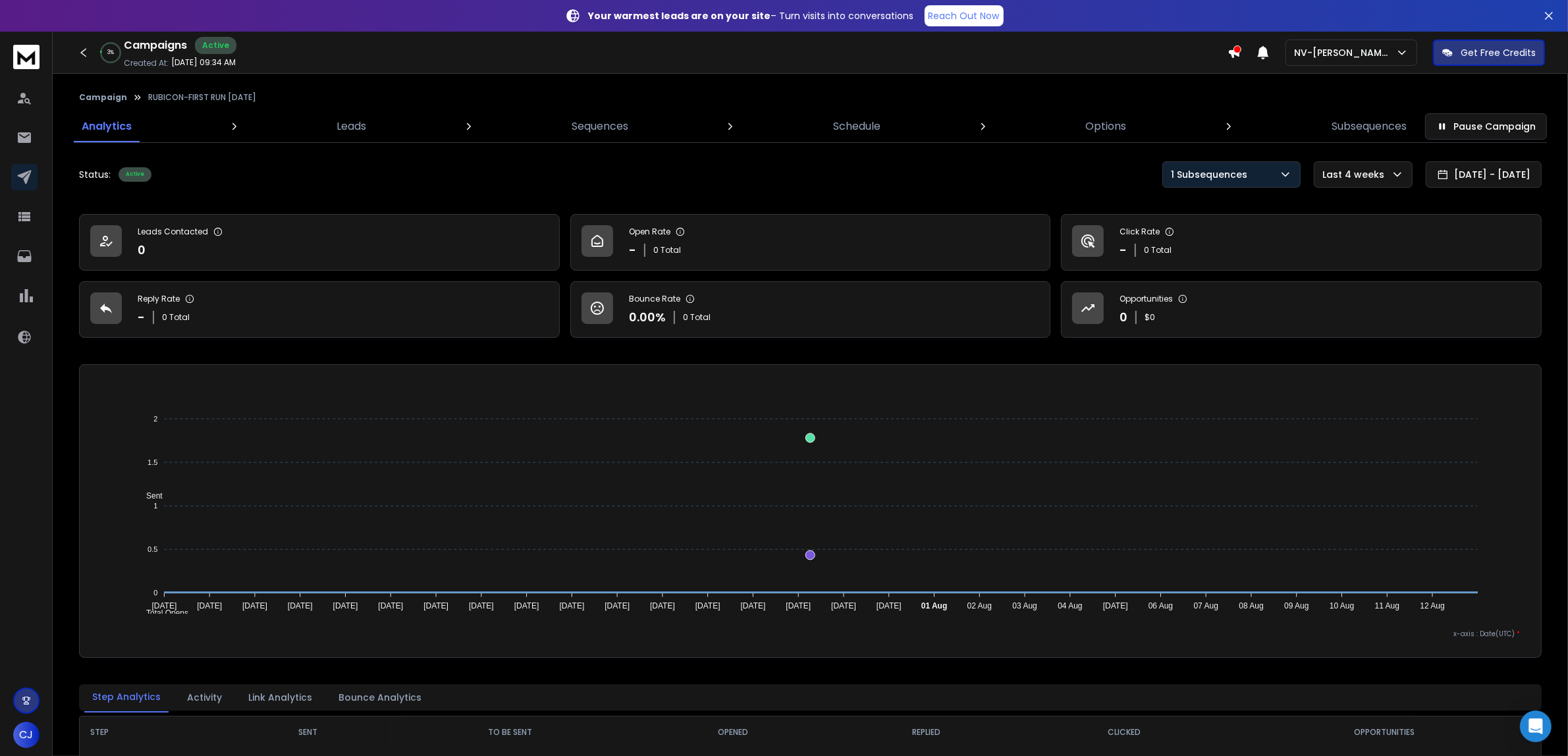
click at [1235, 176] on div "1 Subsequences" at bounding box center [1232, 174] width 121 height 13
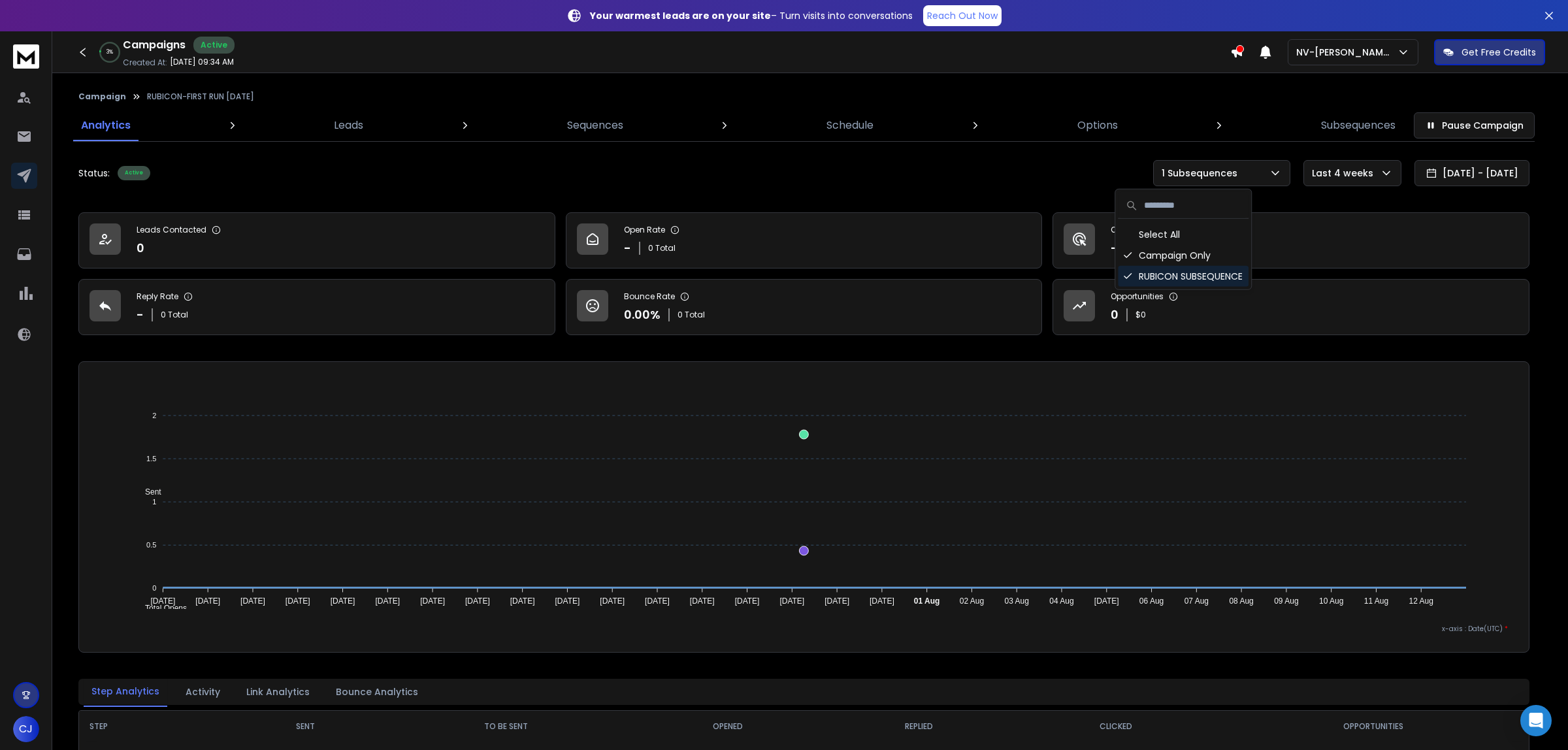
click at [1133, 286] on div "RUBICON SUBSEQUENCE" at bounding box center [1183, 276] width 131 height 21
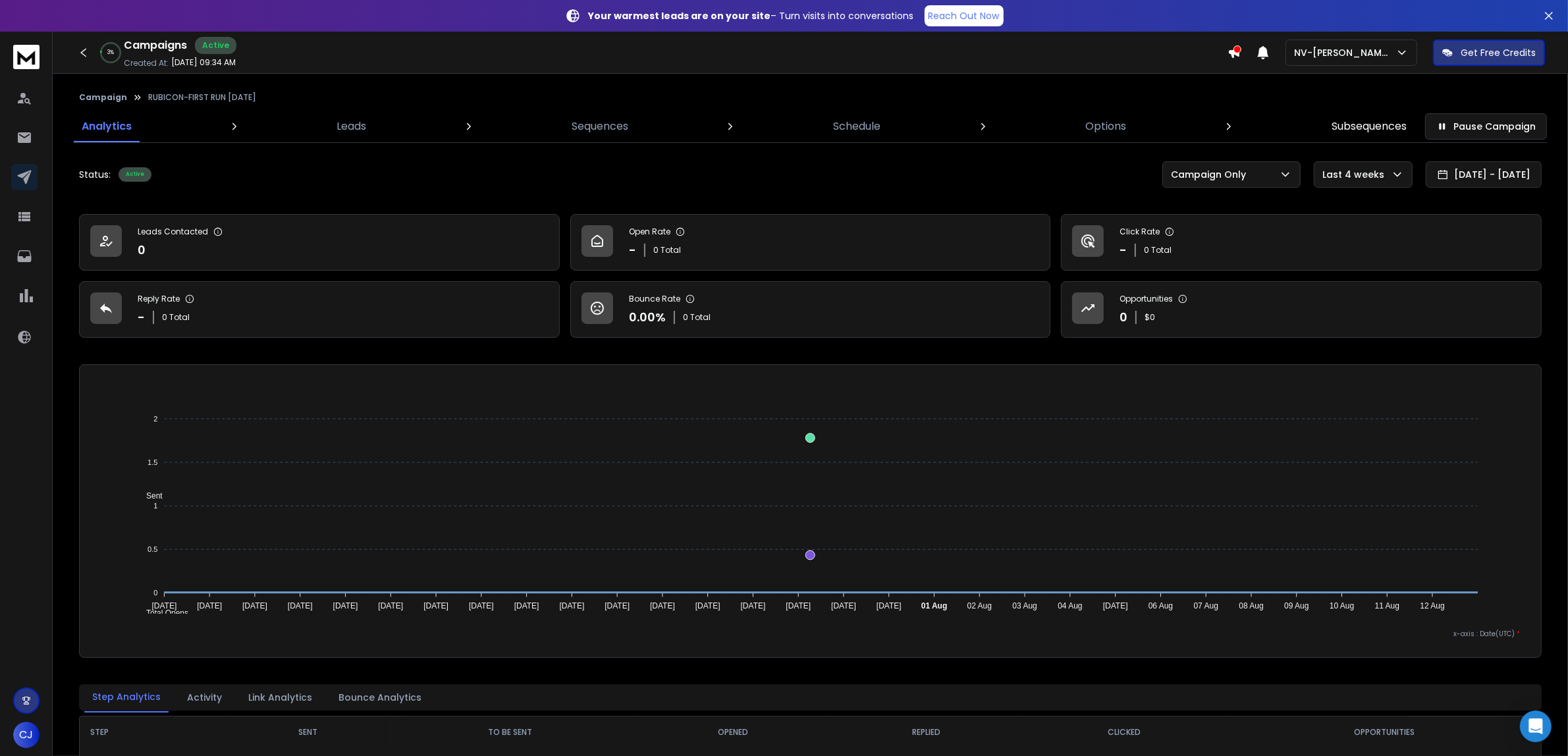
click at [1351, 126] on p "Subsequences" at bounding box center [1369, 127] width 75 height 16
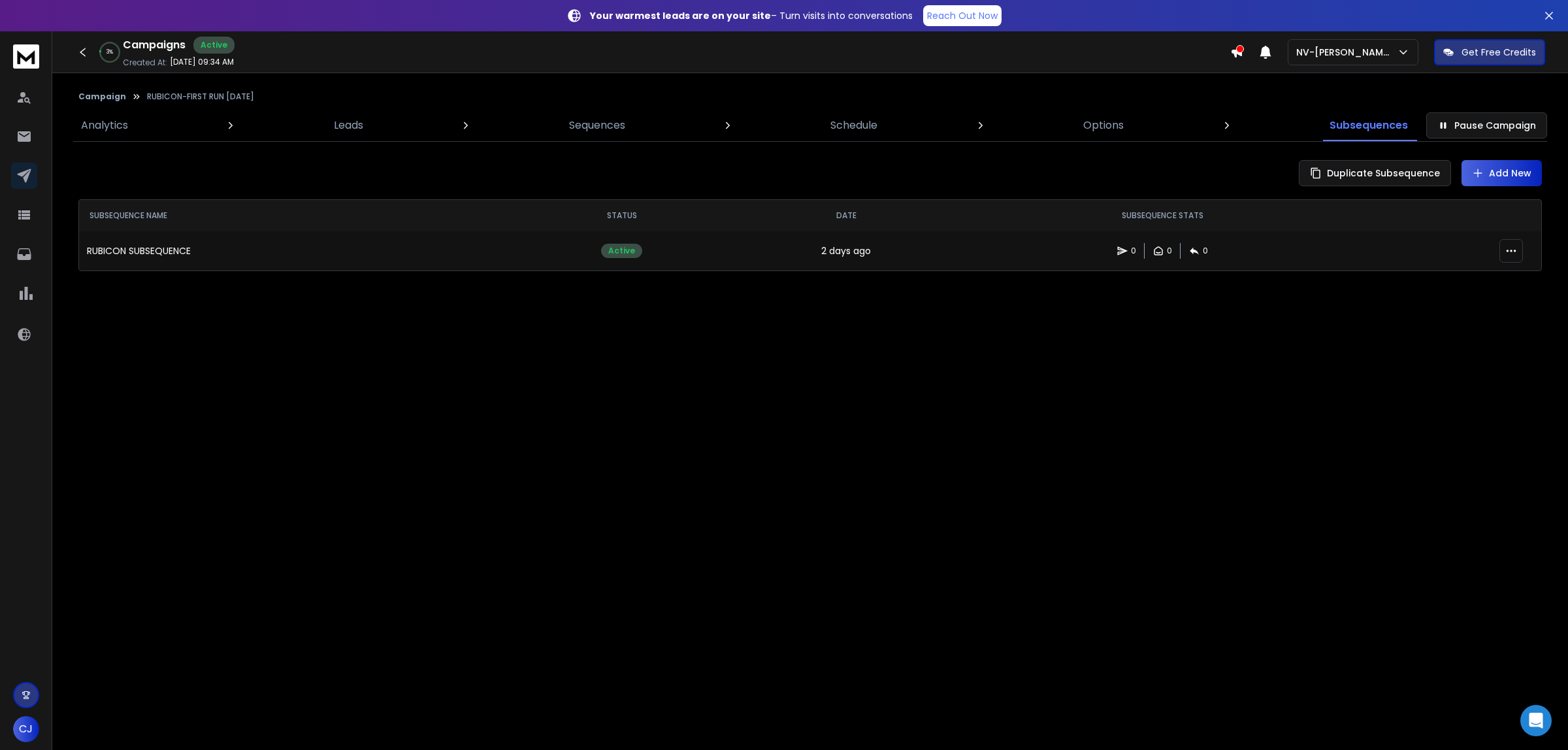
click at [547, 253] on td "Active" at bounding box center [621, 251] width 209 height 39
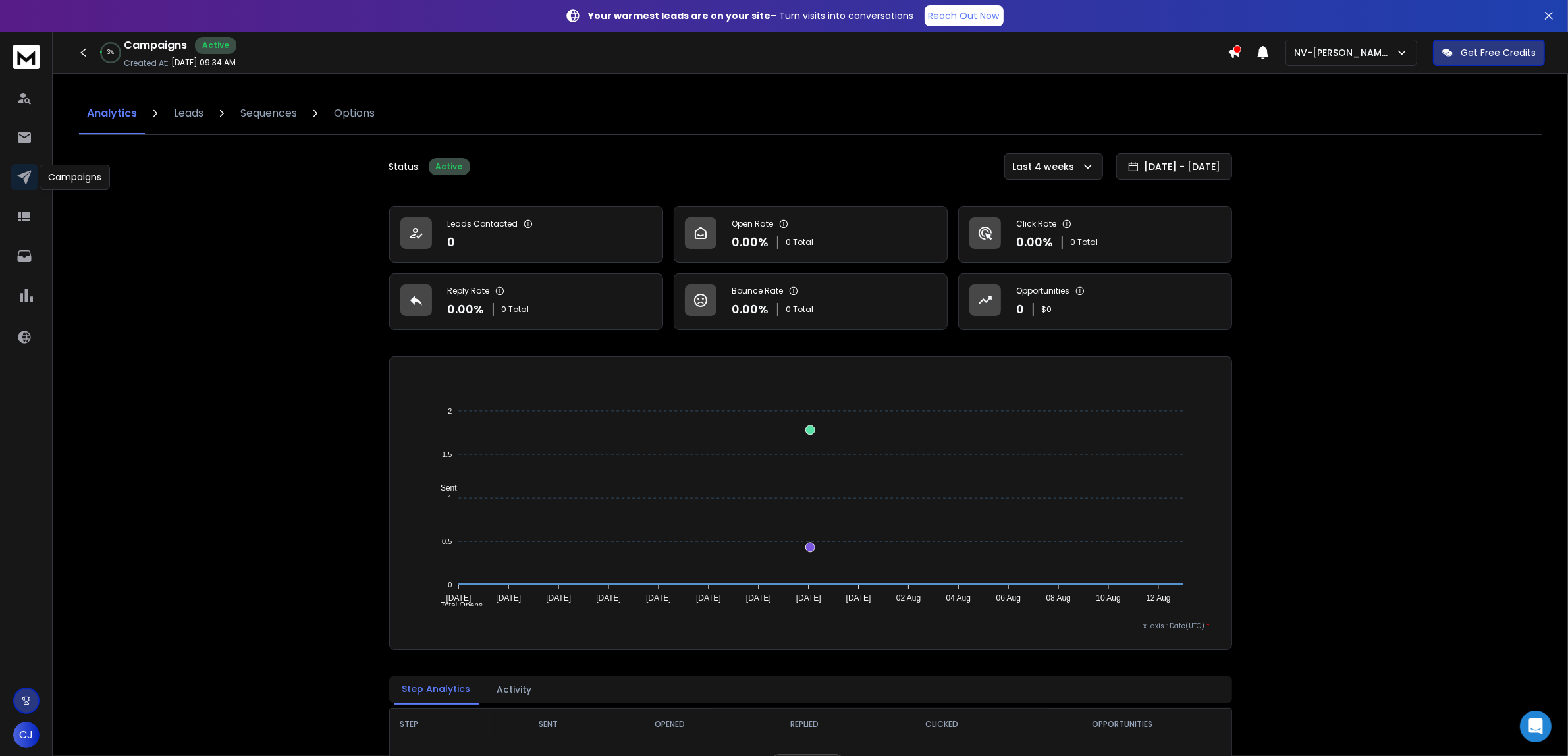
click at [17, 181] on icon at bounding box center [24, 177] width 16 height 16
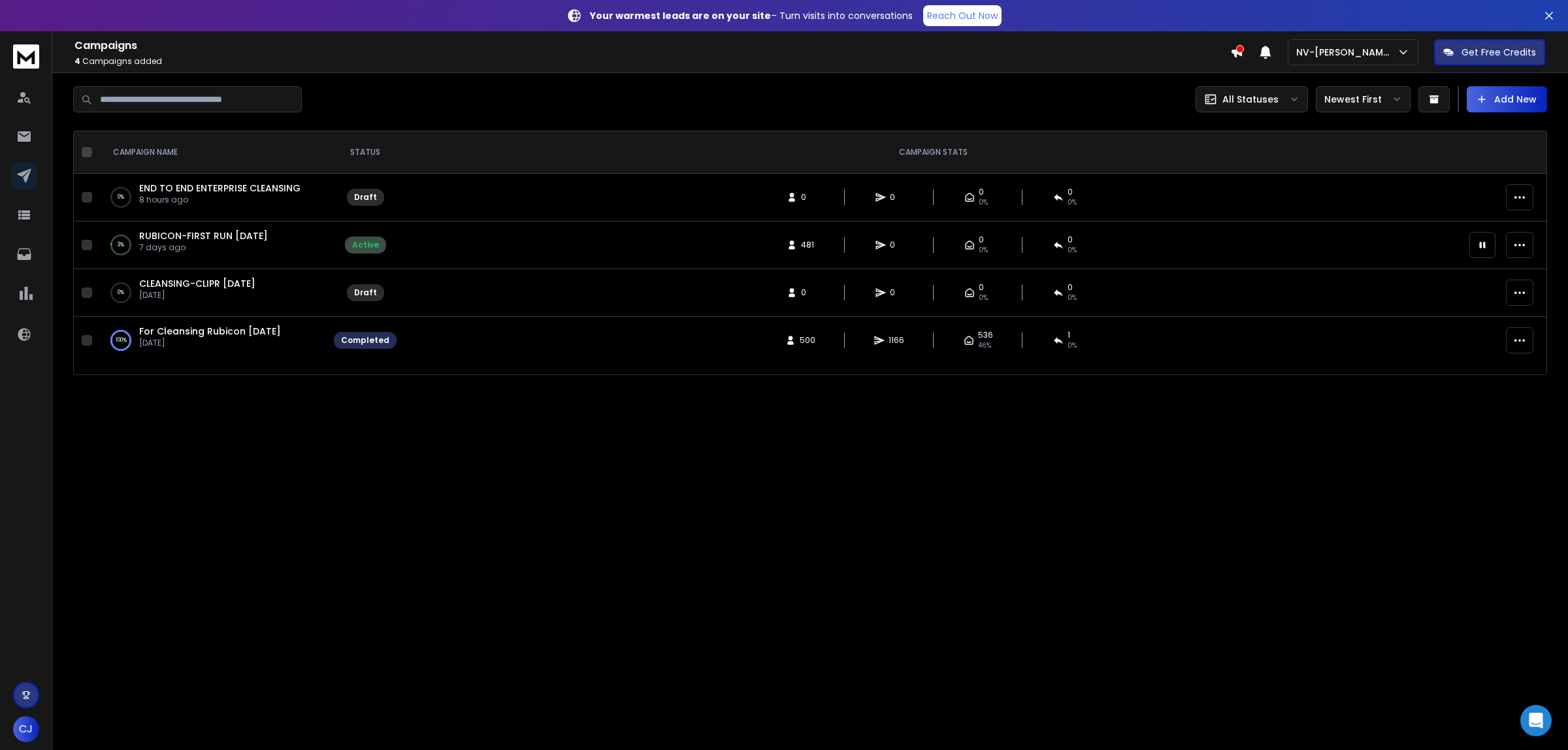
click at [1527, 239] on button "button" at bounding box center [1519, 245] width 27 height 26
click at [1486, 245] on icon at bounding box center [1482, 245] width 11 height 11
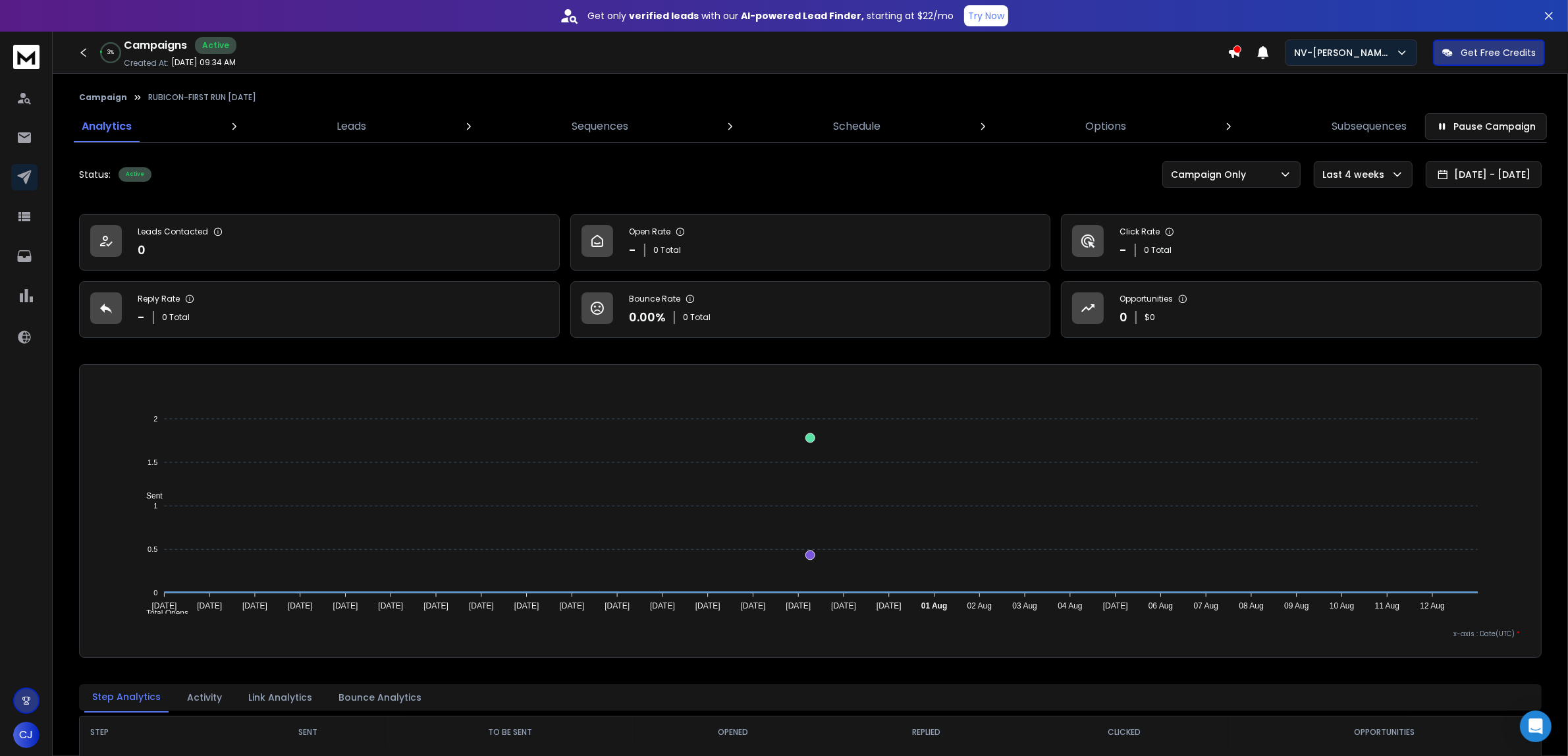
click at [1366, 50] on div "NV-[PERSON_NAME]" at bounding box center [1351, 53] width 115 height 13
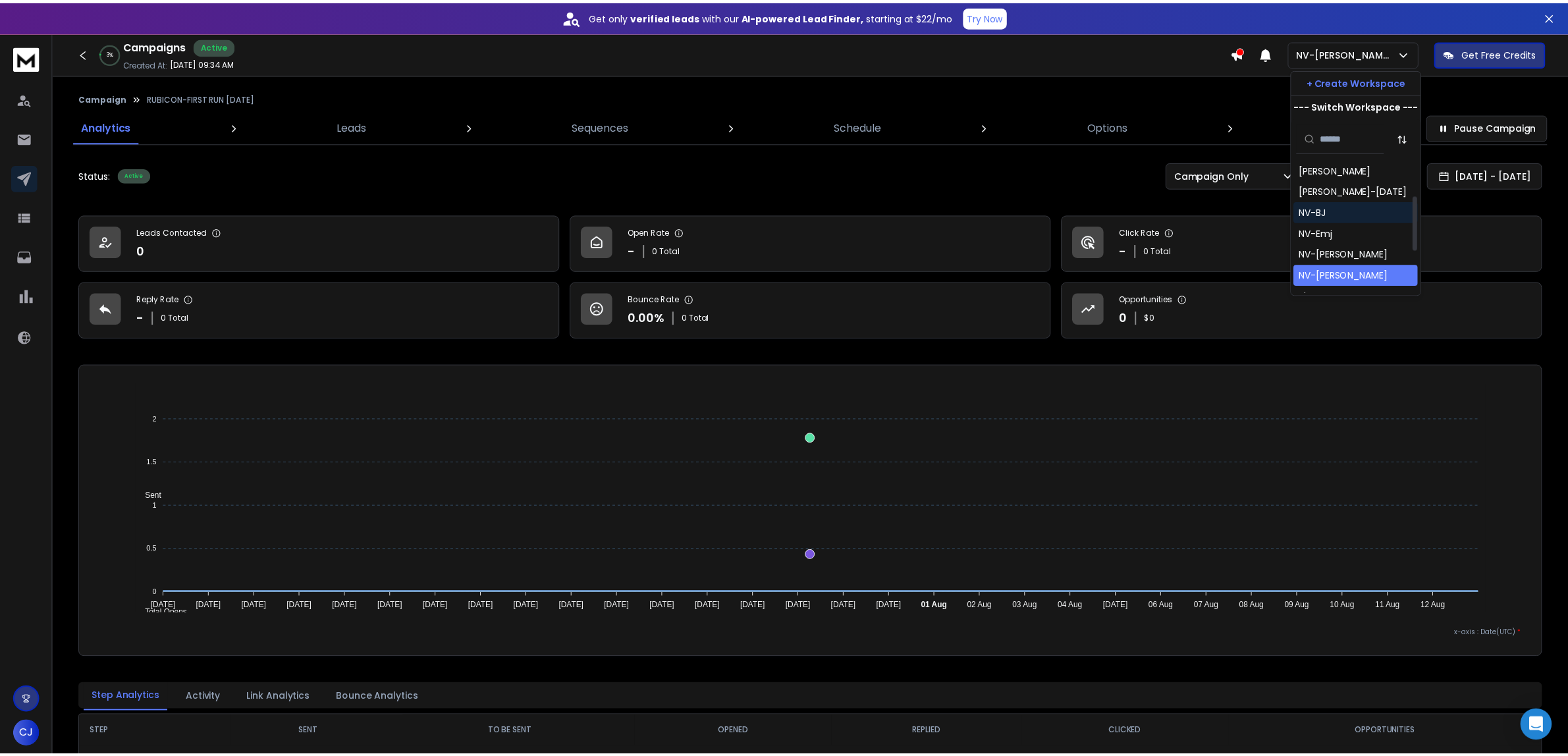
scroll to position [82, 0]
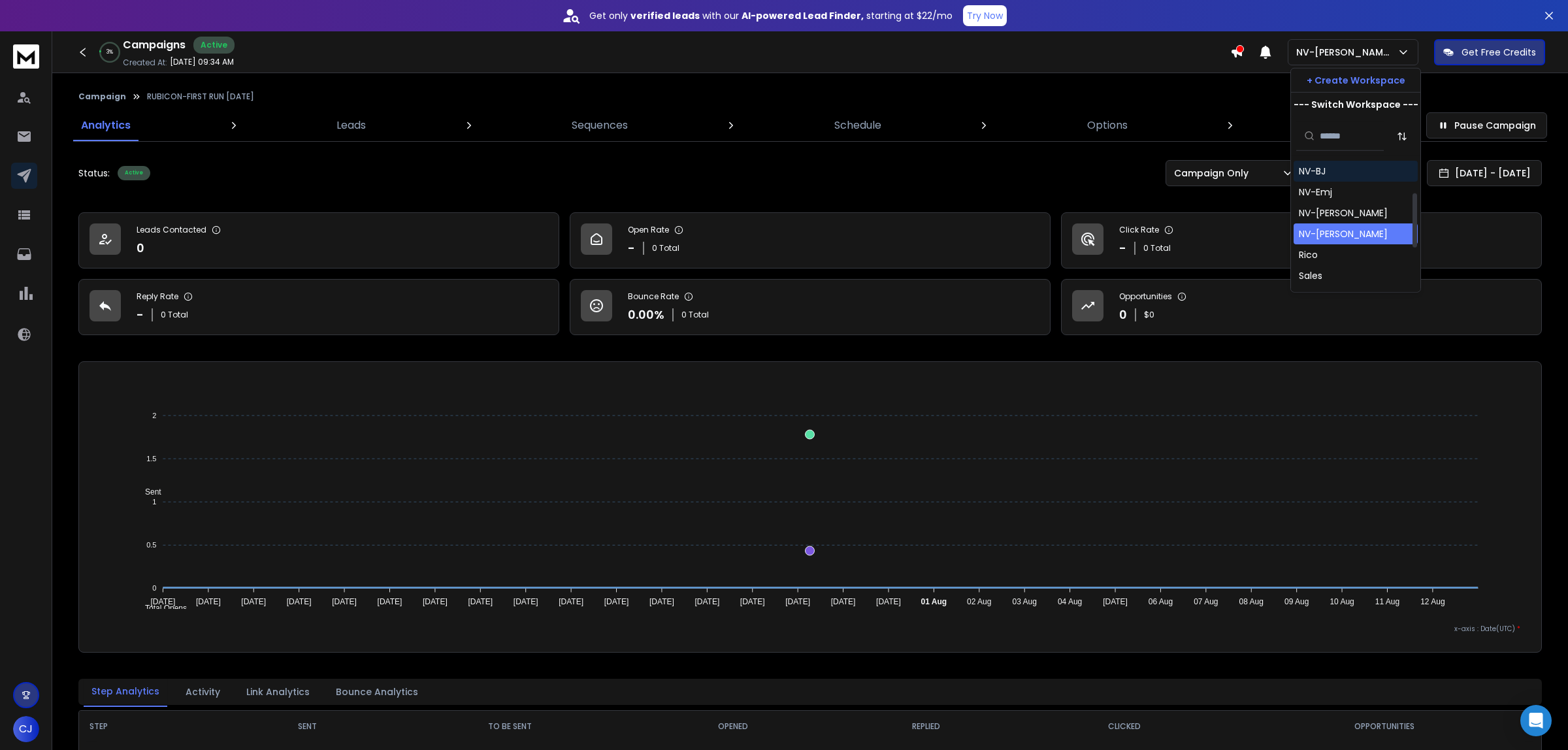
click at [1344, 255] on div "Rico" at bounding box center [1355, 254] width 124 height 21
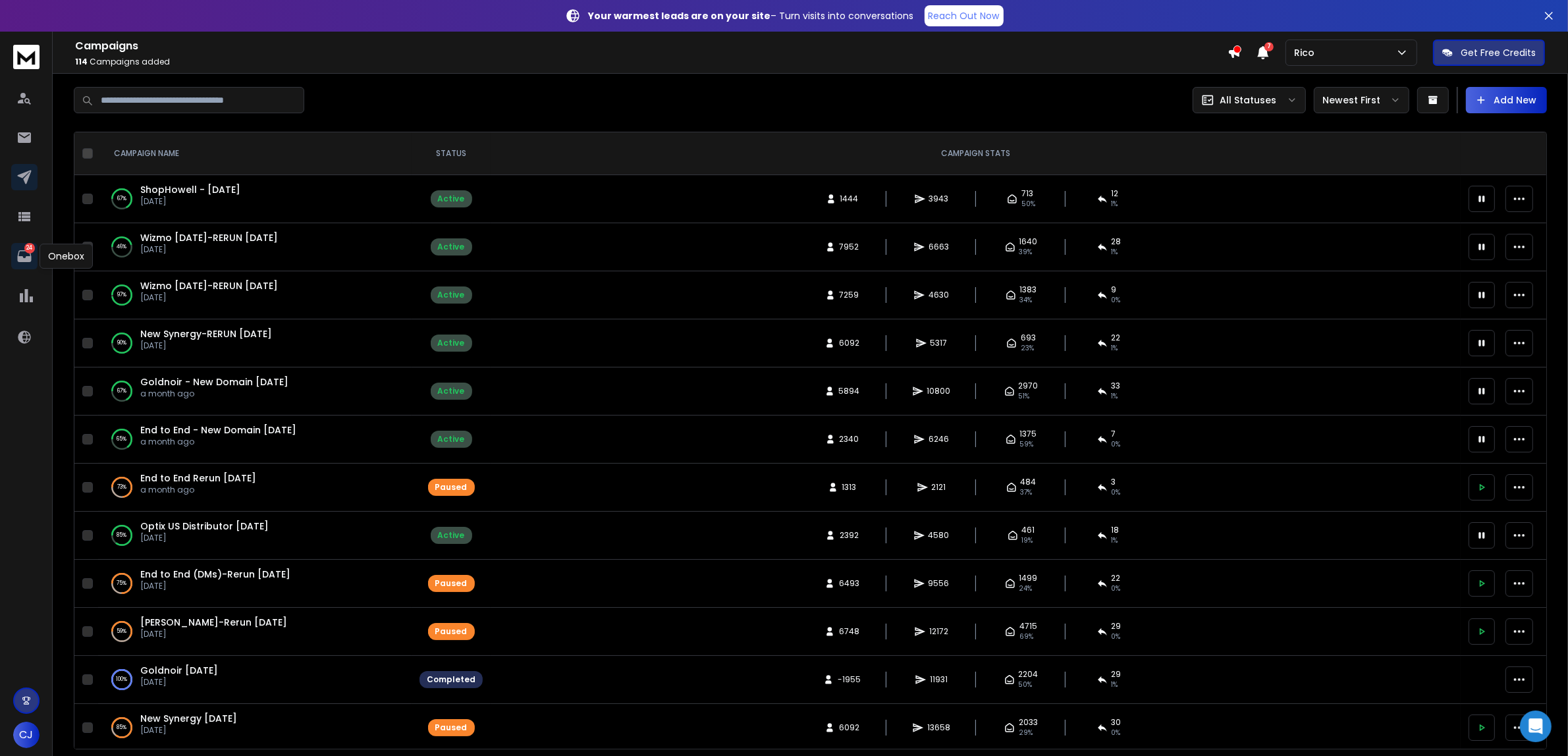
click at [18, 251] on icon at bounding box center [24, 256] width 16 height 16
